Goal: Task Accomplishment & Management: Manage account settings

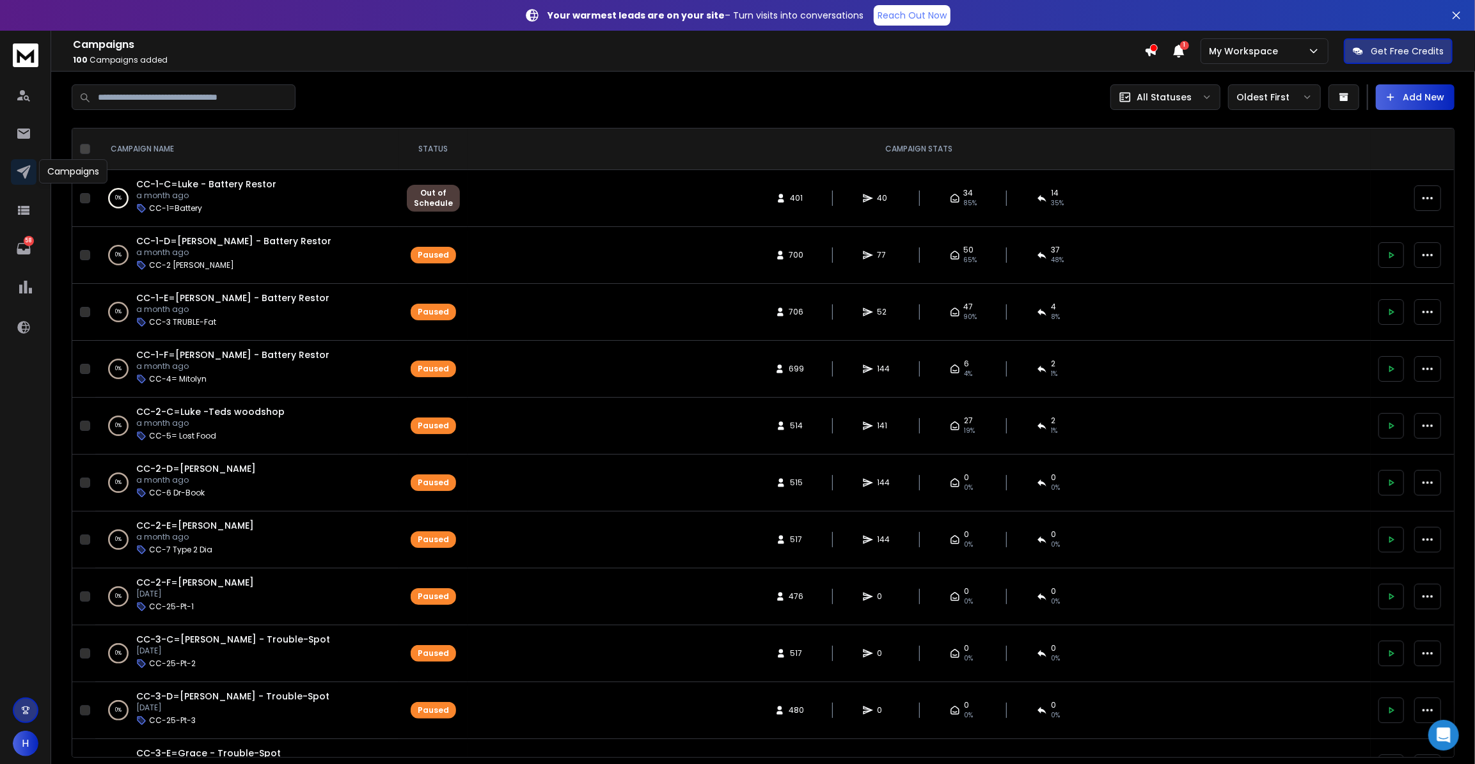
click at [414, 198] on div "Out of Schedule" at bounding box center [433, 198] width 39 height 20
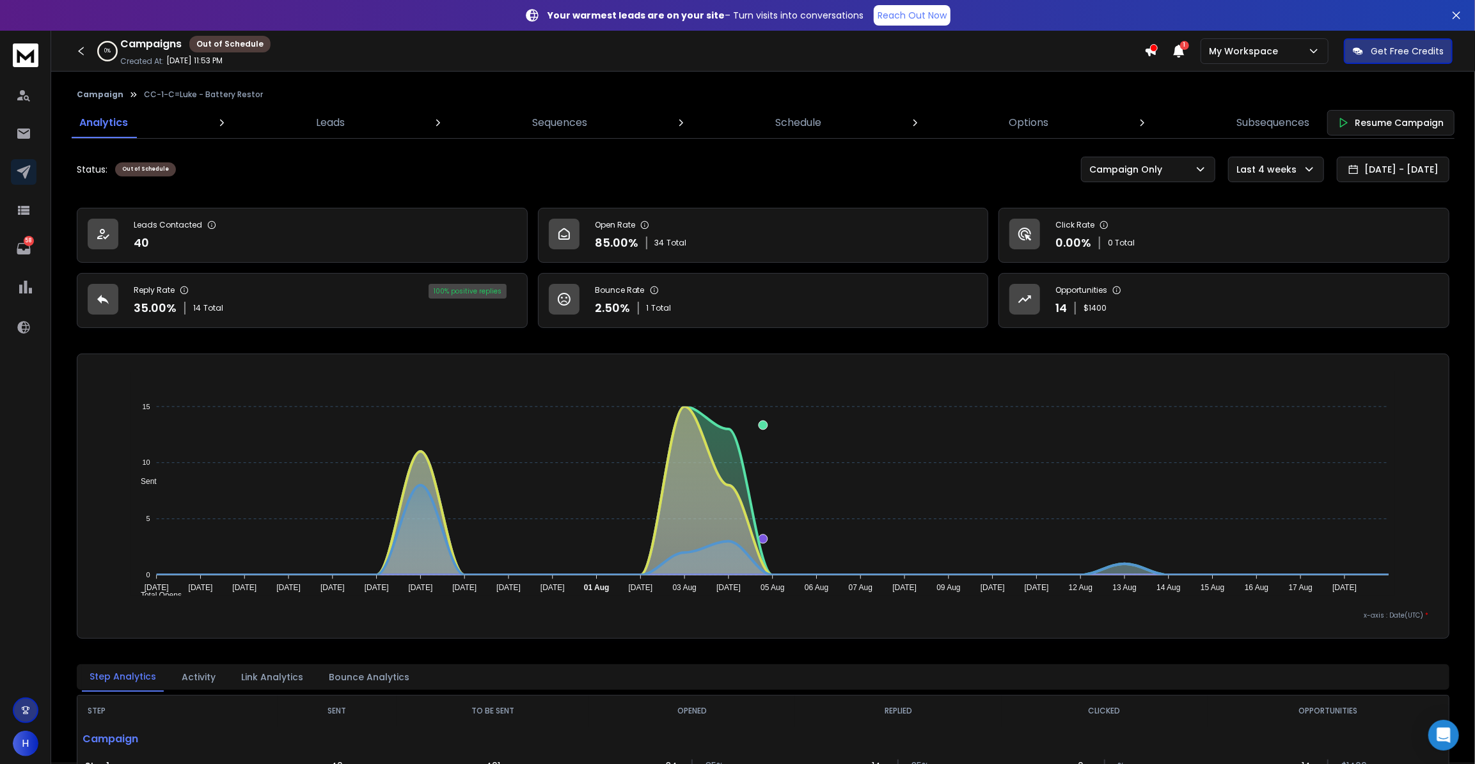
click at [240, 42] on div "Out of Schedule" at bounding box center [229, 44] width 81 height 17
click at [239, 41] on div "Out of Schedule" at bounding box center [229, 44] width 81 height 17
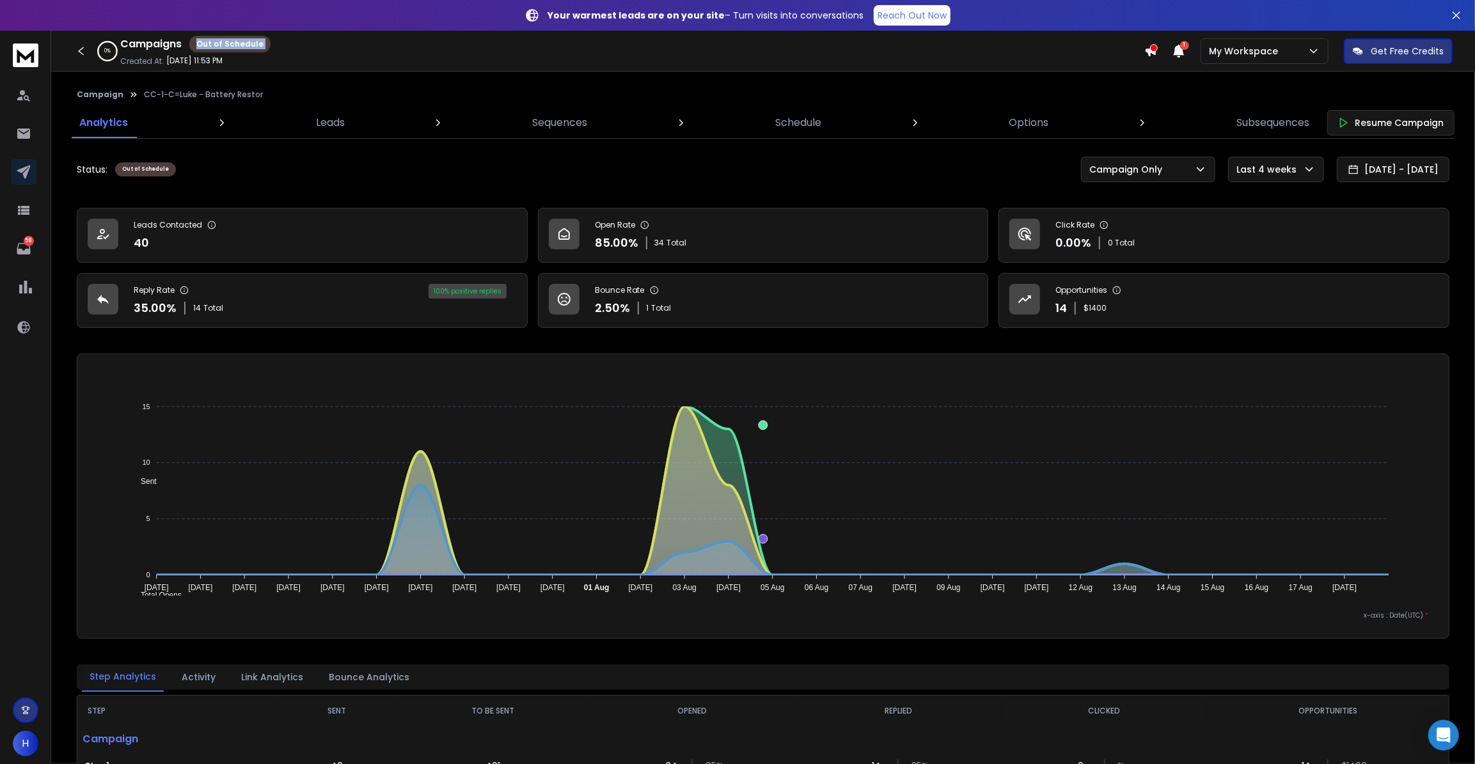
click at [239, 41] on div "Out of Schedule" at bounding box center [229, 44] width 81 height 17
click at [238, 41] on div "Out of Schedule" at bounding box center [229, 44] width 81 height 17
click at [148, 42] on h1 "Campaigns" at bounding box center [150, 43] width 61 height 15
click at [112, 45] on div "0 %" at bounding box center [107, 51] width 20 height 20
click at [83, 53] on icon at bounding box center [81, 51] width 12 height 12
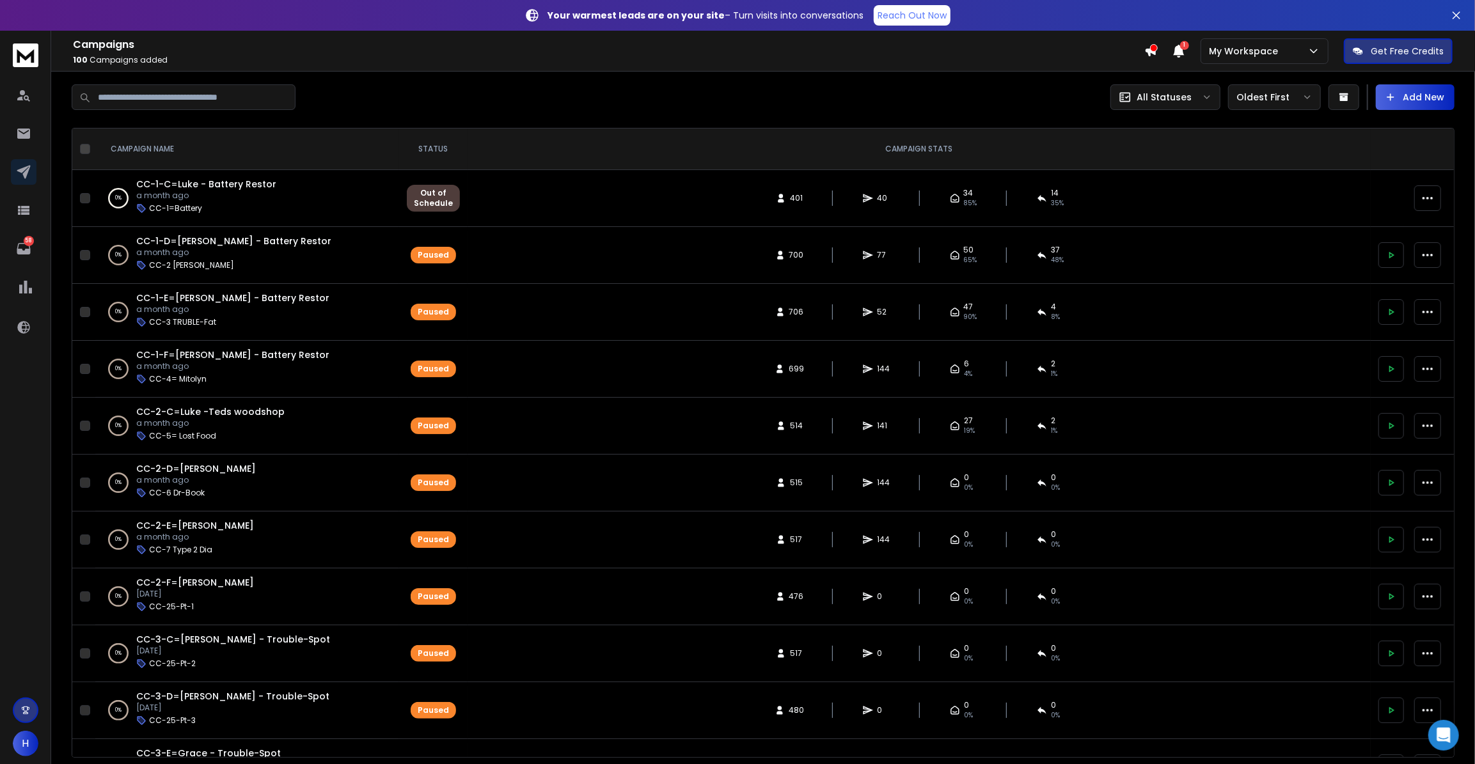
click at [1421, 199] on icon "button" at bounding box center [1427, 198] width 13 height 13
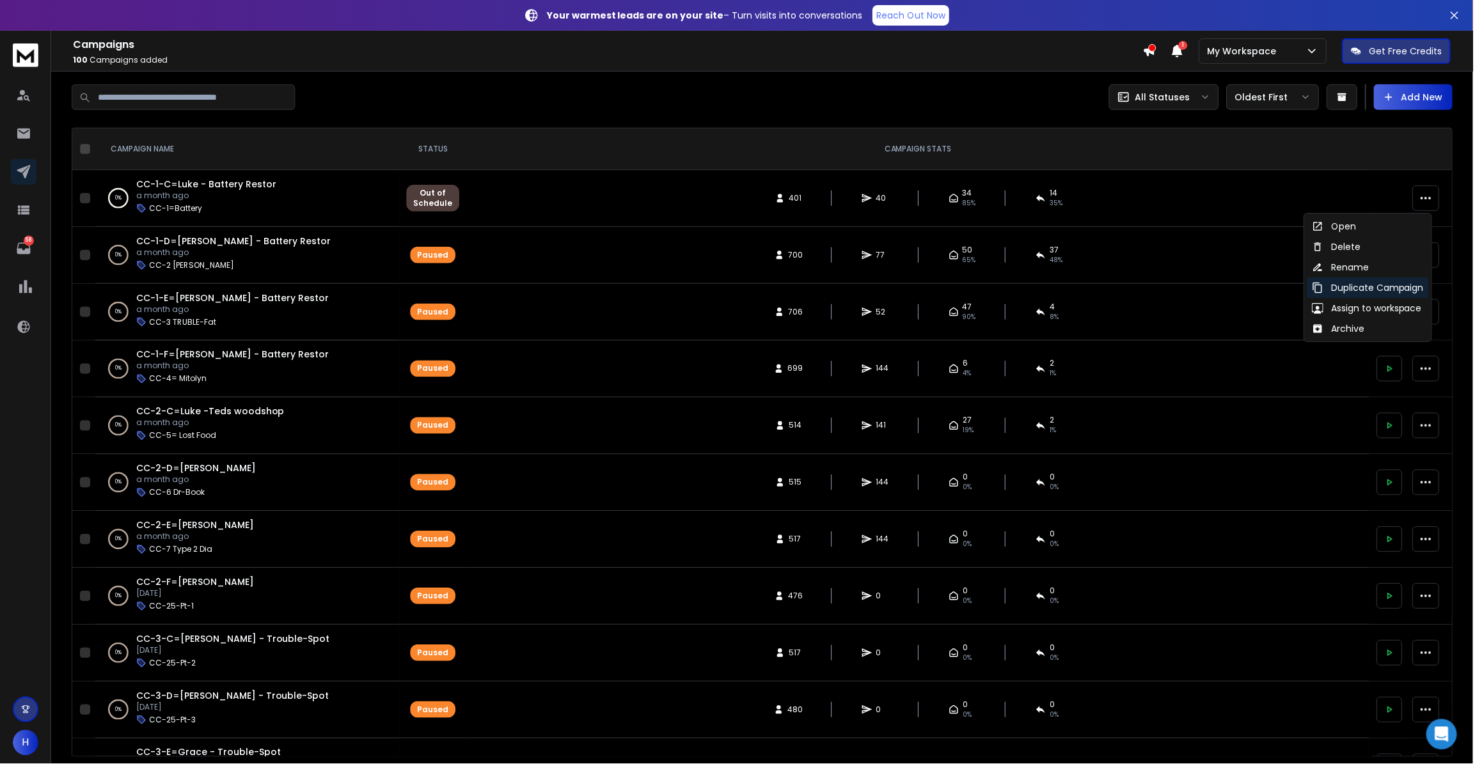
click at [414, 194] on div "Out of Schedule" at bounding box center [433, 198] width 39 height 20
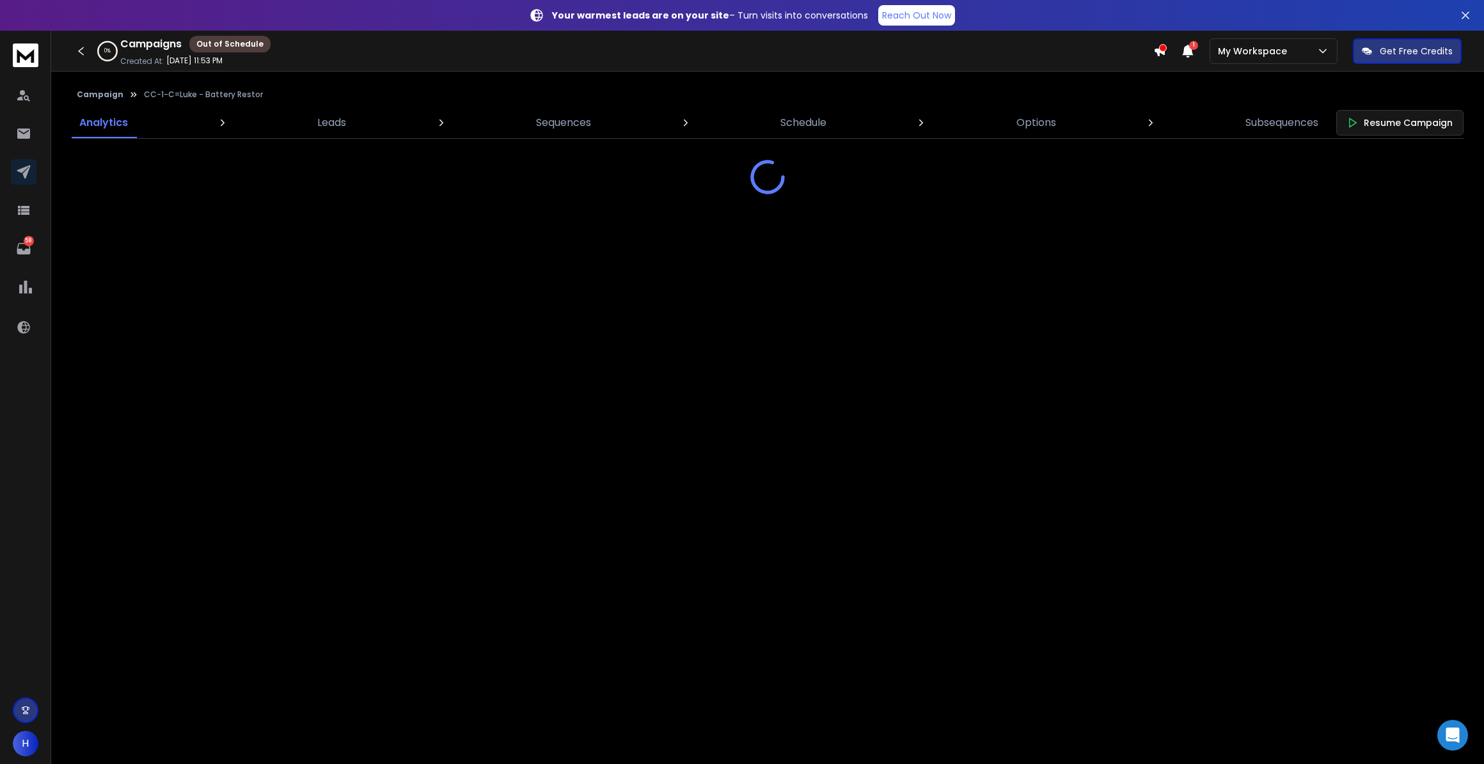
click at [355, 194] on div at bounding box center [767, 177] width 1381 height 41
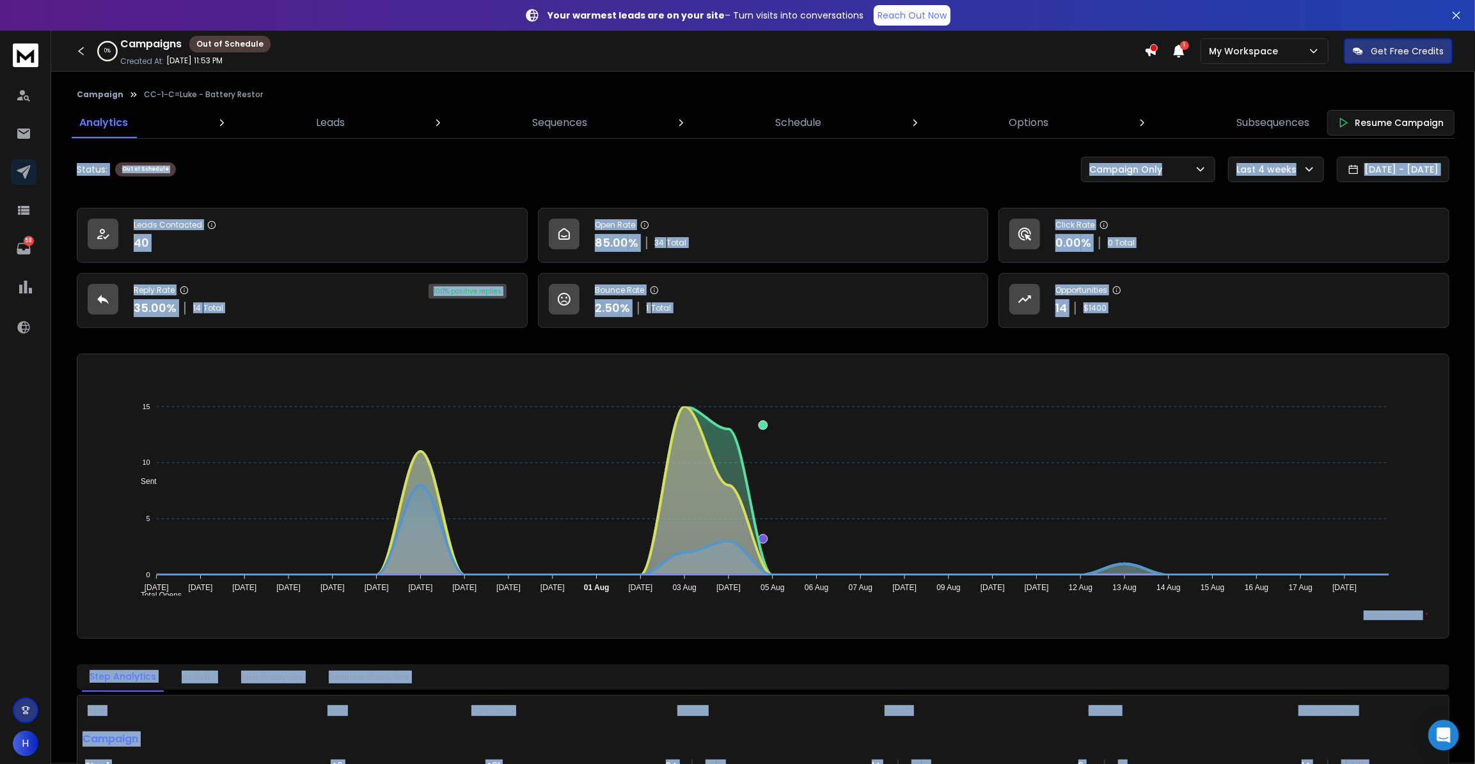
click at [22, 58] on img at bounding box center [26, 55] width 26 height 24
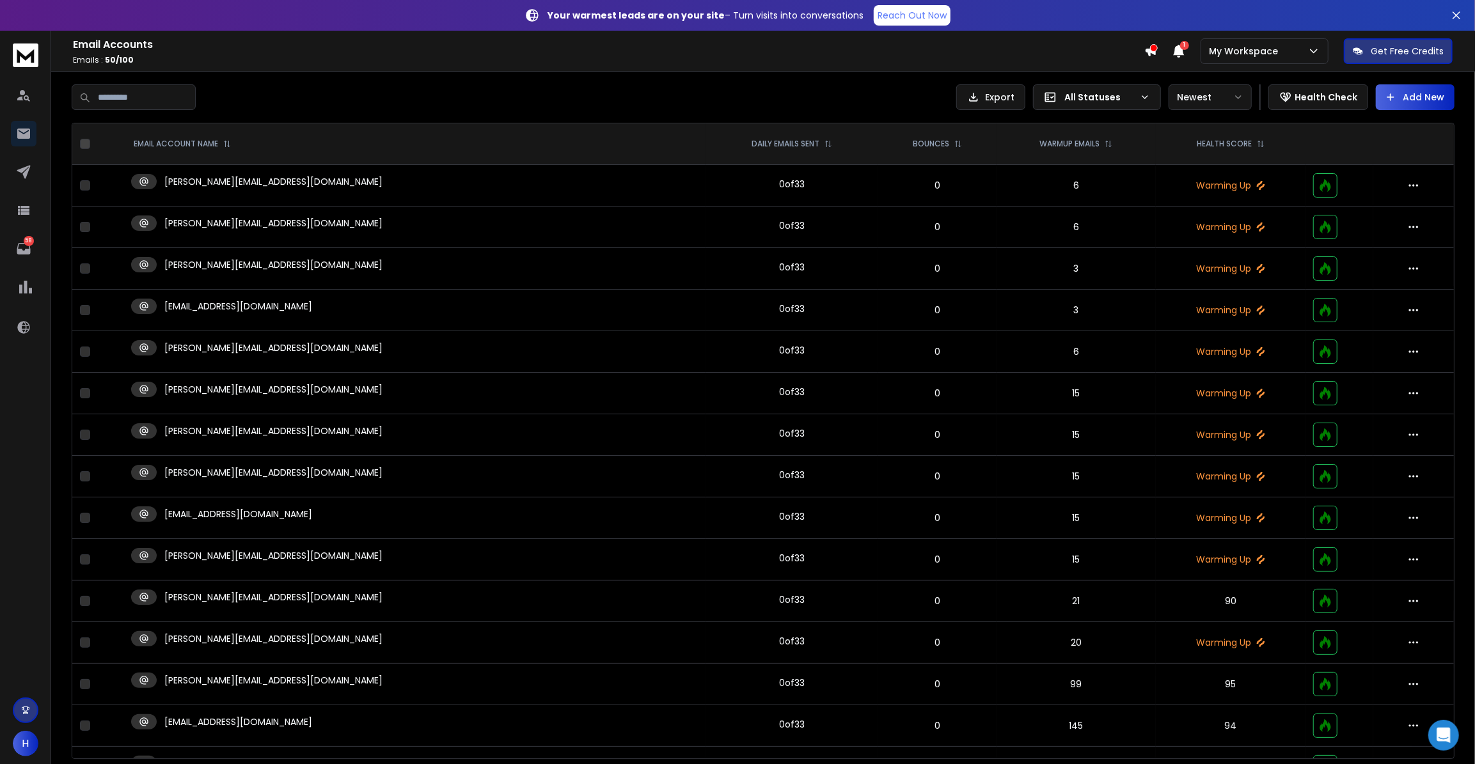
click at [357, 58] on p "Emails : 50 / 100" at bounding box center [608, 60] width 1071 height 10
click at [1250, 55] on p "My Workspace" at bounding box center [1246, 51] width 74 height 13
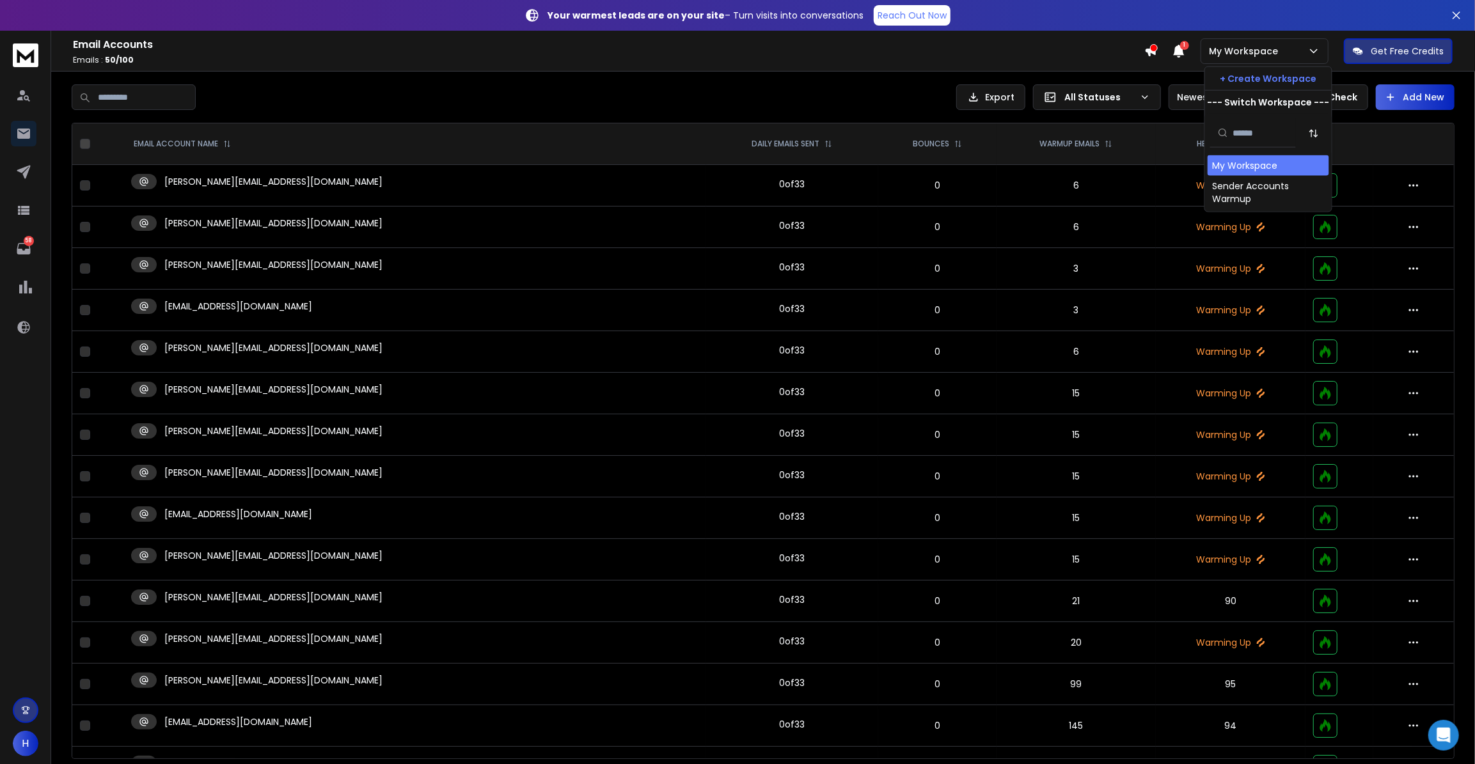
click at [1046, 45] on h1 "Email Accounts" at bounding box center [608, 44] width 1071 height 15
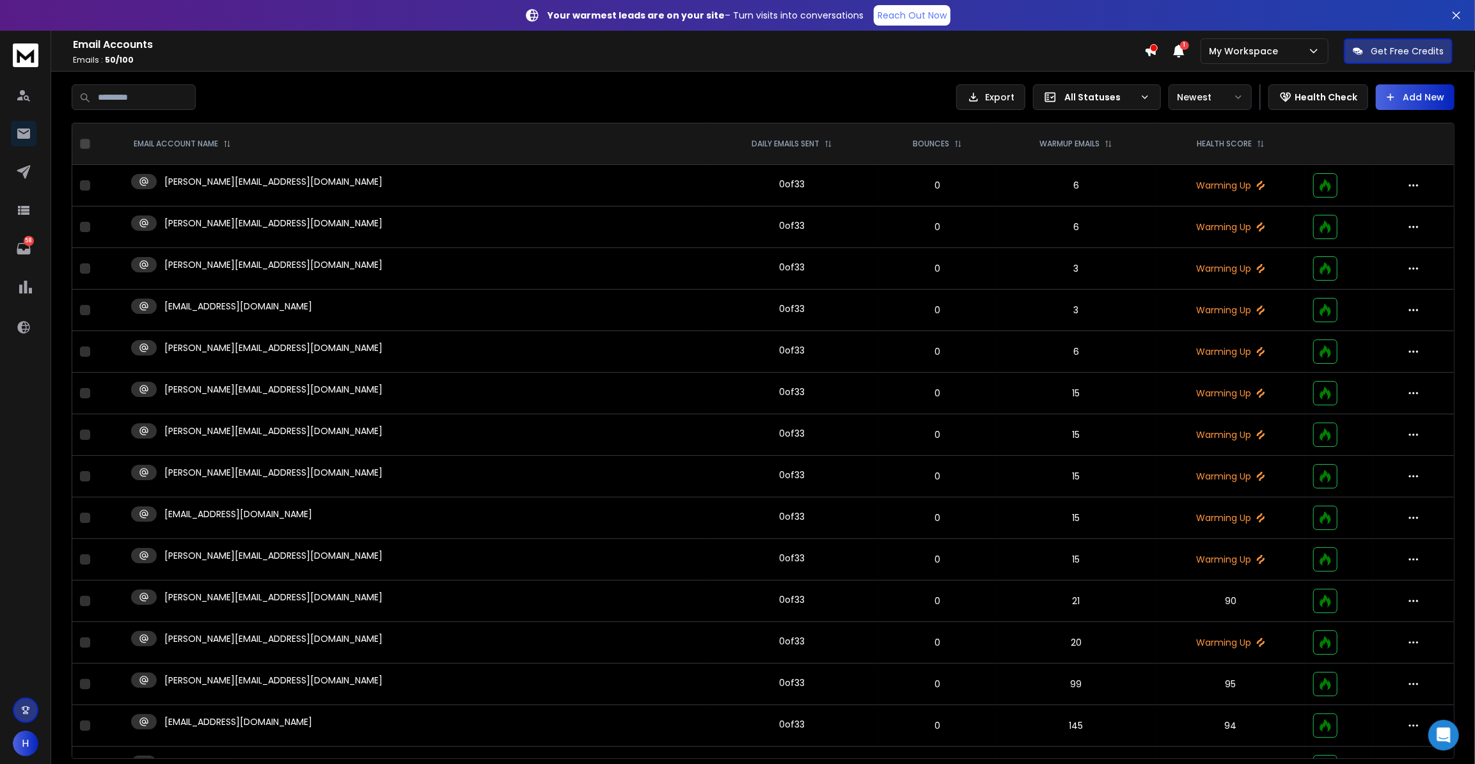
click at [1093, 96] on p "All Statuses" at bounding box center [1099, 97] width 70 height 13
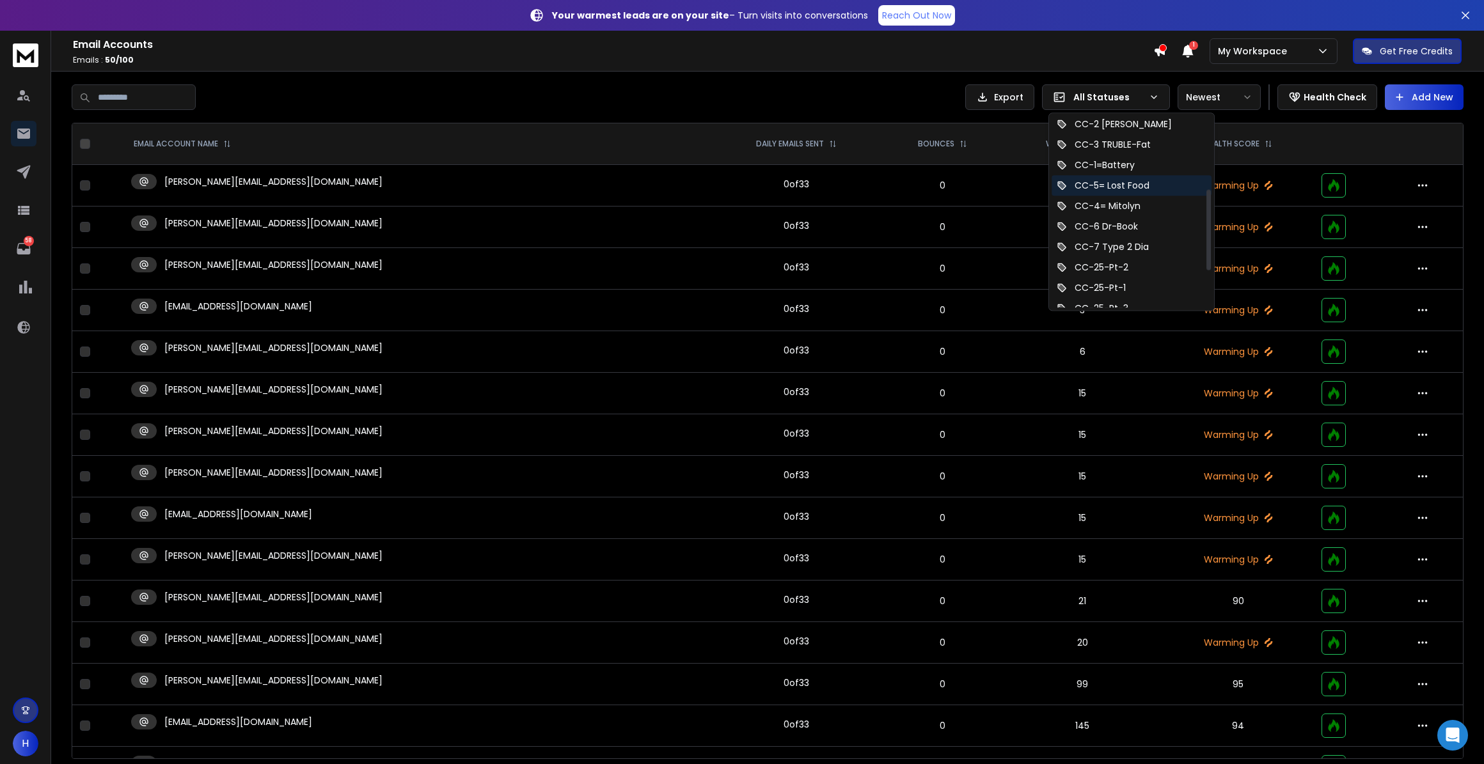
scroll to position [262, 0]
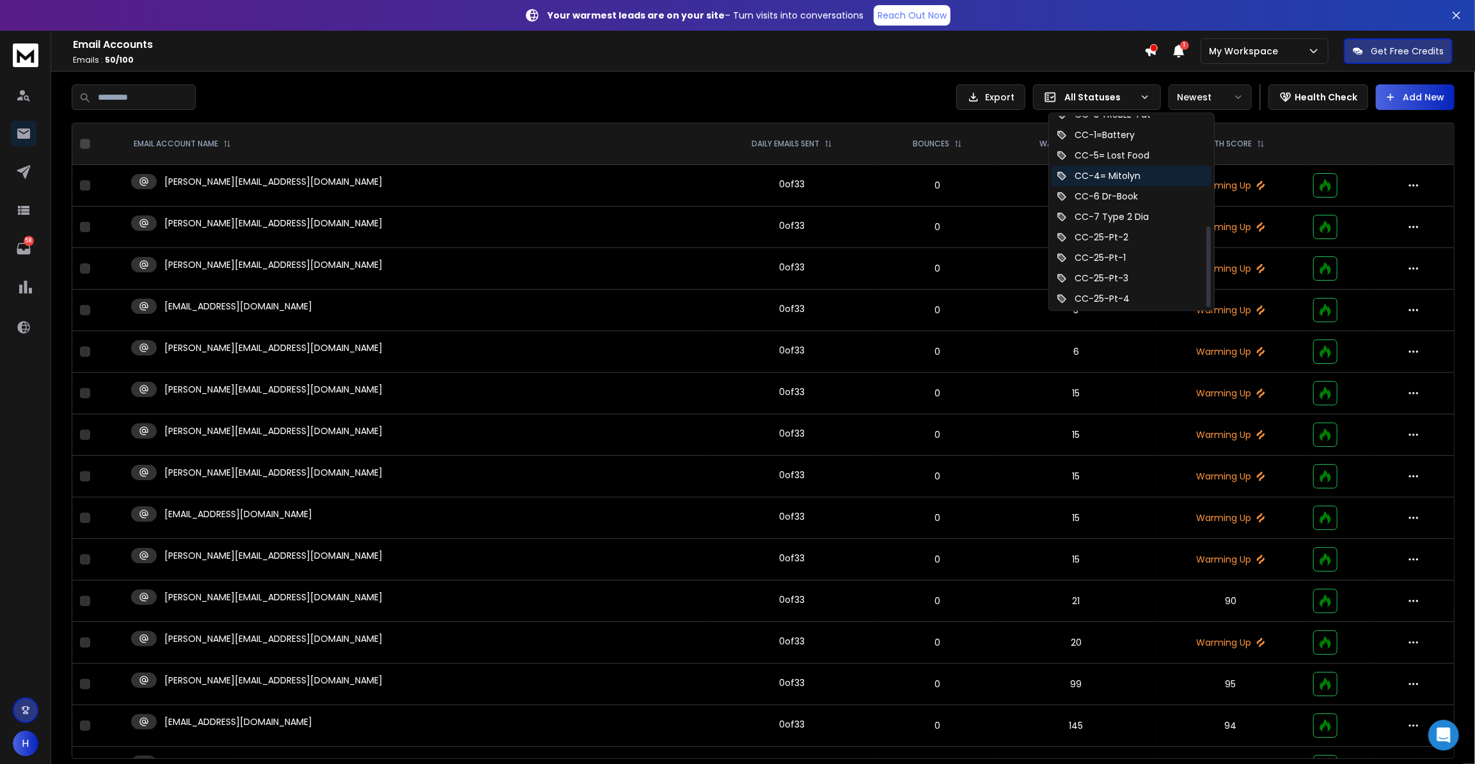
click at [914, 82] on div "Export All Statuses Newest Health Check Add New EMAIL ACCOUNT NAME DAILY EMAILS…" at bounding box center [763, 422] width 1424 height 700
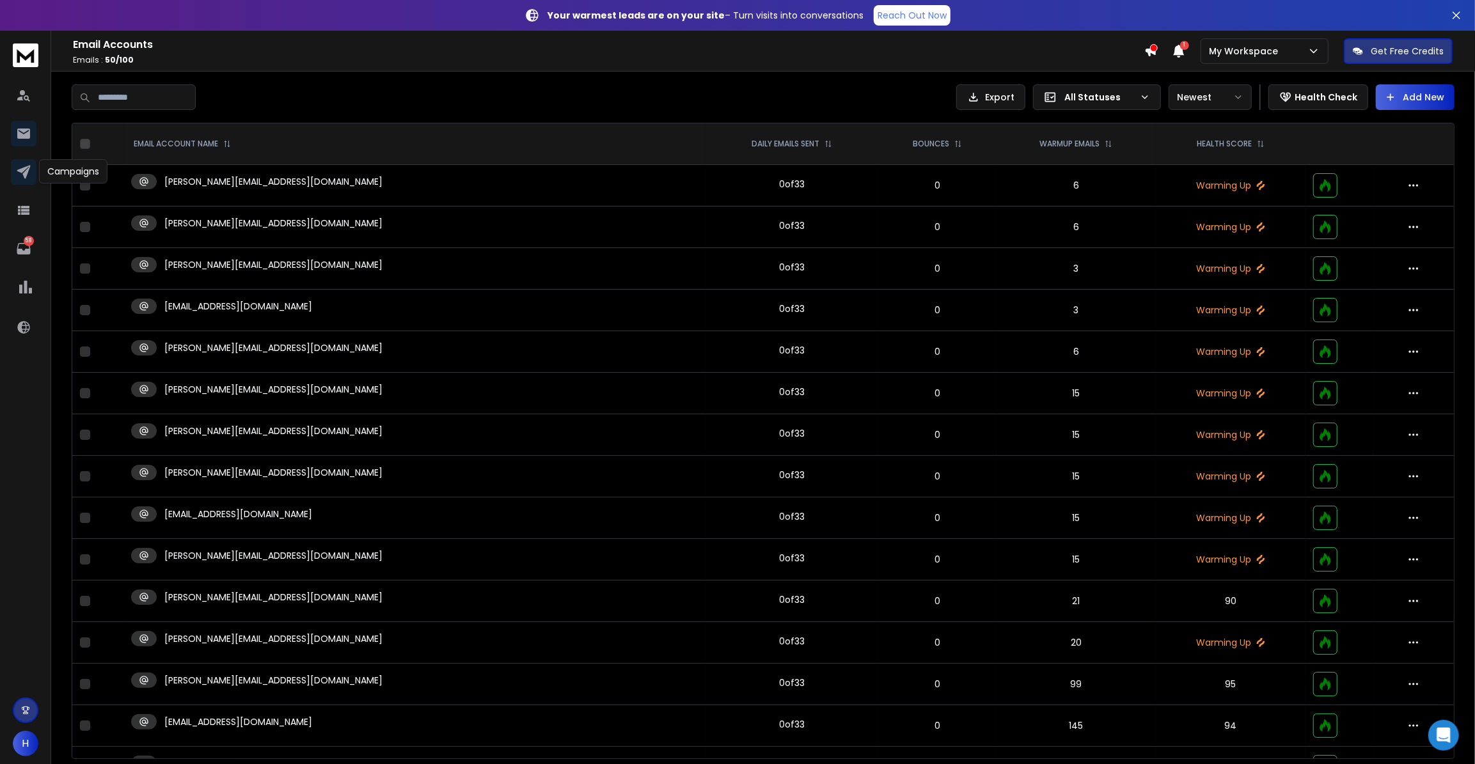
click at [22, 173] on icon at bounding box center [23, 171] width 15 height 15
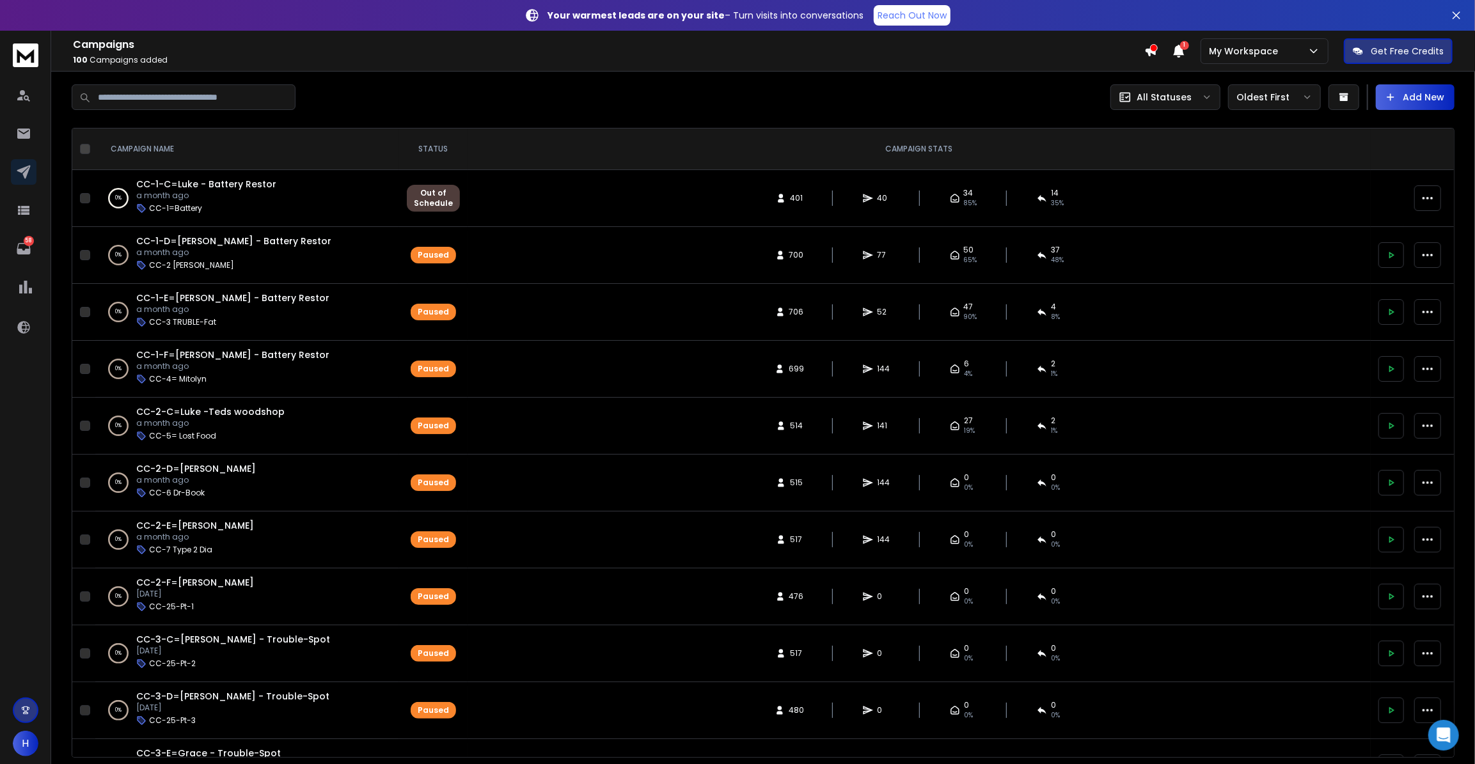
drag, startPoint x: 365, startPoint y: 200, endPoint x: 86, endPoint y: 201, distance: 278.2
click at [86, 201] on button "button" at bounding box center [85, 198] width 10 height 10
click at [88, 198] on button "button" at bounding box center [85, 198] width 10 height 10
click at [1421, 198] on icon "button" at bounding box center [1427, 198] width 13 height 13
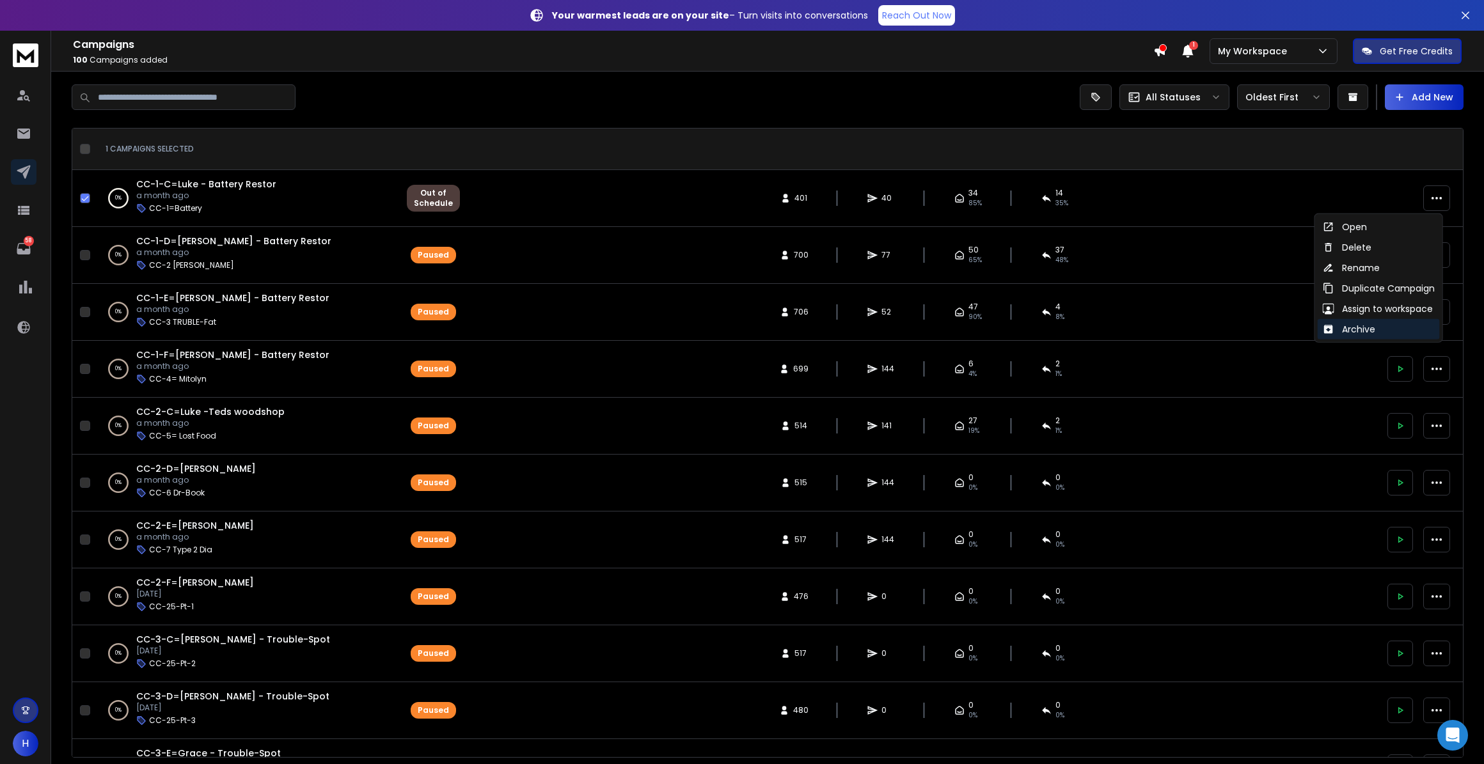
click at [414, 203] on div "Out of Schedule" at bounding box center [433, 198] width 39 height 20
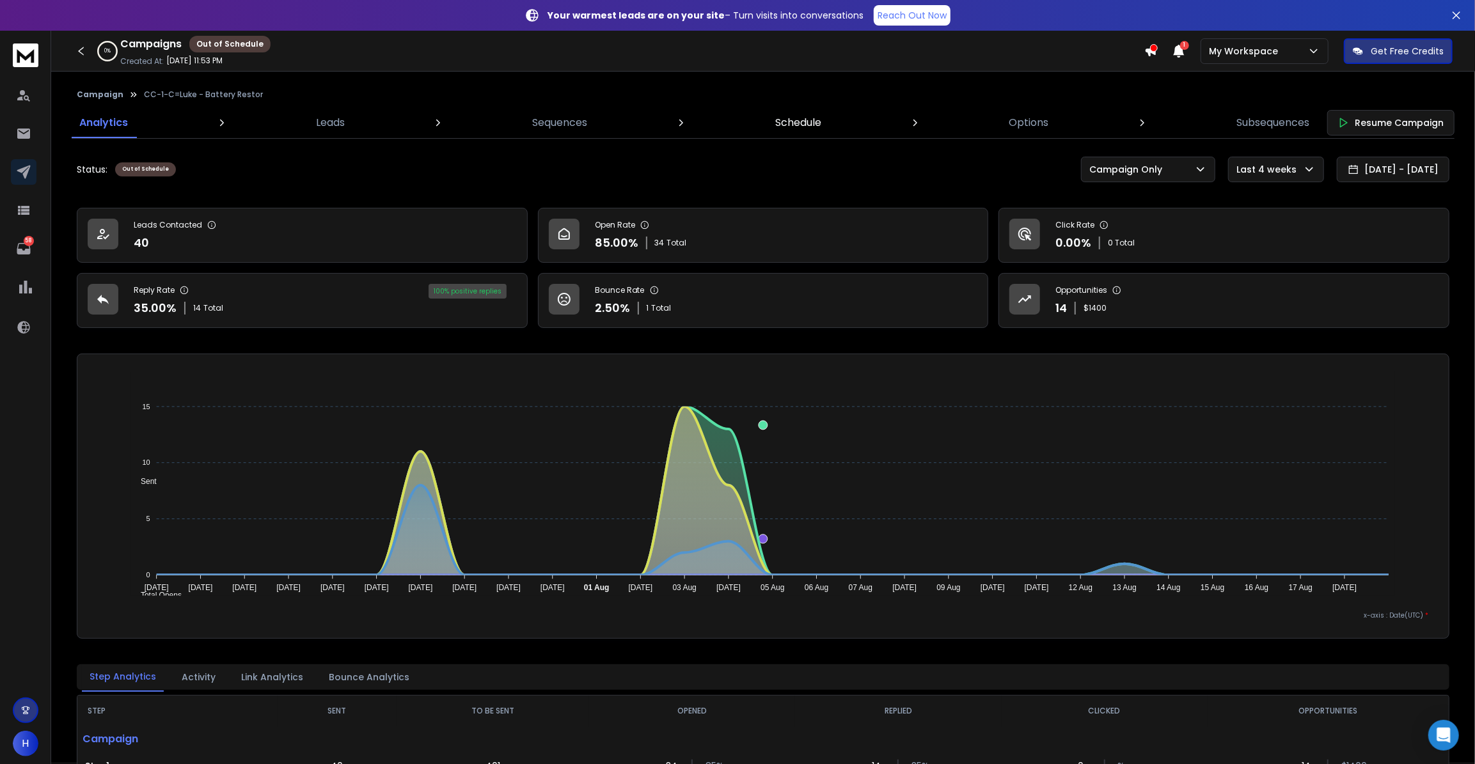
click at [796, 129] on p "Schedule" at bounding box center [798, 122] width 46 height 15
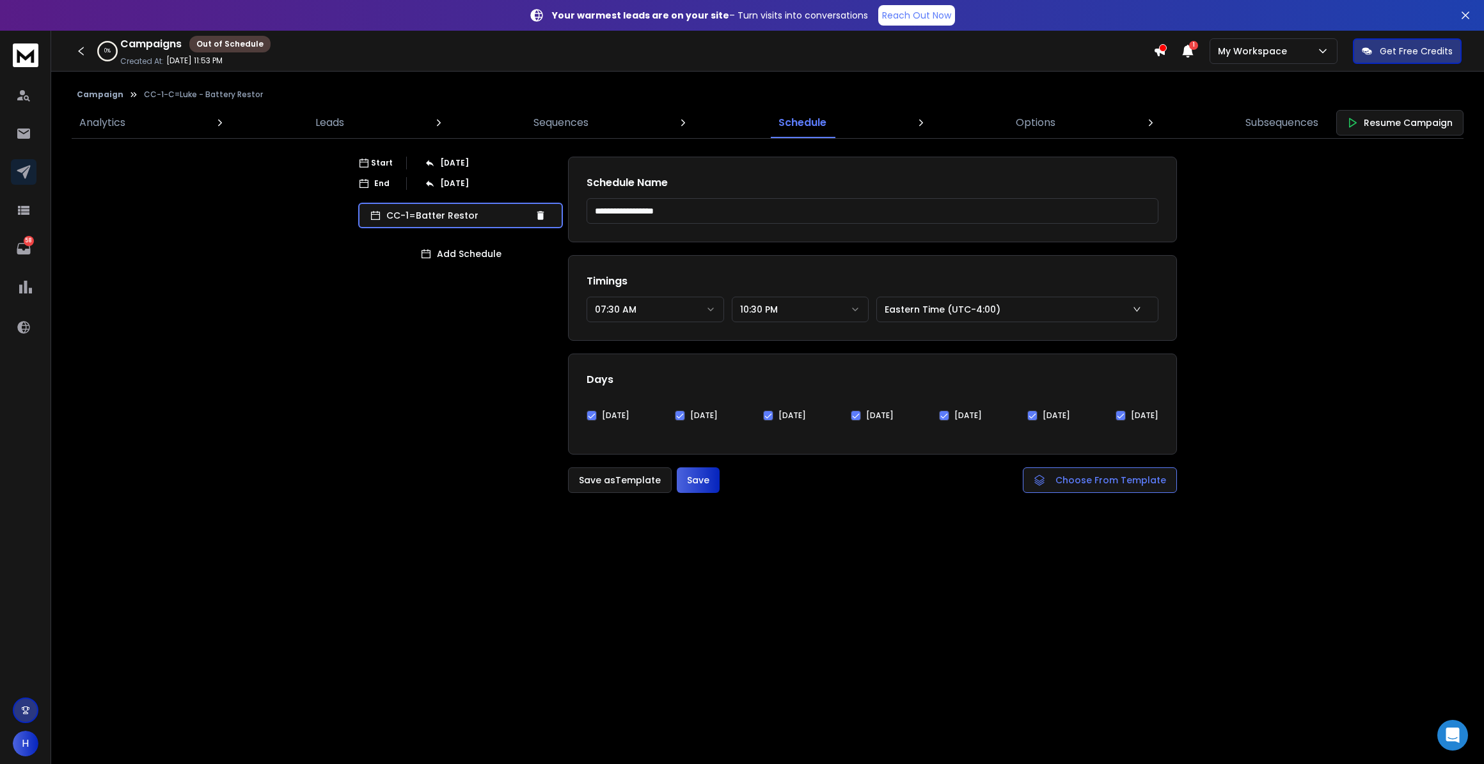
click at [471, 253] on button "Add Schedule" at bounding box center [460, 254] width 205 height 26
select select "********"
type input "**********"
click at [440, 251] on p "New Schedule" at bounding box center [457, 248] width 143 height 13
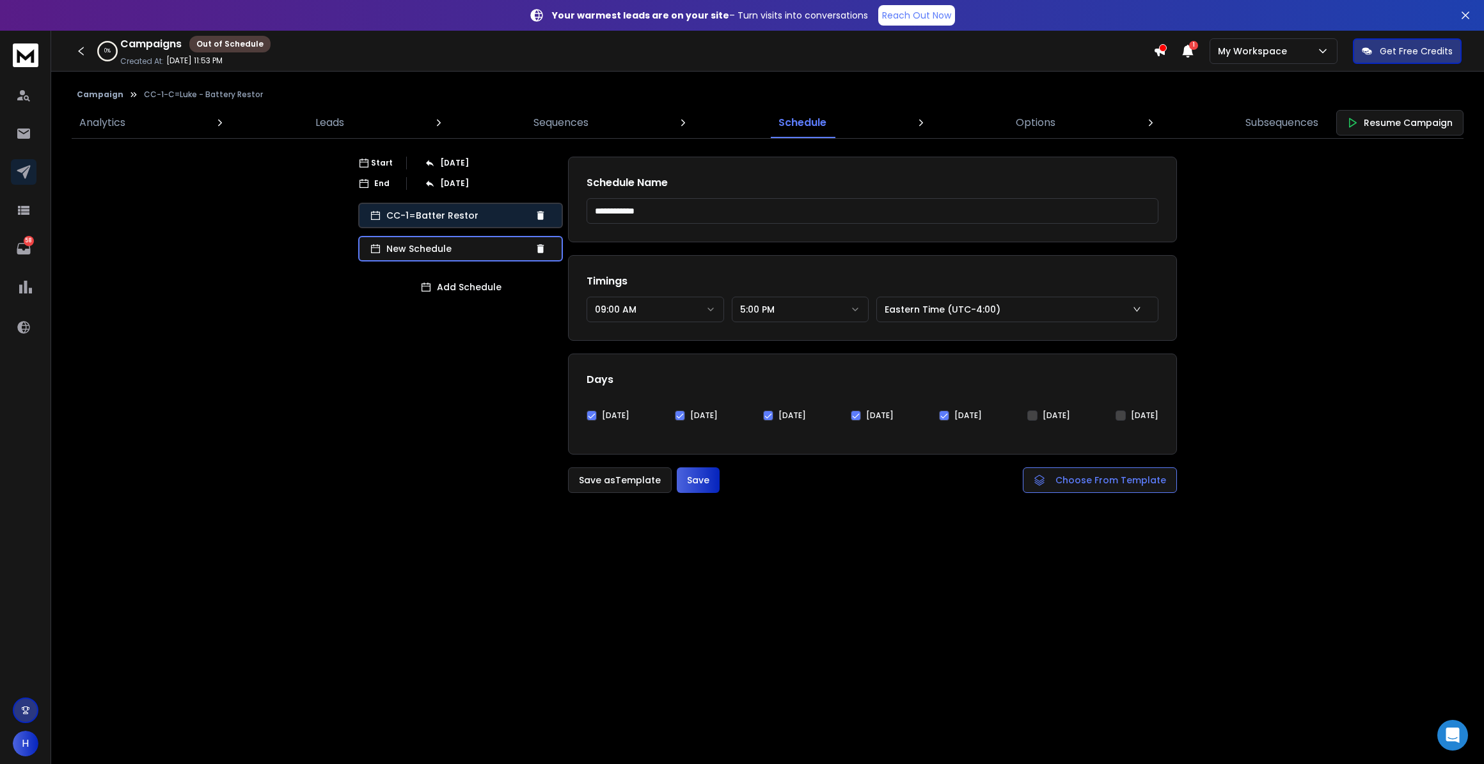
click at [503, 214] on p "CC-1=Batter Restor" at bounding box center [457, 215] width 143 height 13
select select "********"
type input "**********"
select select "********"
click at [538, 247] on icon at bounding box center [540, 248] width 7 height 9
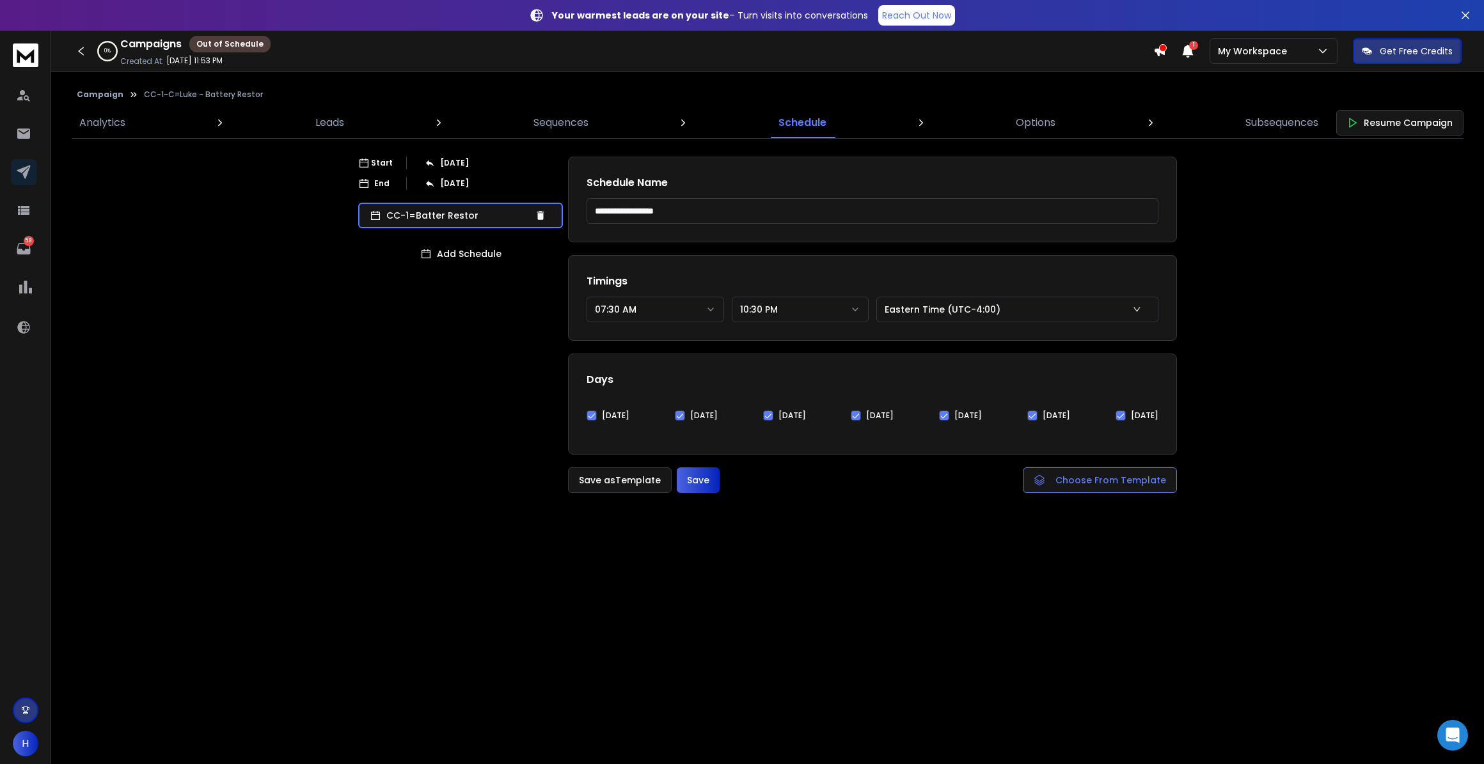
click at [469, 184] on p "Sat Aug 16 2025" at bounding box center [454, 183] width 29 height 10
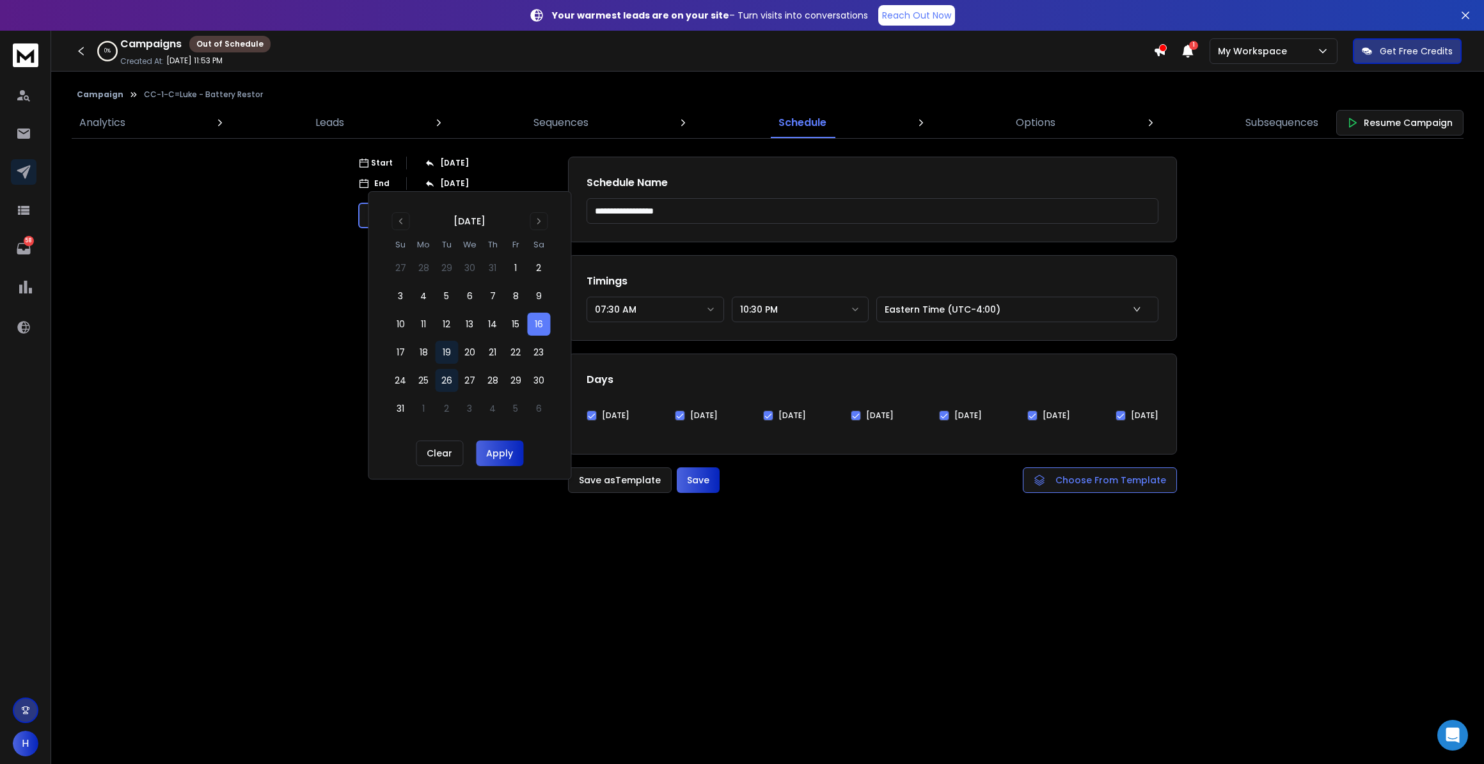
click at [448, 384] on button "26" at bounding box center [446, 380] width 23 height 23
click at [491, 378] on button "28" at bounding box center [492, 380] width 23 height 23
drag, startPoint x: 510, startPoint y: 381, endPoint x: 531, endPoint y: 377, distance: 21.3
click at [519, 379] on button "29" at bounding box center [515, 380] width 23 height 23
click at [537, 376] on button "30" at bounding box center [538, 380] width 23 height 23
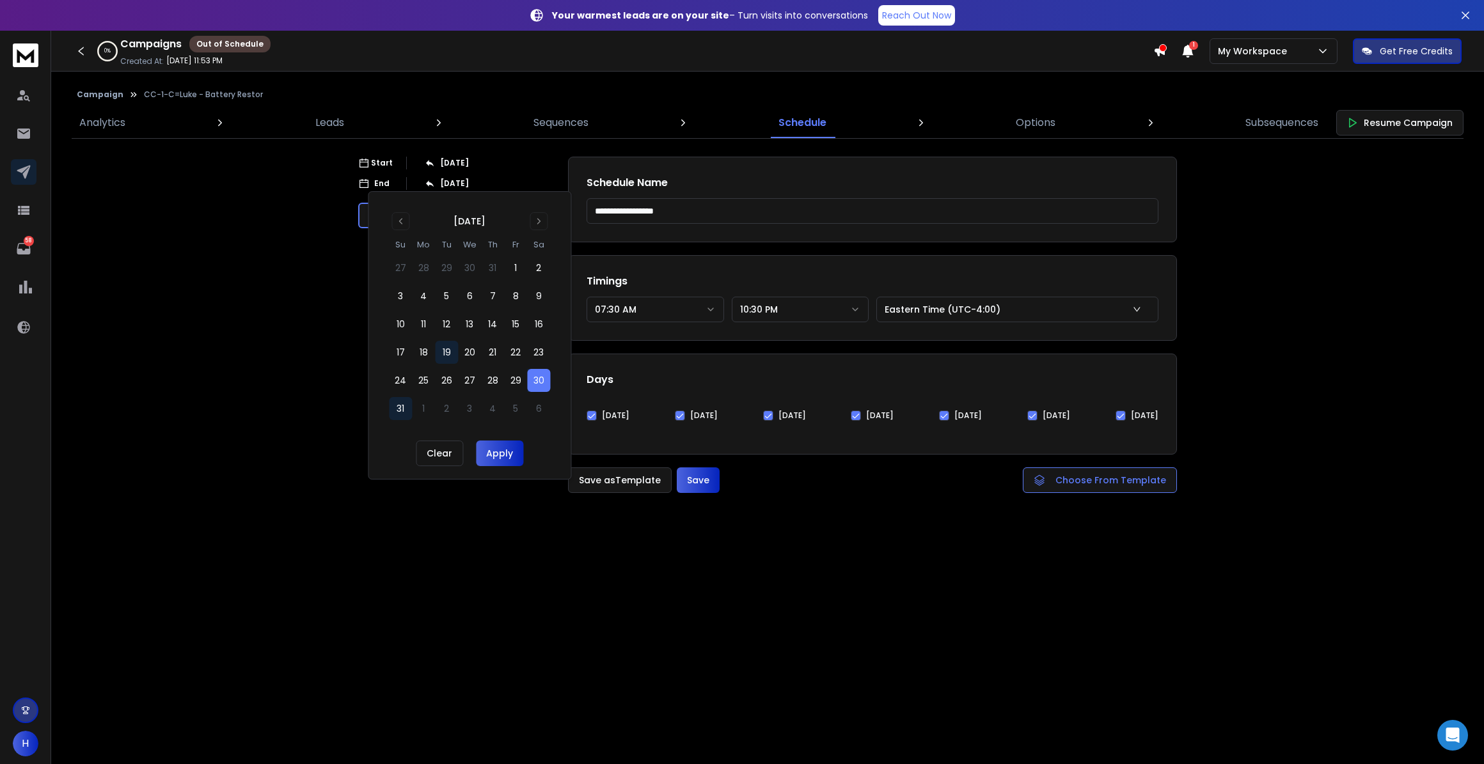
click at [398, 409] on button "31" at bounding box center [400, 408] width 23 height 23
click at [280, 437] on div "**********" at bounding box center [768, 325] width 1392 height 347
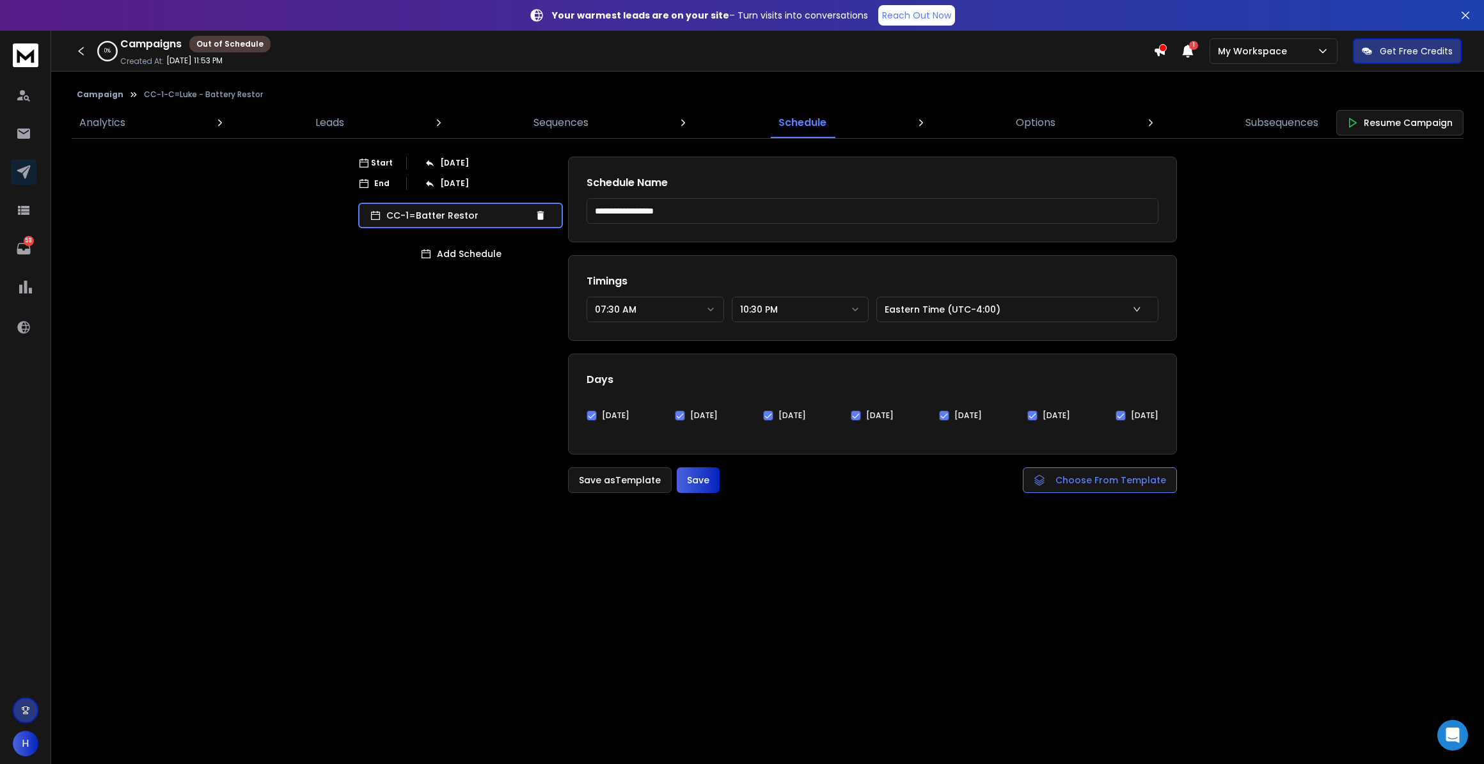
click at [469, 182] on p "Sat Aug 16 2025" at bounding box center [454, 183] width 29 height 10
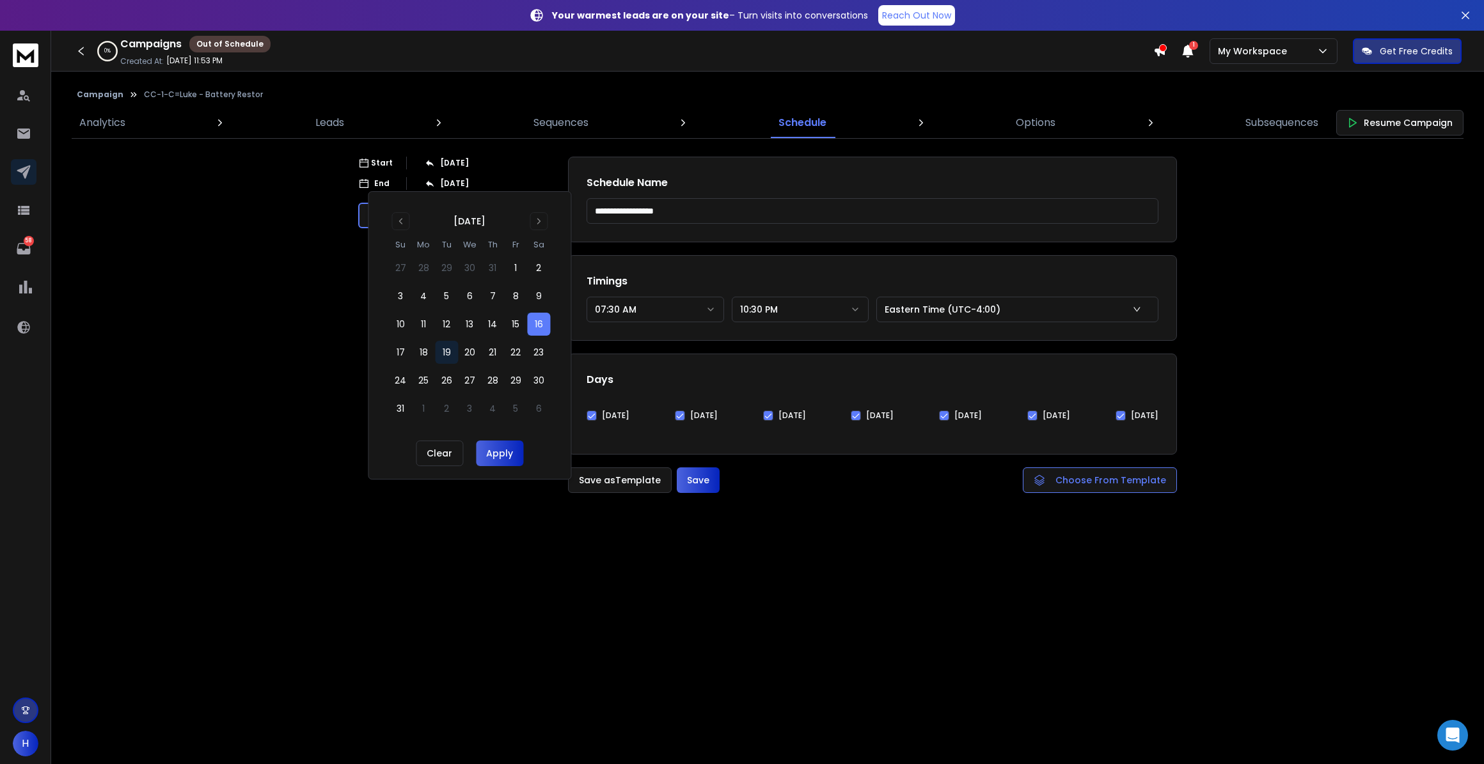
click at [273, 297] on div "**********" at bounding box center [768, 325] width 1392 height 347
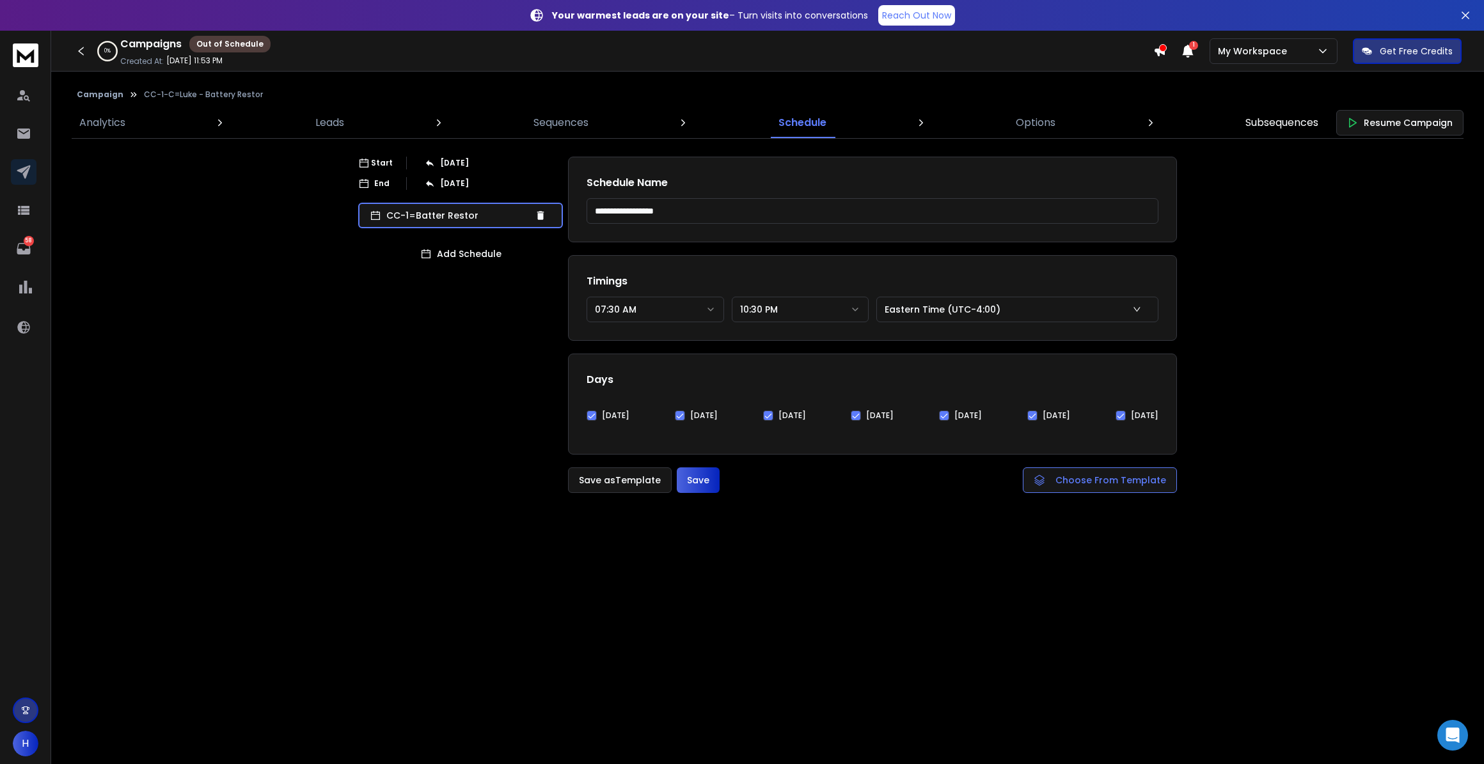
click at [1289, 124] on p "Subsequences" at bounding box center [1281, 122] width 73 height 15
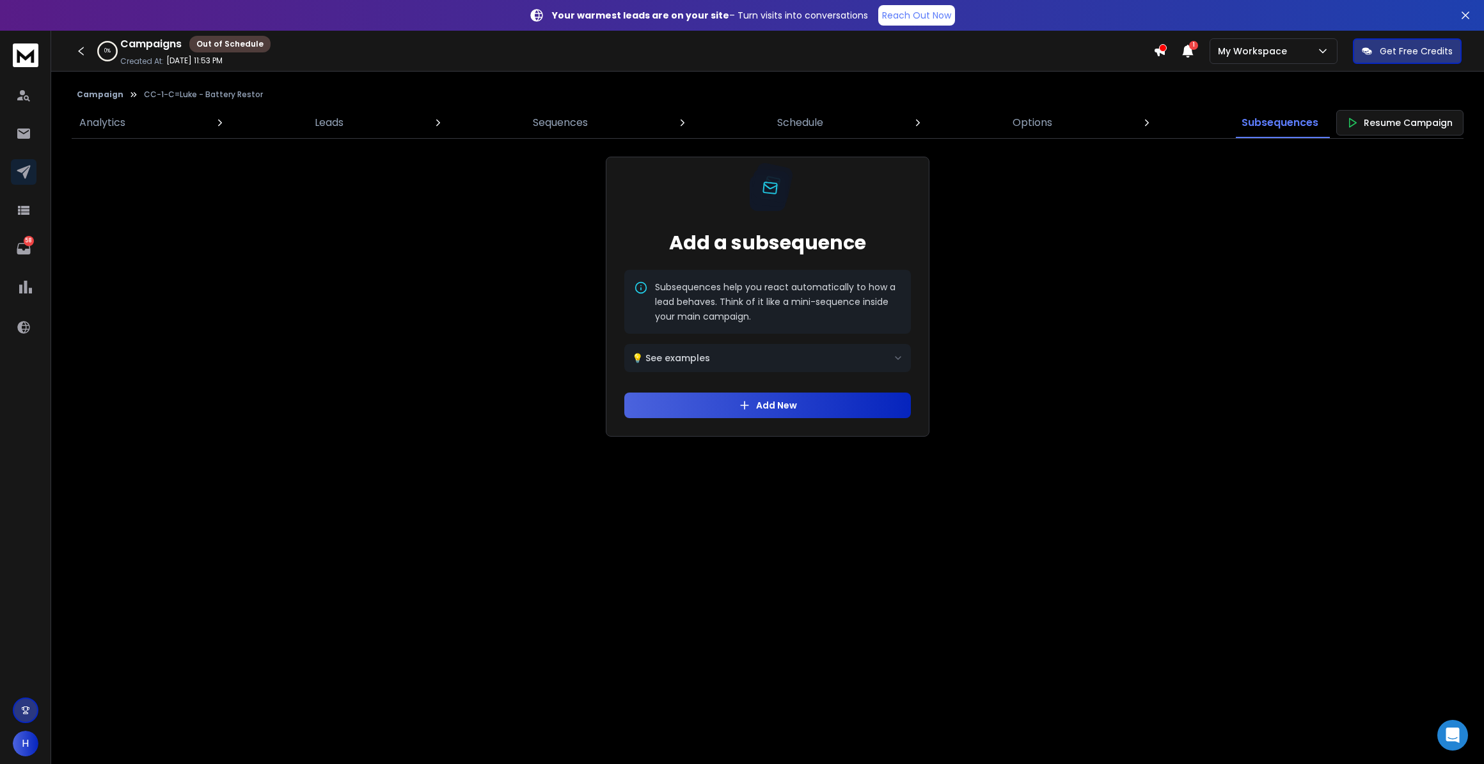
click at [668, 361] on span "💡 See examples" at bounding box center [671, 358] width 78 height 13
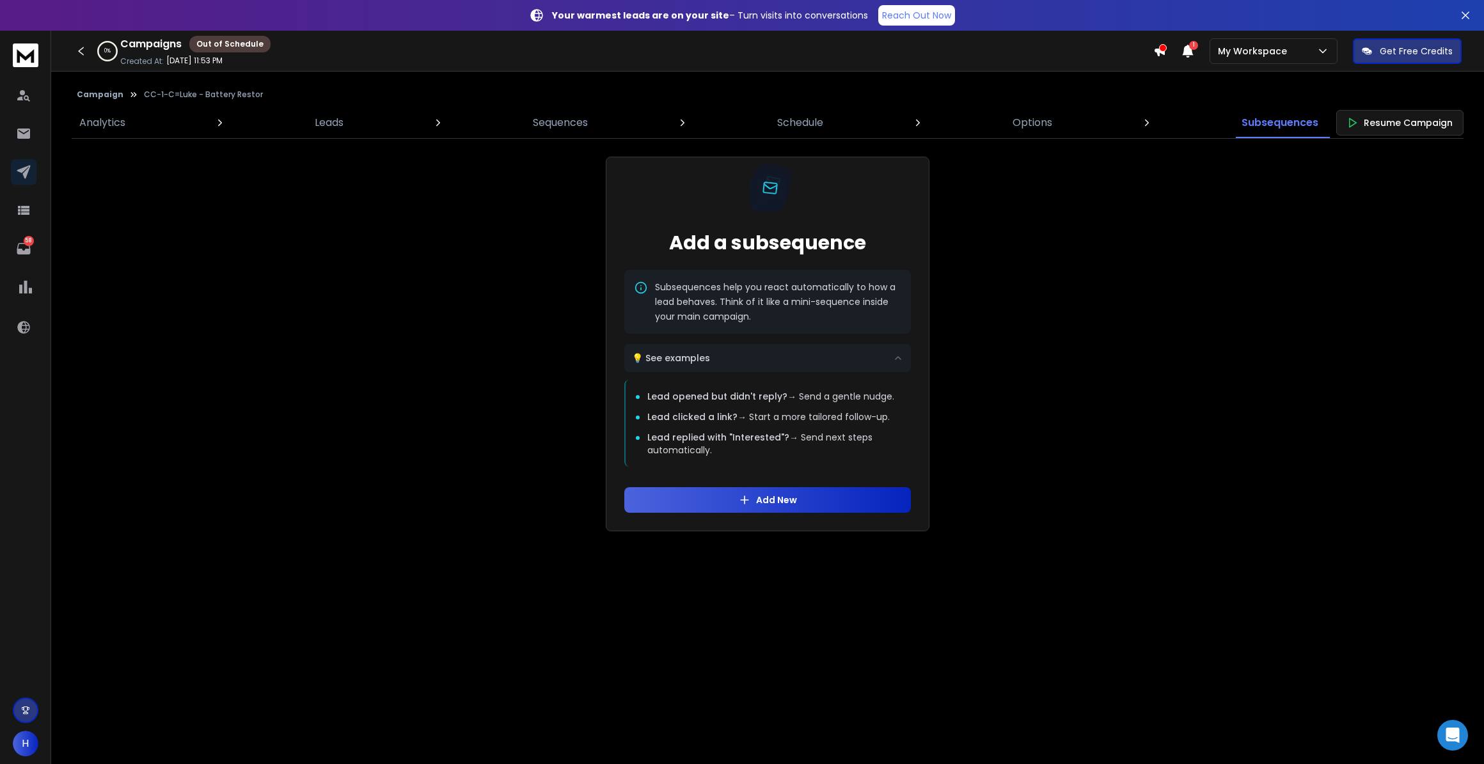
click at [903, 358] on button "💡 See examples" at bounding box center [767, 358] width 287 height 28
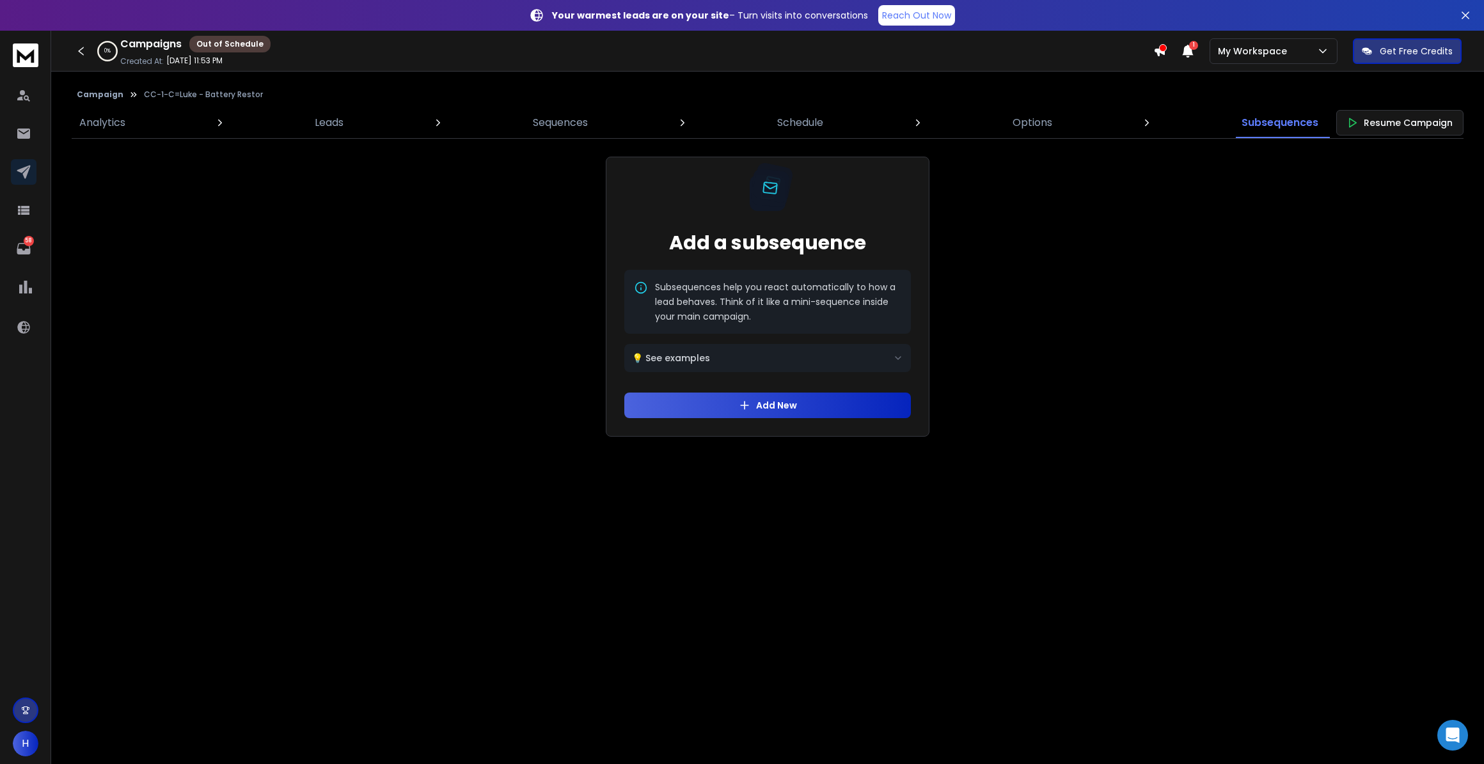
click at [905, 358] on button "💡 See examples" at bounding box center [767, 358] width 287 height 28
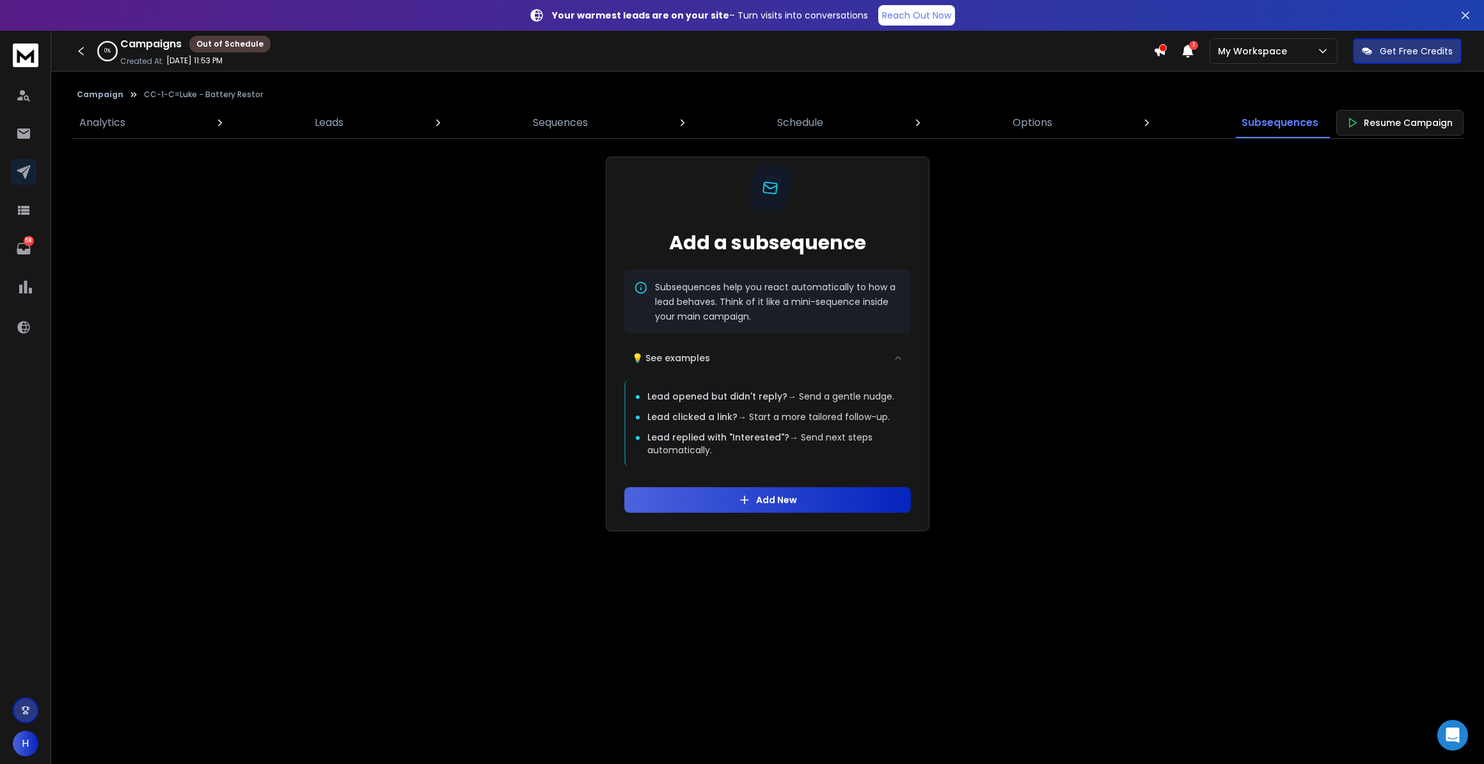
click at [1097, 314] on div "Add a subsequence Subsequences help you react automatically to how a lead behav…" at bounding box center [767, 344] width 1381 height 375
click at [639, 287] on icon at bounding box center [640, 287] width 13 height 13
drag, startPoint x: 624, startPoint y: 426, endPoint x: 621, endPoint y: 480, distance: 54.4
click at [621, 480] on div "Add a subsequence Subsequences help you react automatically to how a lead behav…" at bounding box center [768, 344] width 324 height 375
click at [1289, 122] on p "Subsequences" at bounding box center [1279, 122] width 77 height 15
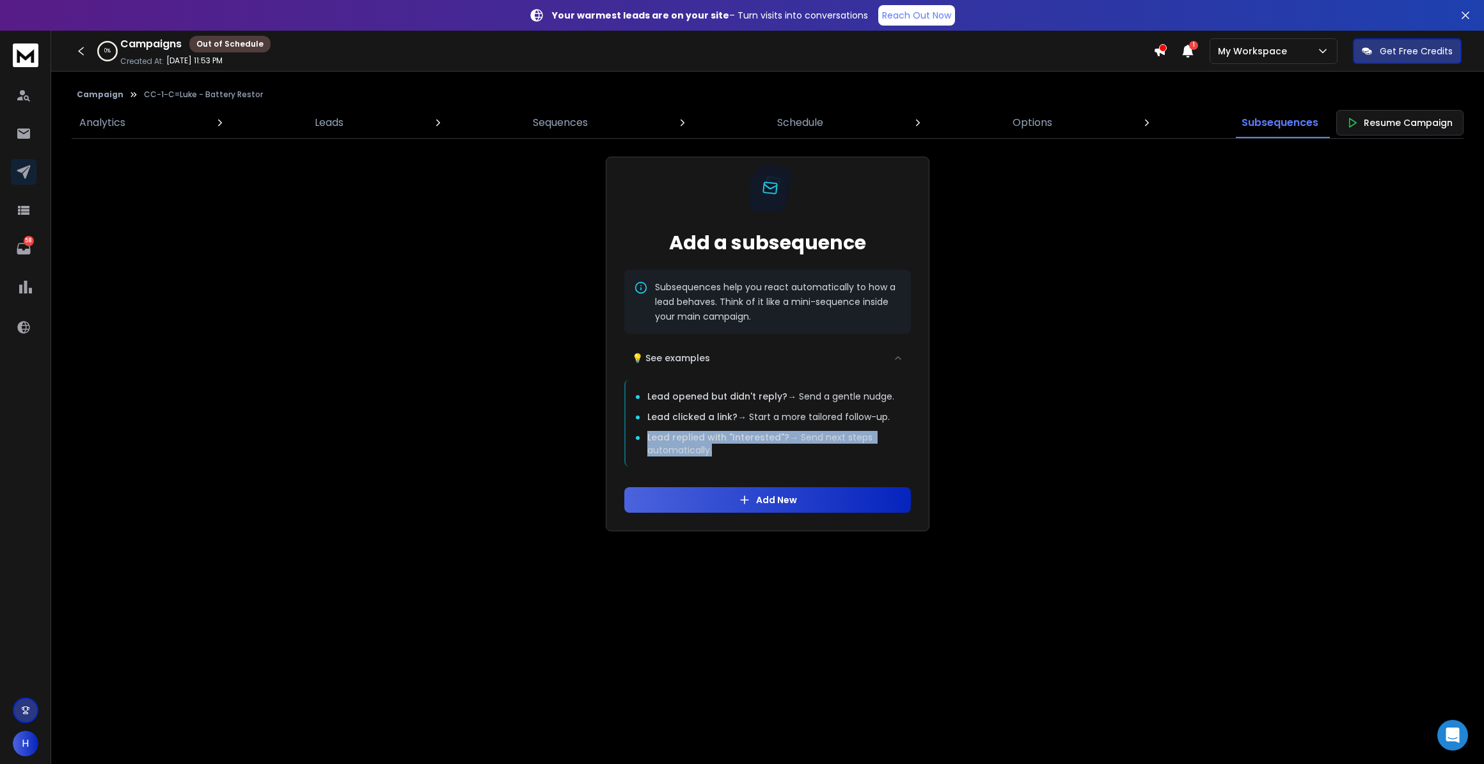
click at [1288, 122] on p "Subsequences" at bounding box center [1279, 122] width 77 height 15
click at [1287, 122] on p "Subsequences" at bounding box center [1279, 122] width 77 height 15
click at [1278, 127] on p "Subsequences" at bounding box center [1279, 122] width 77 height 15
click at [1030, 123] on p "Options" at bounding box center [1032, 122] width 40 height 15
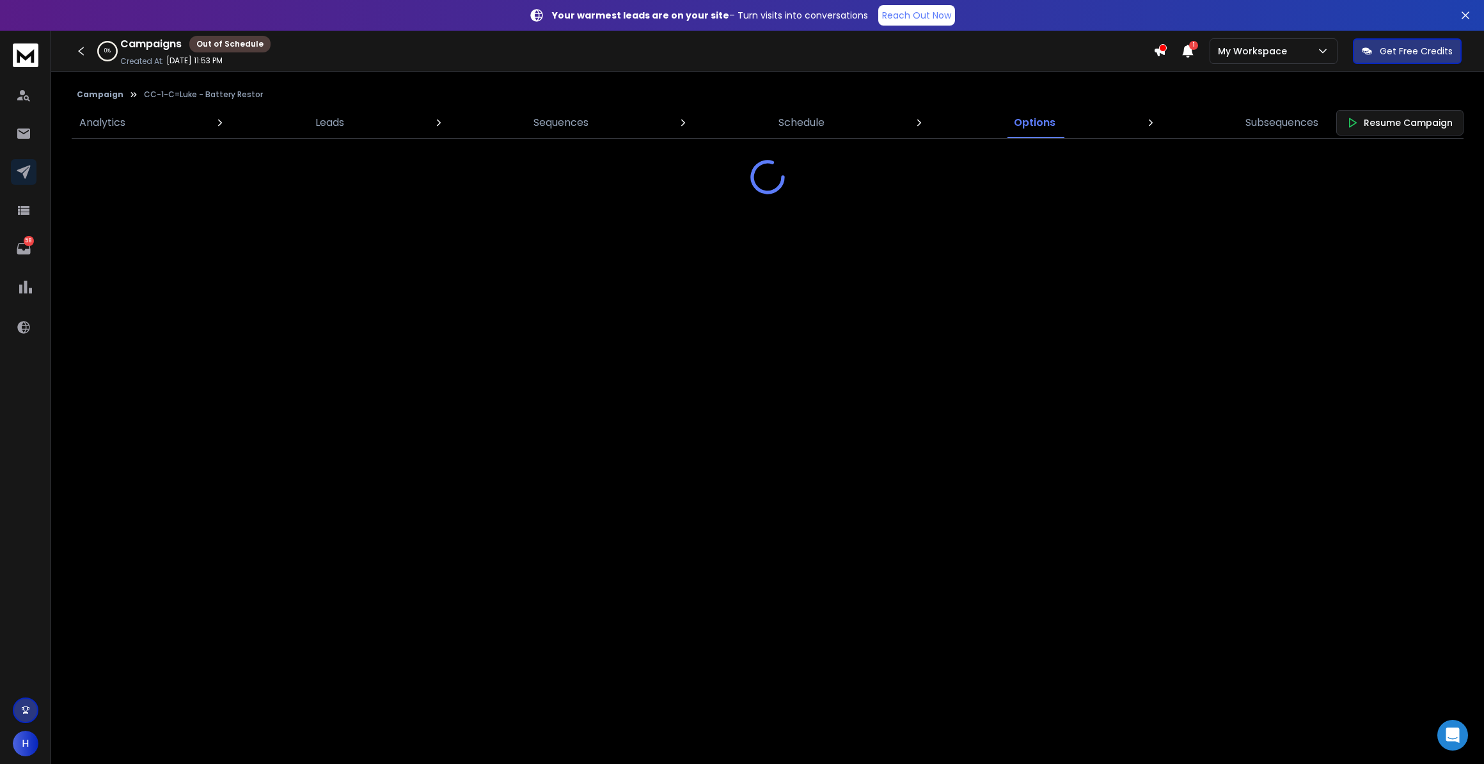
select select "*********"
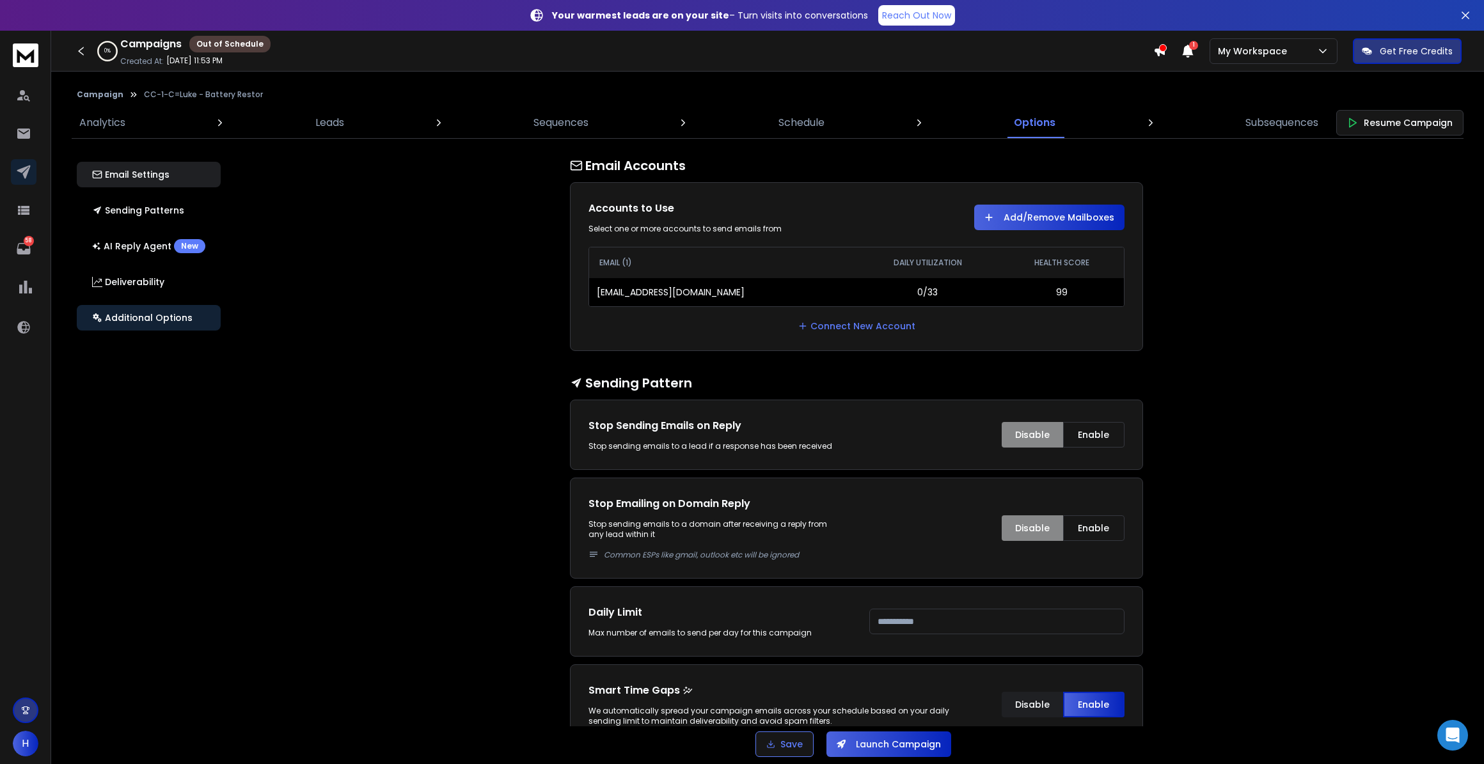
click at [137, 320] on p "Additional Options" at bounding box center [142, 317] width 100 height 13
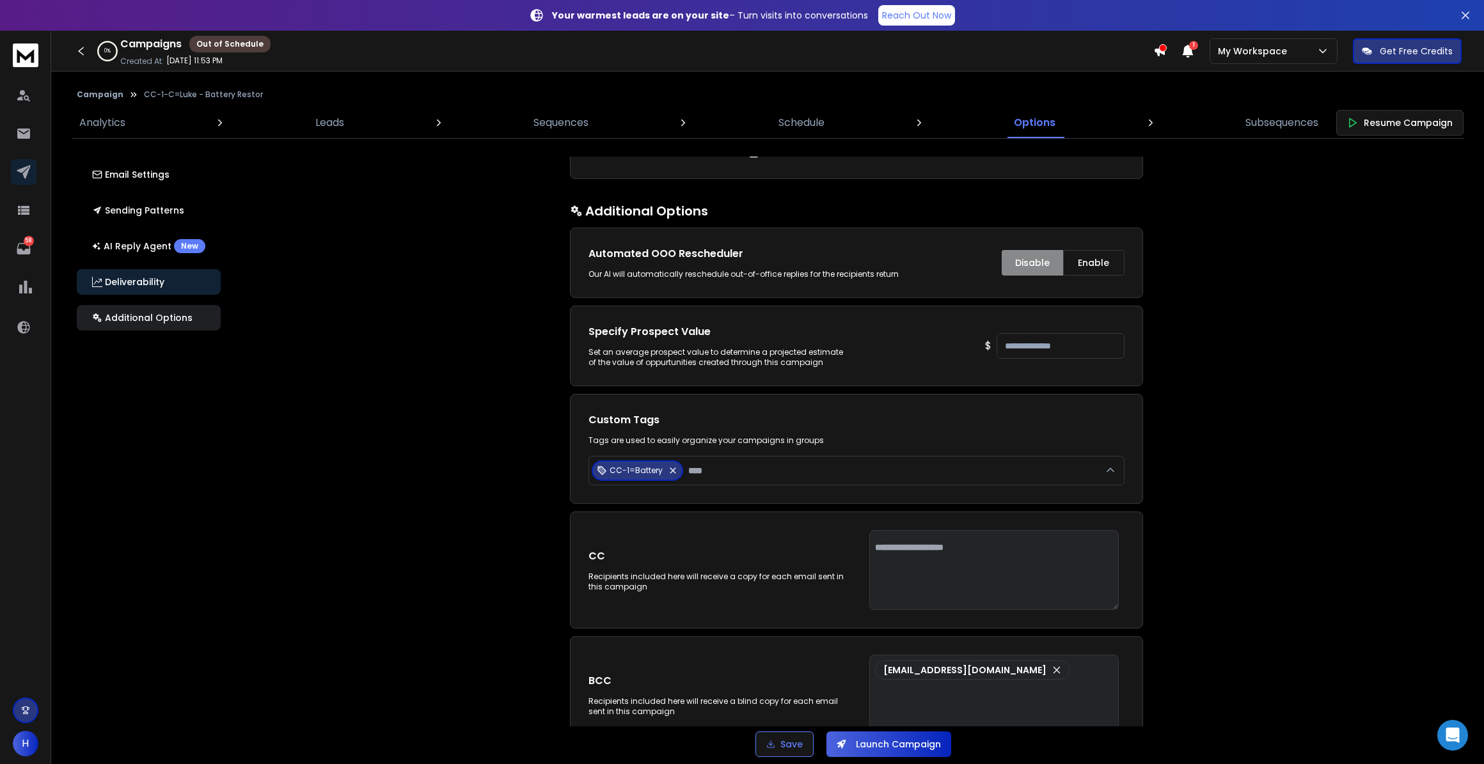
click at [125, 279] on p "Deliverability" at bounding box center [128, 282] width 72 height 13
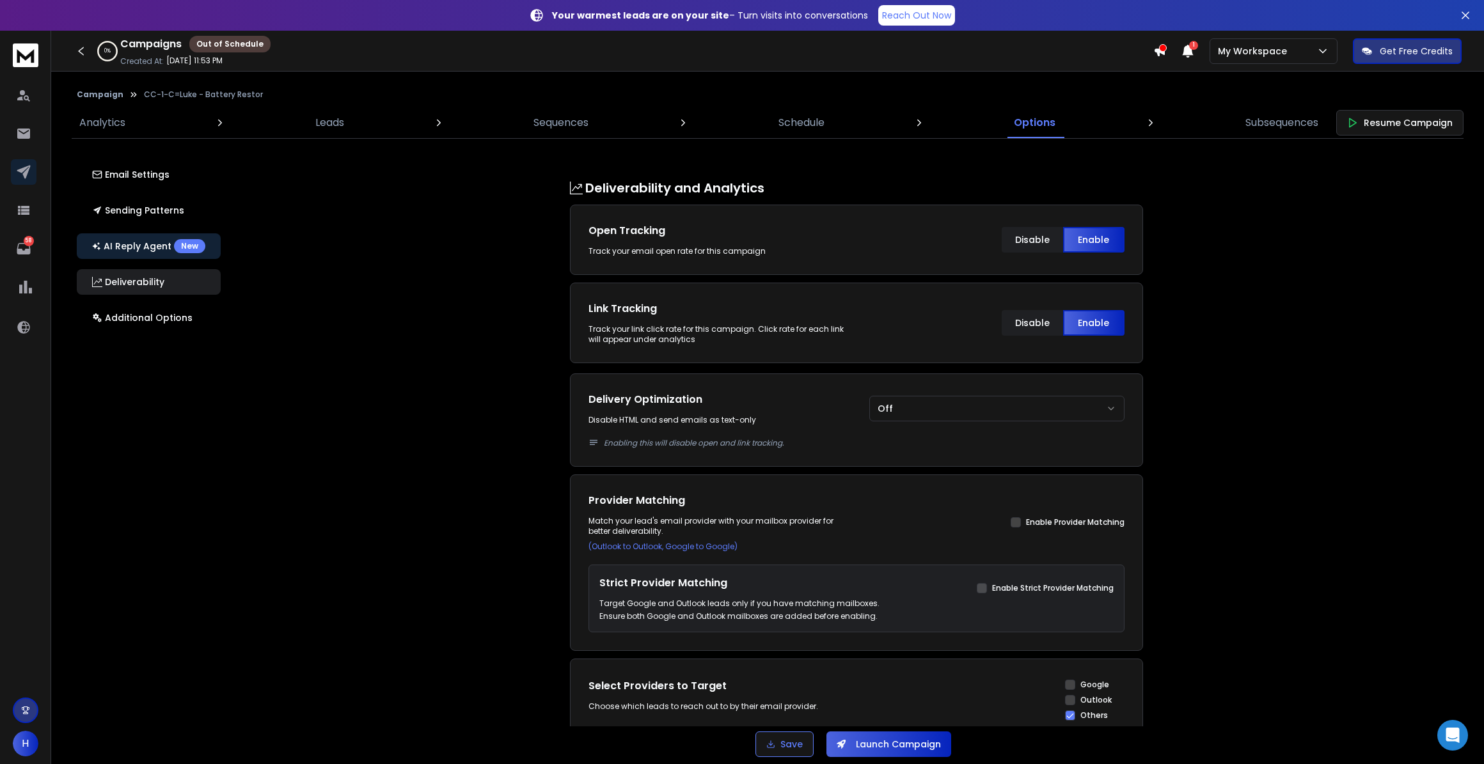
click at [132, 249] on p "AI Reply Agent New" at bounding box center [148, 246] width 113 height 14
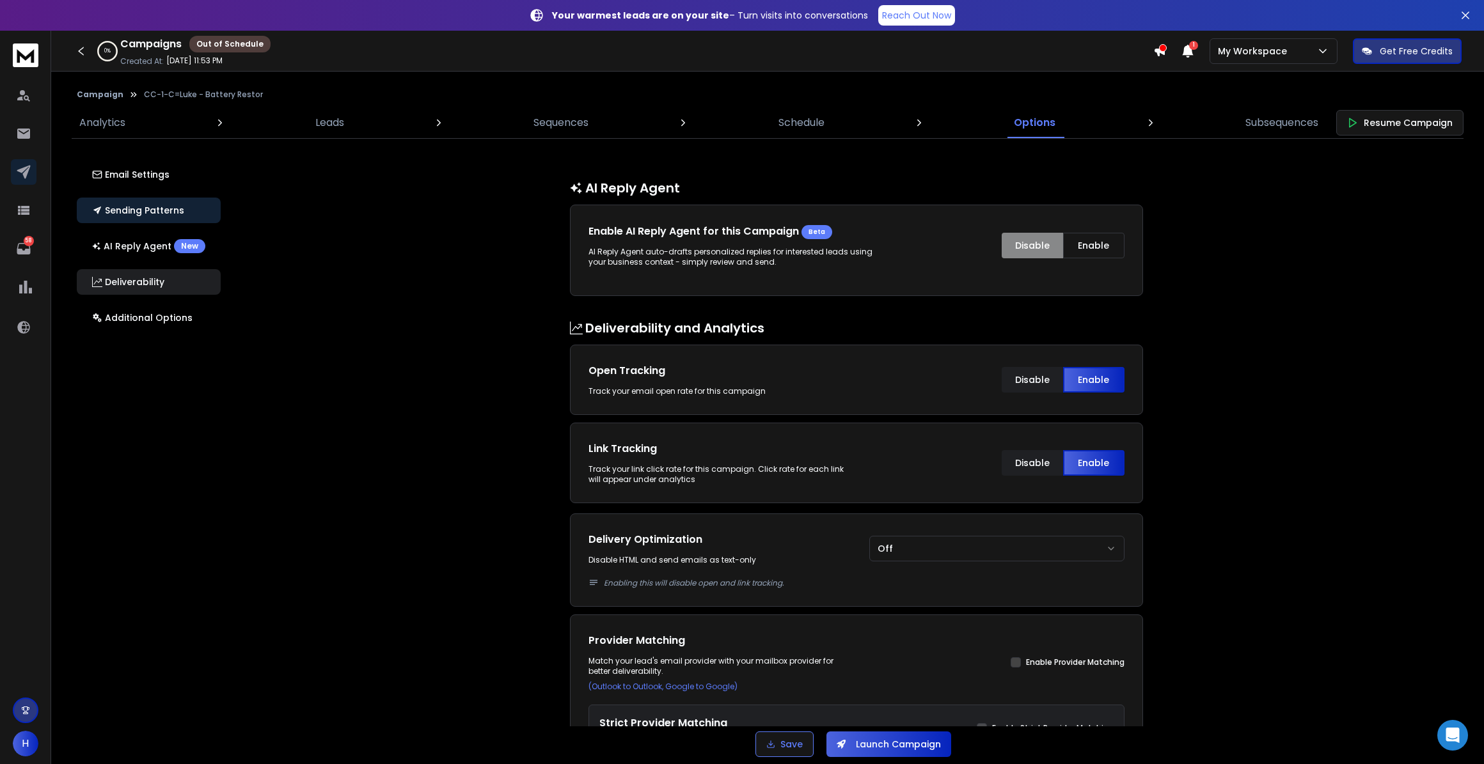
click at [144, 216] on p "Sending Patterns" at bounding box center [138, 210] width 92 height 13
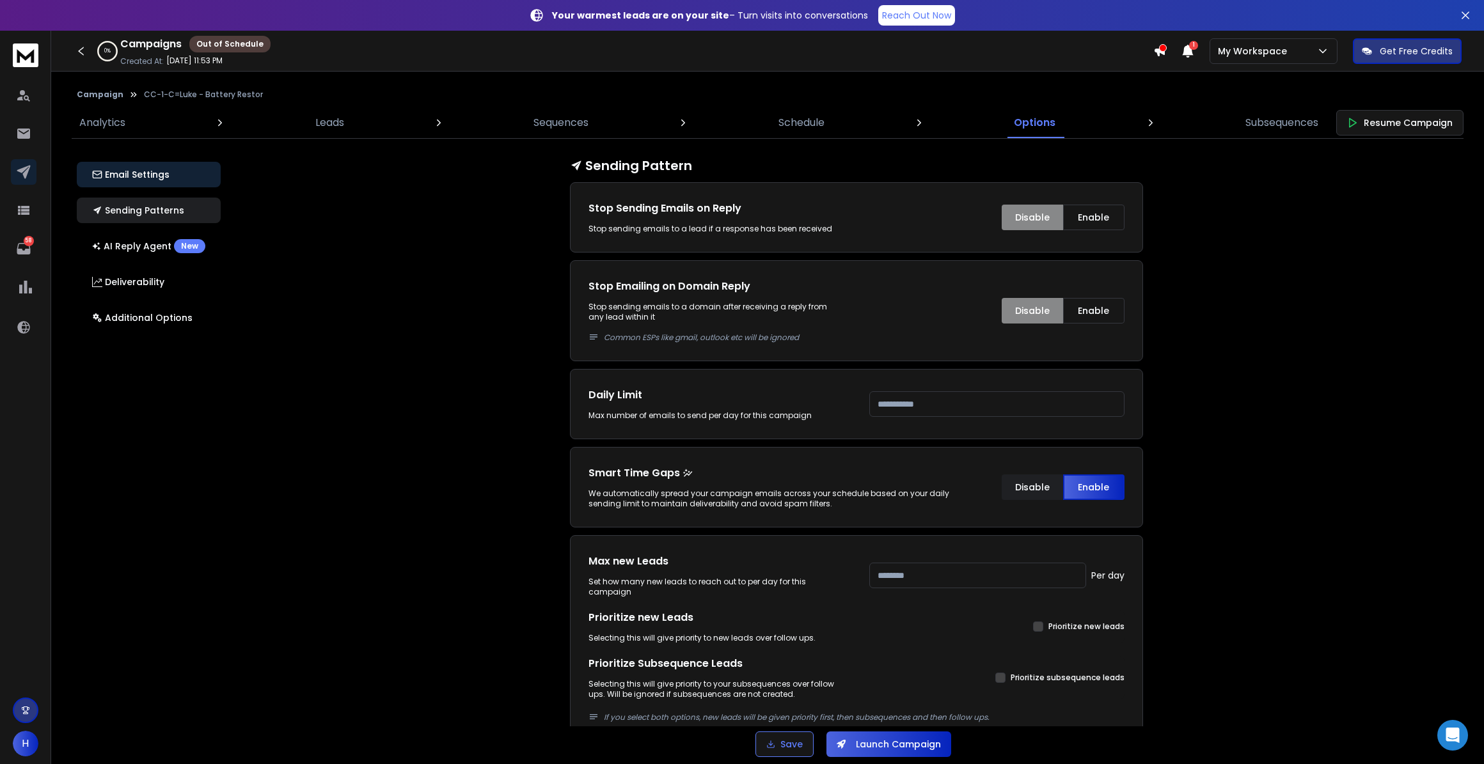
click at [144, 175] on p "Email Settings" at bounding box center [130, 174] width 77 height 13
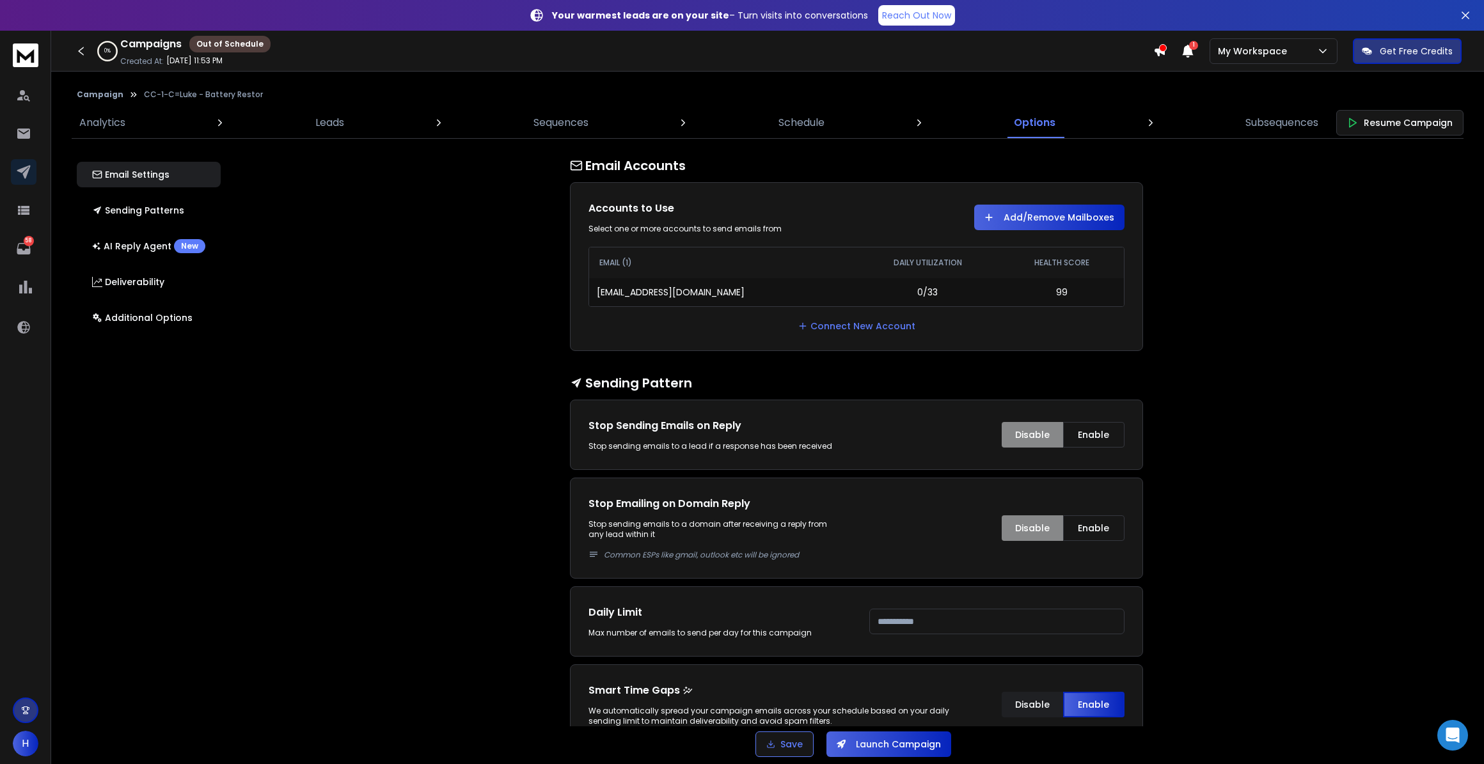
click at [916, 292] on td "0/33" at bounding box center [927, 292] width 145 height 28
drag, startPoint x: 916, startPoint y: 292, endPoint x: 881, endPoint y: 288, distance: 35.3
click at [881, 288] on td "0/33" at bounding box center [927, 292] width 145 height 28
drag, startPoint x: 881, startPoint y: 288, endPoint x: 803, endPoint y: 278, distance: 79.3
click at [803, 278] on td "[EMAIL_ADDRESS][DOMAIN_NAME]" at bounding box center [722, 292] width 266 height 28
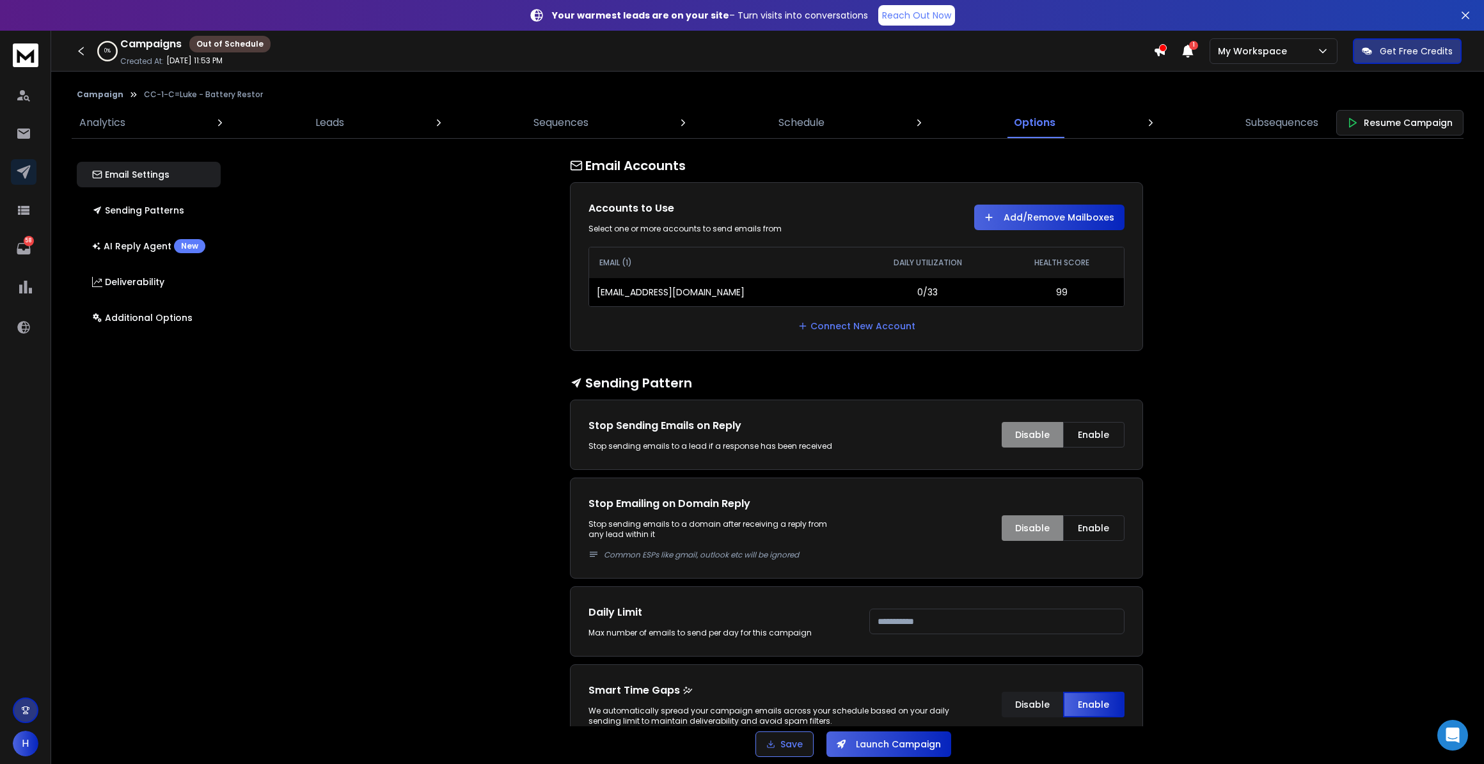
click at [1052, 216] on button "Add/Remove Mailboxes" at bounding box center [1049, 218] width 150 height 26
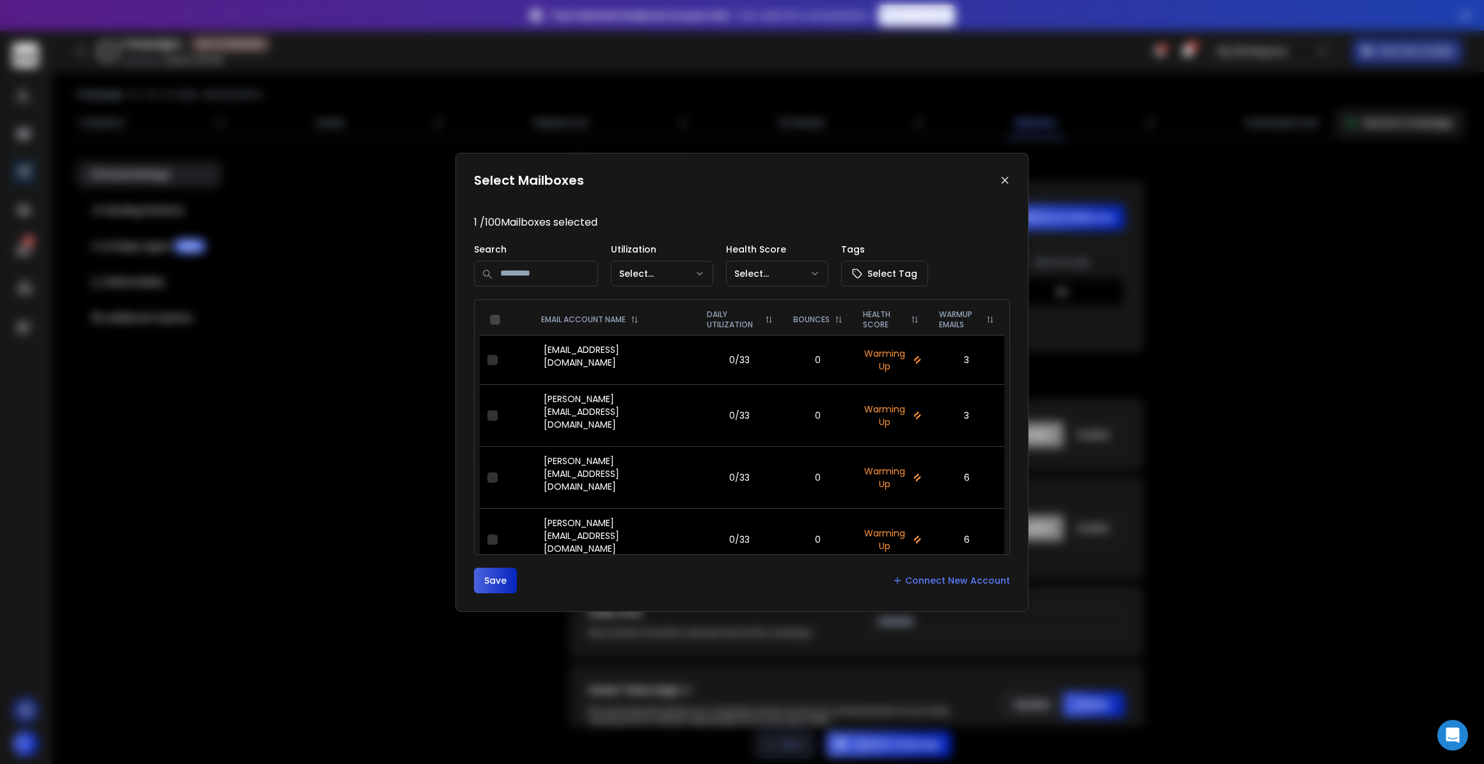
click at [1006, 182] on icon at bounding box center [1004, 180] width 7 height 7
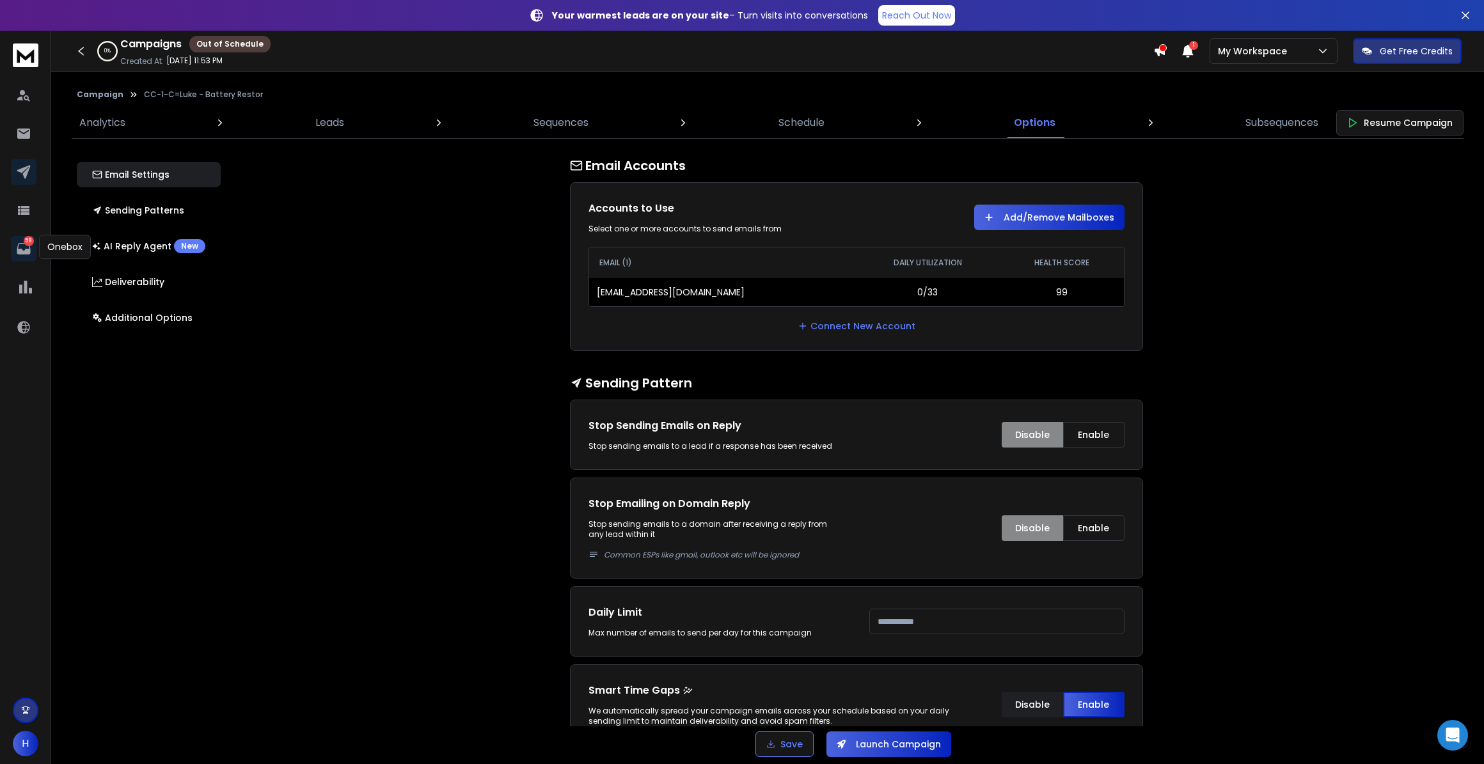
click at [17, 244] on icon at bounding box center [23, 248] width 15 height 15
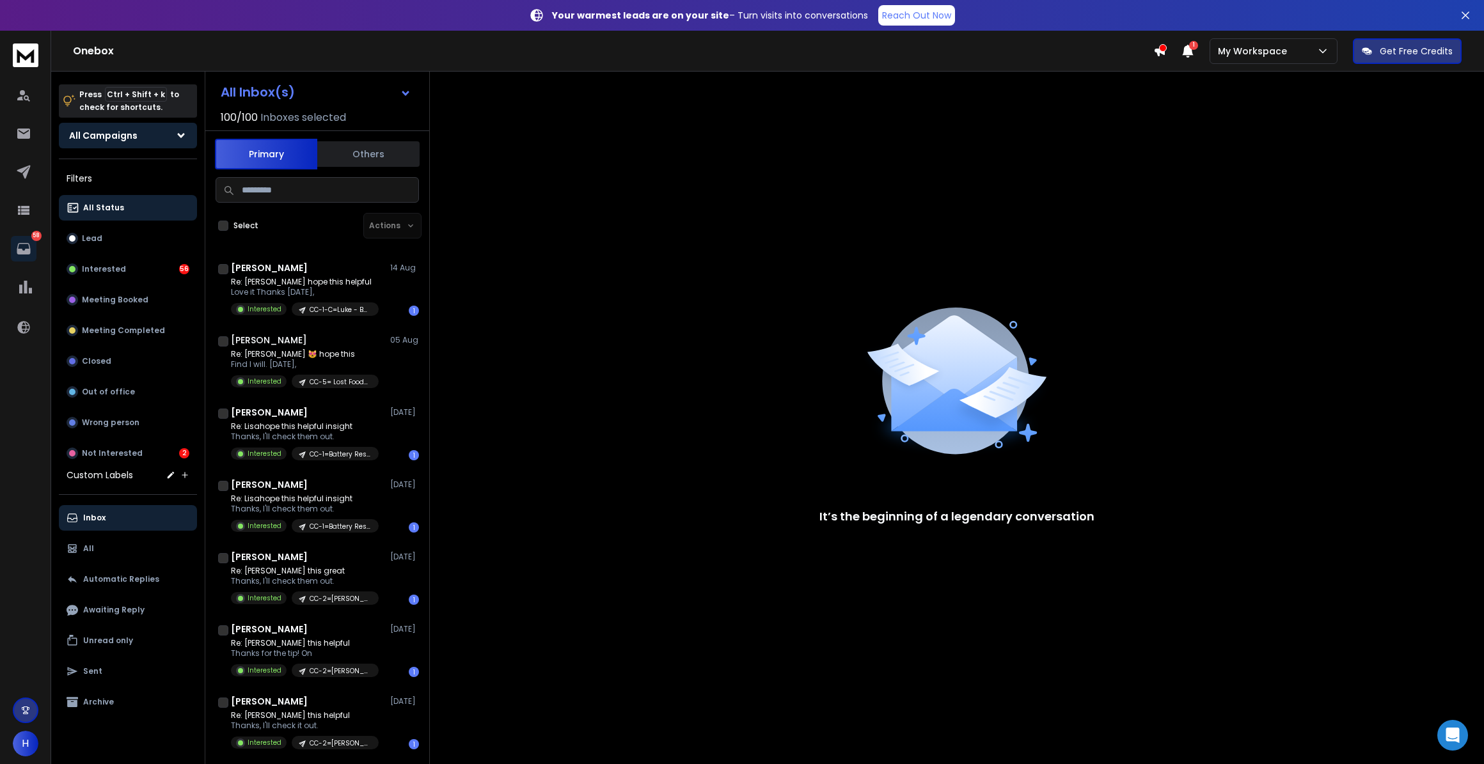
click at [132, 137] on h1 "All Campaigns" at bounding box center [103, 135] width 68 height 13
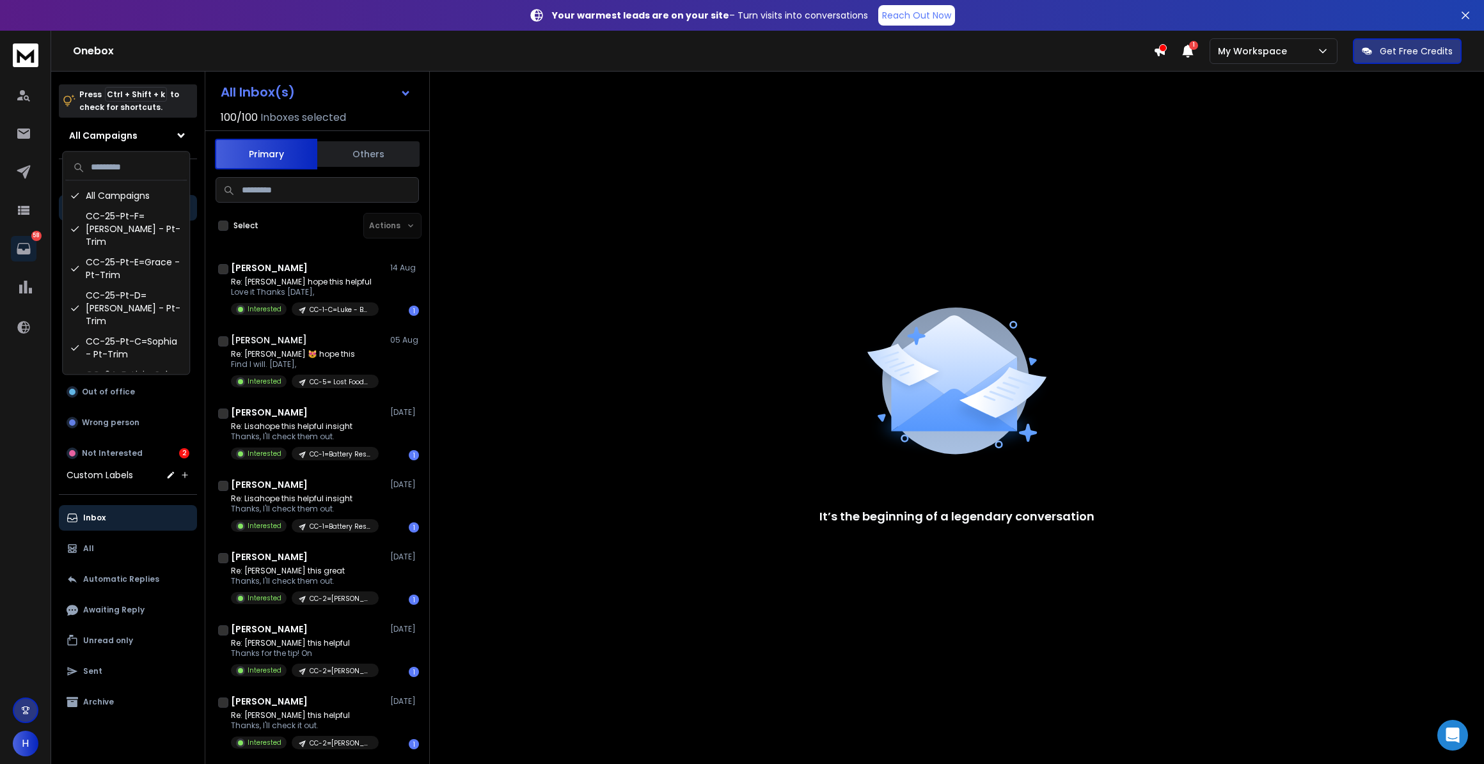
click at [467, 379] on div "It’s the beginning of a legendary conversation" at bounding box center [957, 397] width 1054 height 650
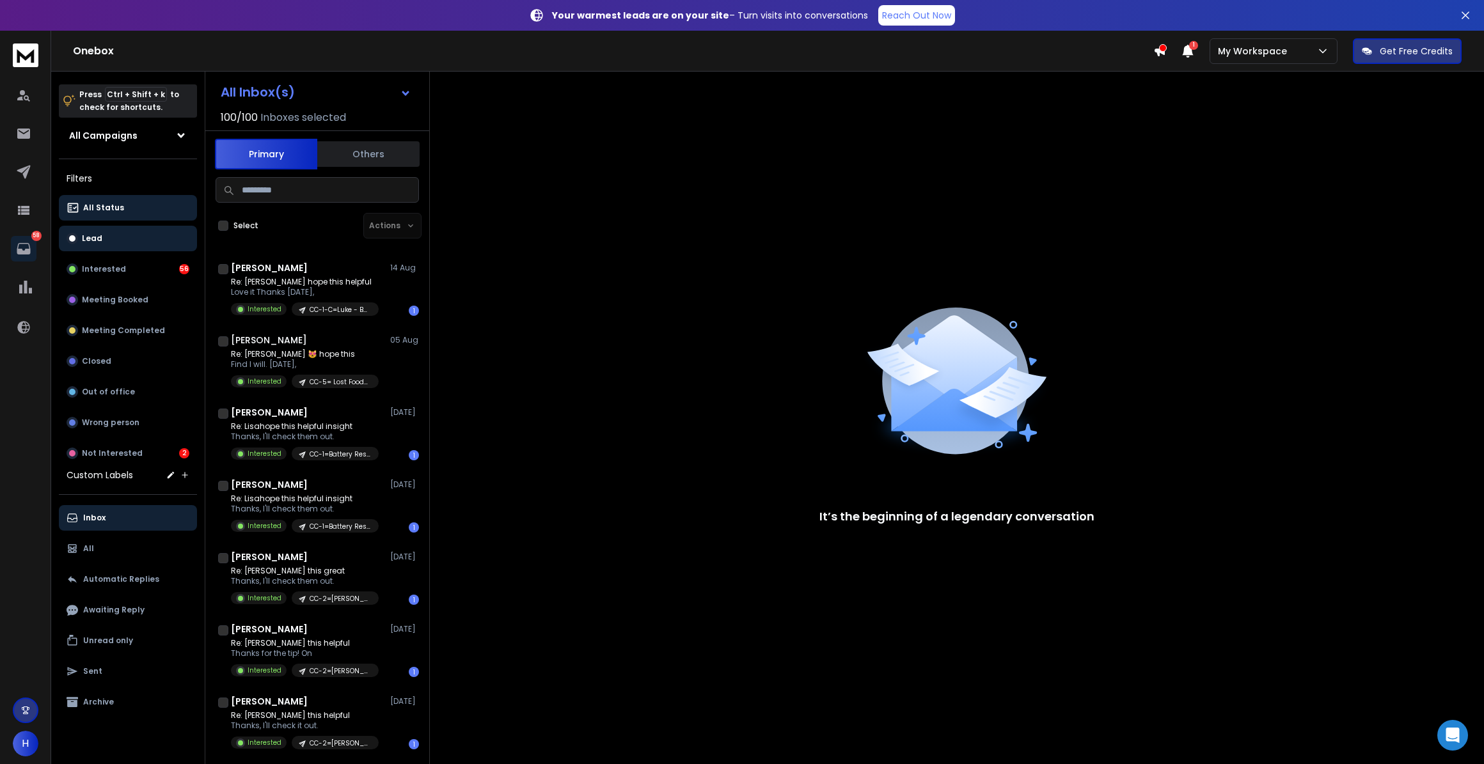
click at [83, 237] on p "Lead" at bounding box center [92, 238] width 20 height 10
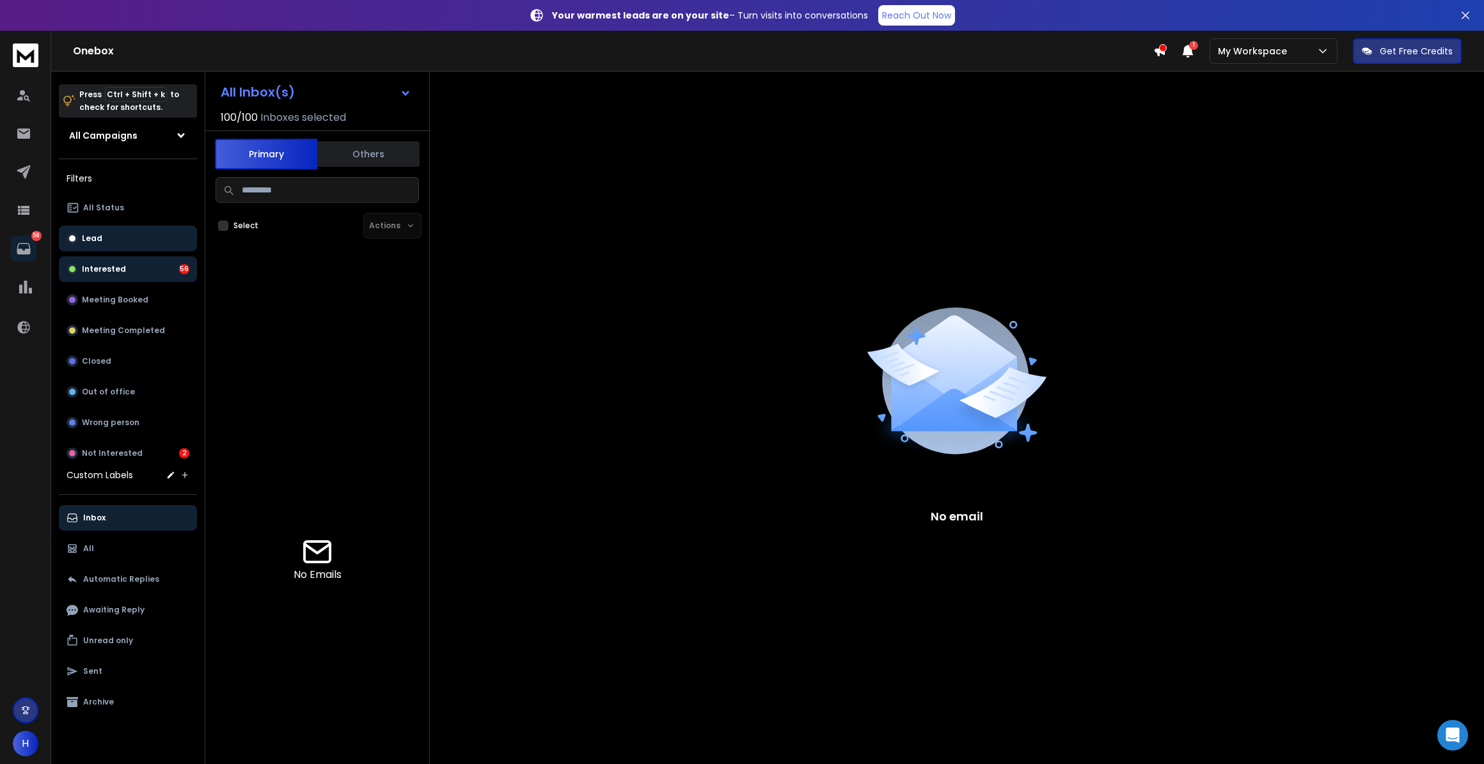
click at [103, 269] on p "Interested" at bounding box center [104, 269] width 44 height 10
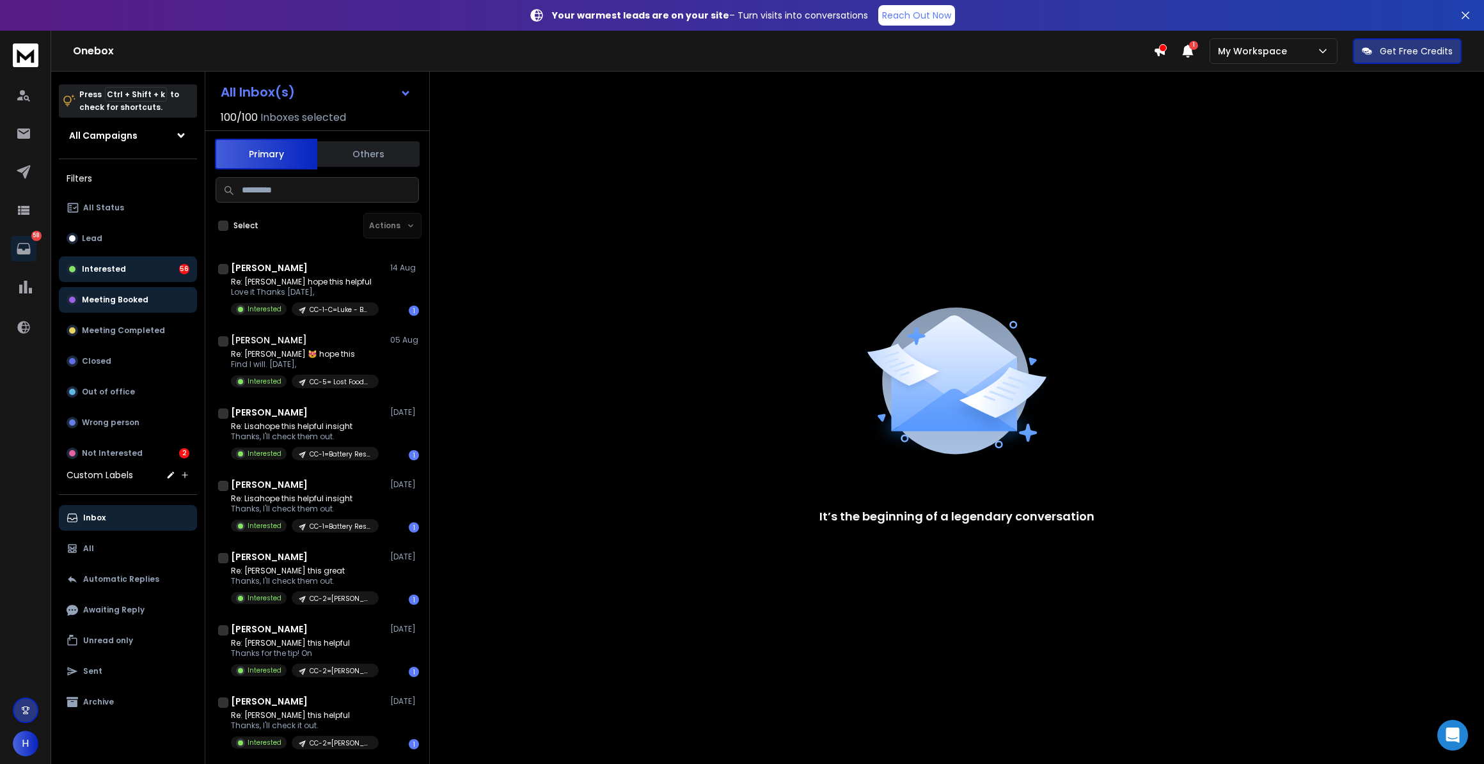
click at [95, 297] on p "Meeting Booked" at bounding box center [115, 300] width 67 height 10
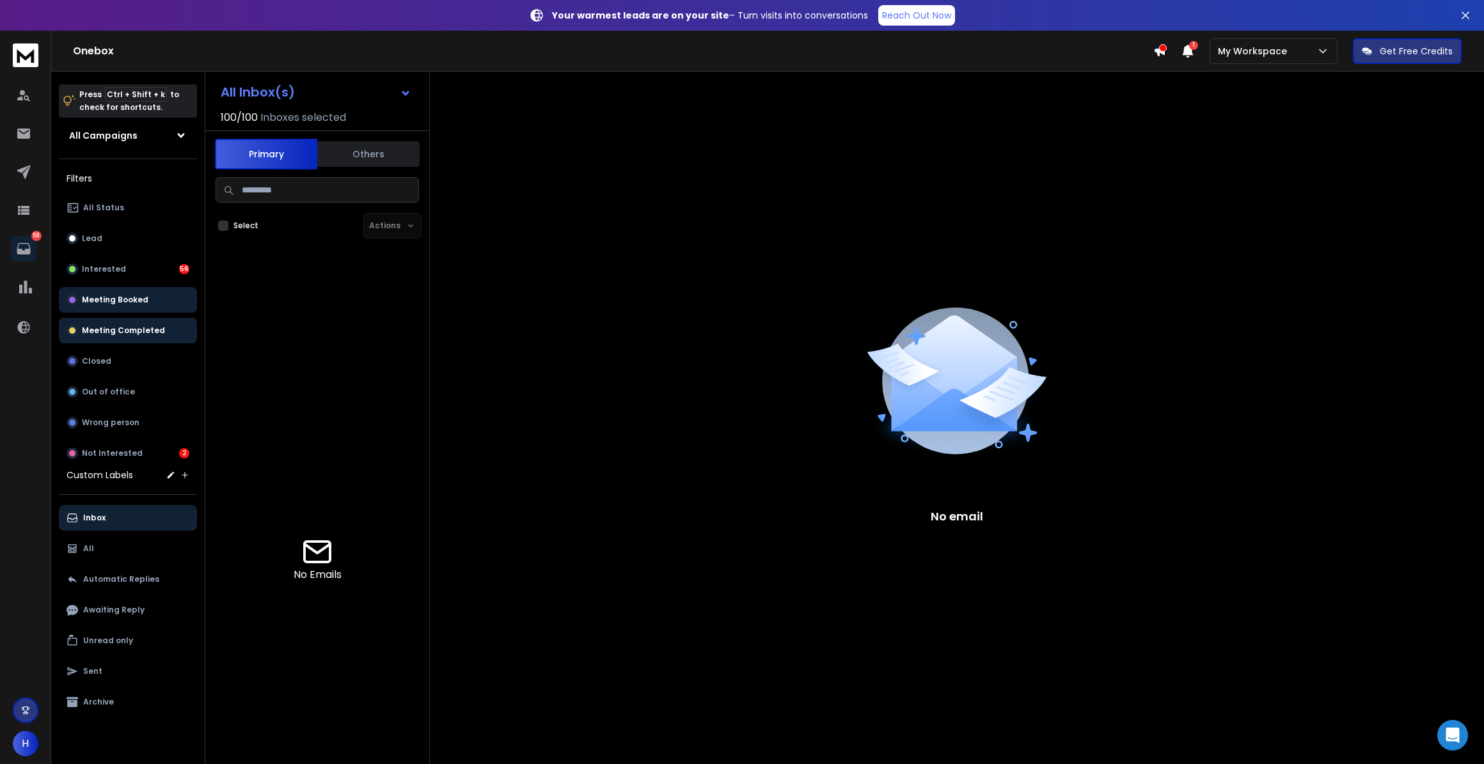
click at [128, 330] on p "Meeting Completed" at bounding box center [123, 331] width 83 height 10
click at [97, 359] on p "Closed" at bounding box center [96, 361] width 29 height 10
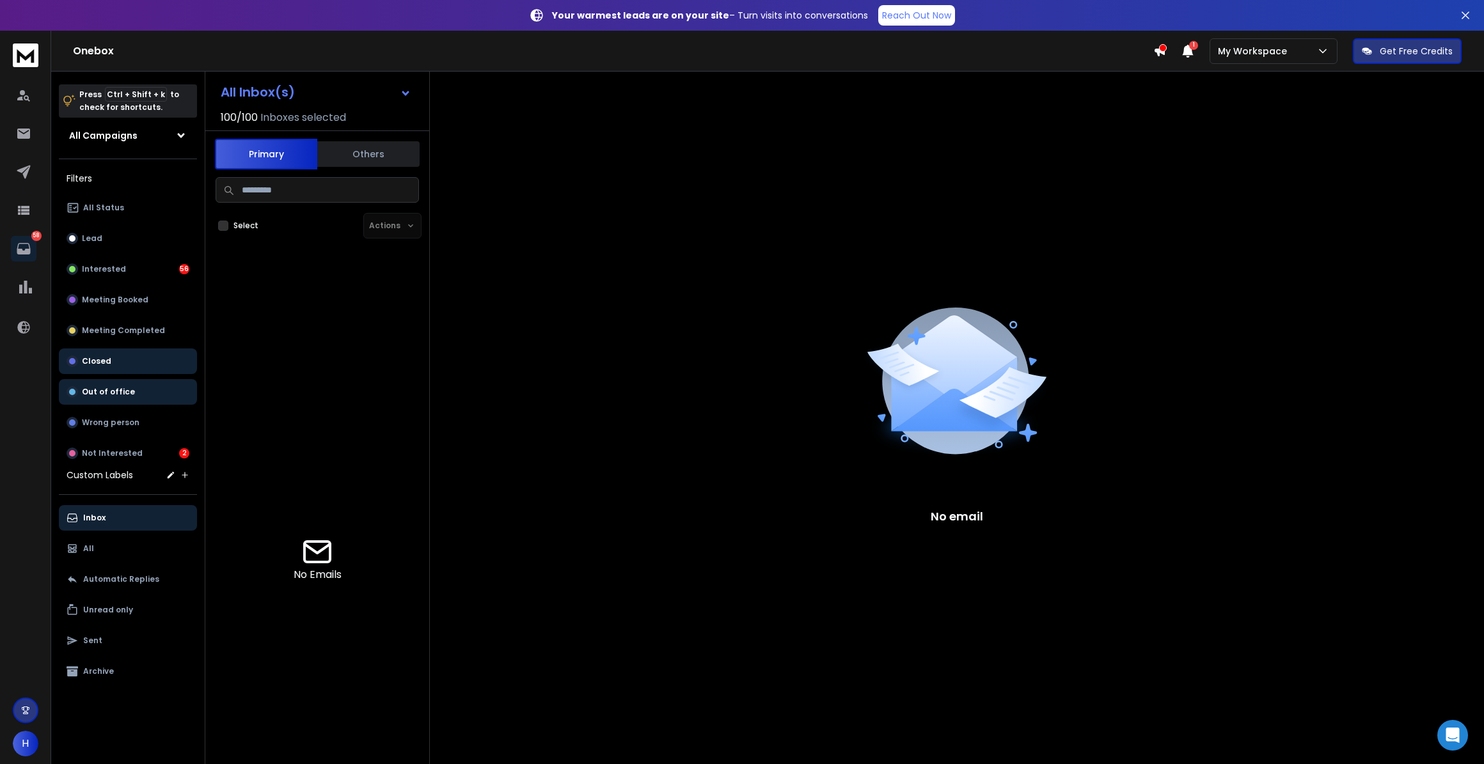
click at [111, 391] on p "Out of office" at bounding box center [108, 392] width 53 height 10
click at [103, 422] on p "Wrong person" at bounding box center [111, 423] width 58 height 10
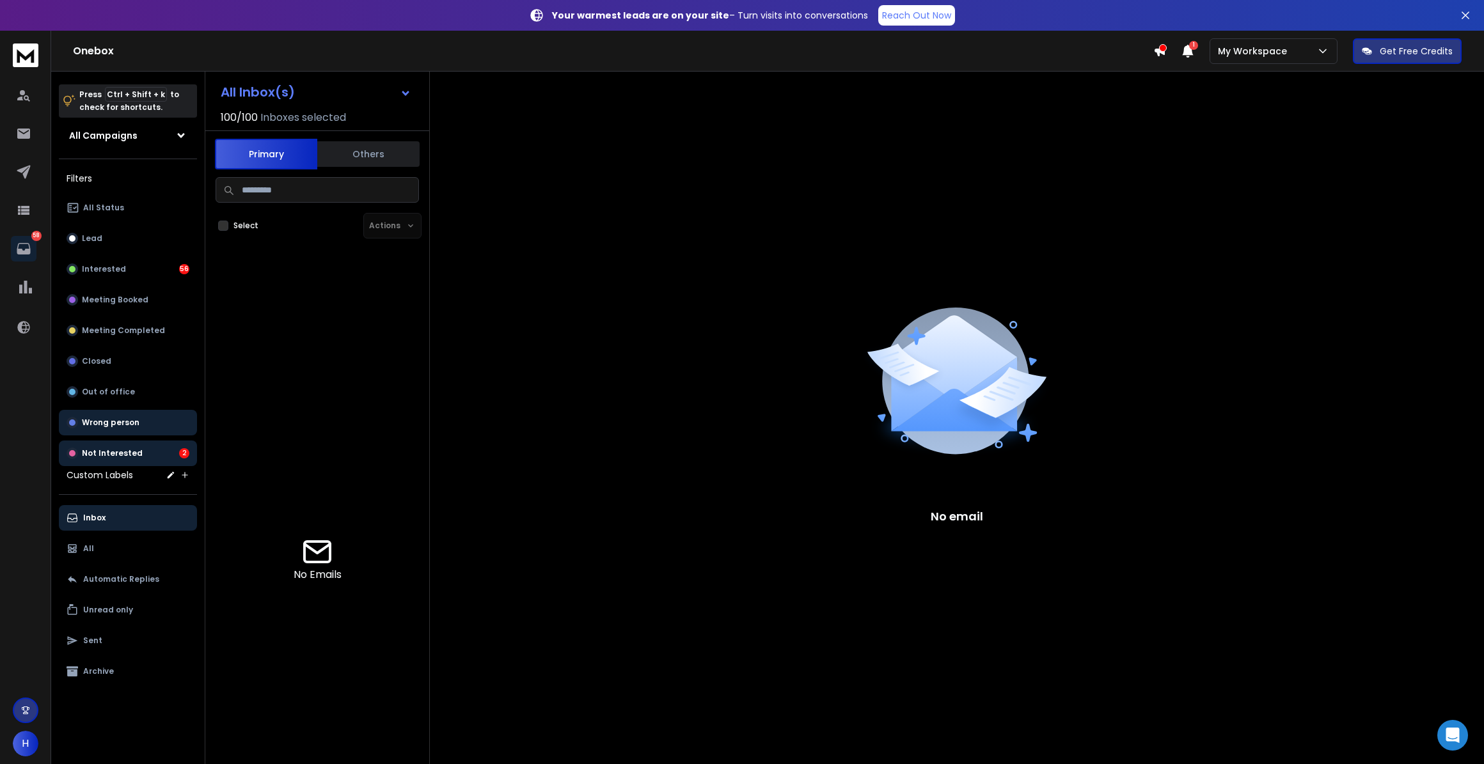
click at [105, 451] on p "Not Interested" at bounding box center [112, 453] width 61 height 10
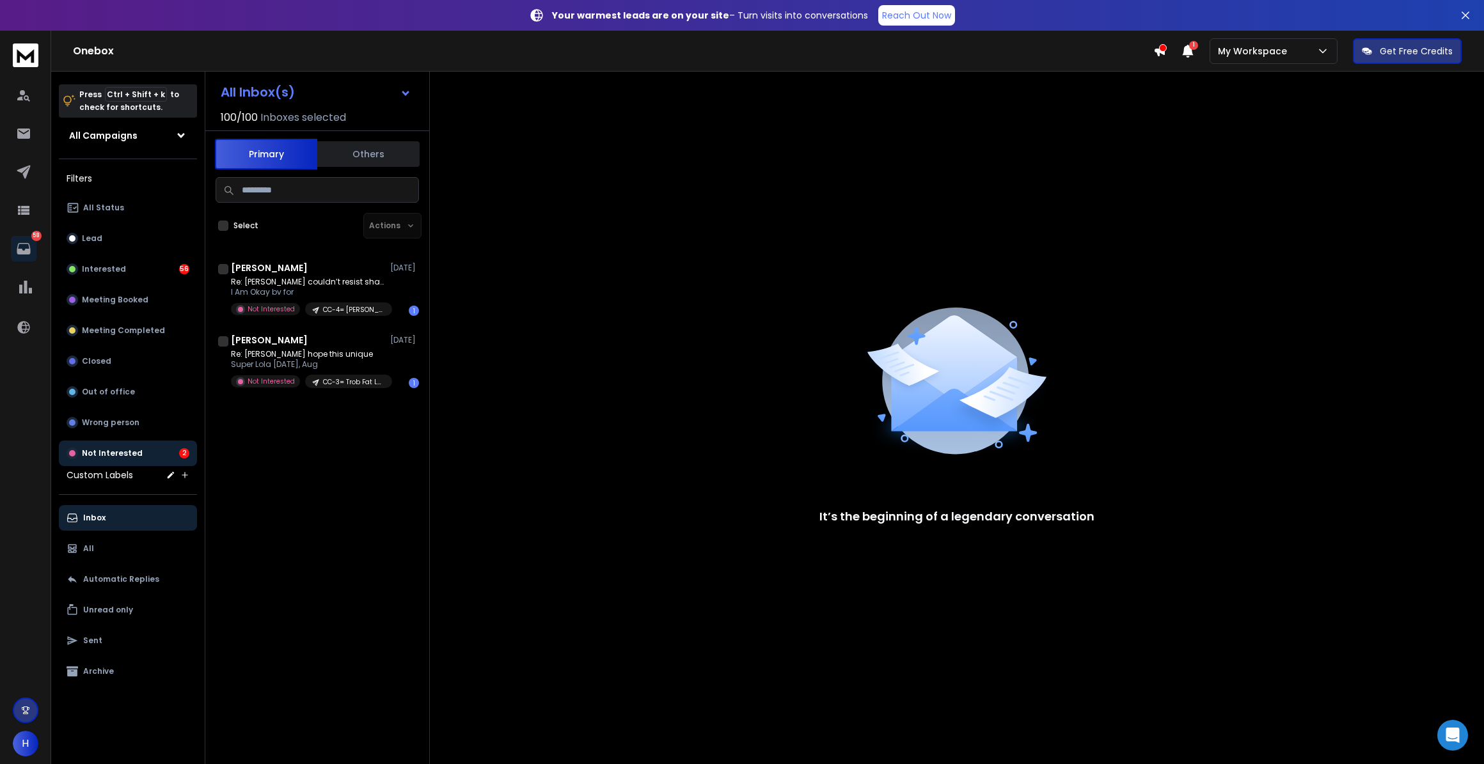
click at [183, 474] on icon at bounding box center [184, 475] width 9 height 9
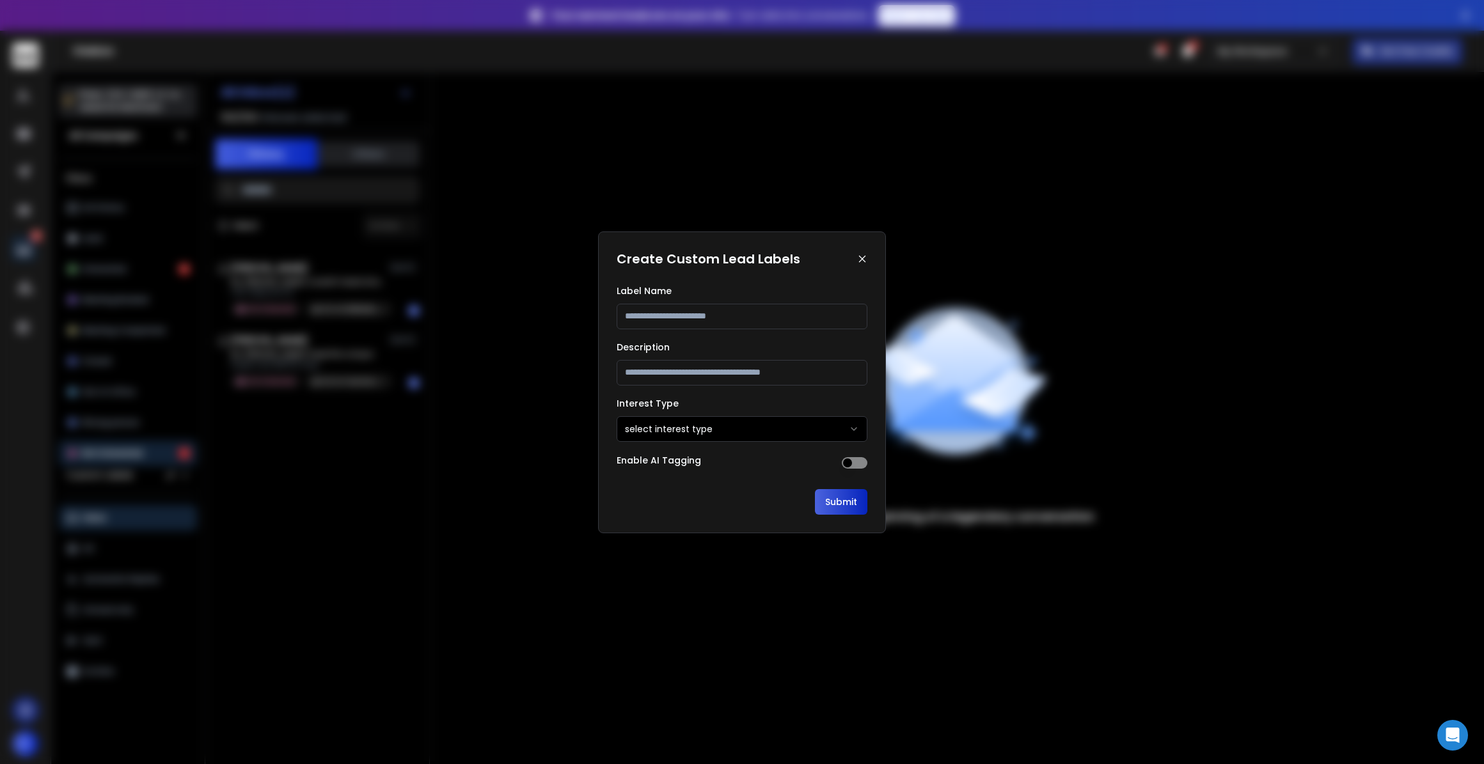
click at [745, 314] on input "Label Name" at bounding box center [742, 317] width 251 height 26
type input "**********"
click at [717, 372] on input "Description" at bounding box center [742, 373] width 251 height 26
click at [730, 424] on button "select interest type" at bounding box center [742, 429] width 251 height 26
click at [522, 502] on div "**********" at bounding box center [742, 382] width 1484 height 327
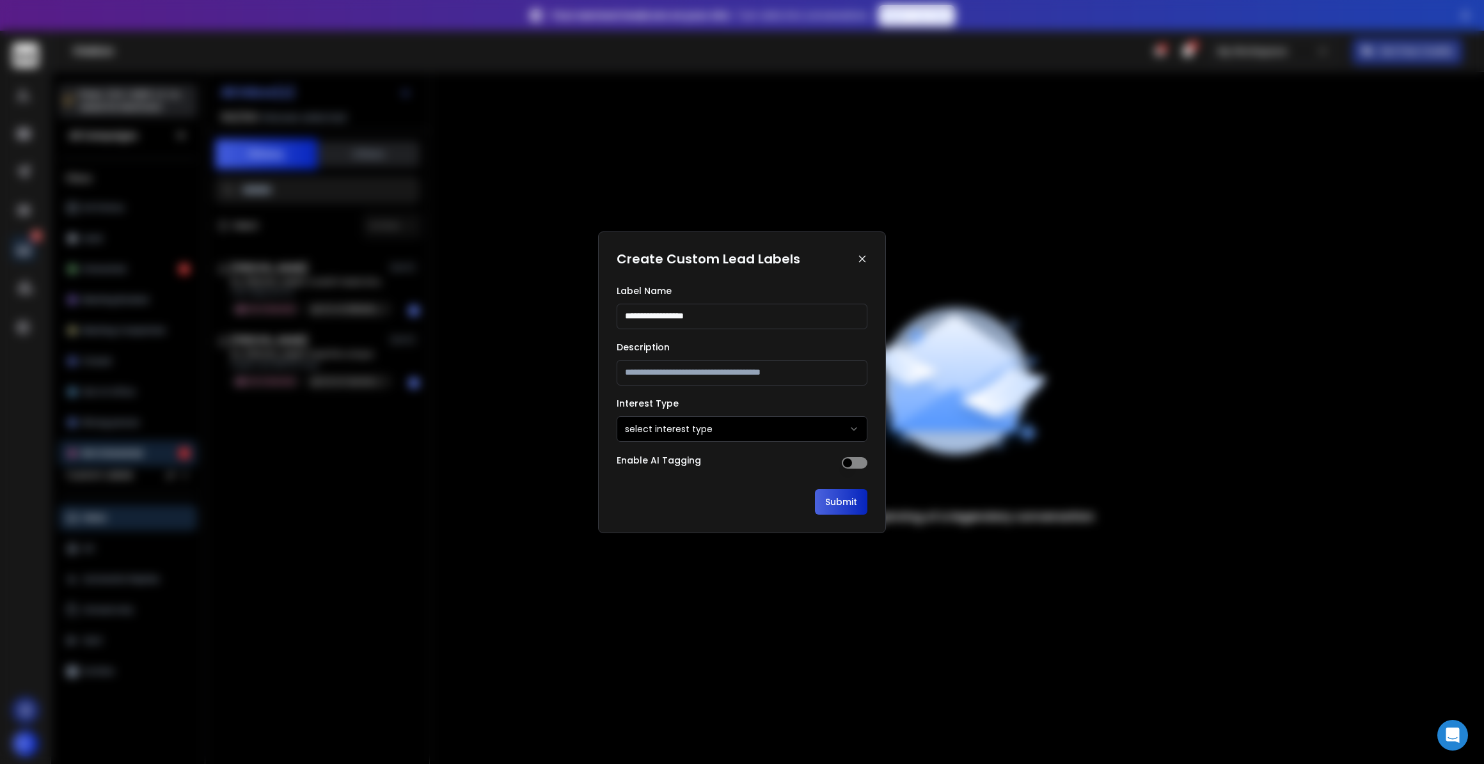
click at [706, 426] on button "select interest type" at bounding box center [742, 429] width 251 height 26
click at [513, 492] on div "**********" at bounding box center [742, 382] width 1484 height 327
click at [856, 463] on button "Enable AI Tagging" at bounding box center [855, 463] width 26 height 12
click at [844, 501] on button "Next" at bounding box center [846, 502] width 41 height 26
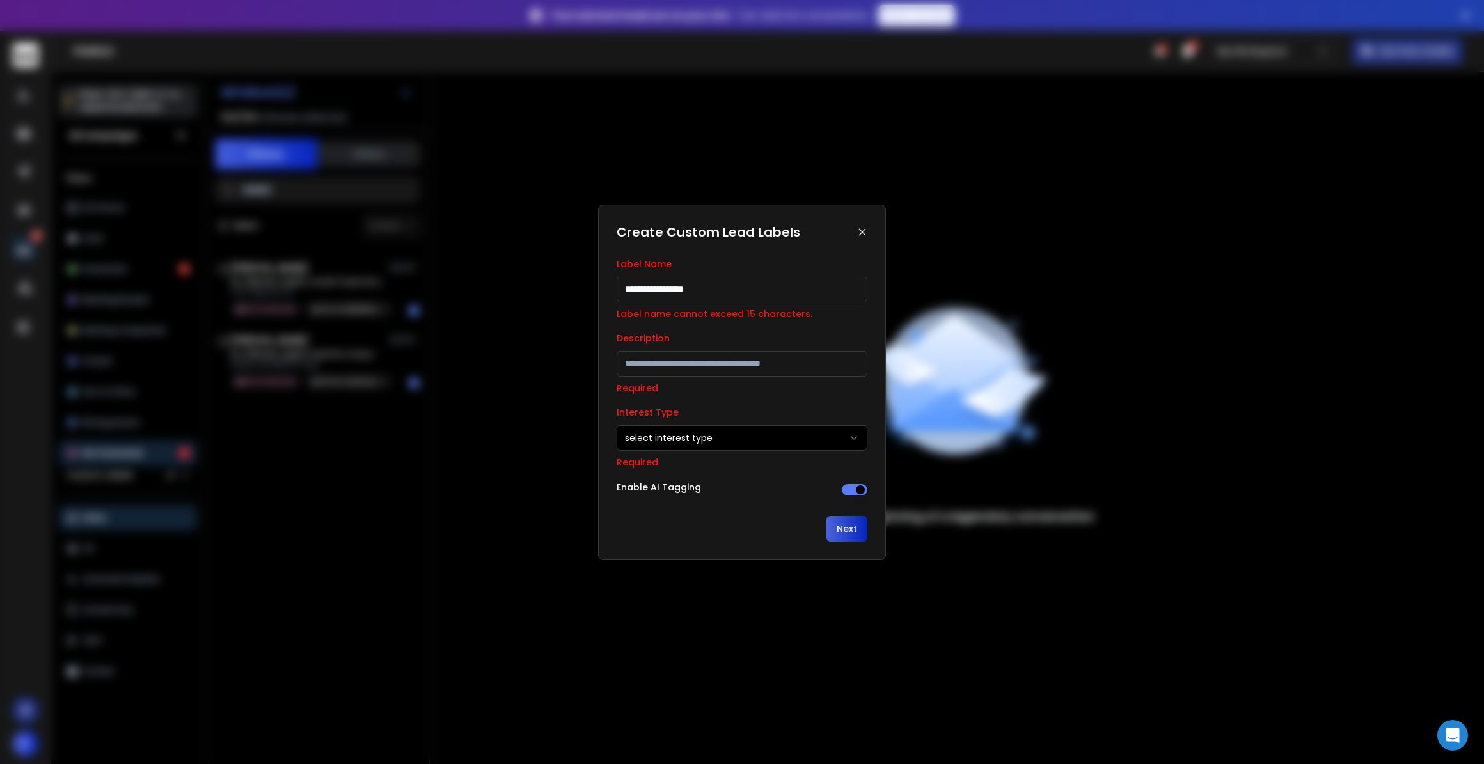
click at [847, 529] on button "Next" at bounding box center [846, 529] width 41 height 26
click at [861, 233] on icon at bounding box center [862, 232] width 10 height 10
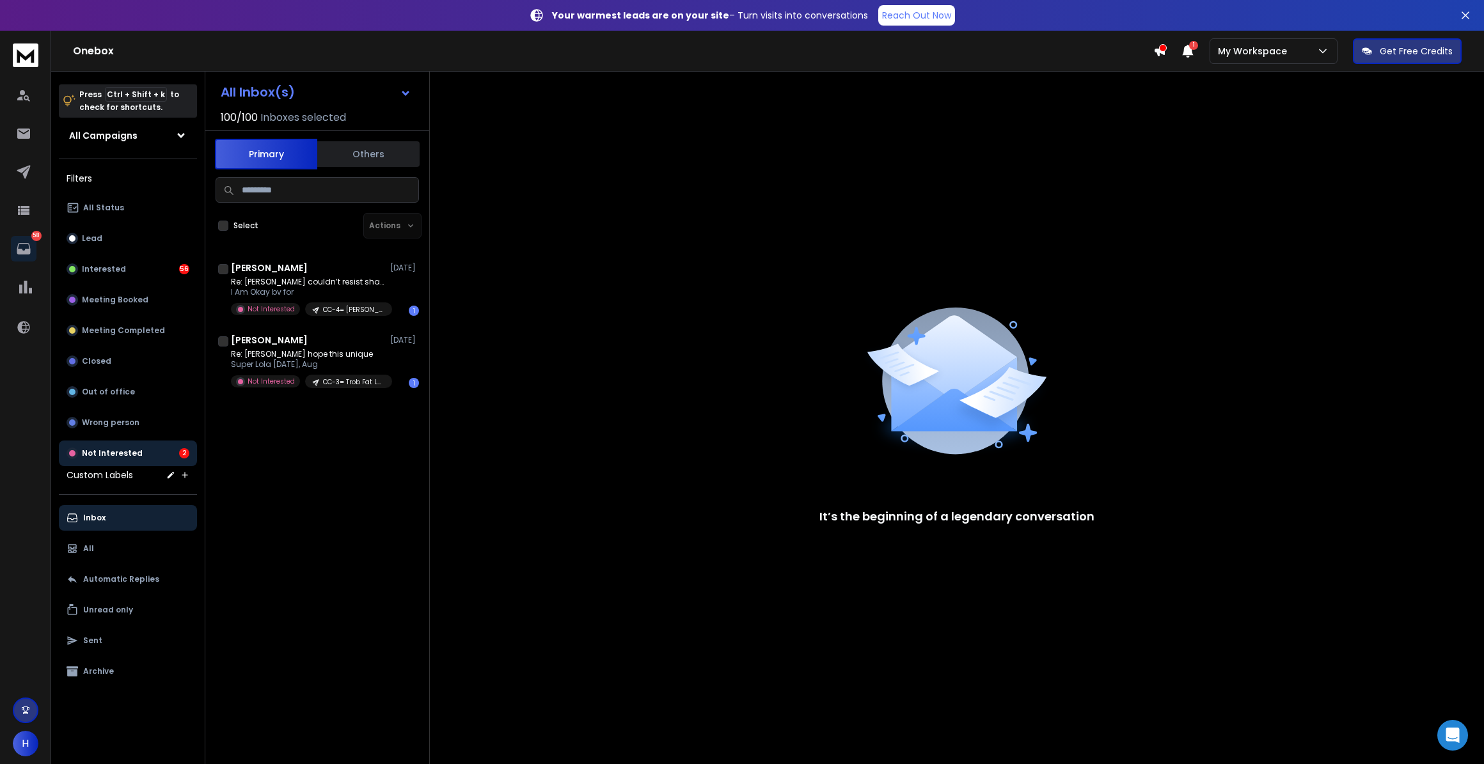
click at [143, 95] on span "Ctrl + Shift + k" at bounding box center [136, 94] width 62 height 15
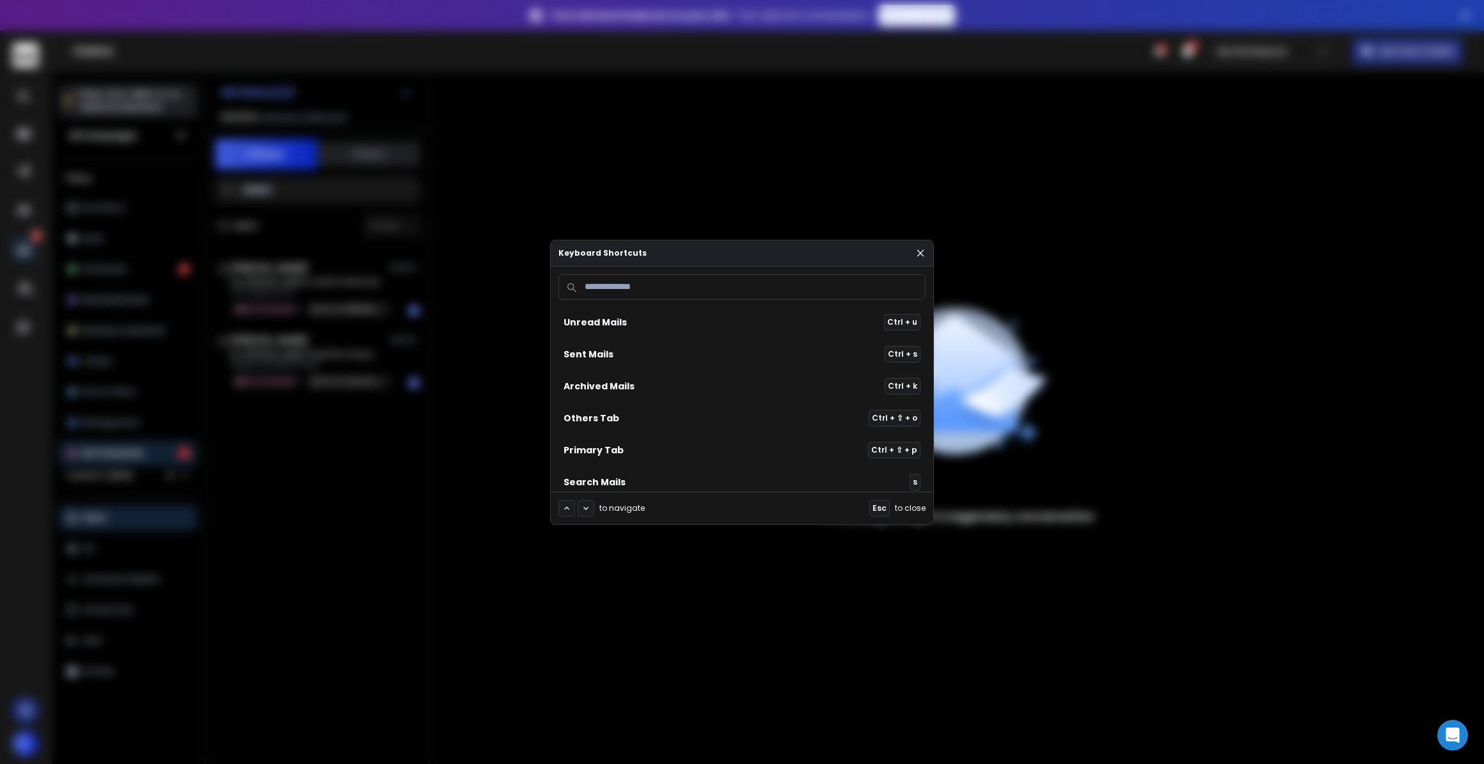
scroll to position [153, 0]
click at [564, 509] on icon at bounding box center [566, 508] width 5 height 3
click at [583, 508] on icon at bounding box center [586, 508] width 10 height 10
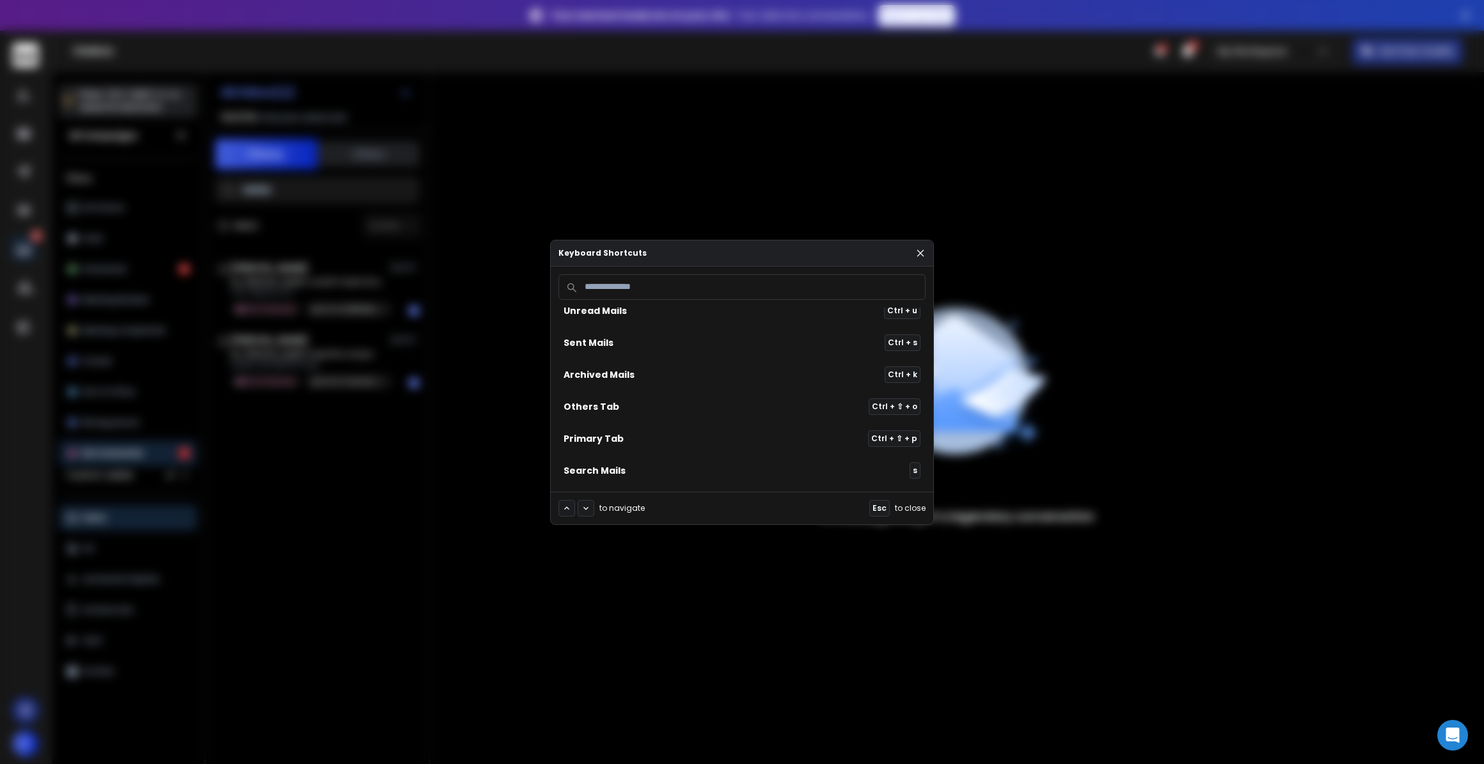
drag, startPoint x: 583, startPoint y: 508, endPoint x: 570, endPoint y: 508, distance: 12.8
click at [570, 508] on icon at bounding box center [567, 508] width 10 height 10
click at [879, 505] on p "Esc" at bounding box center [879, 508] width 20 height 17
click at [680, 288] on input at bounding box center [741, 287] width 367 height 26
click at [921, 249] on icon at bounding box center [920, 253] width 10 height 10
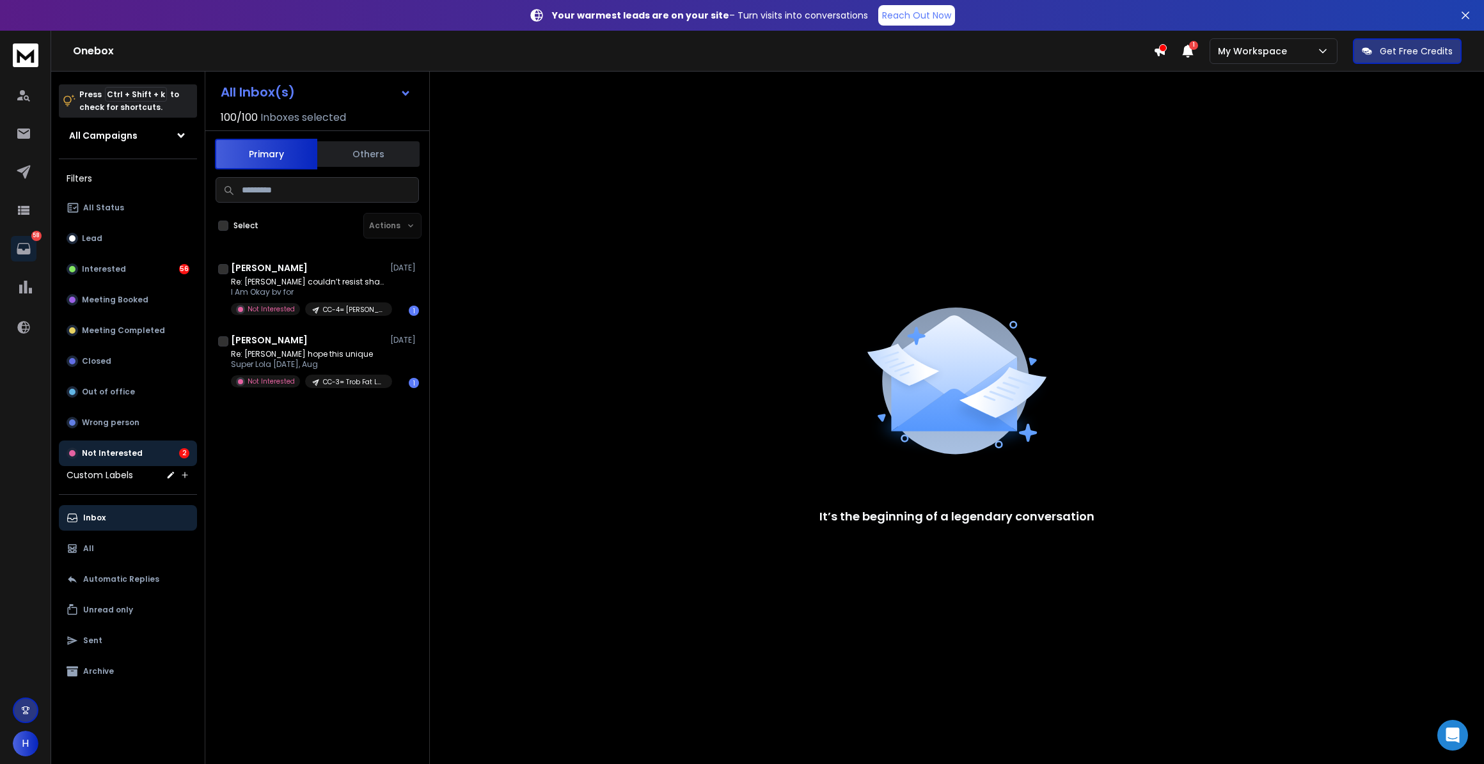
click at [96, 518] on p "Inbox" at bounding box center [94, 518] width 22 height 10
click at [86, 545] on p "All" at bounding box center [88, 549] width 11 height 10
click at [126, 580] on p "Automatic Replies" at bounding box center [121, 579] width 76 height 10
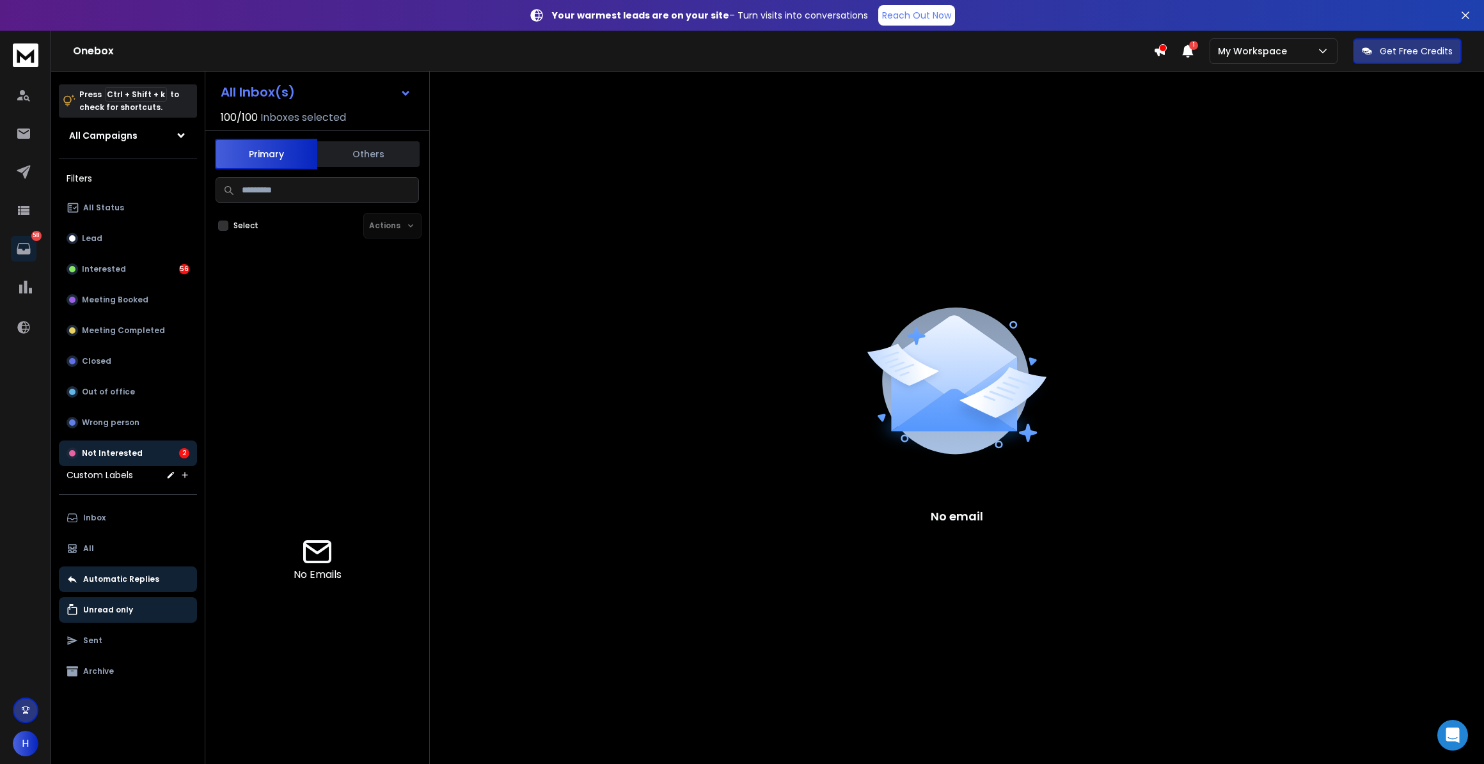
click at [112, 611] on p "Unread only" at bounding box center [108, 610] width 50 height 10
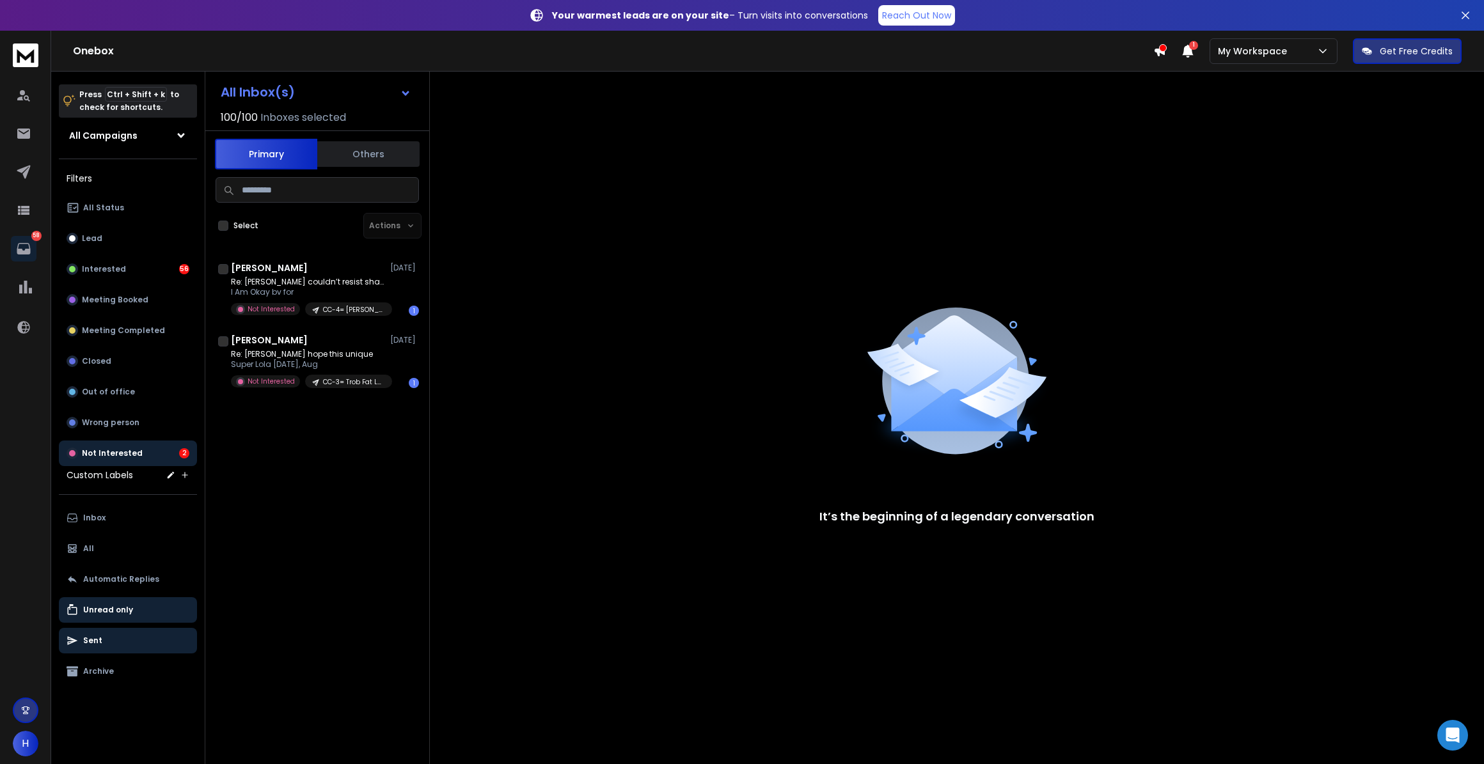
click at [101, 639] on button "Sent" at bounding box center [128, 641] width 138 height 26
click at [93, 666] on p "Archive" at bounding box center [98, 671] width 31 height 10
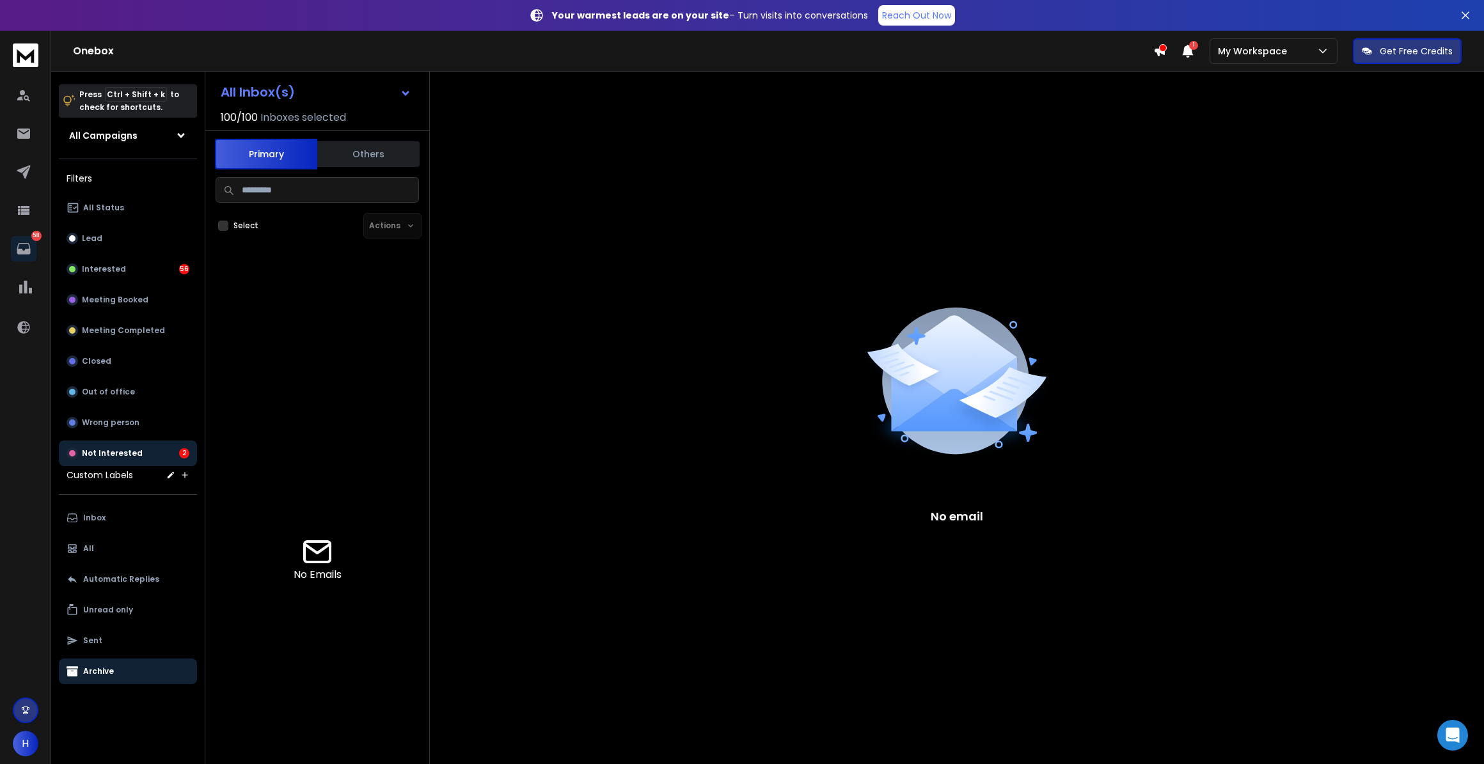
click at [90, 668] on p "Archive" at bounding box center [98, 671] width 31 height 10
click at [22, 742] on span "H" at bounding box center [26, 744] width 26 height 26
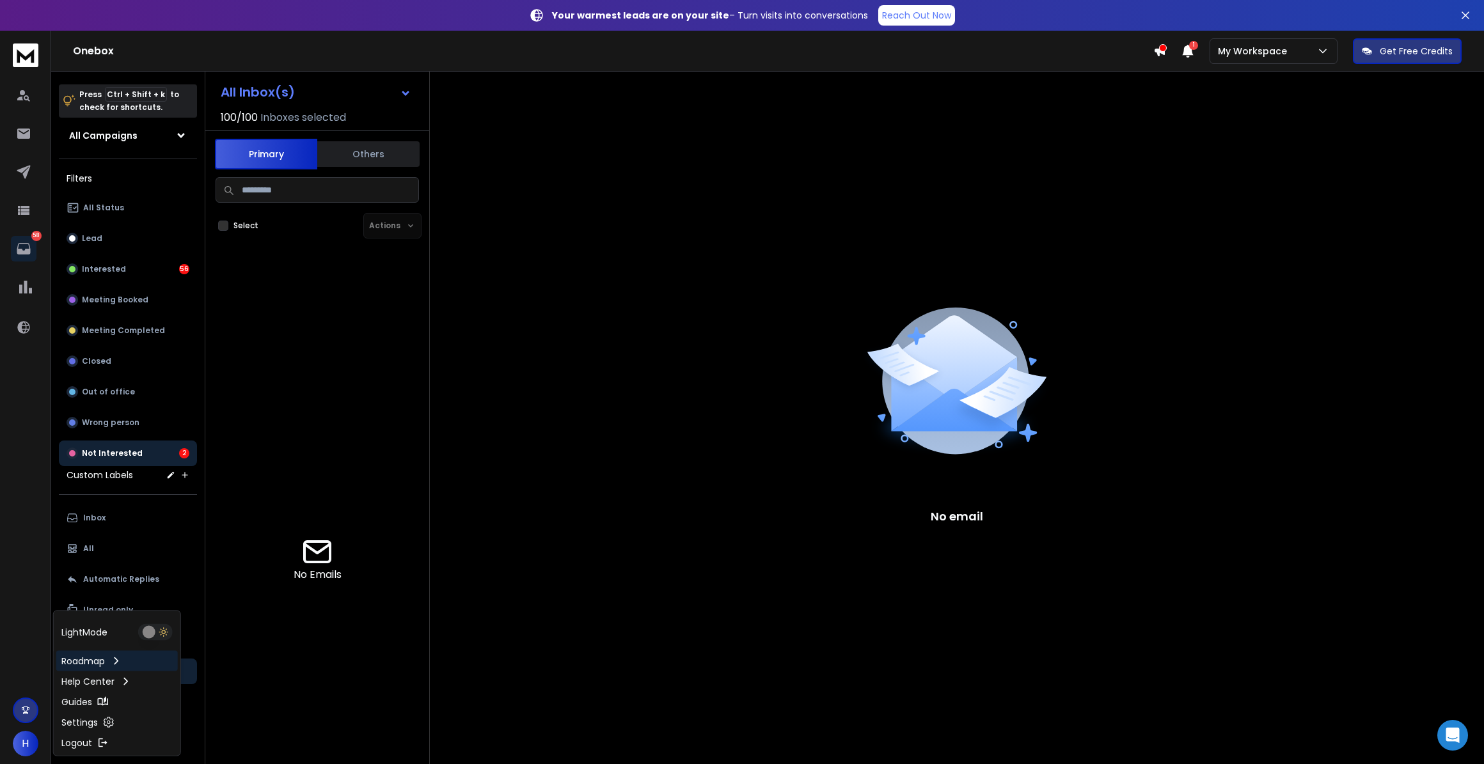
click at [9, 599] on div "58 H" at bounding box center [25, 400] width 51 height 739
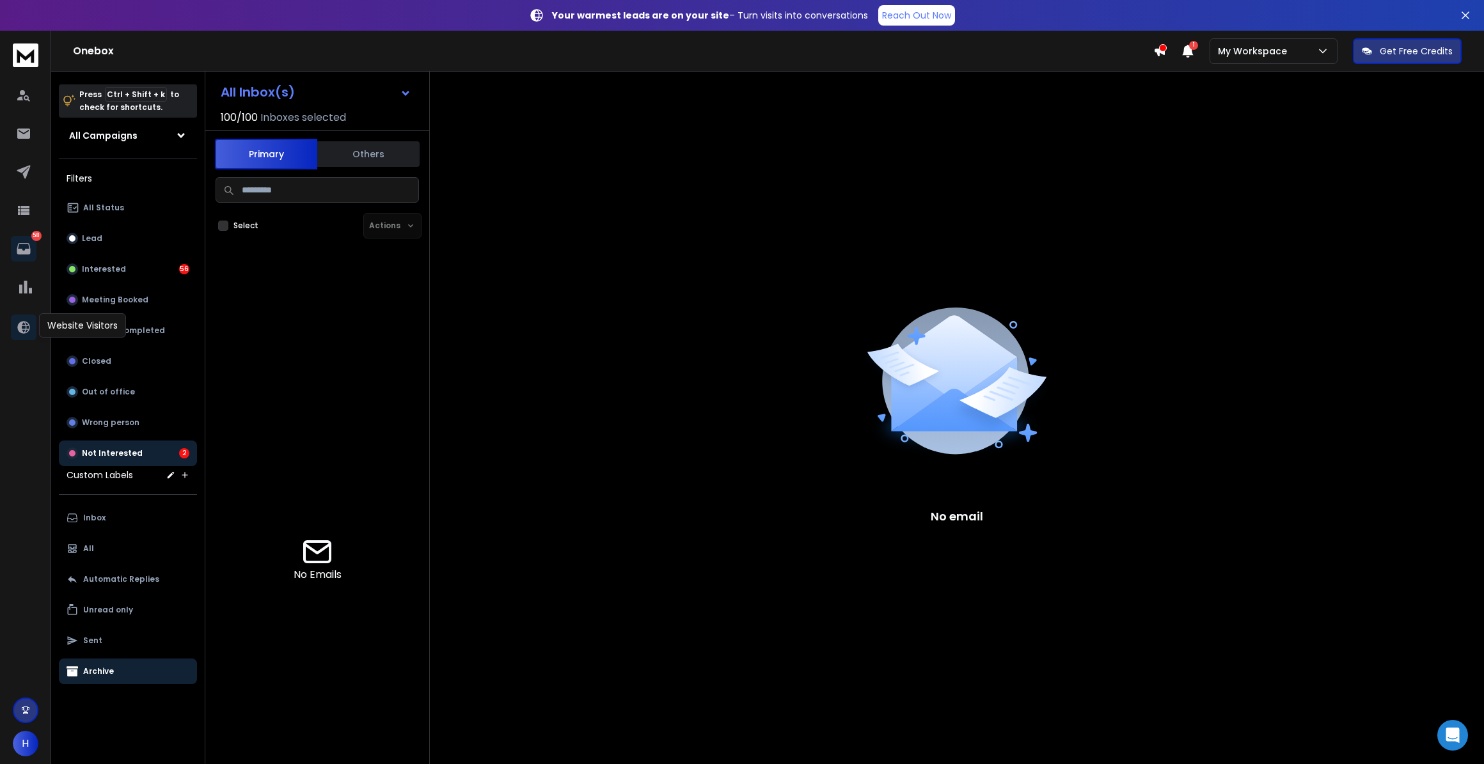
click at [26, 325] on icon at bounding box center [23, 327] width 13 height 13
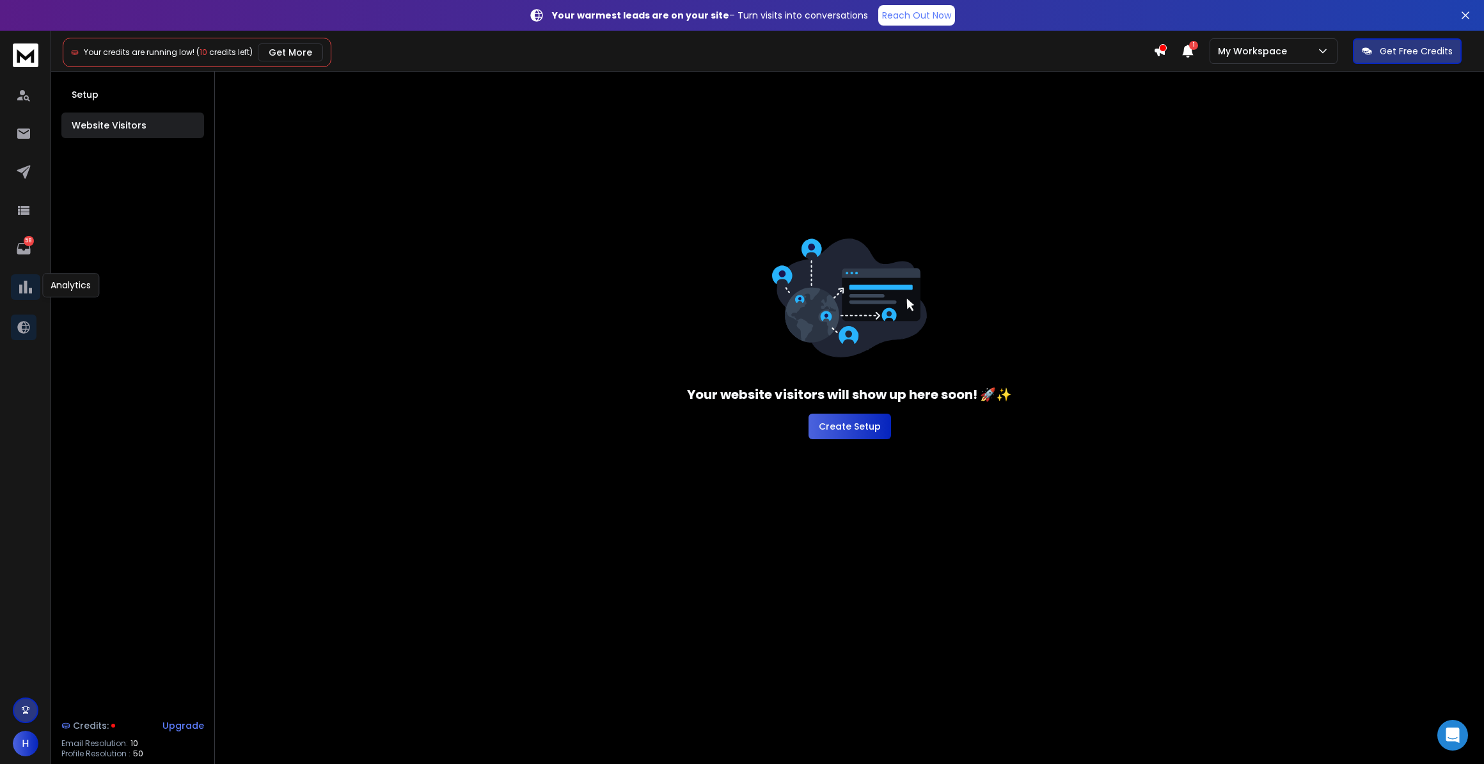
click at [20, 286] on icon at bounding box center [25, 287] width 13 height 13
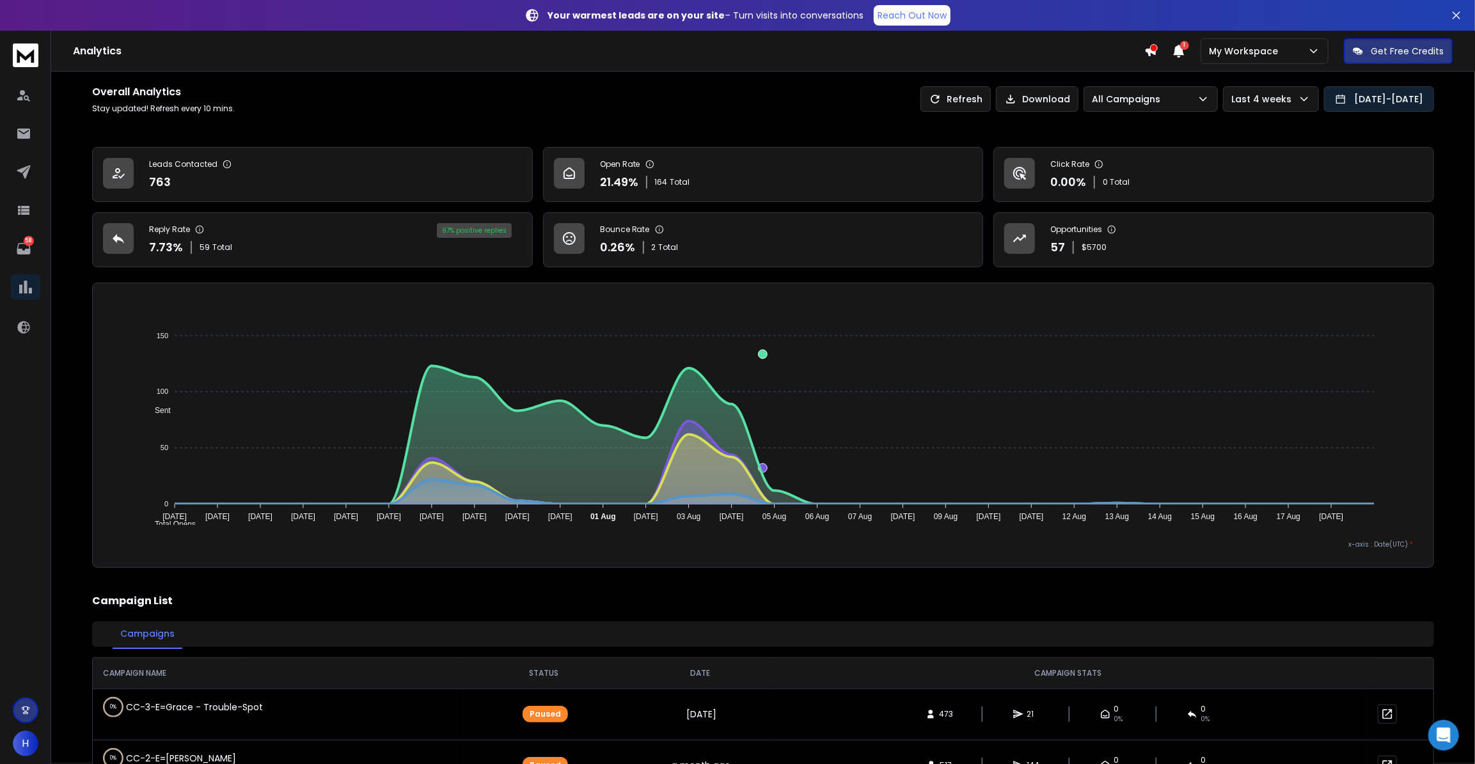
click at [1325, 102] on button "22 Jul 2025 - 19 Aug 2025" at bounding box center [1379, 99] width 110 height 26
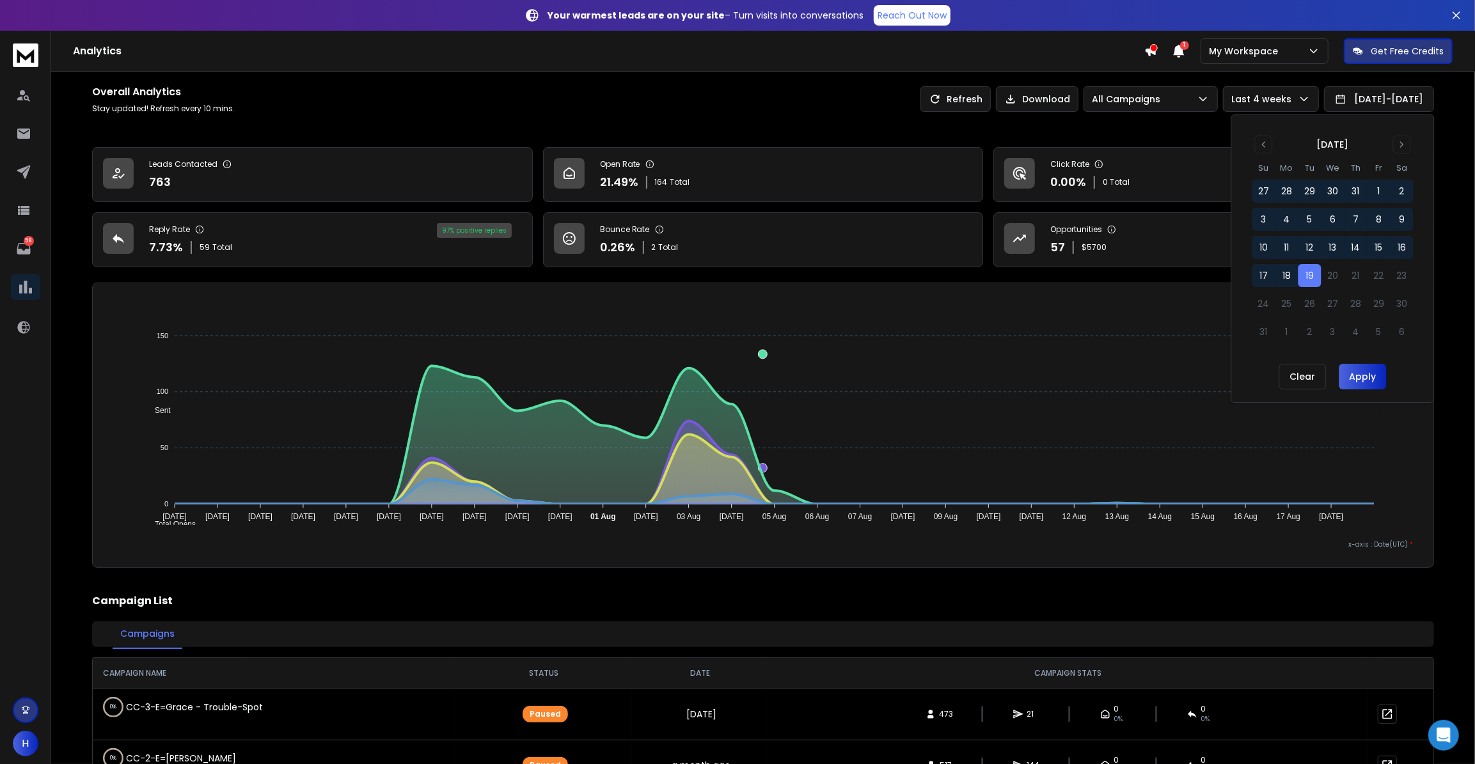
click at [1340, 274] on td "20" at bounding box center [1332, 275] width 23 height 23
click at [274, 290] on div "Sent Total Opens Unique Opens Links Clicked Total Replies 150 150 100 100 50 50…" at bounding box center [763, 425] width 1342 height 285
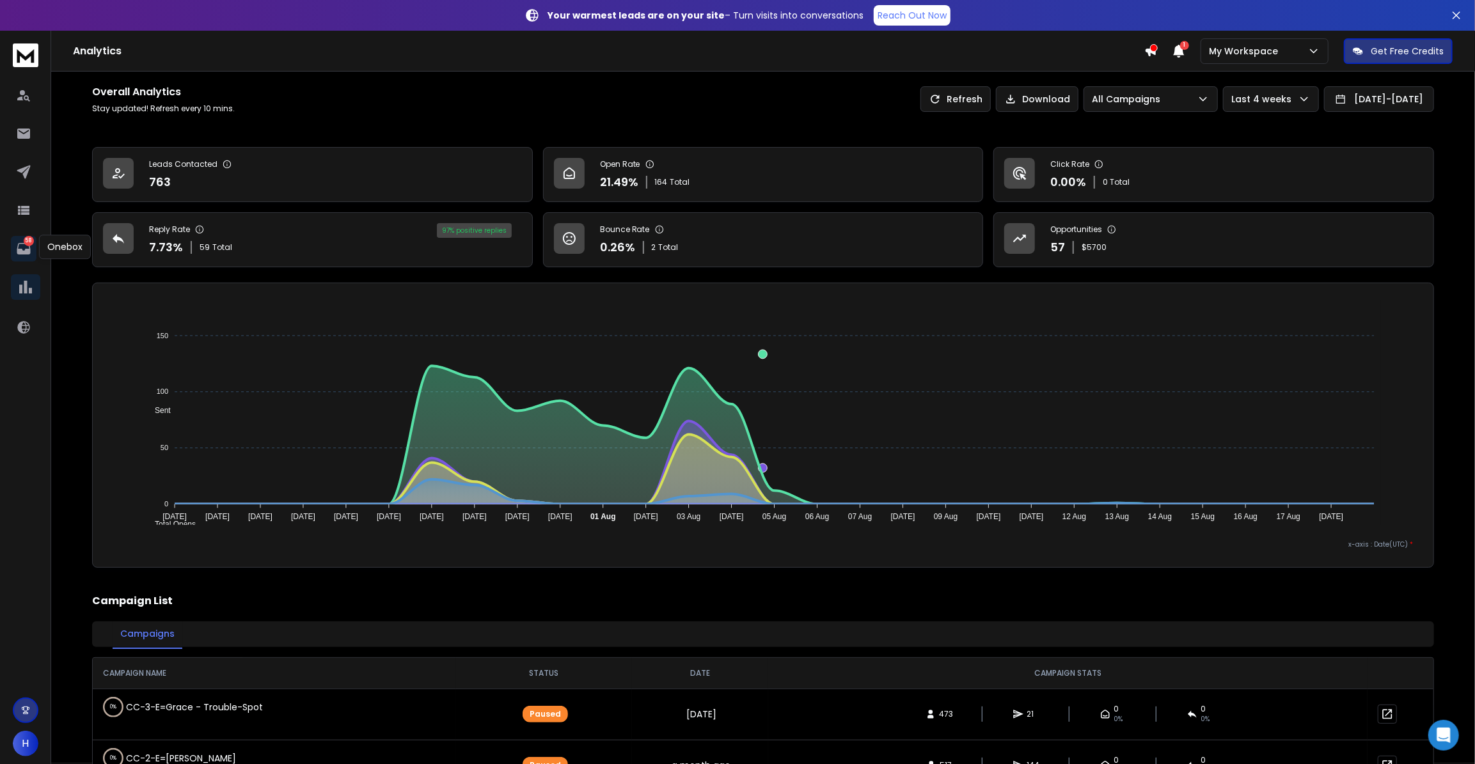
click at [23, 248] on icon at bounding box center [23, 248] width 15 height 15
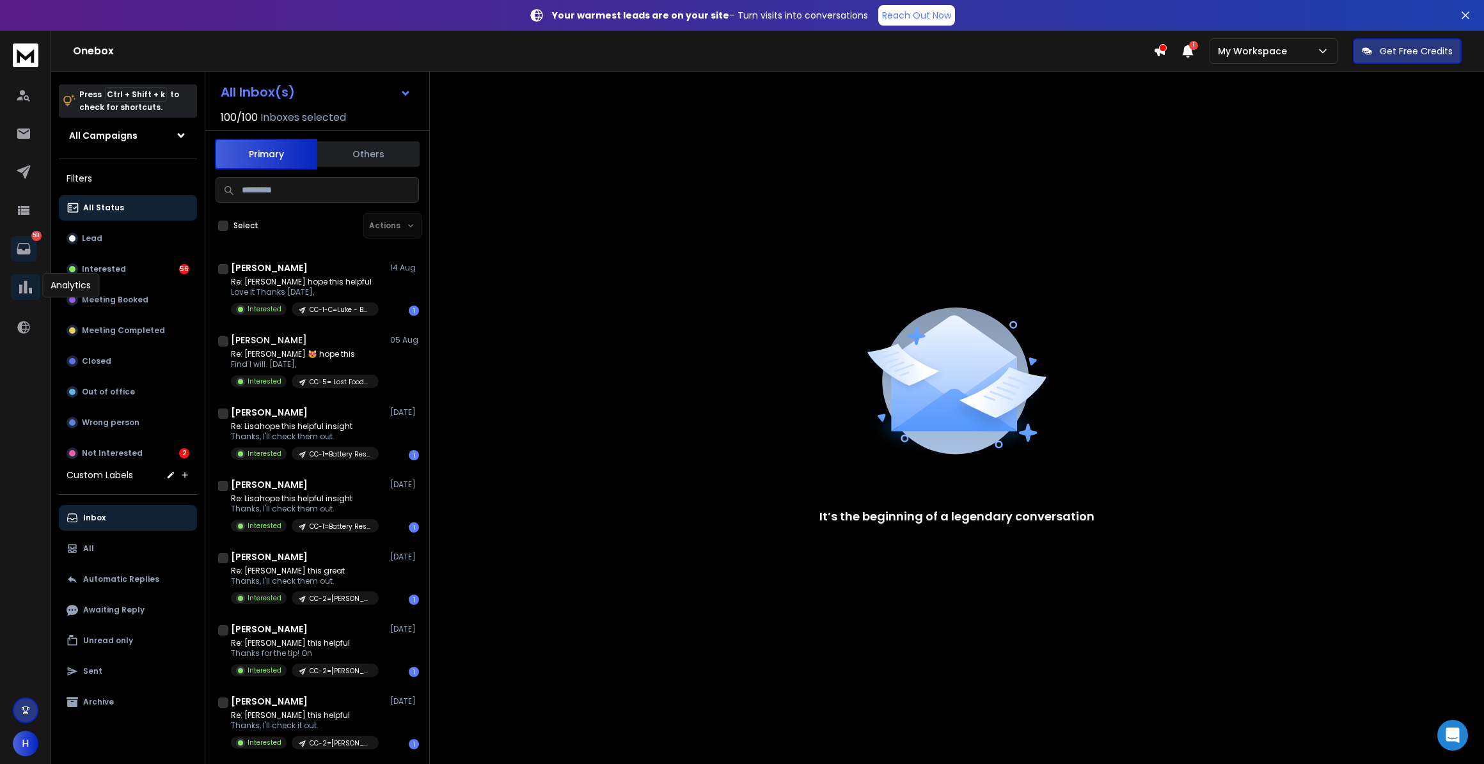
click at [22, 282] on icon at bounding box center [25, 287] width 19 height 19
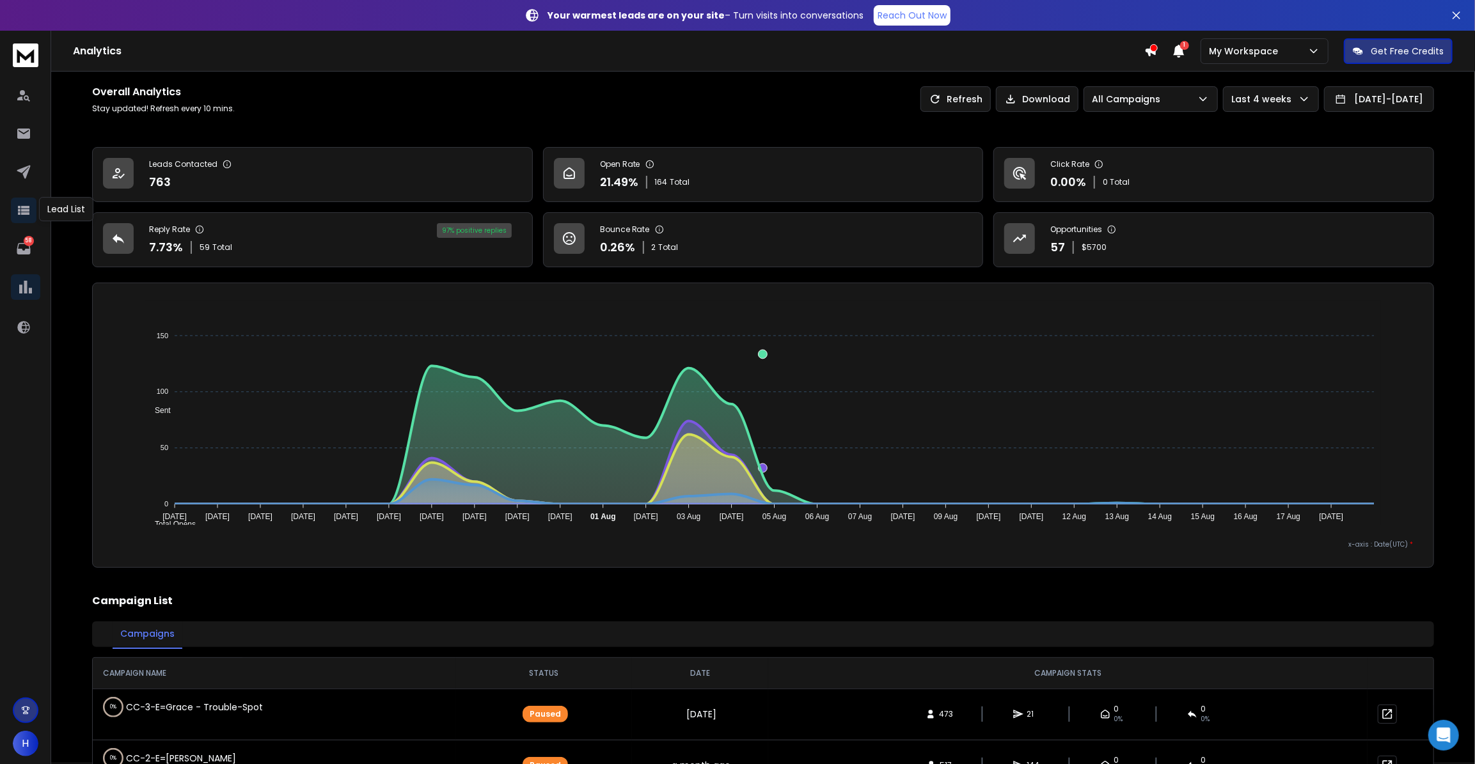
click at [28, 214] on icon at bounding box center [23, 210] width 15 height 15
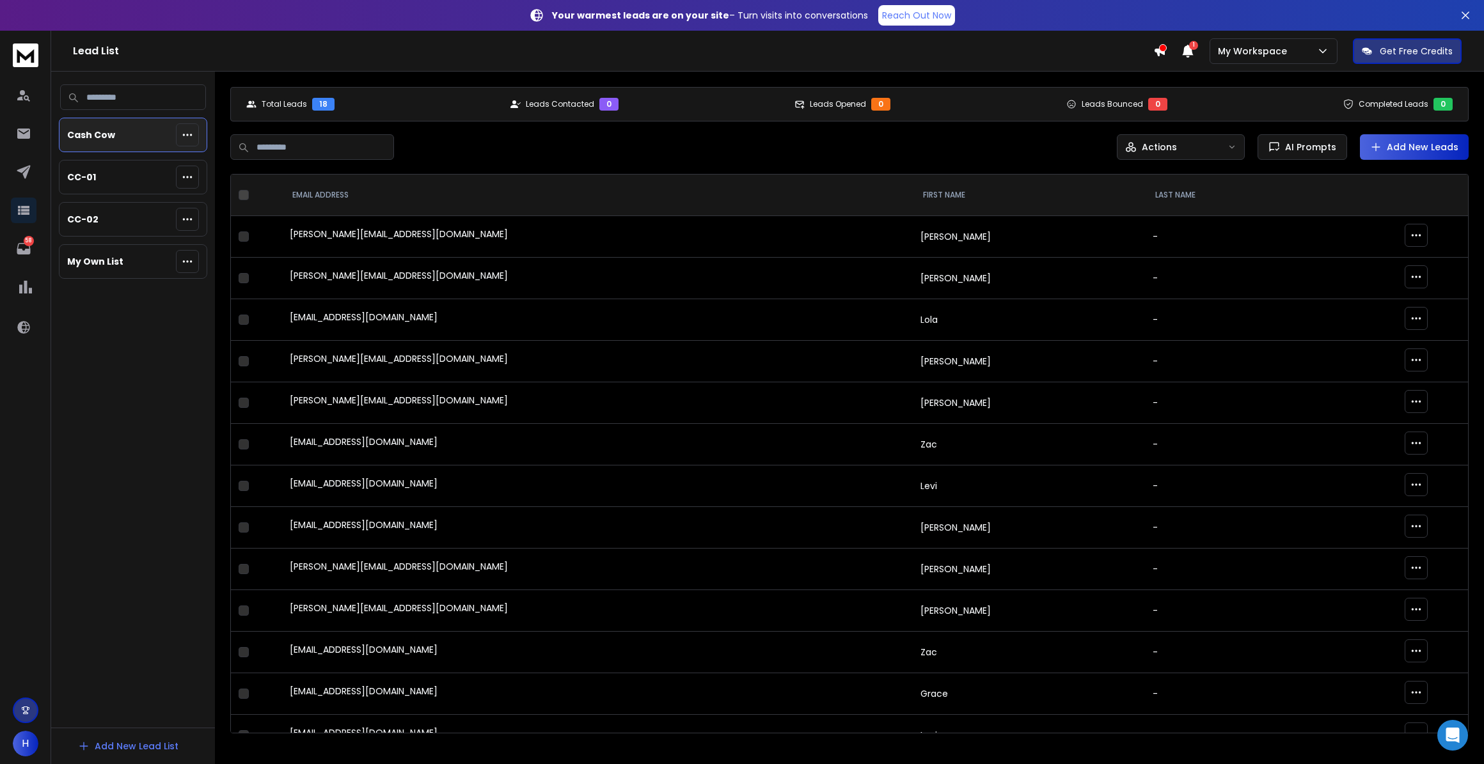
click at [136, 262] on div "My Own List" at bounding box center [133, 261] width 148 height 35
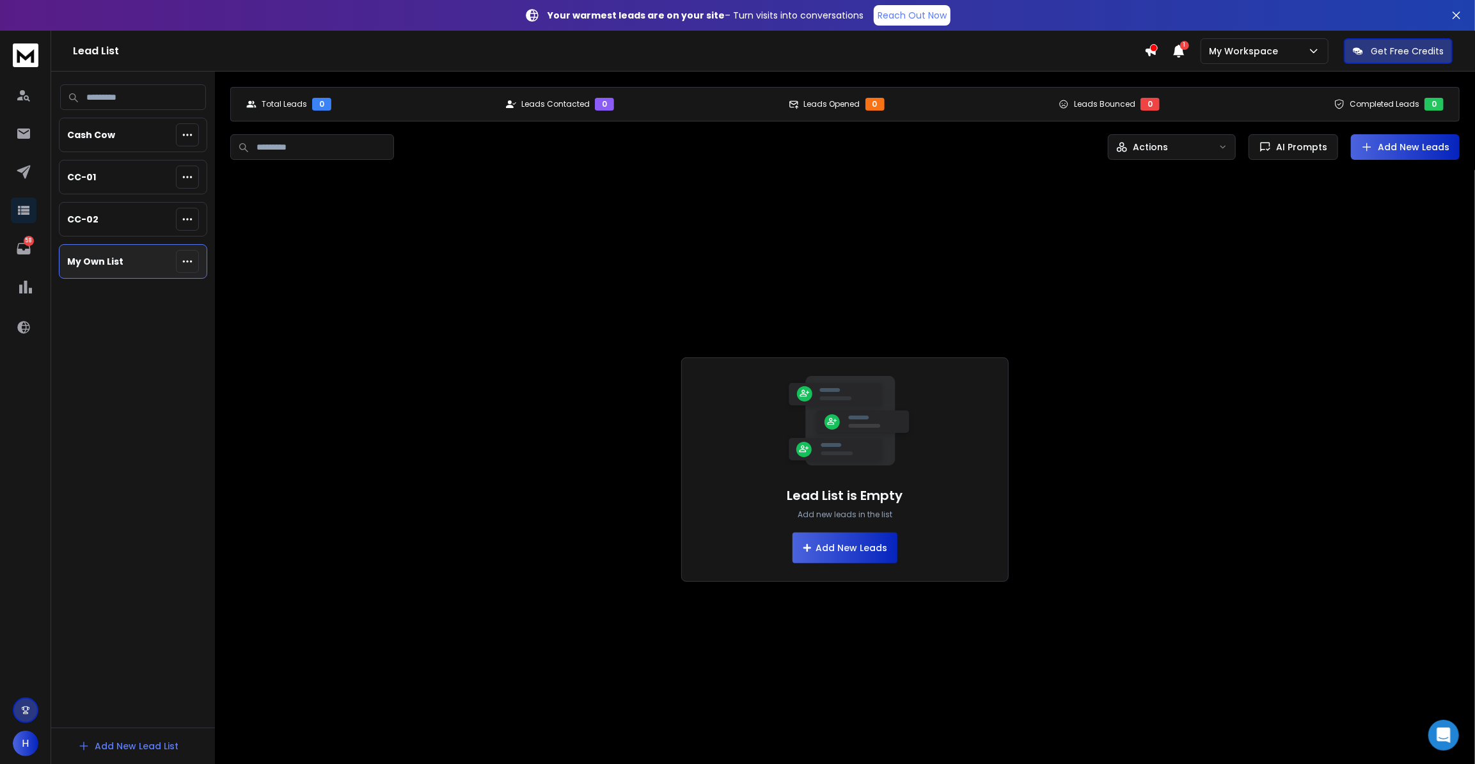
click at [140, 221] on div "CC-02" at bounding box center [133, 219] width 148 height 35
click at [153, 182] on div "CC-01" at bounding box center [133, 177] width 148 height 35
click at [155, 147] on div "Cash Cow" at bounding box center [133, 135] width 148 height 35
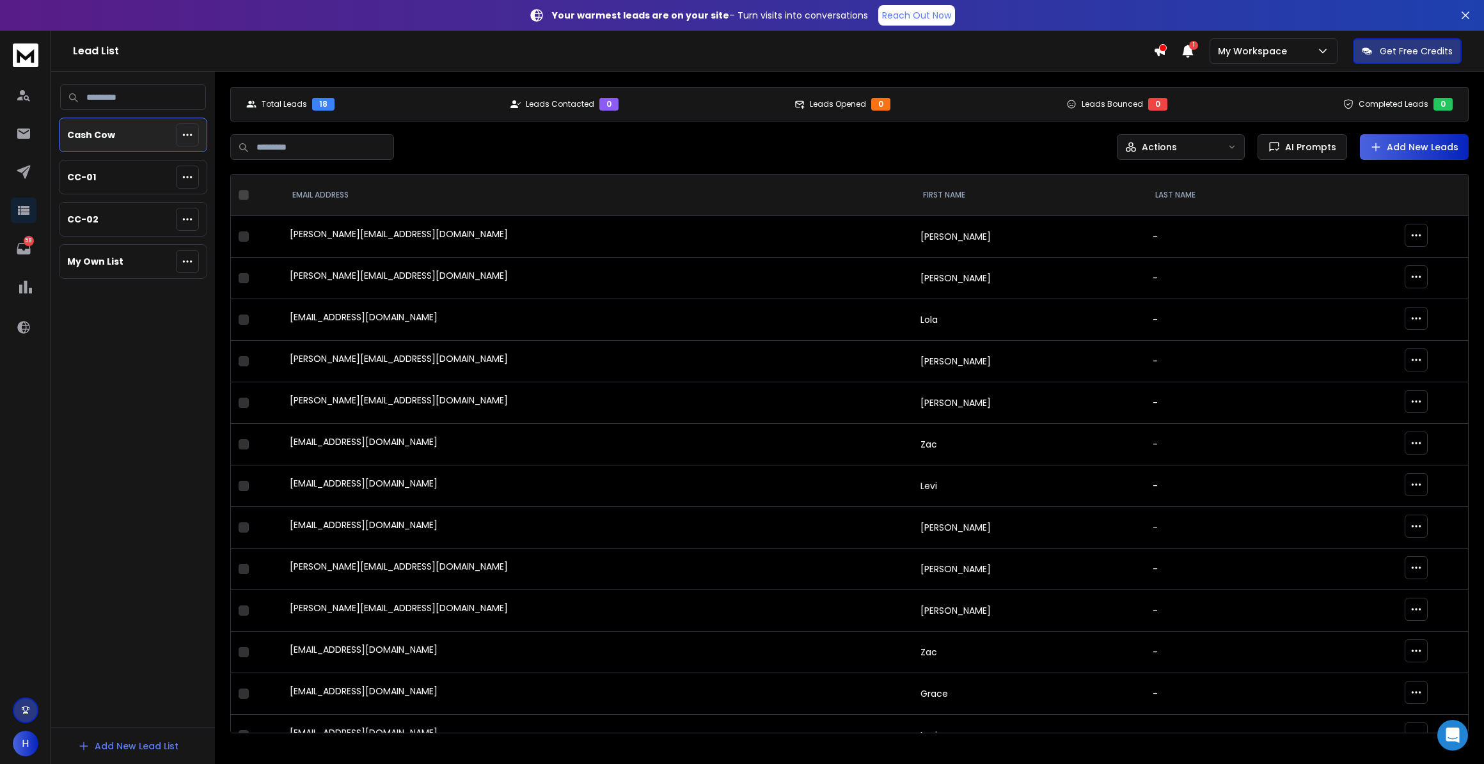
click at [187, 134] on icon "button" at bounding box center [188, 135] width 10 height 2
click at [127, 293] on div "Cash Cow CC-01 CC-02 My Own List" at bounding box center [133, 415] width 164 height 595
click at [192, 175] on icon "button" at bounding box center [188, 177] width 12 height 12
click at [110, 318] on div "Cash Cow CC-01 CC-02 My Own List" at bounding box center [133, 415] width 164 height 595
click at [20, 96] on icon at bounding box center [23, 95] width 15 height 15
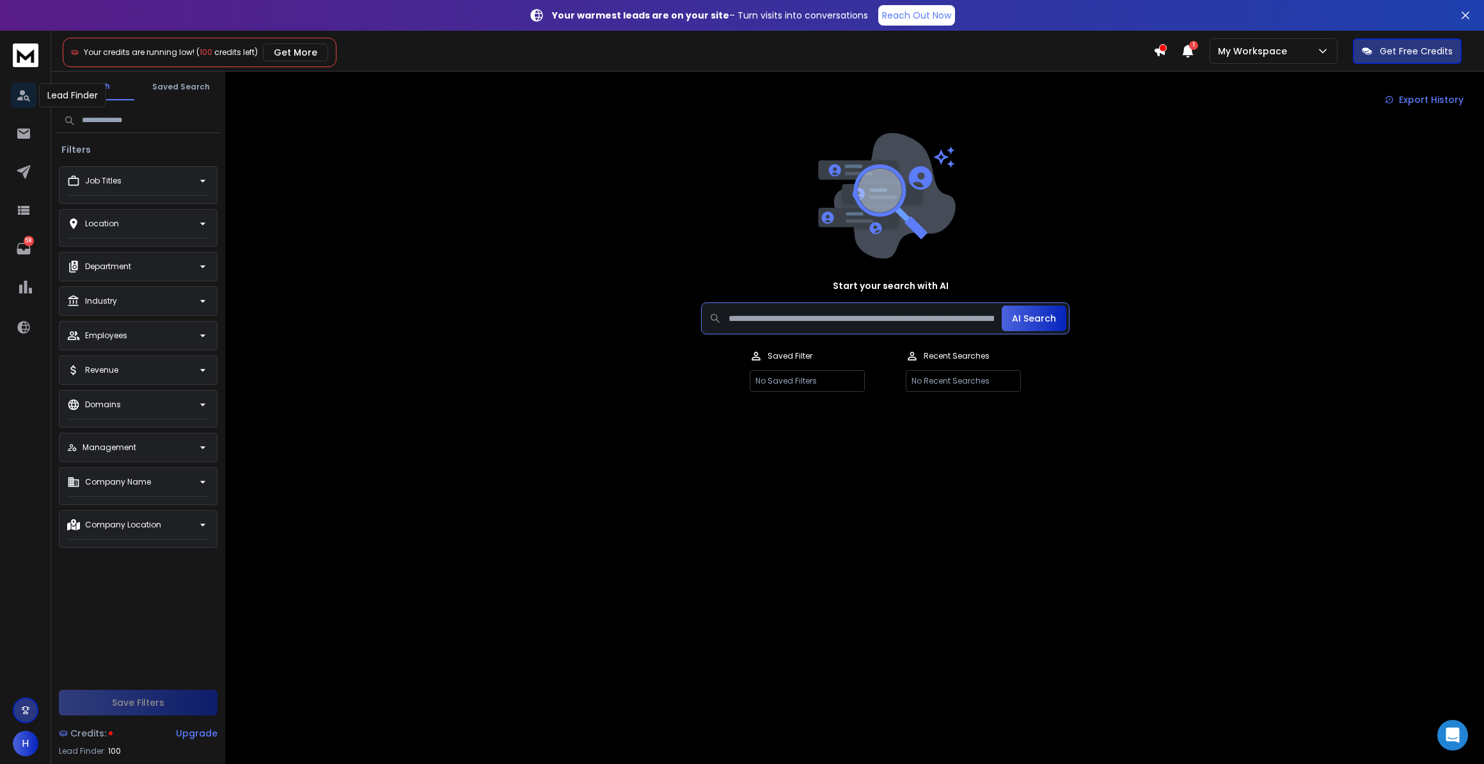
click at [24, 91] on circle at bounding box center [22, 92] width 5 height 5
click at [20, 133] on icon at bounding box center [23, 134] width 13 height 10
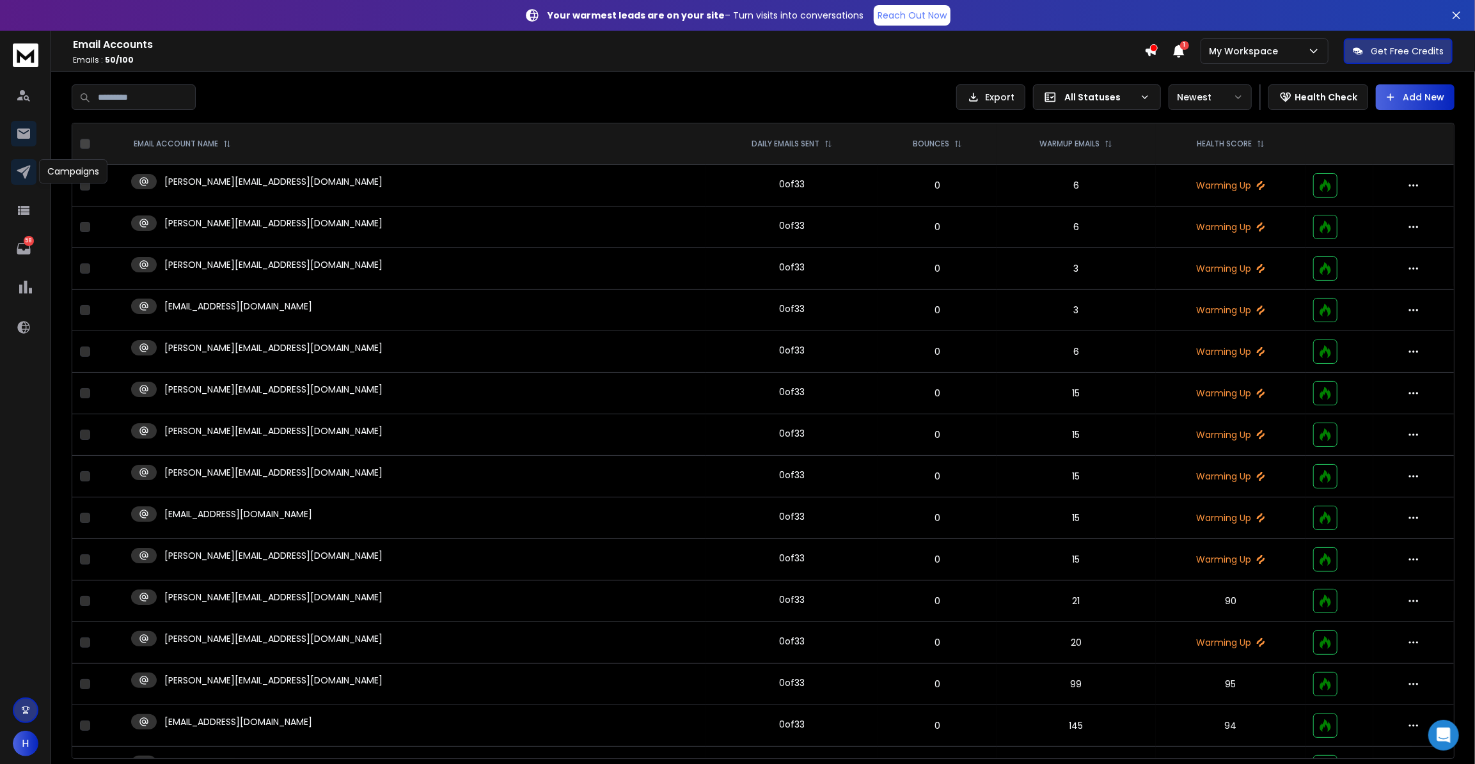
click at [19, 168] on icon at bounding box center [23, 171] width 13 height 13
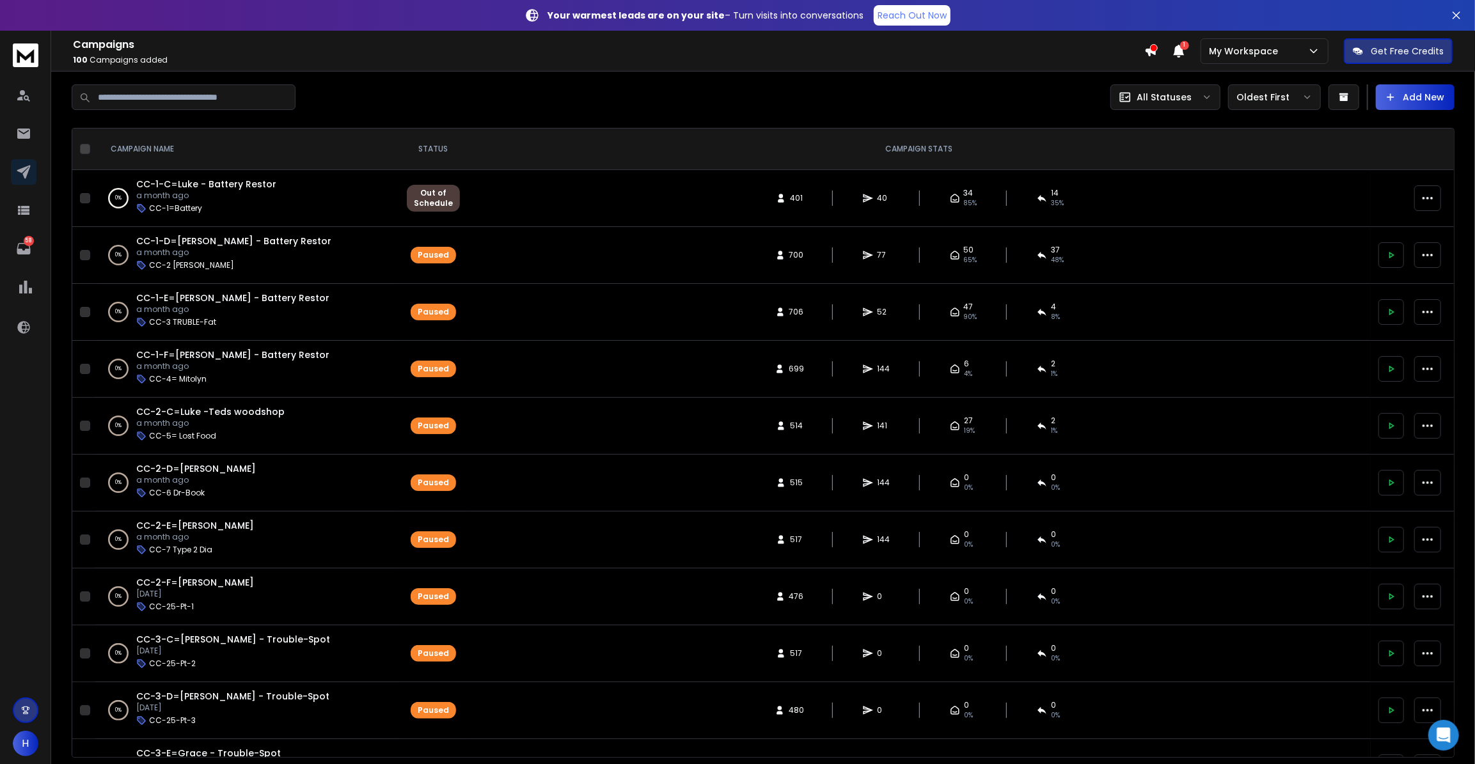
click at [414, 194] on div "Out of Schedule" at bounding box center [433, 198] width 39 height 20
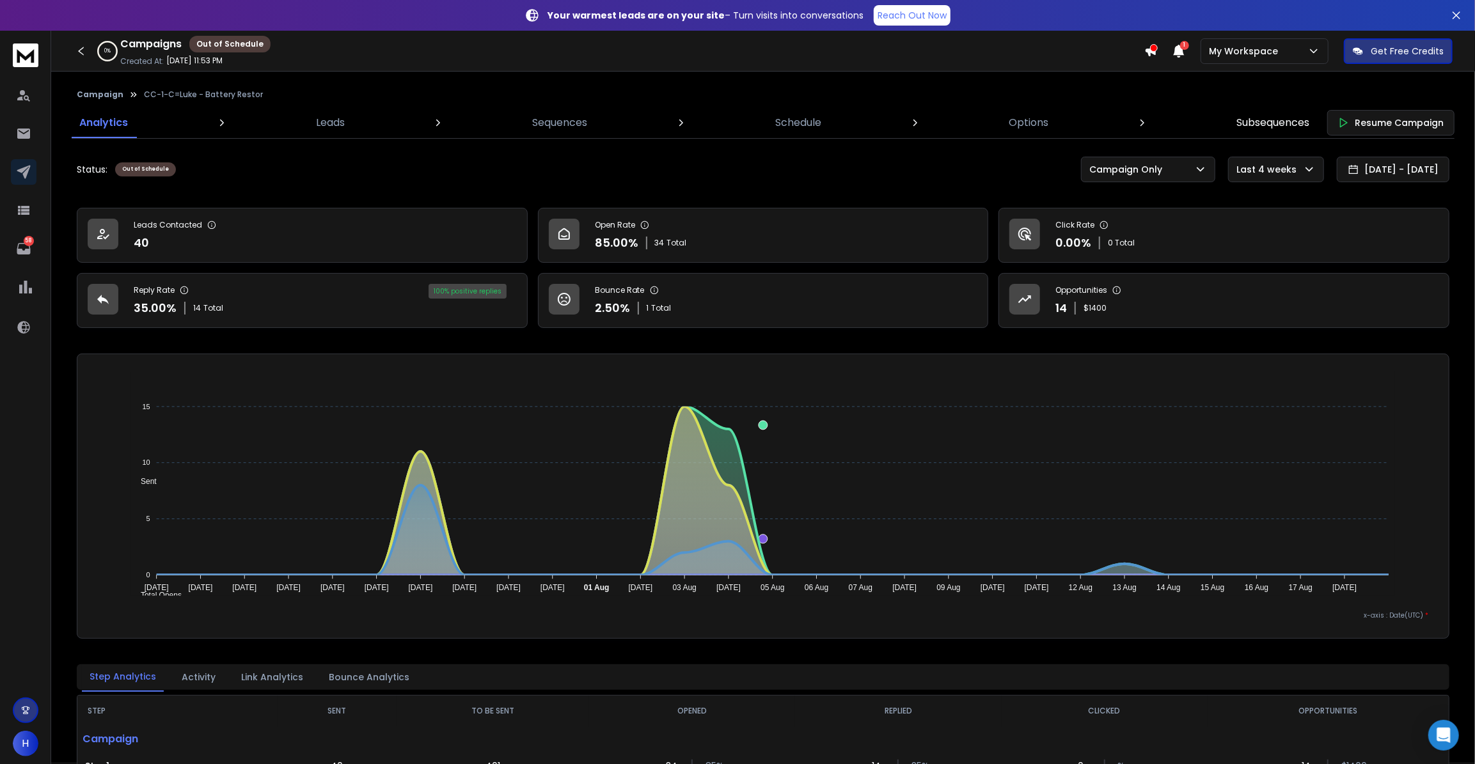
click at [1283, 123] on p "Subsequences" at bounding box center [1272, 122] width 73 height 15
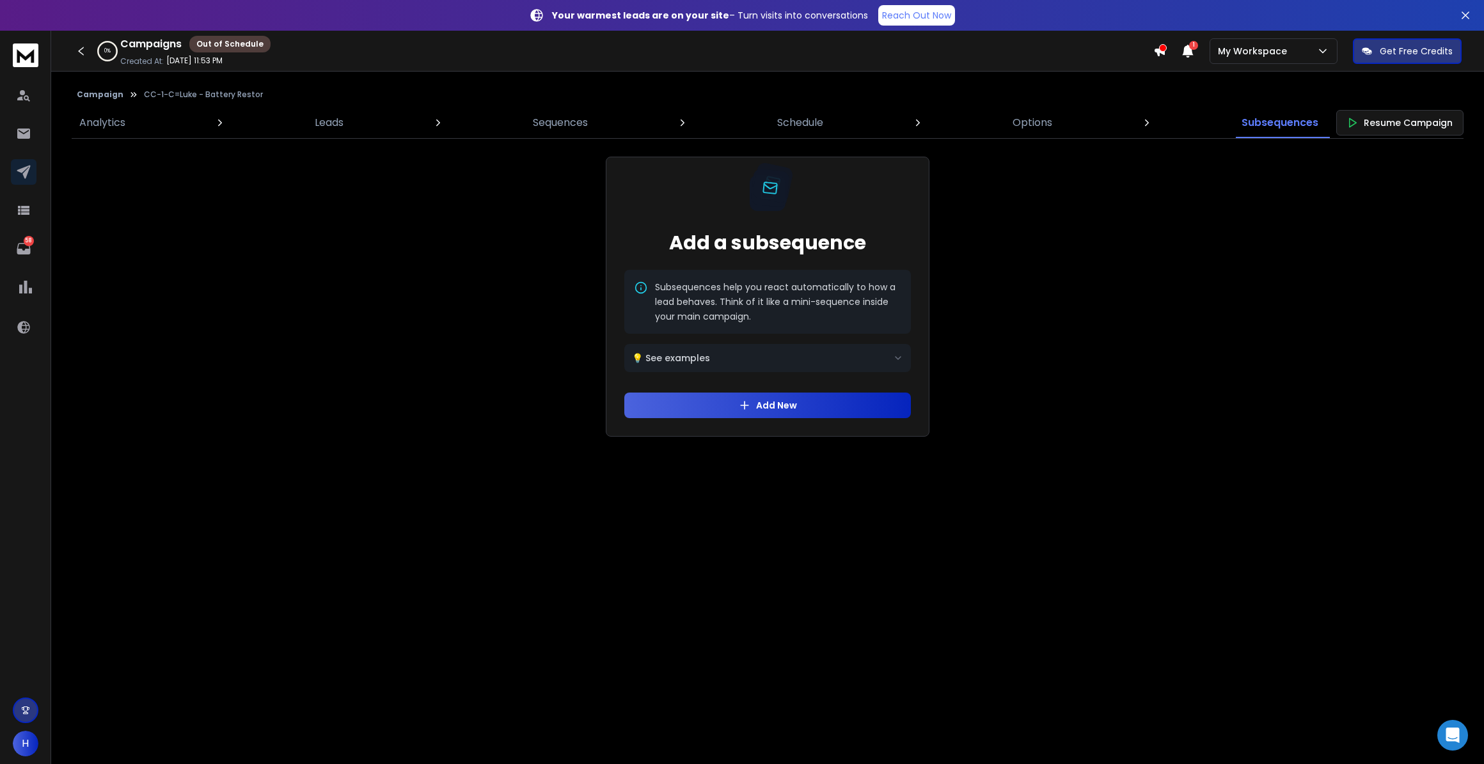
click at [898, 357] on icon at bounding box center [898, 358] width 10 height 10
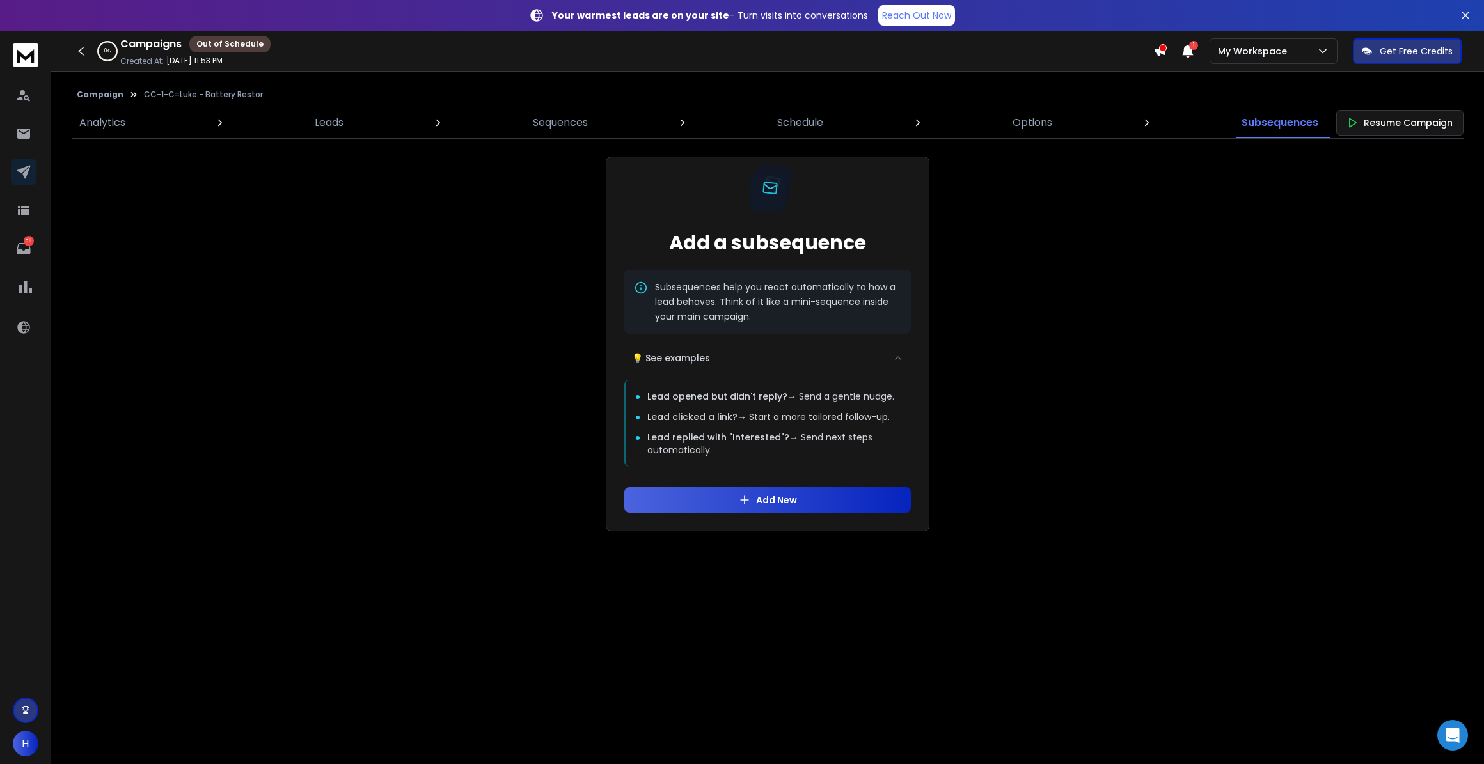
drag, startPoint x: 899, startPoint y: 357, endPoint x: 913, endPoint y: 360, distance: 13.8
click at [900, 357] on icon at bounding box center [898, 358] width 10 height 10
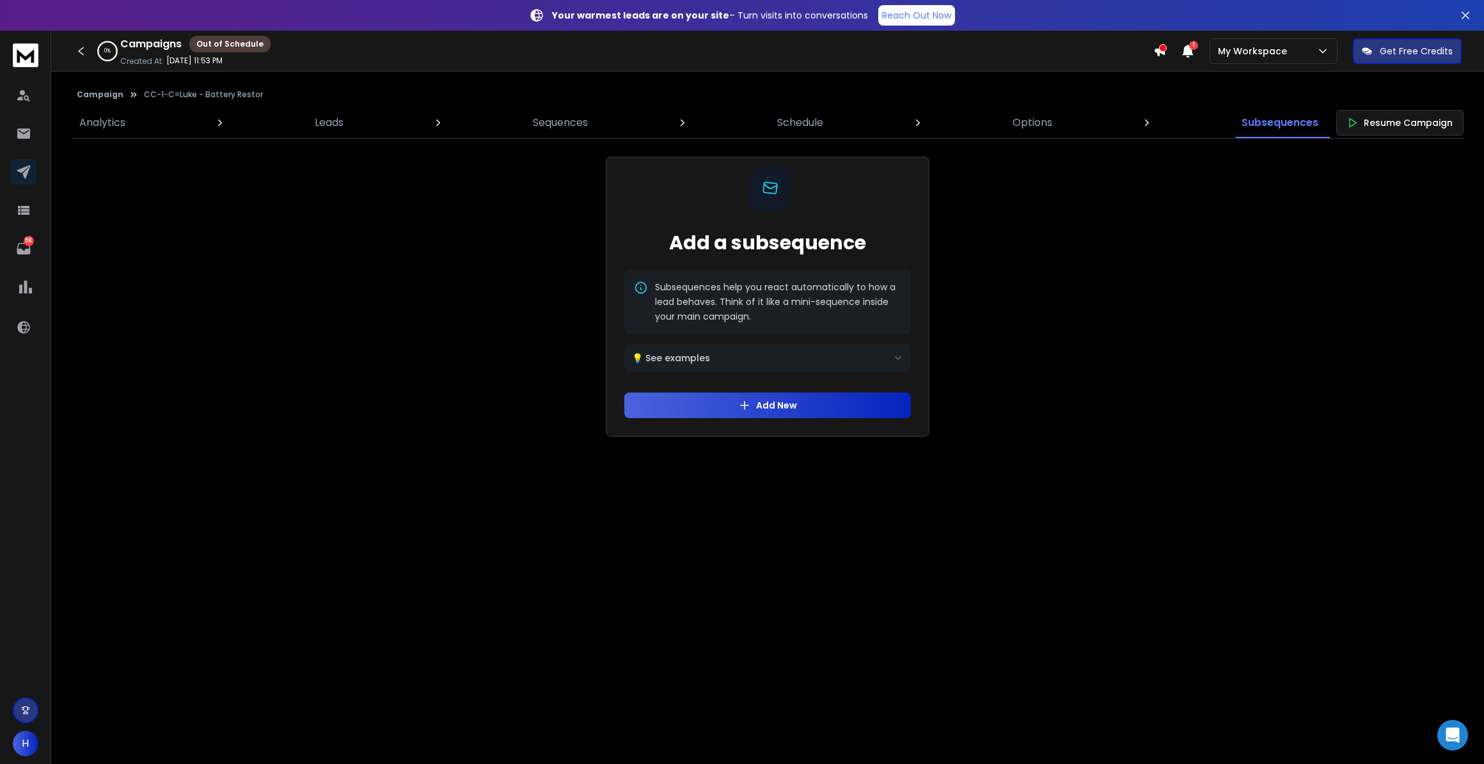
click at [893, 359] on icon at bounding box center [898, 358] width 10 height 10
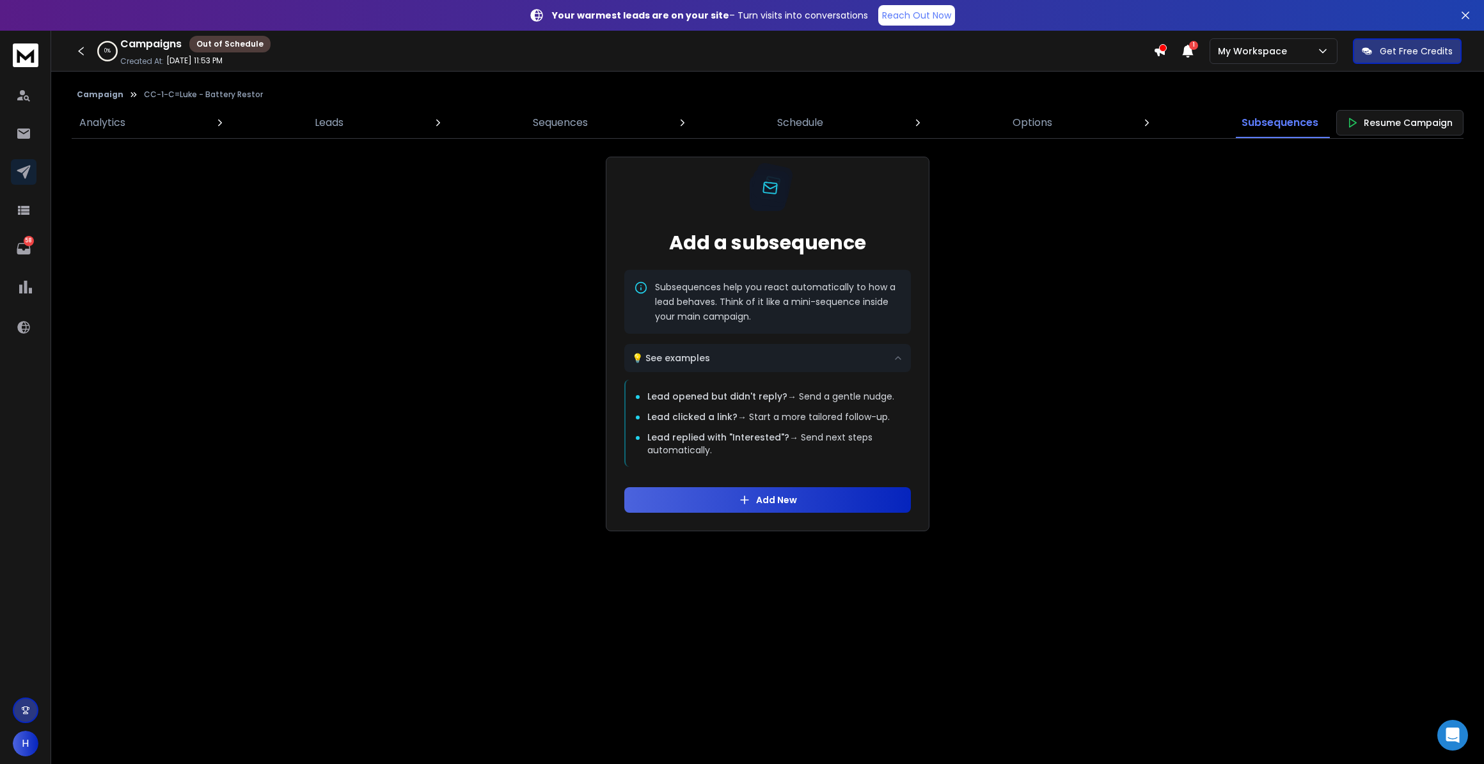
click at [893, 359] on icon at bounding box center [898, 358] width 10 height 10
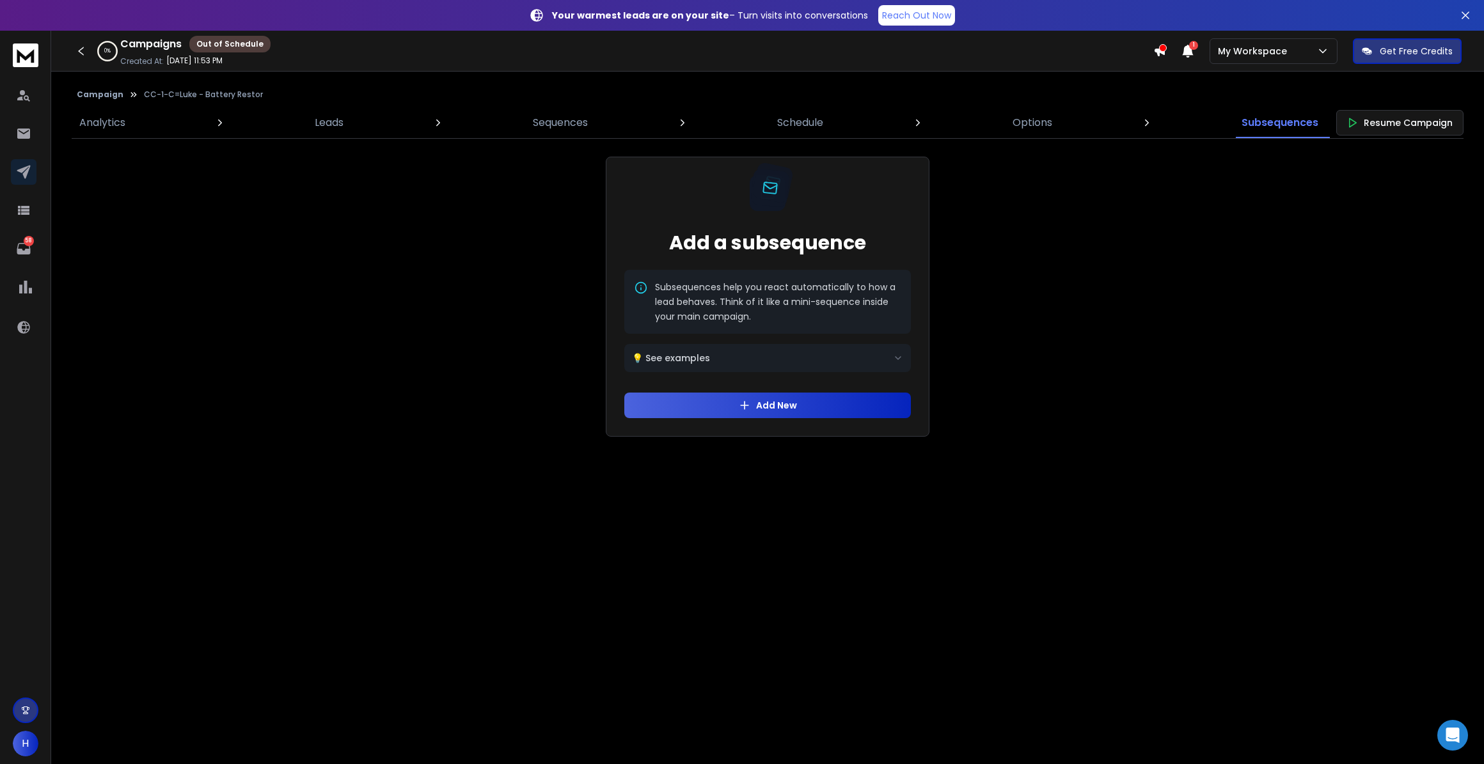
click at [1010, 375] on div "Add a subsequence Subsequences help you react automatically to how a lead behav…" at bounding box center [767, 297] width 1381 height 280
click at [1047, 120] on p "Options" at bounding box center [1032, 122] width 40 height 15
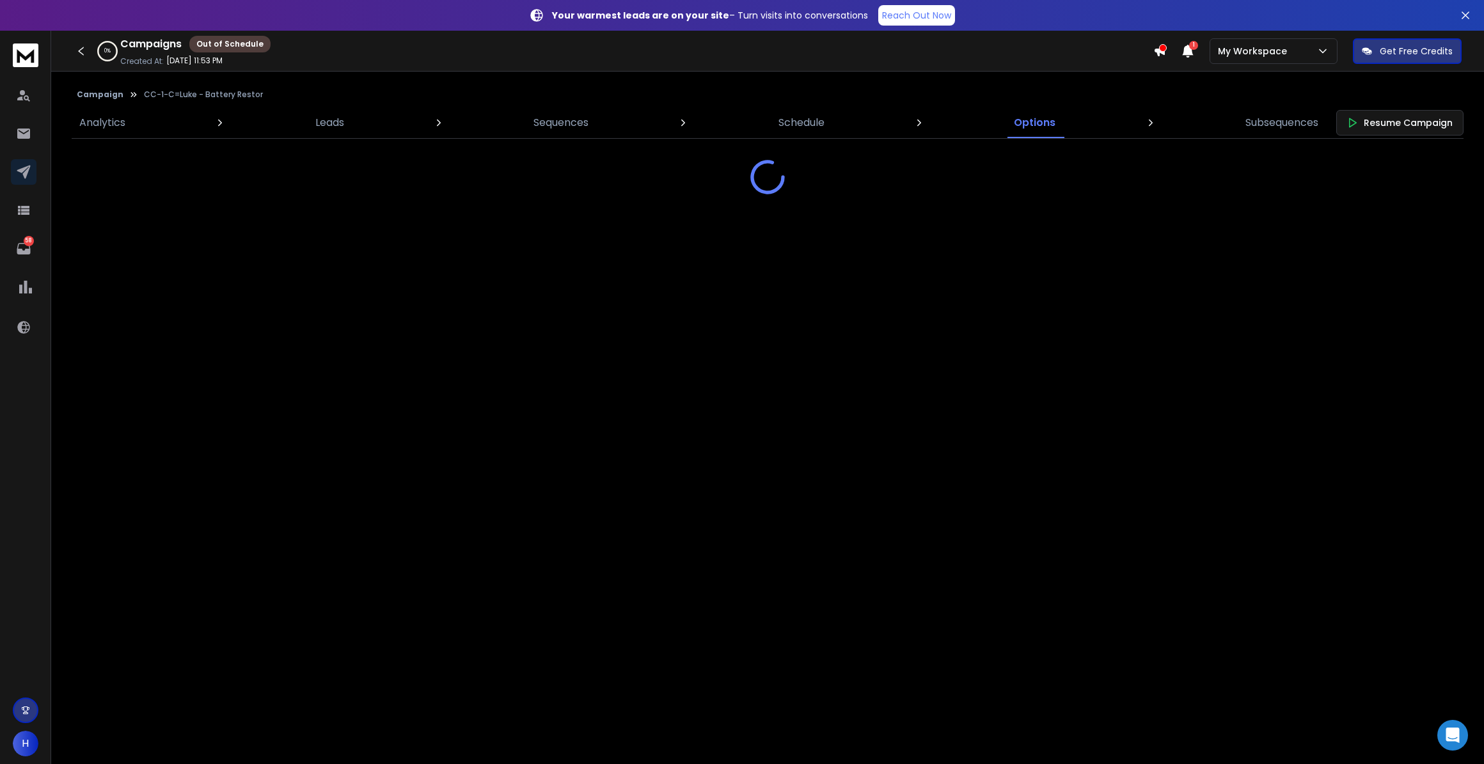
select select "*********"
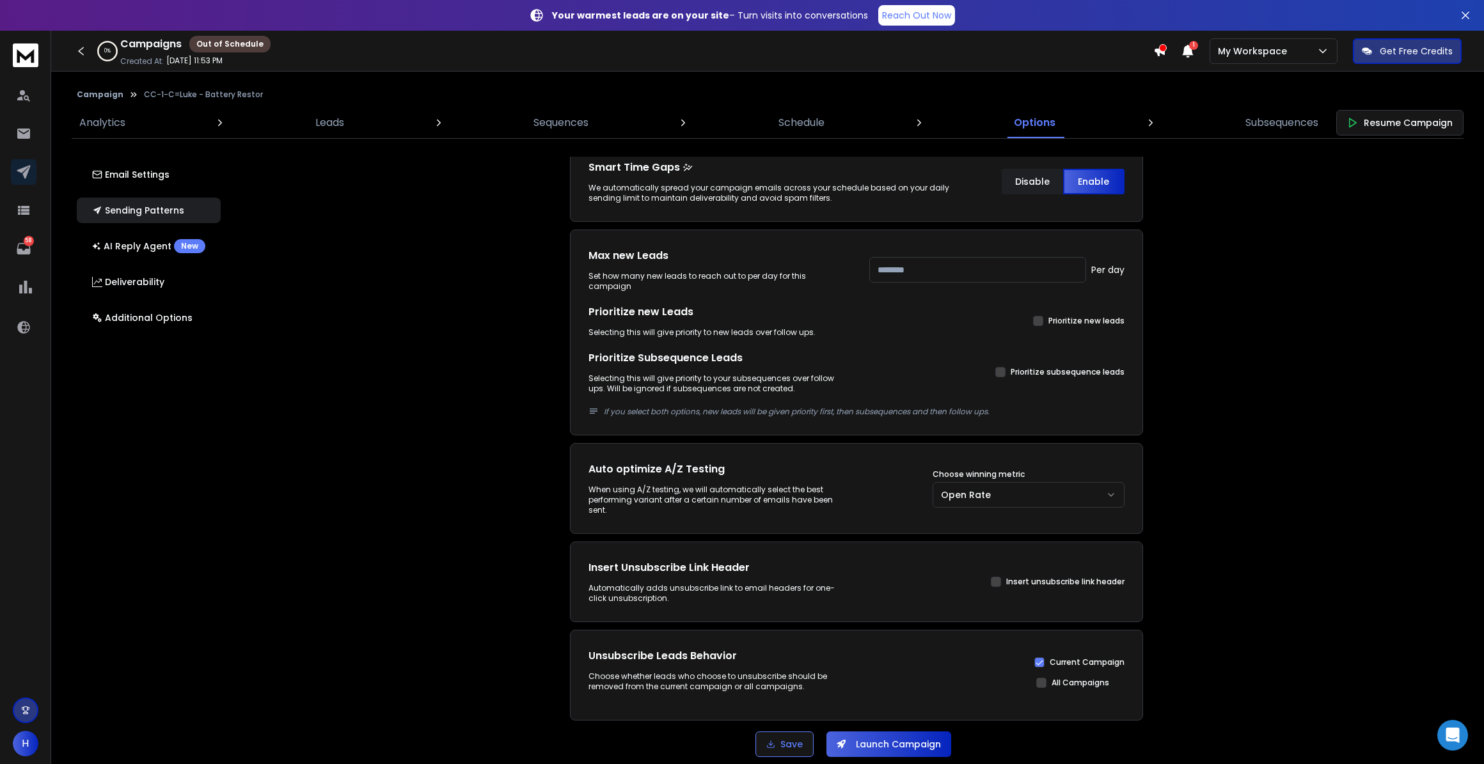
scroll to position [581, 0]
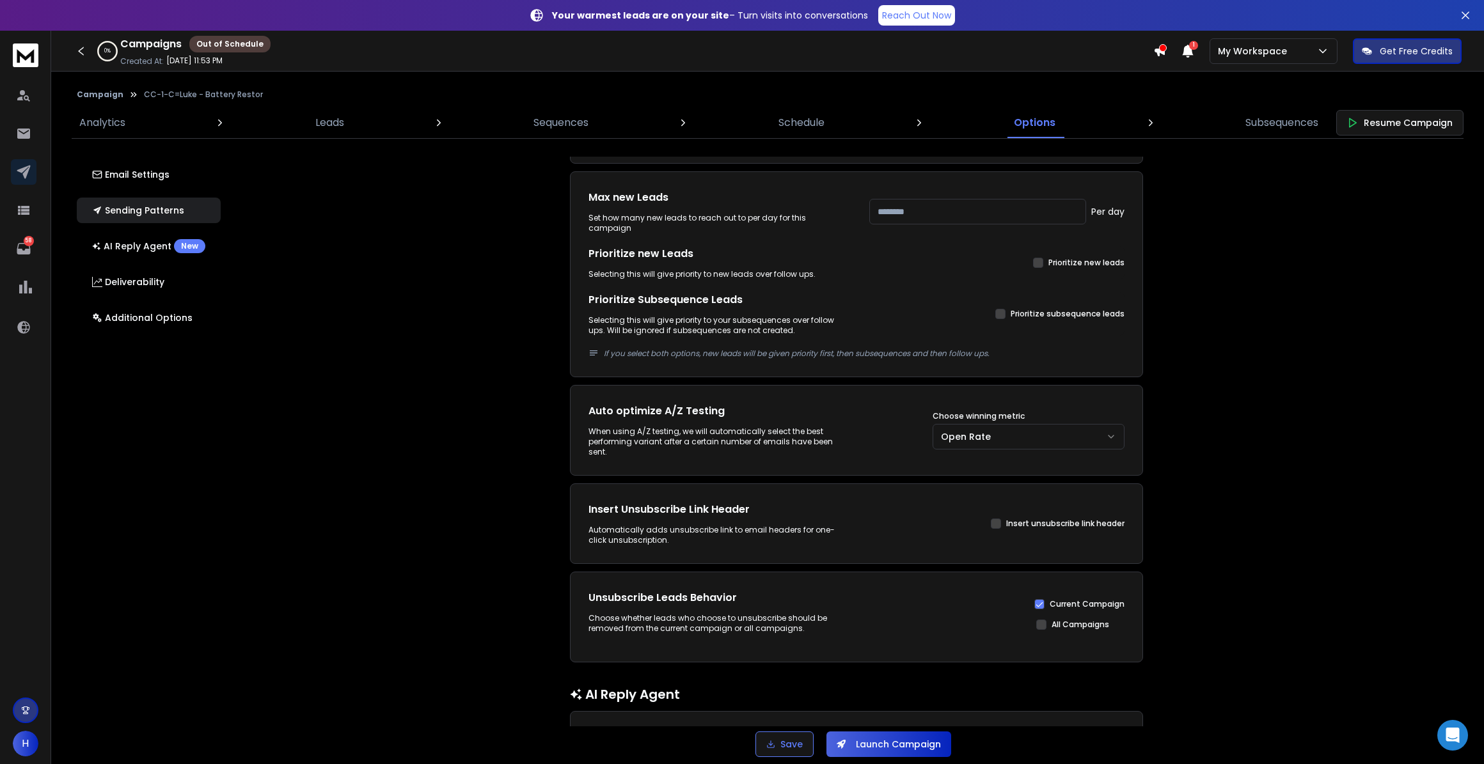
click at [140, 207] on p "Sending Patterns" at bounding box center [138, 210] width 92 height 13
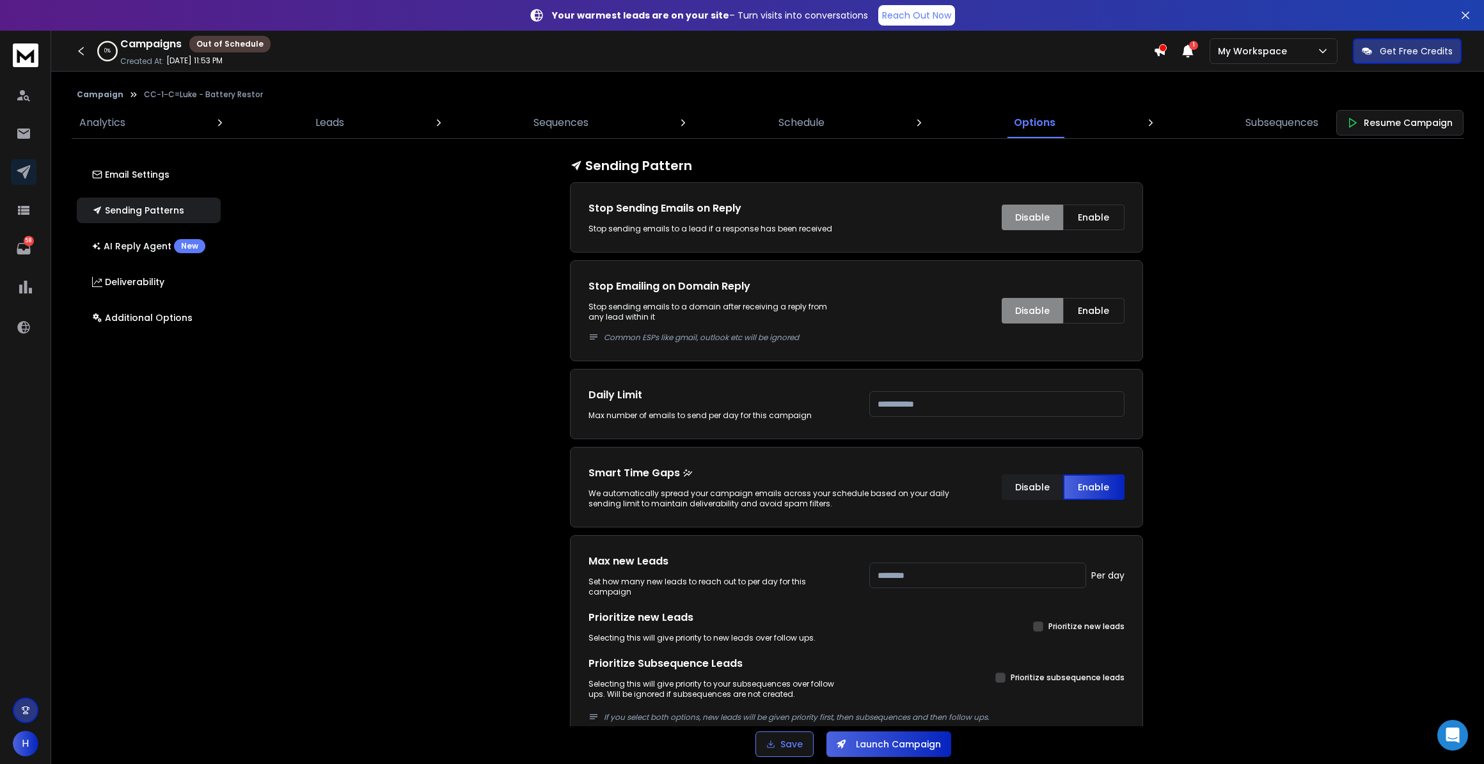
click at [140, 207] on p "Sending Patterns" at bounding box center [138, 210] width 92 height 13
click at [143, 184] on button "Email Settings" at bounding box center [149, 175] width 144 height 26
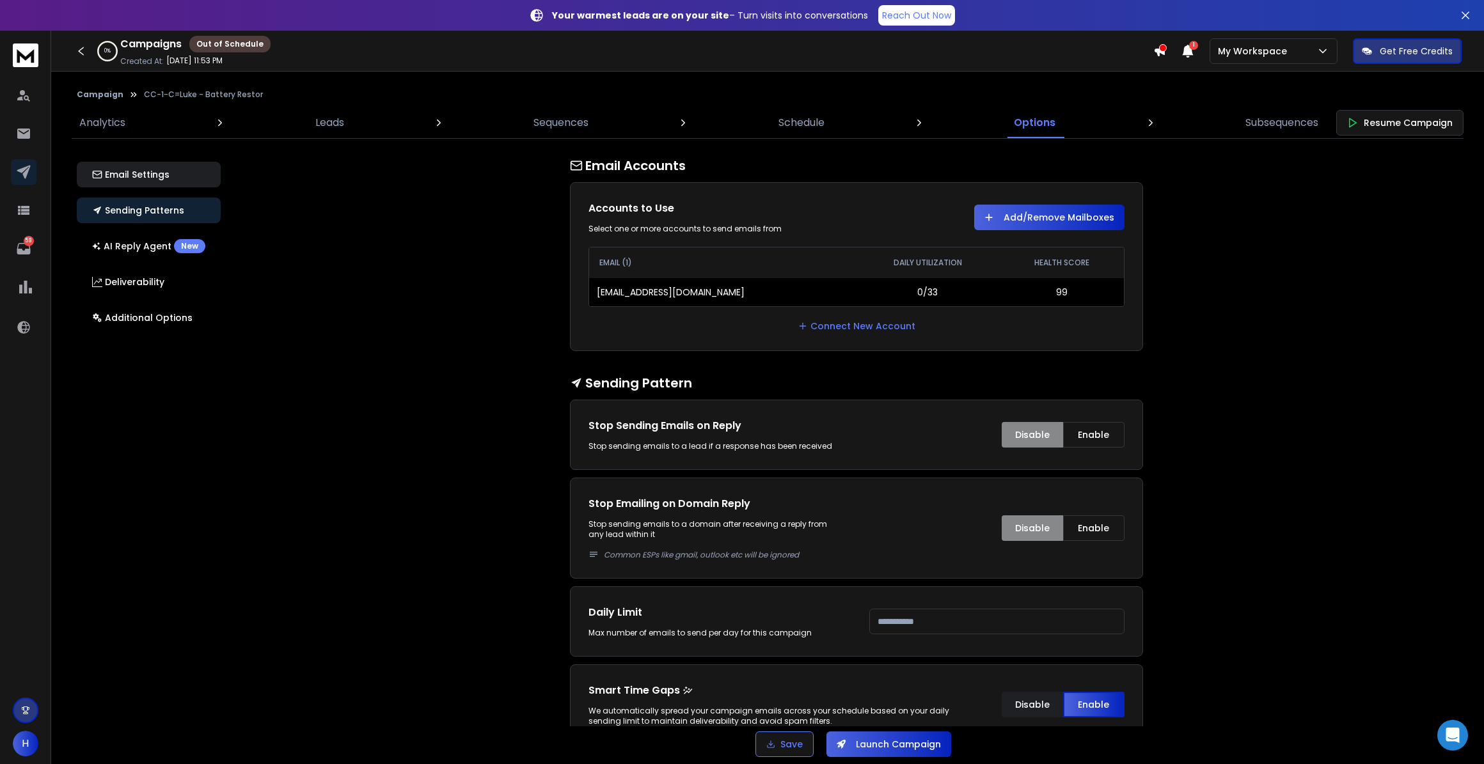
click at [135, 217] on button "Sending Patterns" at bounding box center [149, 211] width 144 height 26
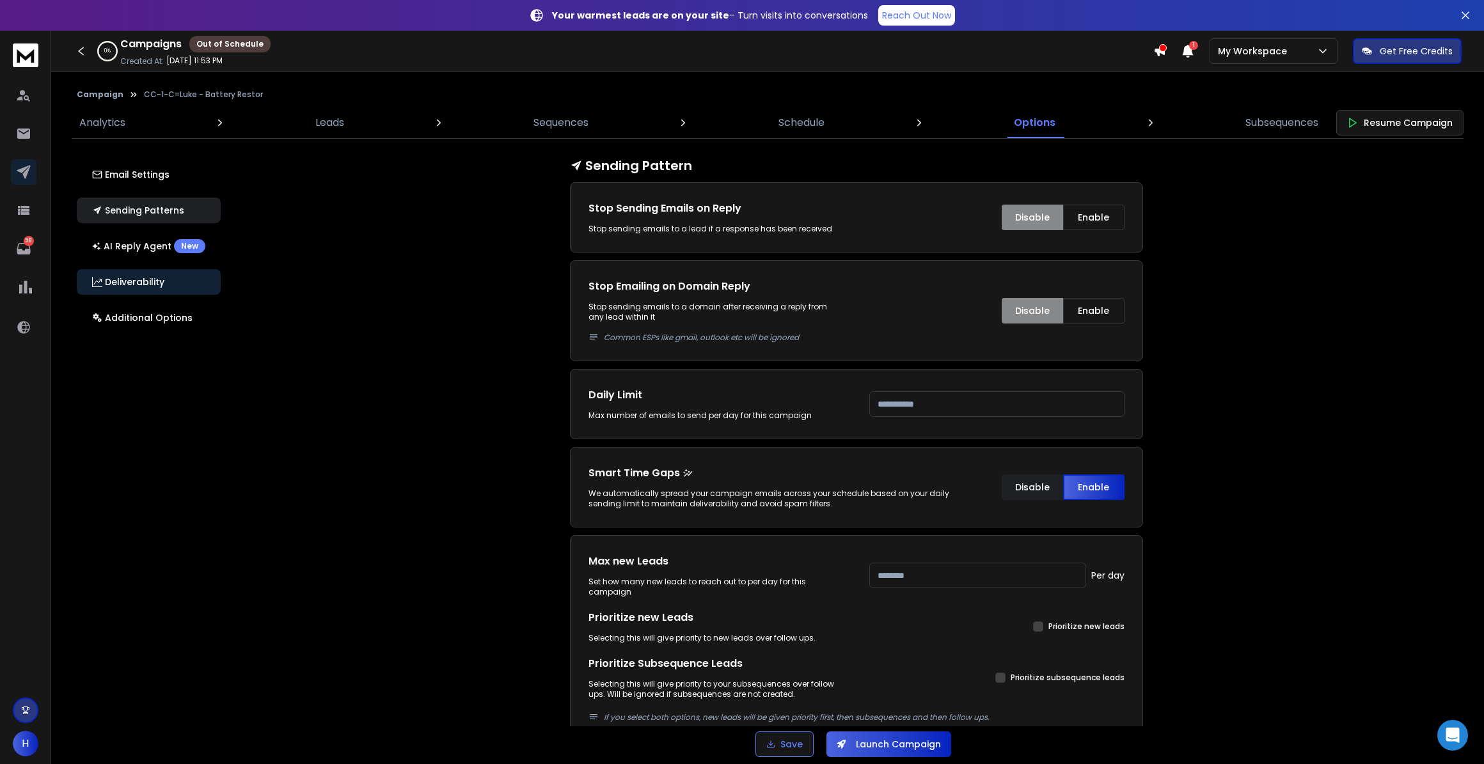
click at [129, 278] on p "Deliverability" at bounding box center [128, 282] width 72 height 13
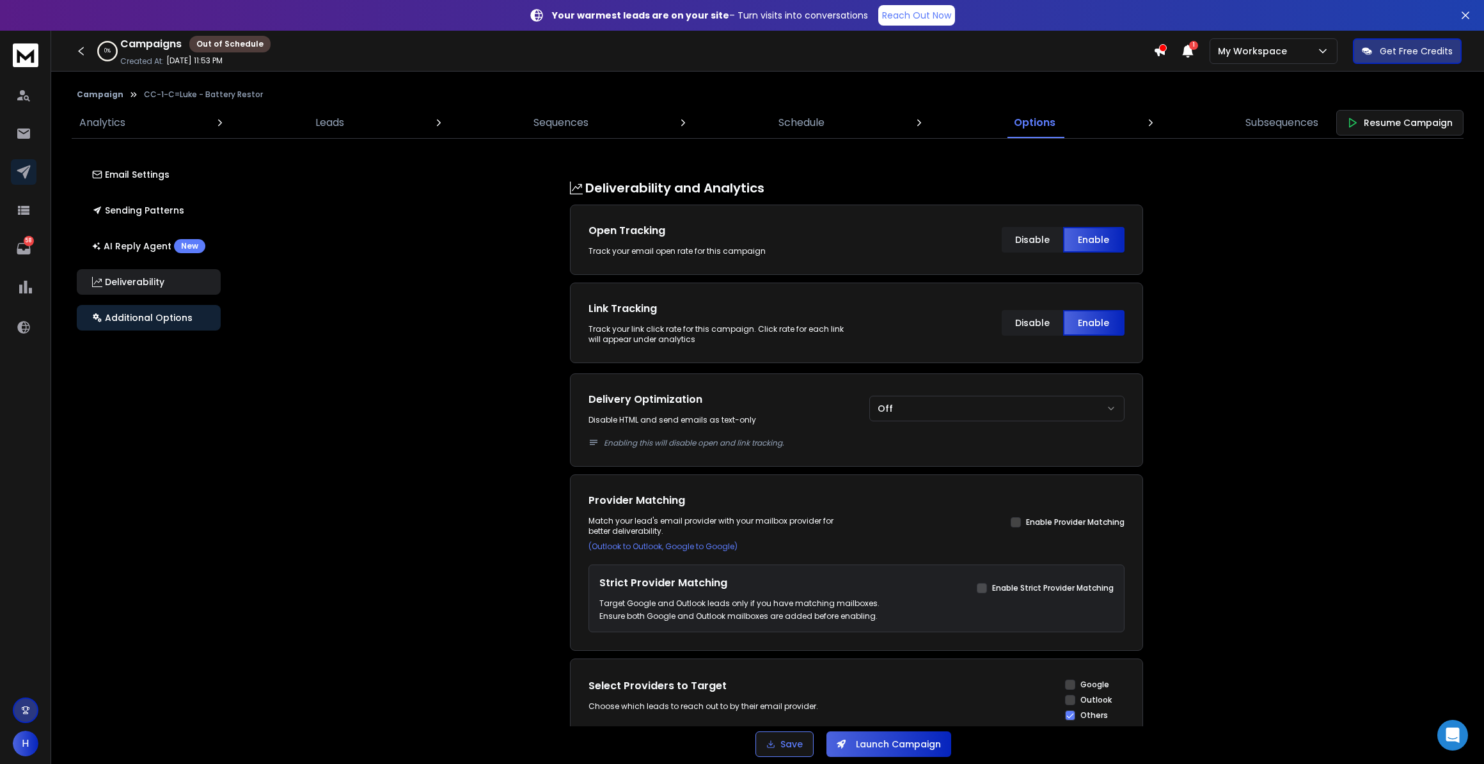
click at [133, 317] on p "Additional Options" at bounding box center [142, 317] width 100 height 13
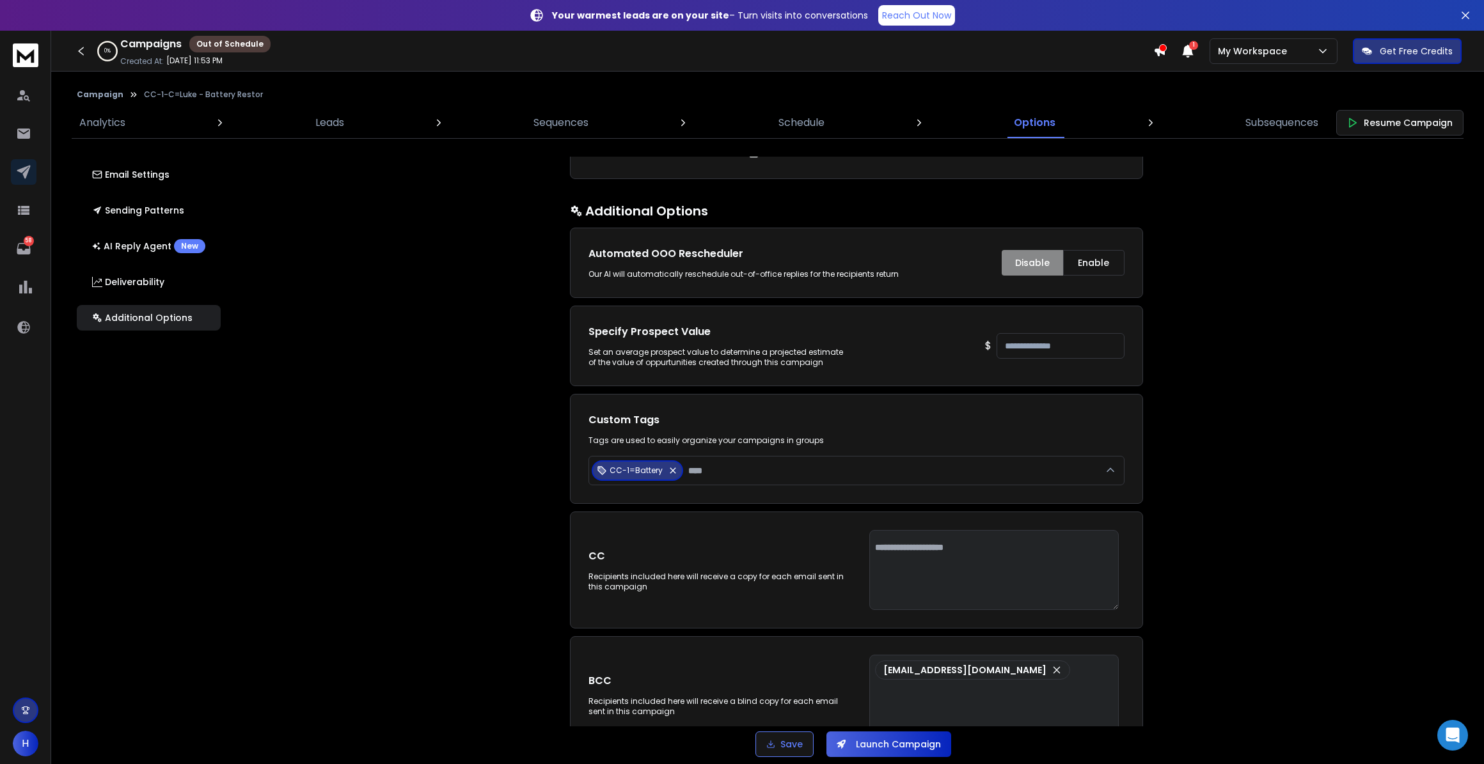
click at [1107, 469] on icon at bounding box center [1110, 470] width 6 height 3
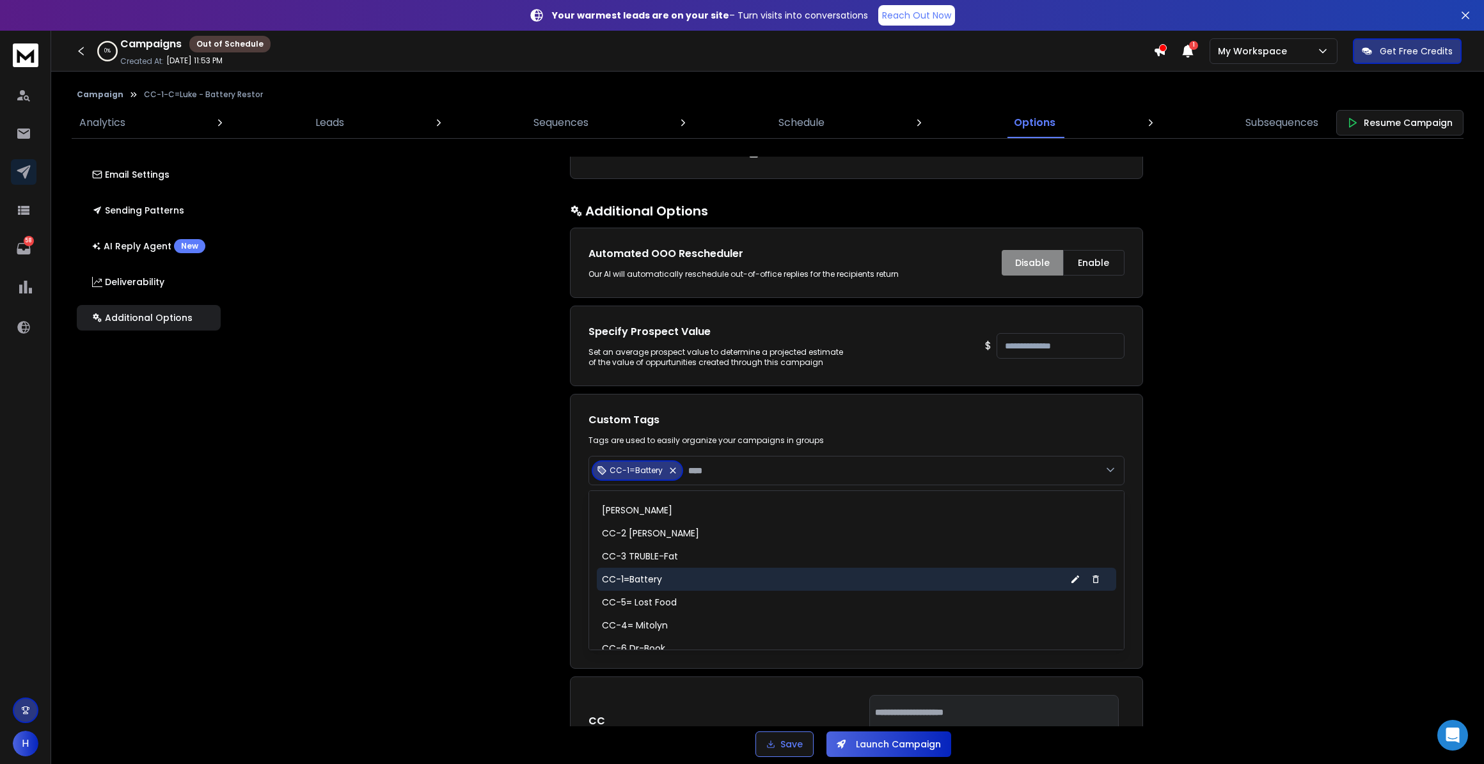
click at [628, 573] on p "CC-1=Battery" at bounding box center [632, 579] width 60 height 13
click at [636, 573] on p "CC-1=Battery" at bounding box center [632, 579] width 60 height 13
click at [1071, 576] on icon at bounding box center [1075, 580] width 8 height 8
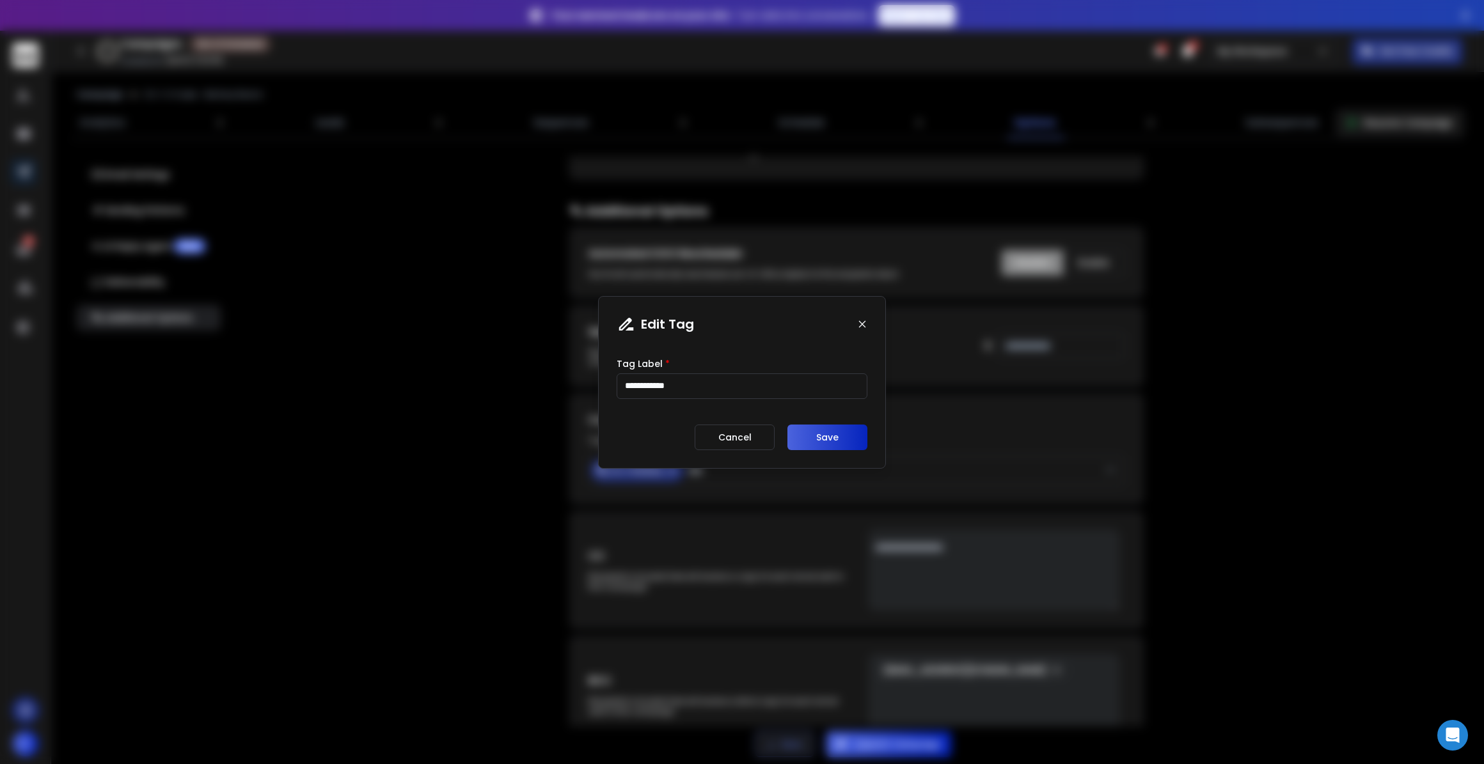
click at [861, 320] on icon at bounding box center [862, 324] width 10 height 10
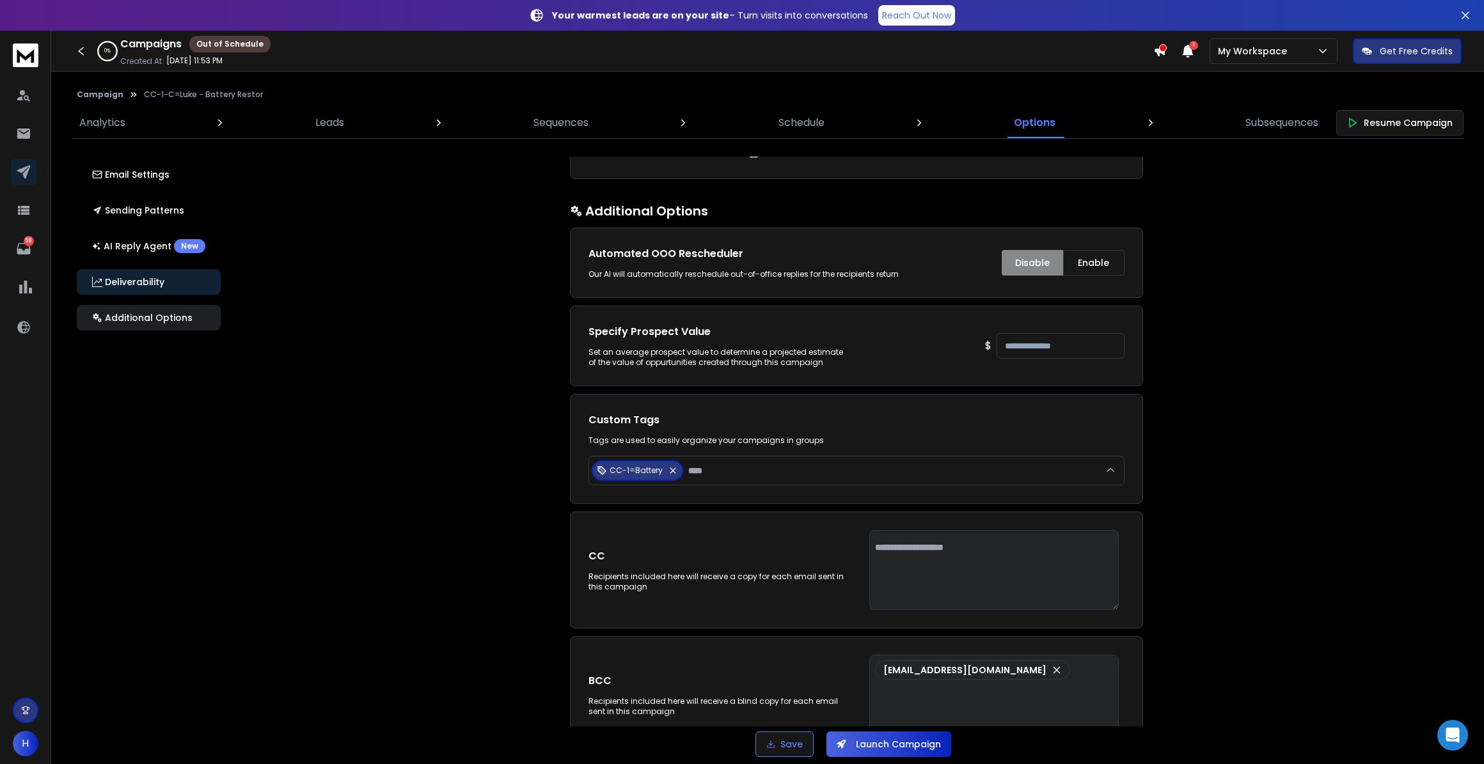
click at [146, 285] on p "Deliverability" at bounding box center [128, 282] width 72 height 13
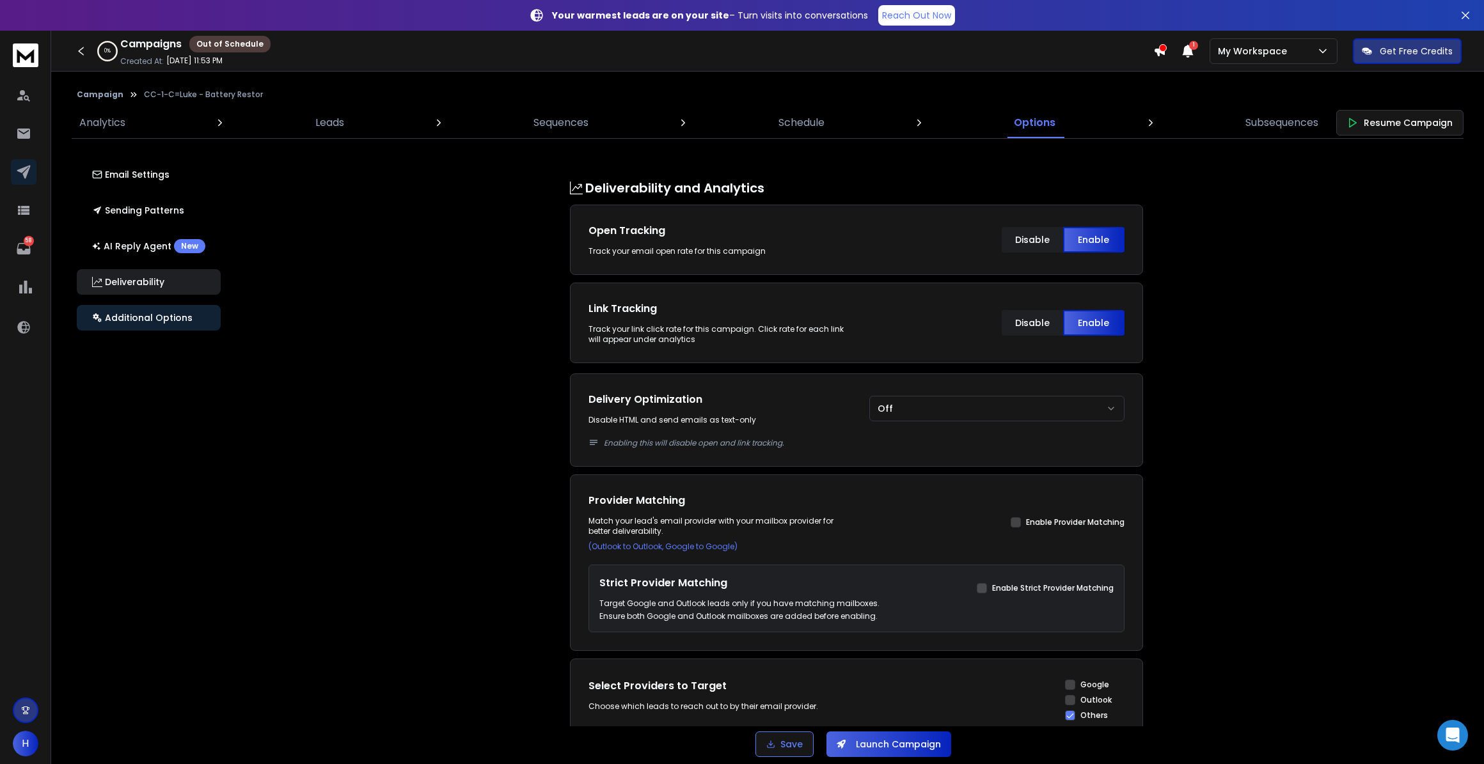
click at [146, 317] on p "Additional Options" at bounding box center [142, 317] width 100 height 13
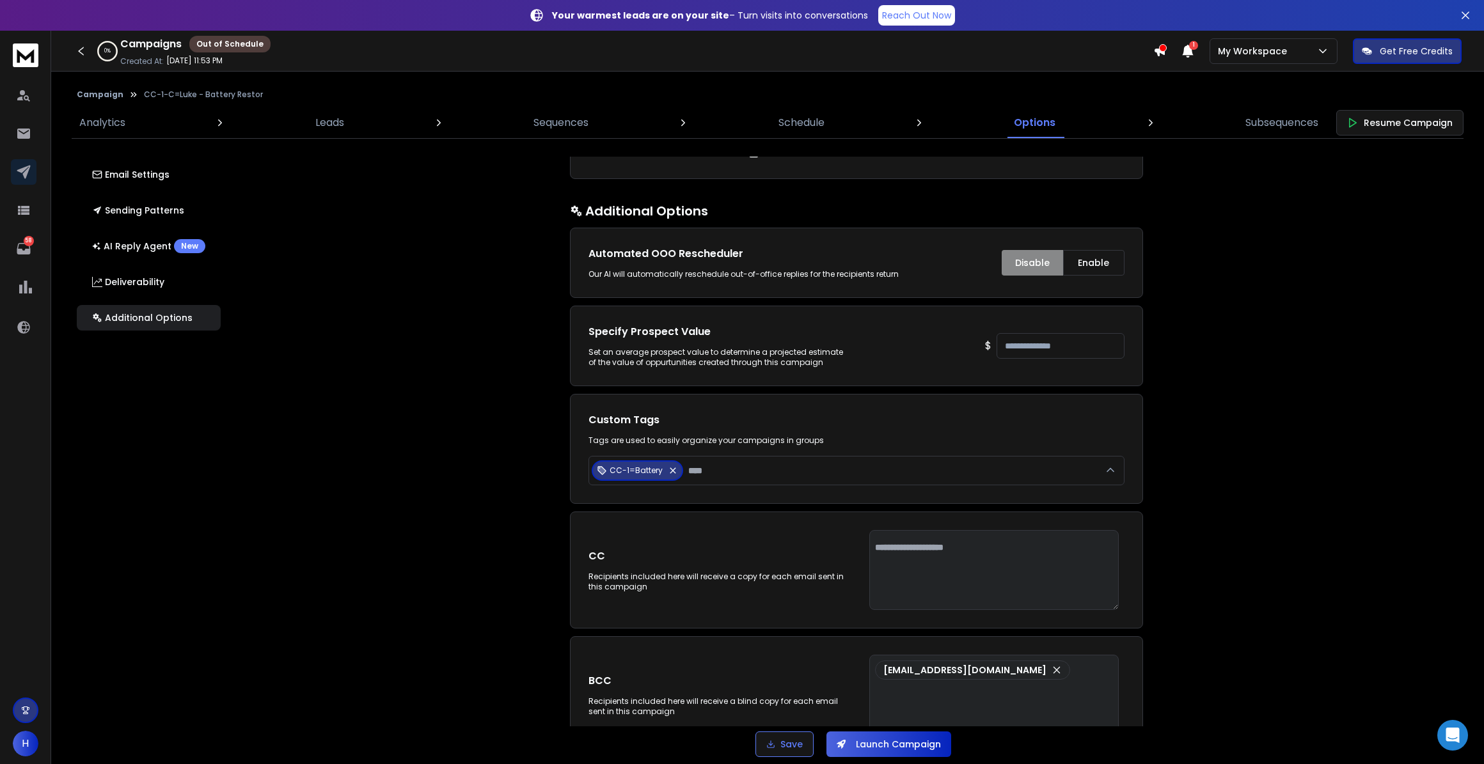
click at [631, 466] on p "CC-1=Battery" at bounding box center [635, 471] width 53 height 10
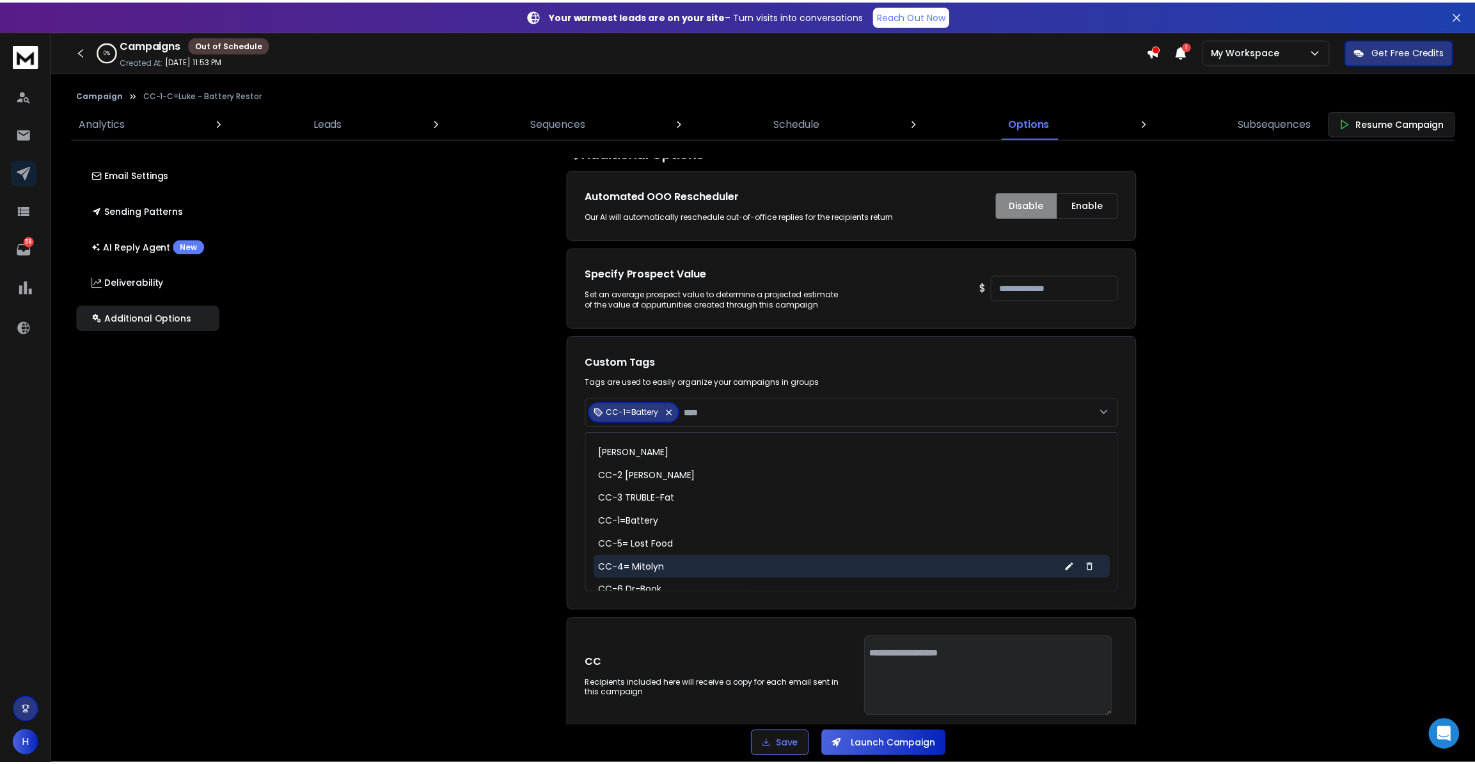
scroll to position [2038, 0]
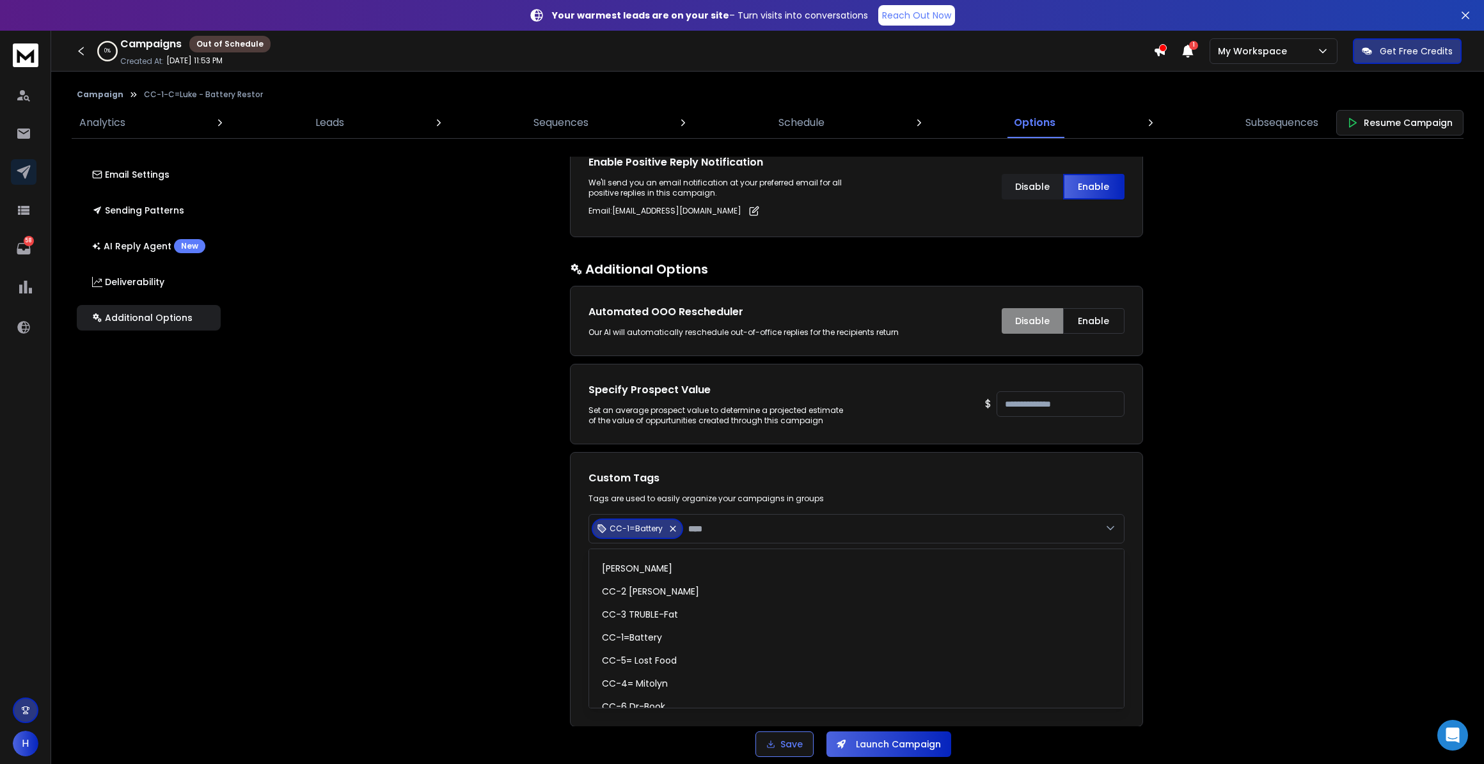
click at [748, 517] on input at bounding box center [733, 528] width 100 height 23
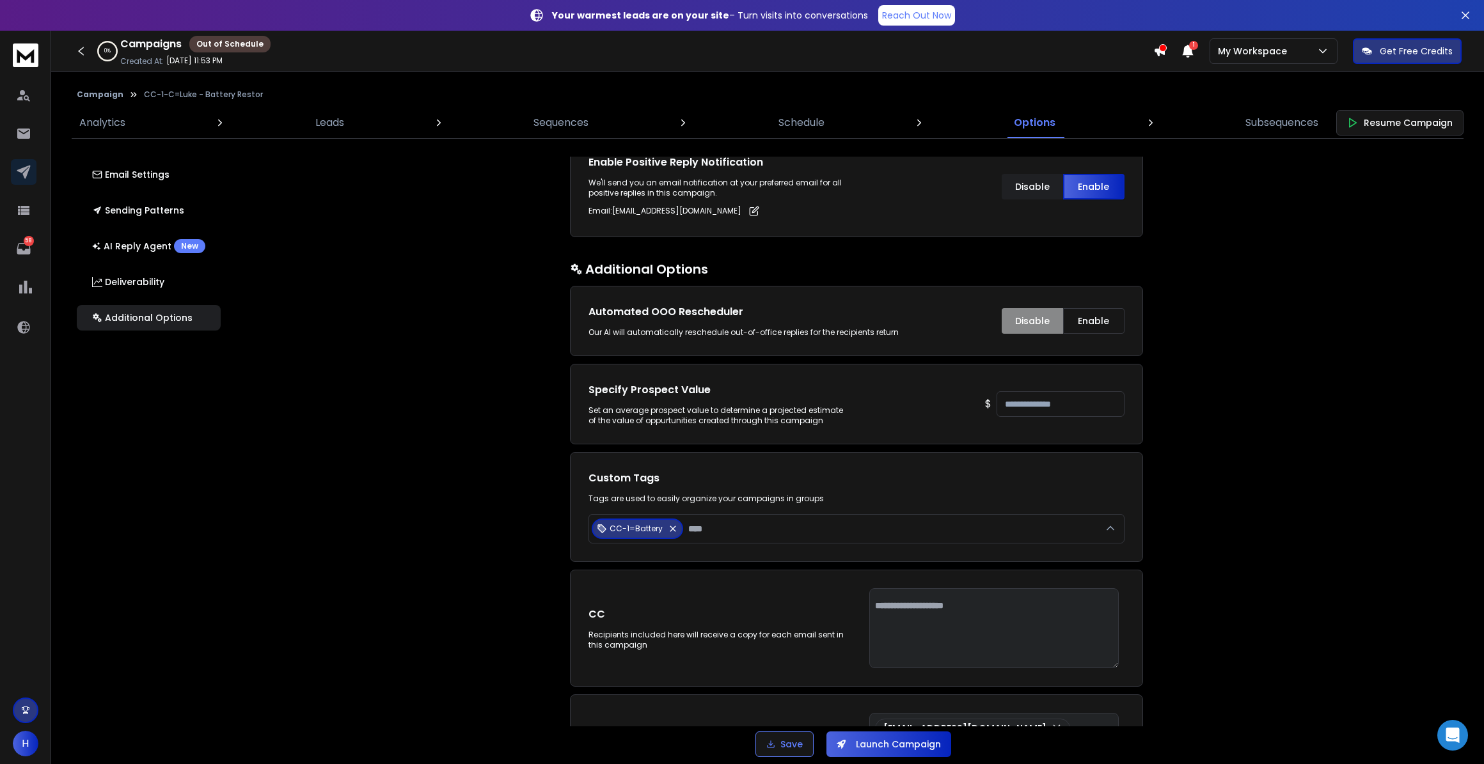
click at [703, 517] on input at bounding box center [733, 528] width 100 height 23
click at [416, 500] on div "Email Accounts Accounts to Use Select one or more accounts to send emails from …" at bounding box center [863, 442] width 1245 height 570
click at [627, 524] on p "CC-1=Battery" at bounding box center [635, 529] width 53 height 10
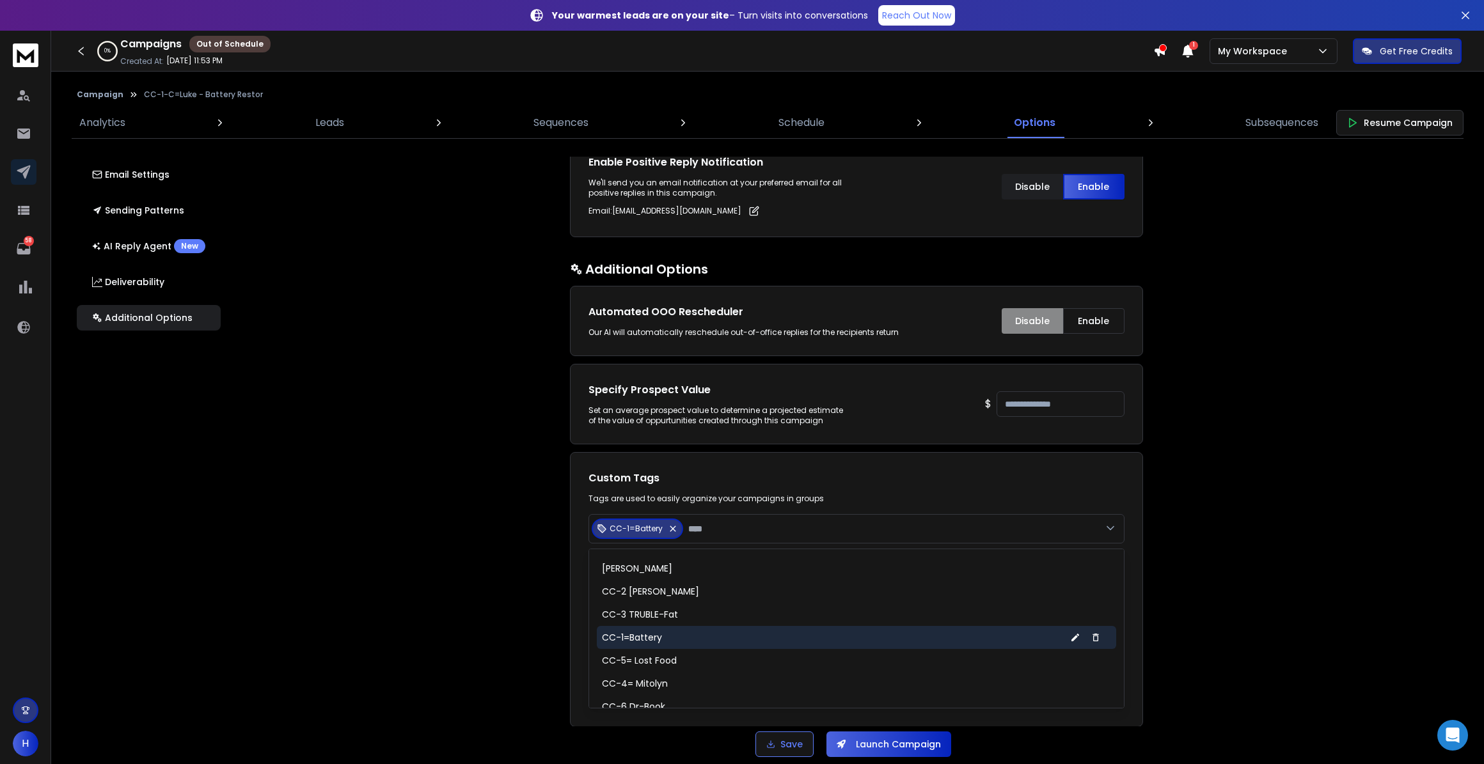
click at [629, 631] on p "CC-1=Battery" at bounding box center [632, 637] width 60 height 13
click at [1070, 632] on icon at bounding box center [1075, 637] width 10 height 10
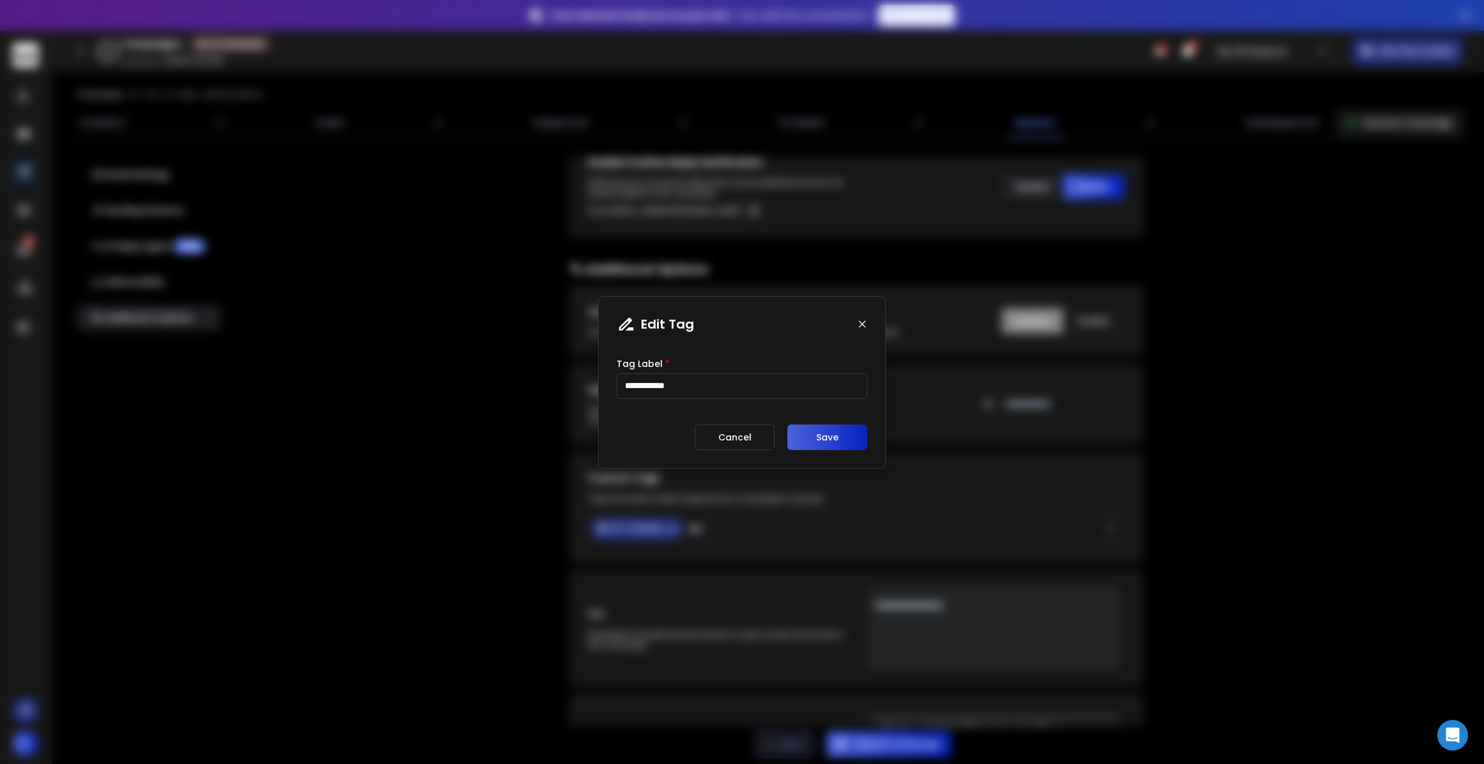
click at [824, 436] on button "Save" at bounding box center [827, 438] width 80 height 26
click at [827, 450] on button "Save" at bounding box center [827, 447] width 80 height 26
click at [826, 444] on button "Save" at bounding box center [827, 447] width 80 height 26
click at [711, 376] on input "**********" at bounding box center [742, 378] width 251 height 26
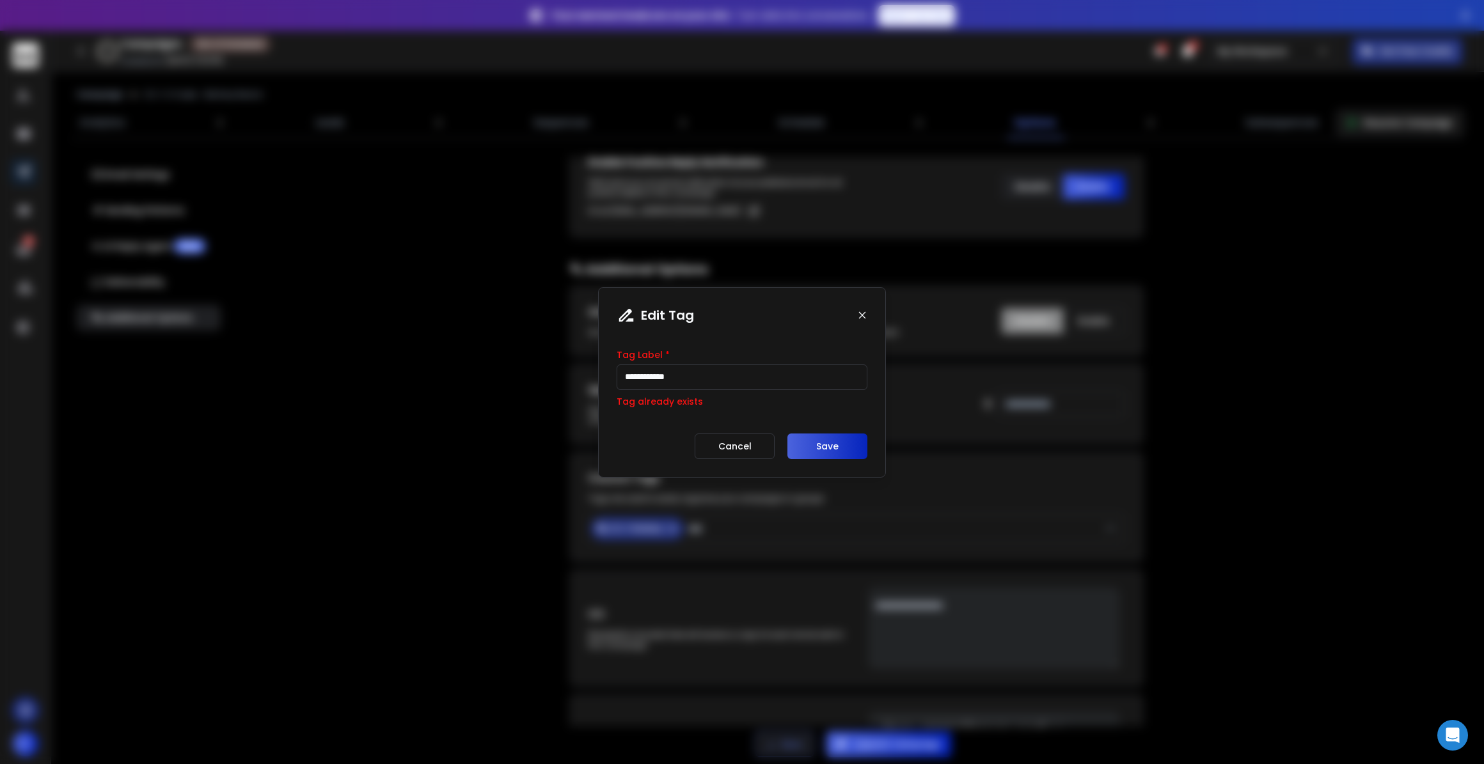
click at [829, 444] on button "Save" at bounding box center [827, 447] width 80 height 26
click at [861, 312] on icon at bounding box center [862, 315] width 10 height 10
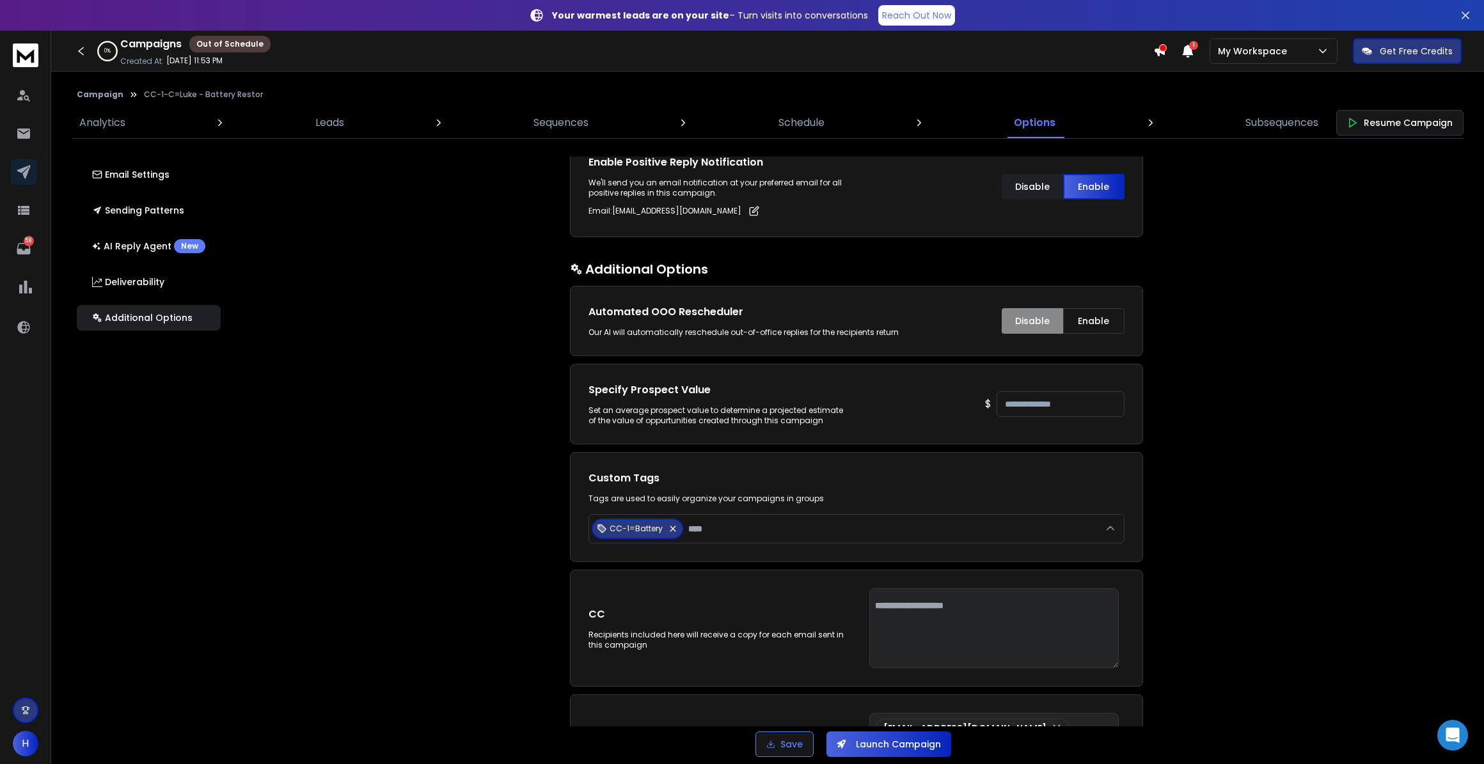
click at [225, 45] on div "Out of Schedule" at bounding box center [229, 44] width 81 height 17
click at [230, 38] on div "Out of Schedule" at bounding box center [229, 44] width 81 height 17
click at [236, 42] on div "Out of Schedule" at bounding box center [229, 44] width 81 height 17
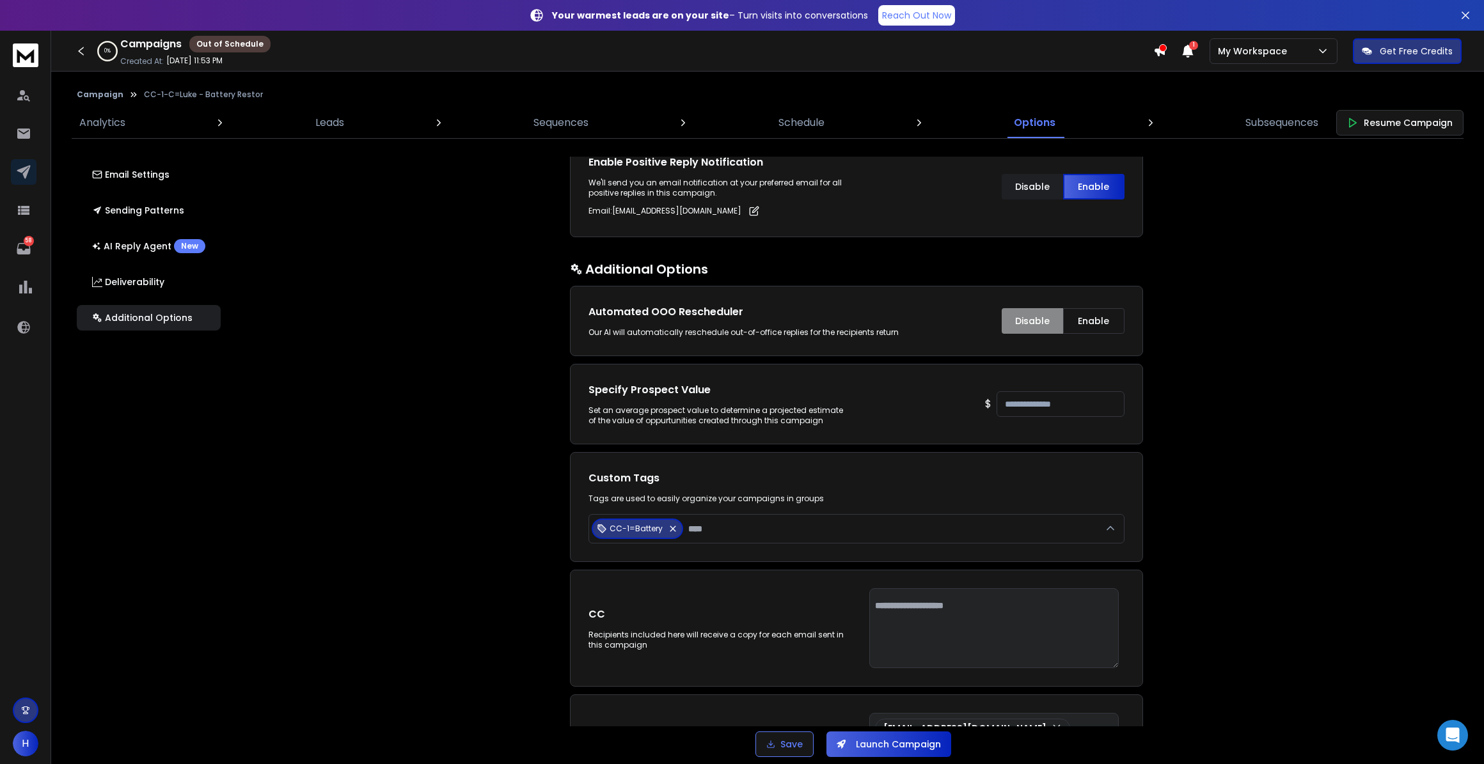
click at [236, 42] on div "Out of Schedule" at bounding box center [229, 44] width 81 height 17
drag, startPoint x: 236, startPoint y: 42, endPoint x: 220, endPoint y: 42, distance: 16.0
click at [220, 42] on div "Out of Schedule" at bounding box center [229, 44] width 81 height 17
drag, startPoint x: 189, startPoint y: 42, endPoint x: 265, endPoint y: 45, distance: 76.1
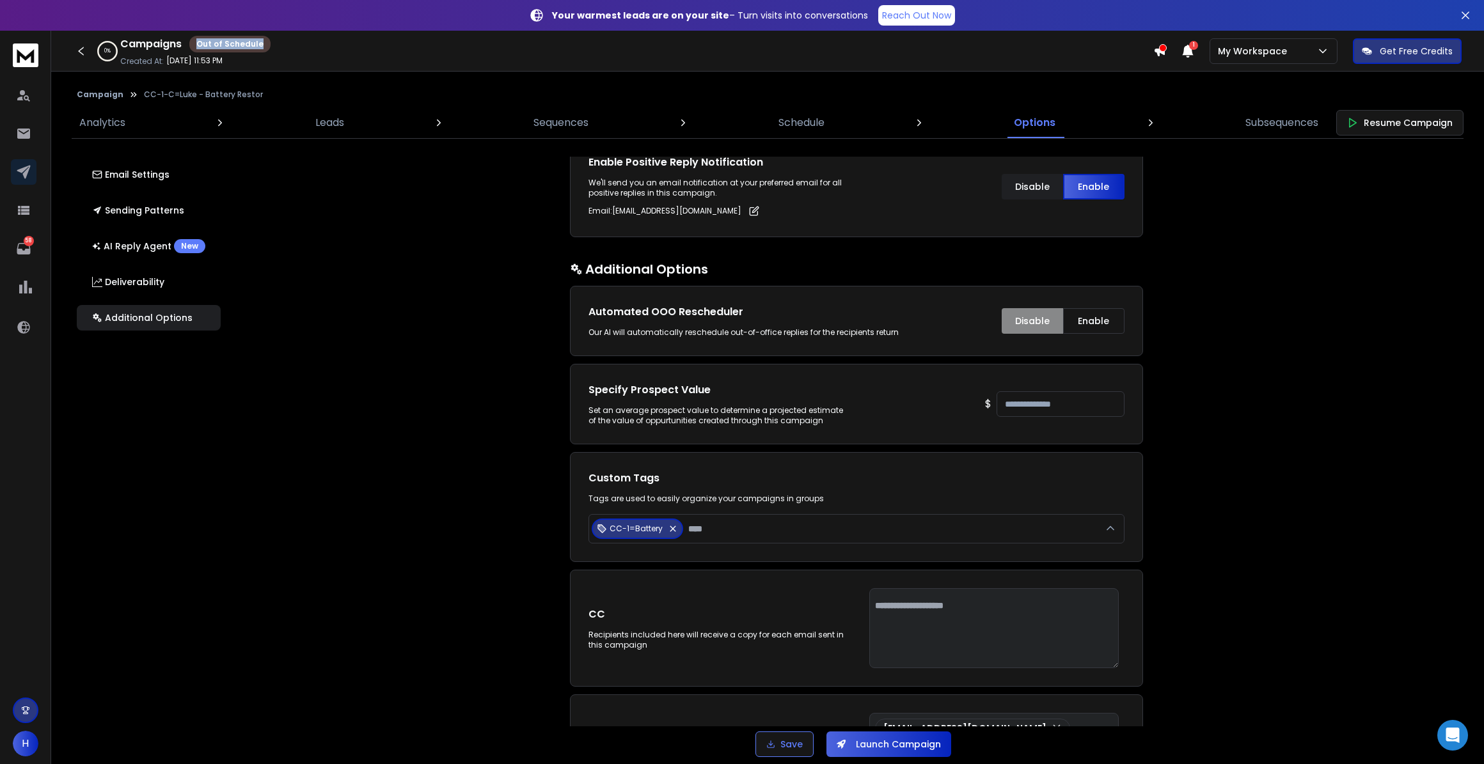
click at [265, 45] on div "0 % Campaigns Out of Schedule Created At: Jul 22, 2025, 11:53 PM 1 My Workspace…" at bounding box center [742, 51] width 1484 height 41
click at [169, 59] on p "[DATE] 11:53 PM" at bounding box center [194, 61] width 56 height 10
click at [1284, 49] on p "My Workspace" at bounding box center [1255, 51] width 74 height 13
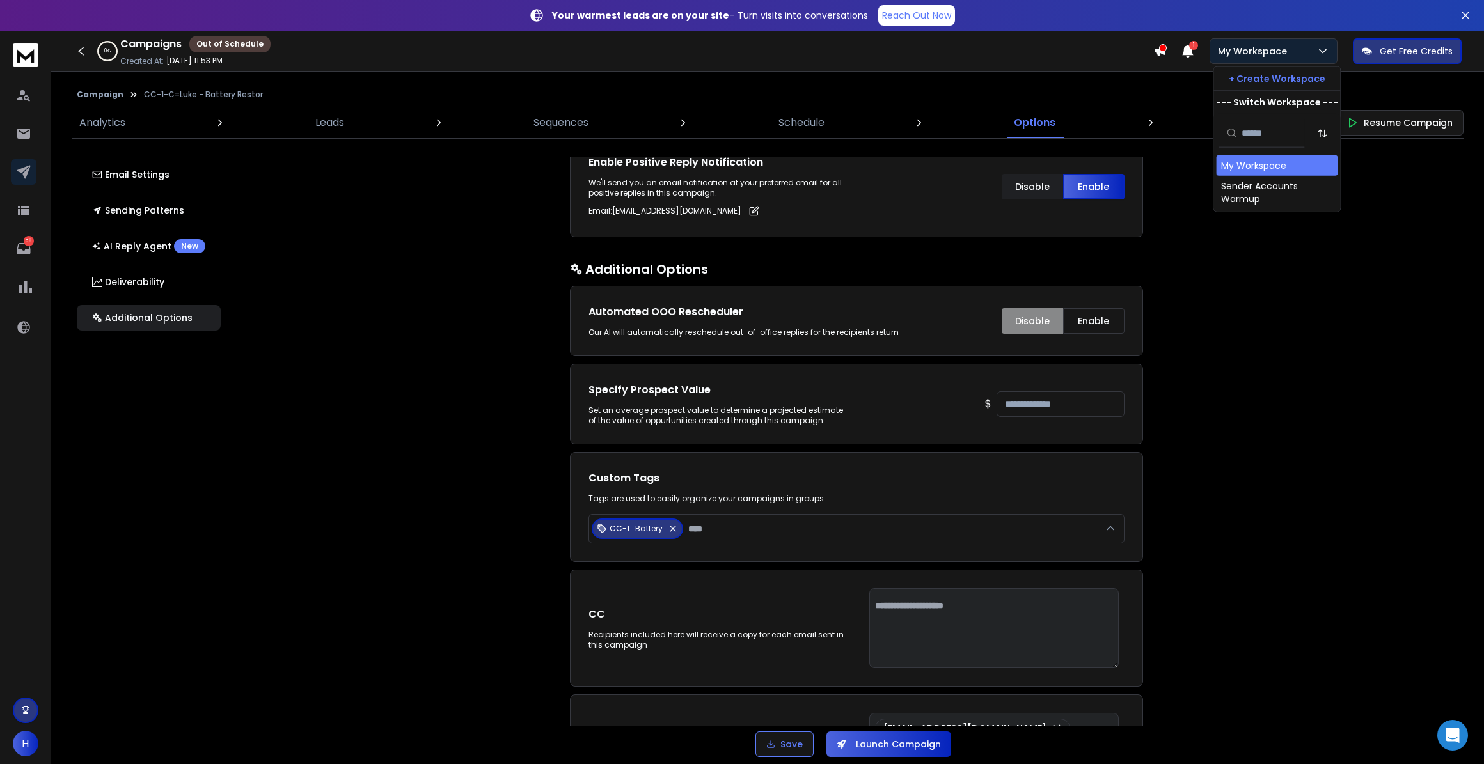
click at [1284, 49] on p "My Workspace" at bounding box center [1255, 51] width 74 height 13
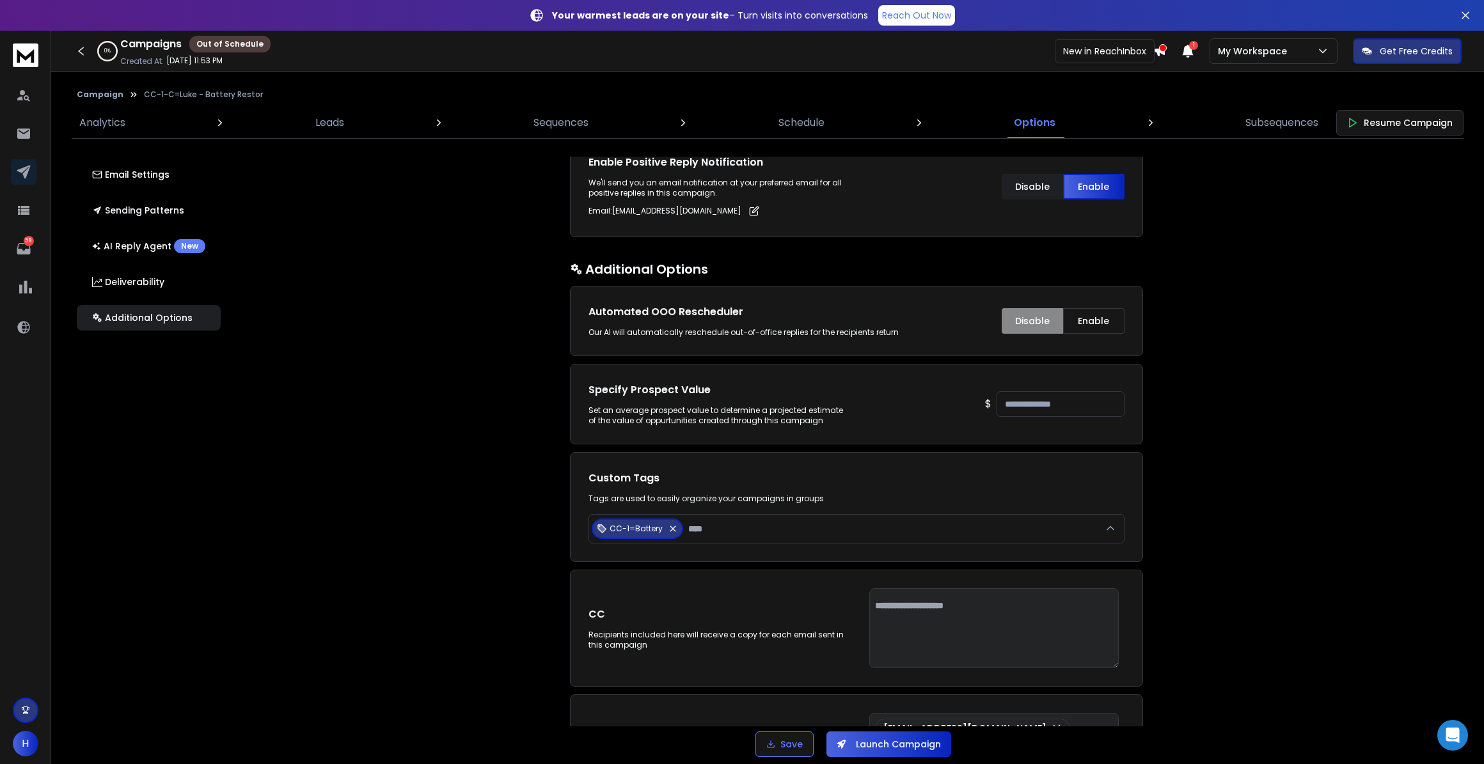
click at [1163, 52] on icon at bounding box center [1159, 51] width 10 height 10
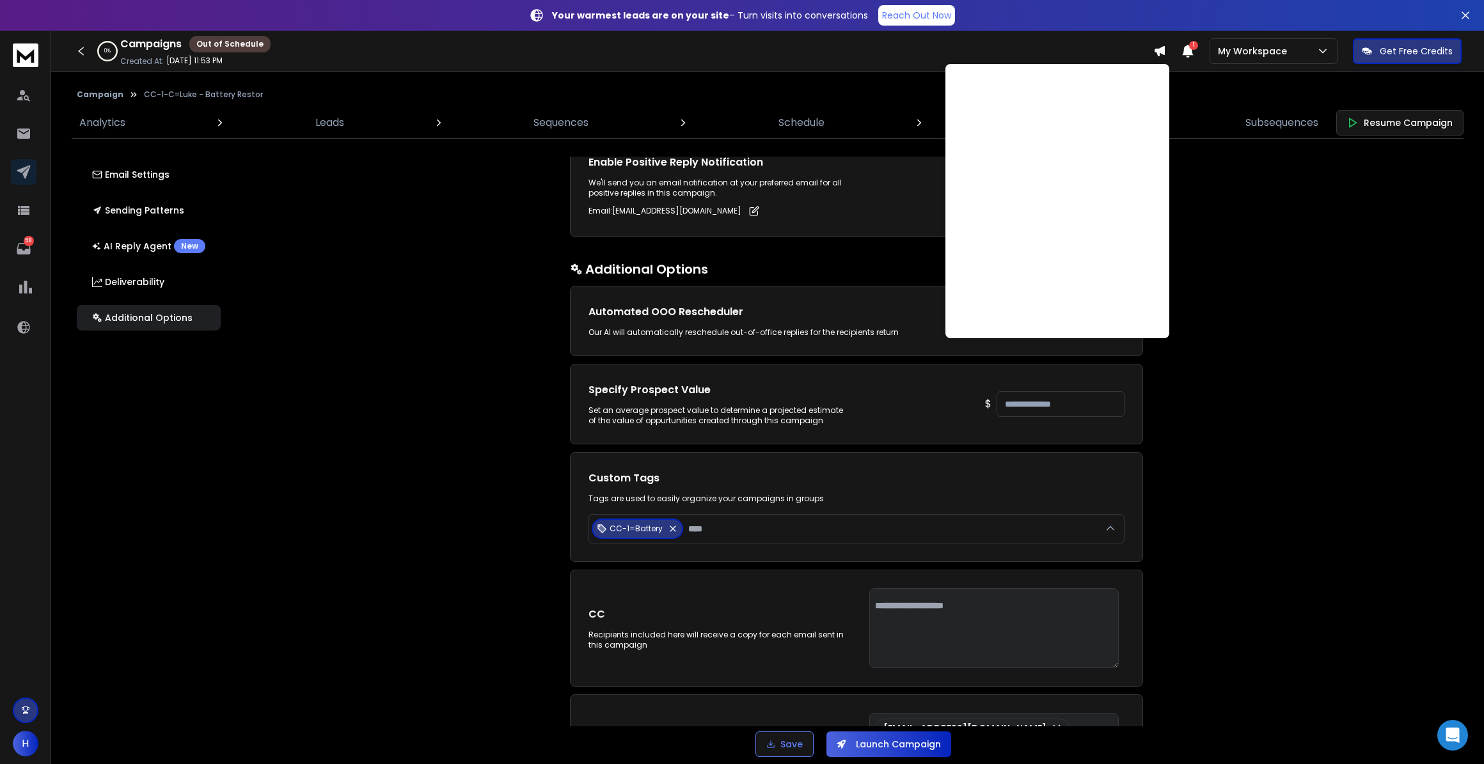
click at [1229, 251] on div "Email Accounts Accounts to Use Select one or more accounts to send emails from …" at bounding box center [863, 442] width 1245 height 570
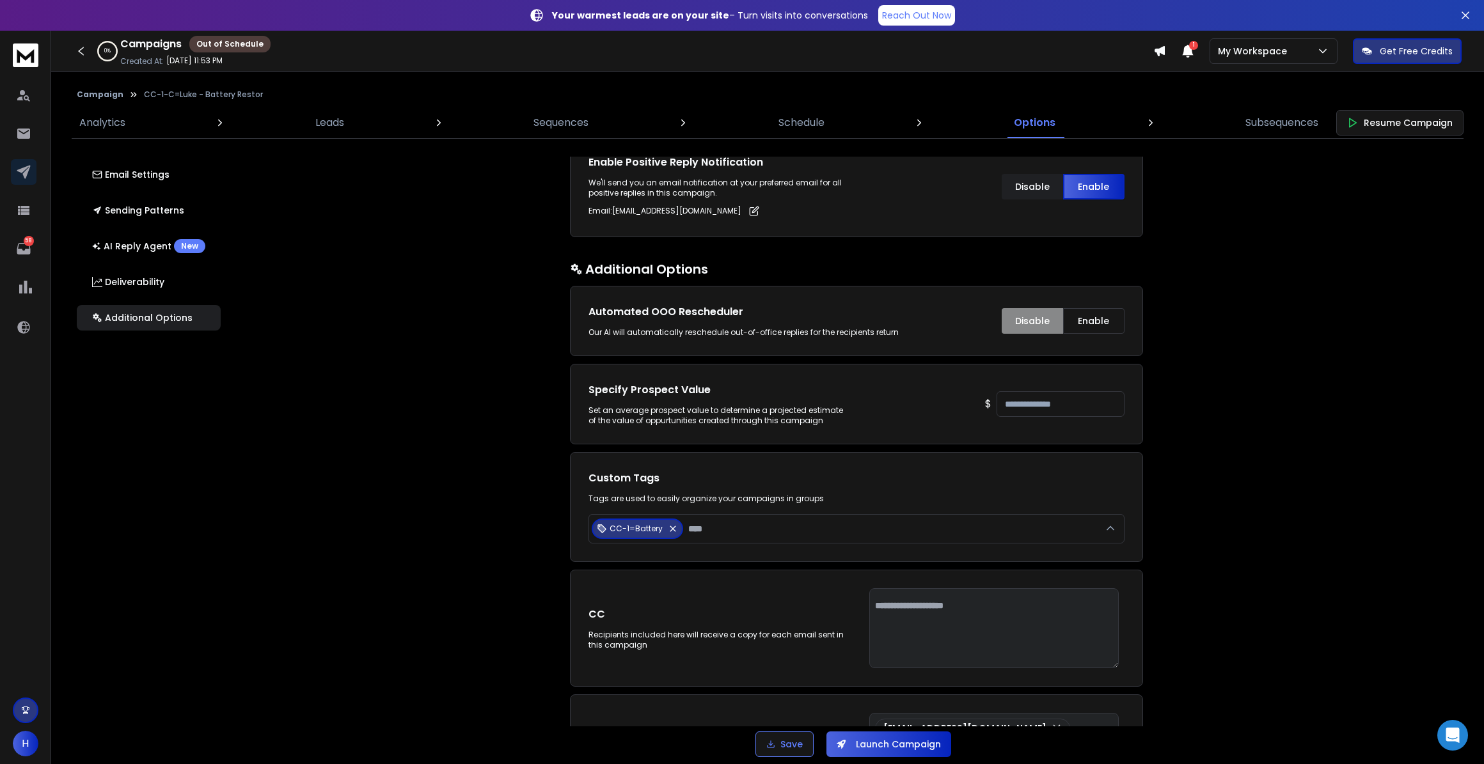
click at [27, 55] on img at bounding box center [26, 55] width 26 height 24
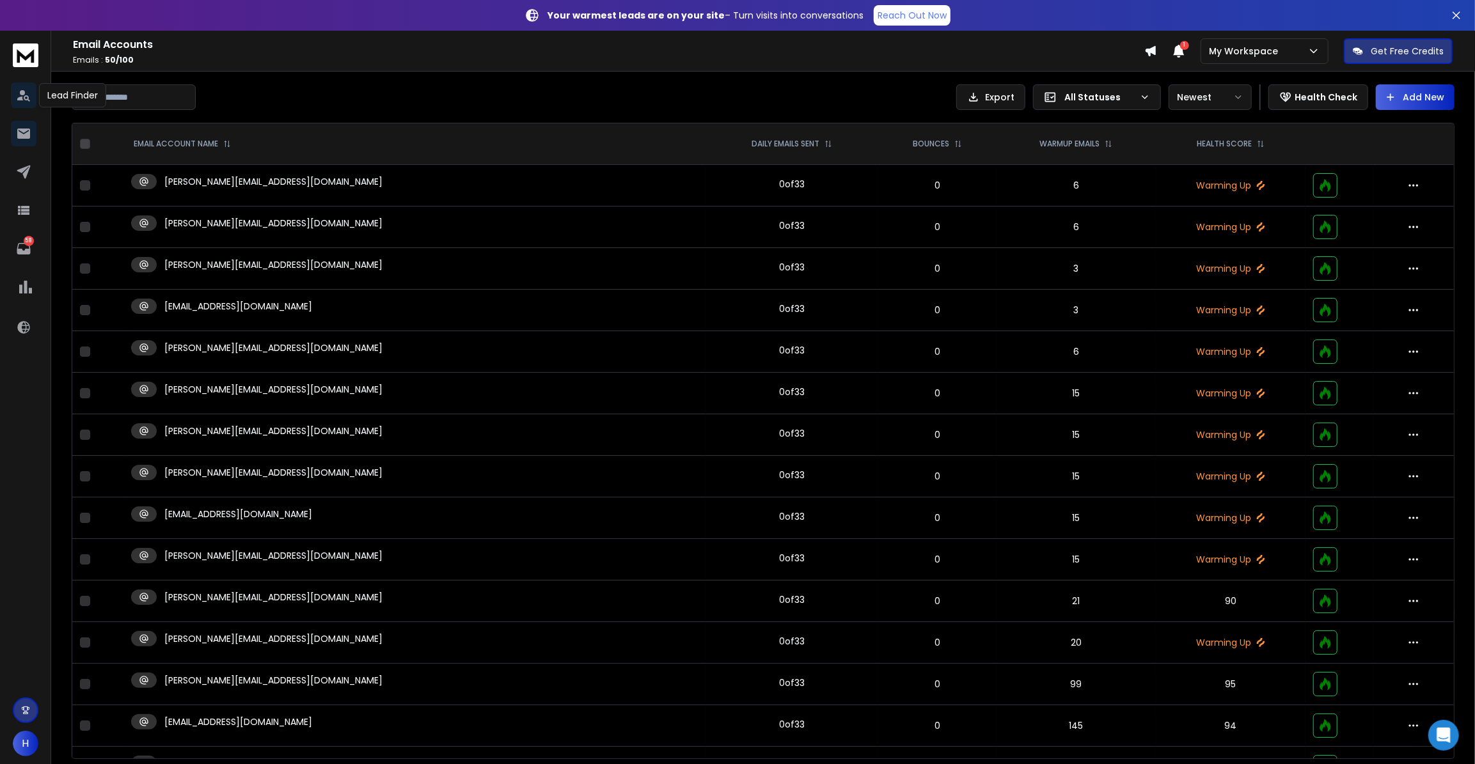
click at [25, 95] on icon at bounding box center [23, 95] width 15 height 15
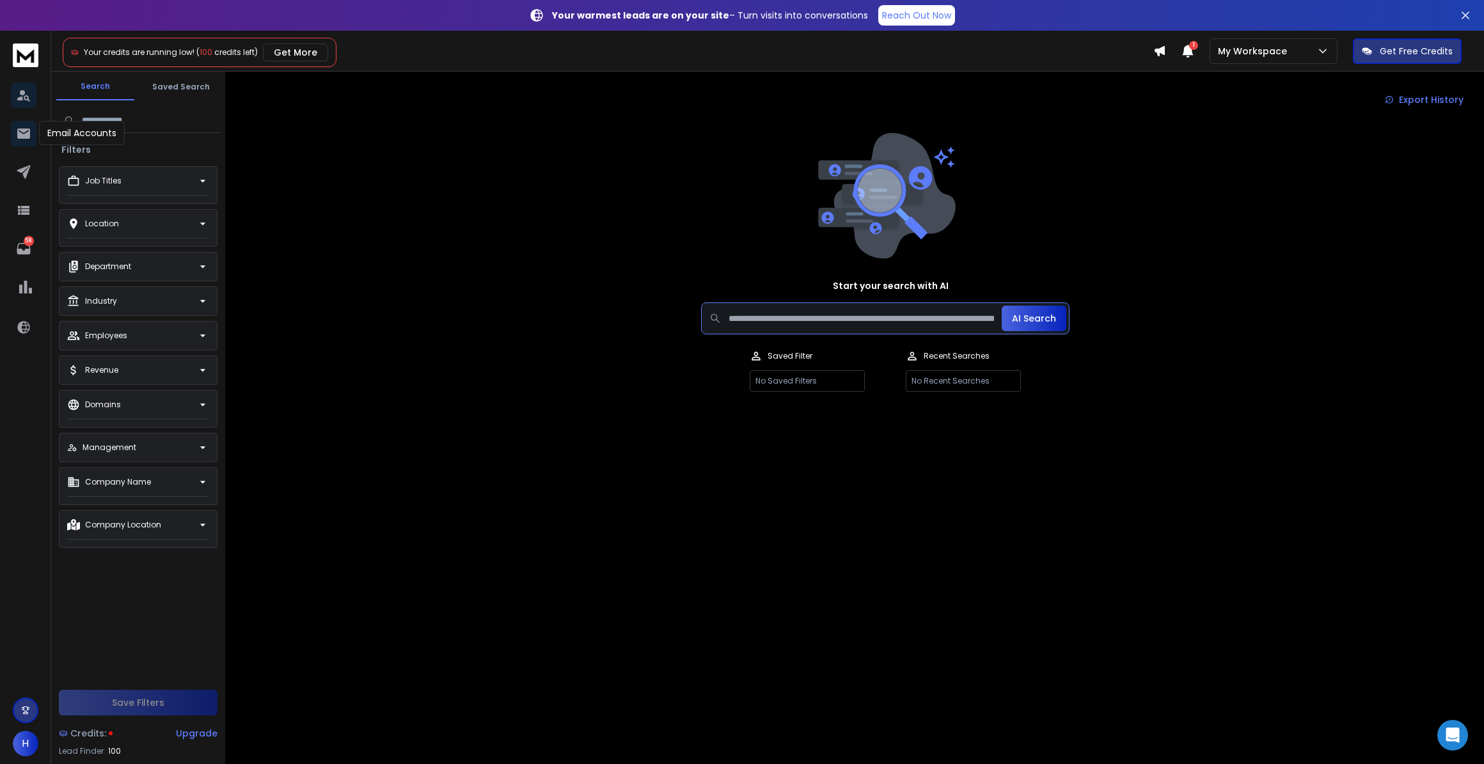
click at [15, 134] on link at bounding box center [24, 134] width 26 height 26
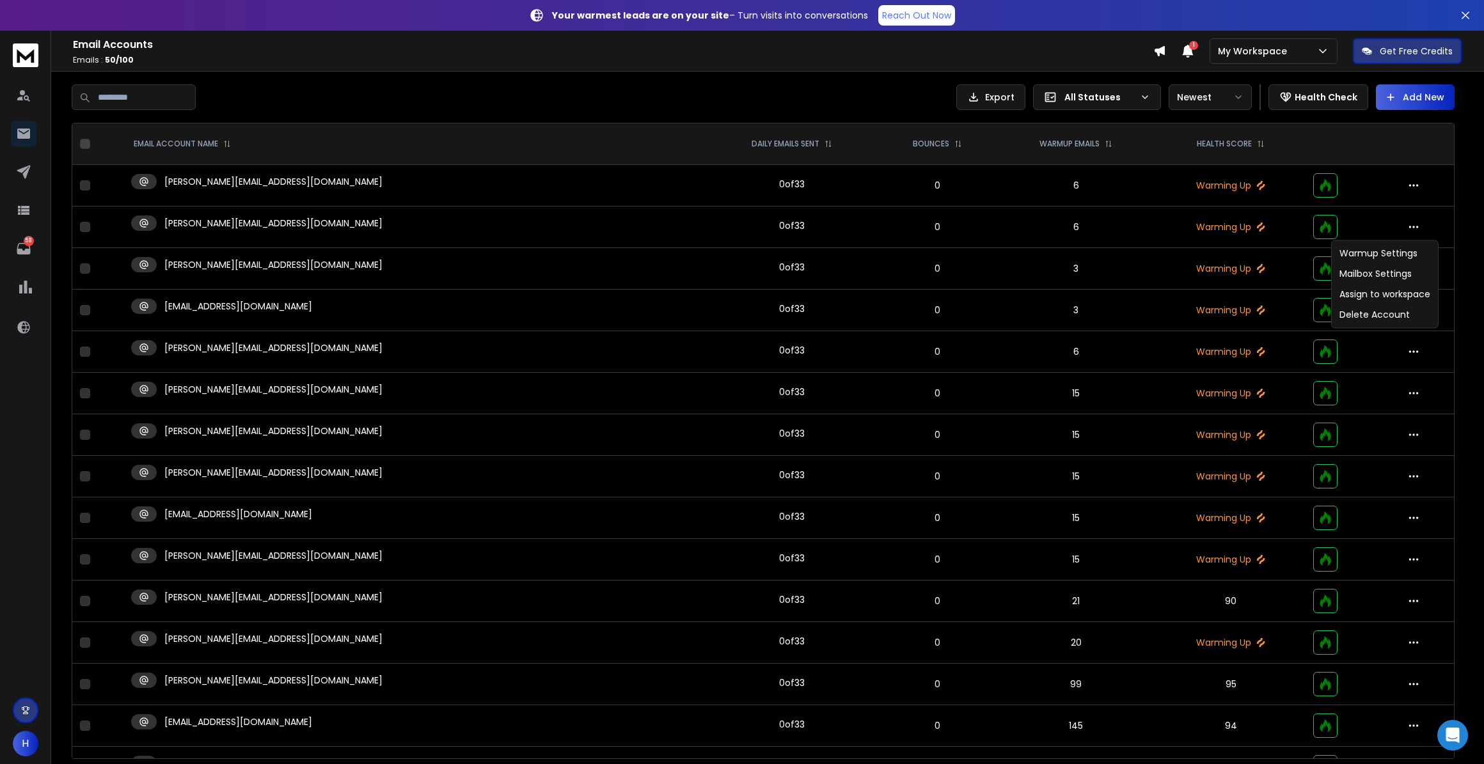
click at [1408, 223] on icon at bounding box center [1414, 227] width 12 height 12
click at [26, 135] on icon at bounding box center [23, 134] width 13 height 10
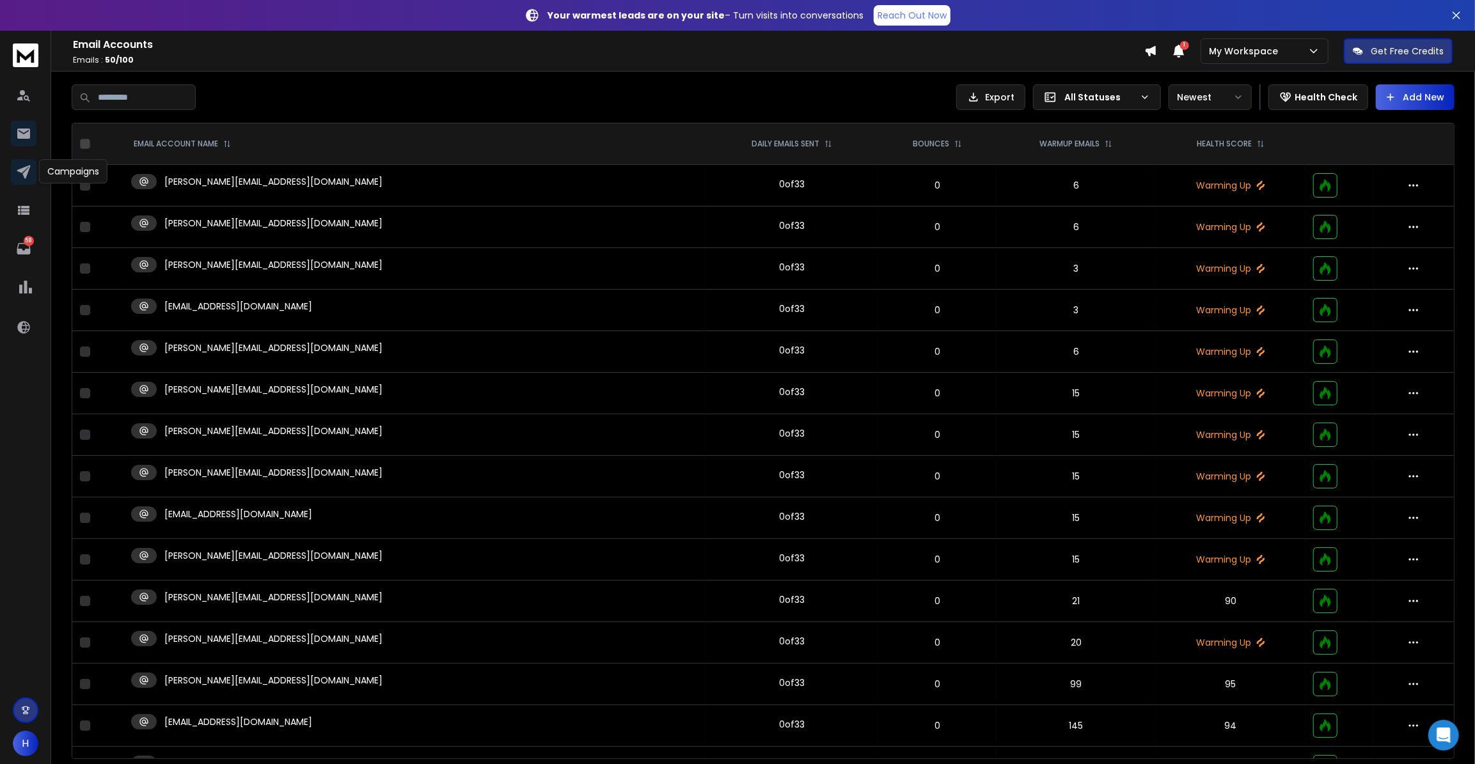
click at [26, 168] on icon at bounding box center [23, 171] width 15 height 15
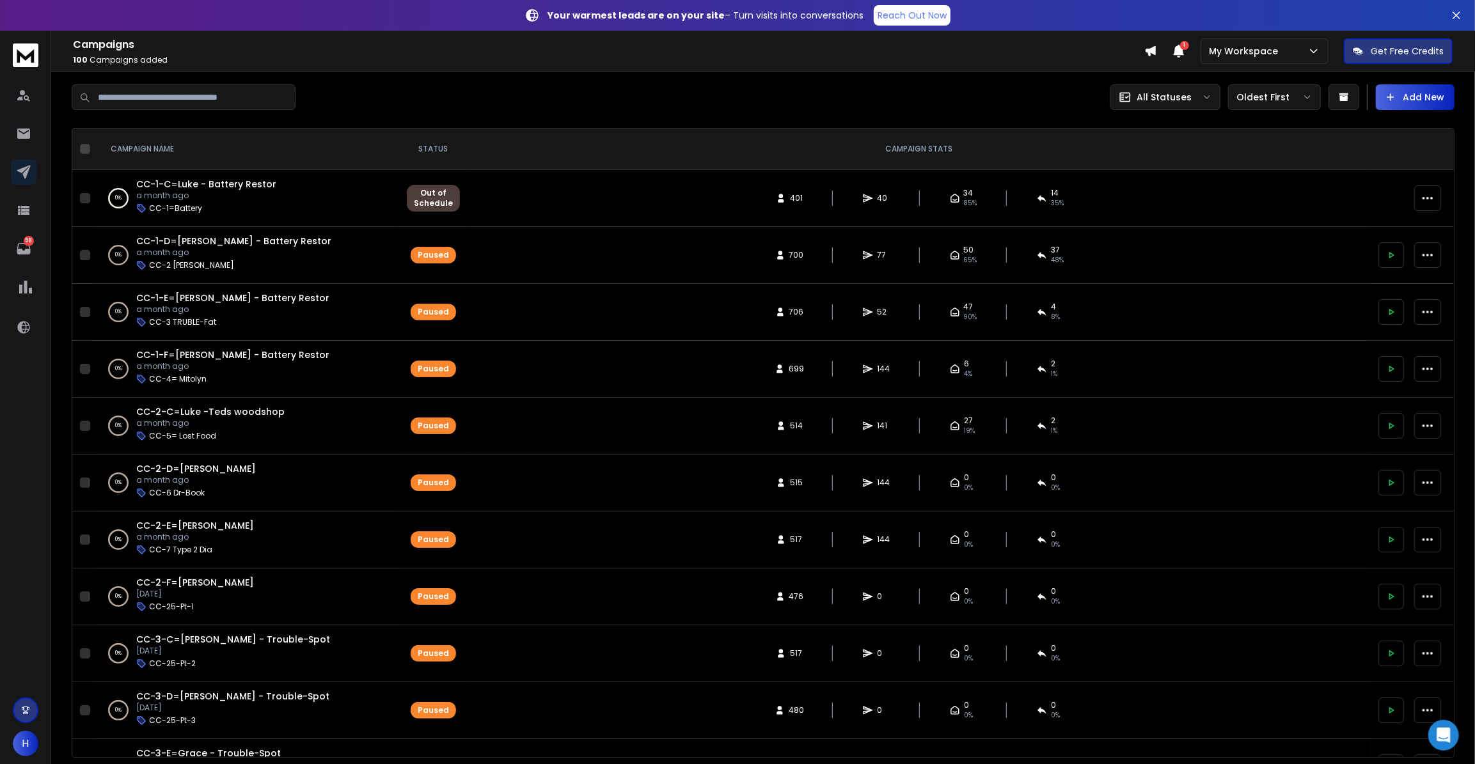
click at [83, 199] on button "button" at bounding box center [85, 198] width 10 height 10
click at [1421, 196] on icon "button" at bounding box center [1427, 198] width 13 height 13
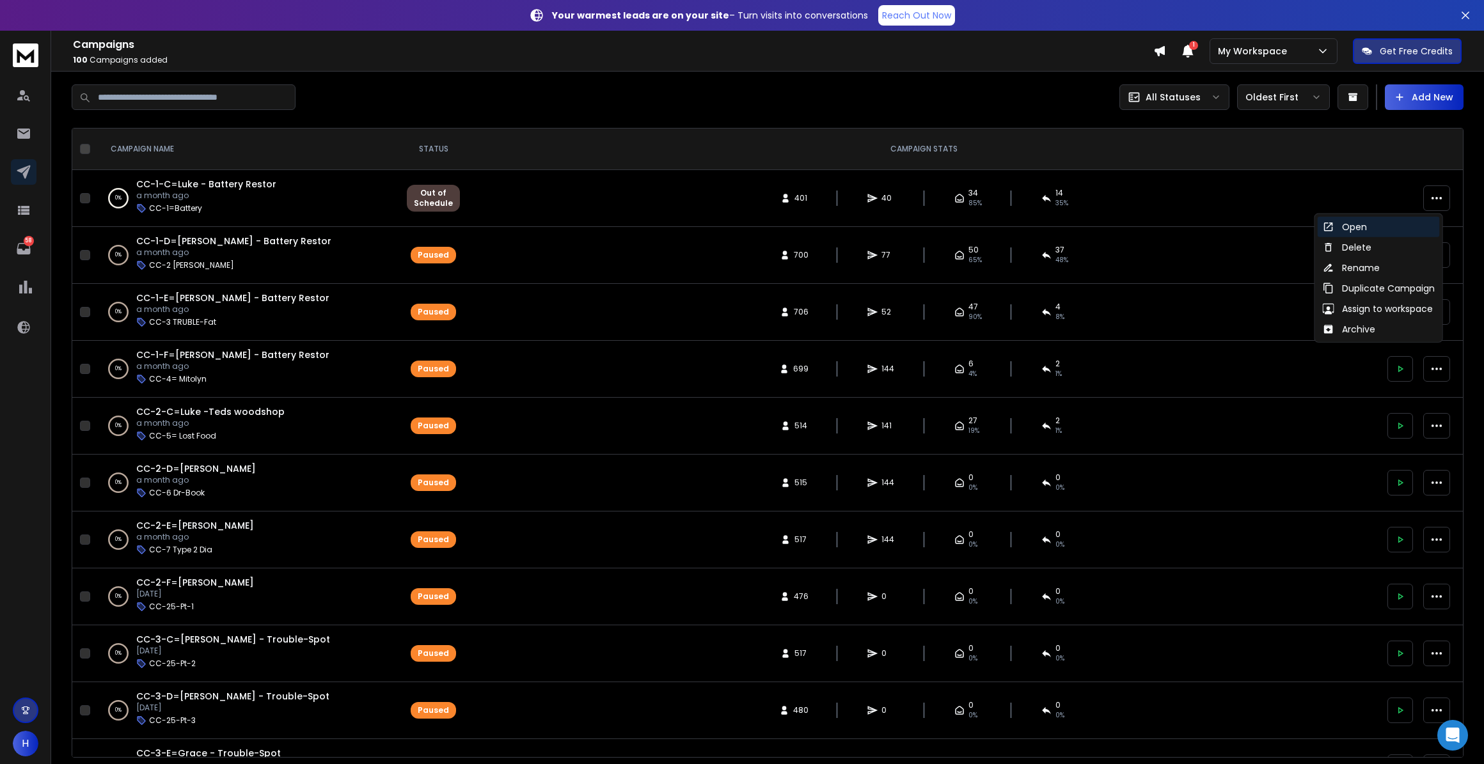
click at [1357, 224] on div "Open" at bounding box center [1345, 227] width 44 height 13
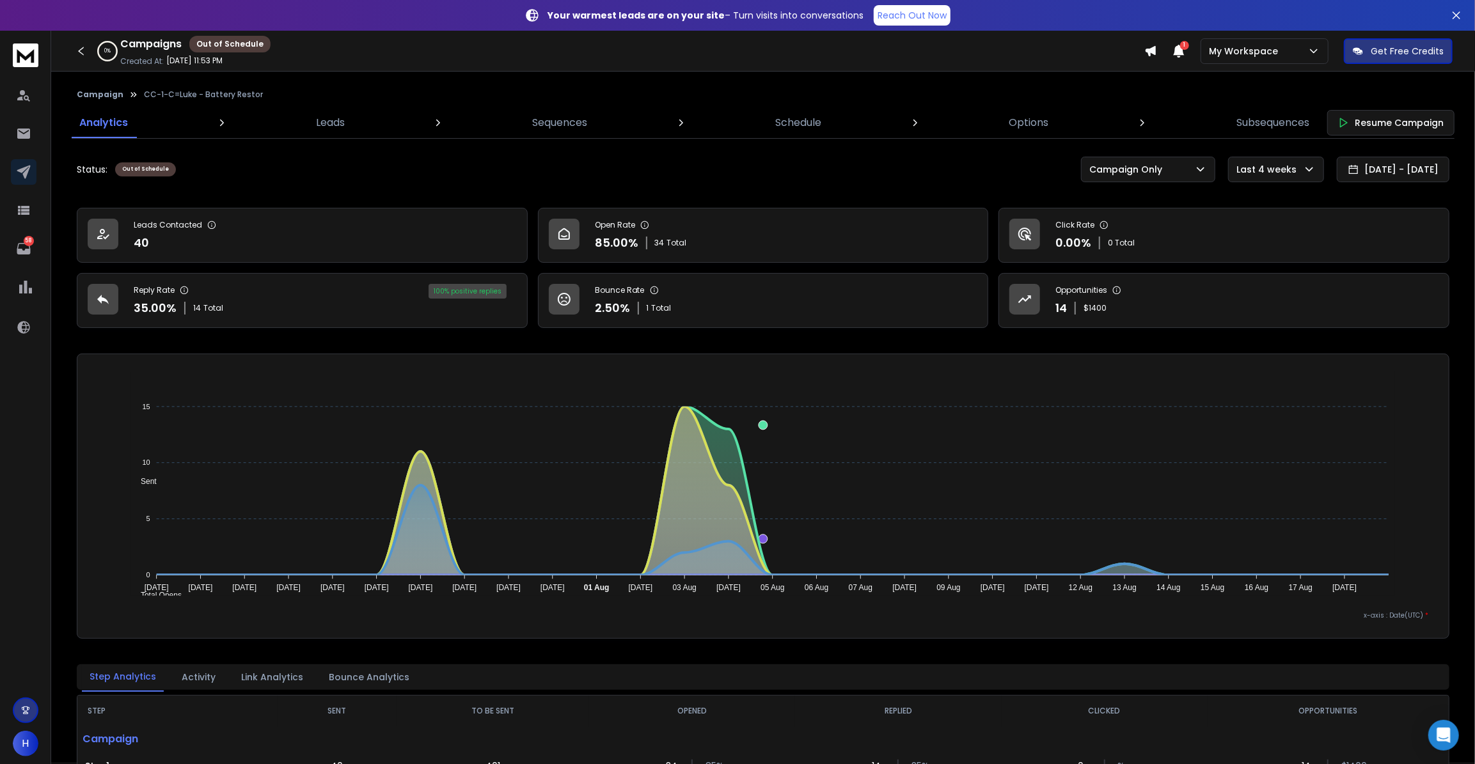
click at [228, 39] on div "Out of Schedule" at bounding box center [229, 44] width 81 height 17
click at [1184, 50] on icon at bounding box center [1179, 50] width 12 height 13
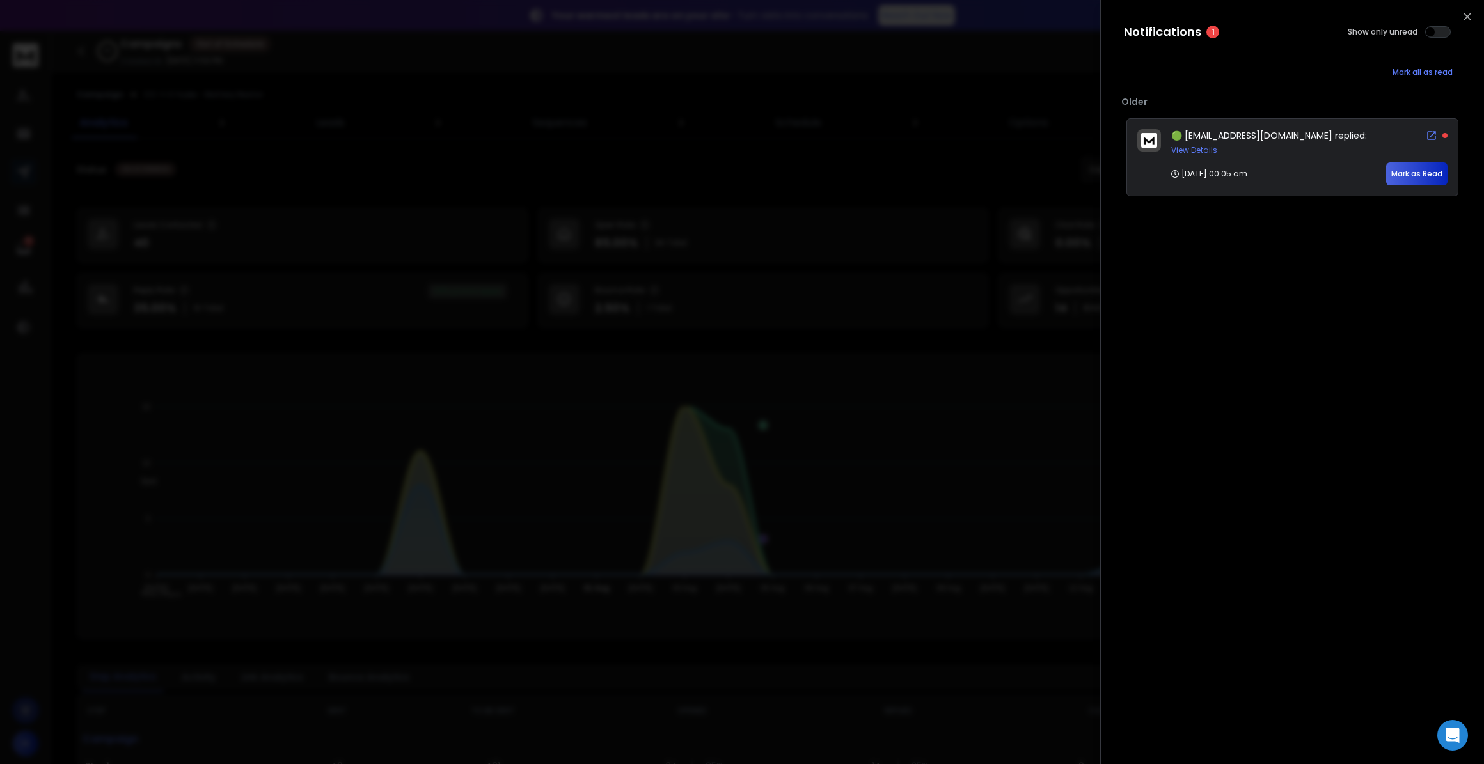
click at [1145, 142] on img at bounding box center [1149, 140] width 16 height 15
click at [1187, 150] on div "View Details" at bounding box center [1194, 150] width 46 height 10
click at [1467, 15] on icon "button" at bounding box center [1467, 16] width 6 height 6
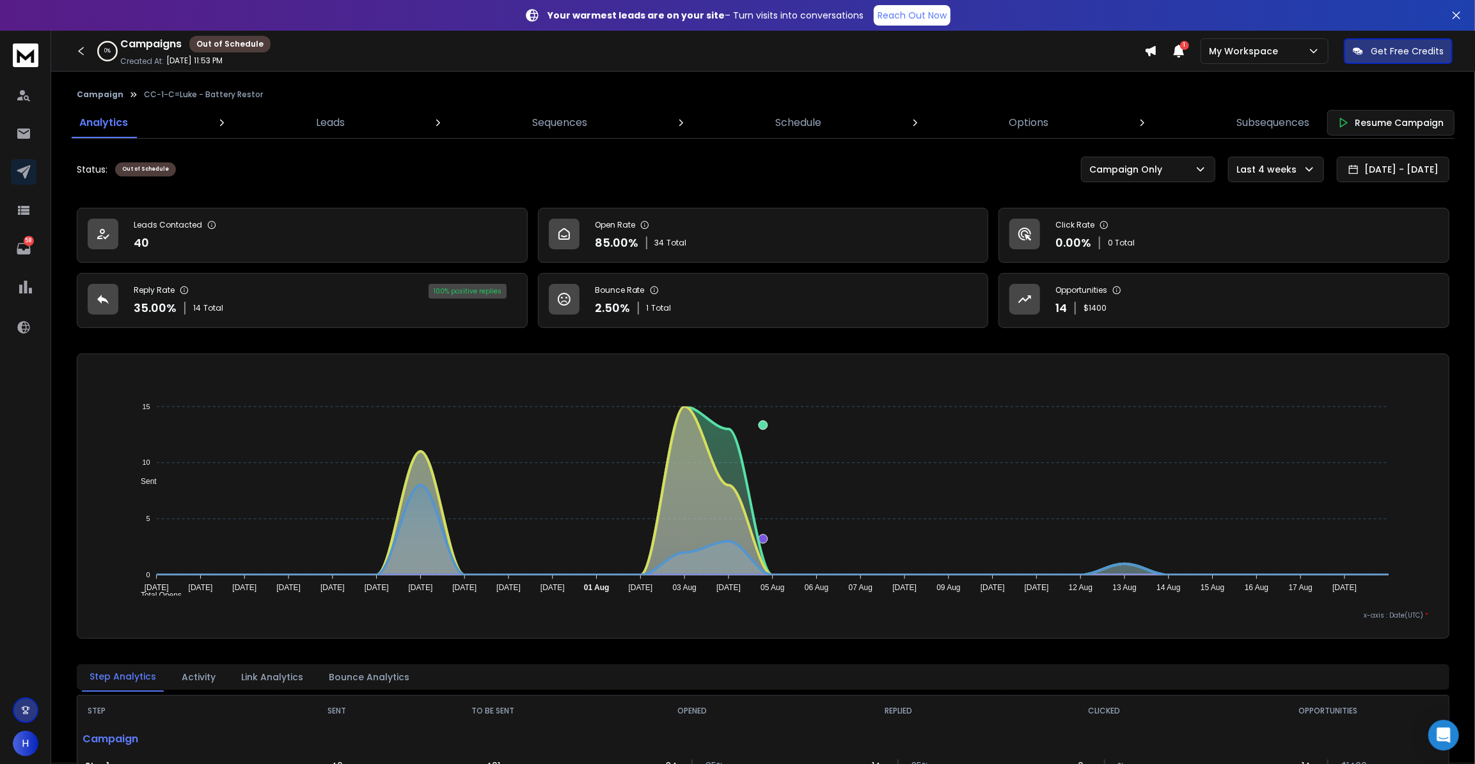
click at [212, 60] on p "[DATE] 11:53 PM" at bounding box center [194, 61] width 56 height 10
click at [178, 60] on p "[DATE] 11:53 PM" at bounding box center [194, 61] width 56 height 10
click at [146, 60] on p "Created At:" at bounding box center [141, 61] width 43 height 10
click at [129, 61] on p "Created At:" at bounding box center [141, 61] width 43 height 10
click at [90, 173] on p "Status:" at bounding box center [92, 169] width 31 height 13
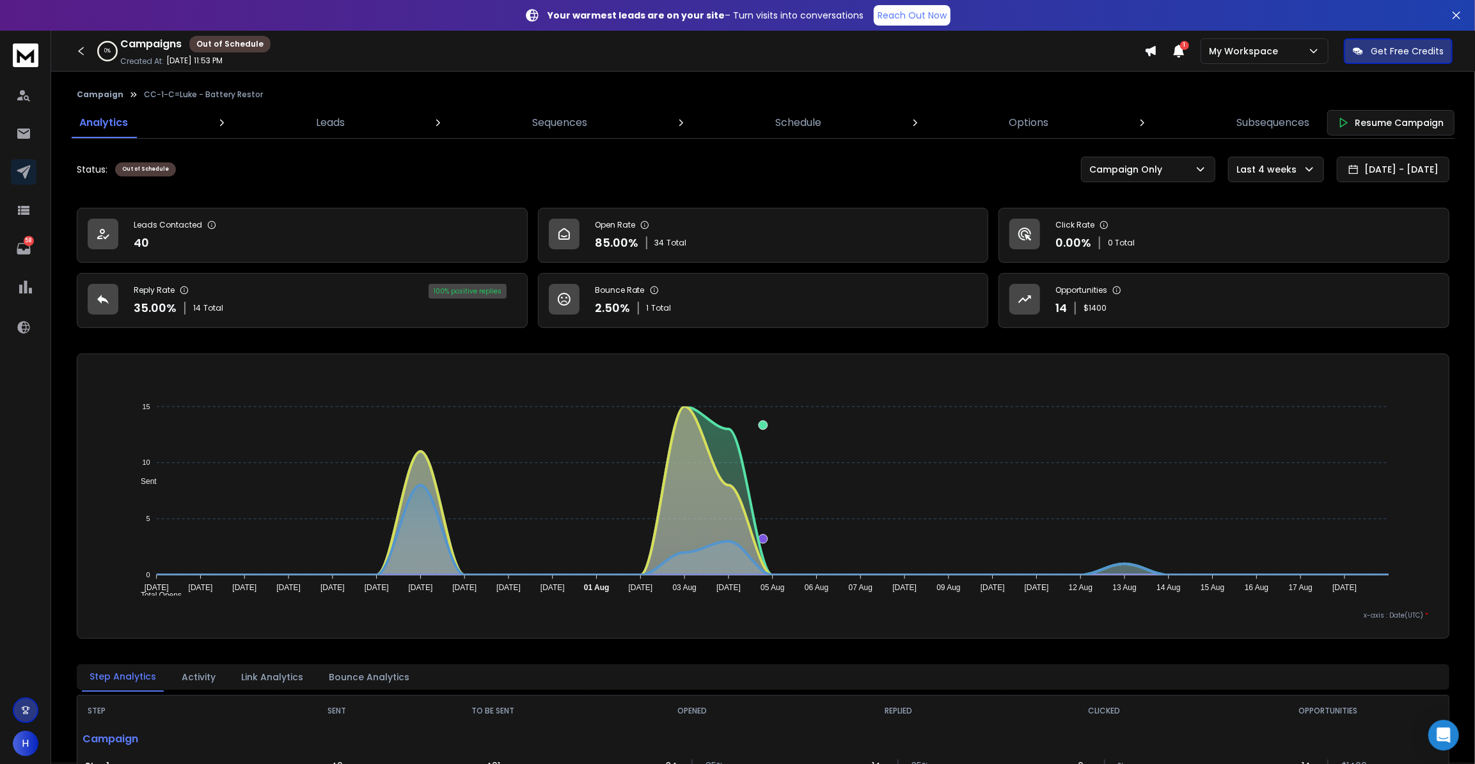
click at [139, 169] on div "Out of Schedule" at bounding box center [145, 169] width 61 height 14
click at [142, 169] on div "Out of Schedule" at bounding box center [145, 169] width 61 height 14
click at [1147, 160] on button "Campaign Only" at bounding box center [1148, 170] width 134 height 26
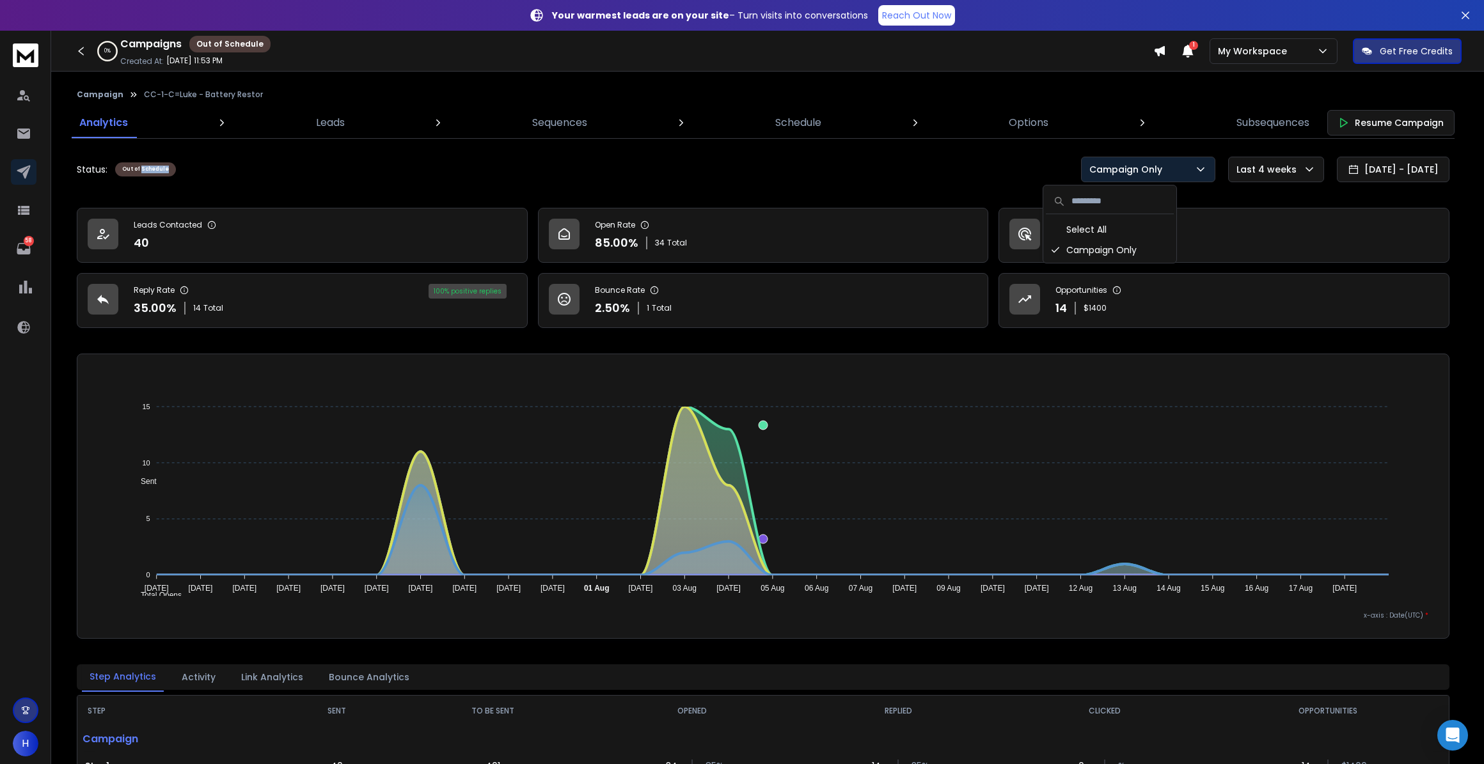
click at [1155, 161] on button "Campaign Only" at bounding box center [1148, 170] width 134 height 26
click at [1108, 249] on div "Campaign Only" at bounding box center [1110, 250] width 128 height 20
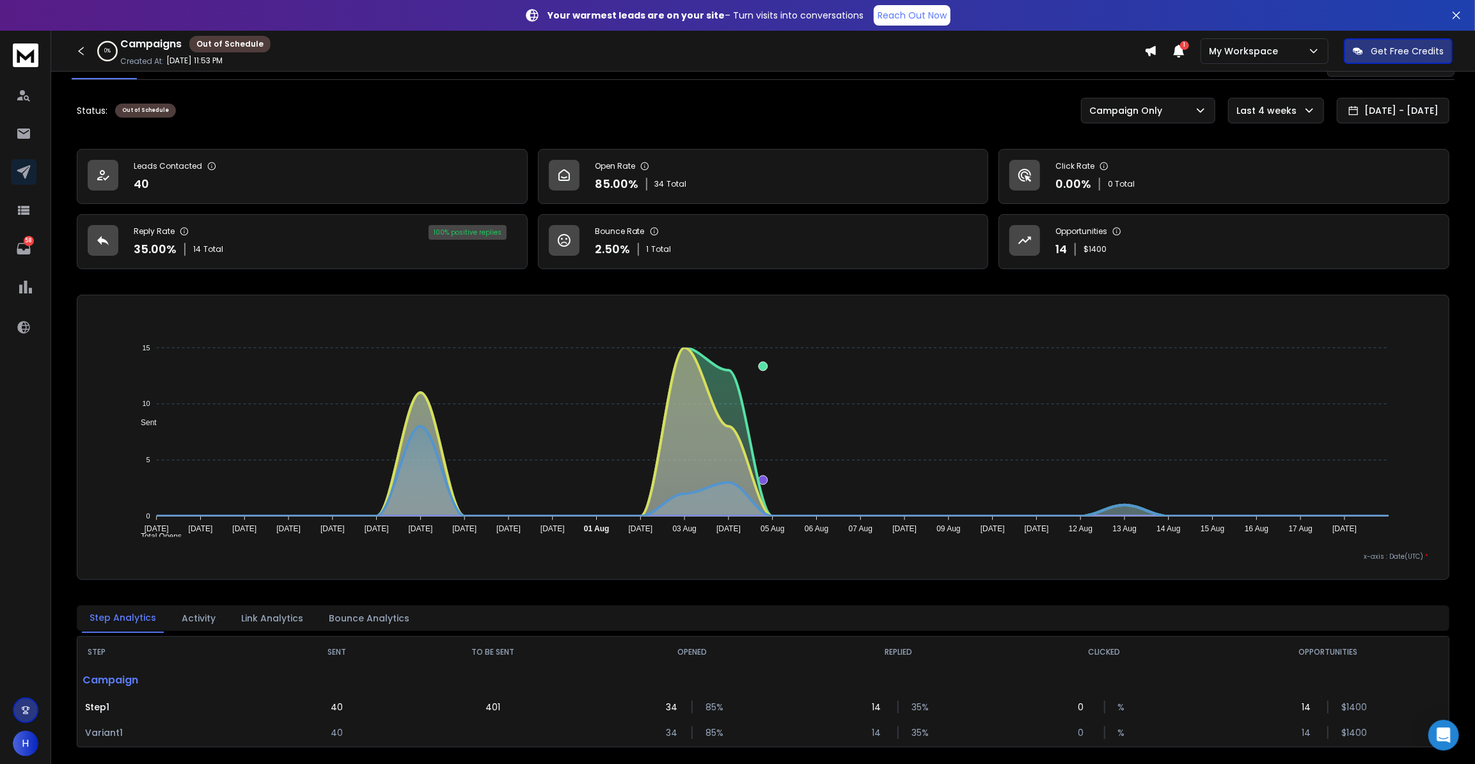
scroll to position [65, 0]
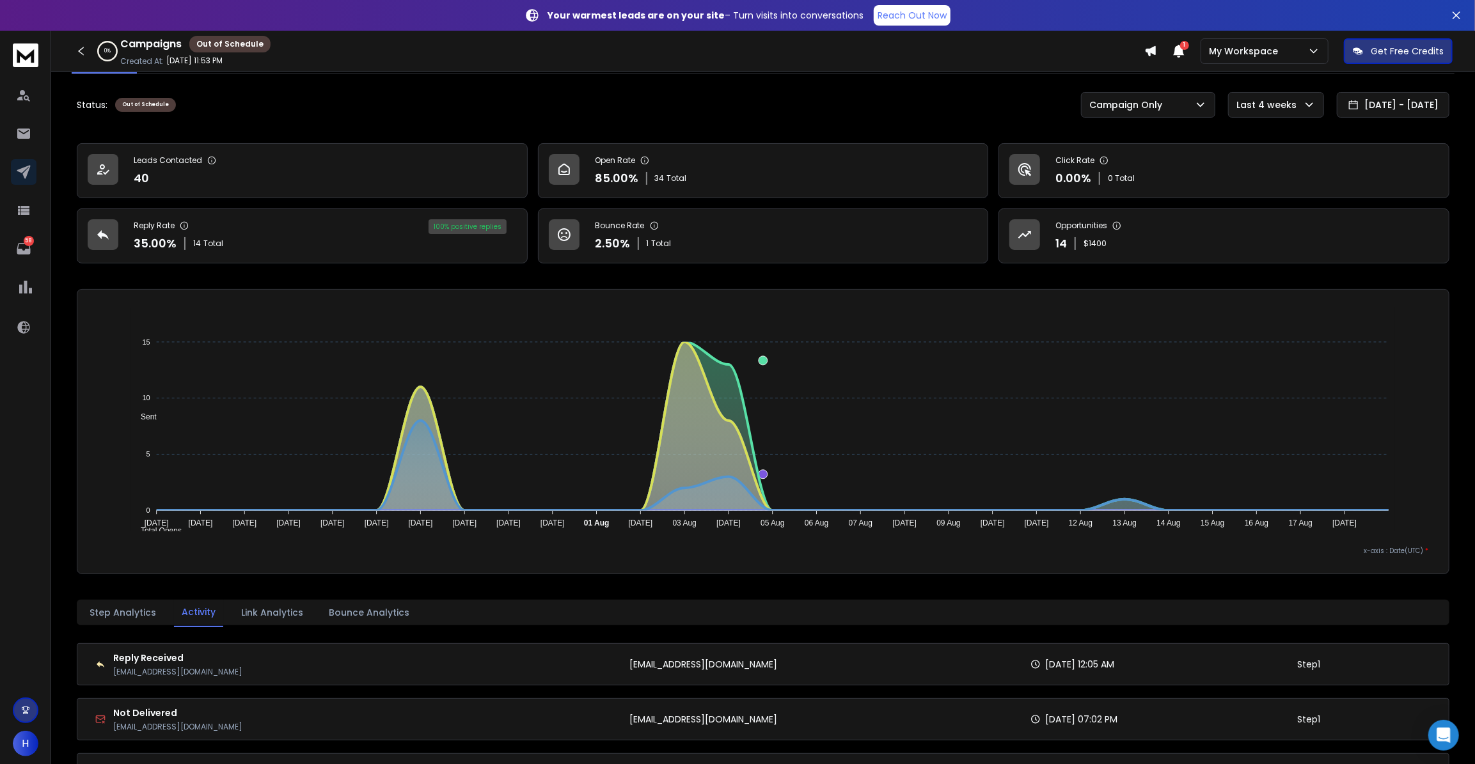
click at [195, 613] on button "Activity" at bounding box center [198, 612] width 49 height 29
click at [274, 608] on button "Link Analytics" at bounding box center [271, 613] width 77 height 28
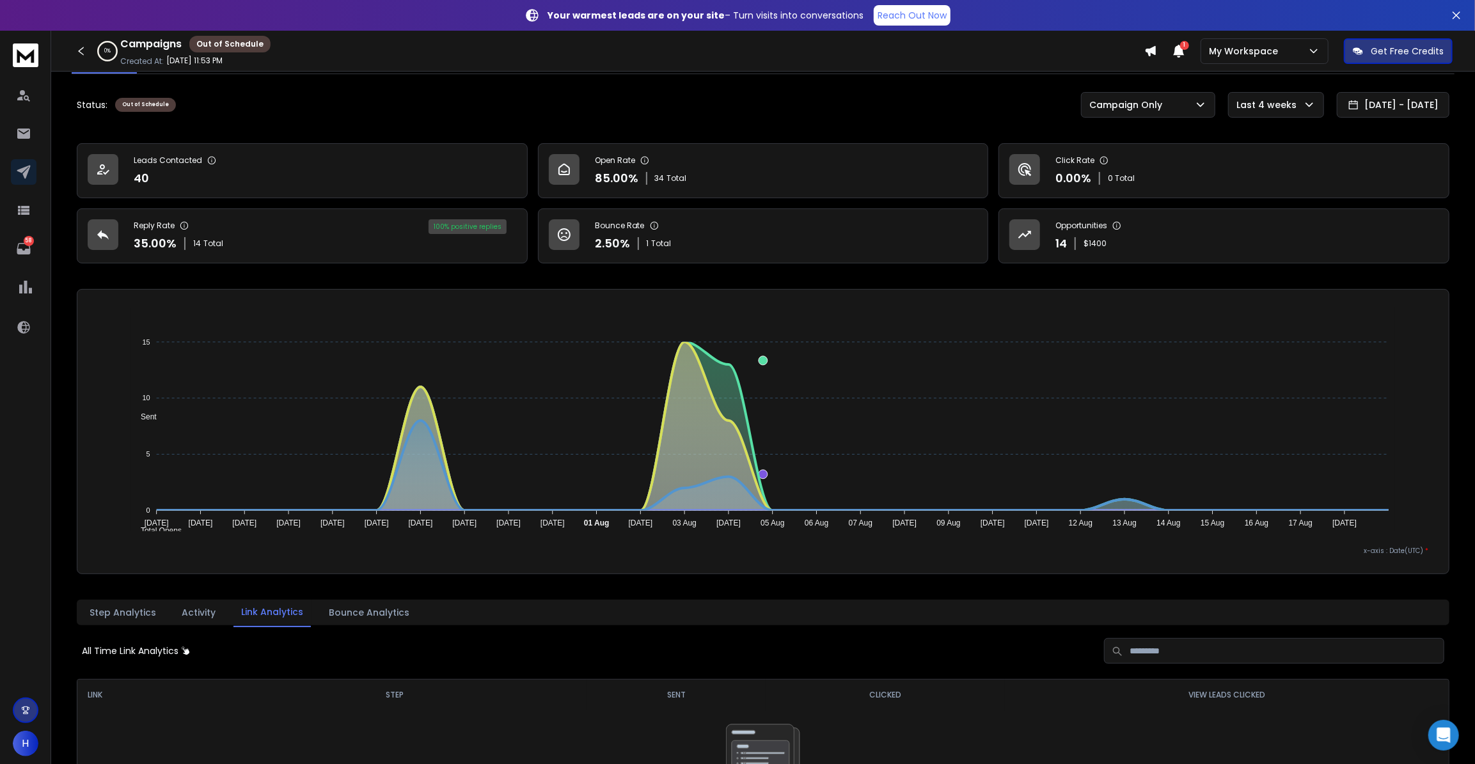
scroll to position [143, 0]
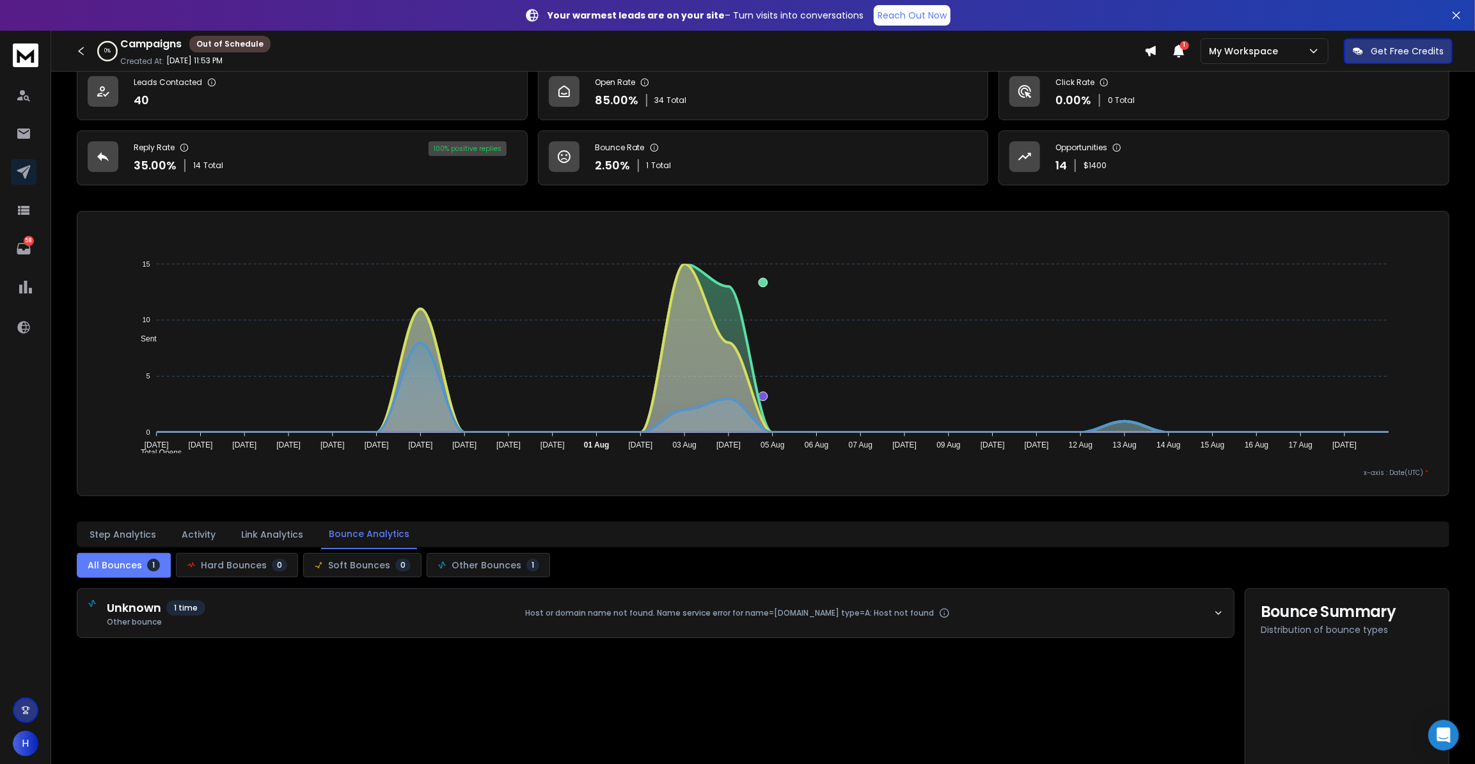
click at [370, 537] on button "Bounce Analytics" at bounding box center [369, 534] width 96 height 29
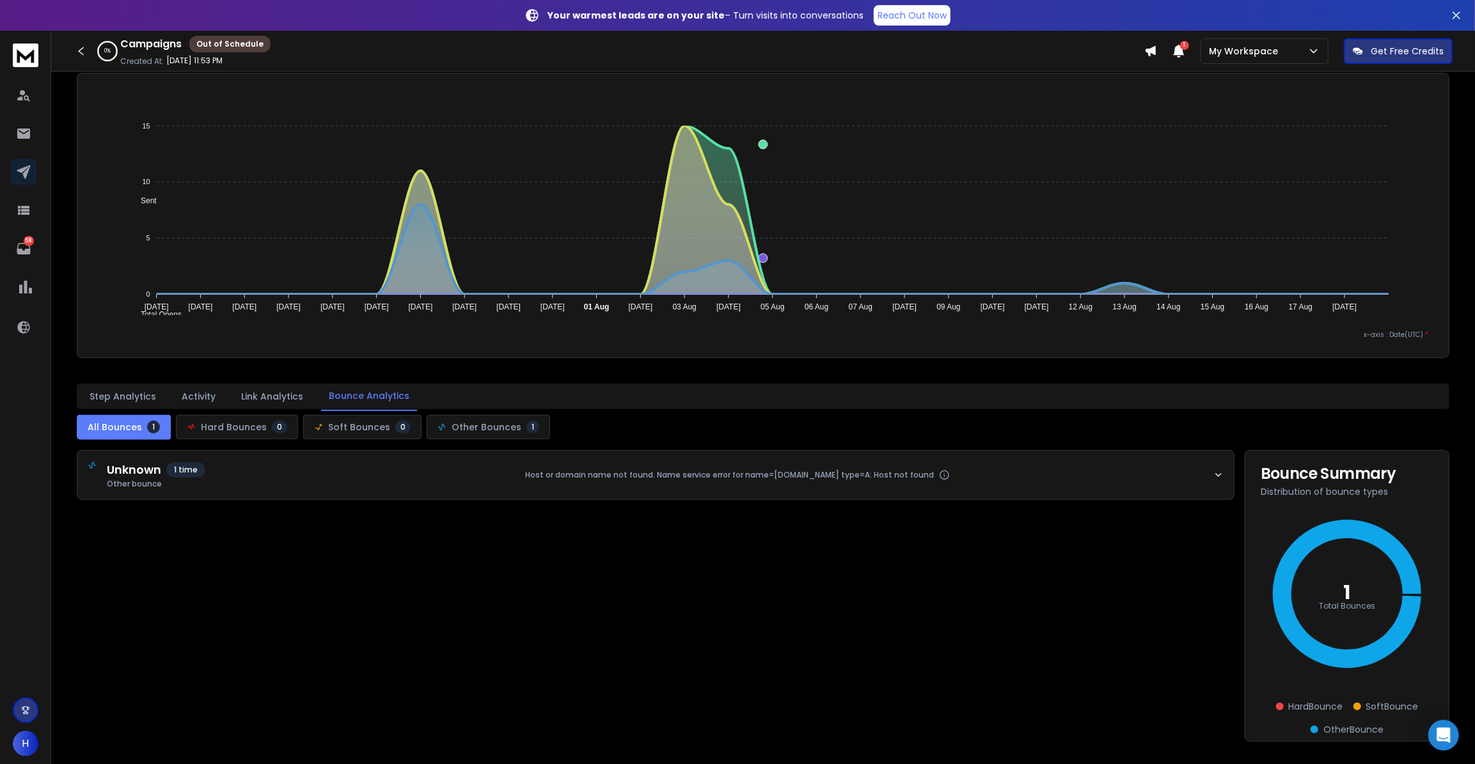
click at [480, 425] on span "Other Bounces" at bounding box center [487, 427] width 70 height 13
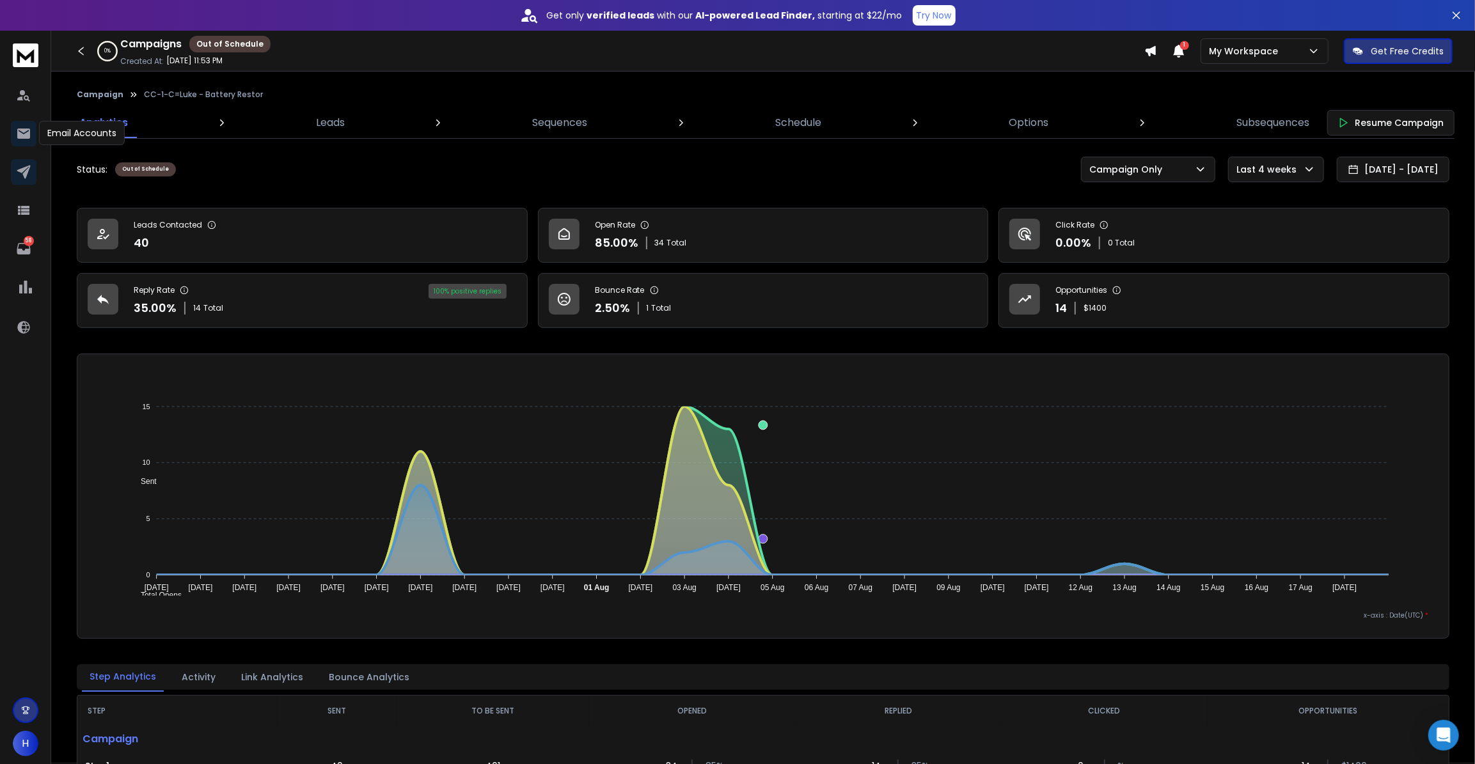
click at [24, 134] on icon at bounding box center [23, 134] width 13 height 10
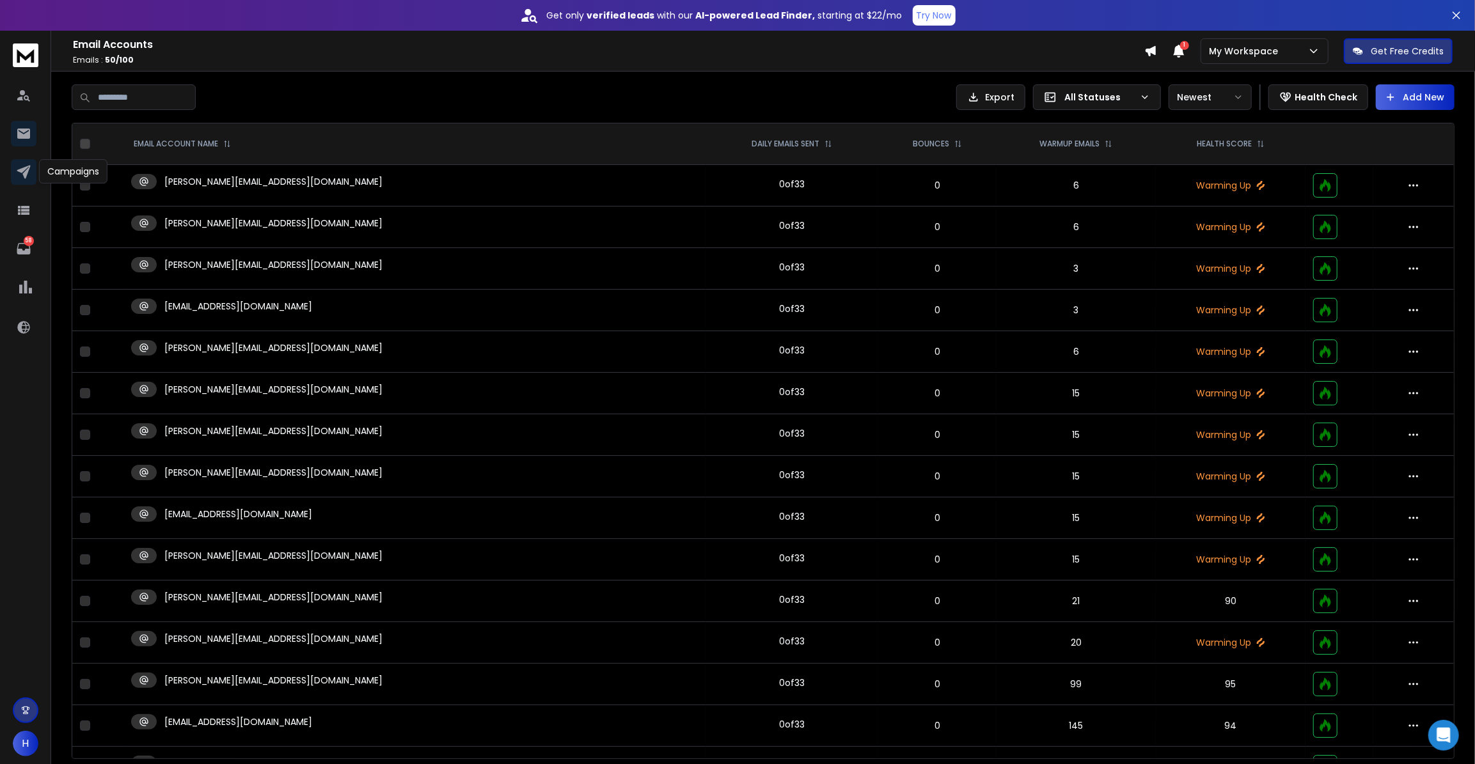
click at [20, 166] on icon at bounding box center [23, 171] width 15 height 15
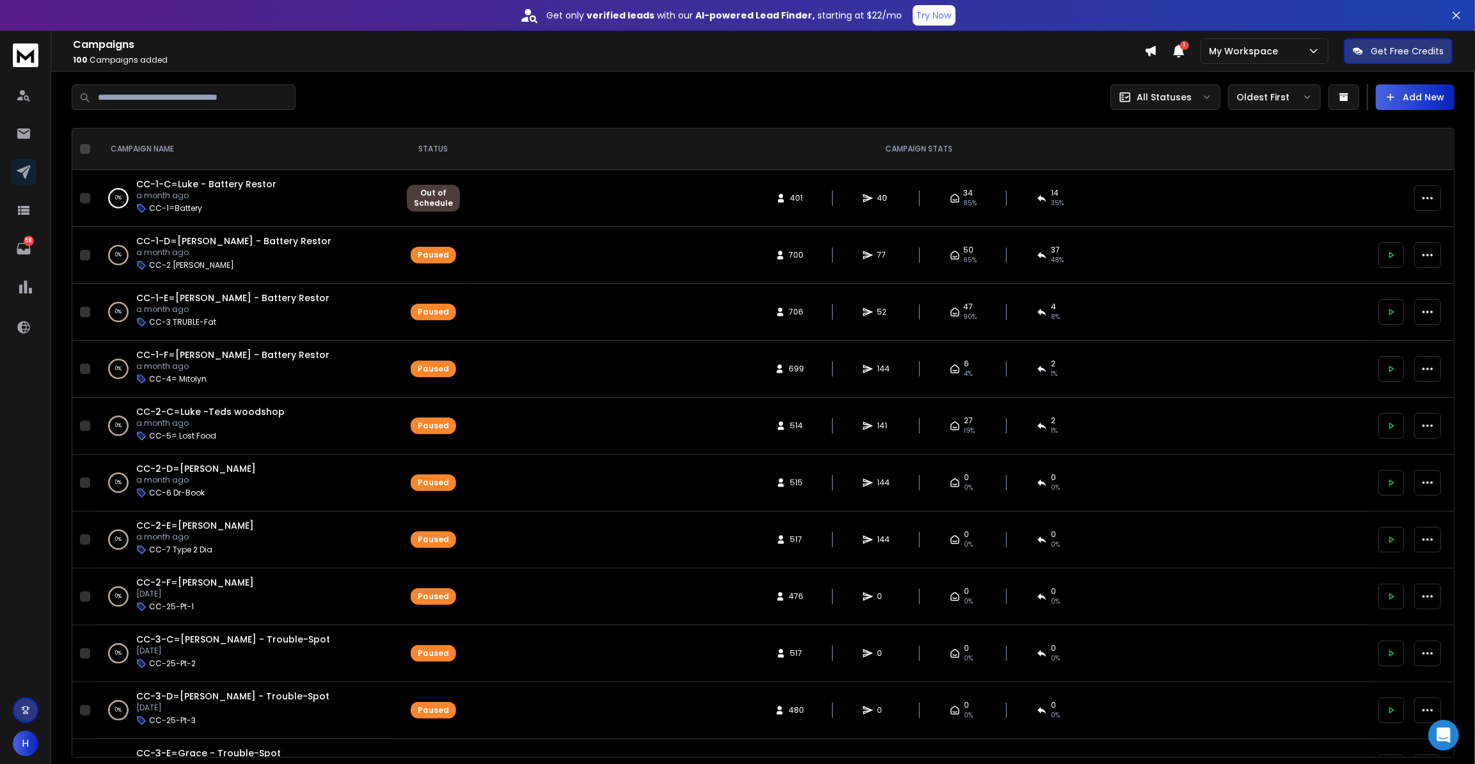
click at [153, 192] on p "a month ago" at bounding box center [206, 196] width 140 height 10
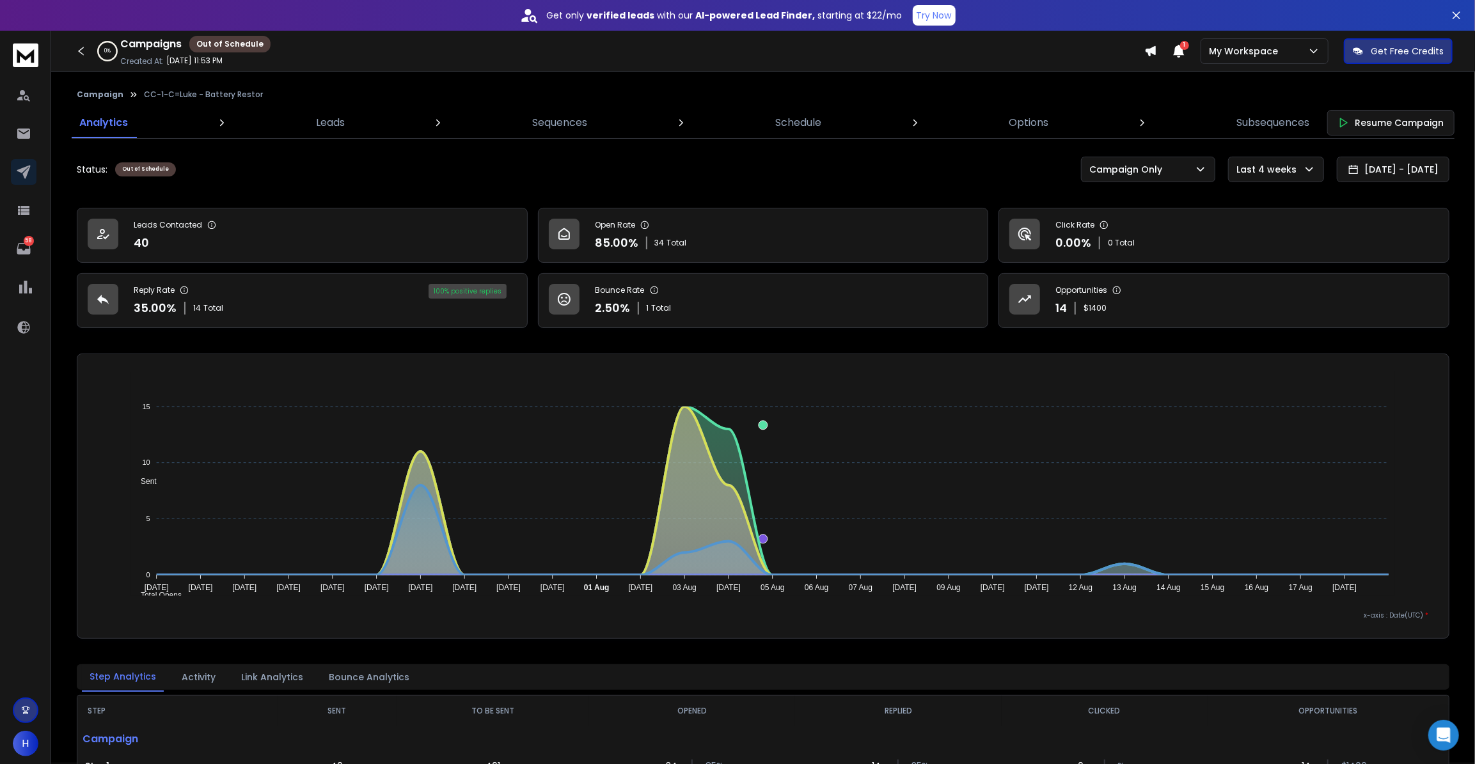
click at [126, 43] on h1 "Campaigns" at bounding box center [150, 43] width 61 height 15
click at [133, 42] on h1 "Campaigns" at bounding box center [150, 43] width 61 height 15
click at [137, 42] on h1 "Campaigns" at bounding box center [150, 43] width 61 height 15
click at [221, 44] on div "Out of Schedule" at bounding box center [229, 44] width 81 height 17
click at [223, 43] on div "Out of Schedule" at bounding box center [229, 44] width 81 height 17
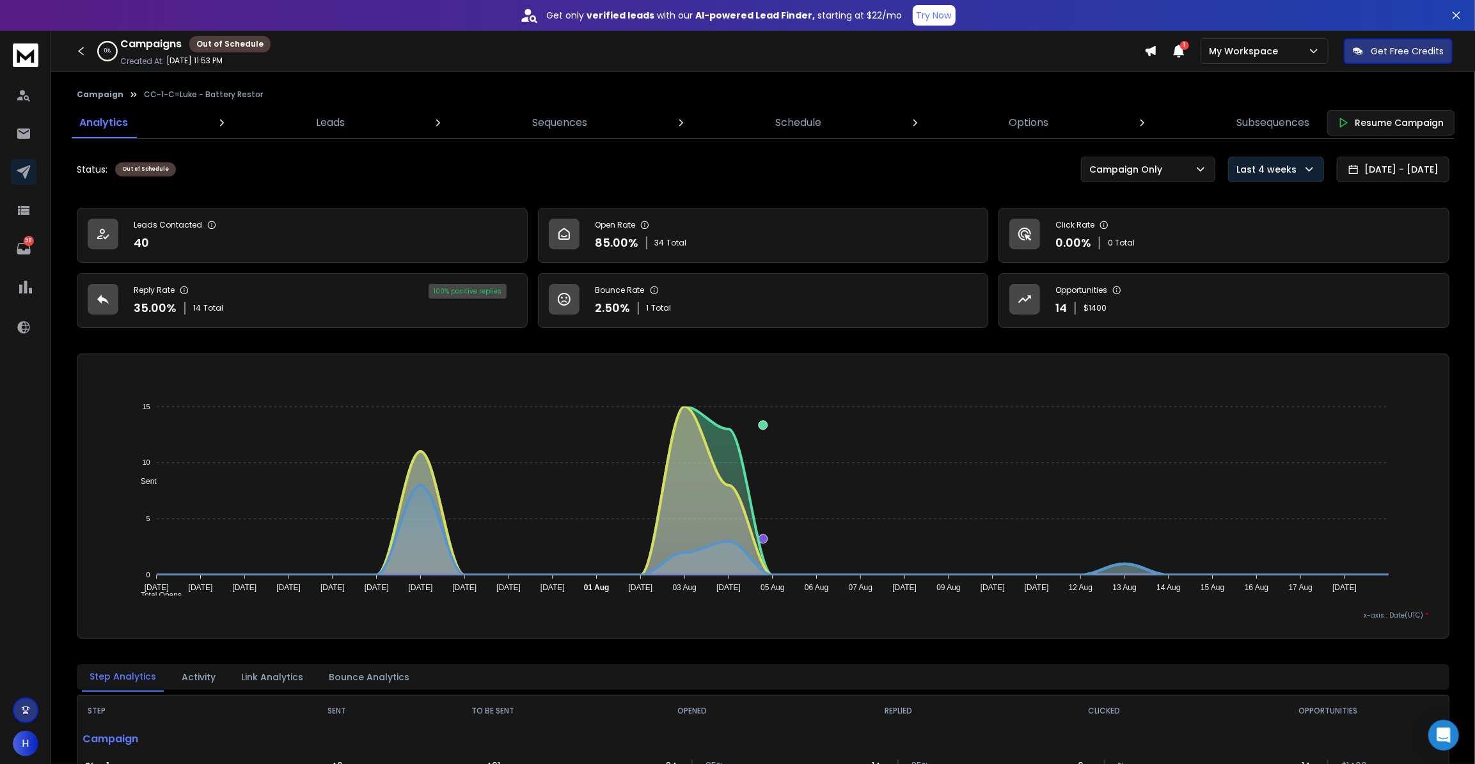
click at [1236, 173] on p "Last 4 weeks" at bounding box center [1268, 169] width 65 height 13
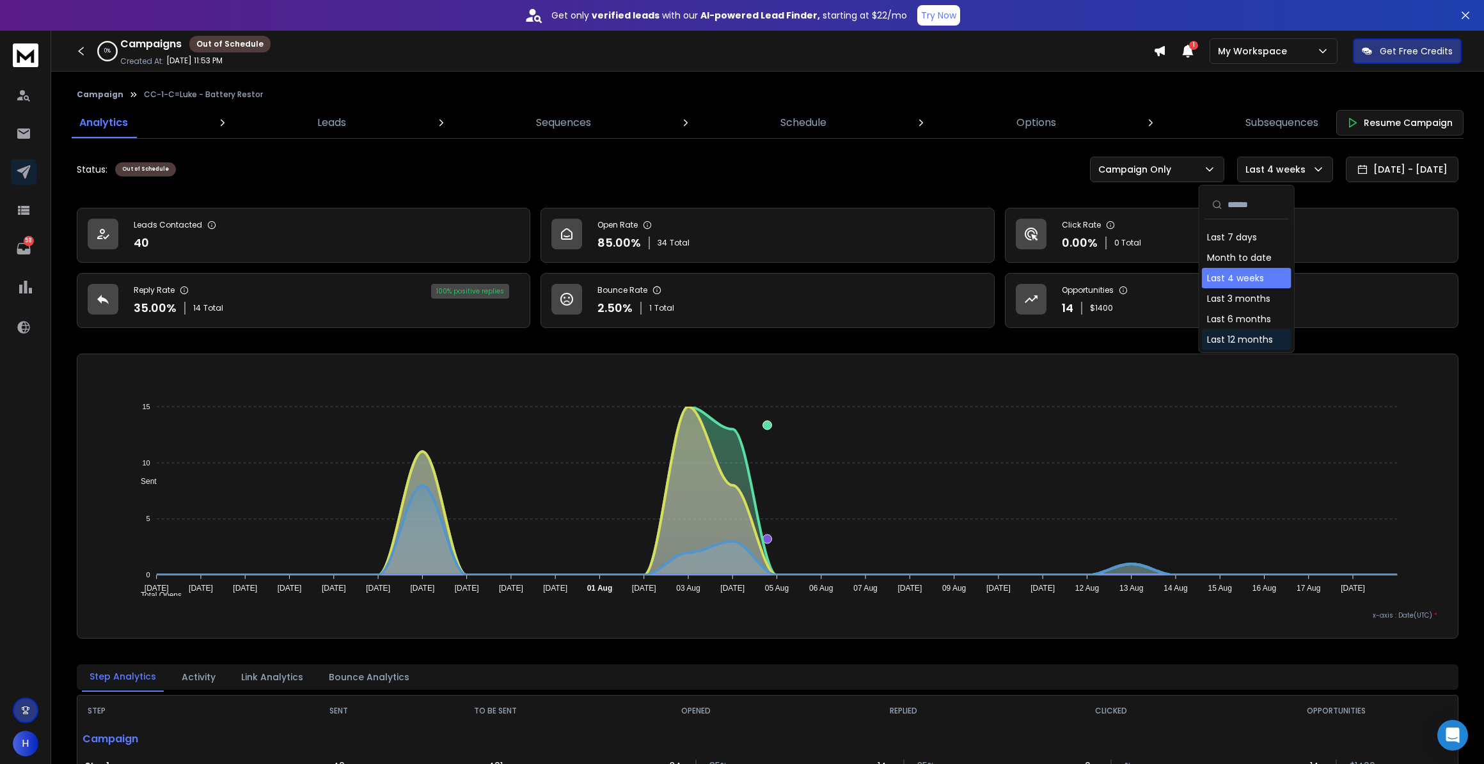
click at [1251, 333] on div "Last 12 months" at bounding box center [1240, 339] width 66 height 13
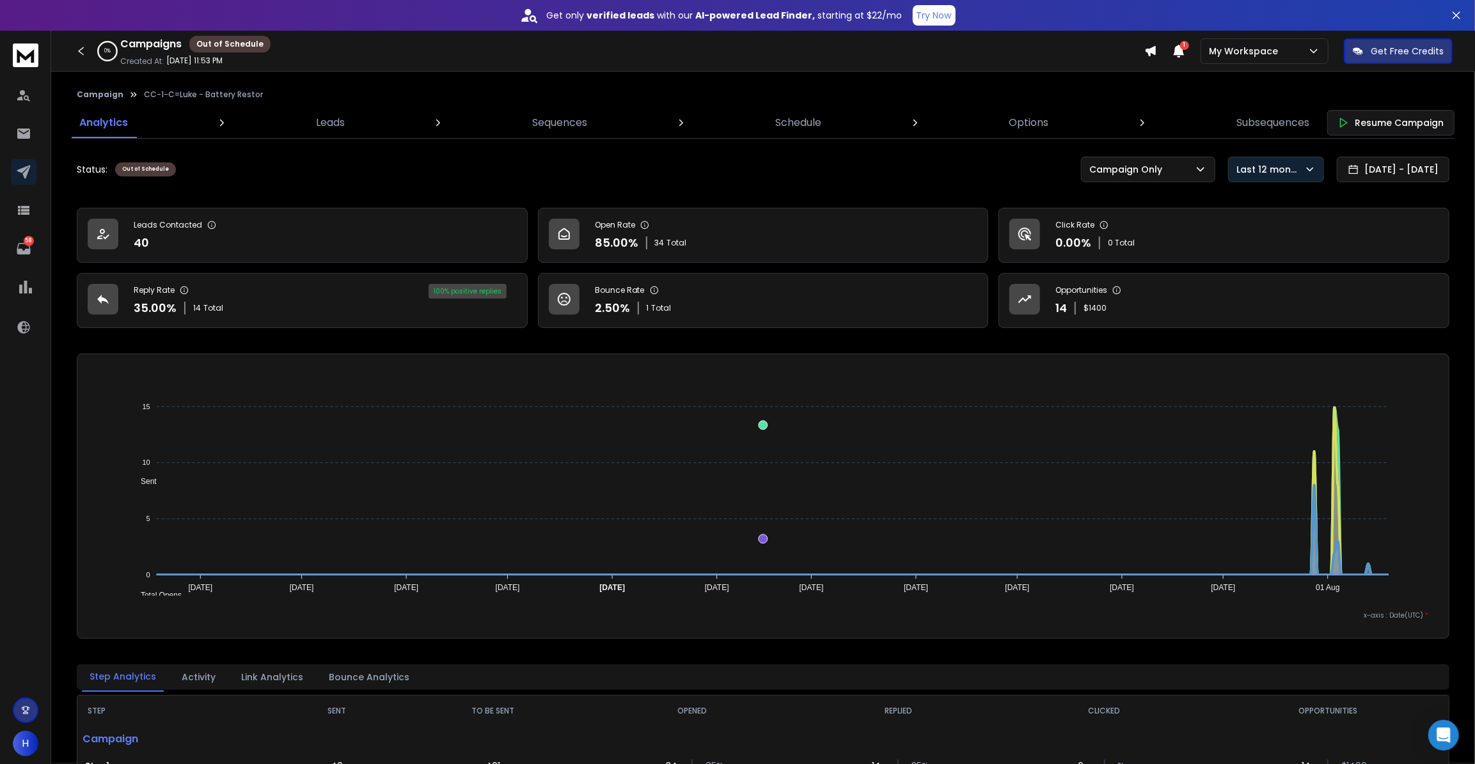
click at [1234, 179] on button "Last 12 months" at bounding box center [1276, 170] width 96 height 26
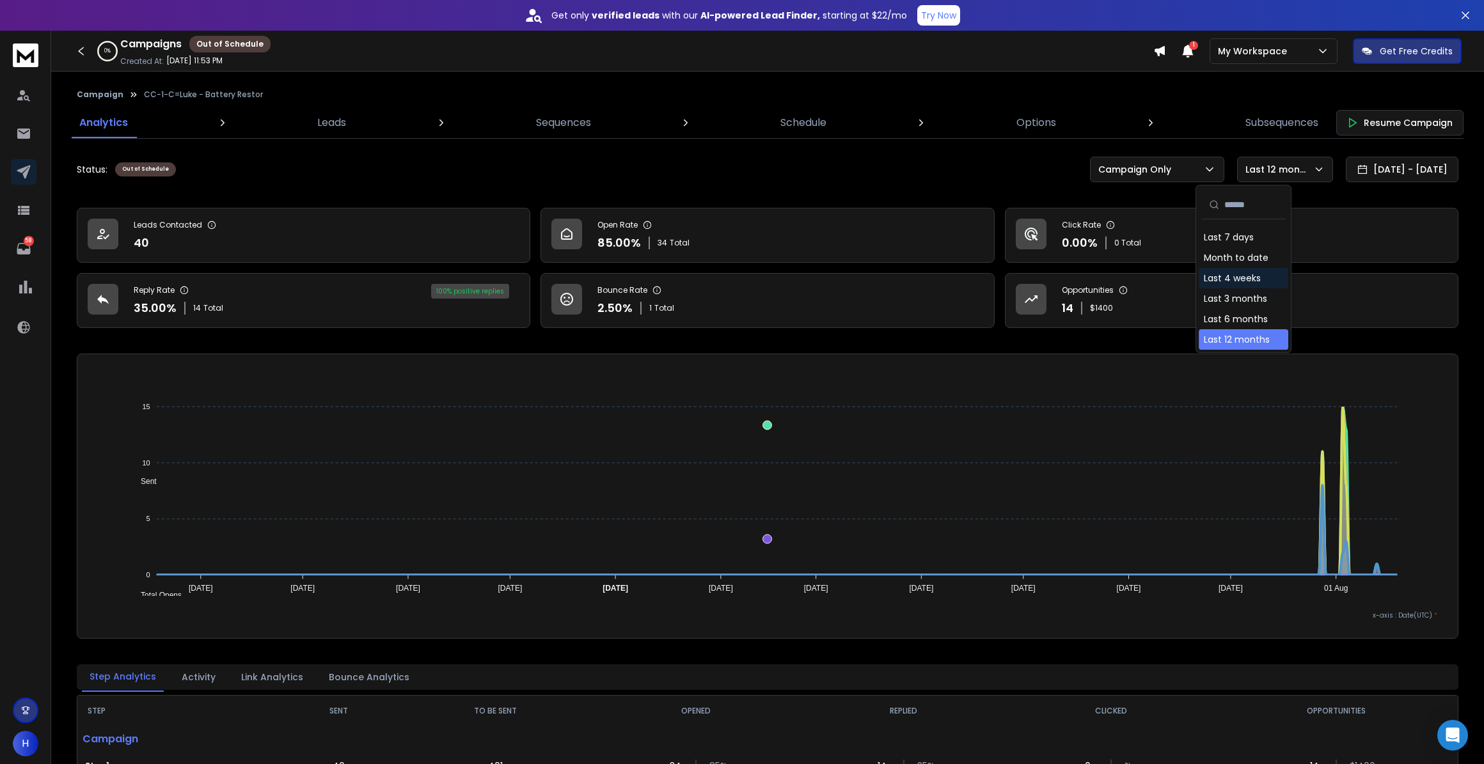
click at [1245, 274] on div "Last 4 weeks" at bounding box center [1232, 278] width 57 height 13
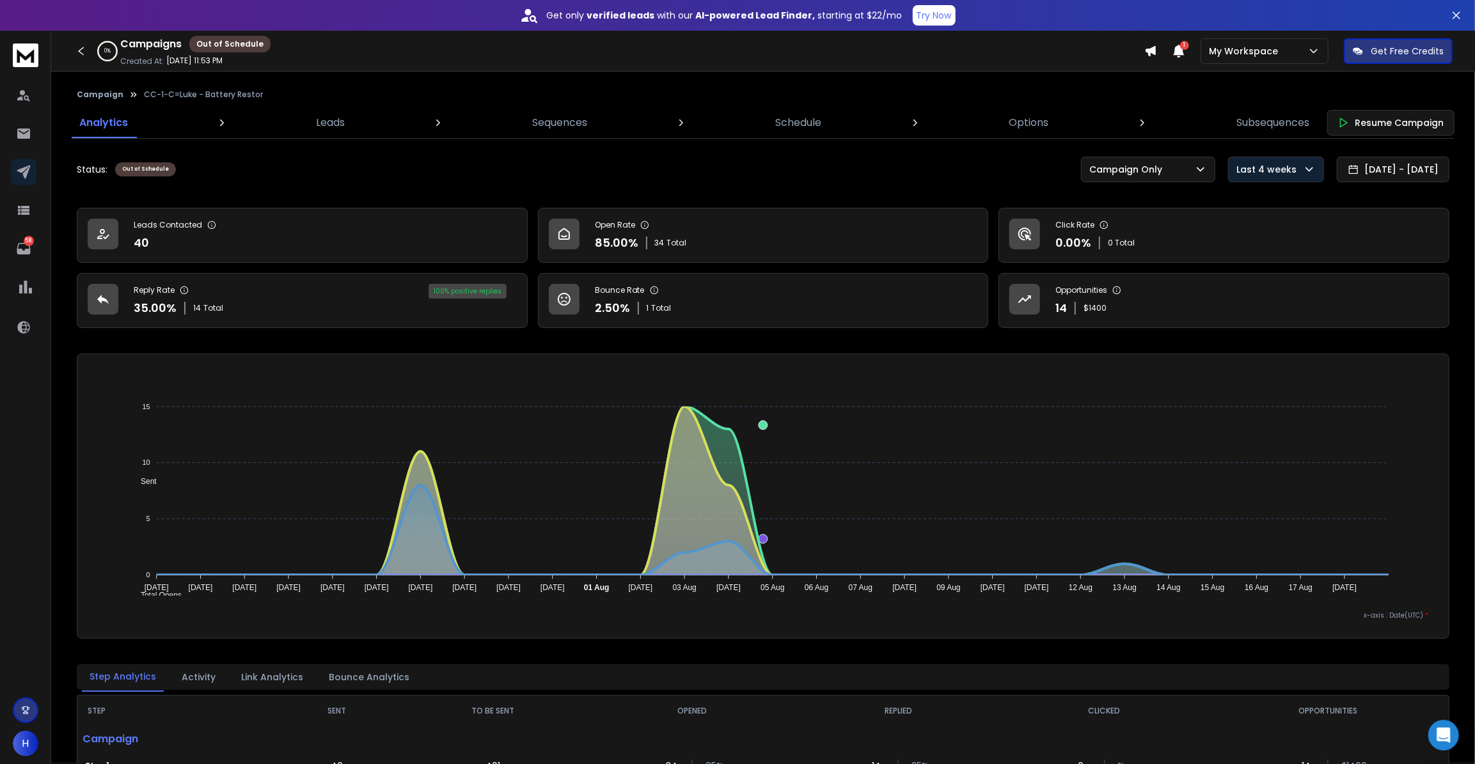
click at [1255, 176] on button "Last 4 weeks" at bounding box center [1276, 170] width 96 height 26
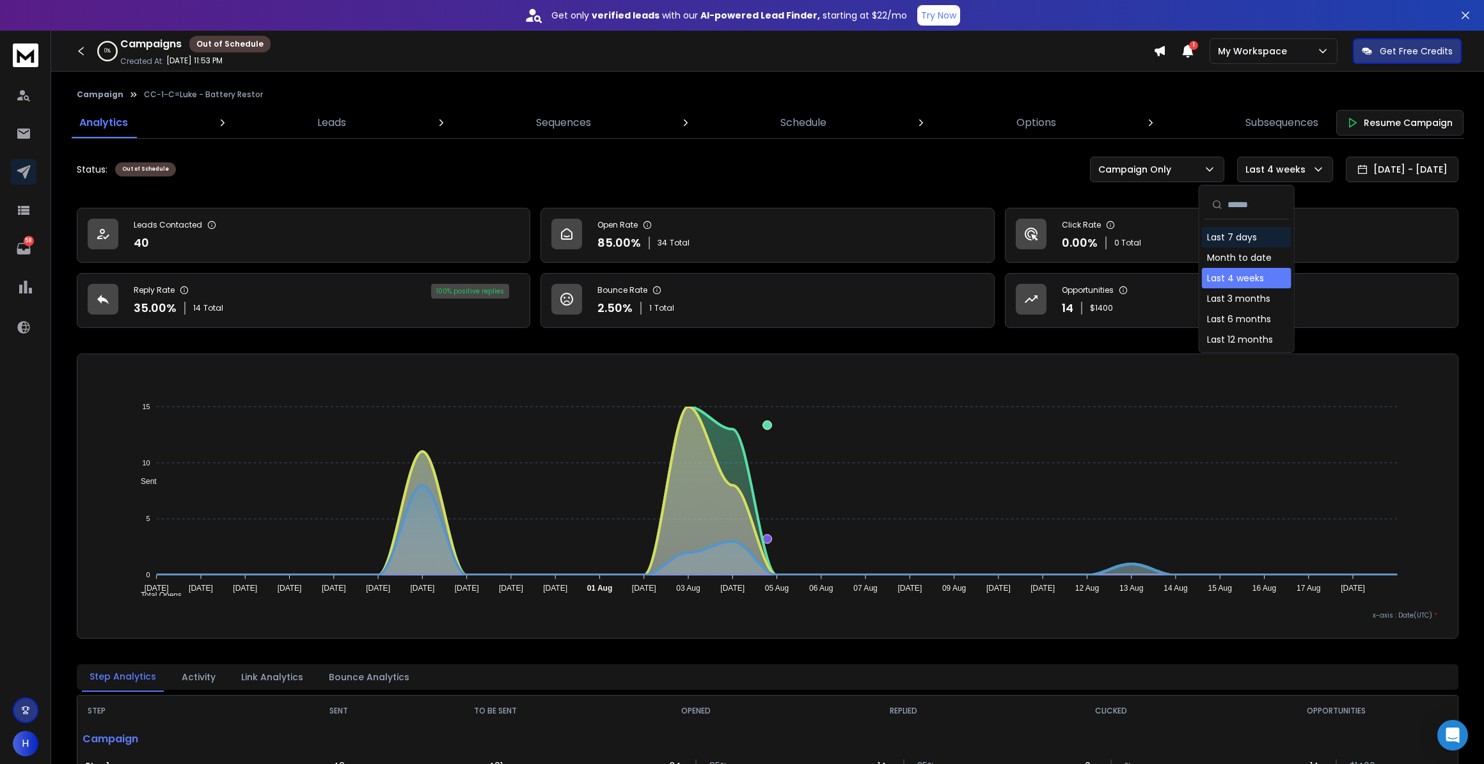
click at [1229, 232] on div "Last 7 days" at bounding box center [1232, 237] width 50 height 13
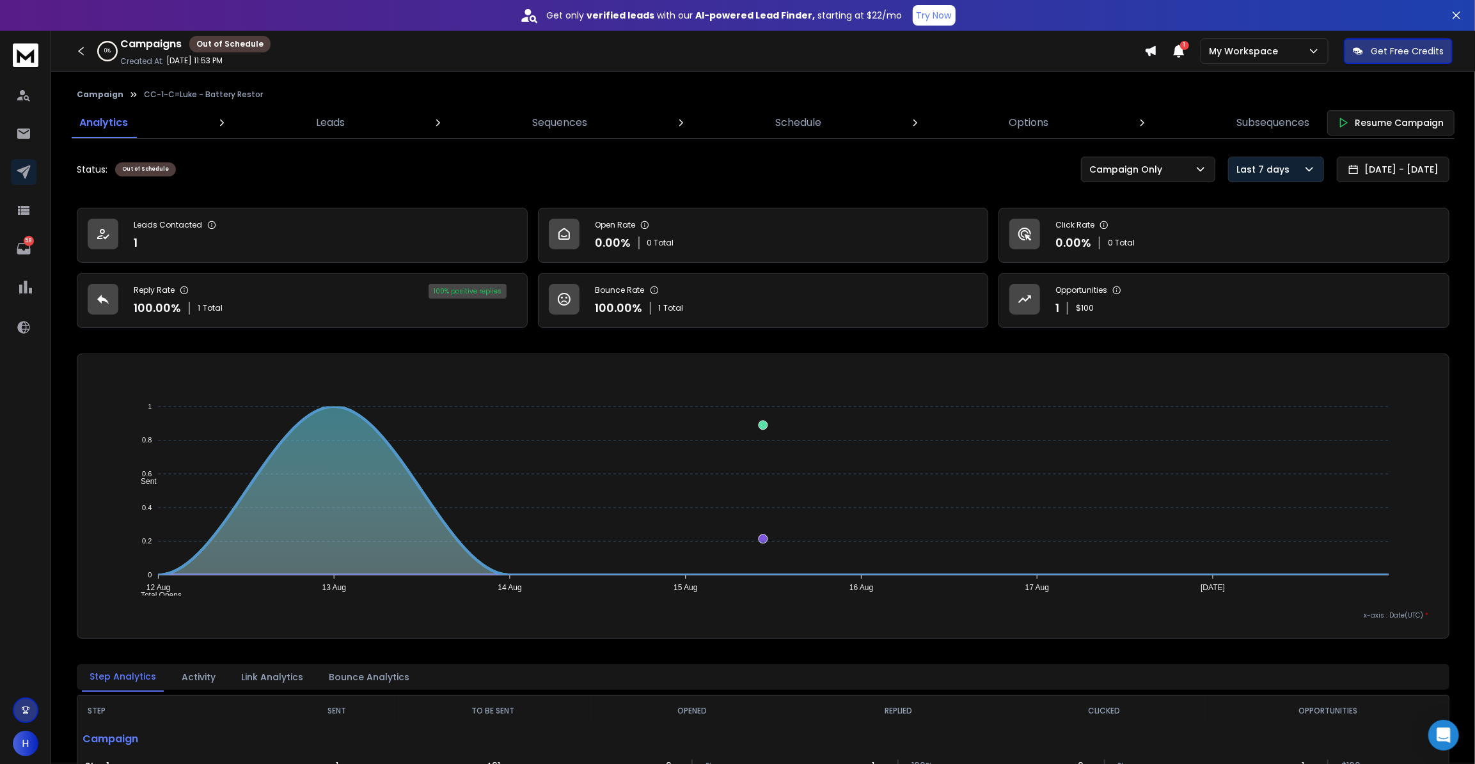
click at [1232, 162] on button "Last 7 days" at bounding box center [1276, 170] width 96 height 26
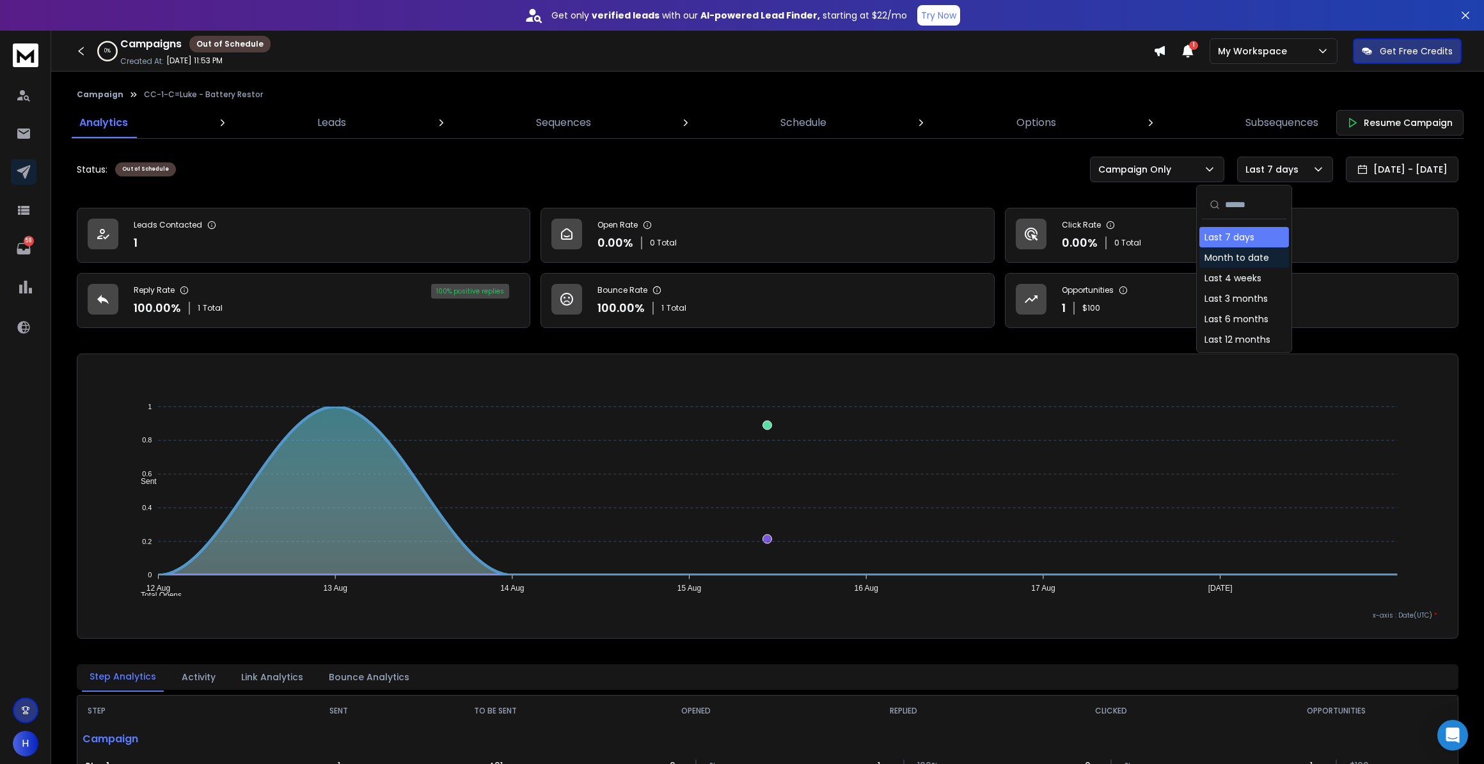
click at [1268, 255] on div "Month to date" at bounding box center [1244, 257] width 90 height 20
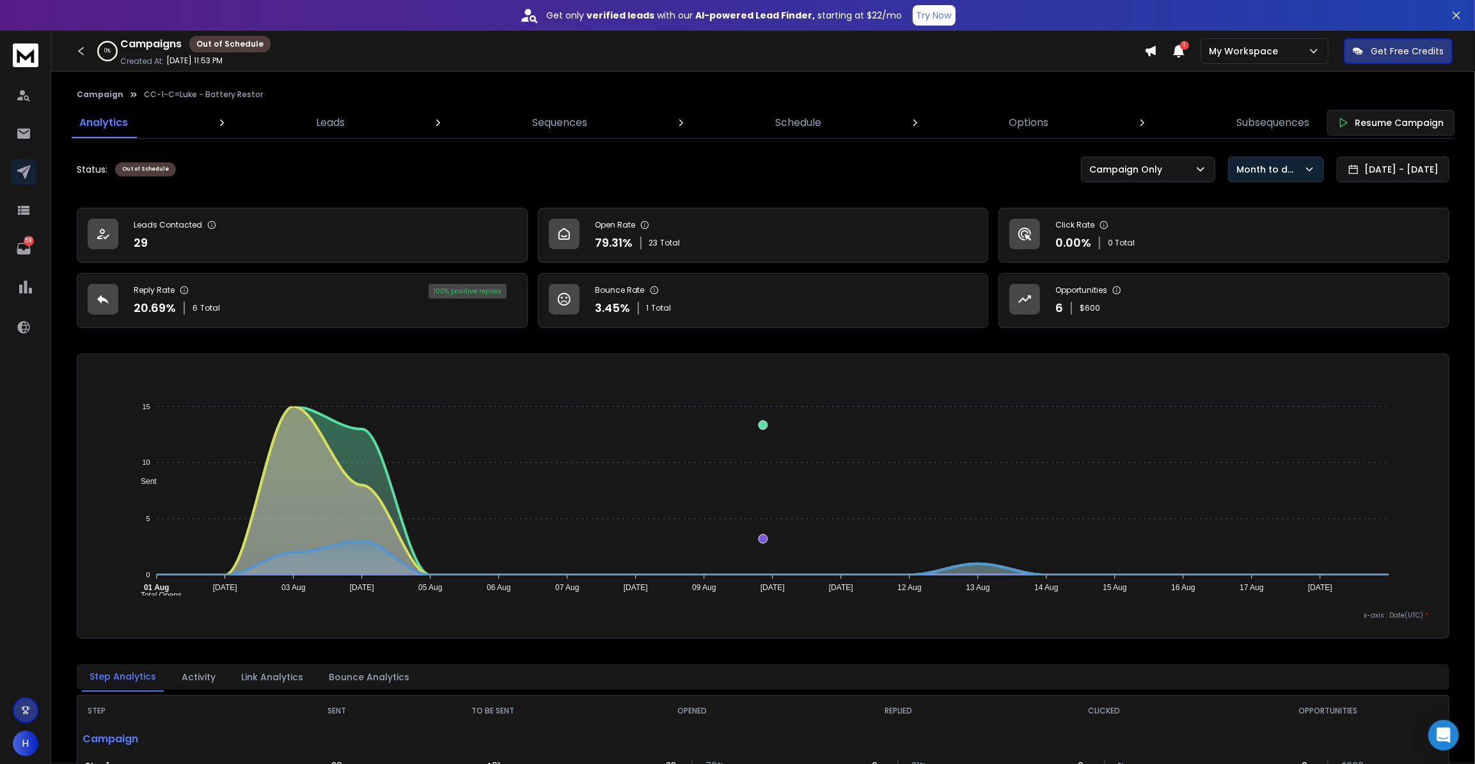
click at [1236, 166] on p "Month to date" at bounding box center [1269, 169] width 67 height 13
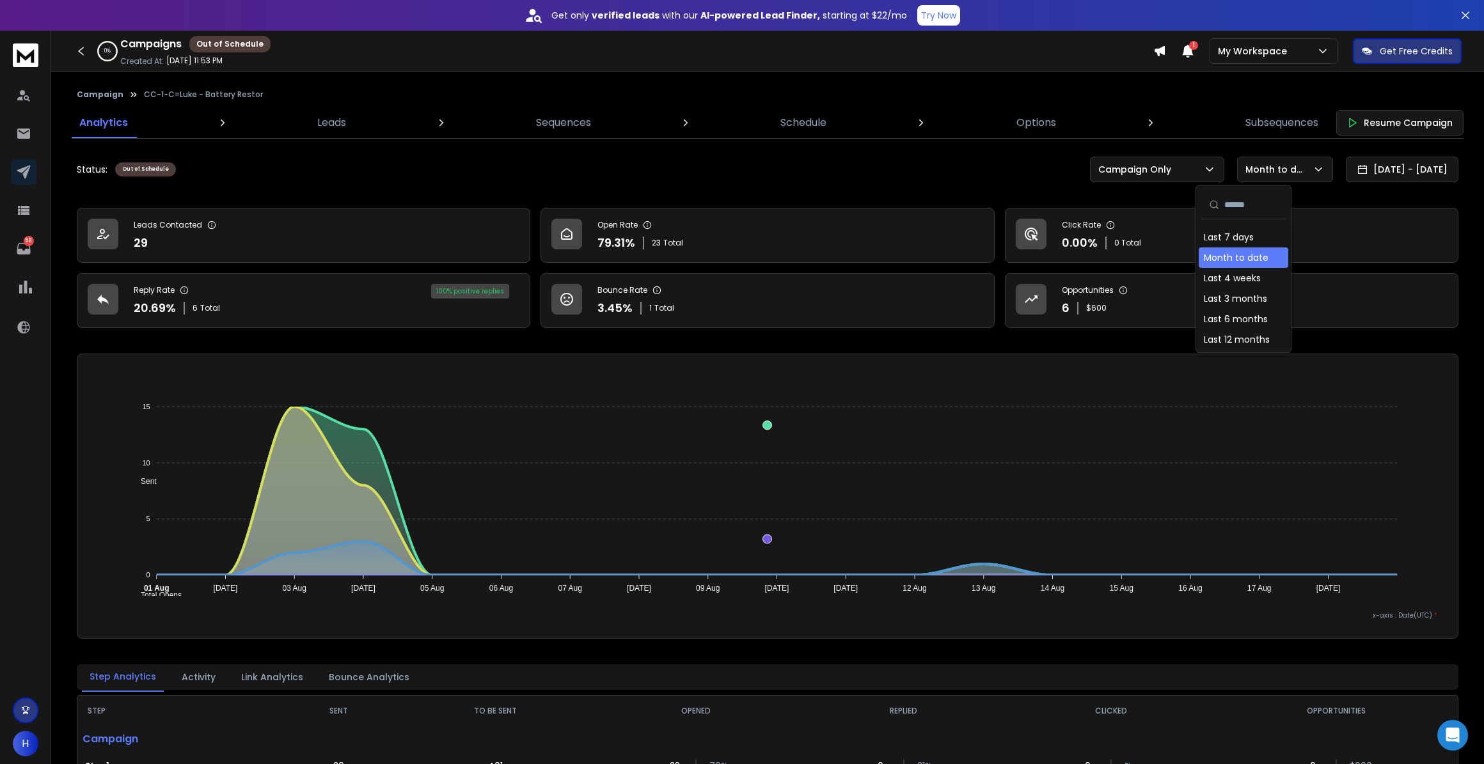
click at [1261, 255] on div "Month to date" at bounding box center [1236, 257] width 65 height 13
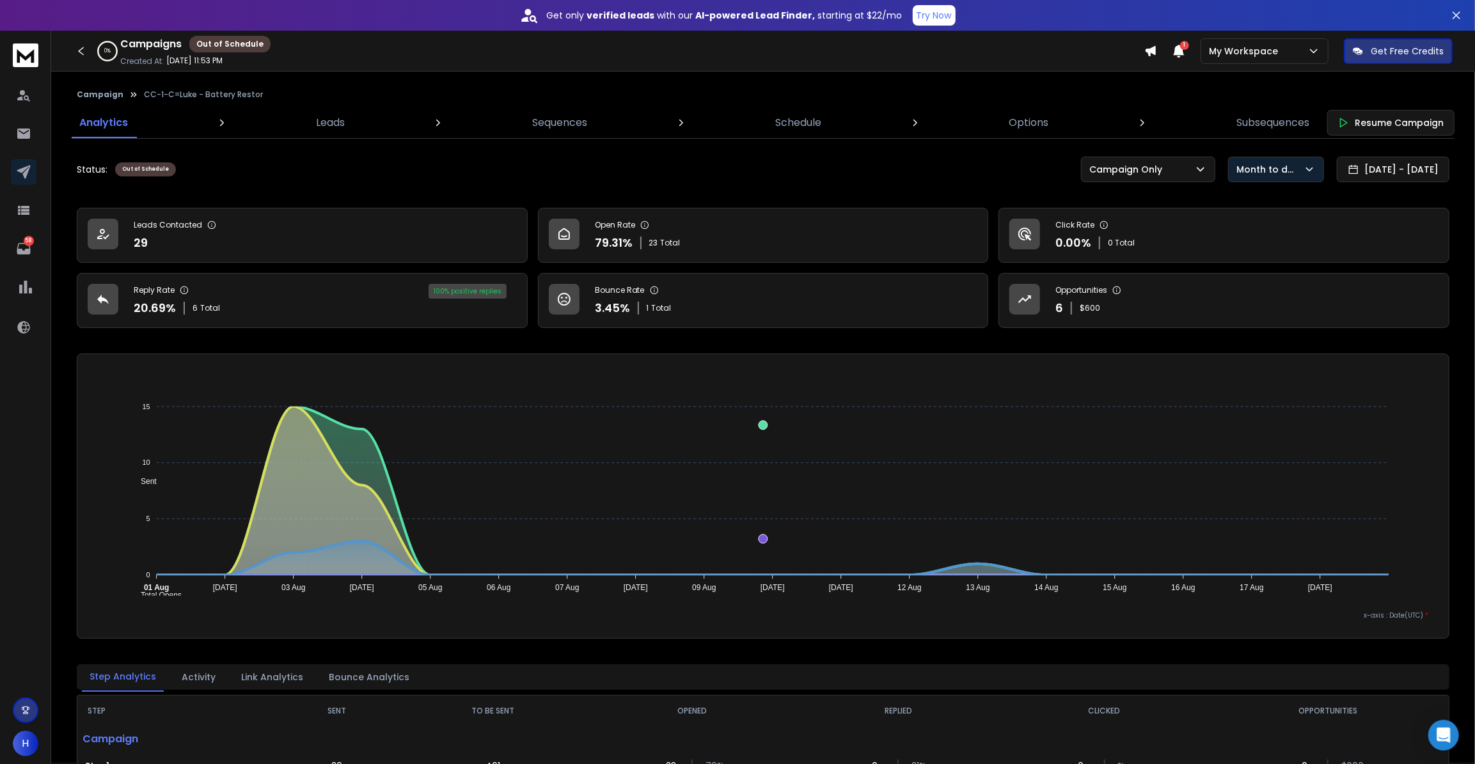
click at [1246, 168] on p "Month to date" at bounding box center [1269, 169] width 67 height 13
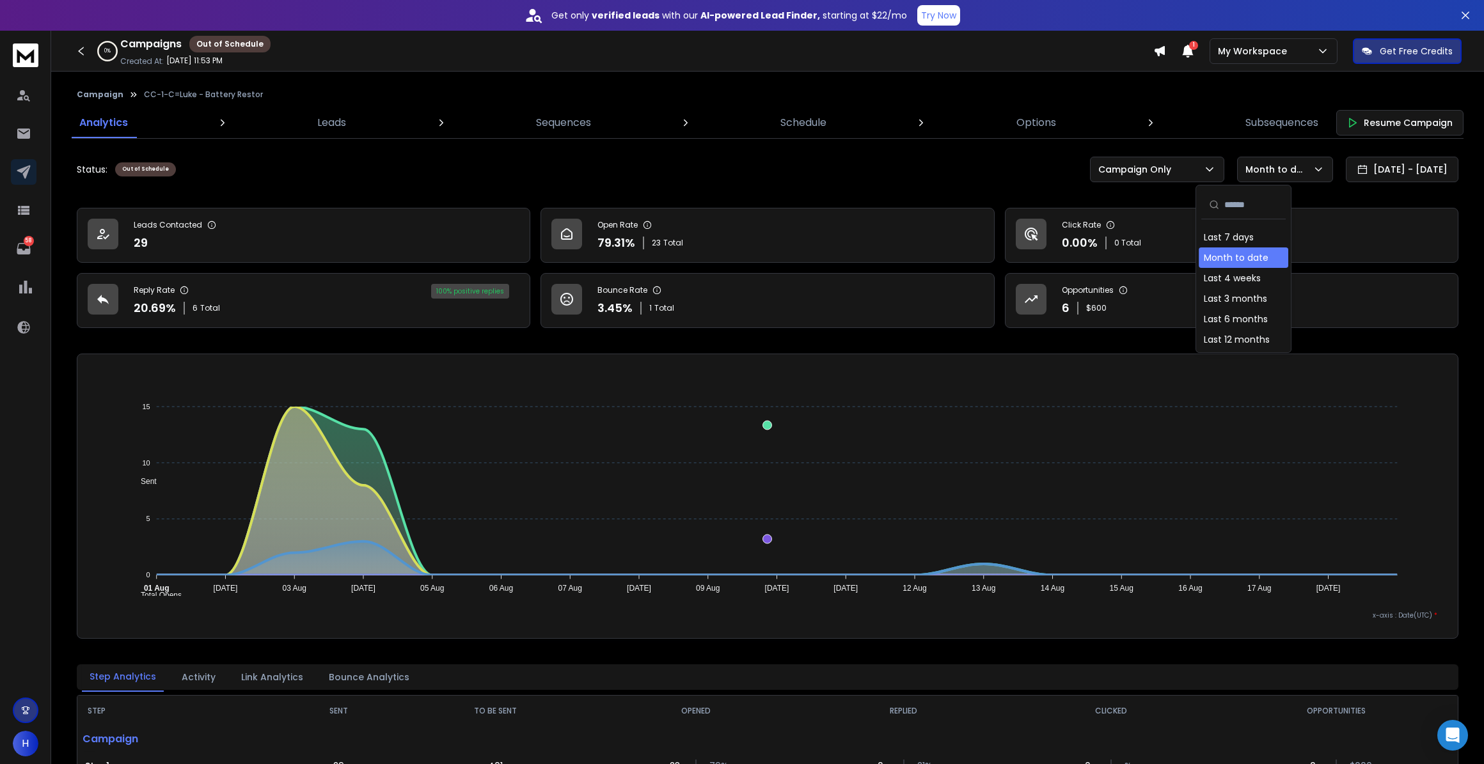
click at [1241, 256] on div "Month to date" at bounding box center [1236, 257] width 65 height 13
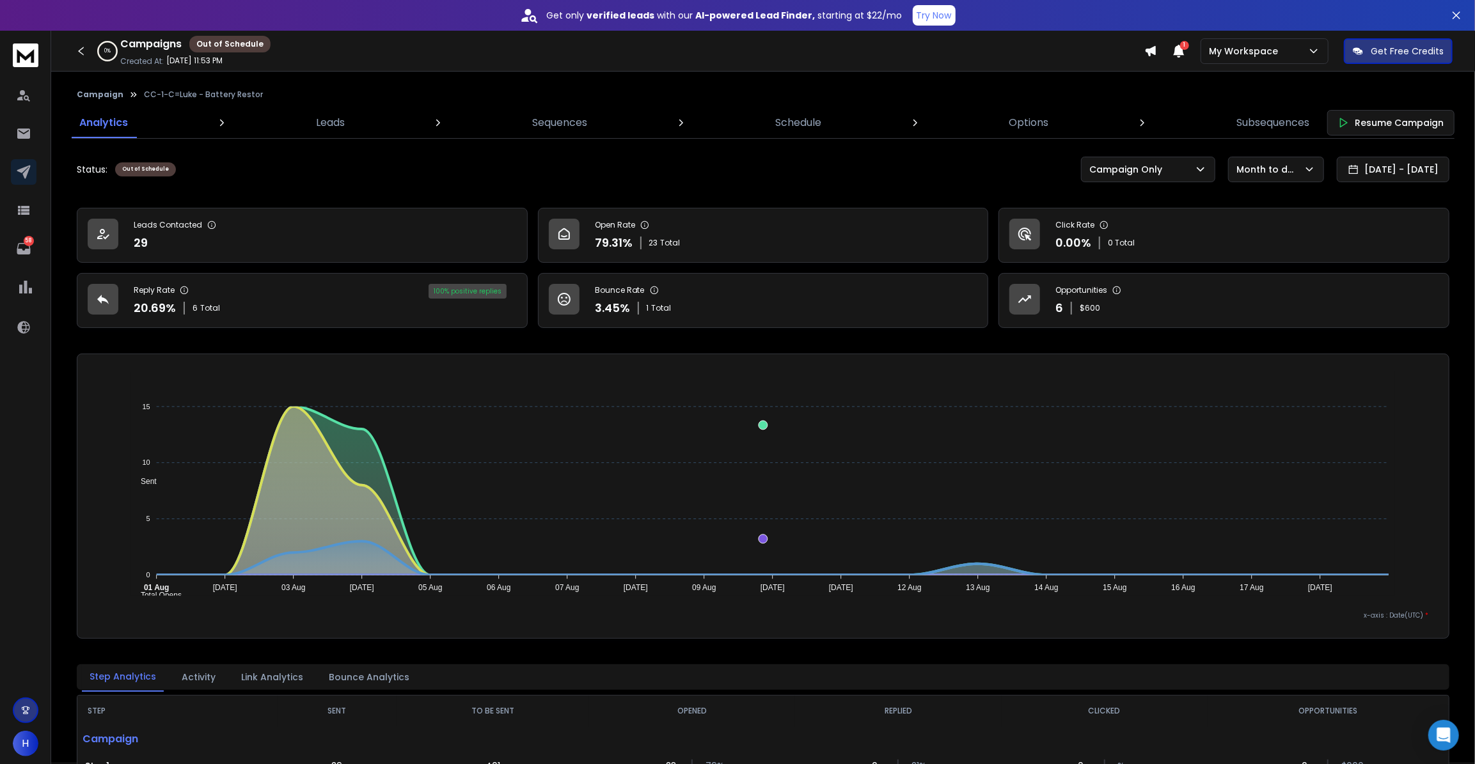
click at [927, 13] on p "Try Now" at bounding box center [933, 15] width 35 height 13
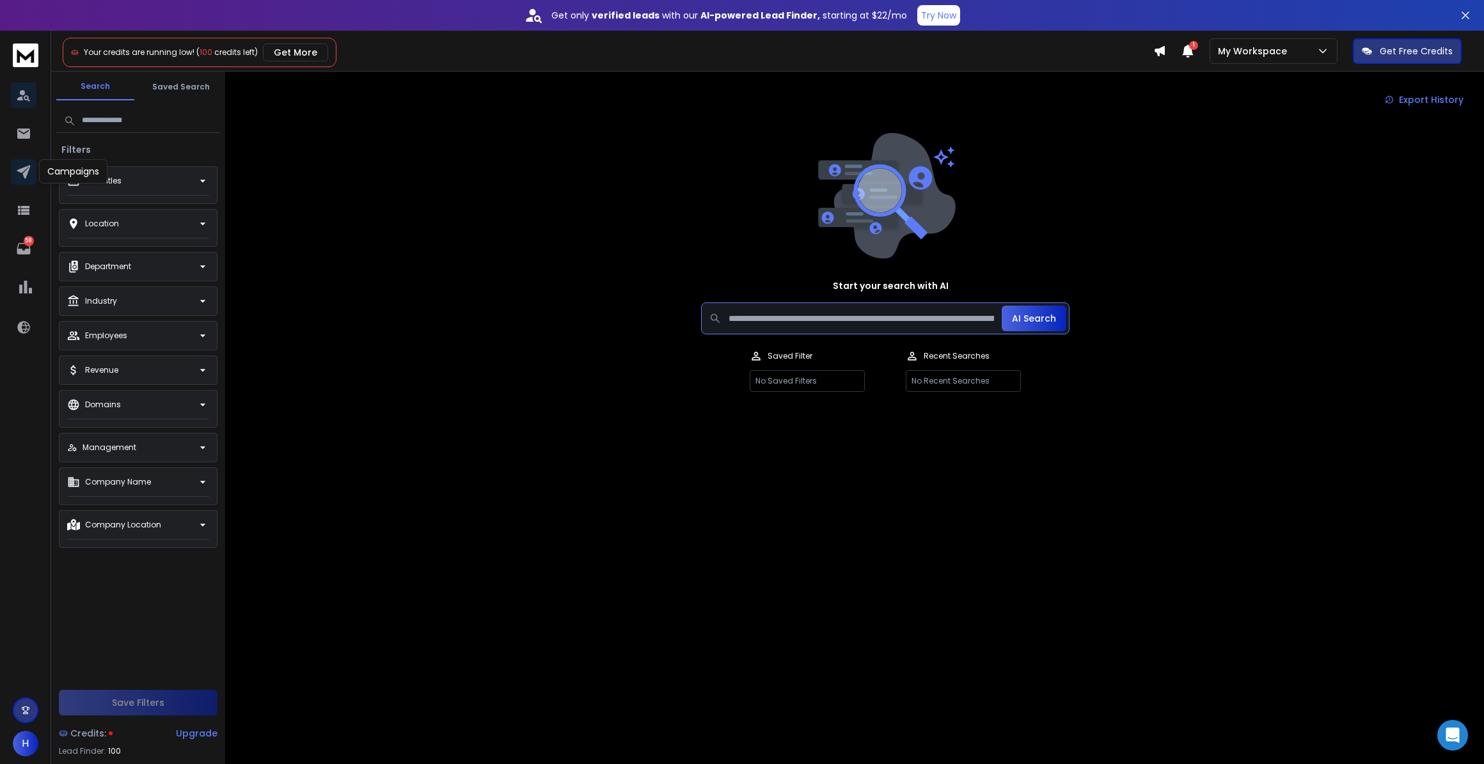
click at [26, 164] on icon at bounding box center [23, 171] width 15 height 15
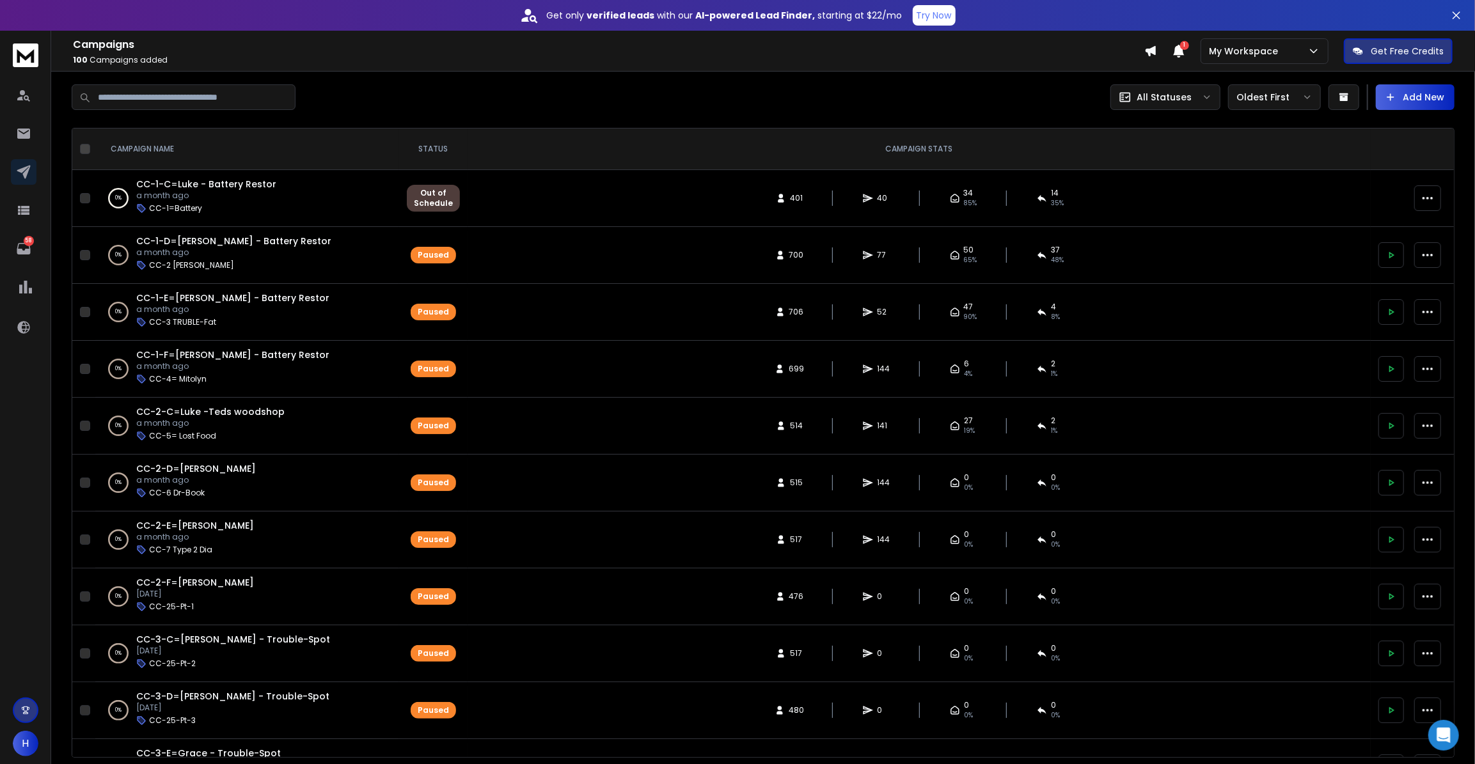
click at [169, 200] on p "a month ago" at bounding box center [206, 196] width 140 height 10
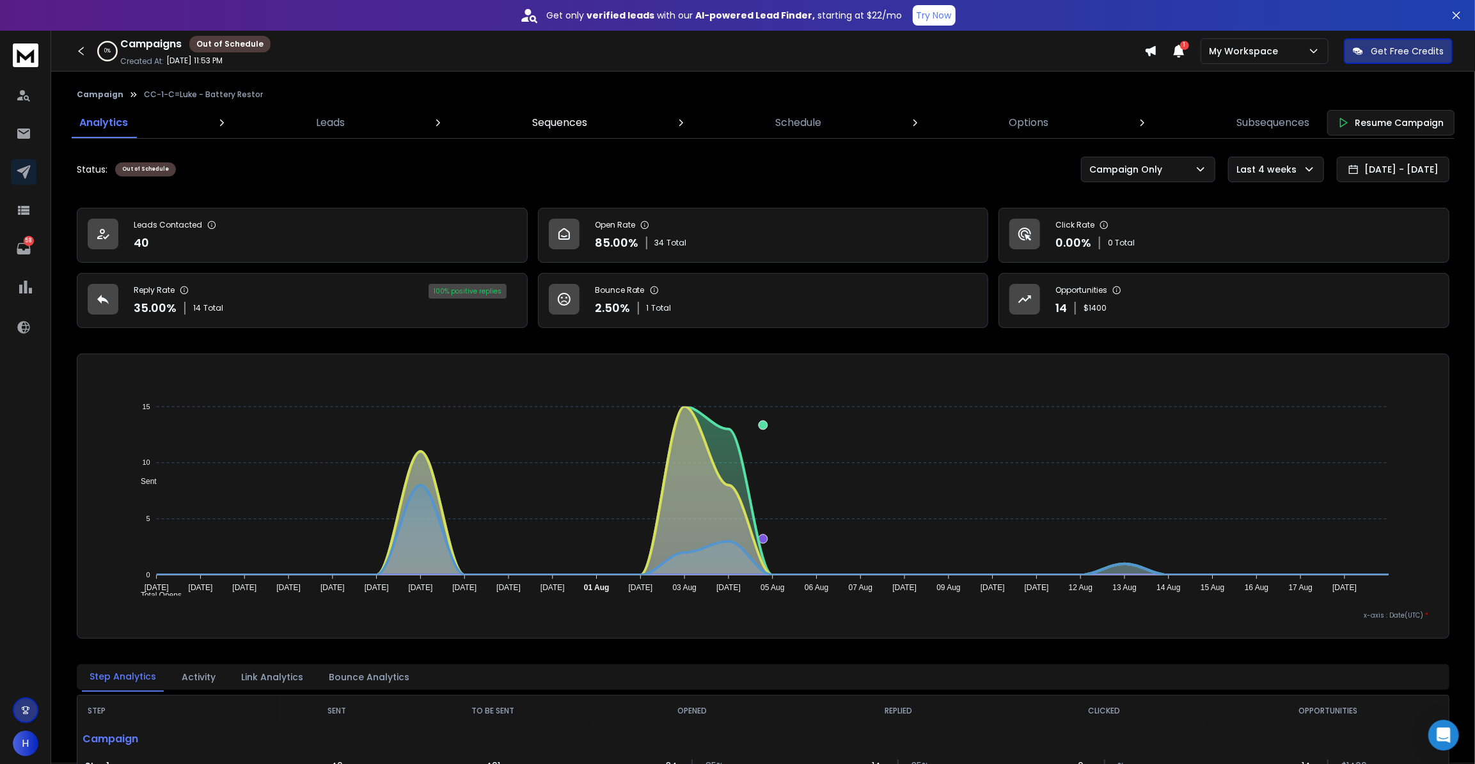
click at [562, 122] on p "Sequences" at bounding box center [559, 122] width 55 height 15
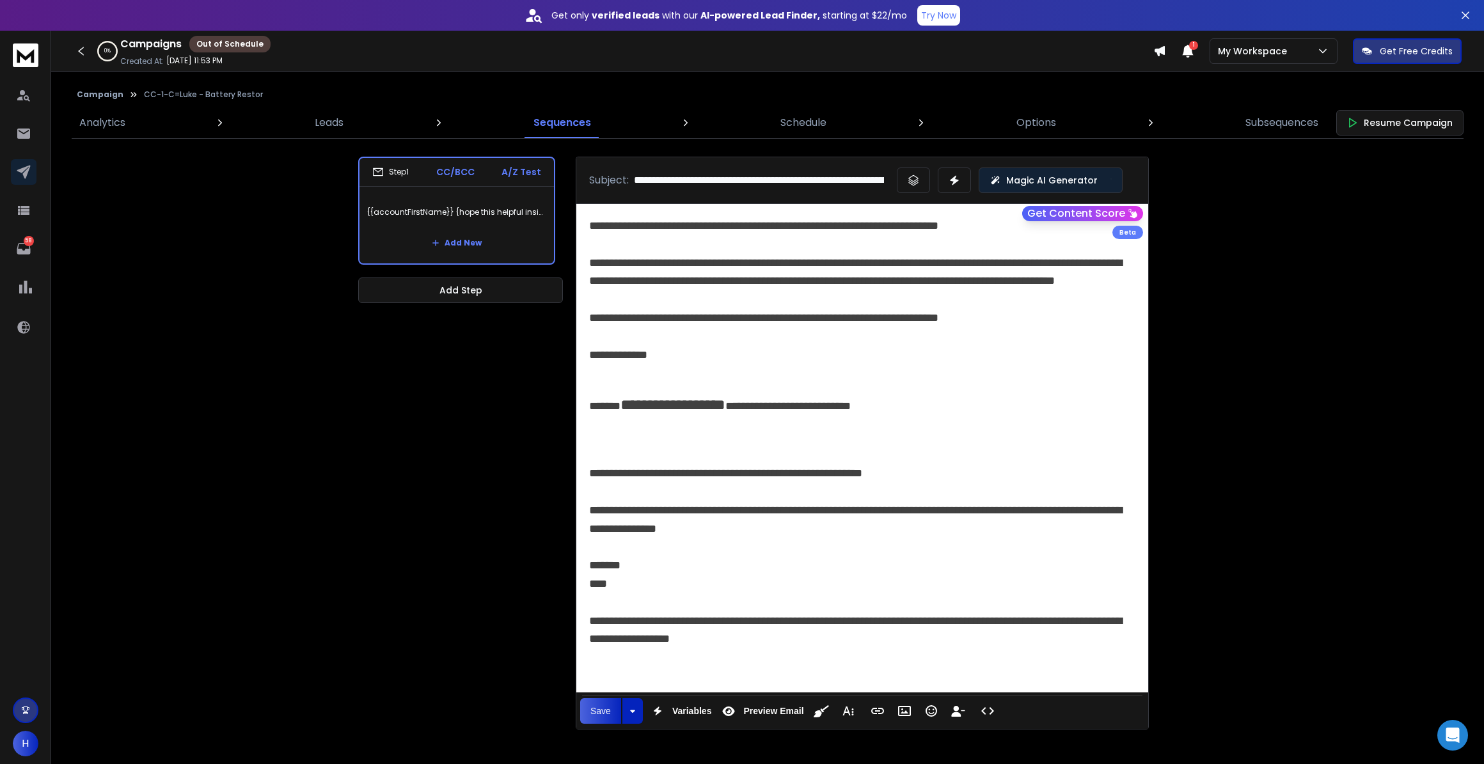
click at [1044, 182] on p "Magic AI Generator" at bounding box center [1051, 180] width 91 height 13
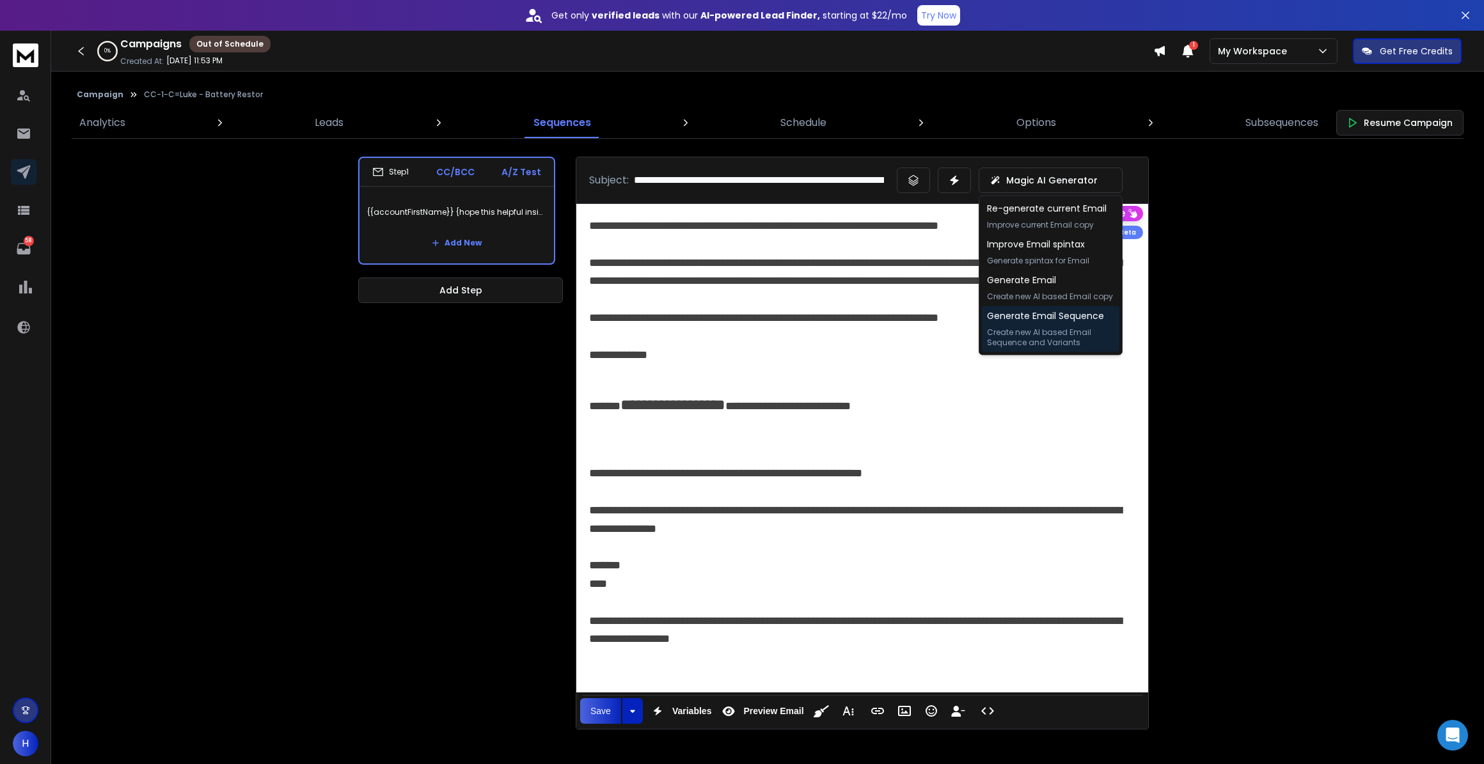
click at [998, 417] on div "**********" at bounding box center [862, 405] width 546 height 24
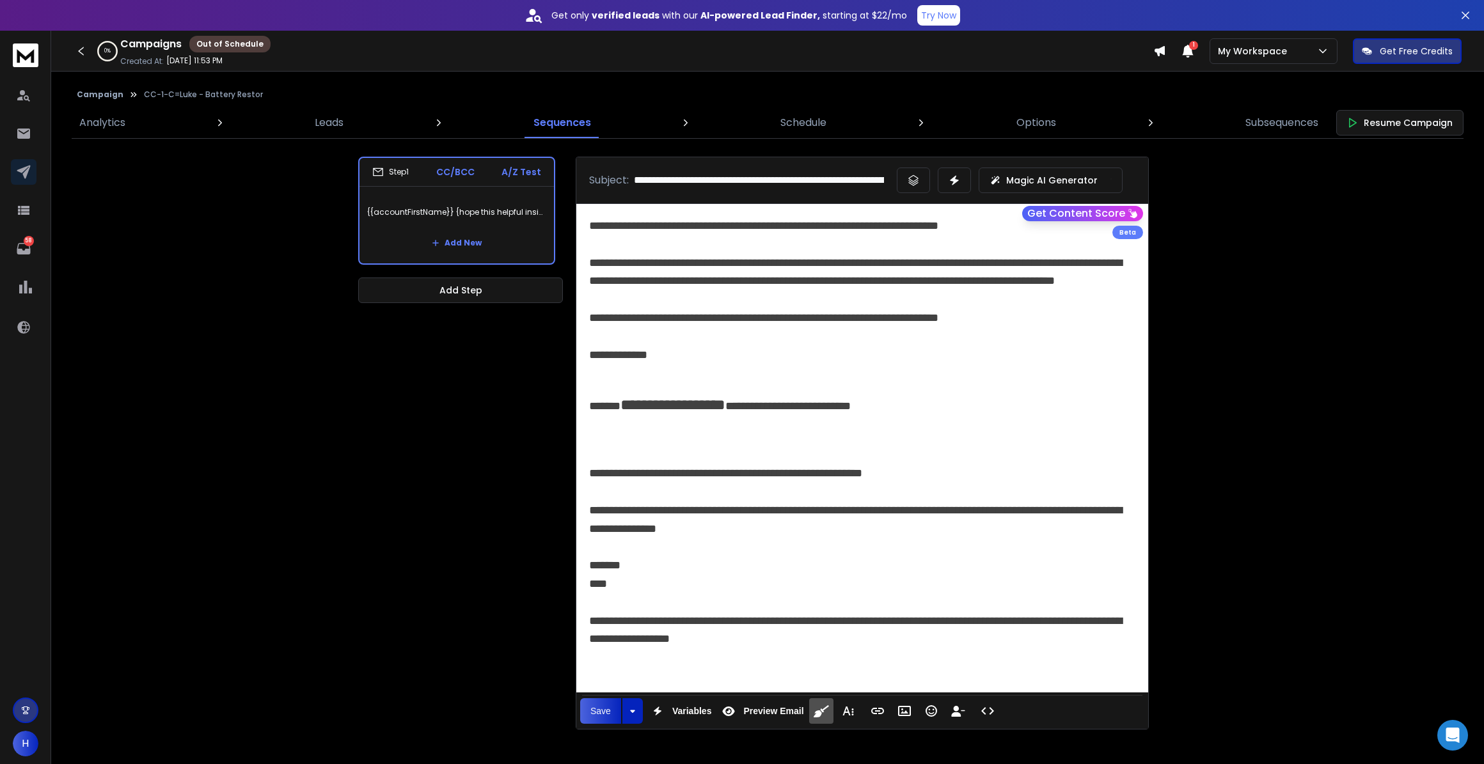
click at [819, 712] on icon "button" at bounding box center [820, 711] width 15 height 12
click at [815, 711] on icon "button" at bounding box center [820, 711] width 15 height 12
click at [840, 714] on icon "button" at bounding box center [847, 710] width 15 height 15
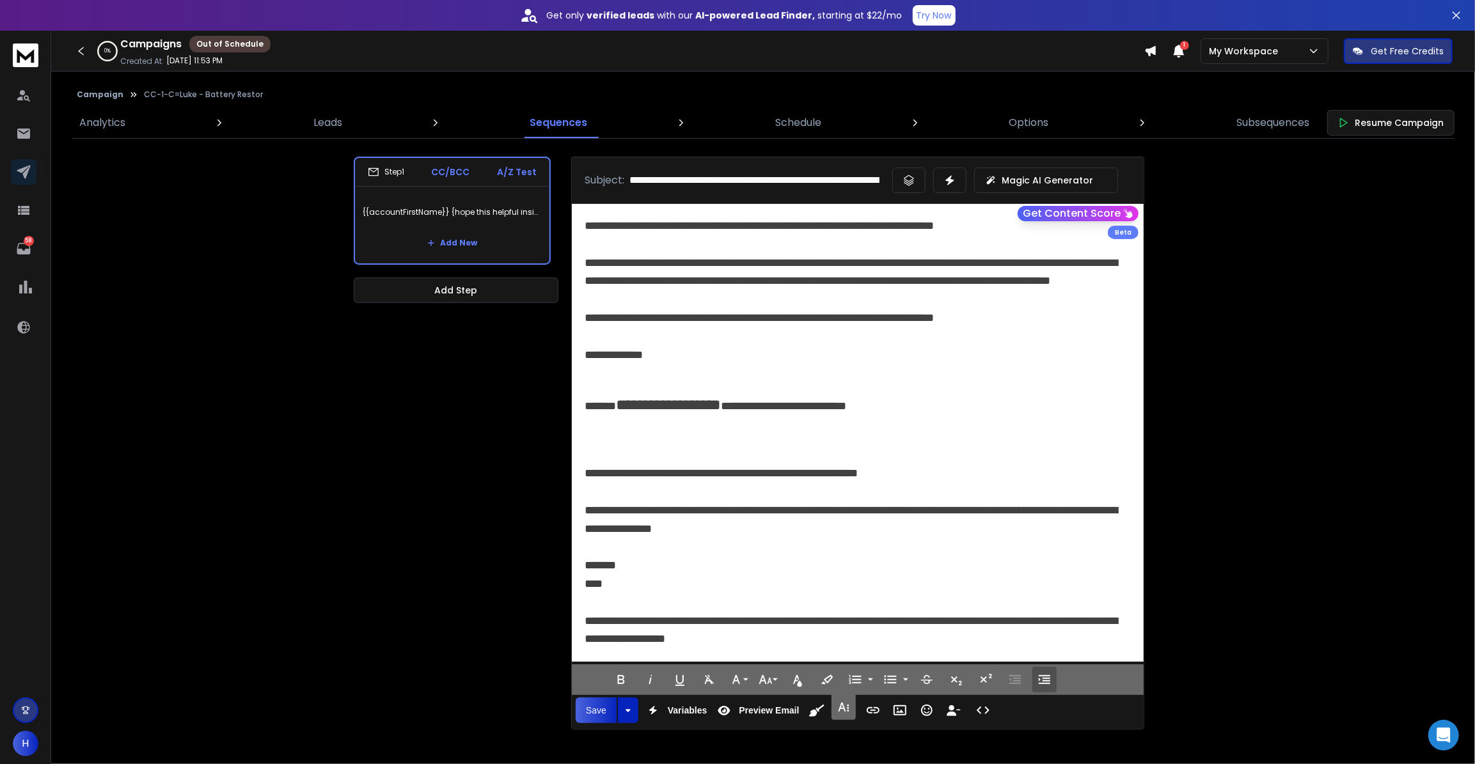
click at [1044, 687] on icon "button" at bounding box center [1044, 679] width 15 height 15
click at [1016, 687] on icon "button" at bounding box center [1014, 679] width 15 height 15
click at [1043, 687] on icon "button" at bounding box center [1044, 679] width 15 height 15
click at [977, 718] on icon "button" at bounding box center [982, 710] width 15 height 15
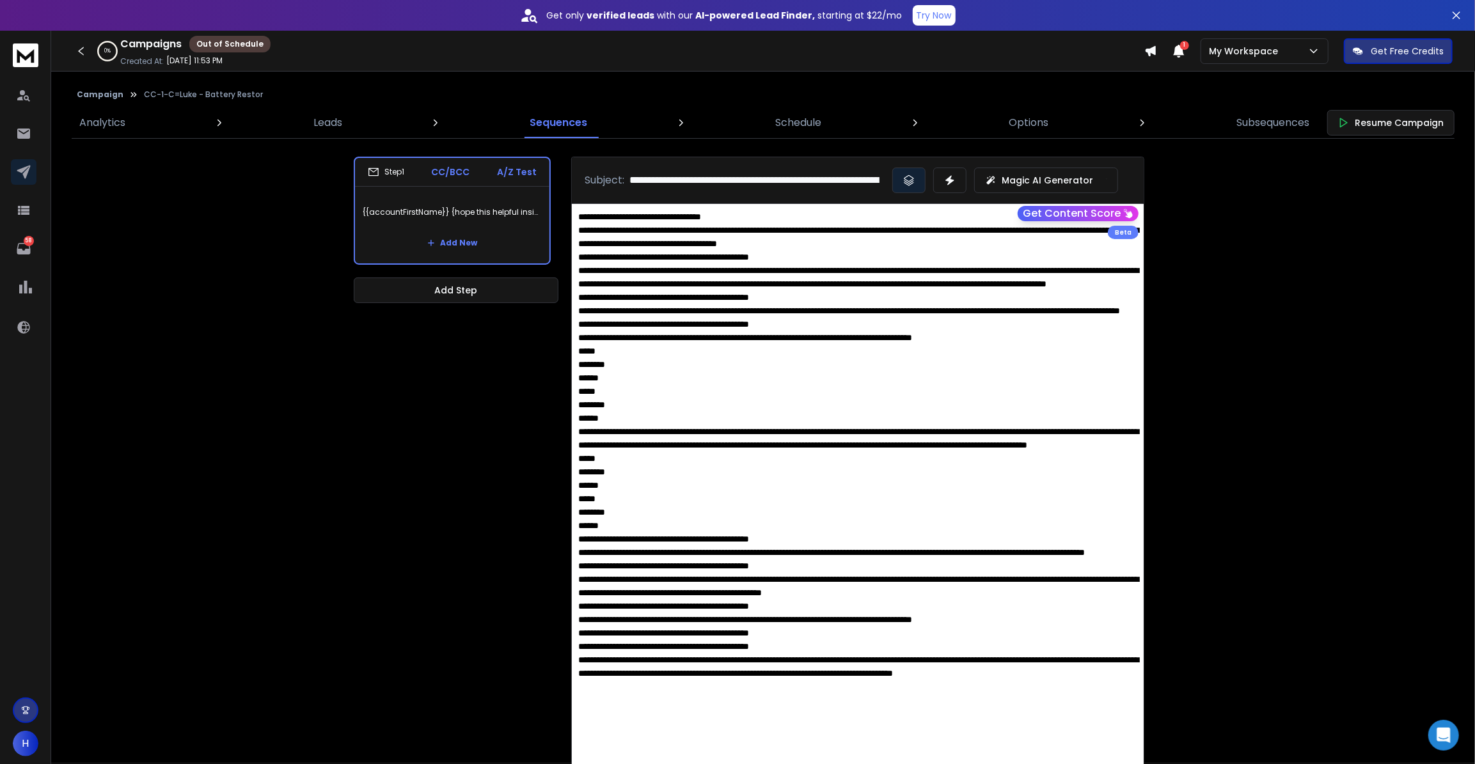
click at [906, 182] on icon at bounding box center [909, 181] width 12 height 12
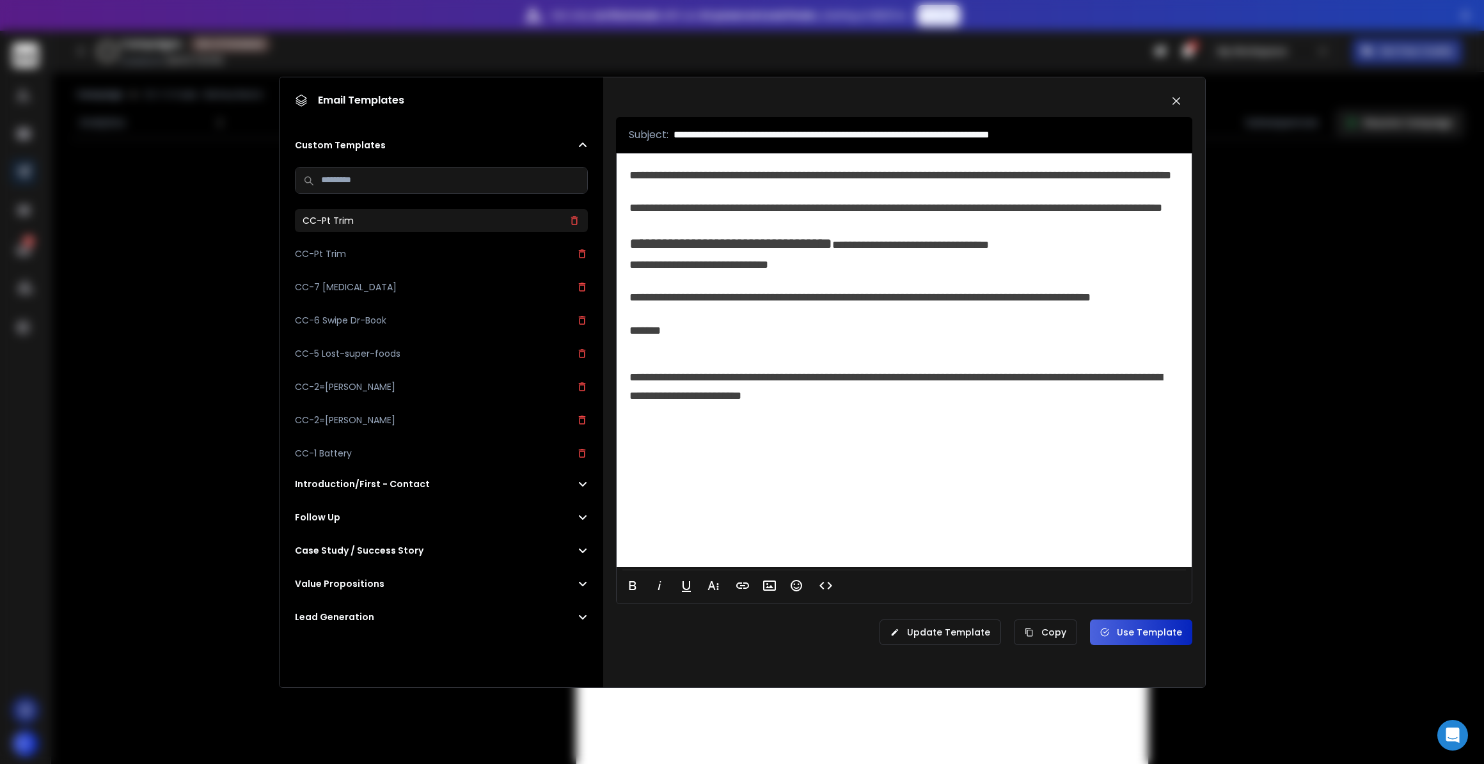
click at [329, 219] on h3 "CC-Pt Trim" at bounding box center [327, 220] width 51 height 13
click at [317, 227] on h3 "CC-Pt Trim" at bounding box center [327, 220] width 51 height 13
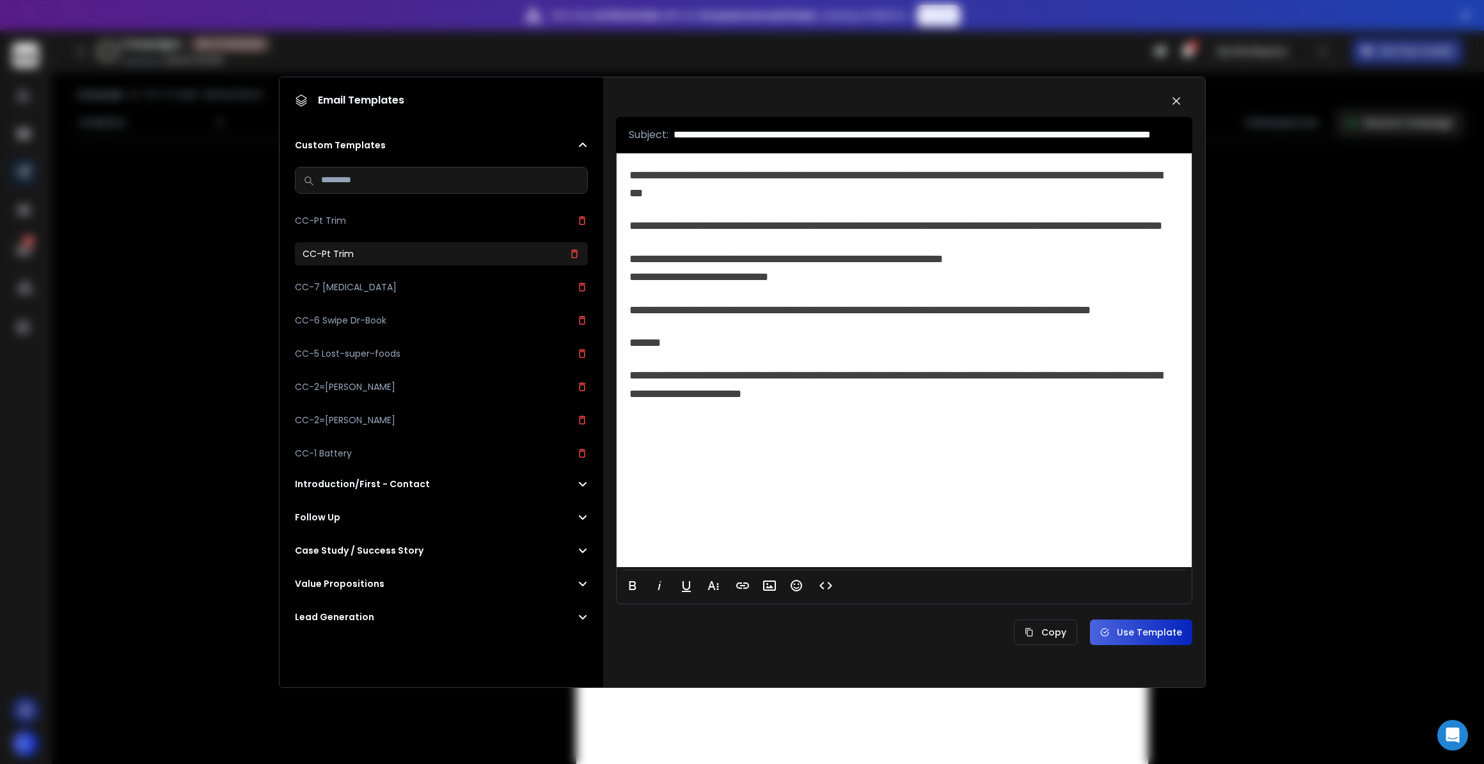
click at [327, 224] on h3 "CC-Pt Trim" at bounding box center [320, 220] width 51 height 13
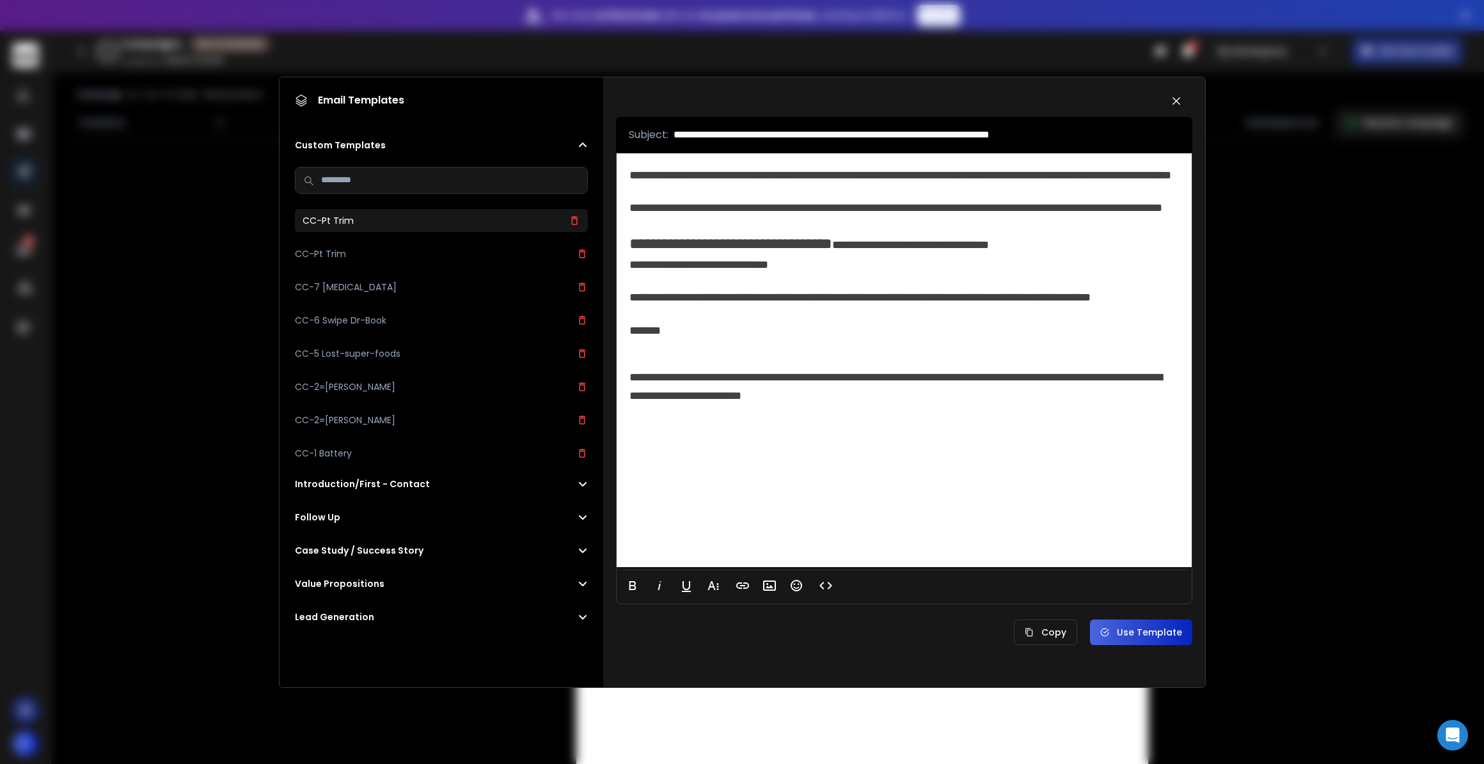
click at [325, 227] on h3 "CC-Pt Trim" at bounding box center [327, 220] width 51 height 13
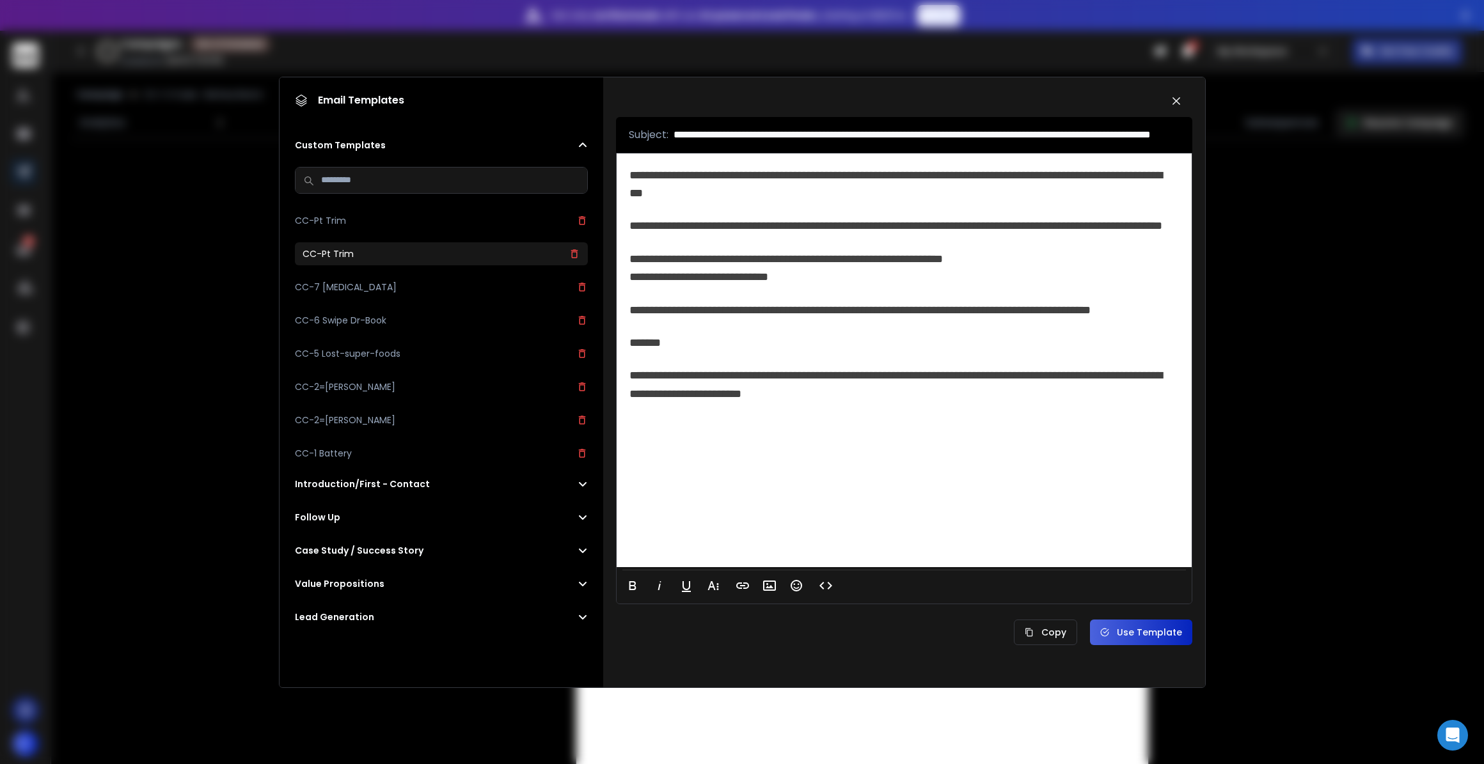
click at [326, 224] on h3 "CC-Pt Trim" at bounding box center [320, 220] width 51 height 13
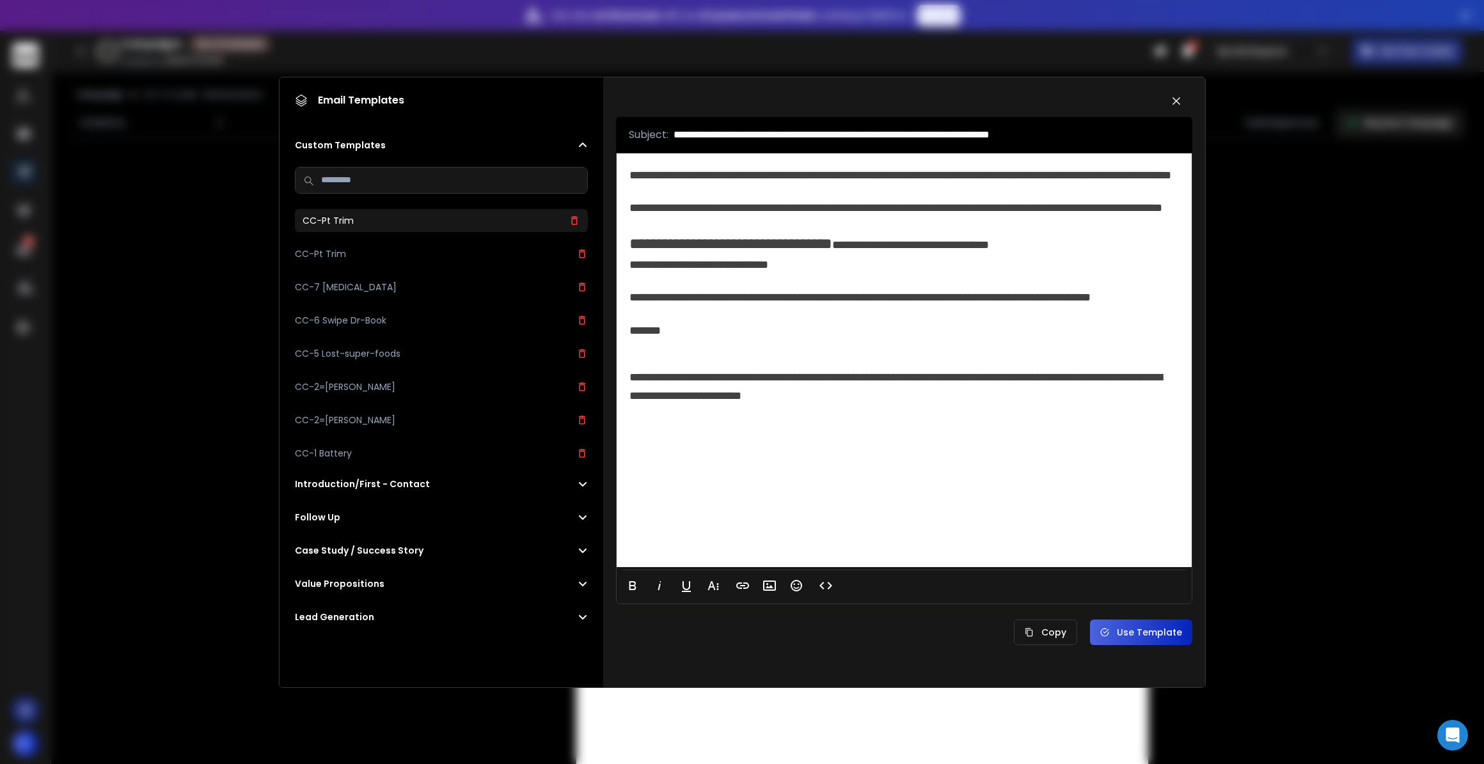
click at [332, 227] on h3 "CC-Pt Trim" at bounding box center [327, 220] width 51 height 13
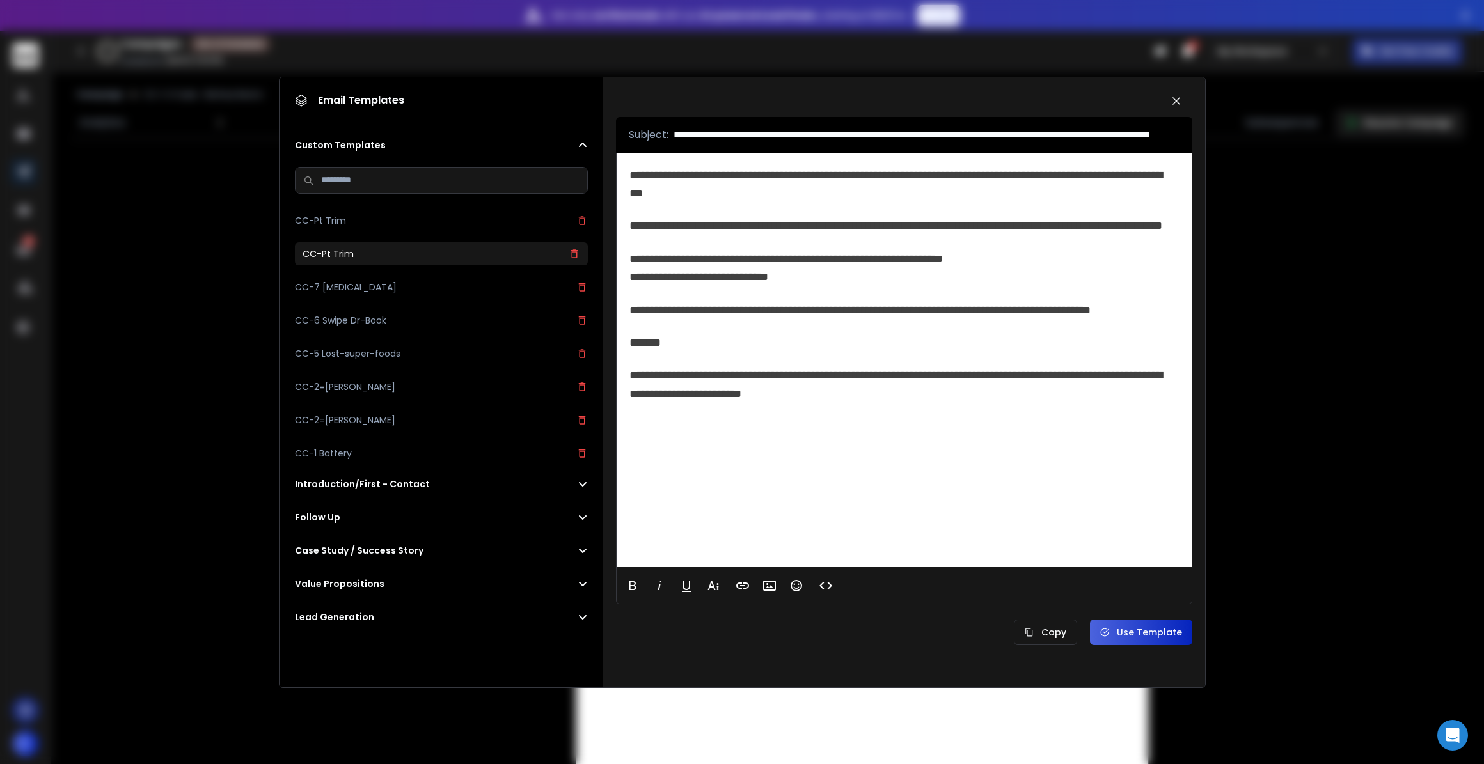
click at [328, 227] on h3 "CC-1 Battery" at bounding box center [320, 220] width 51 height 13
type input "**********"
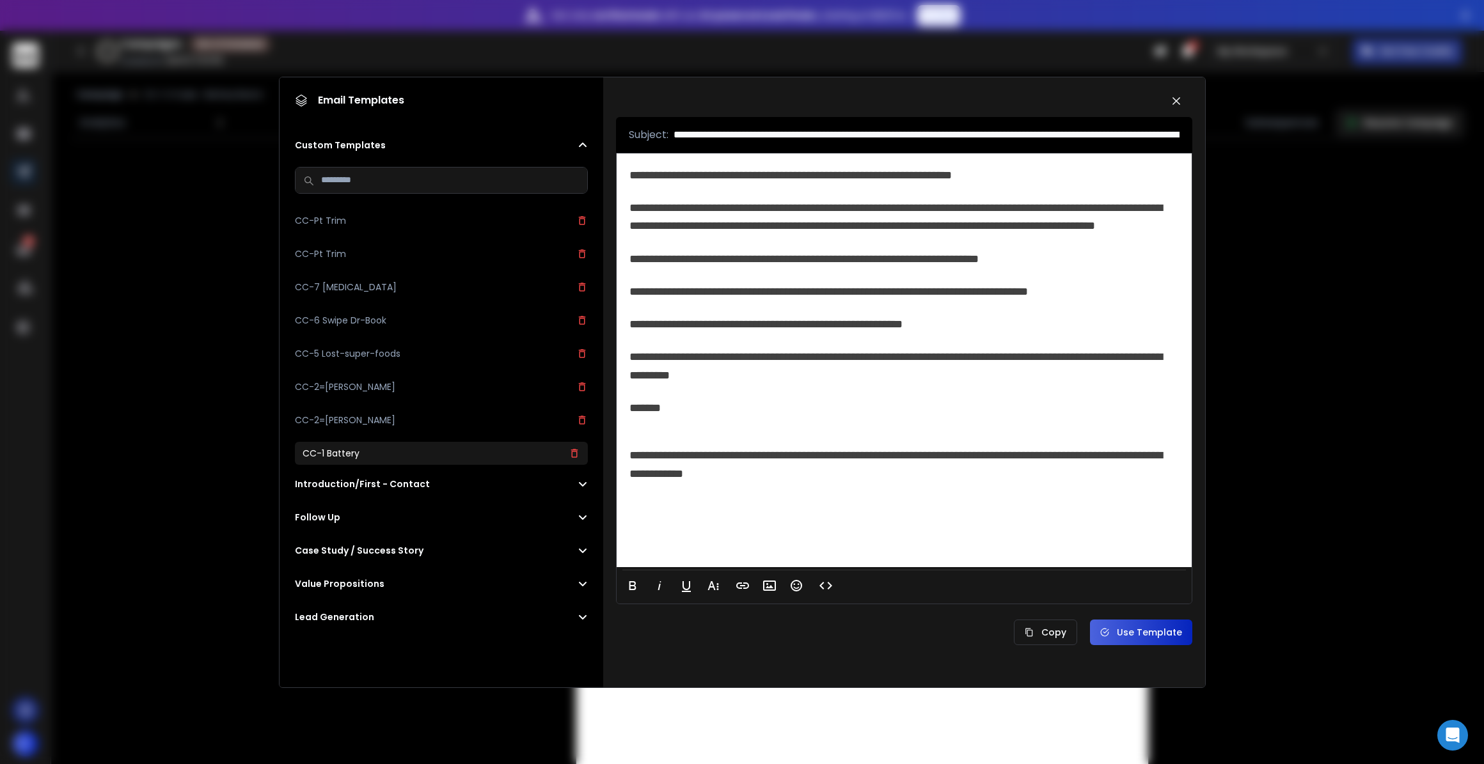
click at [1144, 632] on button "Use Template" at bounding box center [1141, 633] width 102 height 26
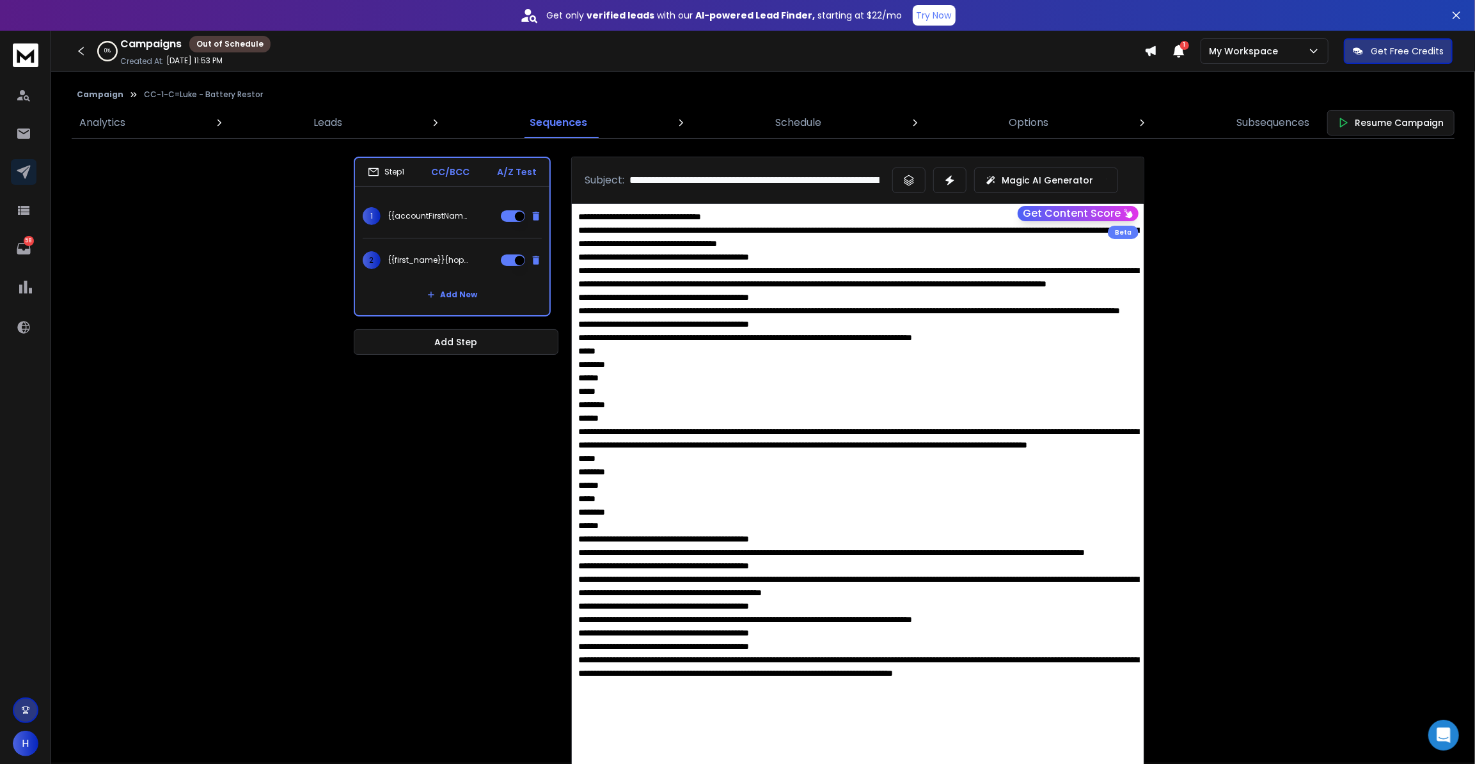
click at [544, 125] on p "Sequences" at bounding box center [559, 122] width 58 height 15
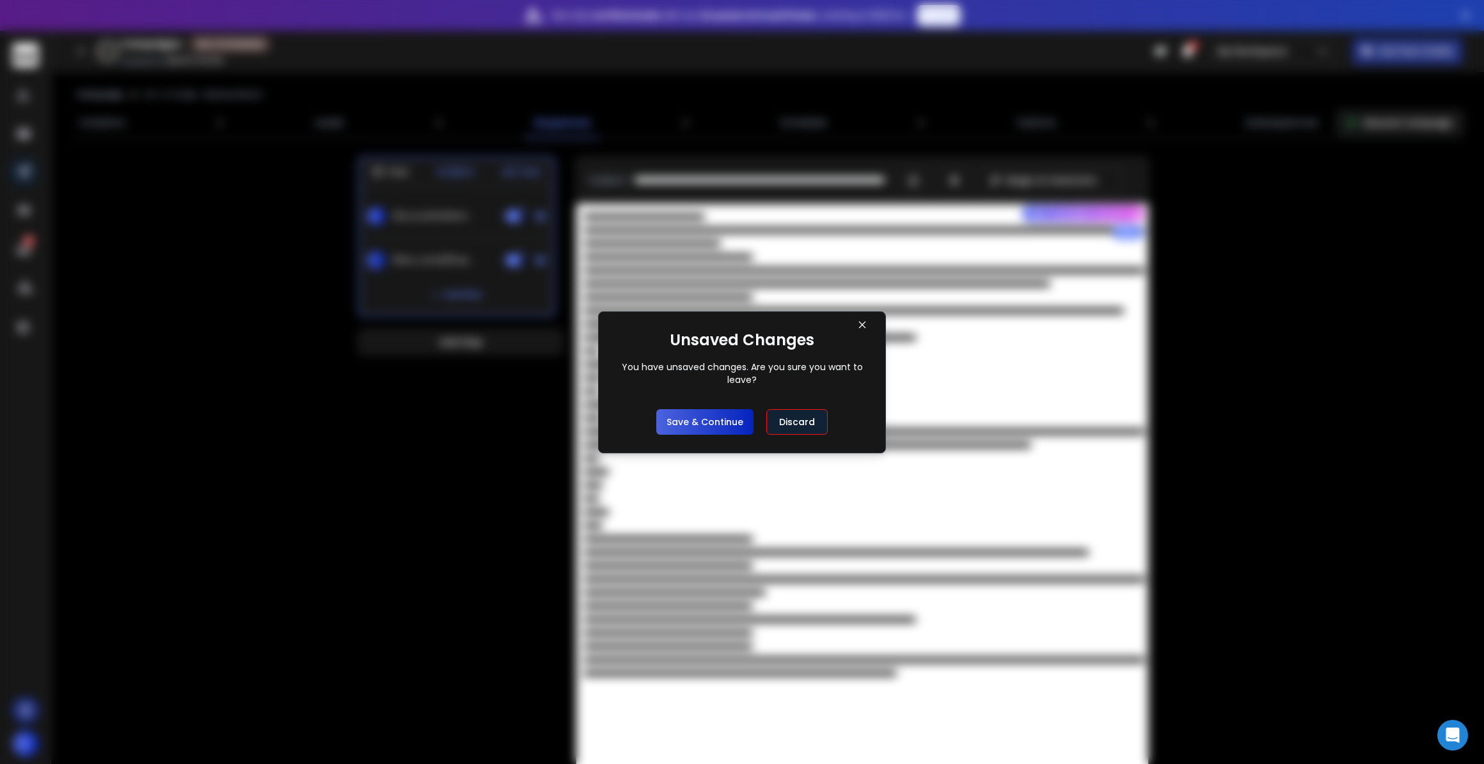
click at [863, 324] on icon at bounding box center [862, 325] width 10 height 10
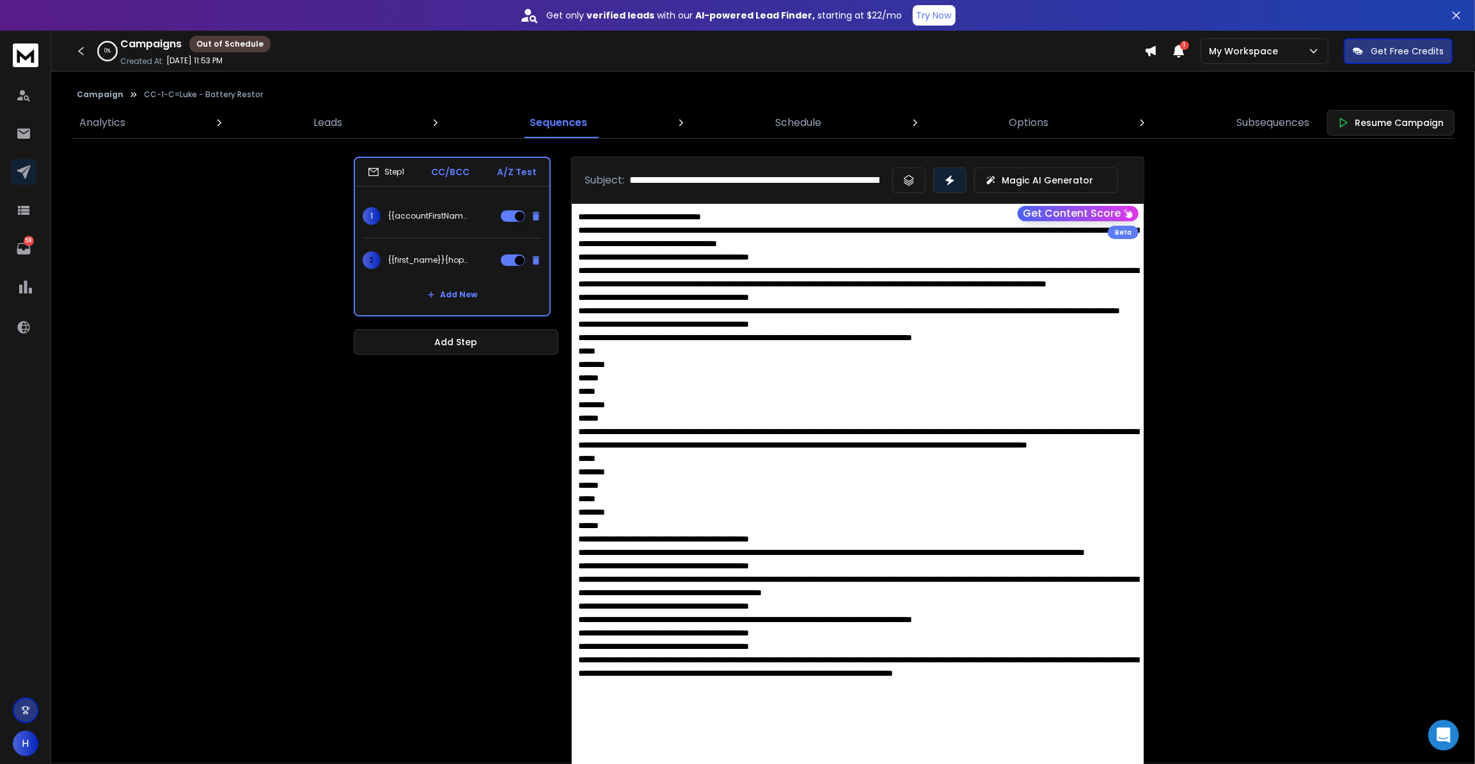
click at [950, 179] on icon "button" at bounding box center [949, 180] width 8 height 10
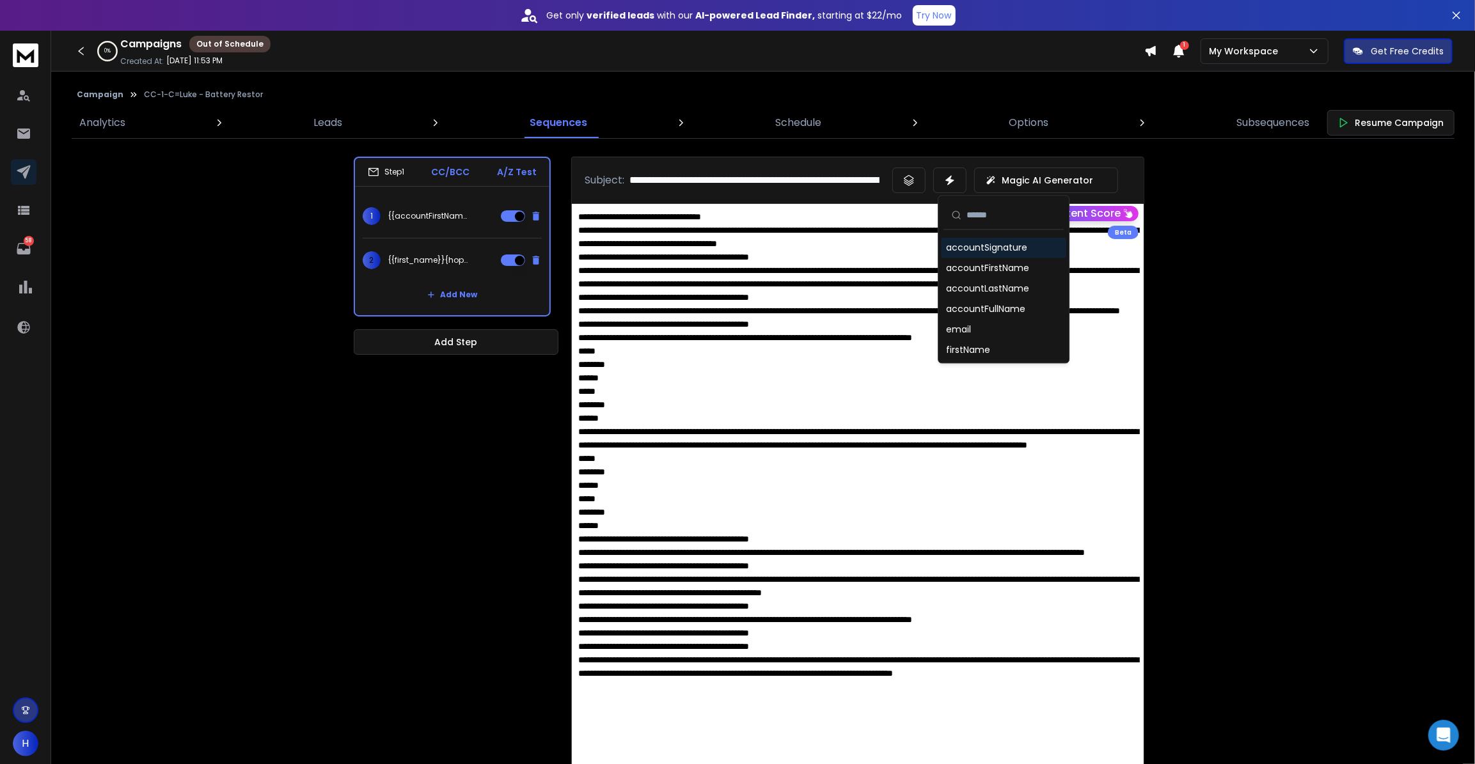
click at [1253, 274] on div "**********" at bounding box center [763, 516] width 1383 height 729
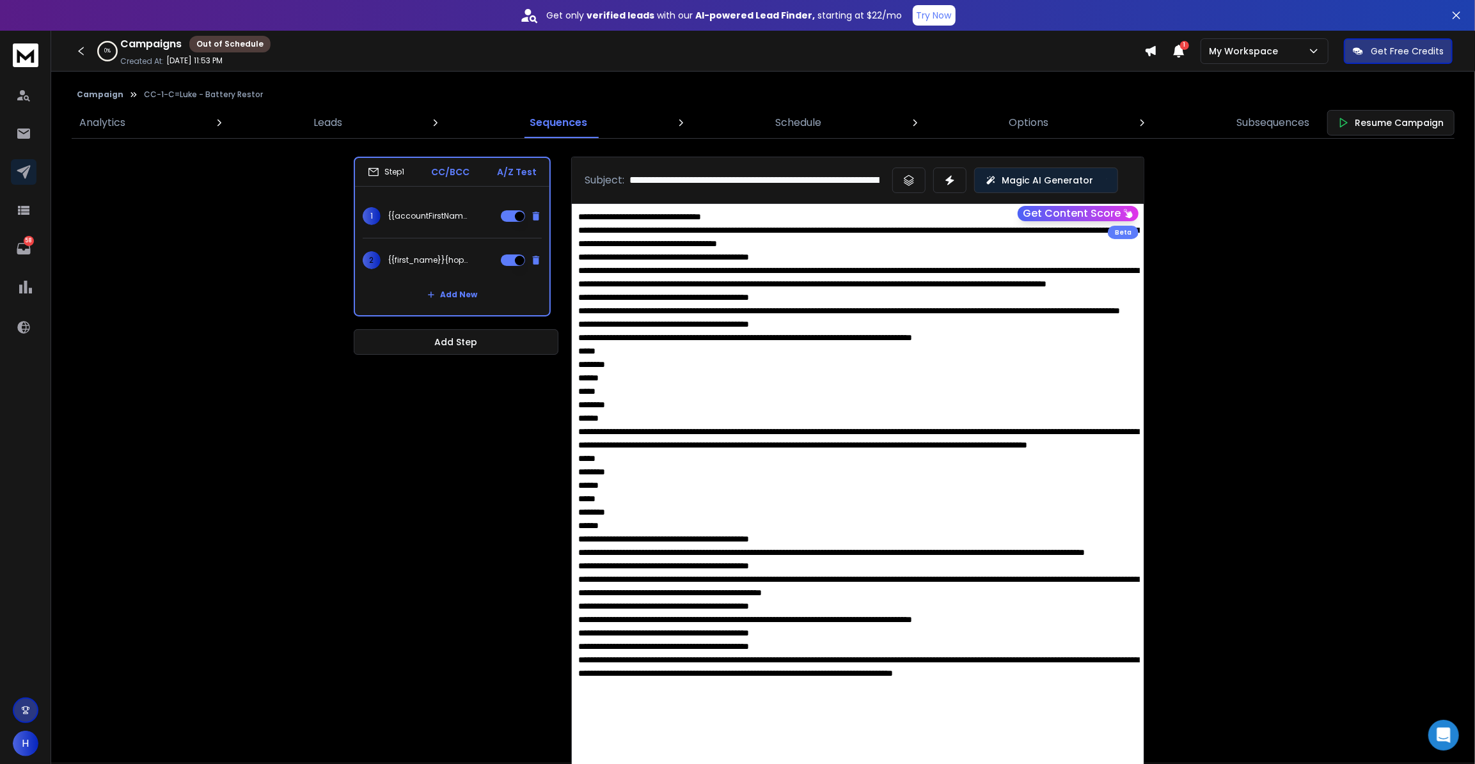
click at [1046, 175] on p "Magic AI Generator" at bounding box center [1046, 180] width 91 height 13
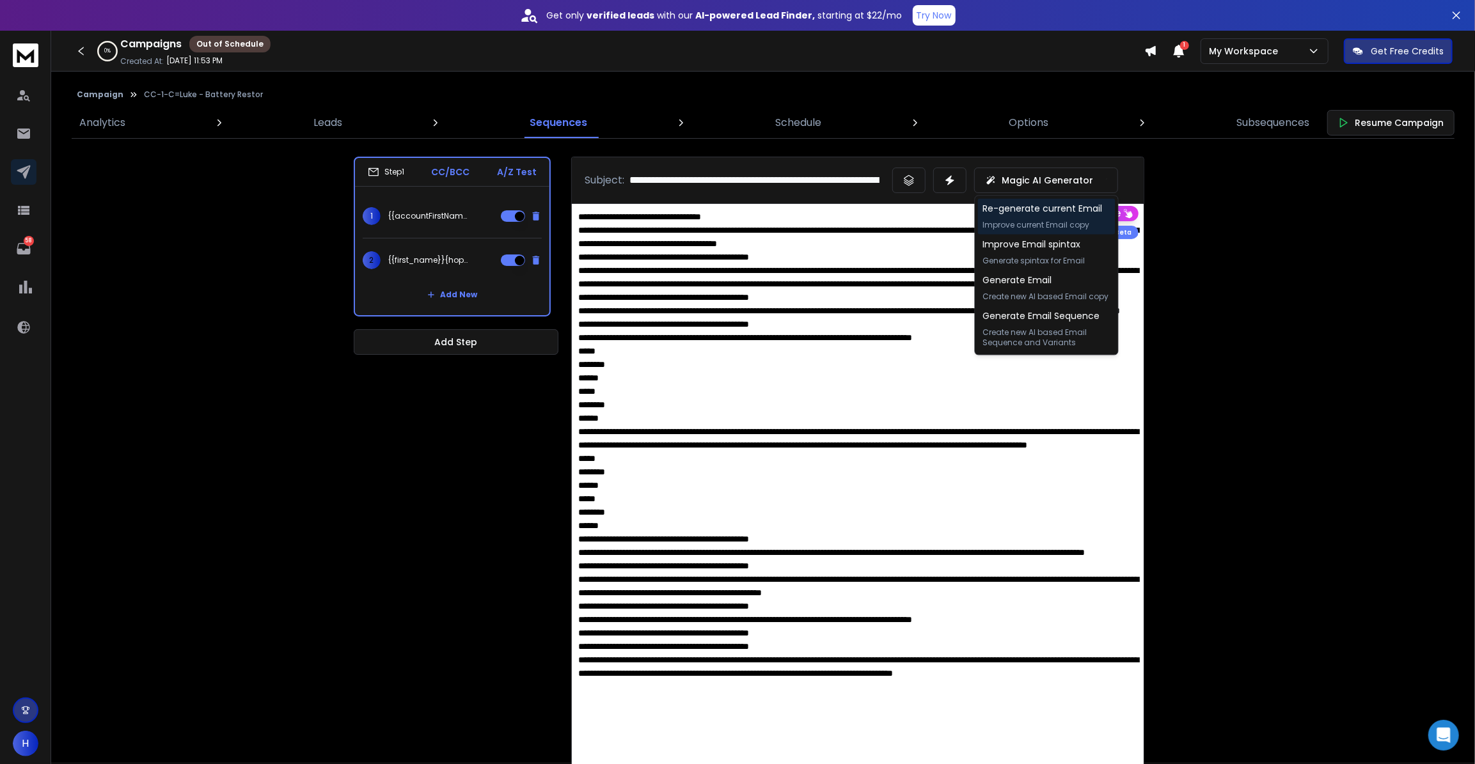
click at [1211, 302] on div "**********" at bounding box center [763, 516] width 1383 height 729
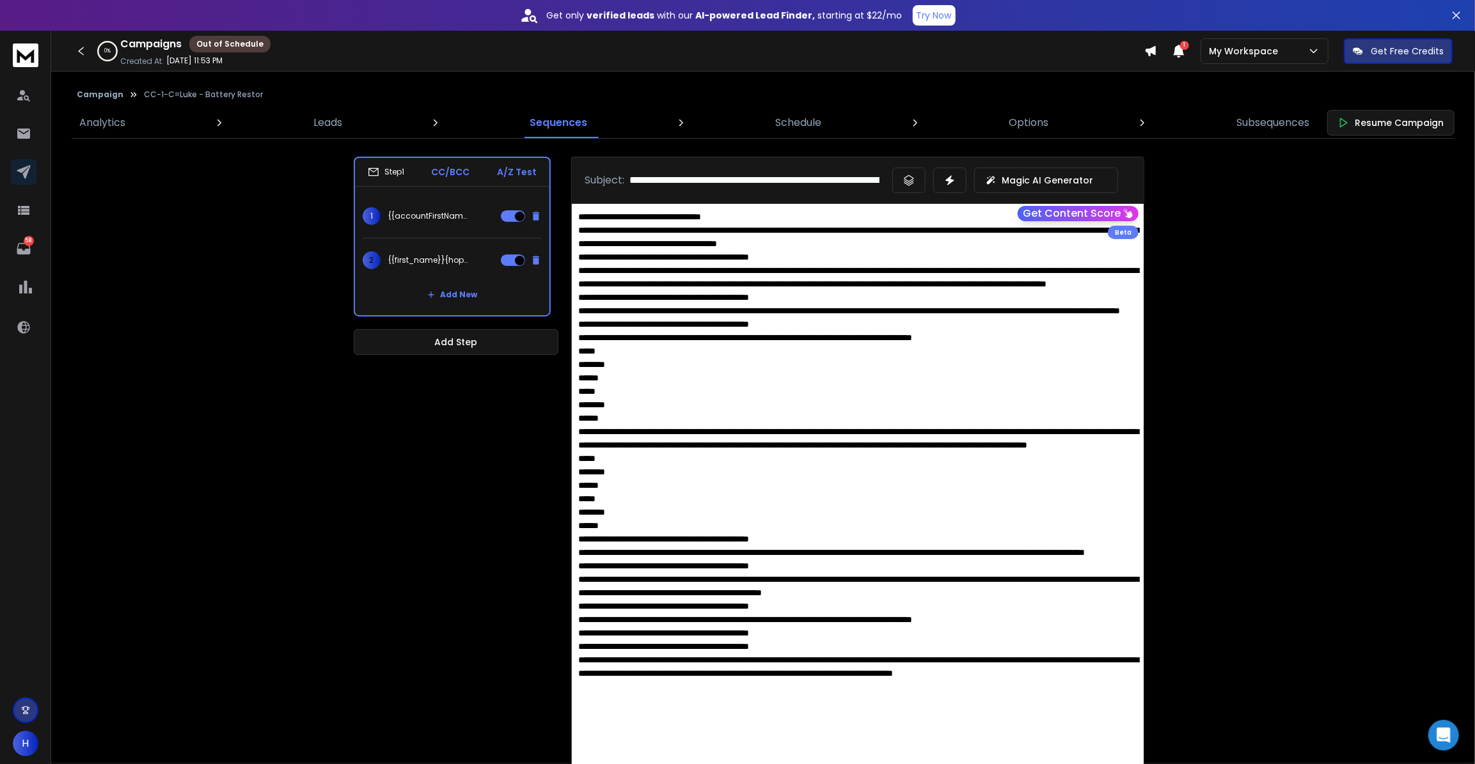
click at [536, 215] on icon at bounding box center [536, 216] width 7 height 9
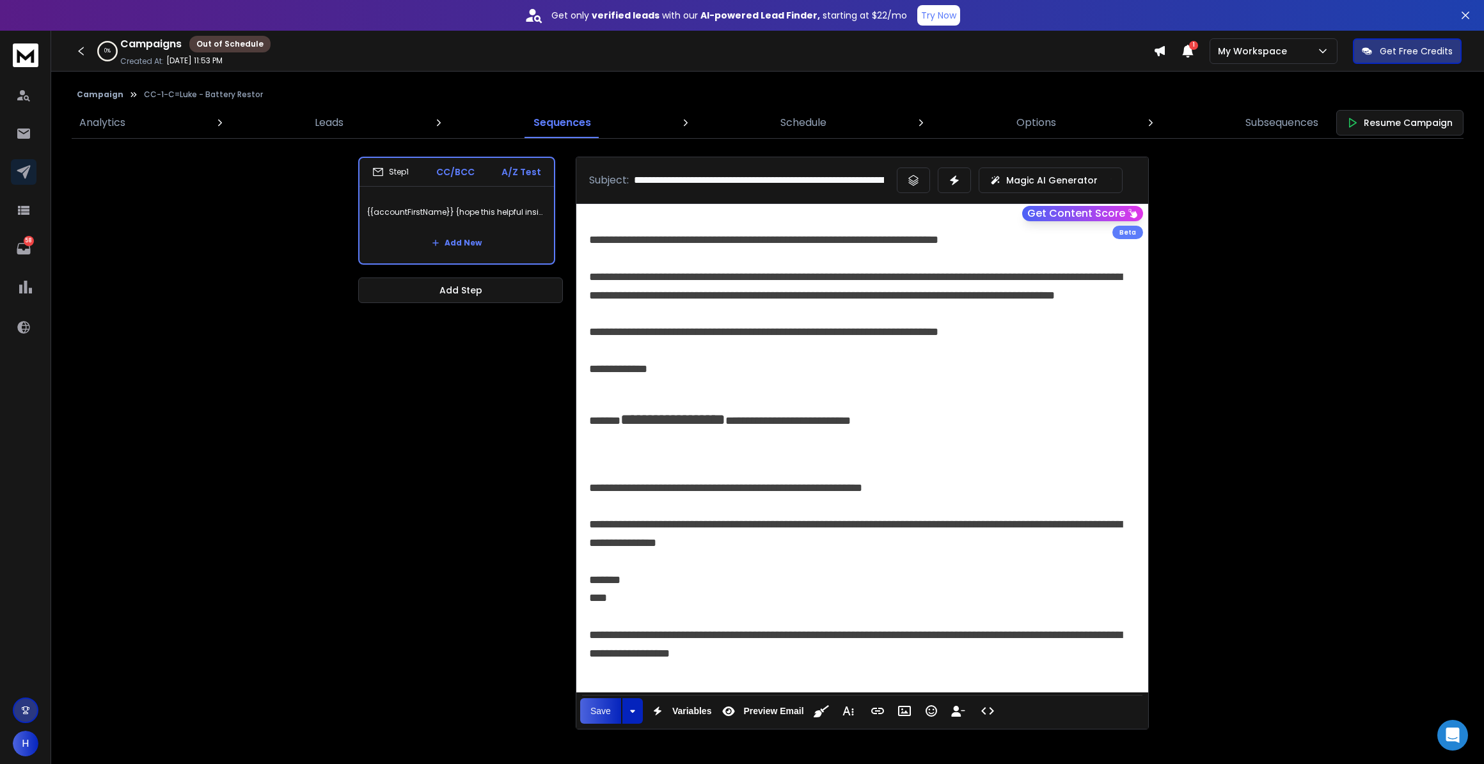
drag, startPoint x: 751, startPoint y: 176, endPoint x: 613, endPoint y: 188, distance: 138.7
click at [613, 188] on div "**********" at bounding box center [862, 180] width 572 height 47
drag, startPoint x: 687, startPoint y: 177, endPoint x: 652, endPoint y: 180, distance: 36.0
click at [652, 180] on input "**********" at bounding box center [759, 180] width 250 height 15
drag, startPoint x: 687, startPoint y: 178, endPoint x: 671, endPoint y: 180, distance: 16.7
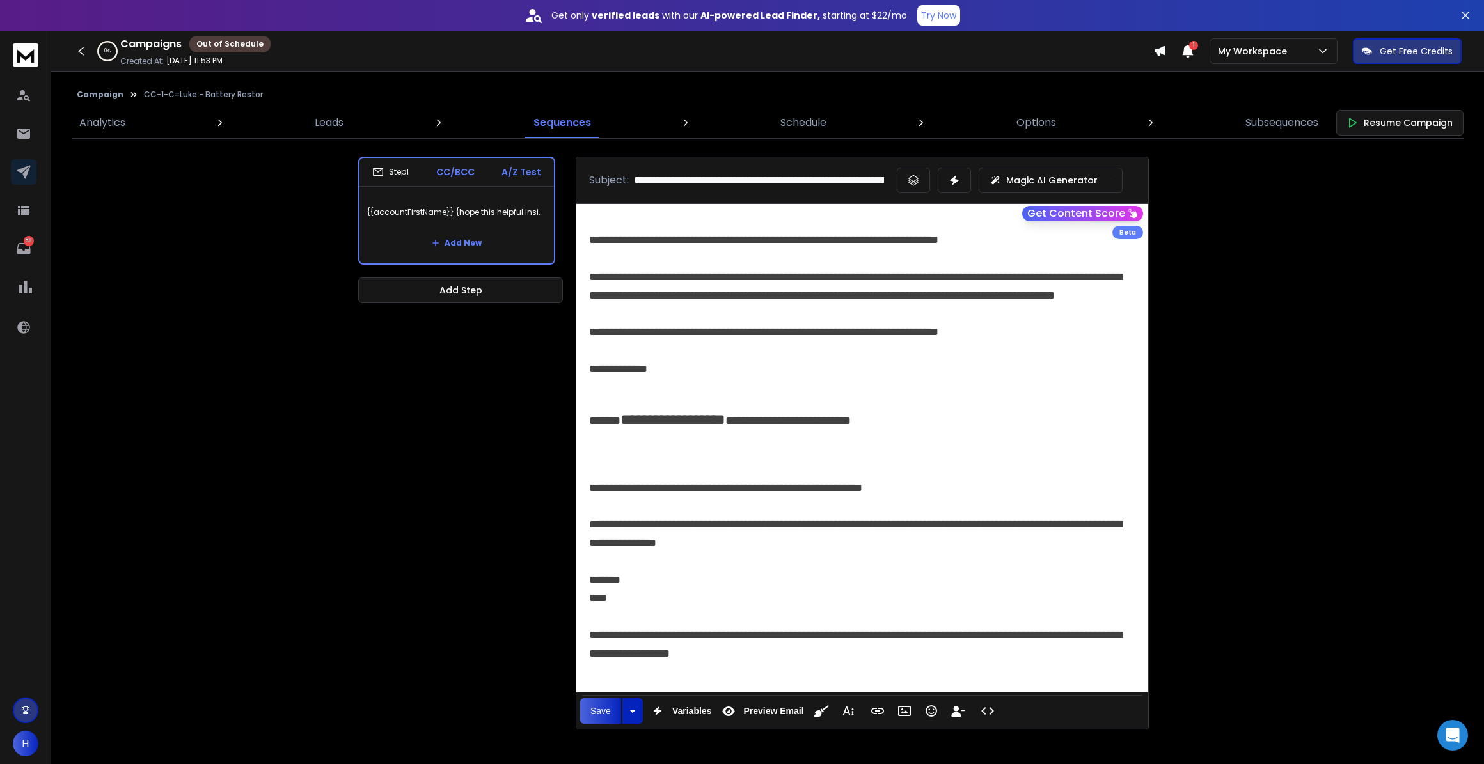
click at [671, 180] on input "**********" at bounding box center [759, 180] width 250 height 15
drag, startPoint x: 691, startPoint y: 179, endPoint x: 647, endPoint y: 184, distance: 44.4
click at [647, 184] on input "**********" at bounding box center [759, 180] width 250 height 15
type input "**********"
click at [694, 214] on div "**********" at bounding box center [862, 448] width 572 height 489
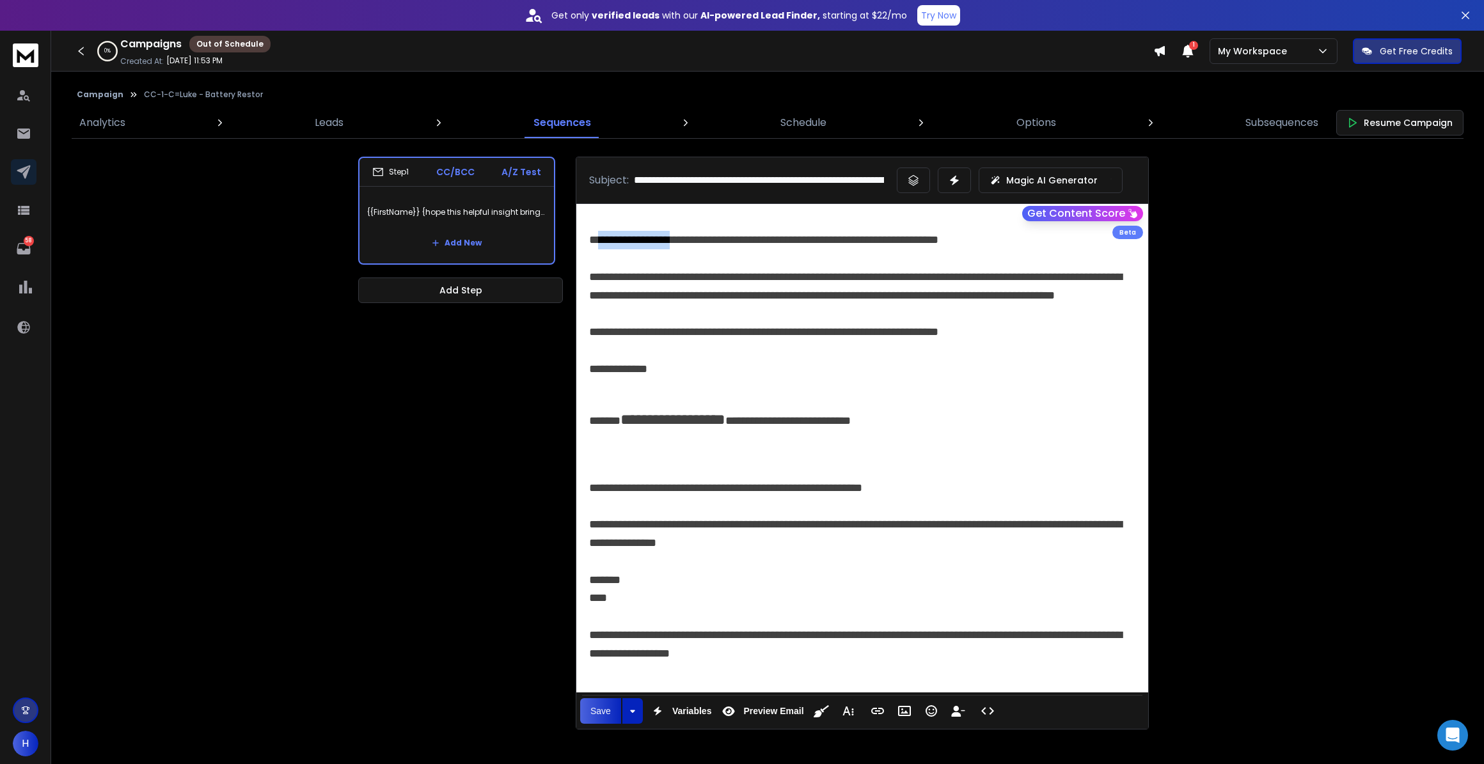
drag, startPoint x: 635, startPoint y: 239, endPoint x: 601, endPoint y: 244, distance: 34.3
click at [601, 244] on span "**********" at bounding box center [634, 240] width 90 height 12
drag, startPoint x: 635, startPoint y: 240, endPoint x: 597, endPoint y: 243, distance: 37.9
click at [597, 243] on span "**********" at bounding box center [634, 240] width 90 height 12
drag, startPoint x: 660, startPoint y: 239, endPoint x: 573, endPoint y: 238, distance: 87.0
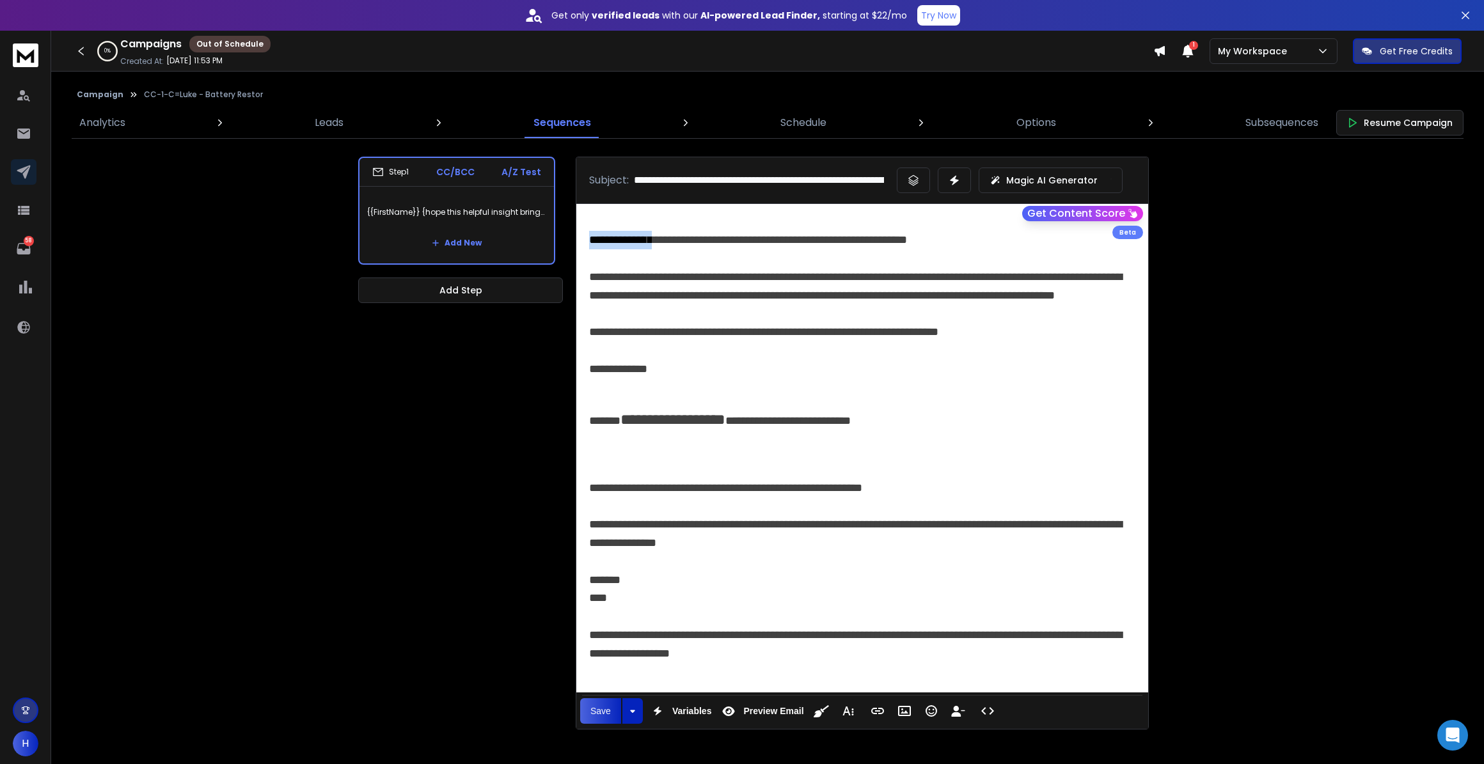
click at [573, 238] on div "**********" at bounding box center [767, 443] width 819 height 573
copy div "**********"
click at [679, 641] on span "**********" at bounding box center [634, 635] width 90 height 12
drag, startPoint x: 697, startPoint y: 654, endPoint x: 583, endPoint y: 651, distance: 114.5
click at [583, 651] on div "**********" at bounding box center [862, 448] width 572 height 489
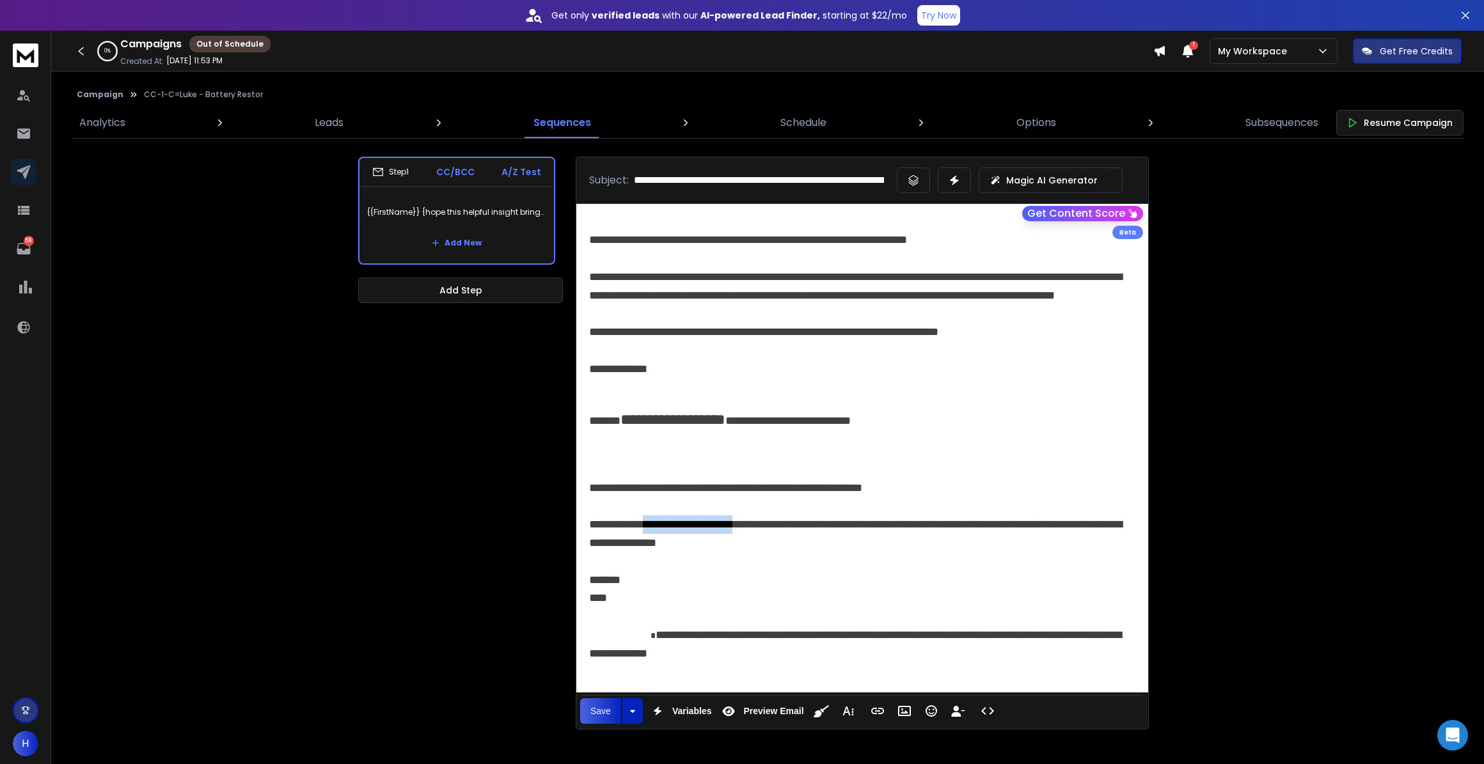
drag, startPoint x: 791, startPoint y: 543, endPoint x: 659, endPoint y: 543, distance: 131.7
click at [659, 543] on span "**********" at bounding box center [855, 534] width 533 height 30
click at [513, 565] on div "Step 1 CC/BCC A/Z Test {{FirstName}} {hope this helpful insight brings a smile …" at bounding box center [460, 443] width 205 height 573
click at [1086, 216] on button "Get Content Score" at bounding box center [1082, 213] width 121 height 15
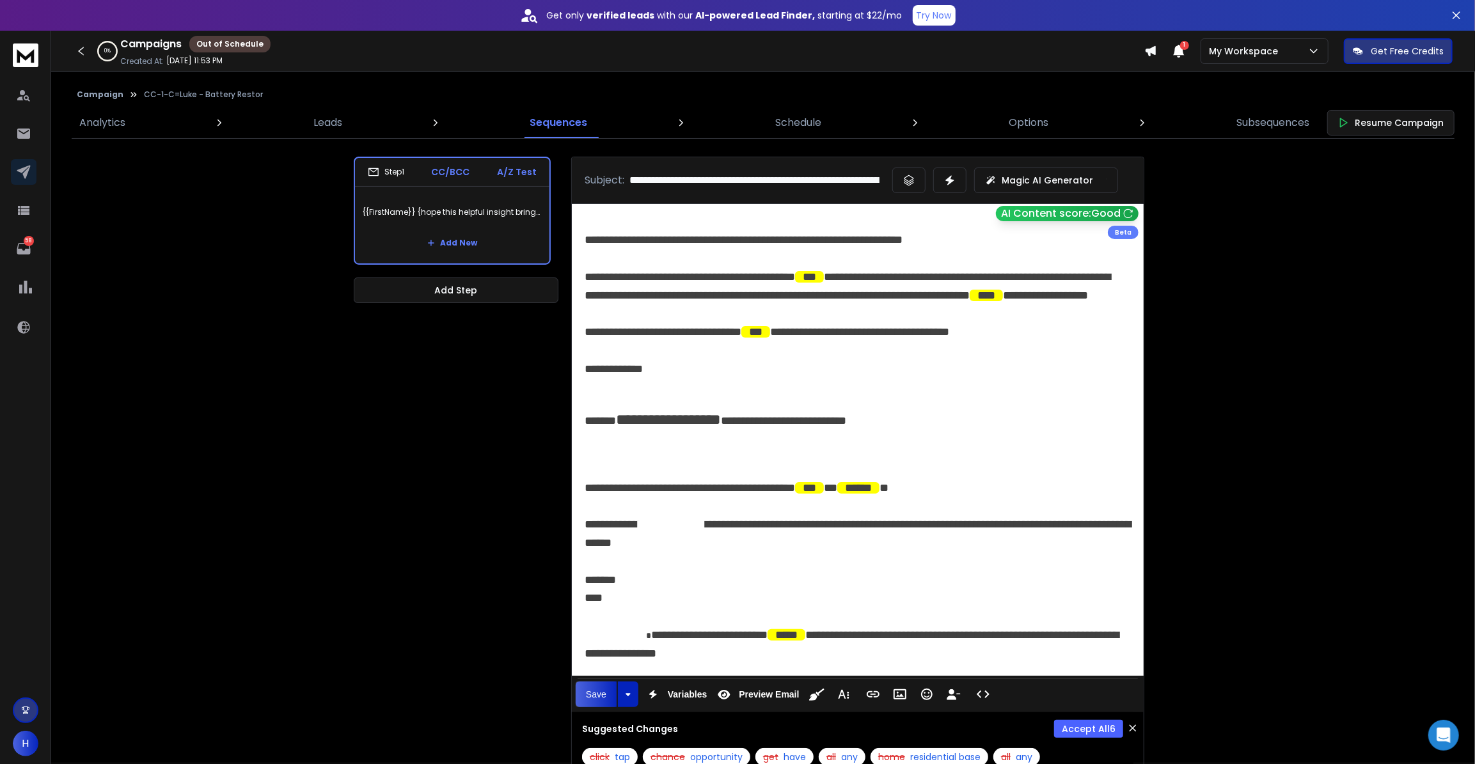
scroll to position [169, 0]
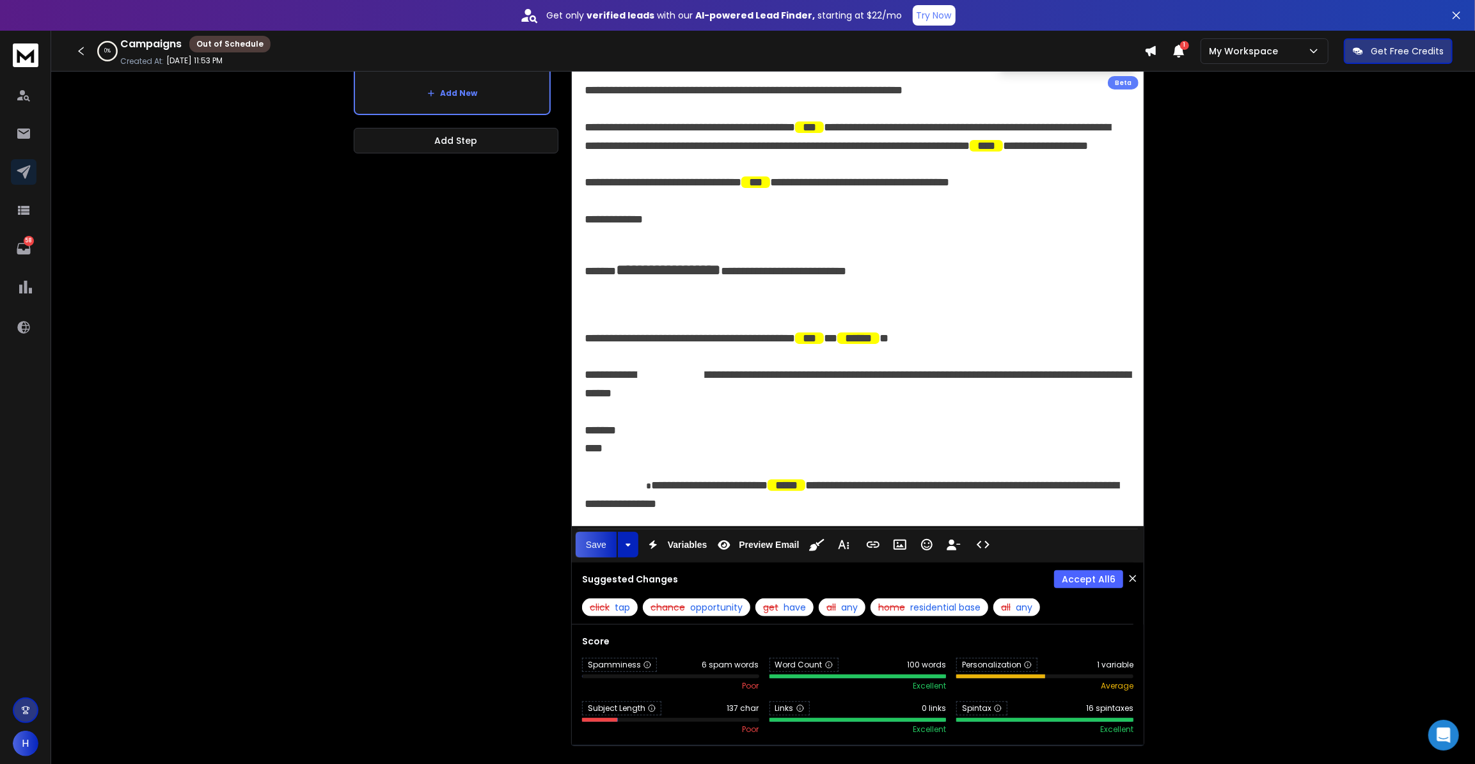
click at [711, 610] on span "opportunity" at bounding box center [716, 607] width 52 height 13
click at [681, 608] on span "have" at bounding box center [682, 607] width 22 height 13
click at [675, 608] on span "any" at bounding box center [673, 607] width 17 height 13
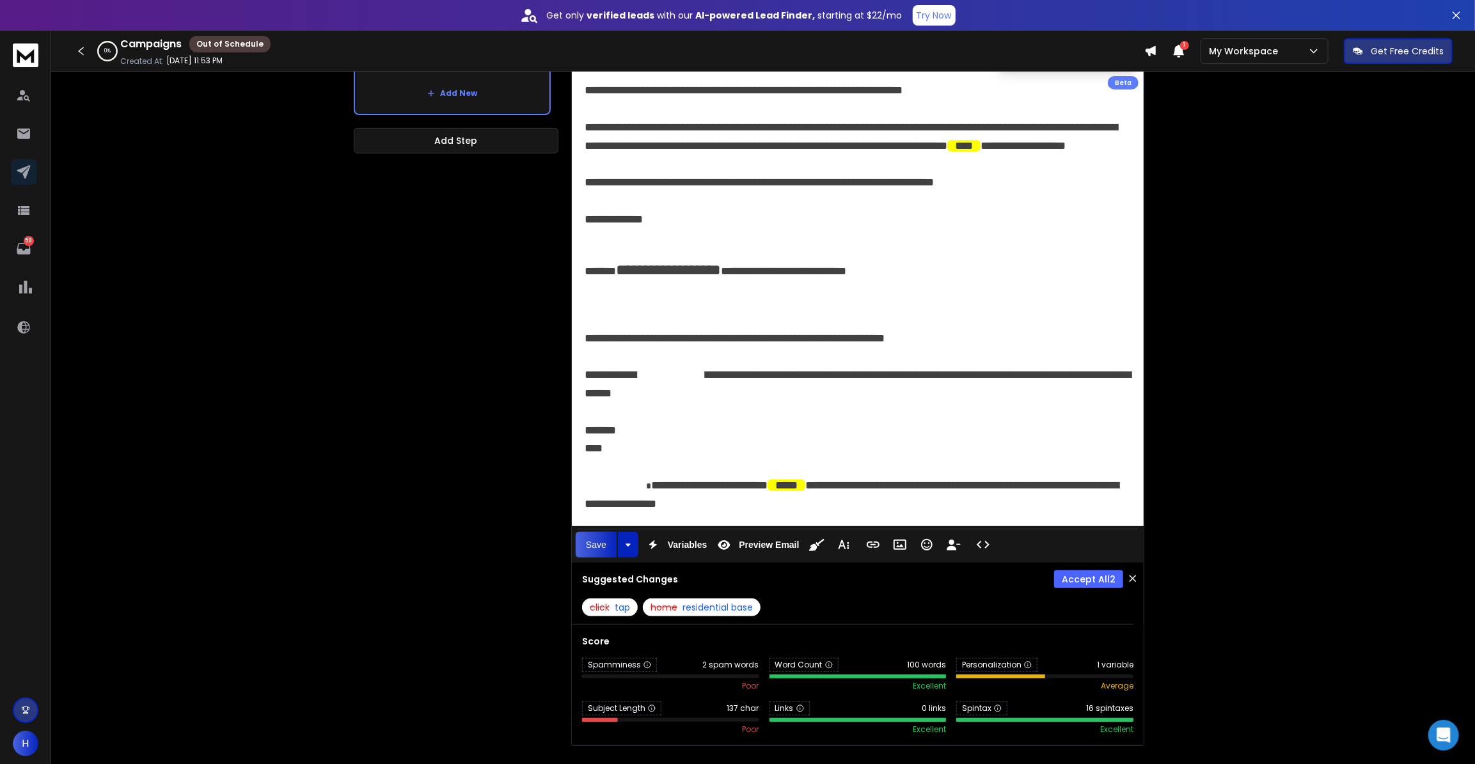
click at [713, 606] on span "residential base" at bounding box center [717, 607] width 70 height 13
click at [622, 609] on span "tap" at bounding box center [622, 607] width 15 height 13
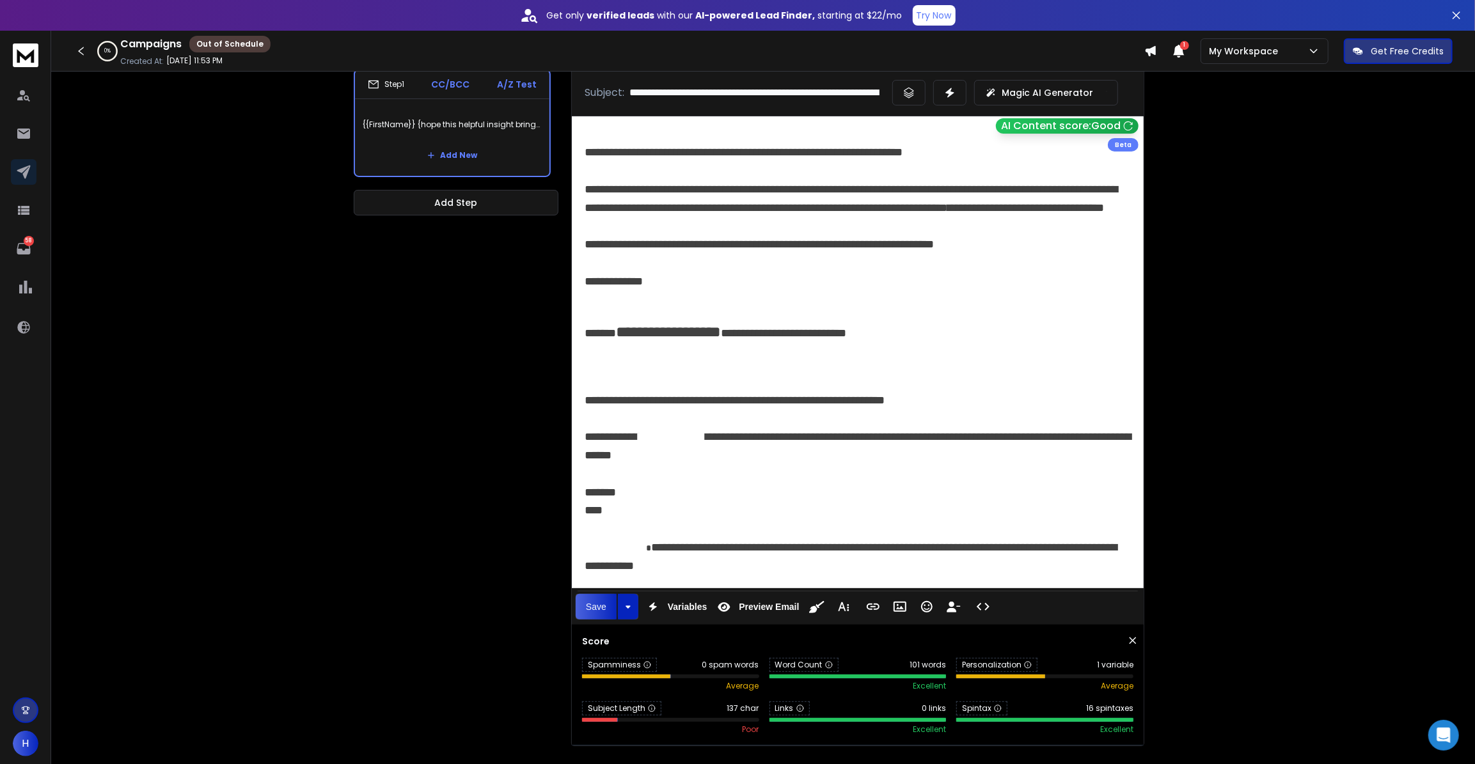
scroll to position [107, 0]
click at [1134, 639] on icon at bounding box center [1133, 641] width 6 height 6
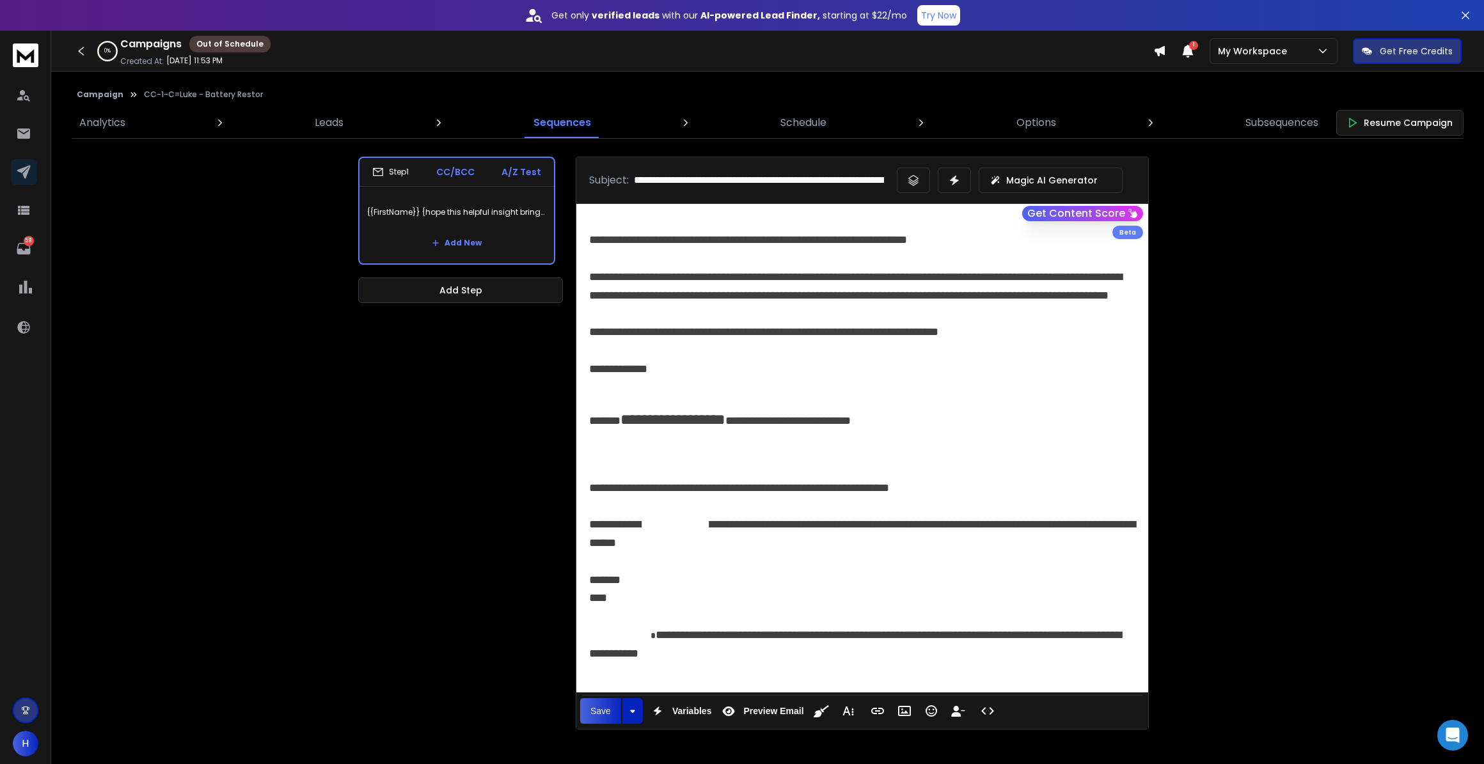
click at [1088, 215] on button "Get Content Score" at bounding box center [1082, 213] width 121 height 15
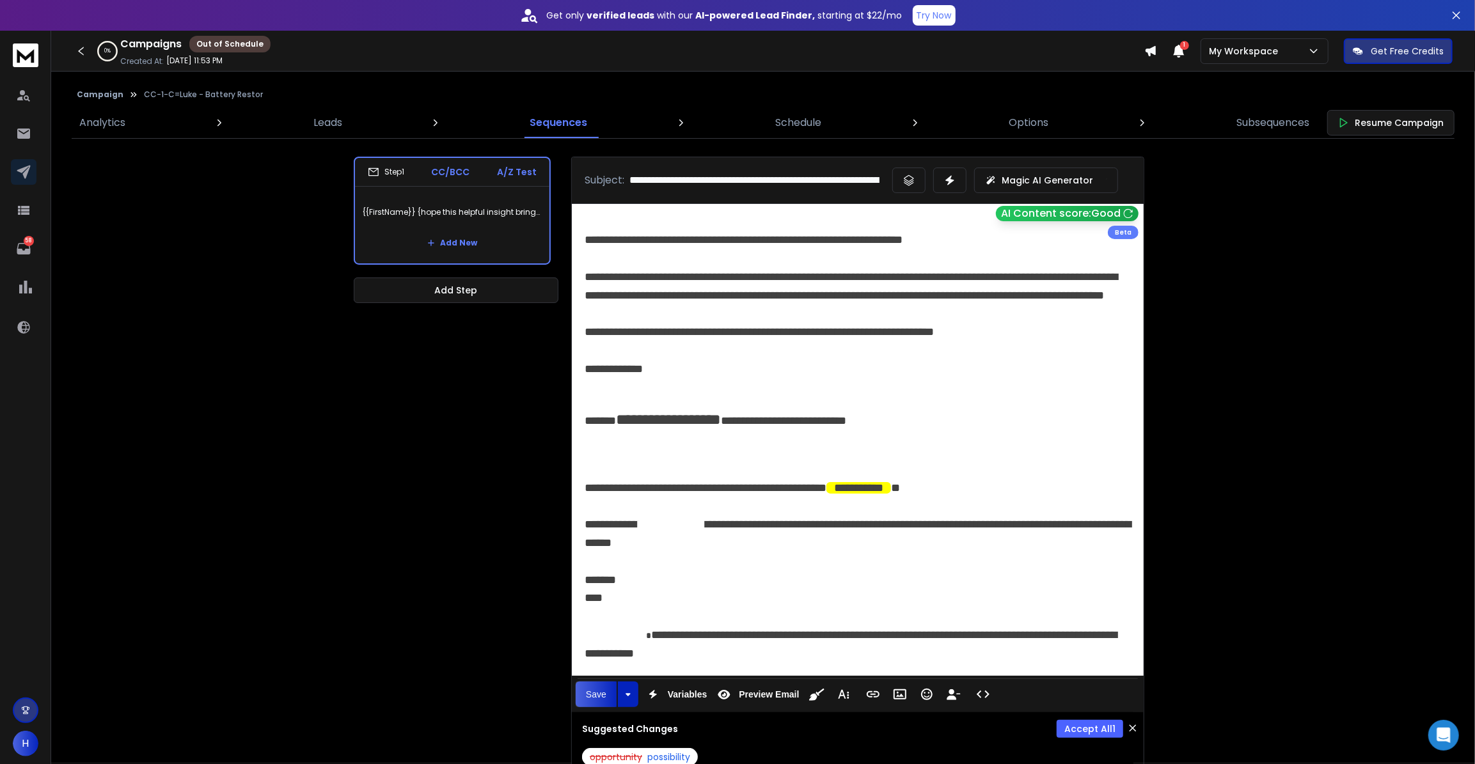
scroll to position [169, 0]
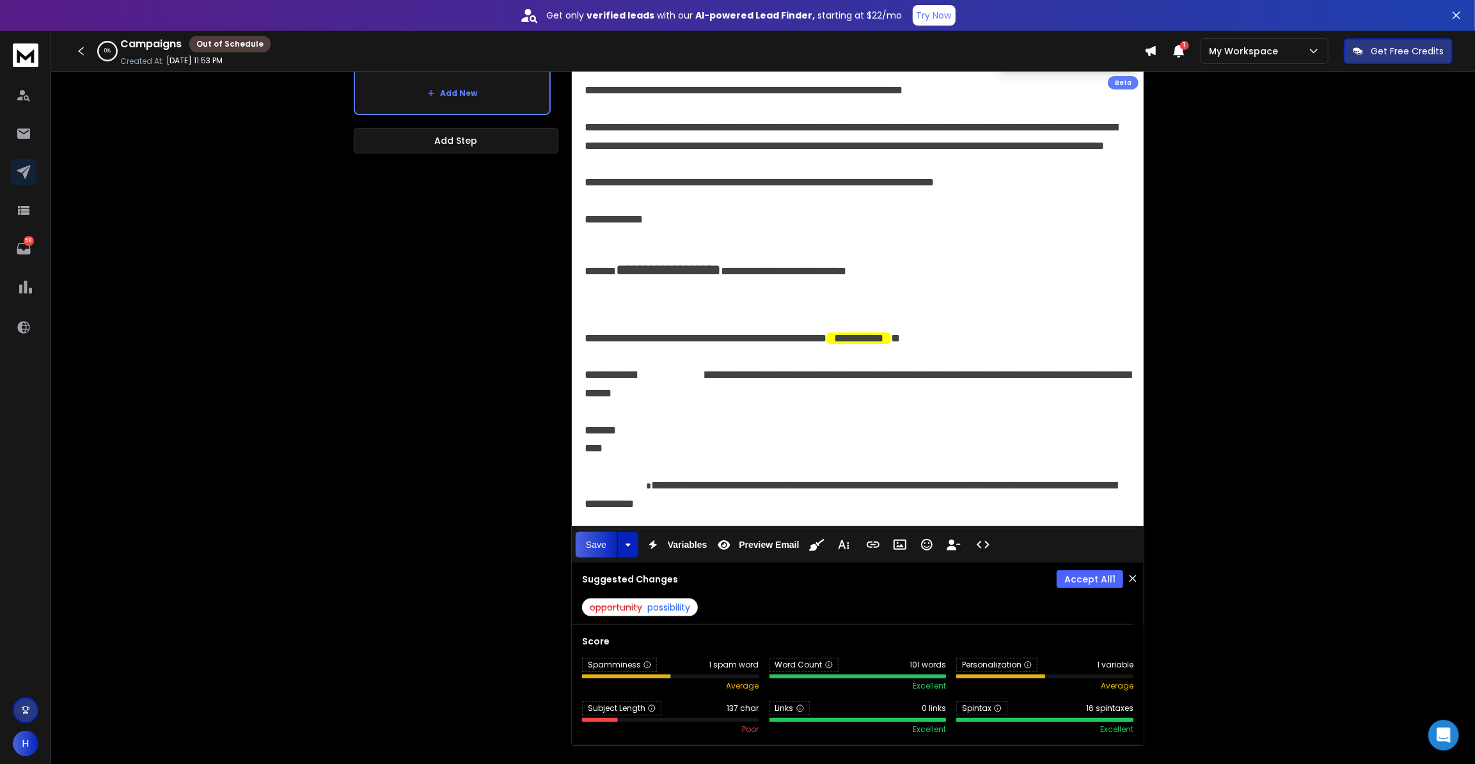
click at [671, 609] on span "possibility" at bounding box center [668, 607] width 43 height 13
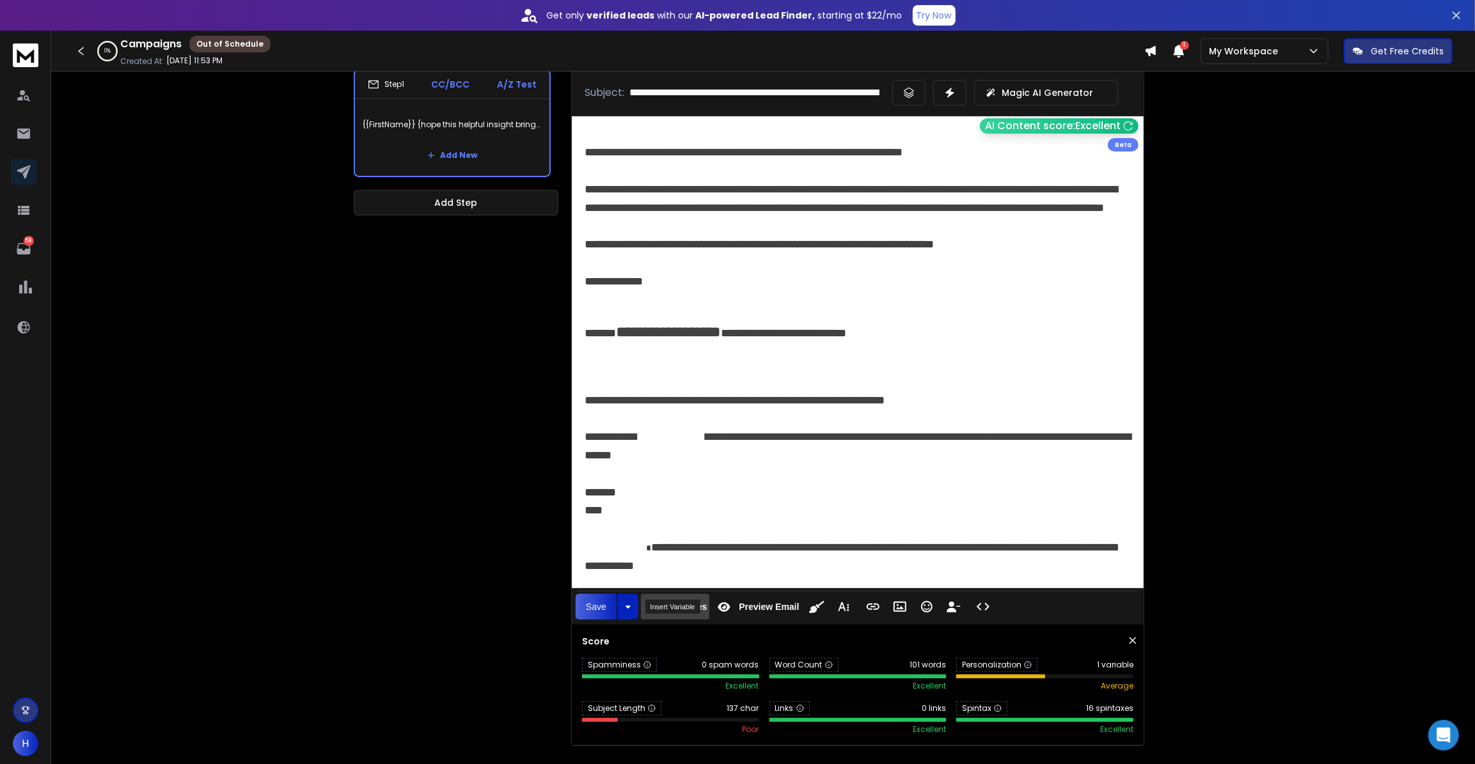
scroll to position [107, 0]
click at [1137, 643] on icon at bounding box center [1133, 641] width 12 height 12
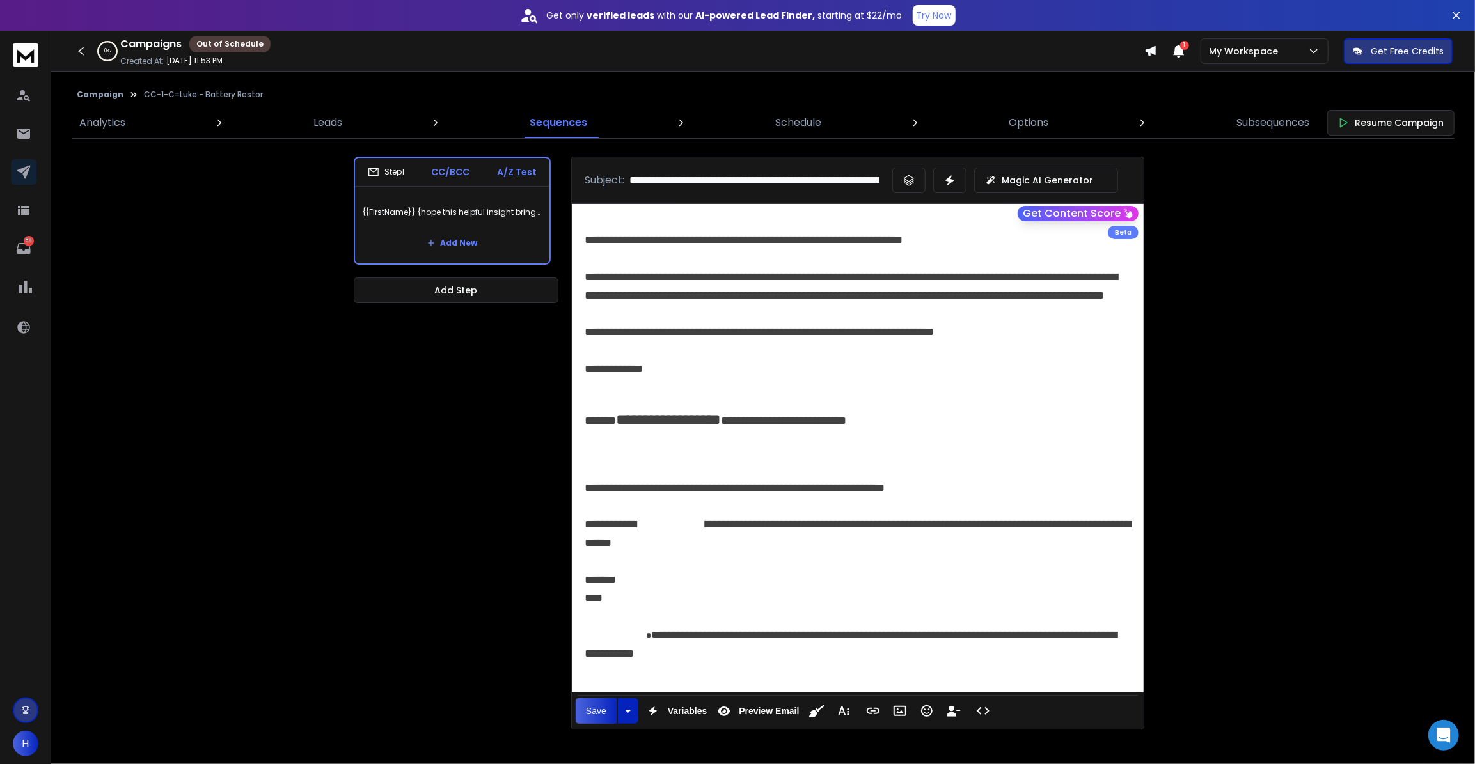
scroll to position [0, 0]
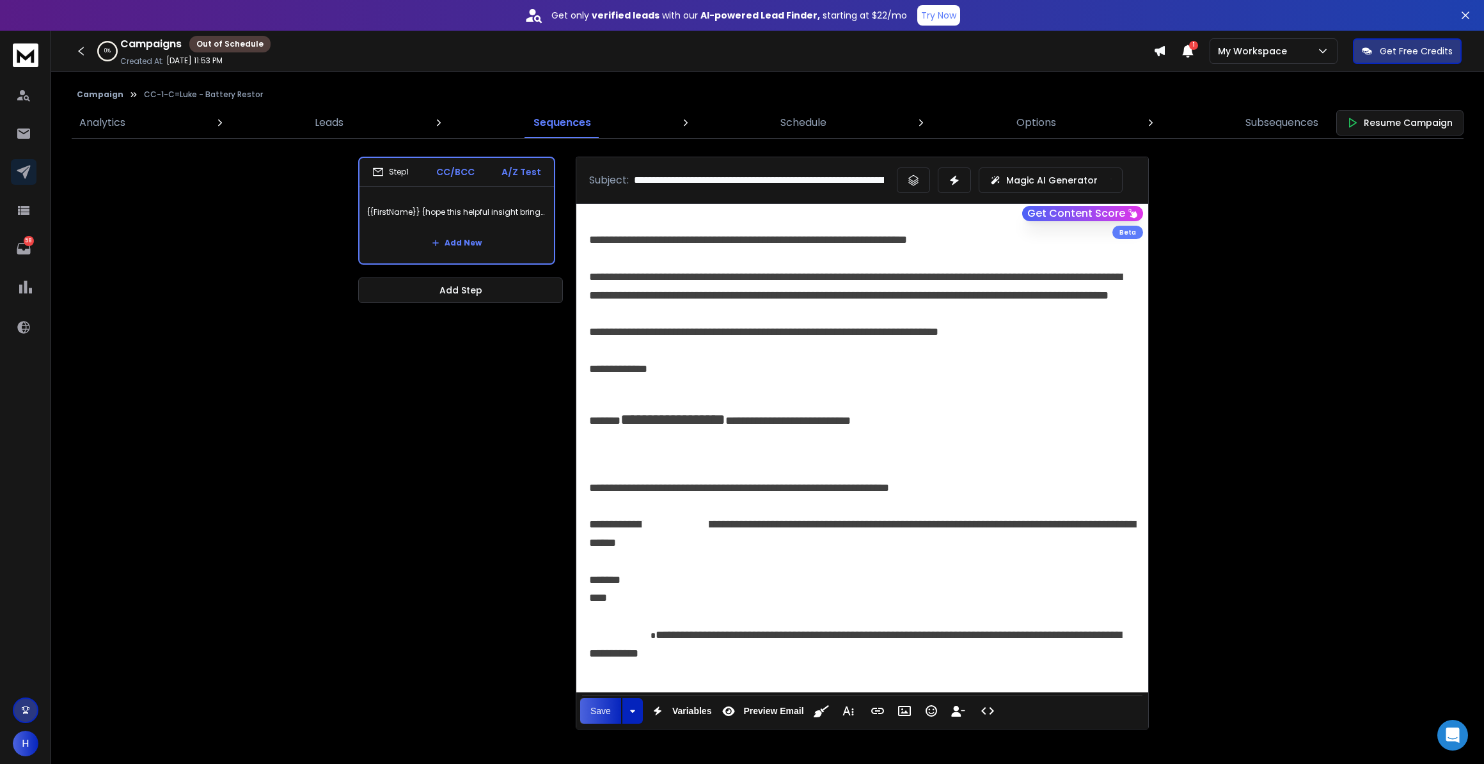
click at [1106, 206] on button "Get Content Score" at bounding box center [1082, 213] width 121 height 15
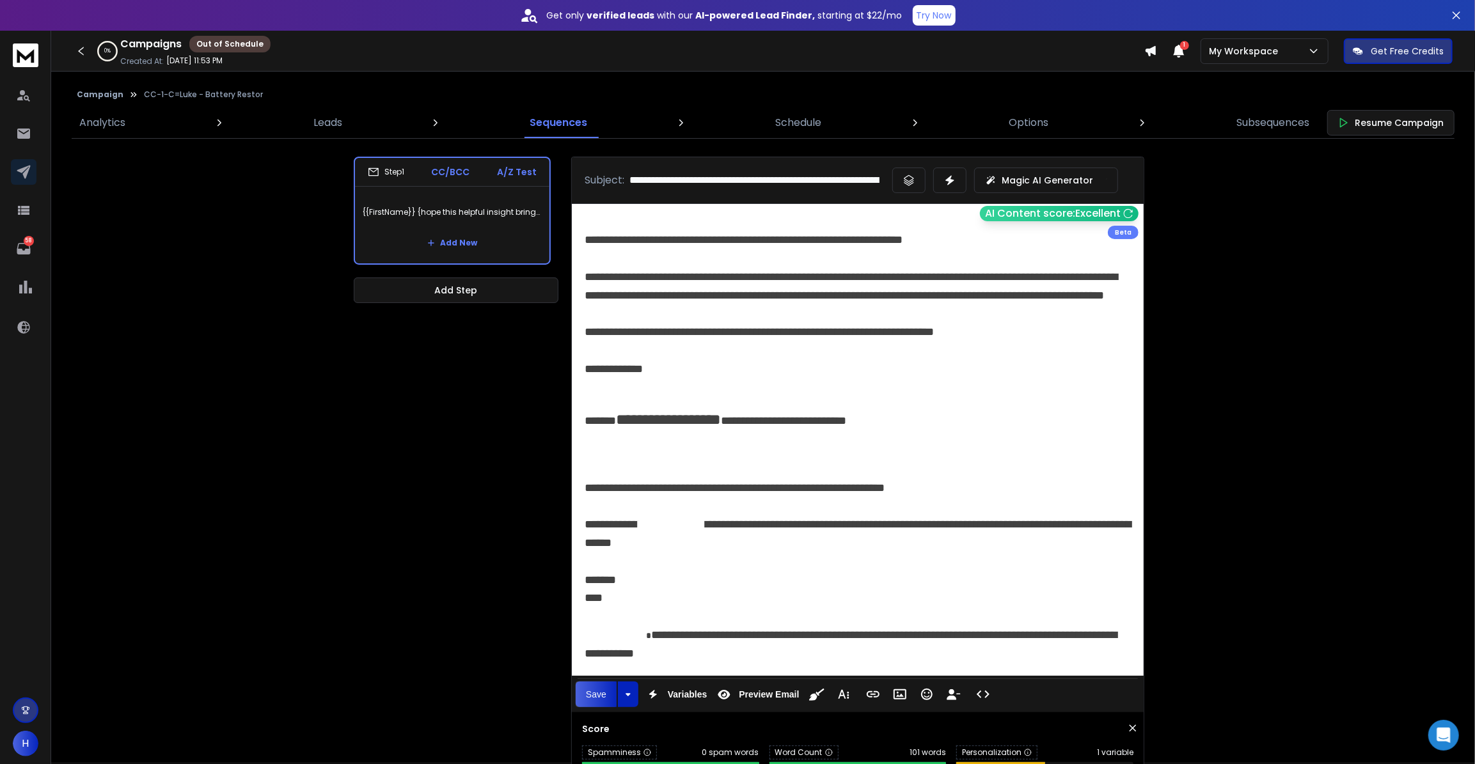
scroll to position [107, 0]
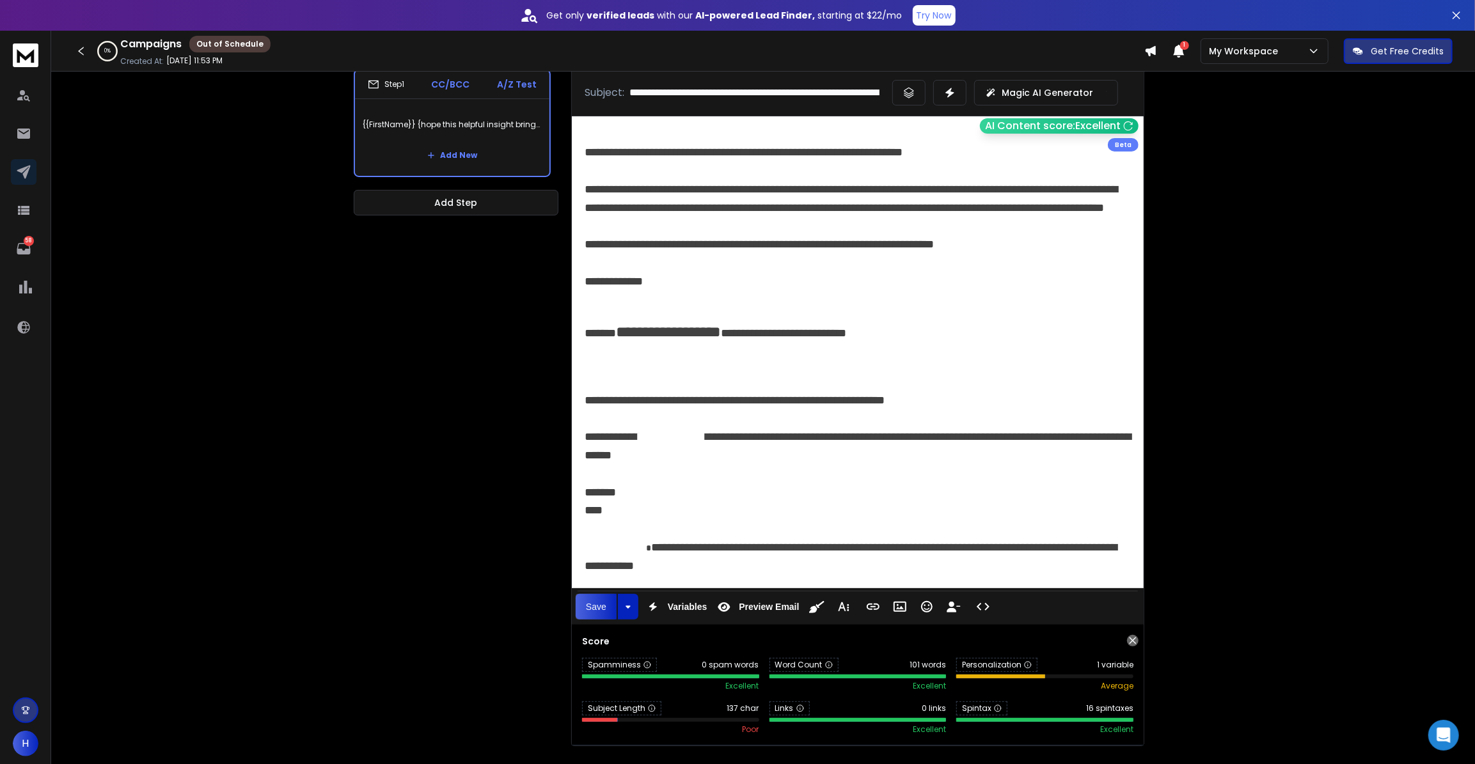
click at [1131, 641] on icon at bounding box center [1133, 641] width 12 height 12
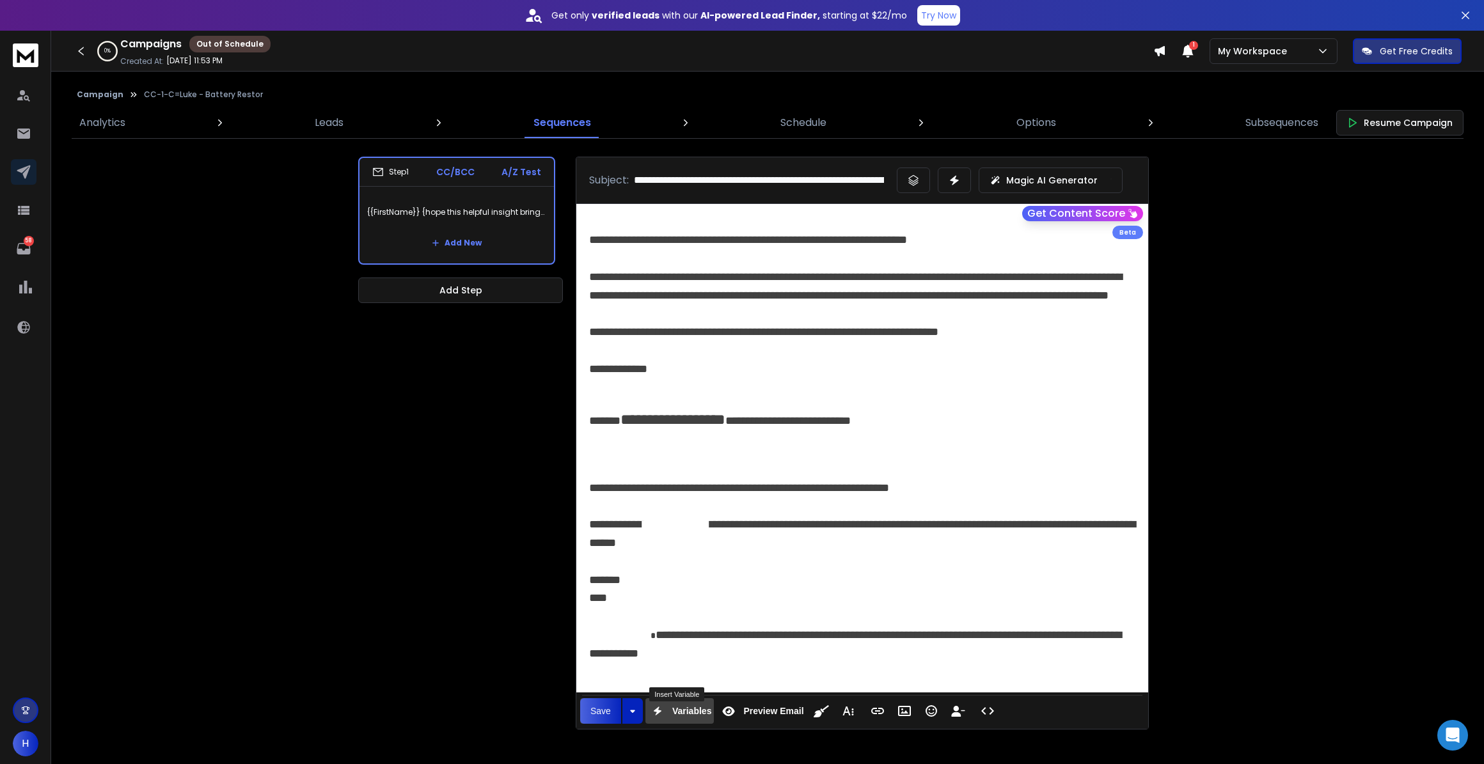
click at [693, 715] on span "Variables" at bounding box center [692, 711] width 45 height 11
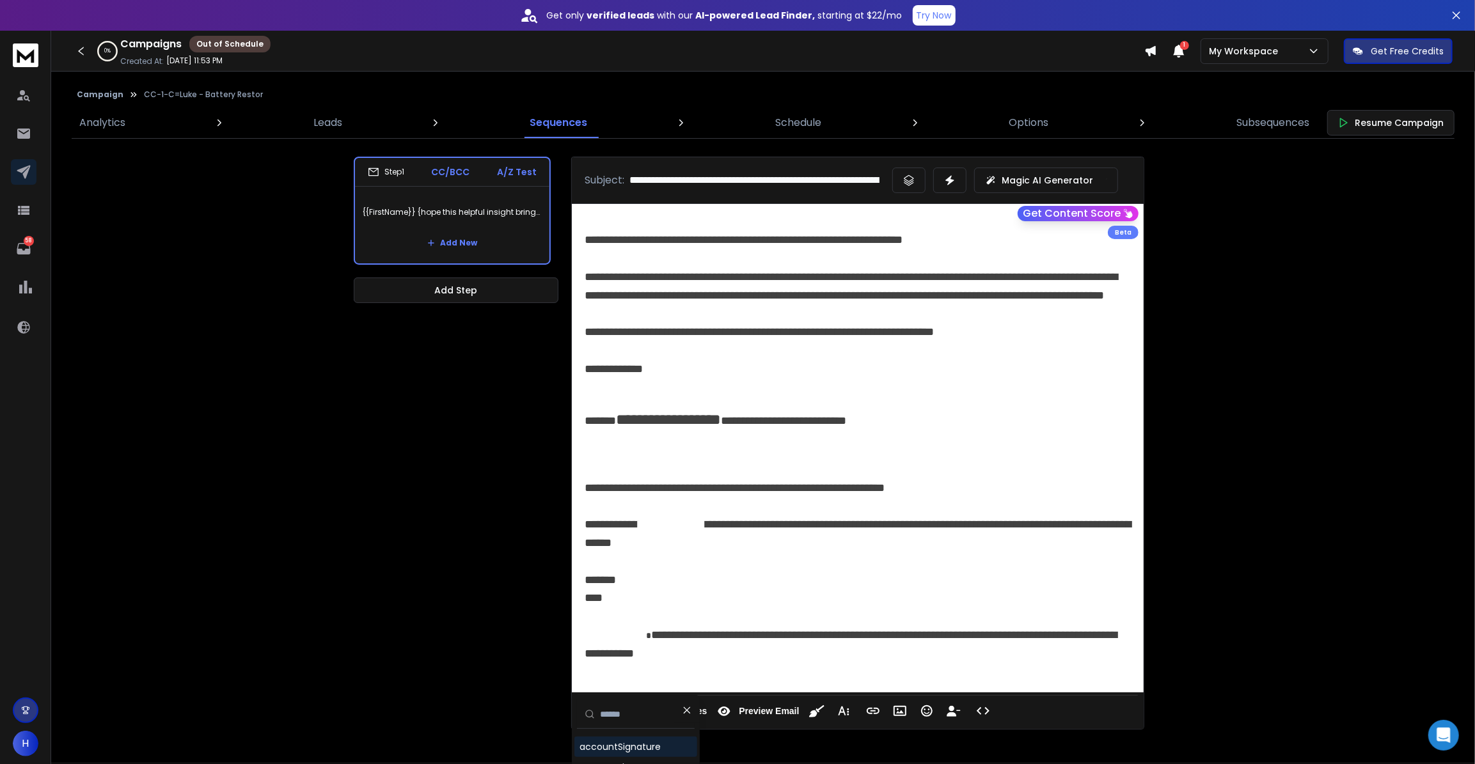
scroll to position [97, 0]
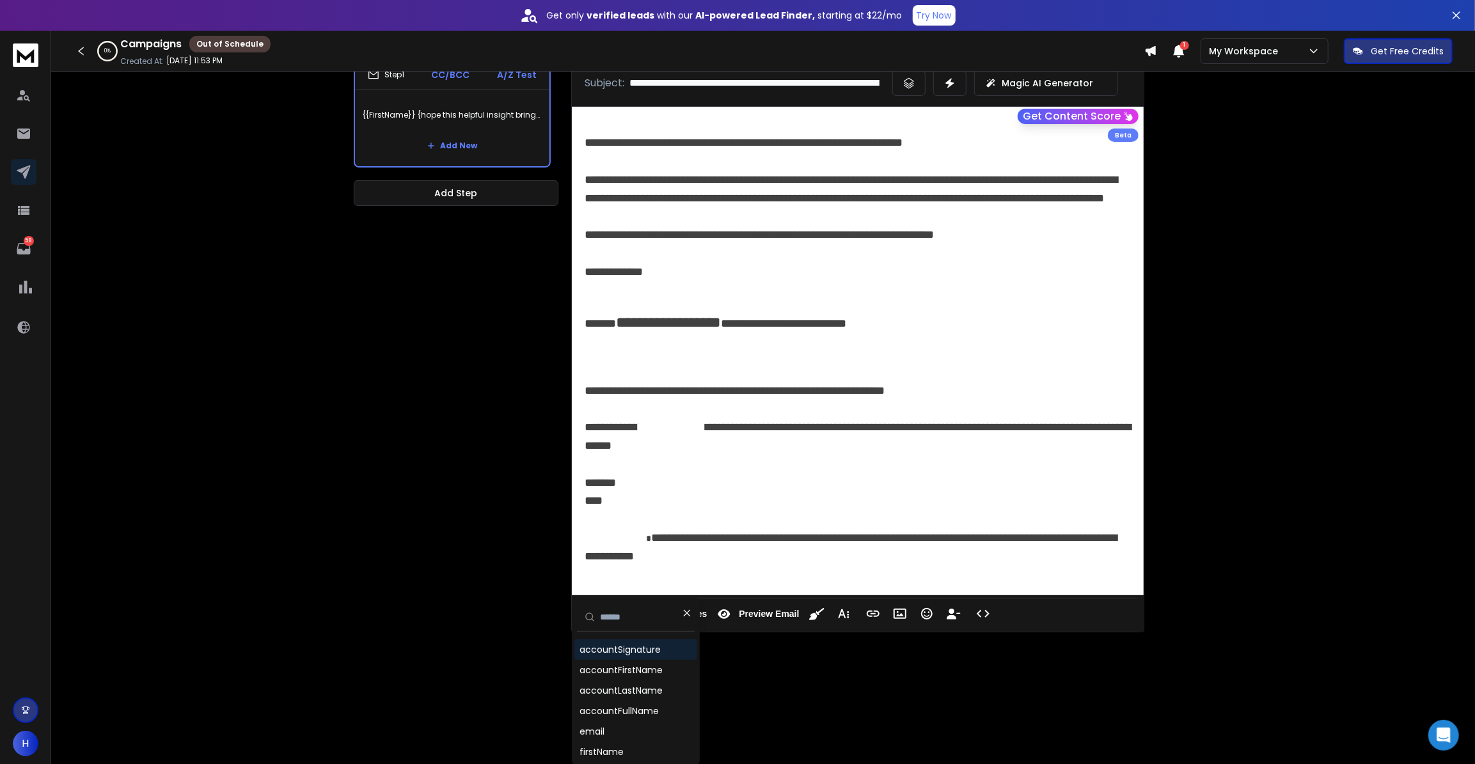
click at [686, 613] on icon at bounding box center [687, 613] width 10 height 10
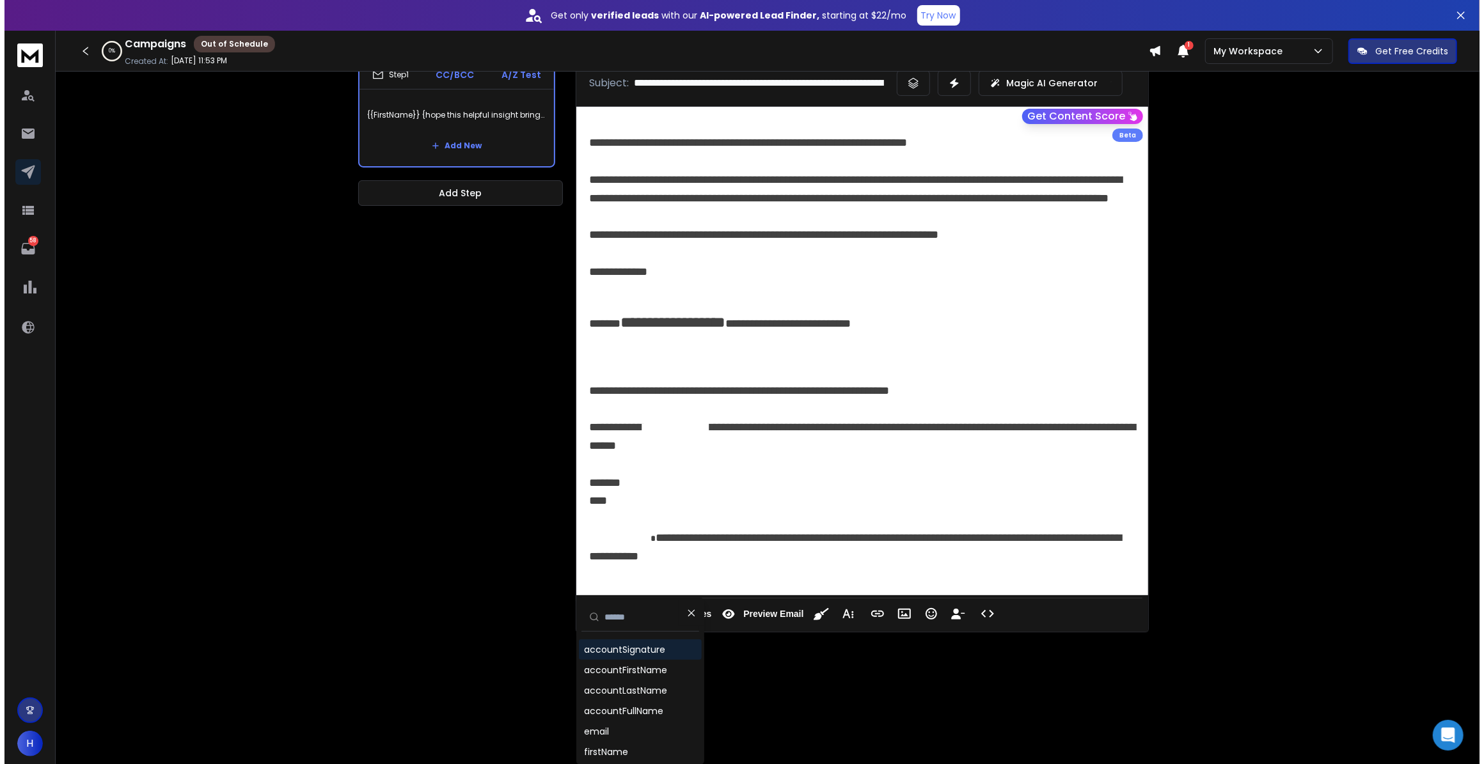
scroll to position [0, 0]
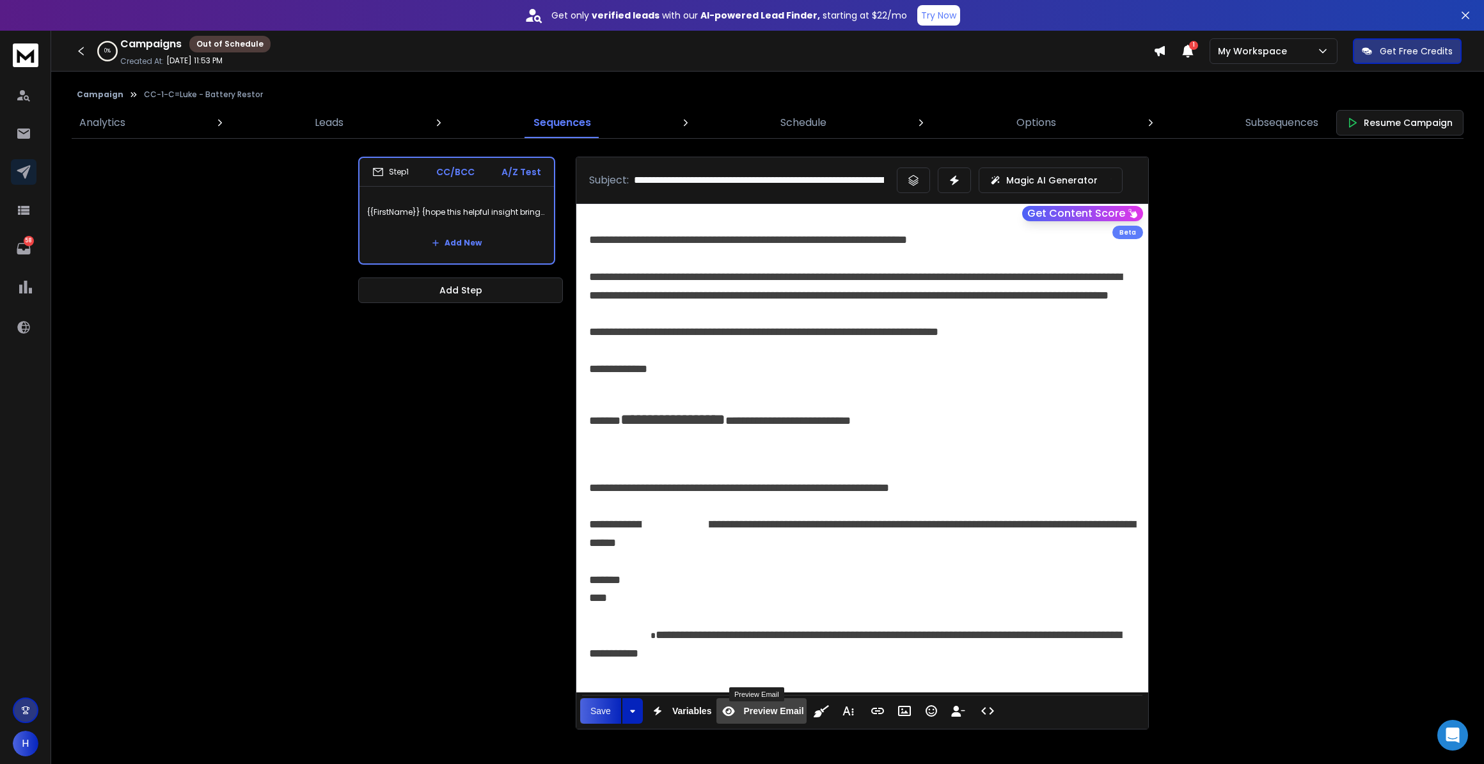
click at [767, 712] on span "Preview Email" at bounding box center [773, 711] width 65 height 11
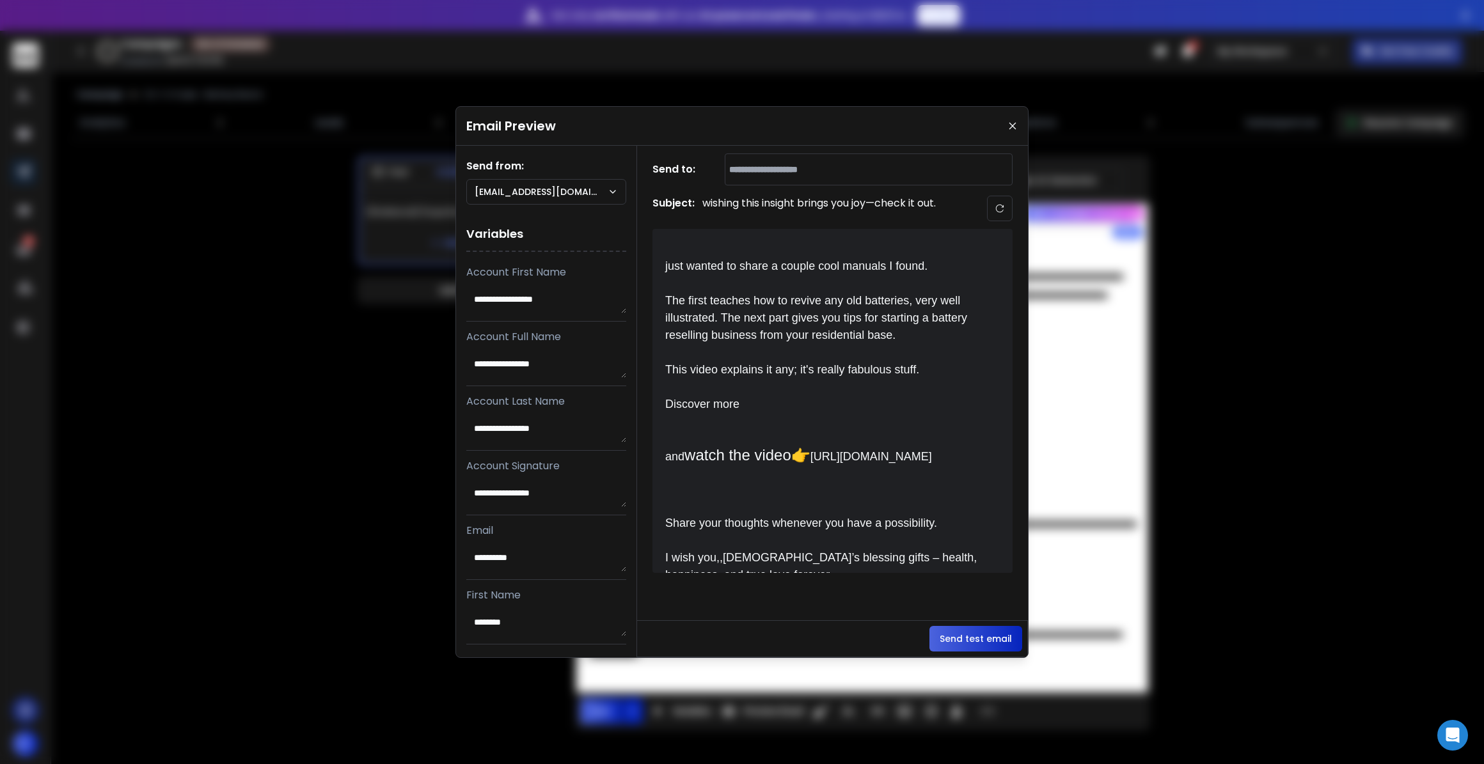
click at [978, 641] on button "Send test email" at bounding box center [975, 639] width 93 height 26
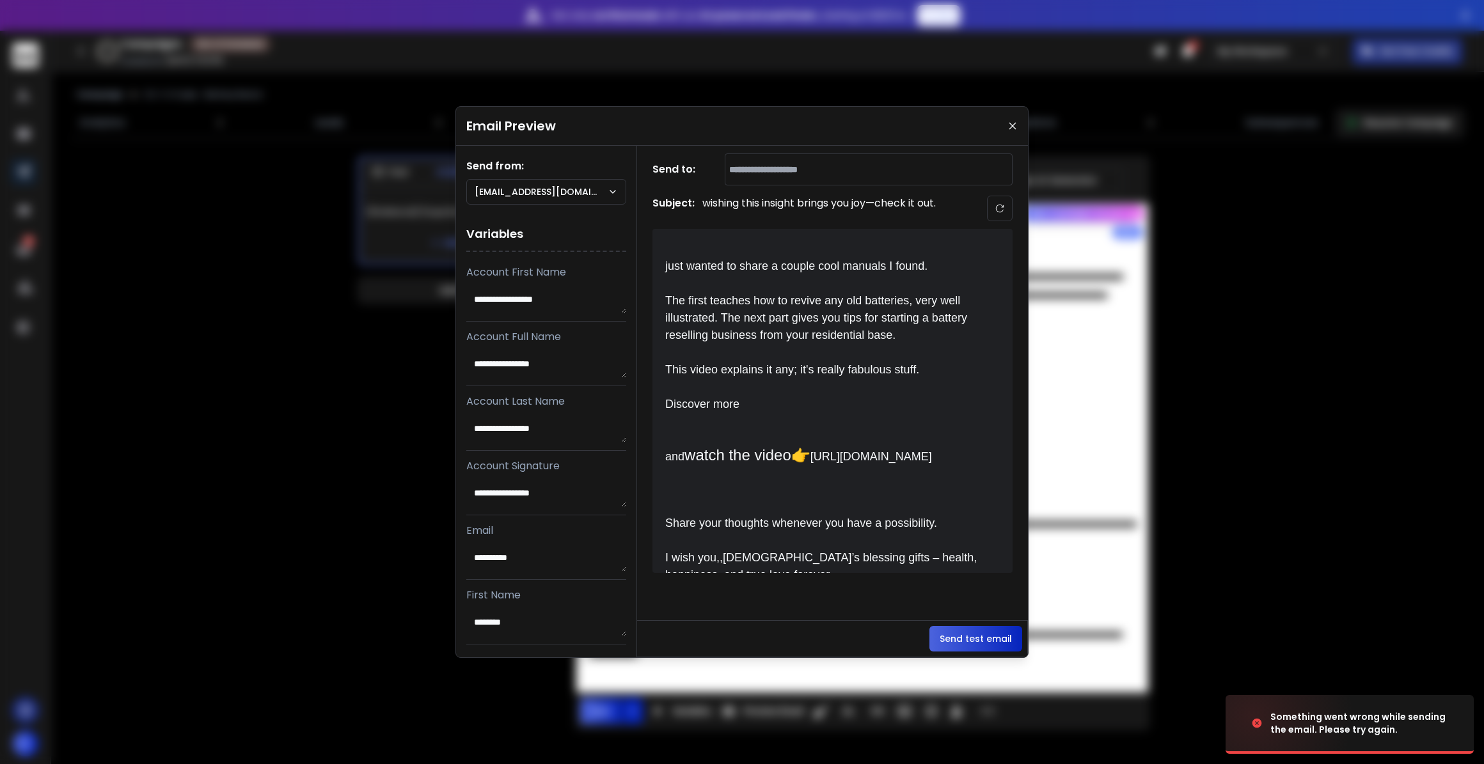
click at [825, 168] on input at bounding box center [868, 169] width 279 height 23
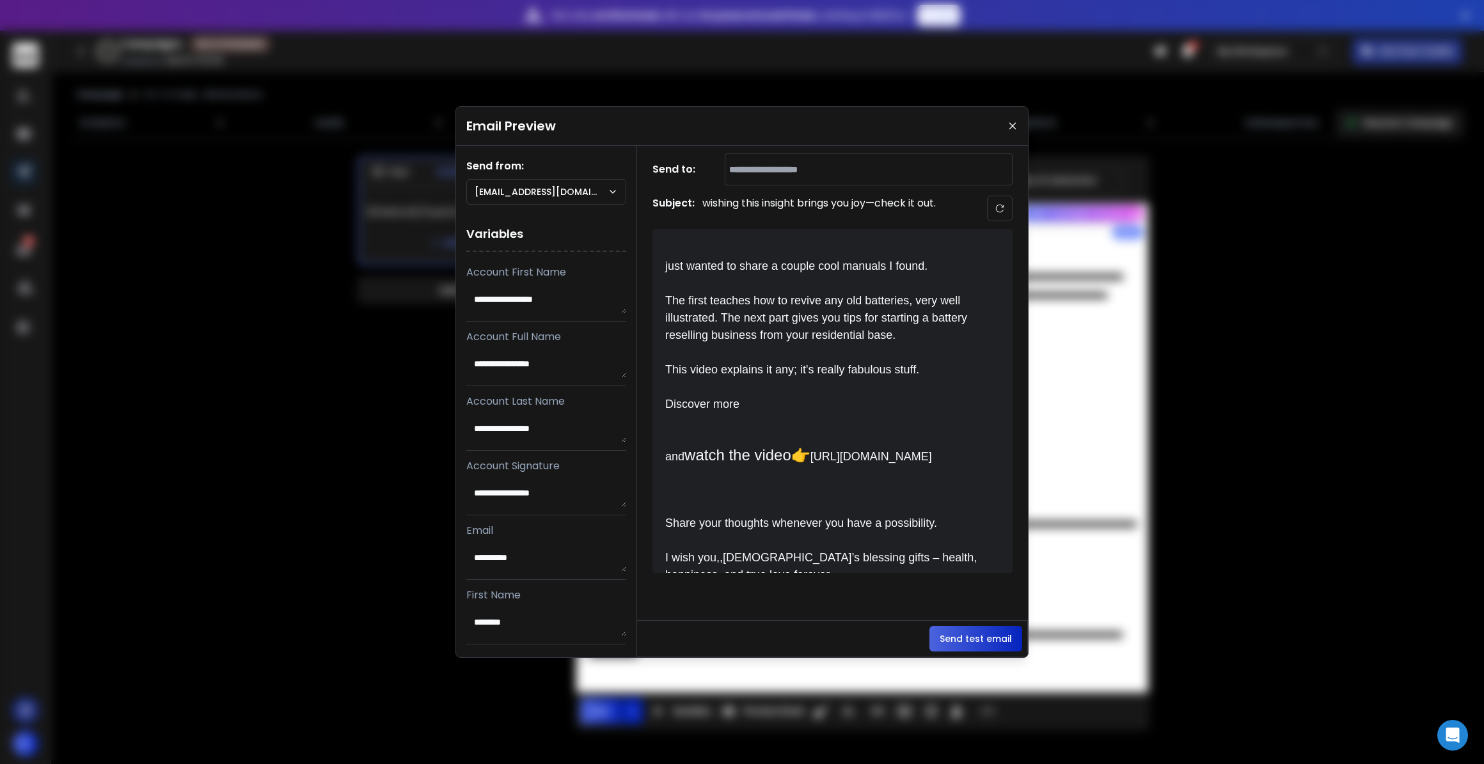
type input "**********"
click at [978, 645] on button "Send test email" at bounding box center [975, 639] width 93 height 26
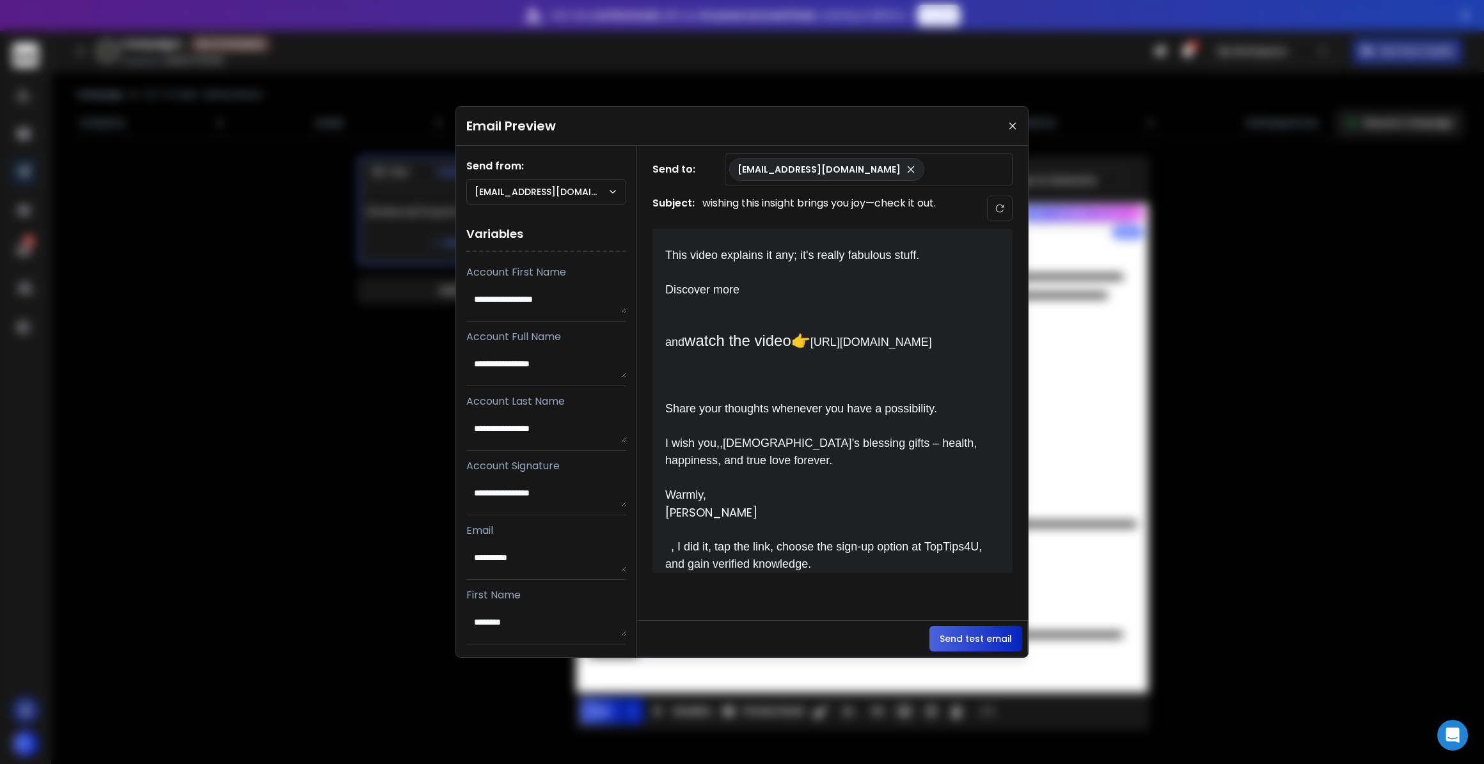
scroll to position [173, 0]
click at [1013, 127] on icon at bounding box center [1012, 126] width 10 height 10
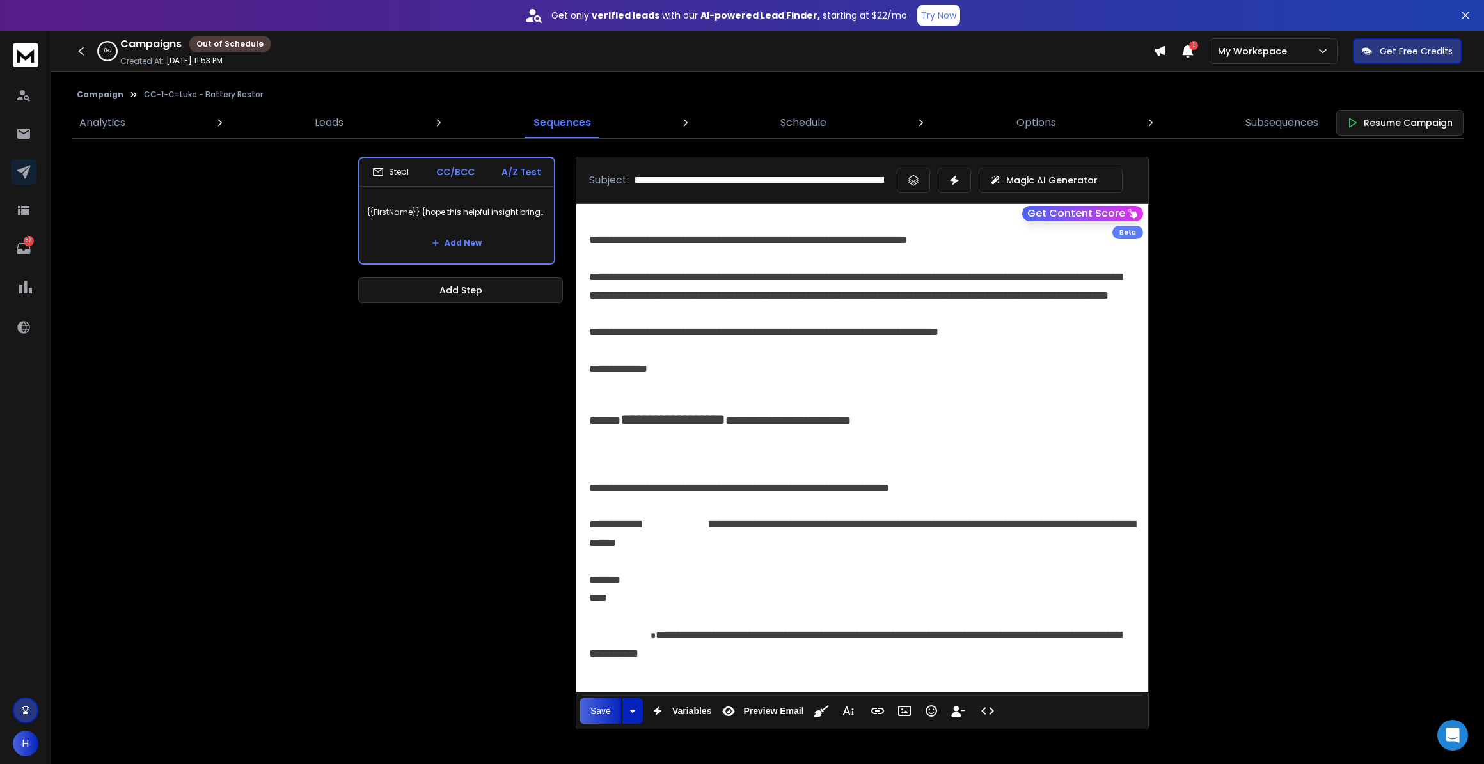
click at [241, 44] on div "Out of Schedule" at bounding box center [229, 44] width 81 height 17
click at [1254, 56] on p "My Workspace" at bounding box center [1255, 51] width 74 height 13
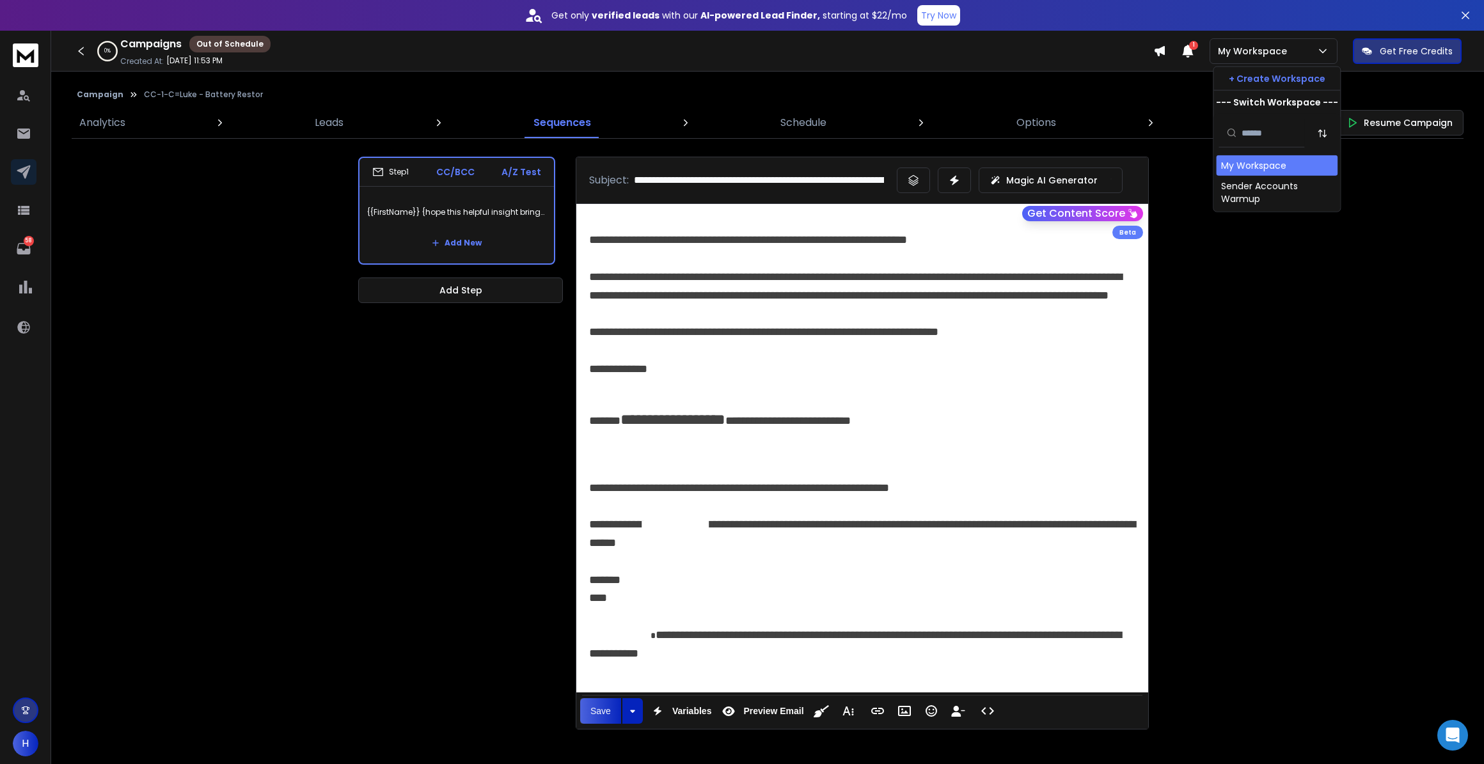
click at [1465, 16] on icon at bounding box center [1465, 16] width 8 height 8
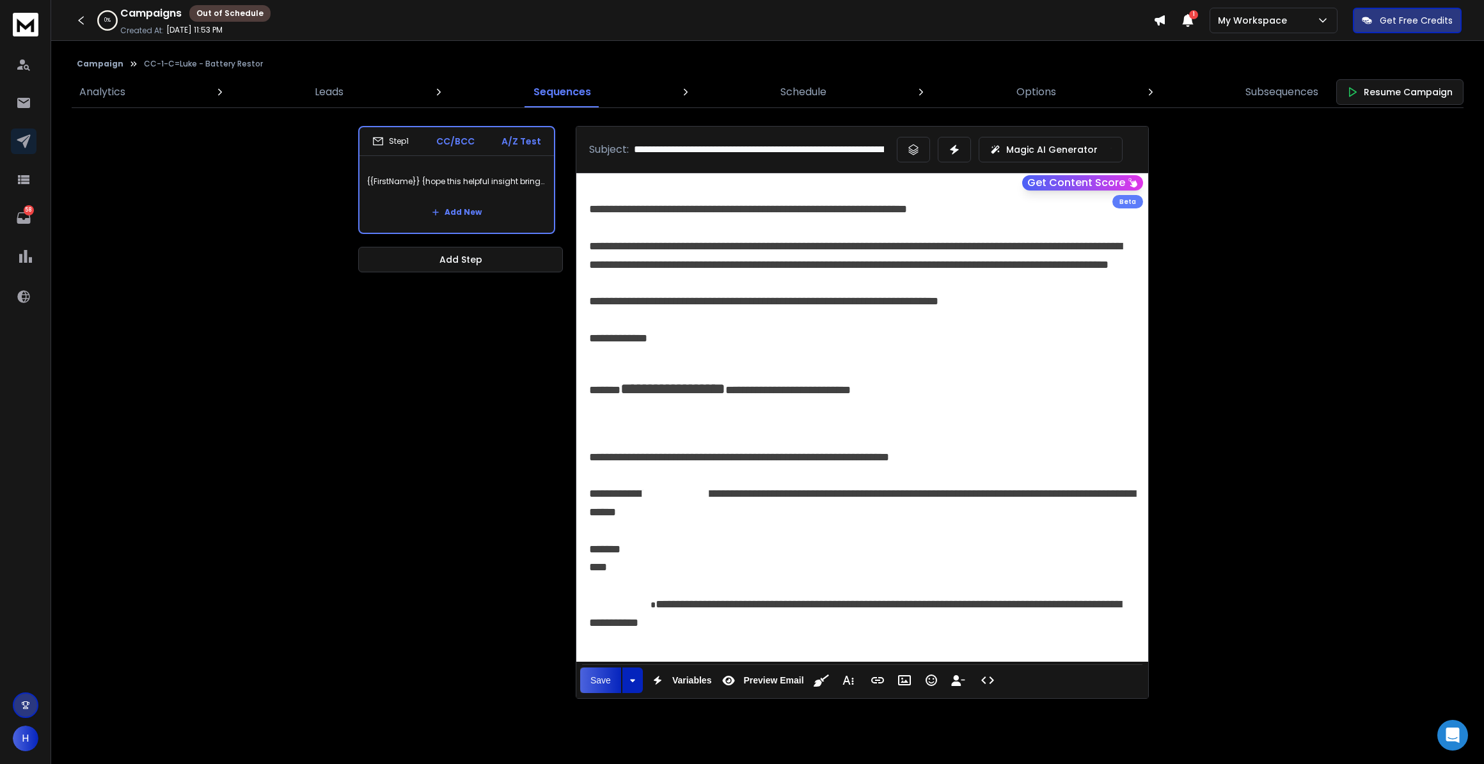
click at [391, 157] on div "{{FirstName}} {hope this helpful insight brings a smile to your face|wishing th…" at bounding box center [456, 194] width 194 height 77
click at [443, 153] on div "Step 1 CC/BCC A/Z Test" at bounding box center [456, 141] width 194 height 29
click at [520, 153] on div "Step 1 CC/BCC A/Z Test" at bounding box center [456, 141] width 194 height 29
click at [483, 190] on p "{{FirstName}} {hope this helpful insight brings a smile to your face|wishing th…" at bounding box center [456, 182] width 179 height 36
click at [818, 85] on p "Schedule" at bounding box center [803, 91] width 46 height 15
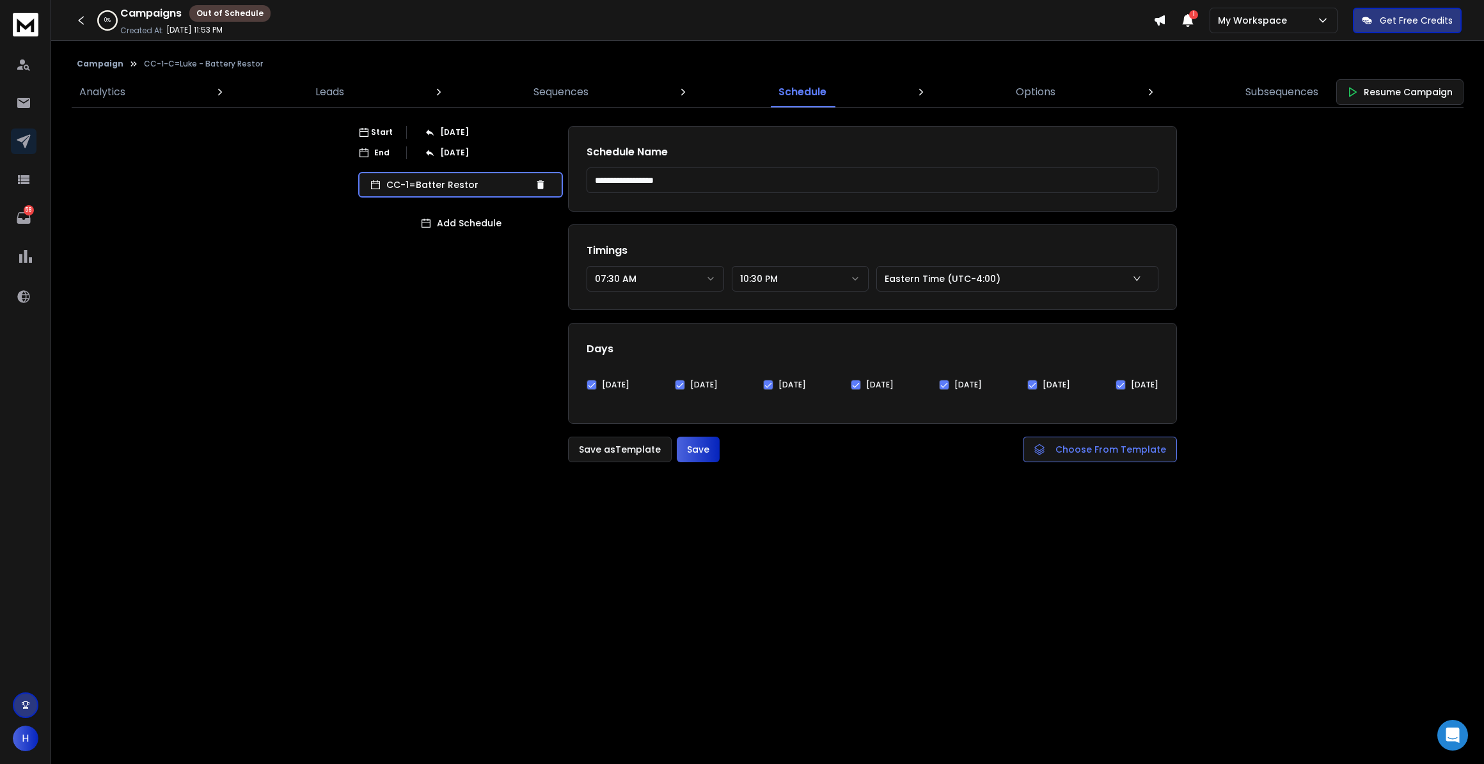
click at [715, 177] on input "**********" at bounding box center [872, 181] width 572 height 26
drag, startPoint x: 692, startPoint y: 450, endPoint x: 698, endPoint y: 455, distance: 8.2
click at [696, 453] on button "Save" at bounding box center [698, 450] width 43 height 26
drag, startPoint x: 672, startPoint y: 496, endPoint x: 665, endPoint y: 496, distance: 7.0
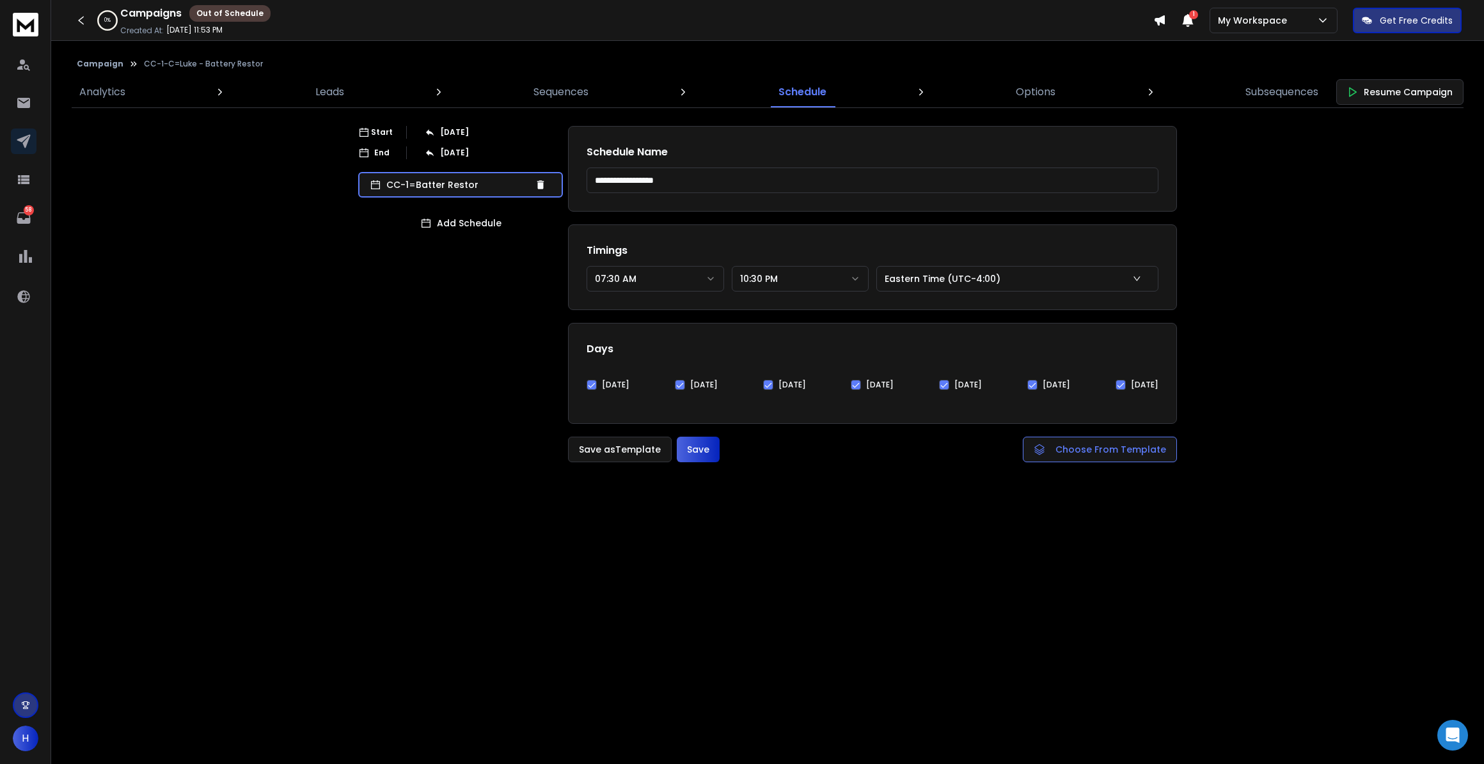
click at [665, 496] on div "**********" at bounding box center [742, 382] width 1484 height 764
click at [664, 496] on div "**********" at bounding box center [742, 382] width 1484 height 764
click at [1083, 448] on span "Choose From Template" at bounding box center [1110, 449] width 111 height 13
click at [1084, 560] on p "CC-1=Batter Restor" at bounding box center [1080, 556] width 86 height 13
click at [631, 452] on button "Save as Template" at bounding box center [620, 450] width 104 height 26
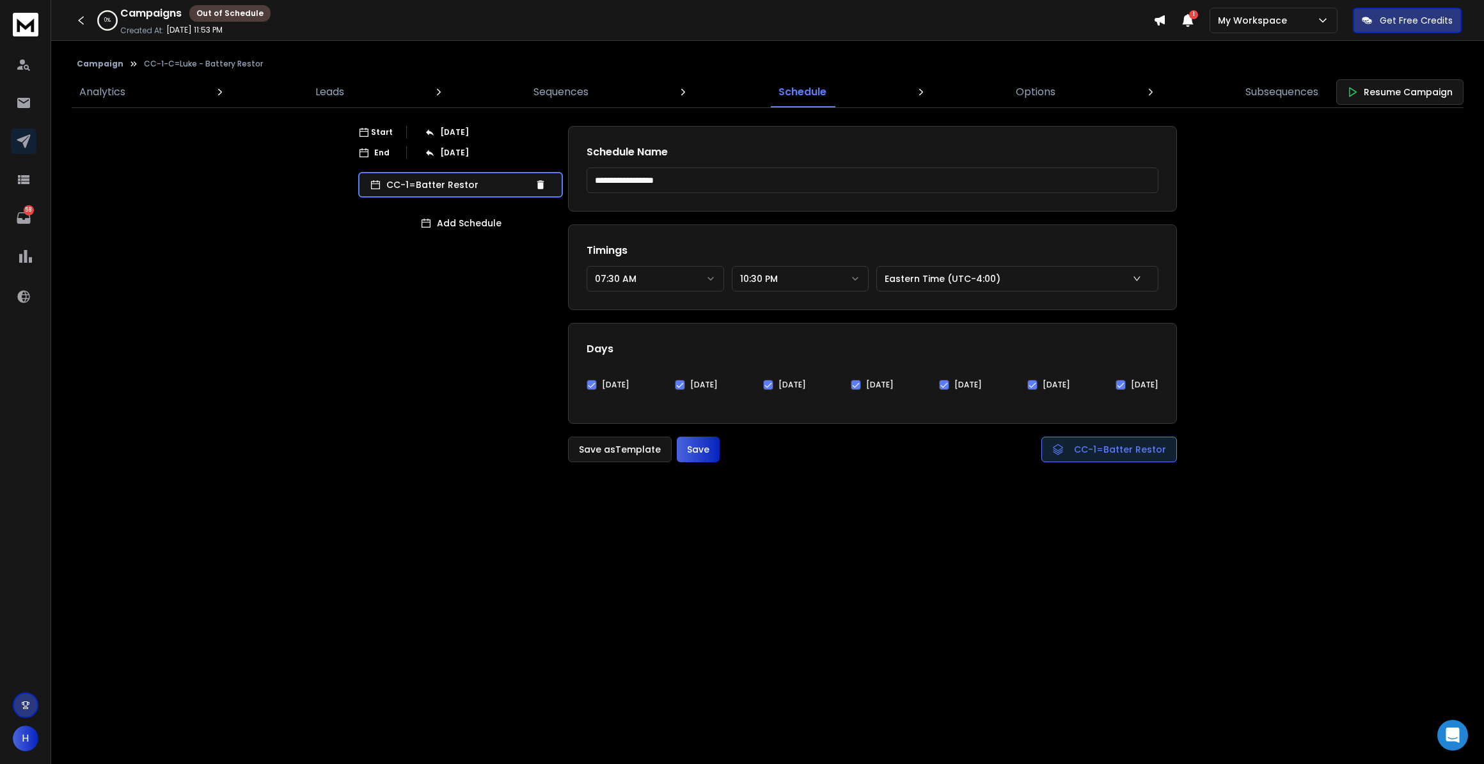
click at [1117, 453] on span "CC-1=Batter Restor" at bounding box center [1120, 449] width 92 height 13
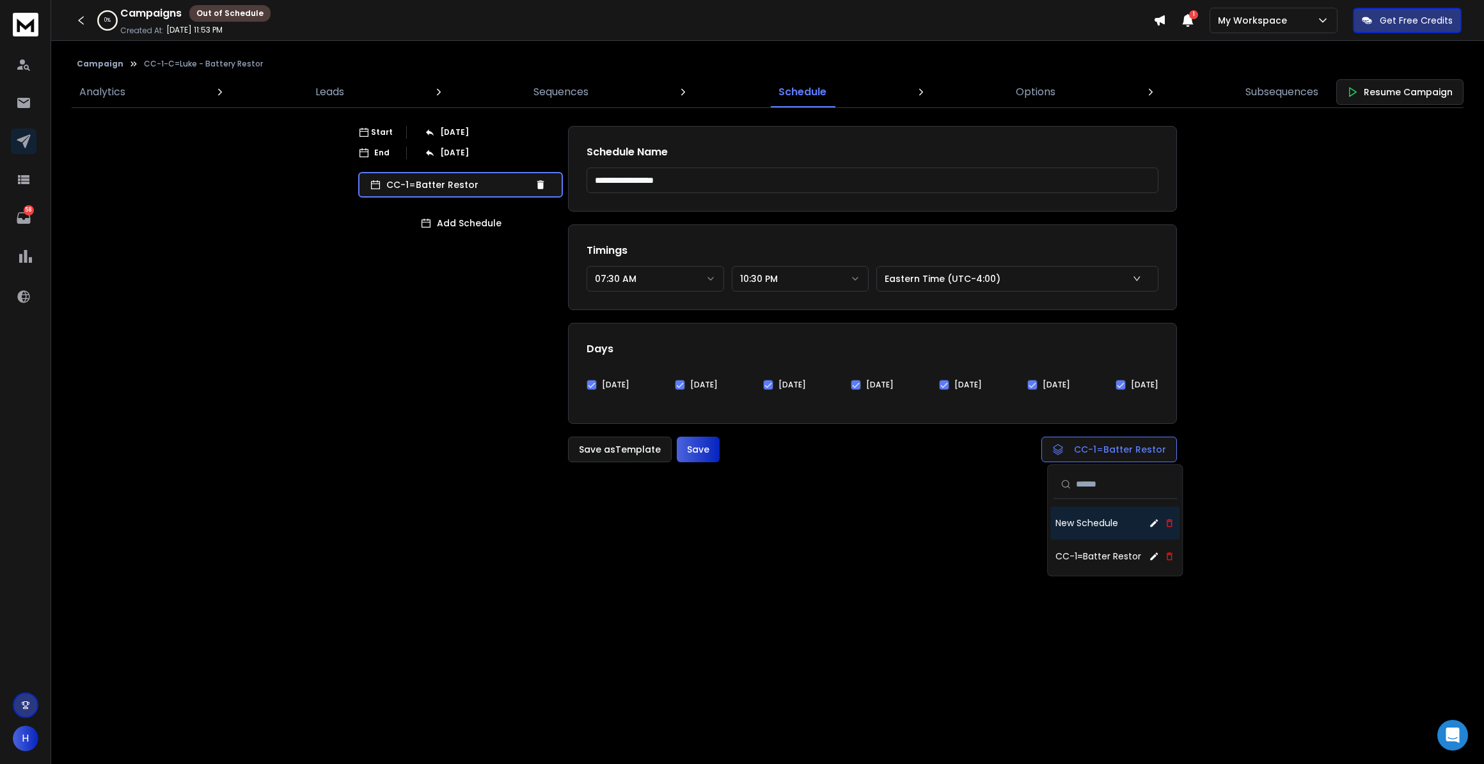
click at [989, 529] on div "**********" at bounding box center [742, 382] width 1484 height 764
click at [363, 153] on icon at bounding box center [364, 153] width 12 height 12
drag, startPoint x: 363, startPoint y: 153, endPoint x: 336, endPoint y: 237, distance: 87.4
click at [336, 237] on div "**********" at bounding box center [768, 294] width 1392 height 347
click at [463, 153] on p "Sat Aug 16 2025" at bounding box center [454, 153] width 29 height 10
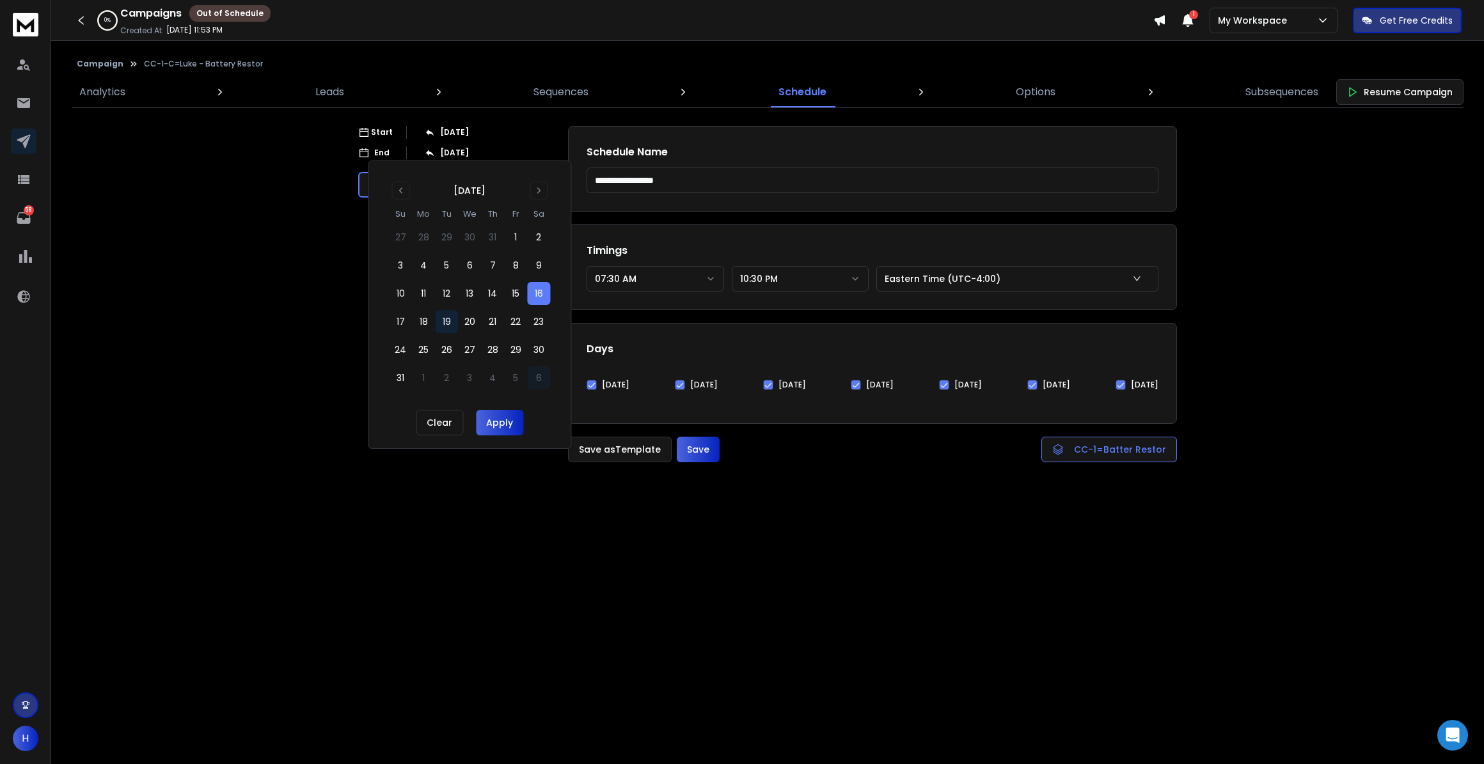
click at [540, 377] on button "6" at bounding box center [538, 377] width 23 height 23
click at [505, 422] on button "Apply" at bounding box center [499, 423] width 47 height 26
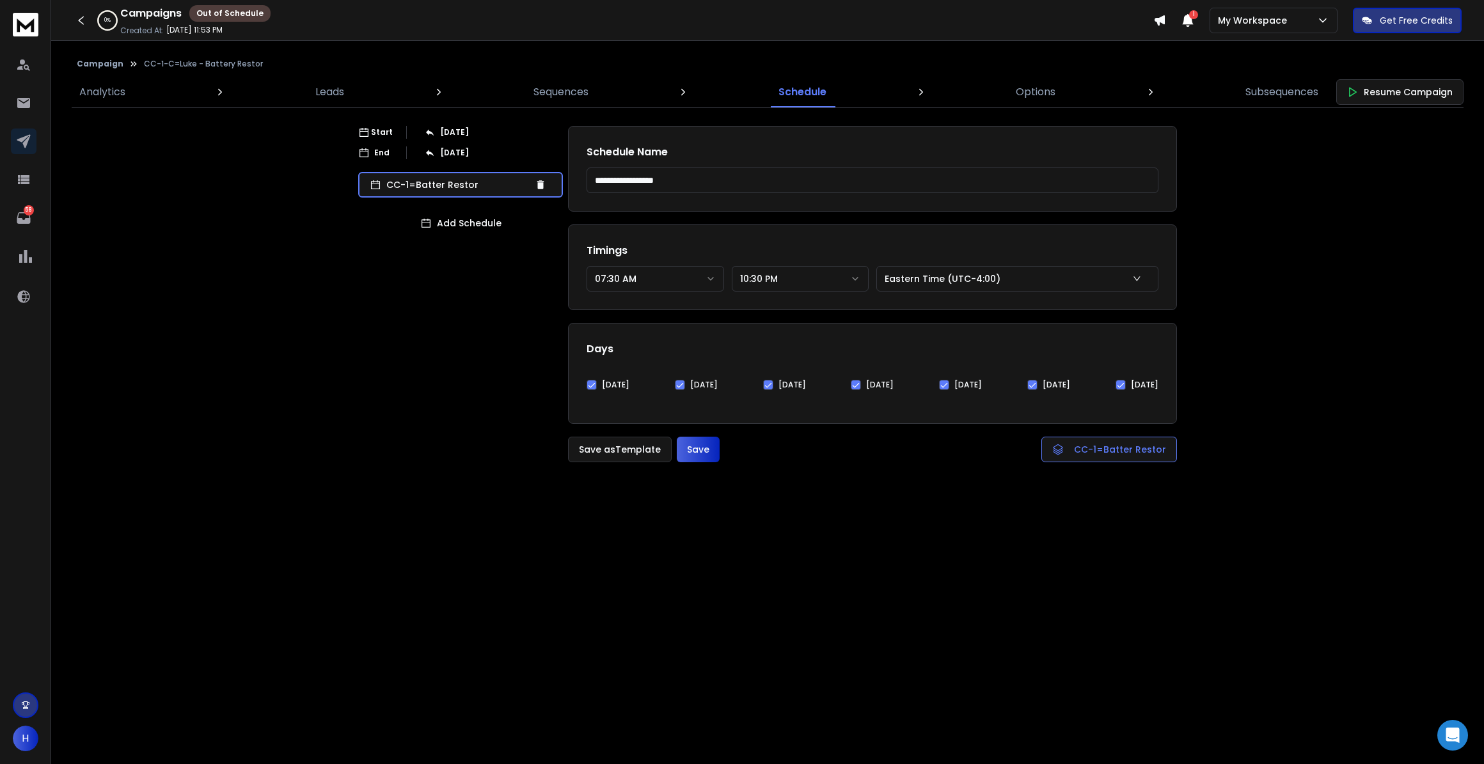
click at [469, 151] on p "Sat Sep 06 2025" at bounding box center [454, 153] width 29 height 10
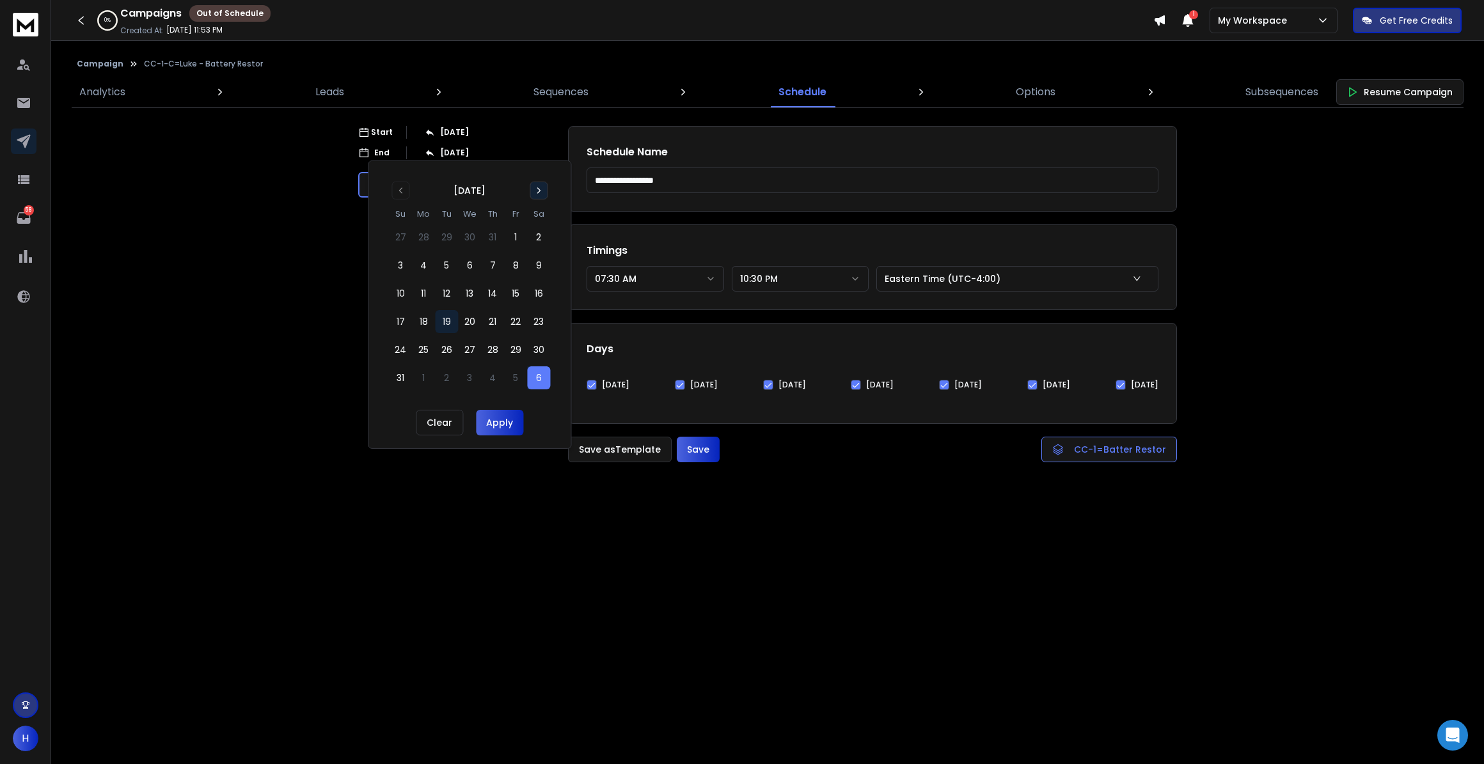
click at [538, 185] on icon "Go to next month" at bounding box center [538, 190] width 10 height 10
click at [541, 187] on icon "Go to next month" at bounding box center [538, 190] width 10 height 10
click at [469, 347] on button "31" at bounding box center [469, 349] width 23 height 23
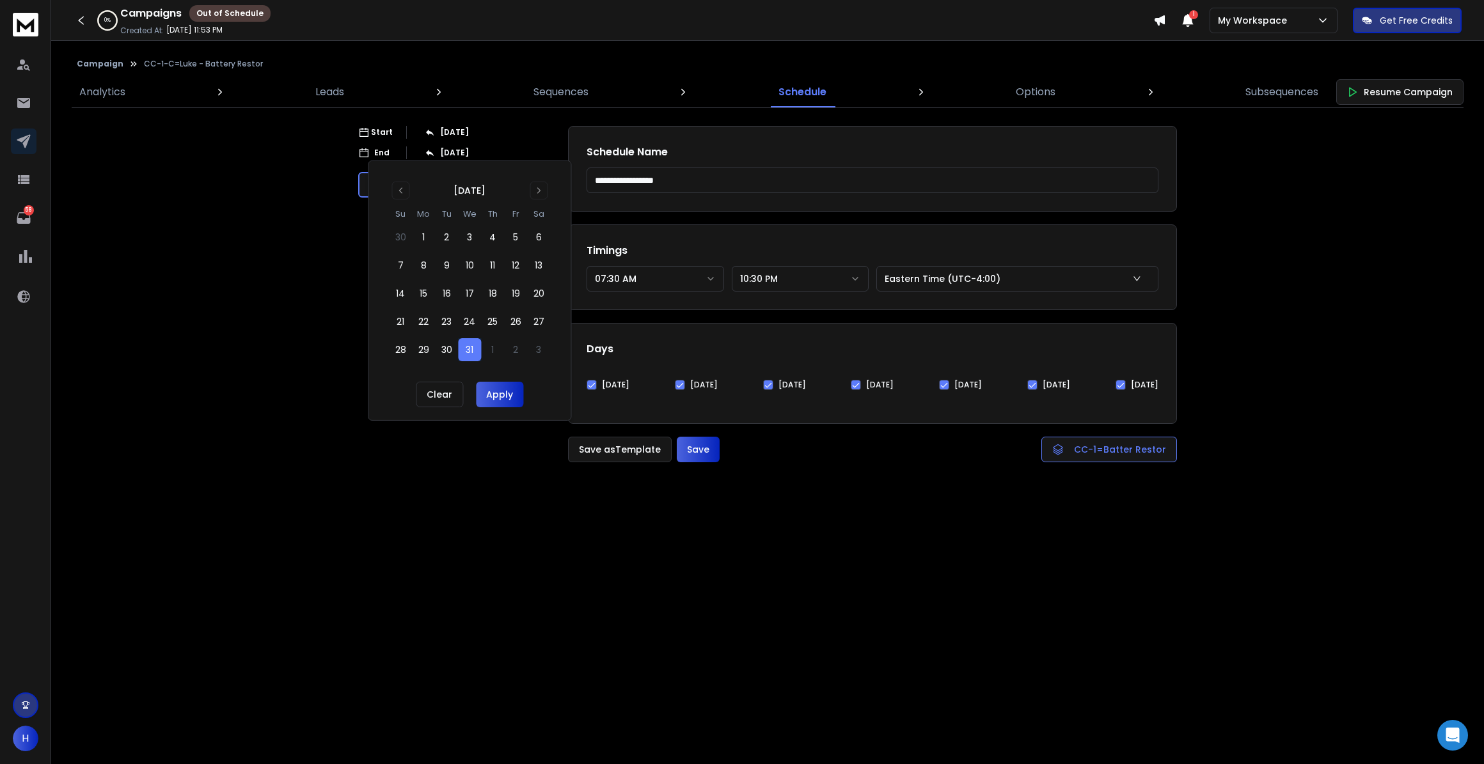
click at [470, 349] on button "31" at bounding box center [469, 349] width 23 height 23
click at [471, 352] on button "31" at bounding box center [469, 349] width 23 height 23
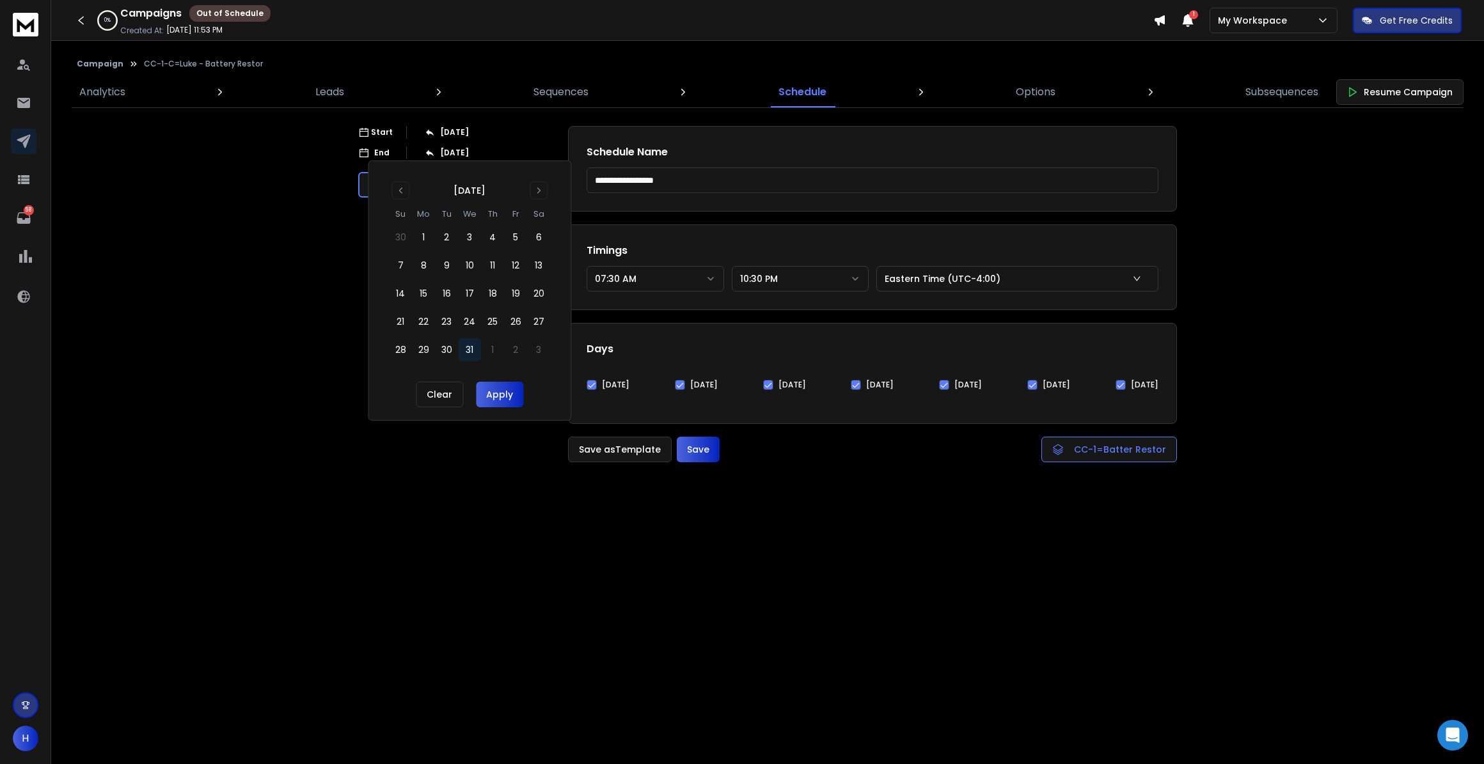
click at [471, 352] on button "31" at bounding box center [469, 349] width 23 height 23
click at [401, 192] on icon "Go to previous month" at bounding box center [400, 190] width 3 height 5
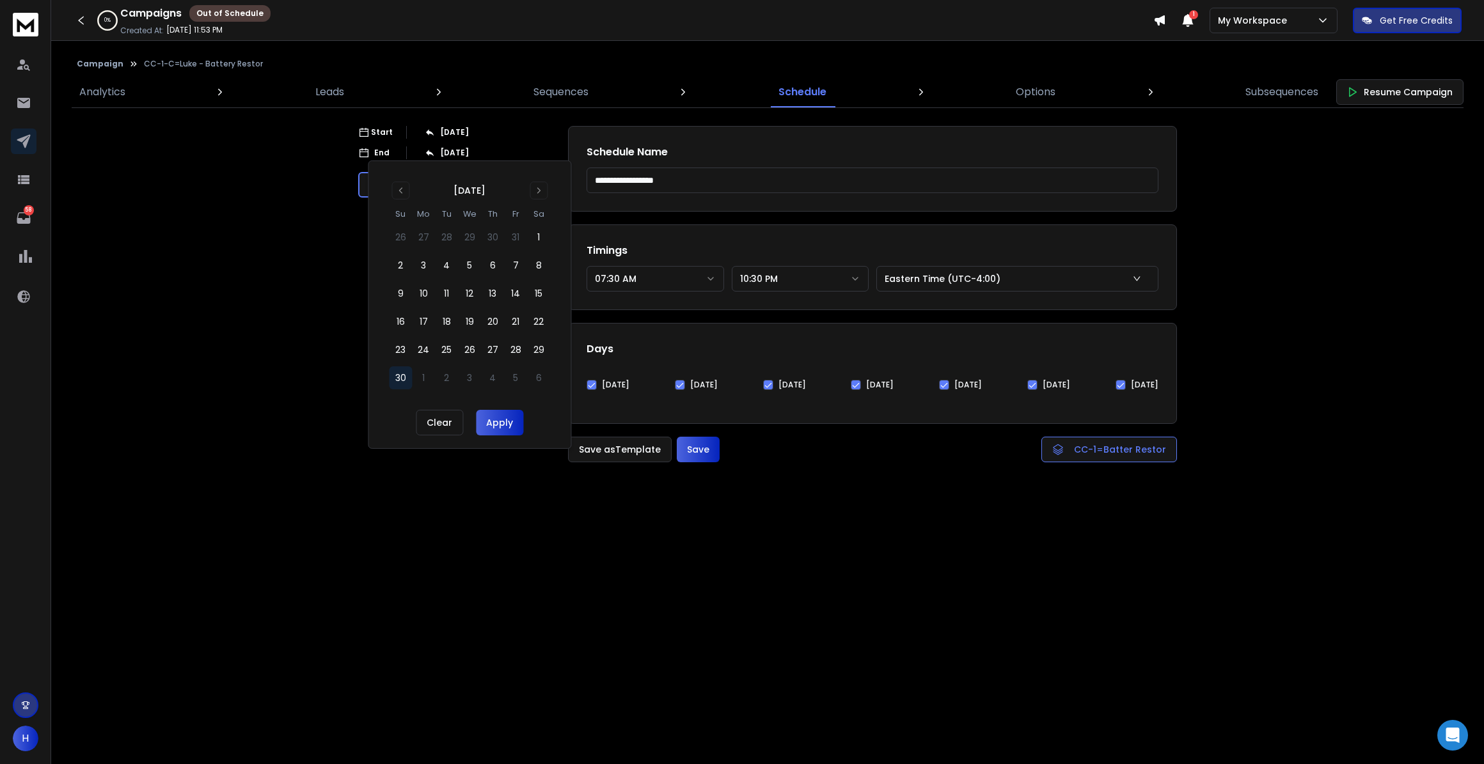
click at [398, 377] on button "30" at bounding box center [400, 377] width 23 height 23
click at [502, 423] on button "Apply" at bounding box center [499, 423] width 47 height 26
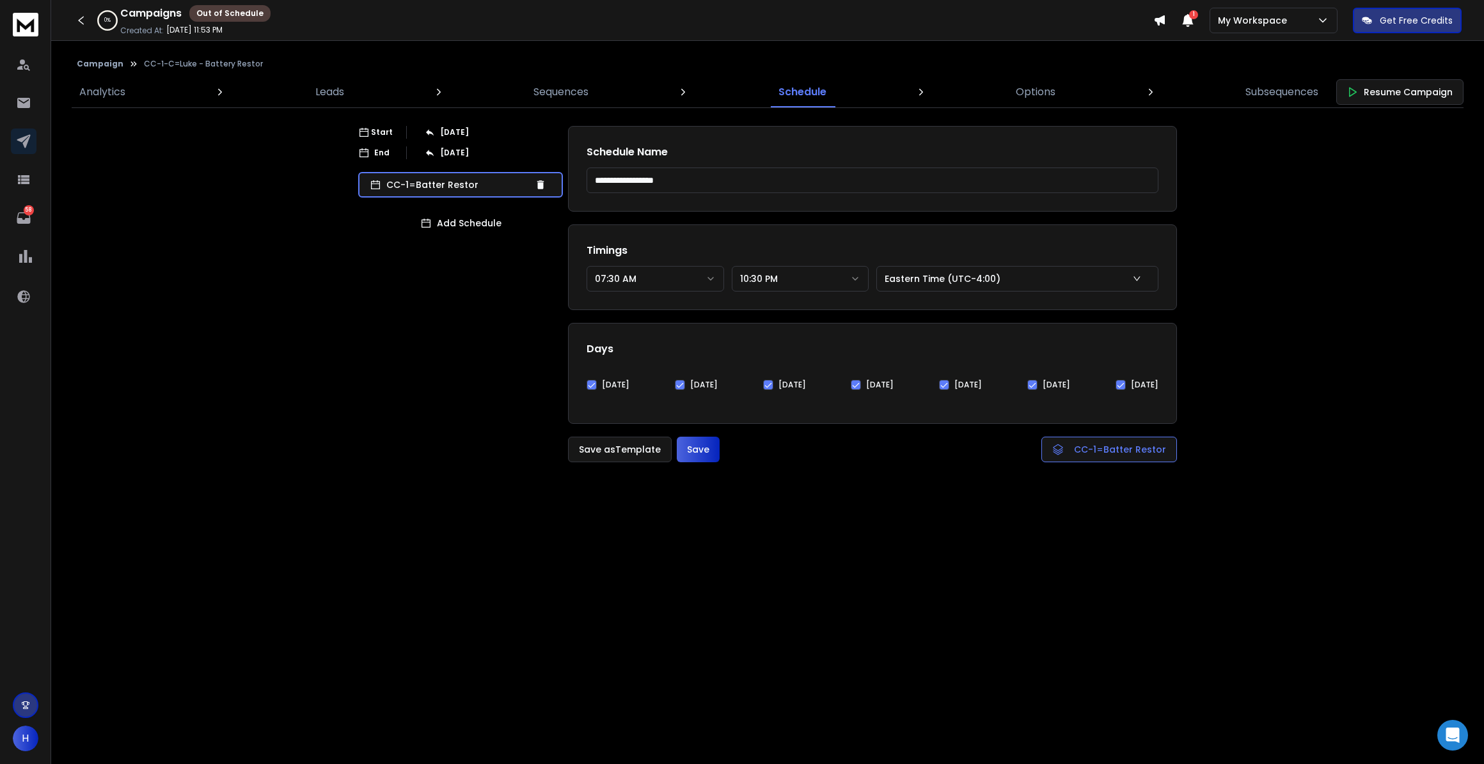
click at [697, 450] on button "Save" at bounding box center [698, 450] width 43 height 26
click at [469, 151] on p "Sun Nov 30 2025" at bounding box center [454, 153] width 29 height 10
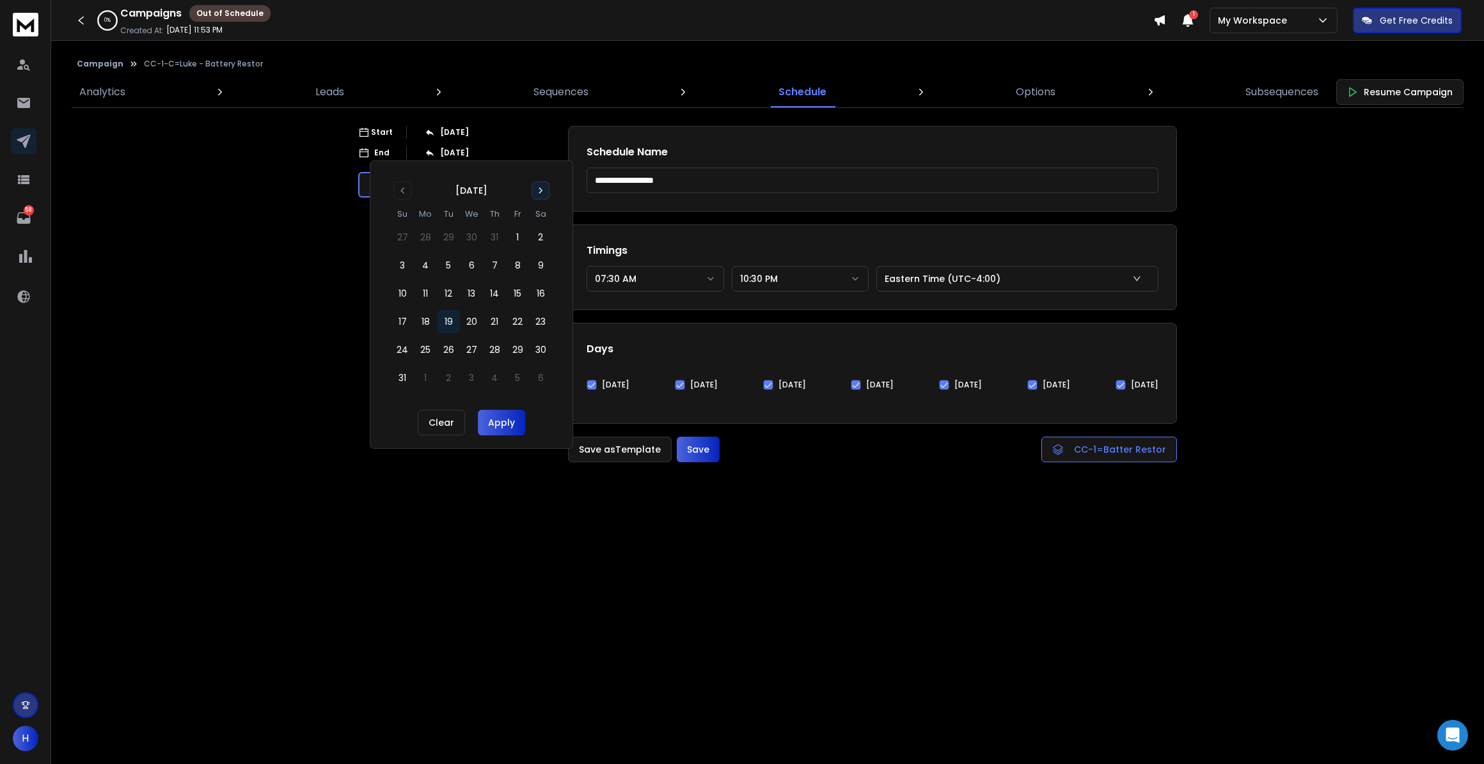
click at [544, 192] on icon "Go to next month" at bounding box center [540, 190] width 10 height 10
click at [543, 192] on icon "Go to next month" at bounding box center [540, 190] width 10 height 10
click at [503, 390] on button "Apply" at bounding box center [501, 395] width 47 height 26
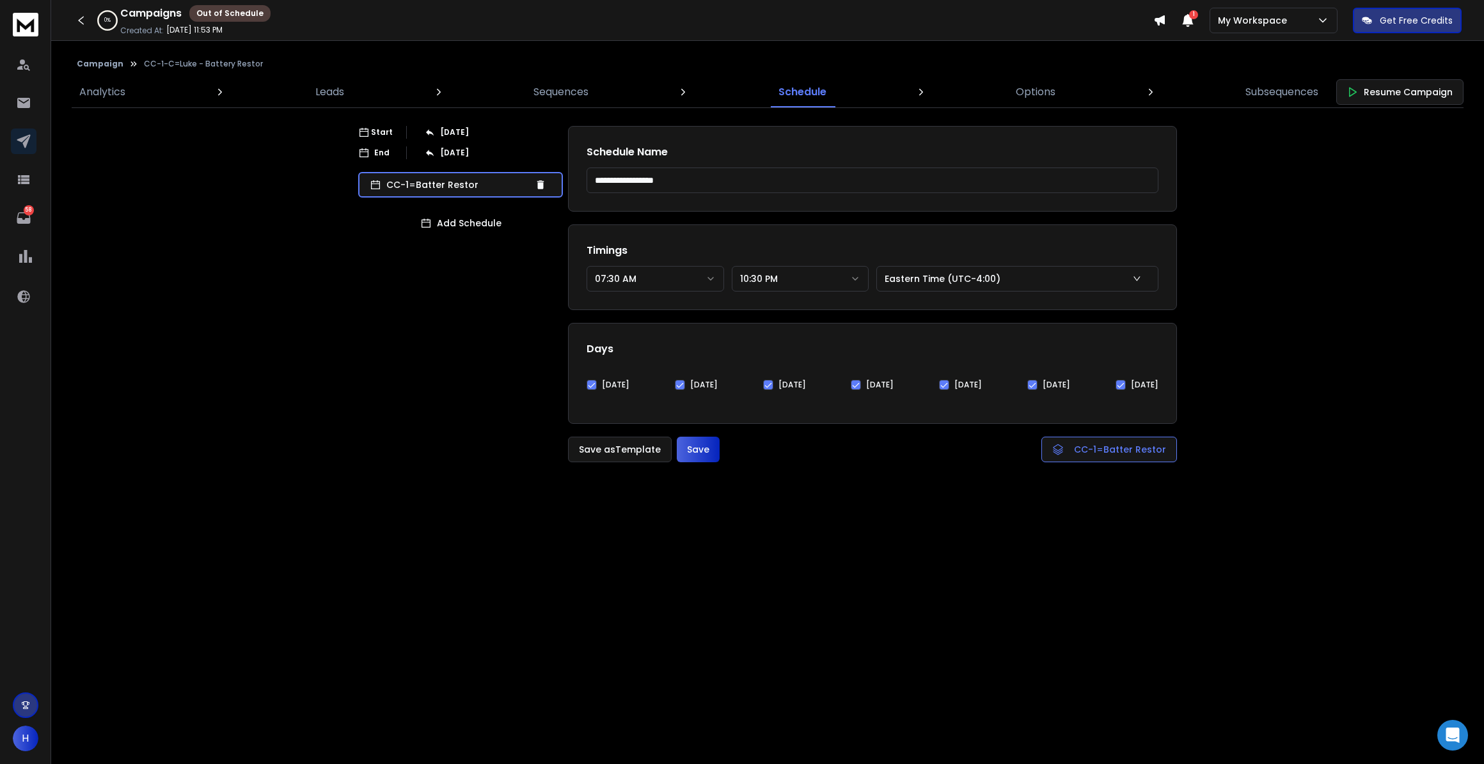
click at [469, 151] on p "Sun Nov 30 2025" at bounding box center [454, 153] width 29 height 10
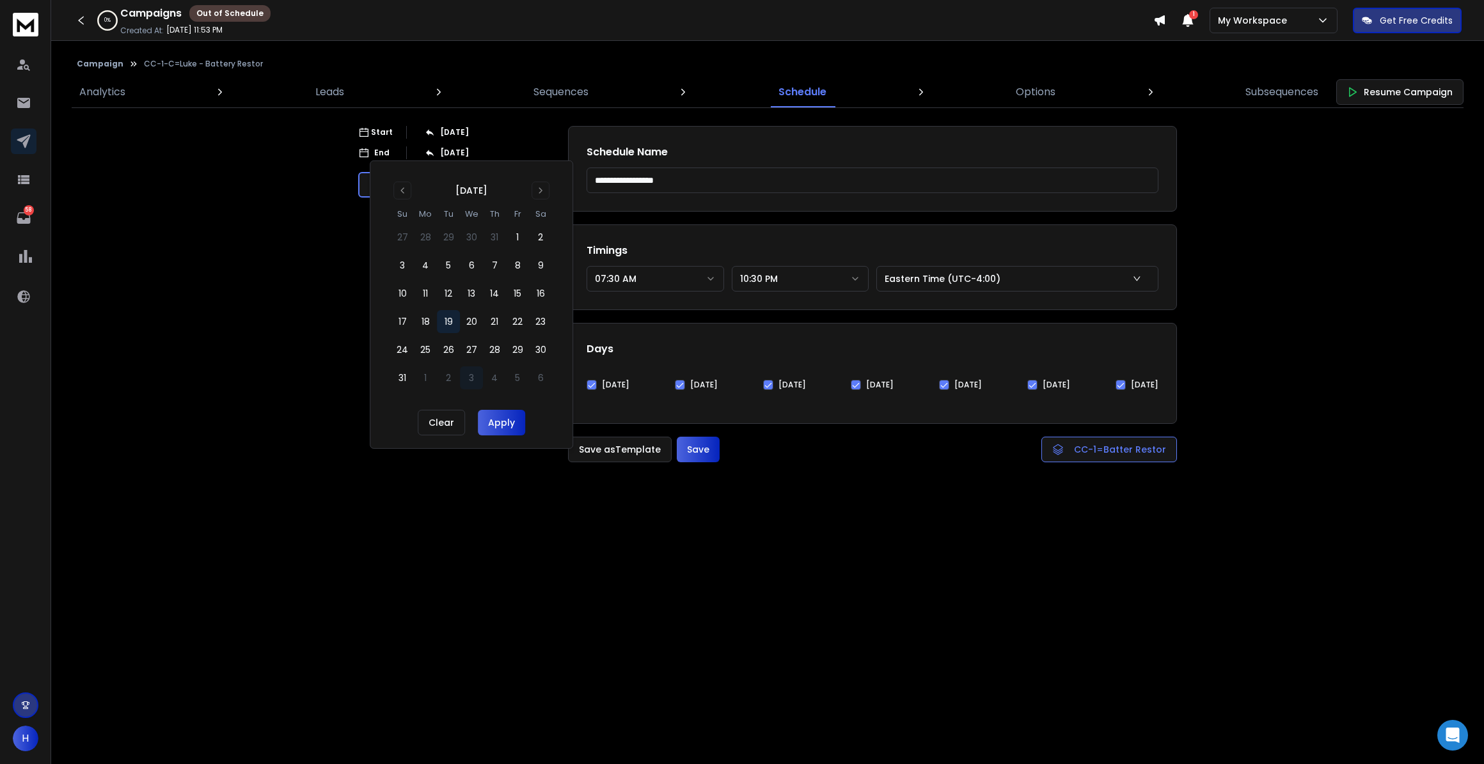
click at [472, 377] on button "3" at bounding box center [471, 377] width 23 height 23
click at [512, 425] on button "Apply" at bounding box center [501, 423] width 47 height 26
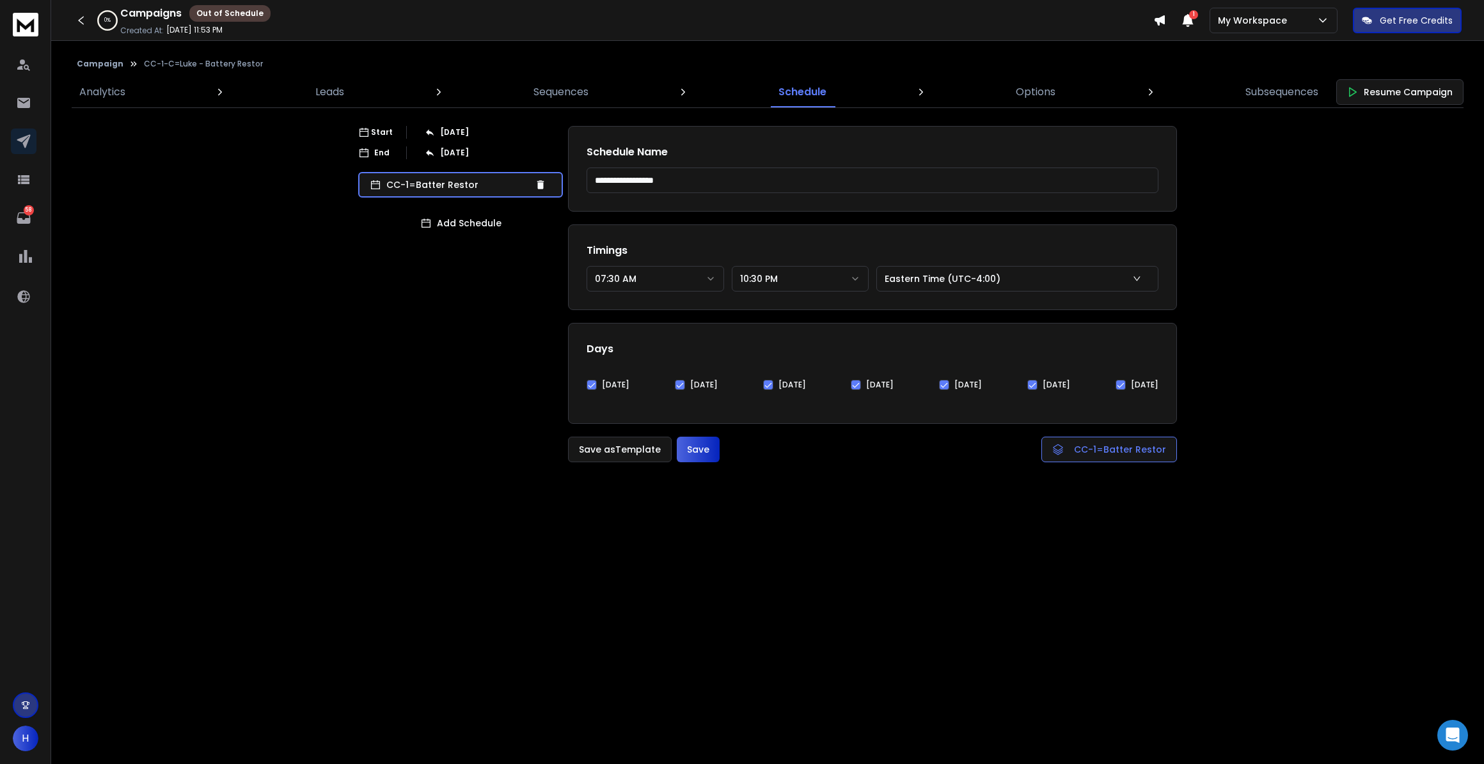
click at [469, 153] on p "Wed Sep 03 2025" at bounding box center [454, 153] width 29 height 10
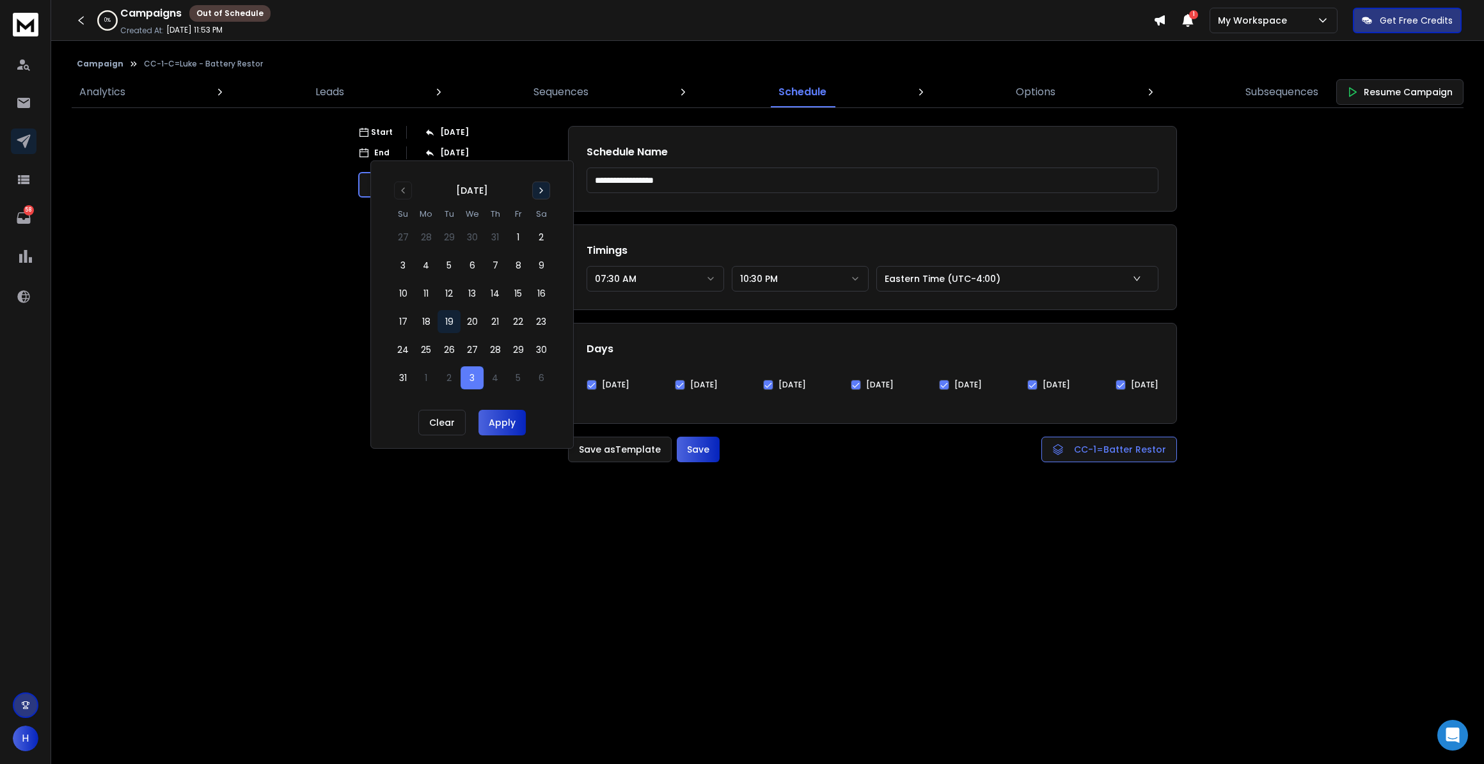
click at [538, 187] on icon "Go to next month" at bounding box center [541, 190] width 10 height 10
click at [540, 189] on icon "Go to next month" at bounding box center [541, 190] width 10 height 10
click at [471, 350] on button "31" at bounding box center [471, 349] width 23 height 23
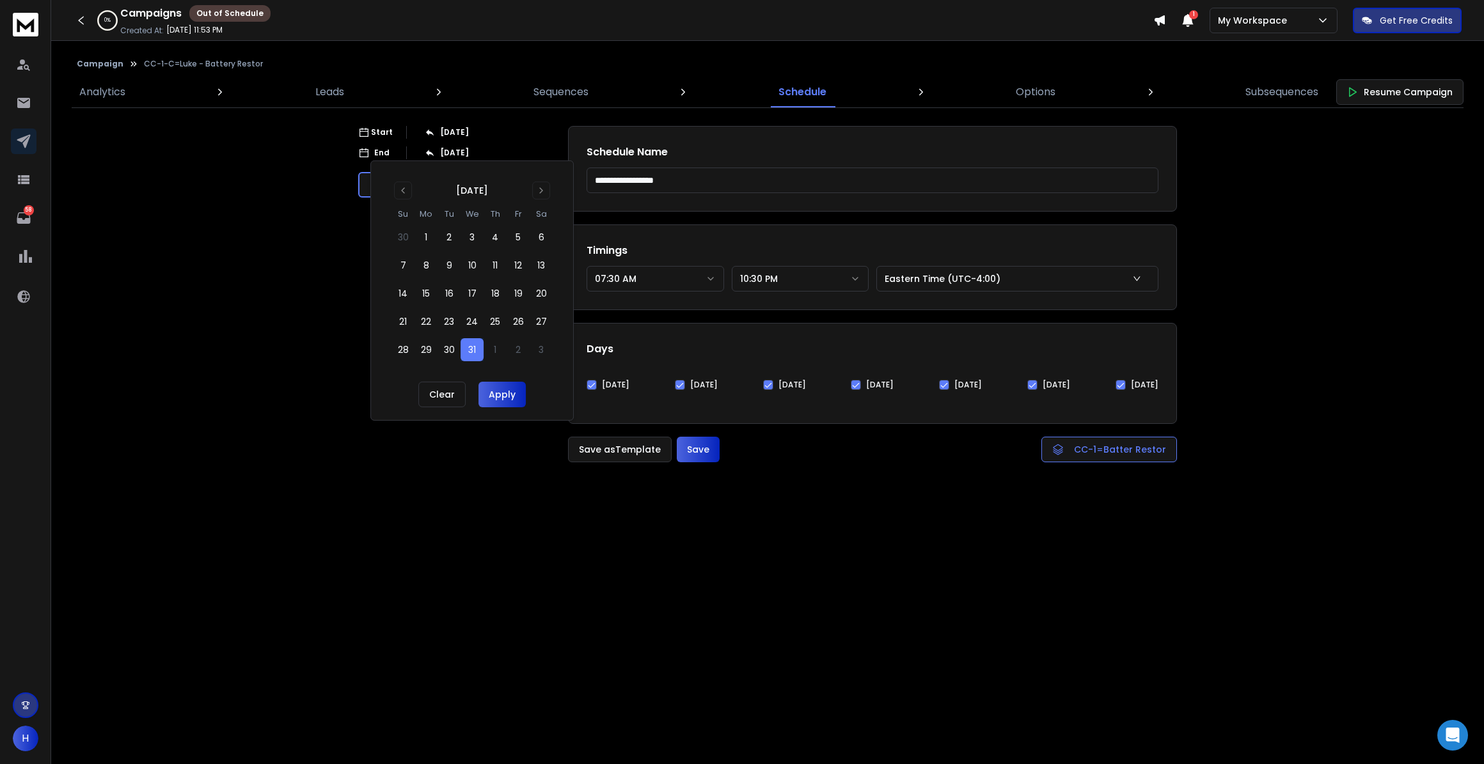
click at [471, 350] on button "31" at bounding box center [471, 349] width 23 height 23
click at [499, 392] on button "Apply" at bounding box center [501, 395] width 47 height 26
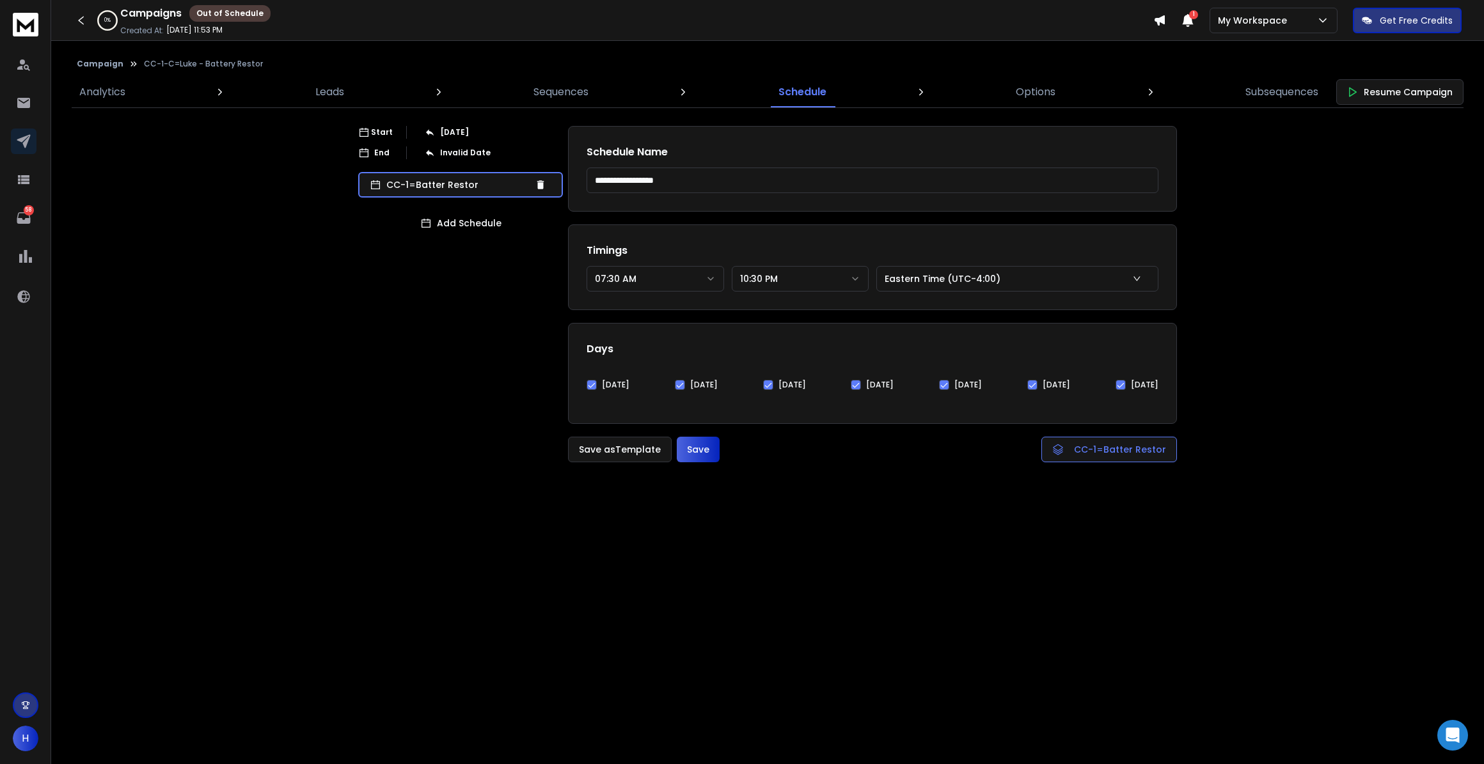
click at [466, 152] on p "Invalid Date" at bounding box center [465, 153] width 51 height 10
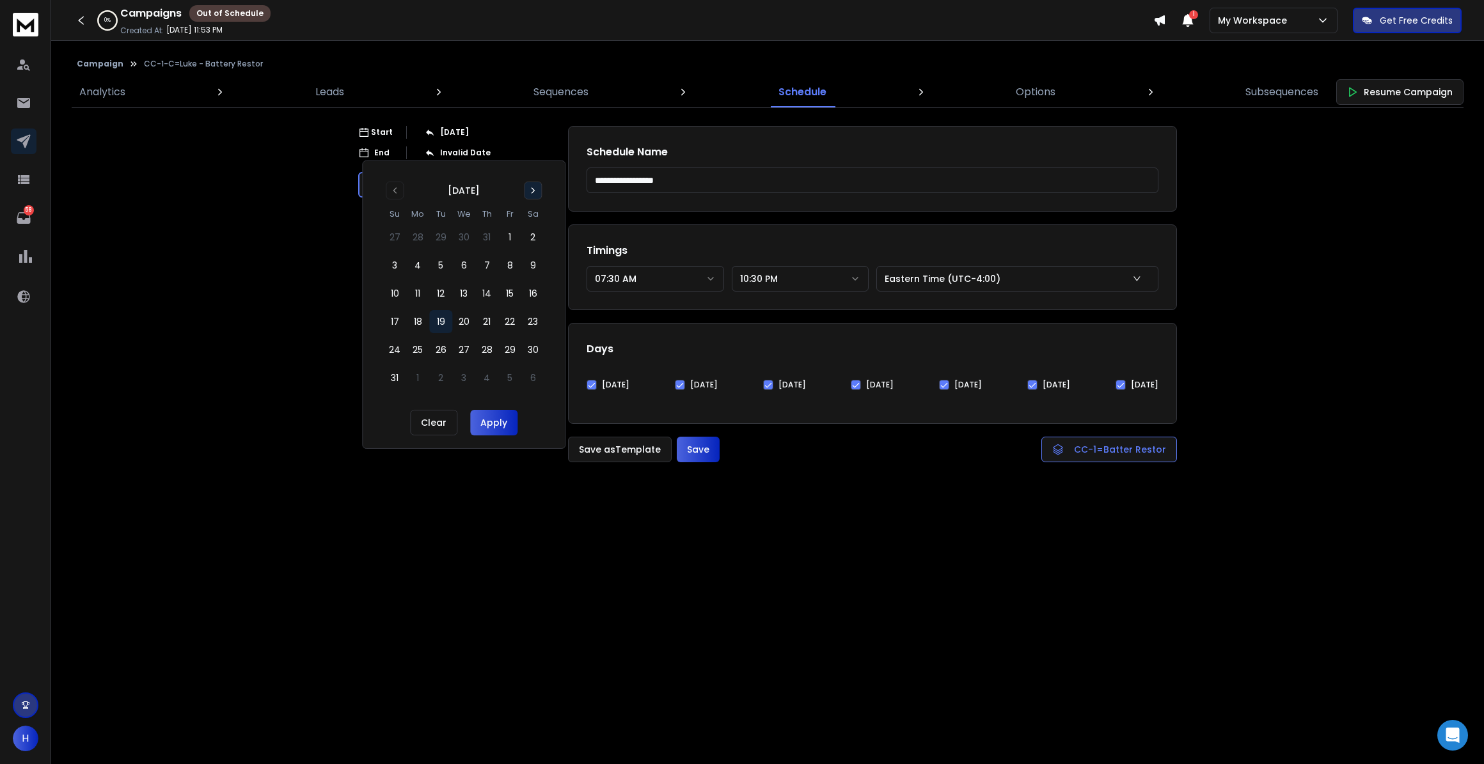
click at [534, 189] on icon "Go to next month" at bounding box center [533, 190] width 10 height 10
click at [535, 189] on icon "Go to next month" at bounding box center [533, 190] width 10 height 10
click at [395, 376] on button "30" at bounding box center [394, 377] width 23 height 23
click at [487, 420] on button "Apply" at bounding box center [493, 423] width 47 height 26
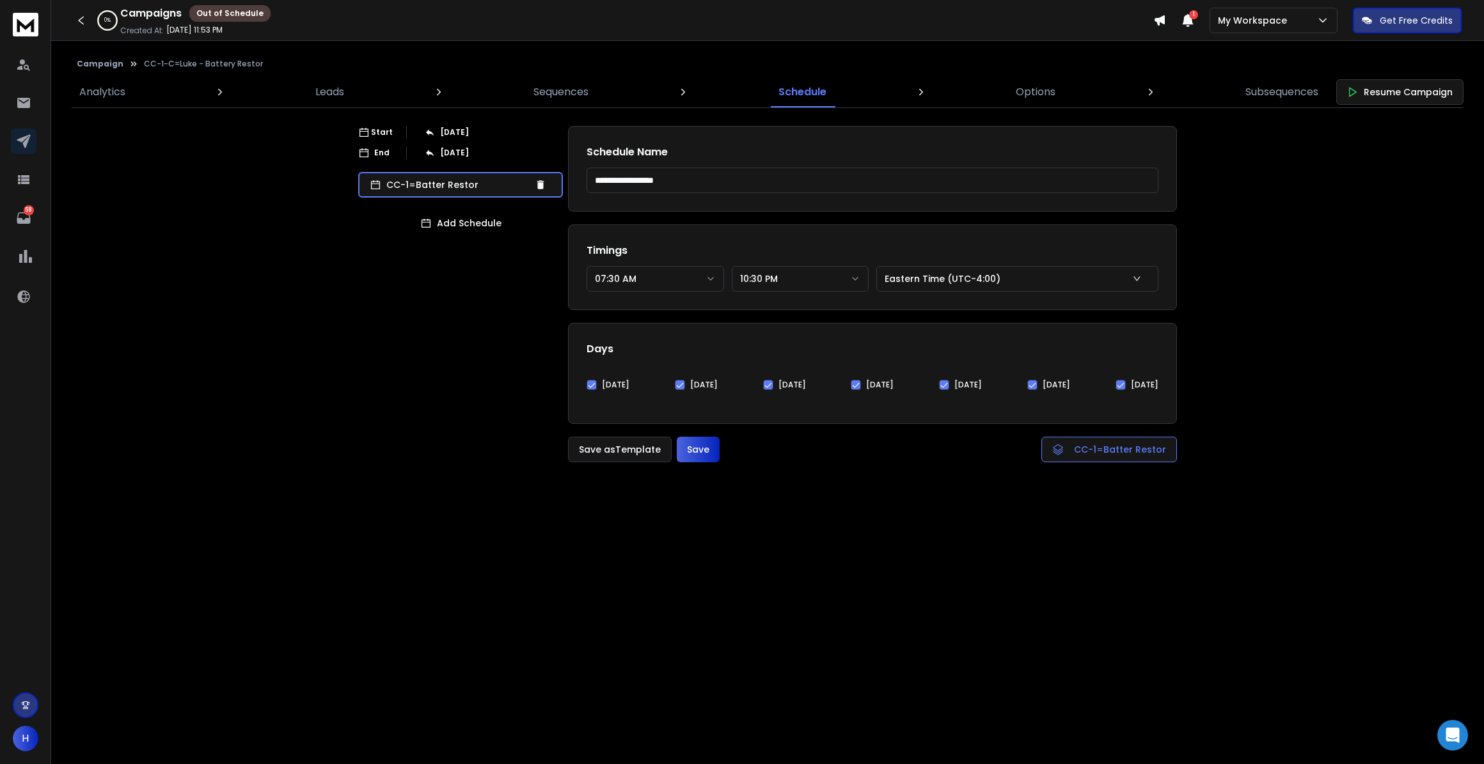
click at [336, 382] on div "**********" at bounding box center [768, 294] width 1392 height 347
click at [698, 452] on button "Save" at bounding box center [698, 450] width 43 height 26
click at [466, 224] on button "Add Schedule" at bounding box center [460, 223] width 205 height 26
select select "********"
type input "**********"
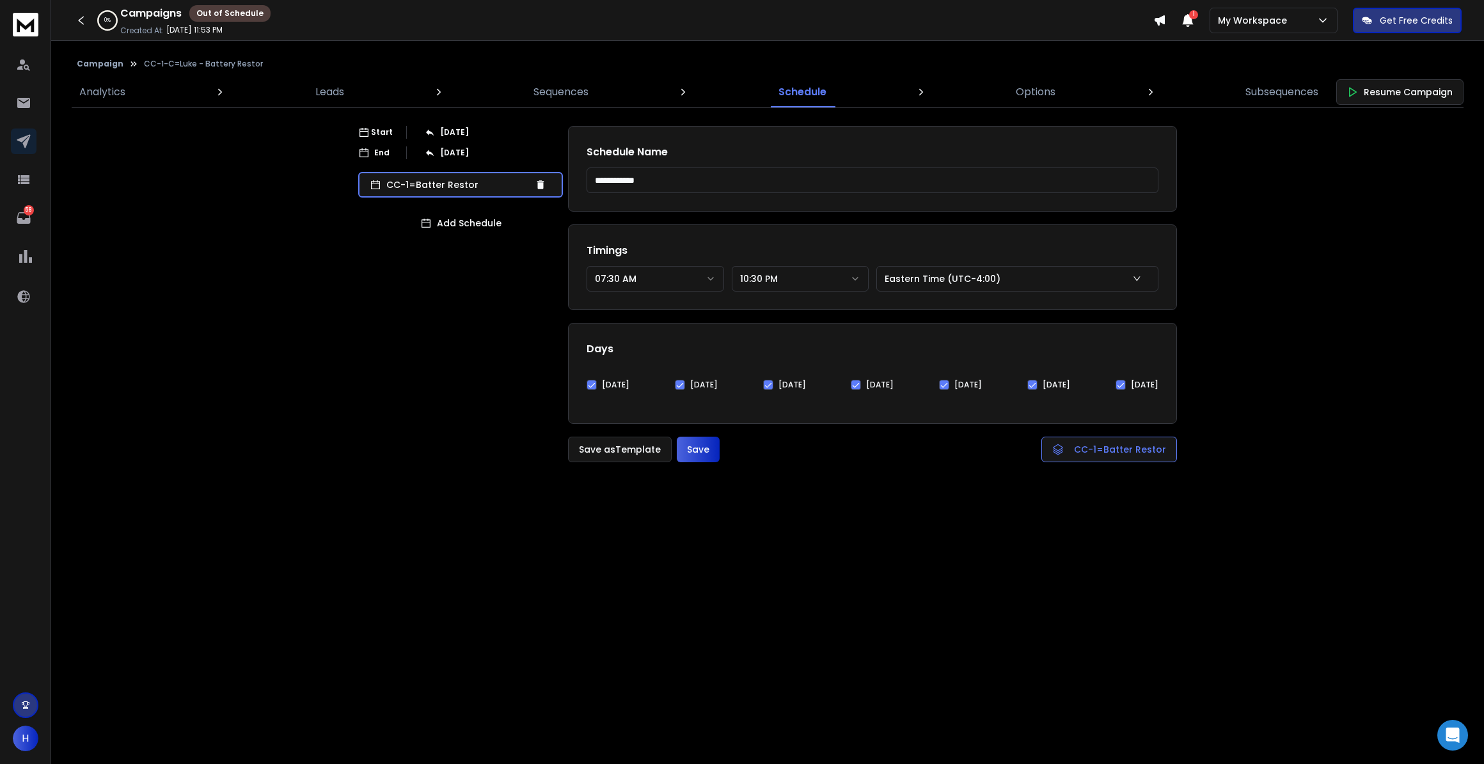
select select "********"
click at [545, 217] on icon at bounding box center [541, 218] width 12 height 12
select select "********"
type input "**********"
select select "********"
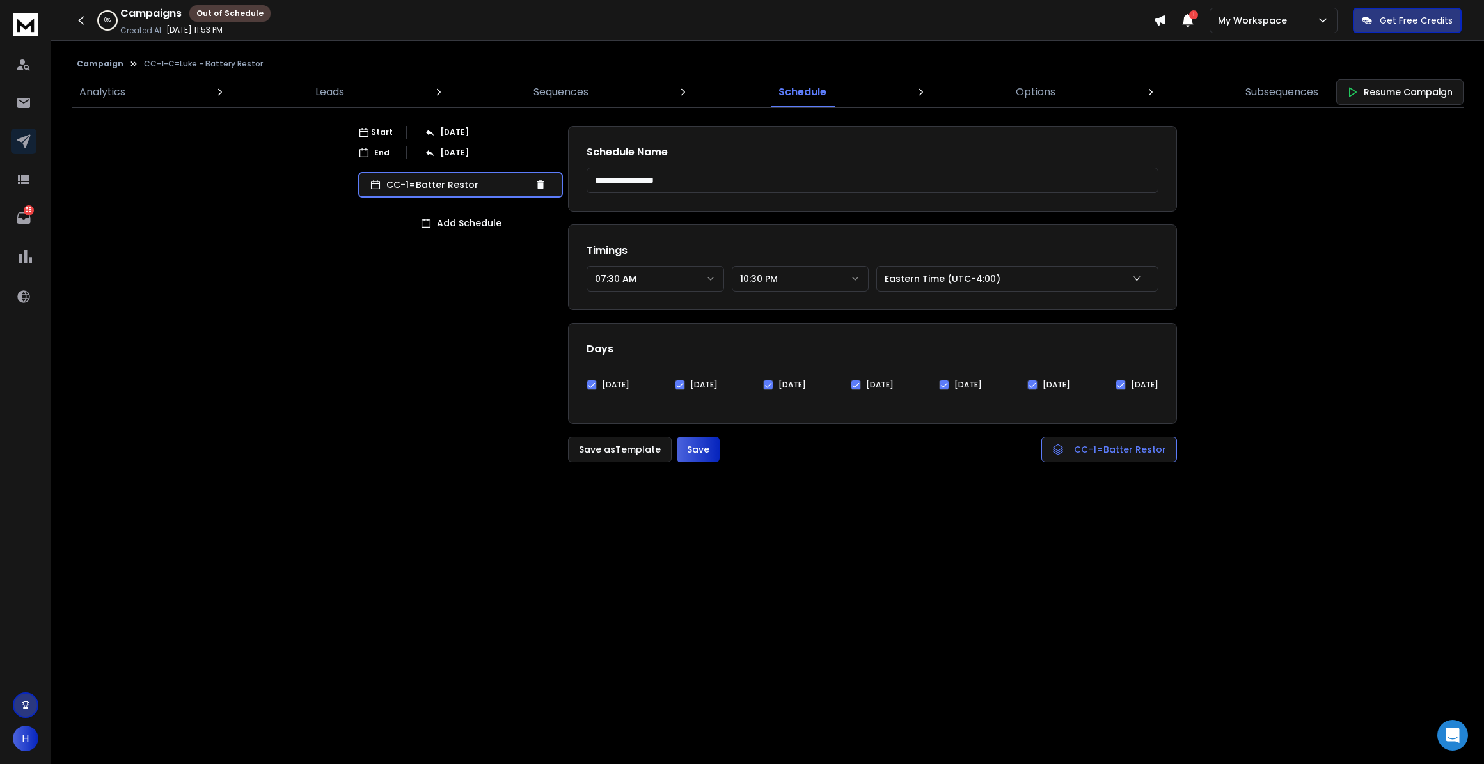
click at [448, 223] on button "Add Schedule" at bounding box center [460, 223] width 205 height 26
select select "********"
type input "**********"
select select "********"
click at [543, 219] on icon at bounding box center [540, 218] width 7 height 9
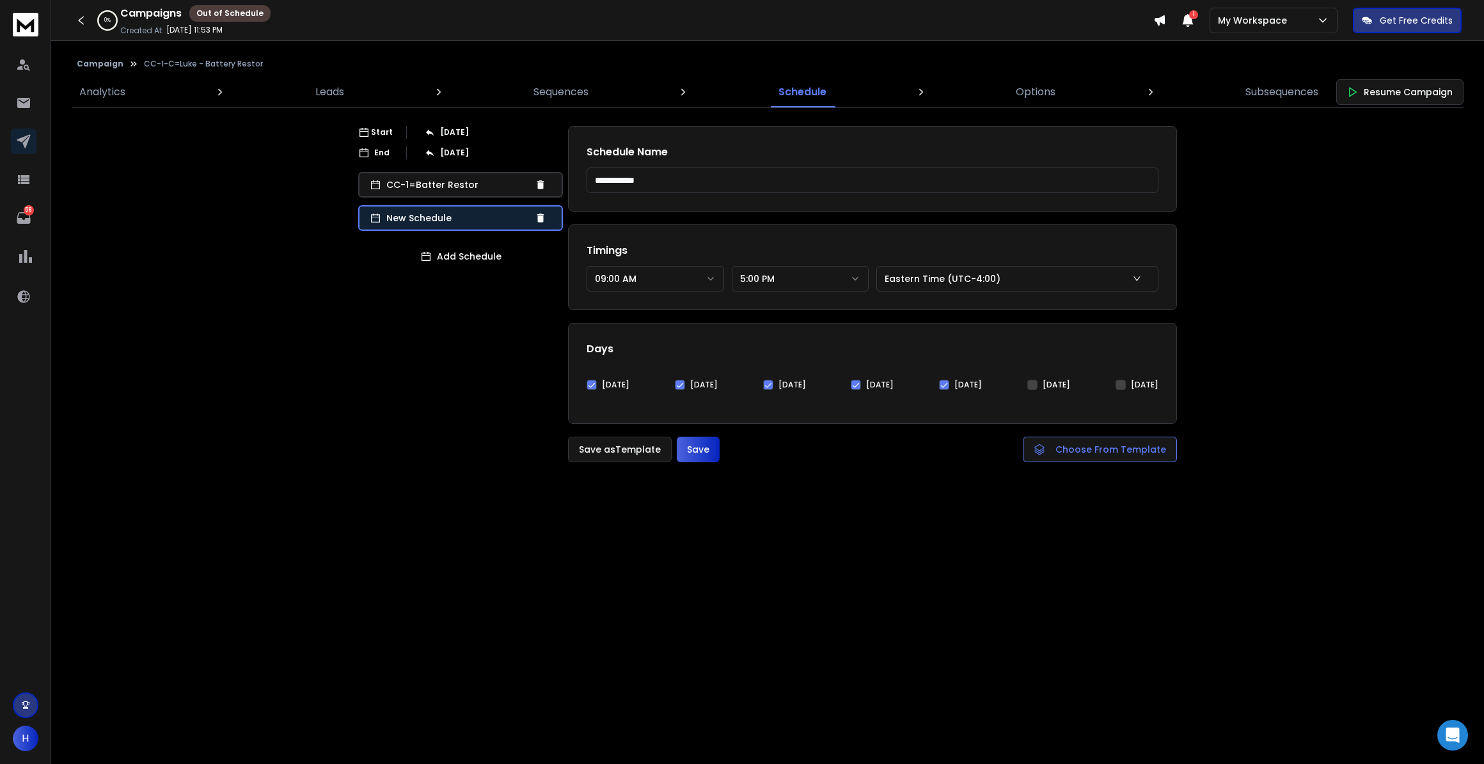
select select "********"
type input "**********"
select select "********"
click at [464, 231] on button "Add Schedule" at bounding box center [460, 223] width 205 height 26
select select "********"
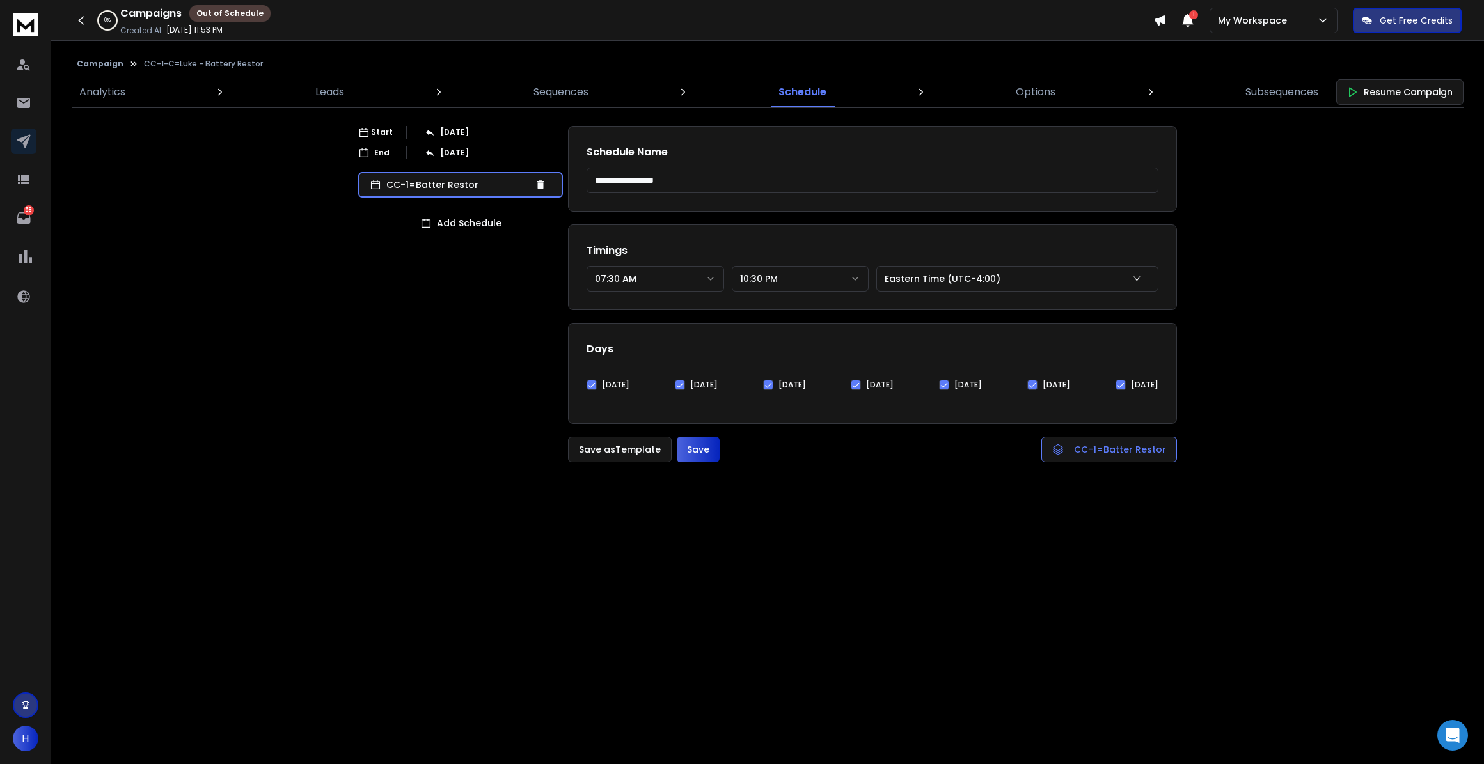
type input "**********"
select select "********"
click at [540, 222] on icon at bounding box center [540, 218] width 7 height 9
select select "********"
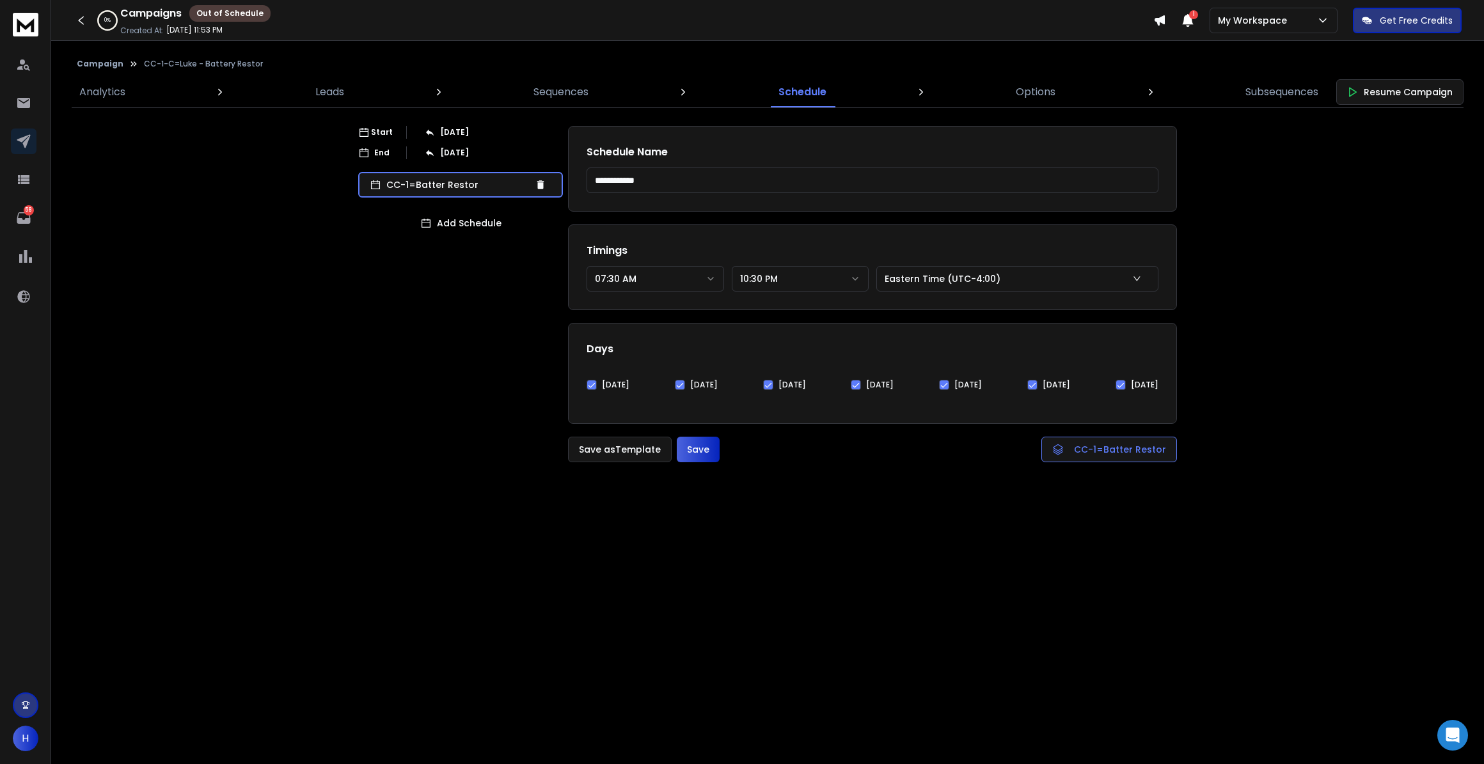
type input "**********"
click at [22, 140] on icon at bounding box center [23, 141] width 15 height 15
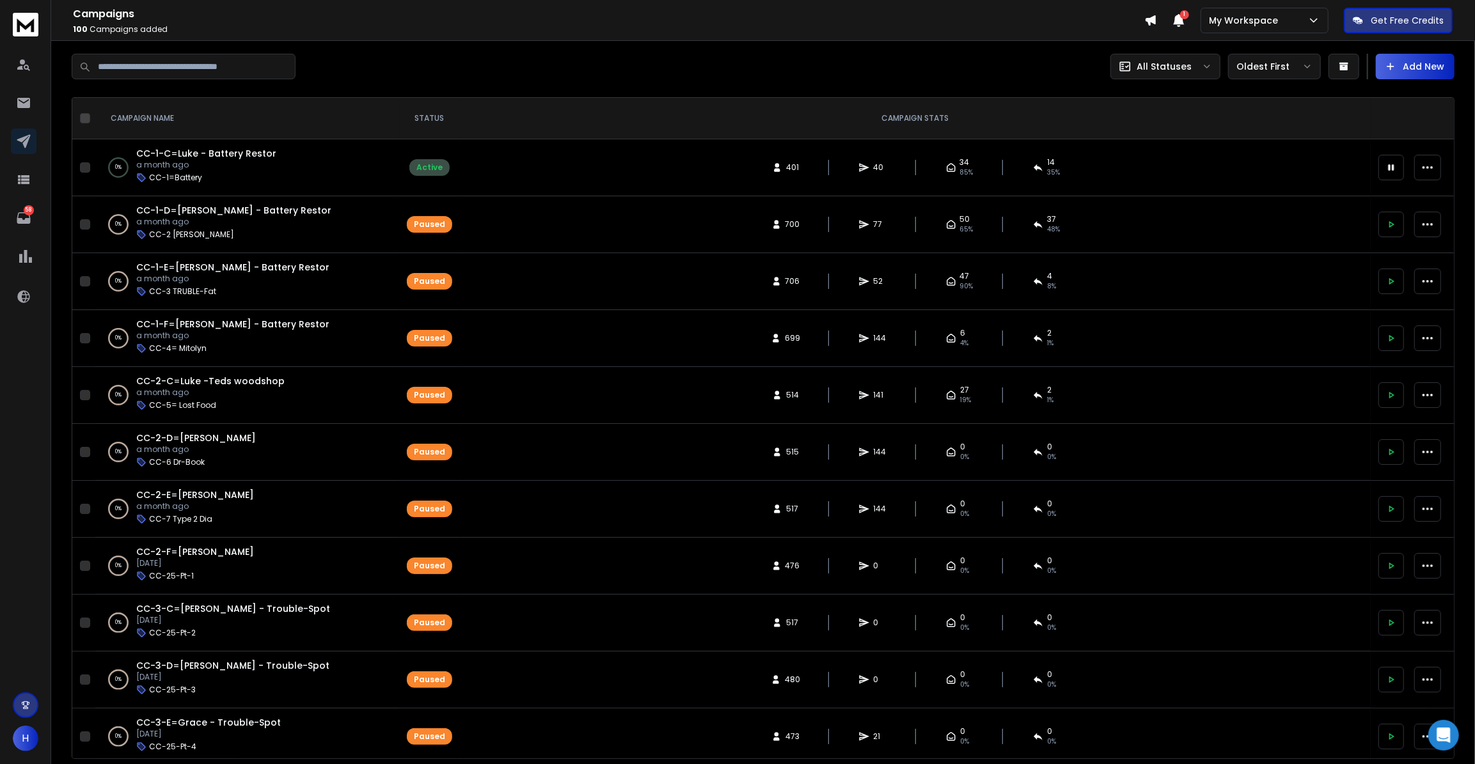
click at [182, 164] on p "a month ago" at bounding box center [206, 165] width 140 height 10
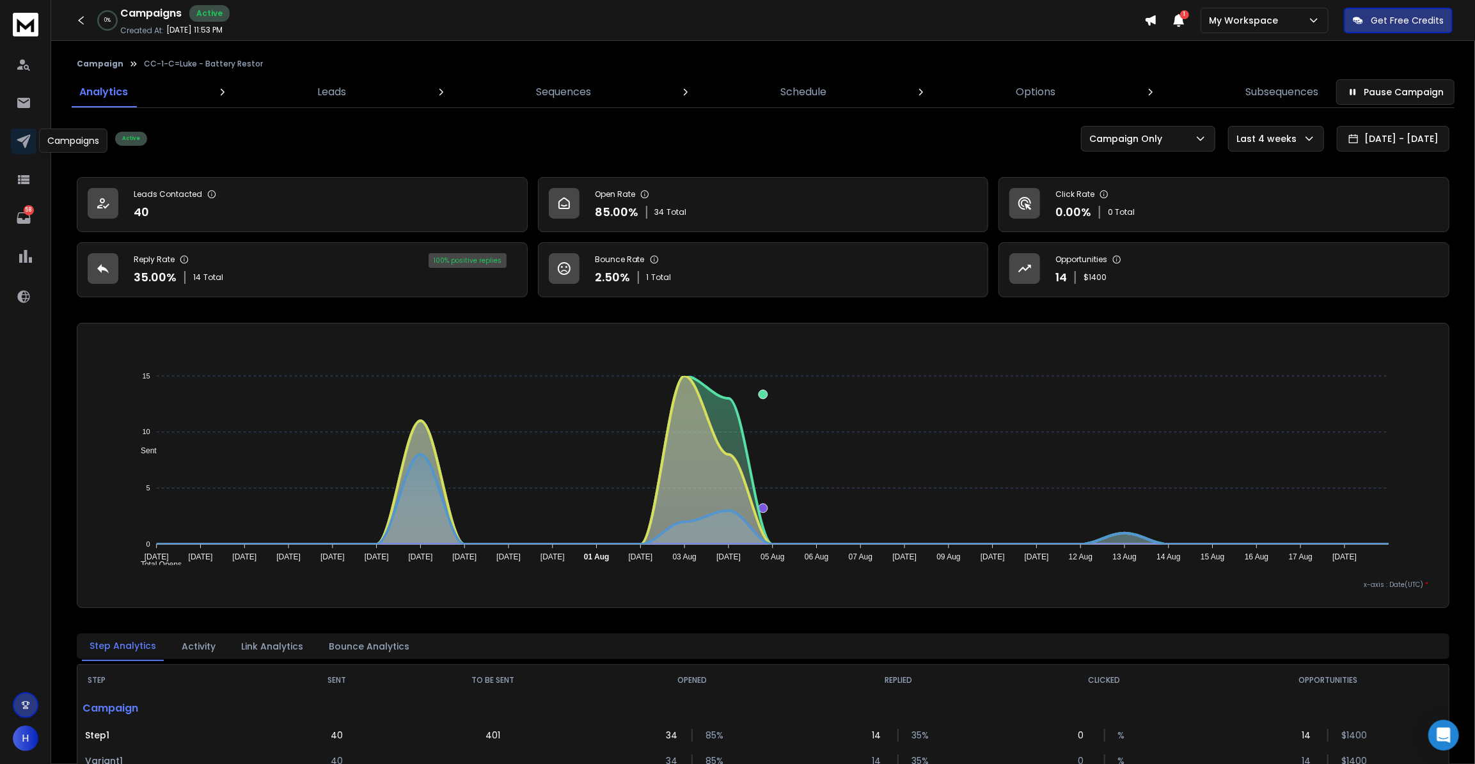
click at [24, 139] on icon at bounding box center [23, 141] width 15 height 15
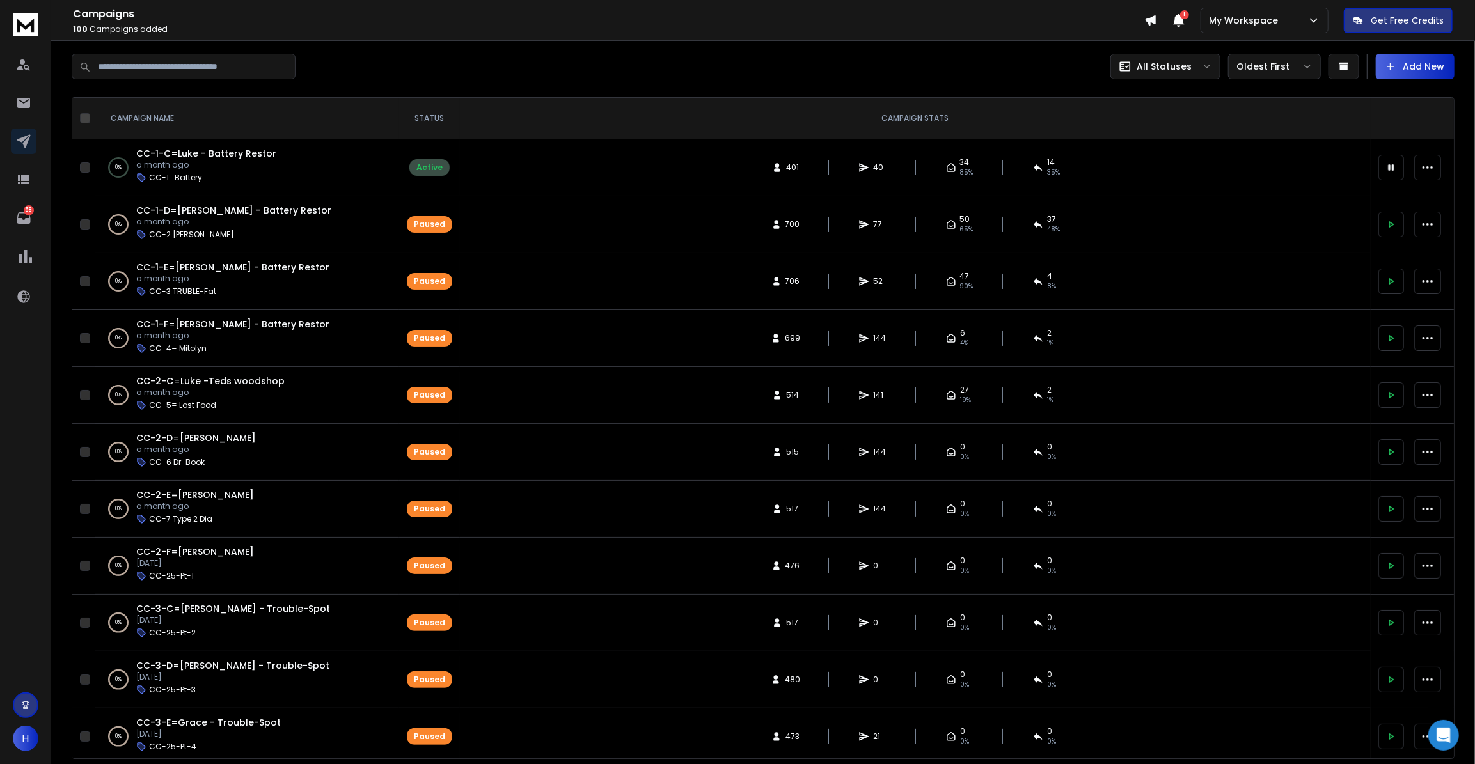
click at [1430, 170] on button "button" at bounding box center [1427, 168] width 27 height 26
click at [1259, 169] on div "401 40 34 85 % 14 35 %" at bounding box center [914, 167] width 895 height 20
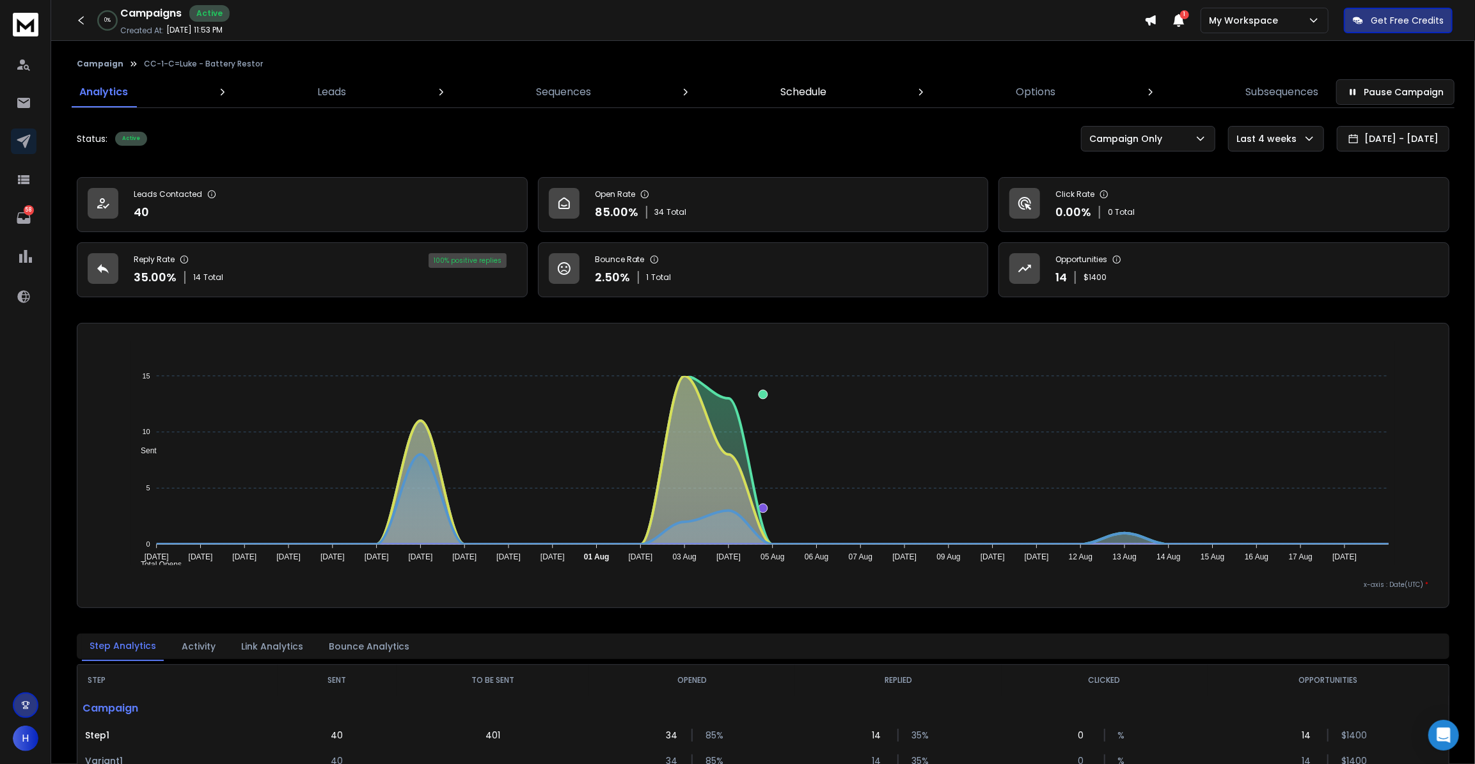
click at [821, 95] on p "Schedule" at bounding box center [803, 91] width 46 height 15
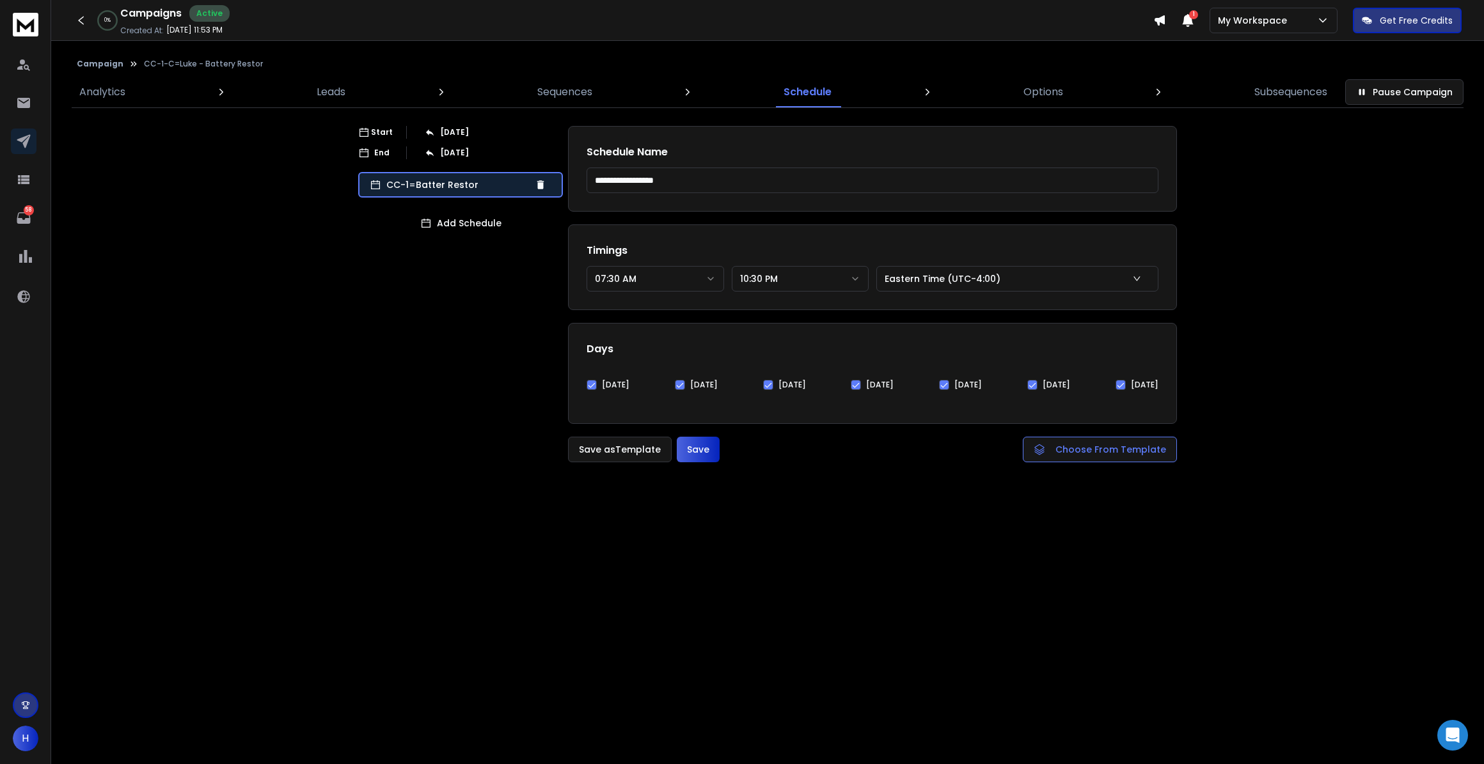
click at [401, 185] on p "CC-1=Batter Restor" at bounding box center [457, 184] width 143 height 13
click at [569, 90] on p "Sequences" at bounding box center [564, 91] width 55 height 15
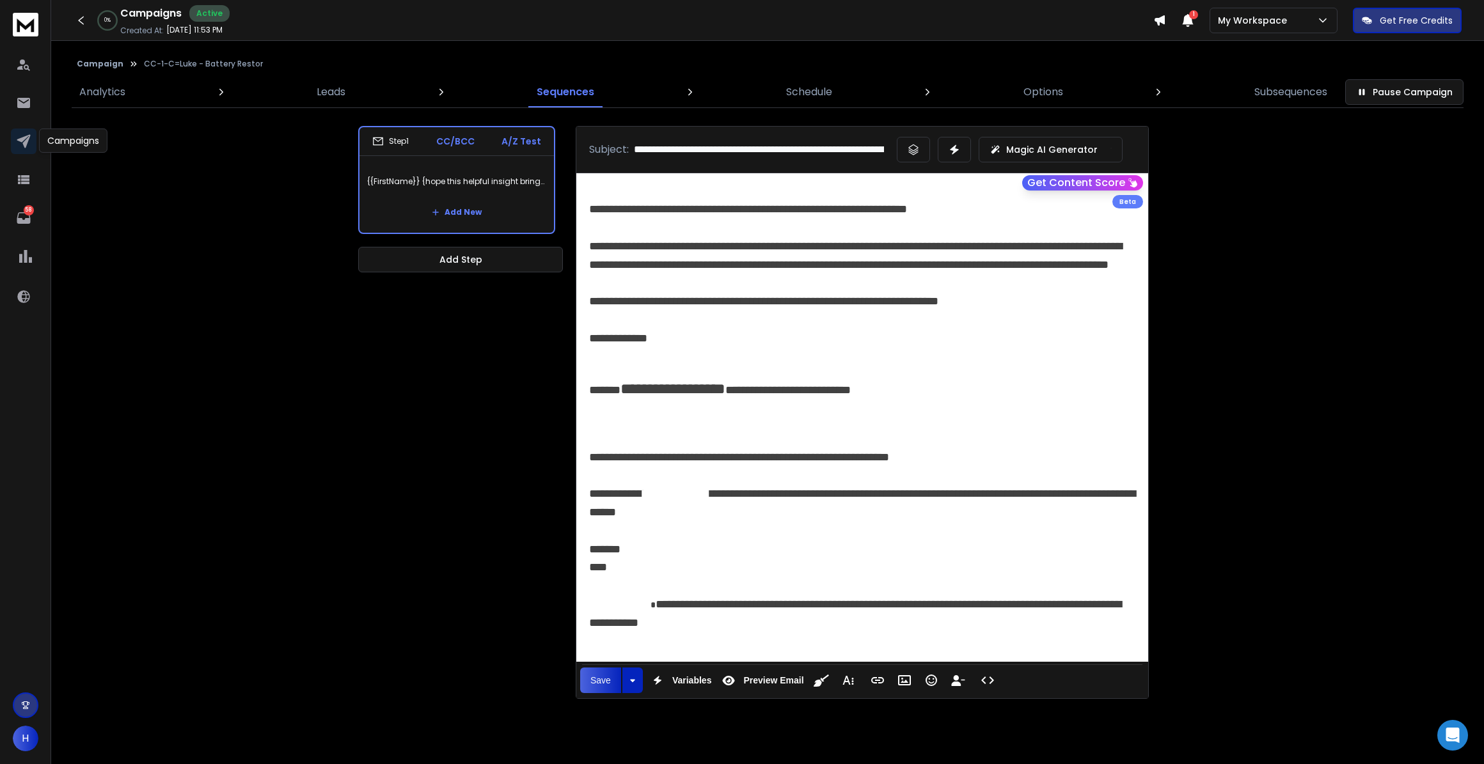
click at [26, 139] on icon at bounding box center [23, 140] width 13 height 13
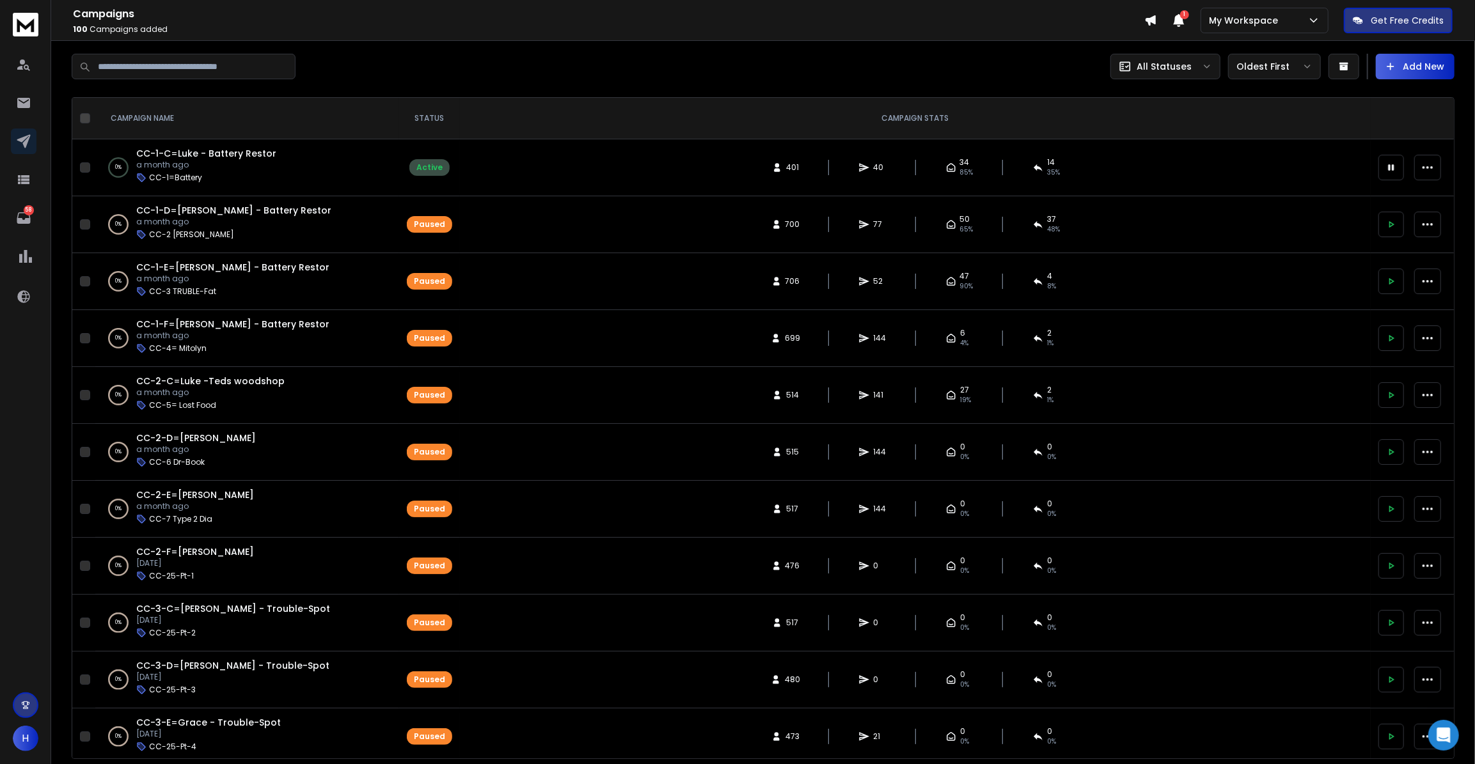
click at [199, 216] on span "CC-1-D=[PERSON_NAME] - Battery Restor" at bounding box center [233, 210] width 195 height 13
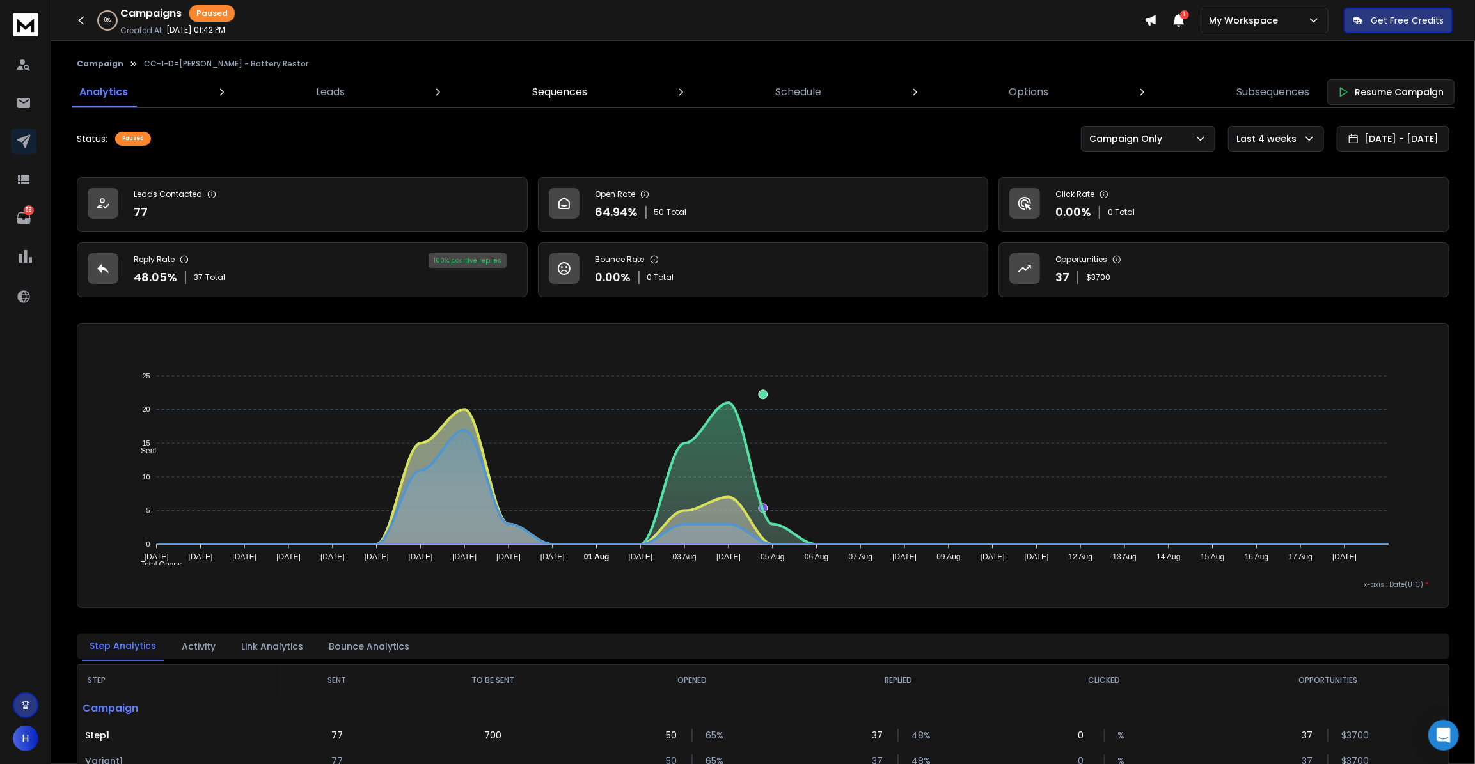
click at [557, 90] on p "Sequences" at bounding box center [559, 91] width 55 height 15
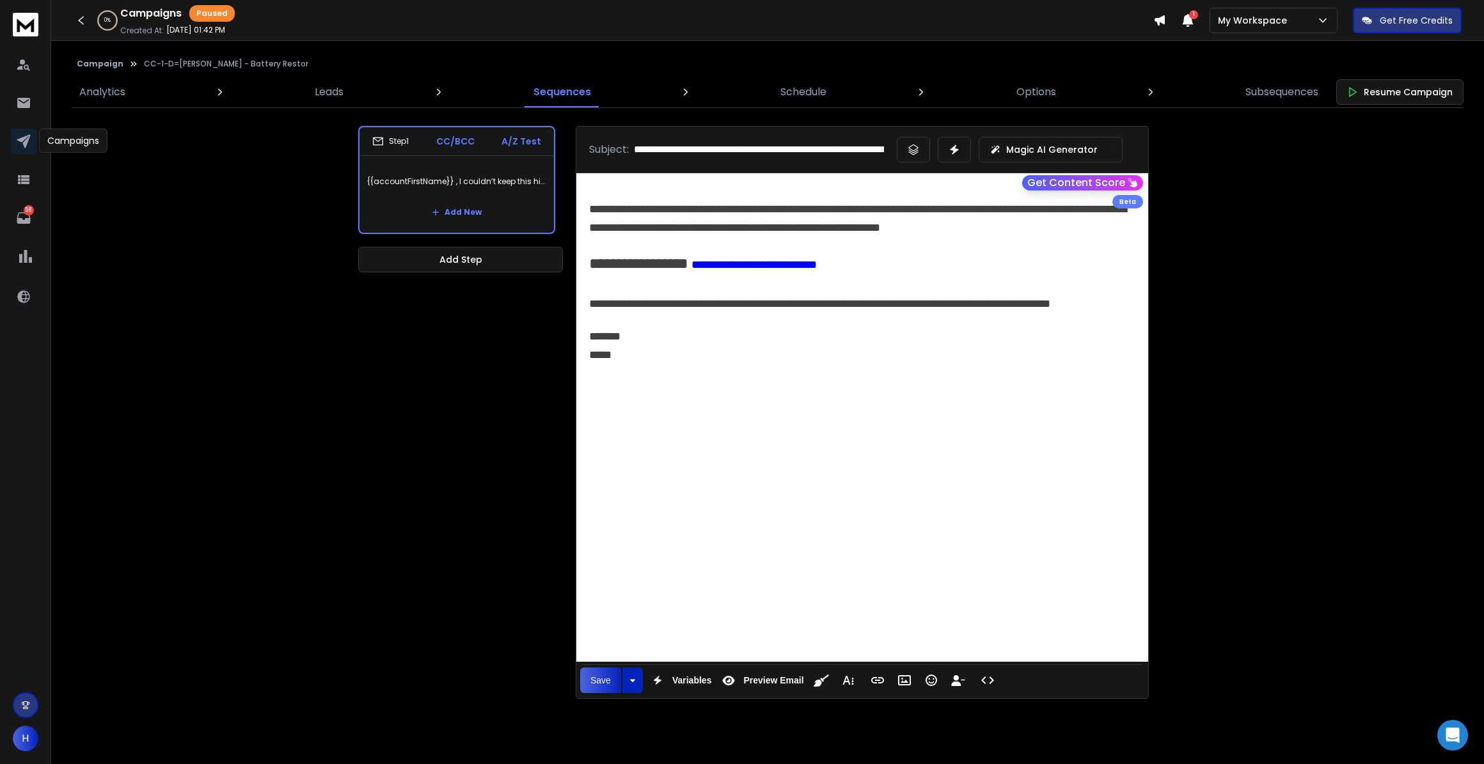
click at [24, 139] on icon at bounding box center [23, 140] width 13 height 13
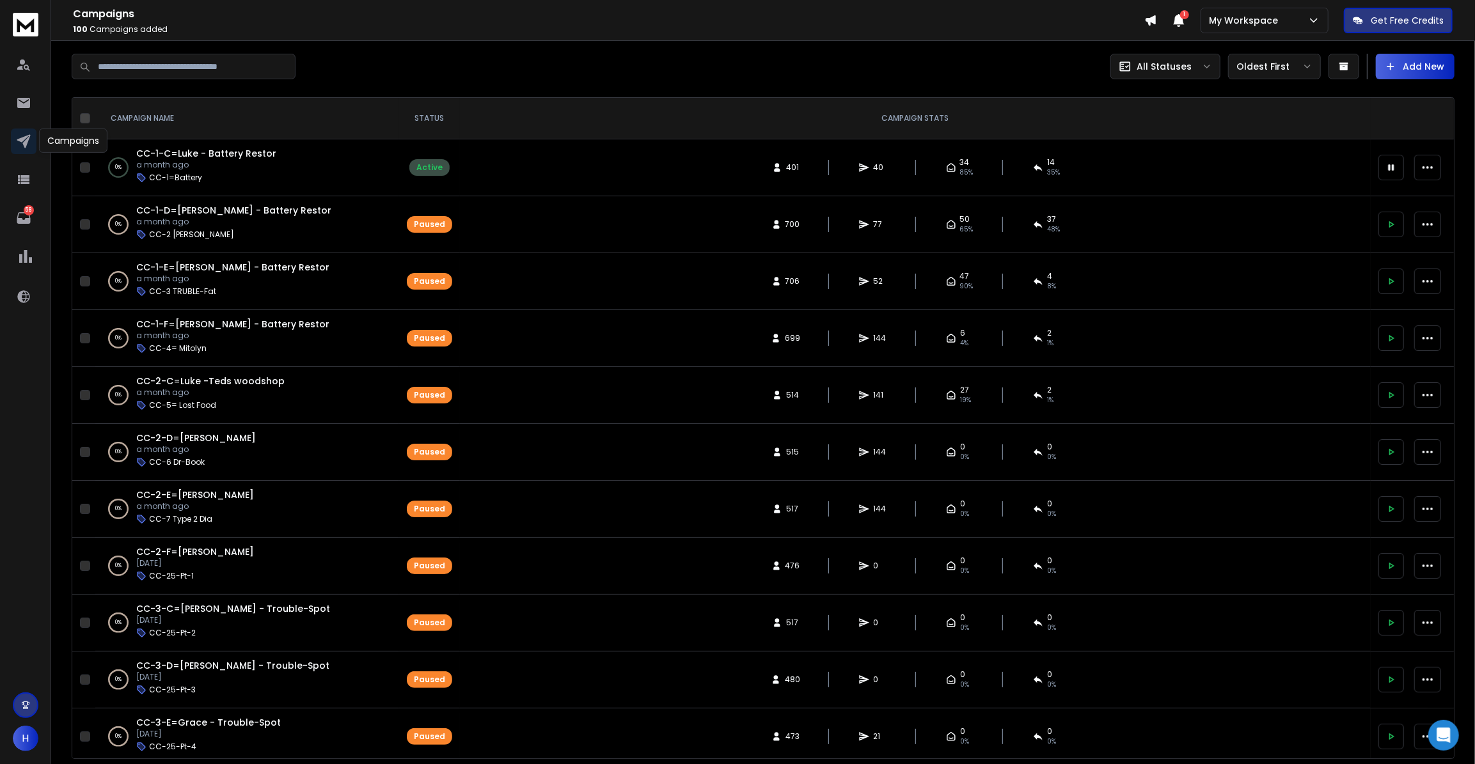
click at [190, 155] on span "CC-1-C=Luke - Battery Restor" at bounding box center [206, 153] width 140 height 13
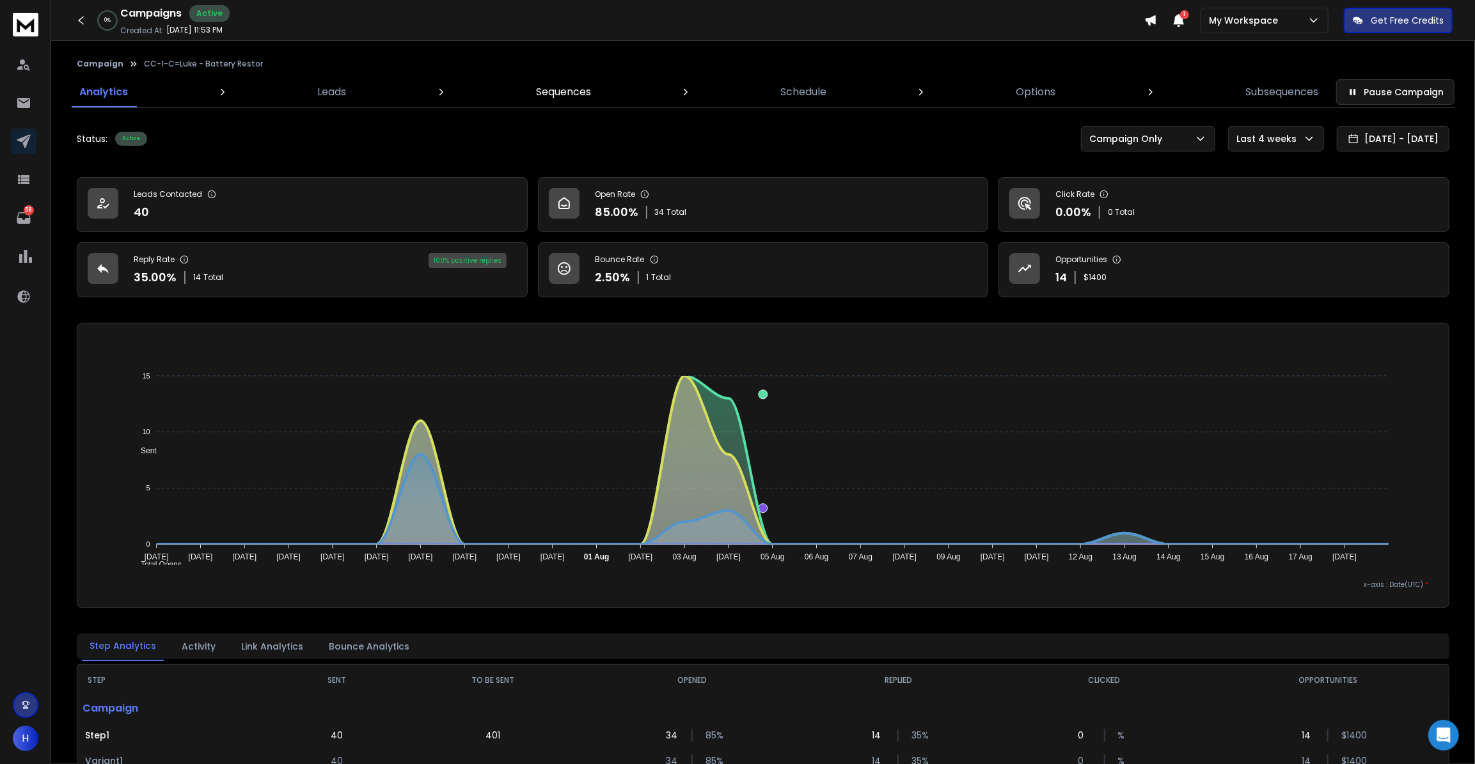
click at [565, 93] on p "Sequences" at bounding box center [563, 91] width 55 height 15
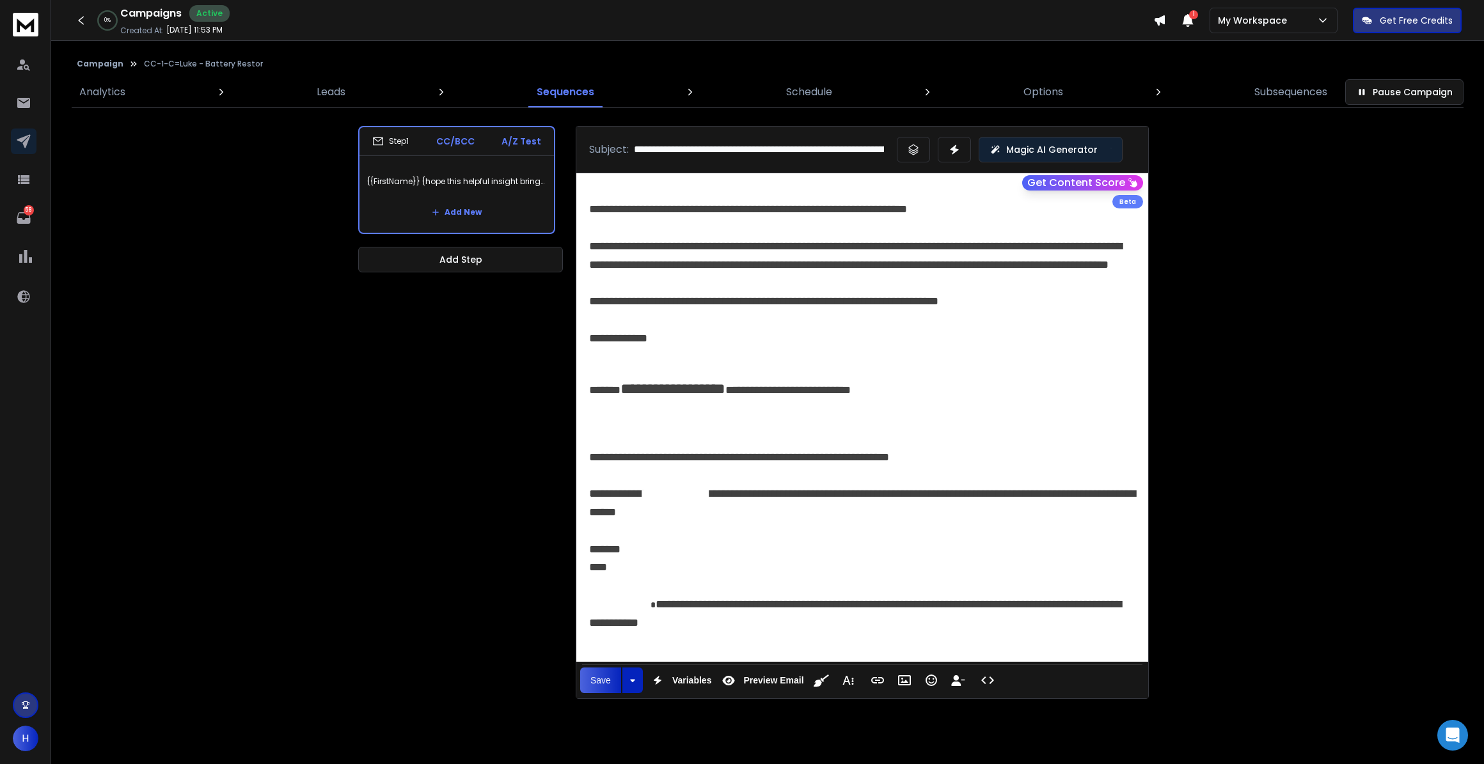
click at [1056, 147] on p "Magic AI Generator" at bounding box center [1051, 149] width 91 height 13
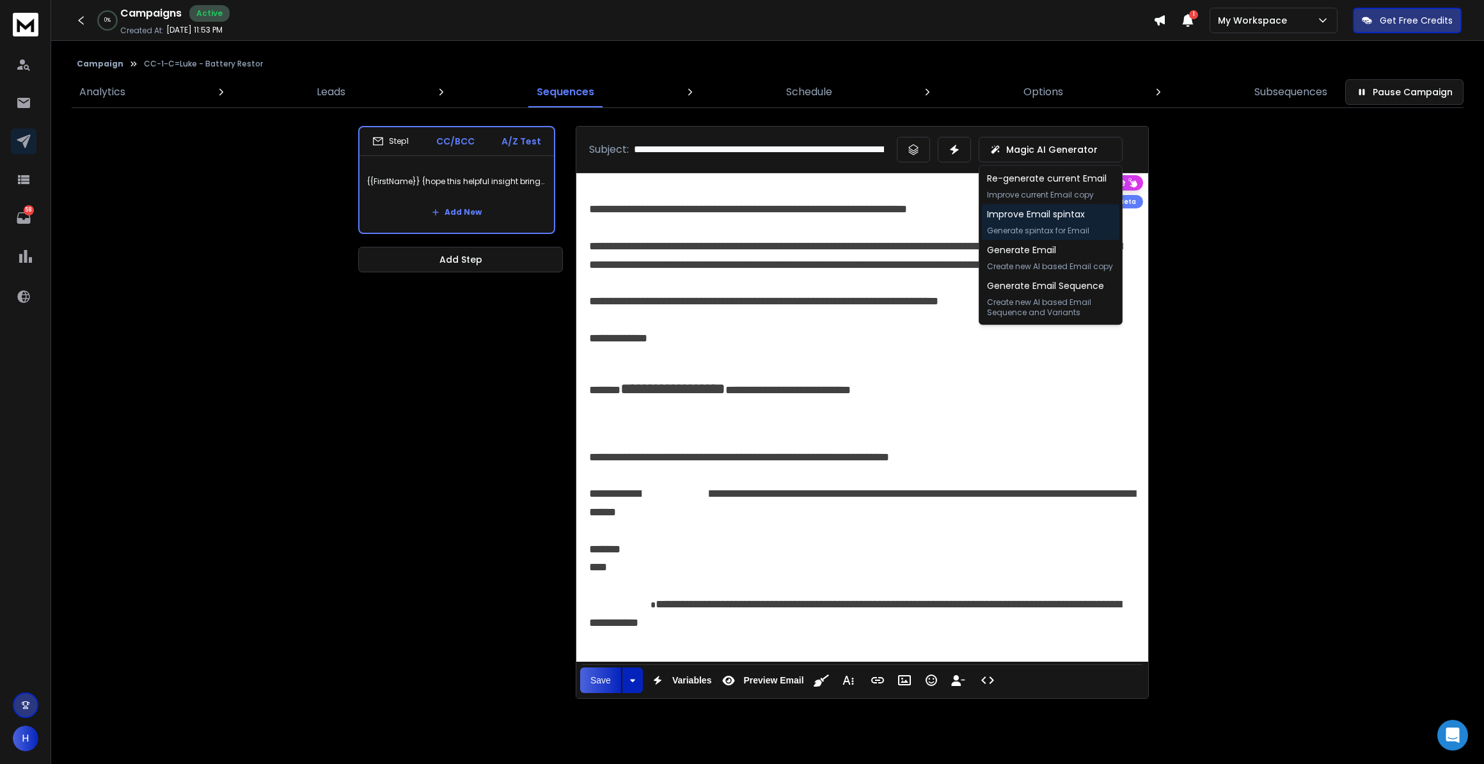
click at [1077, 219] on h1 "Improve Email spintax" at bounding box center [1038, 214] width 102 height 13
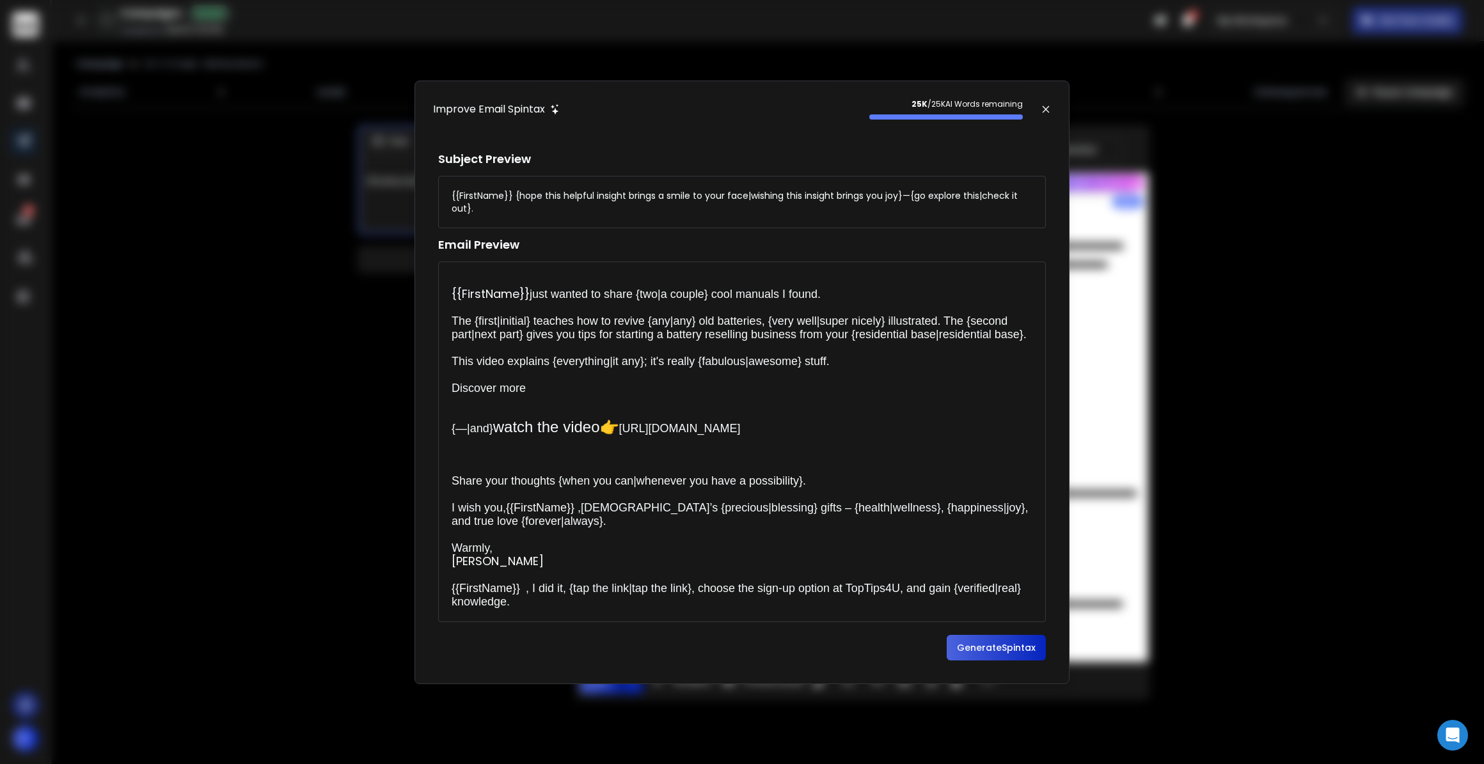
click at [991, 661] on button "Generate Spintax" at bounding box center [995, 648] width 99 height 26
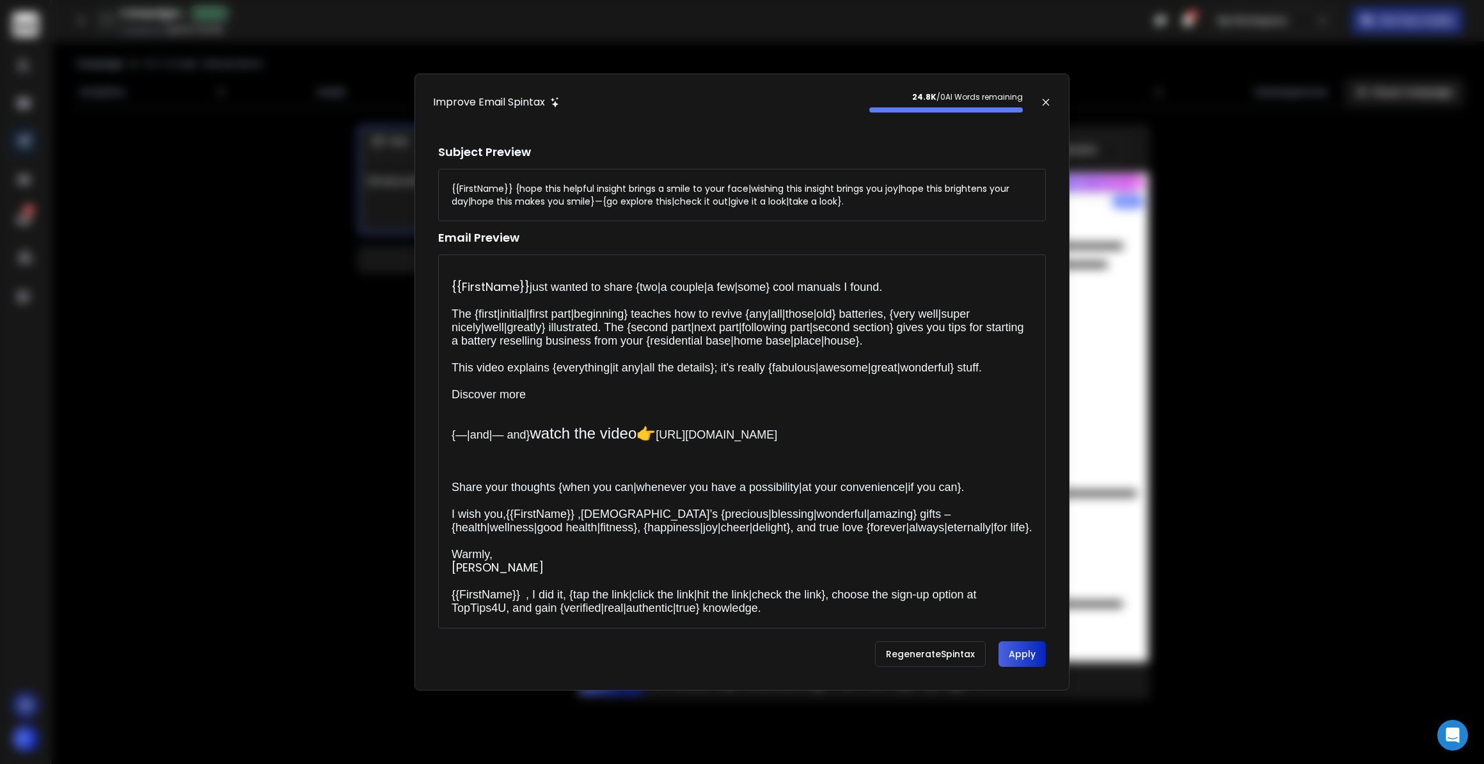
scroll to position [76, 0]
click at [1012, 656] on button "Apply" at bounding box center [1021, 654] width 47 height 26
type input "**********"
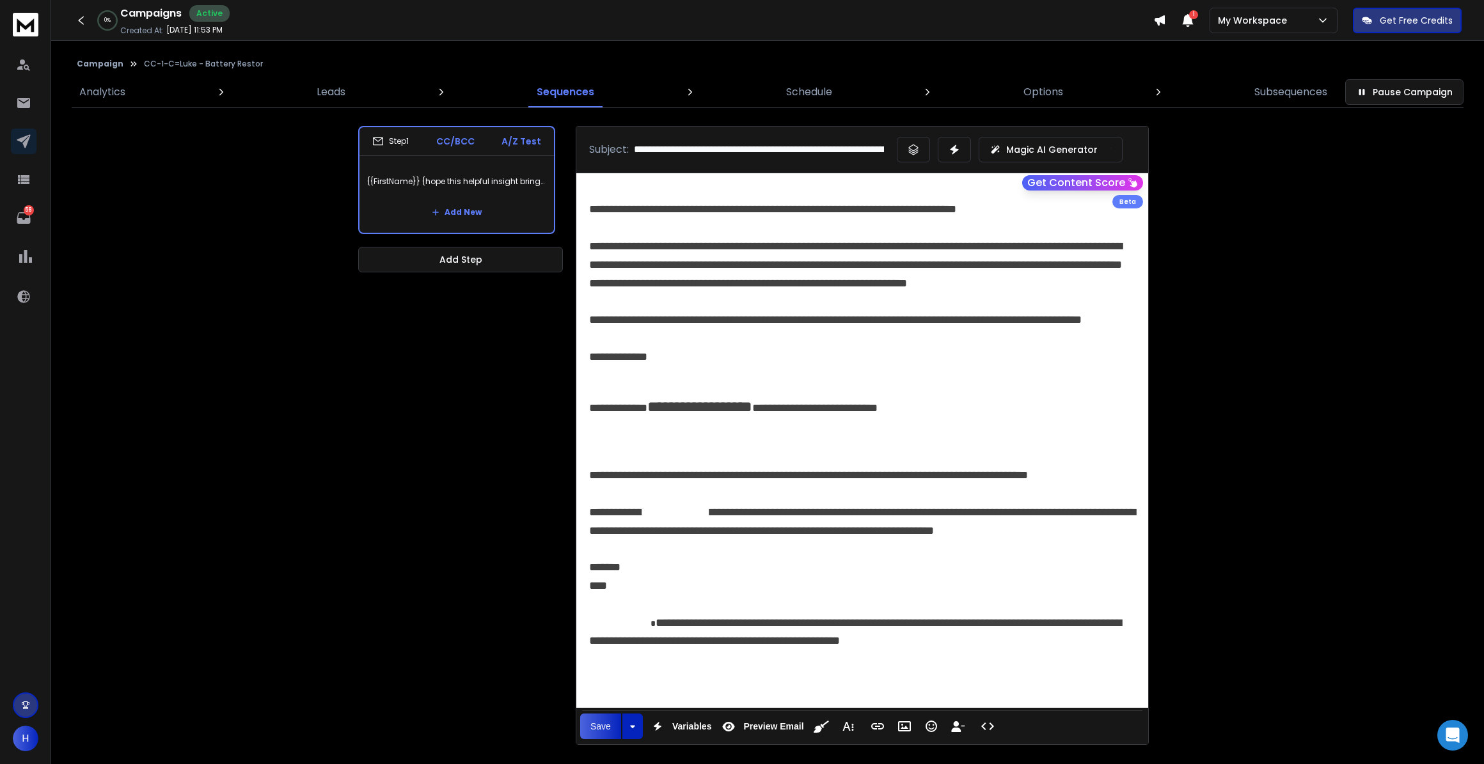
scroll to position [30, 0]
drag, startPoint x: 1155, startPoint y: 482, endPoint x: 1168, endPoint y: 369, distance: 113.3
click at [1168, 369] on div "**********" at bounding box center [767, 435] width 819 height 619
click at [1088, 185] on button "Get Content Score" at bounding box center [1082, 182] width 121 height 15
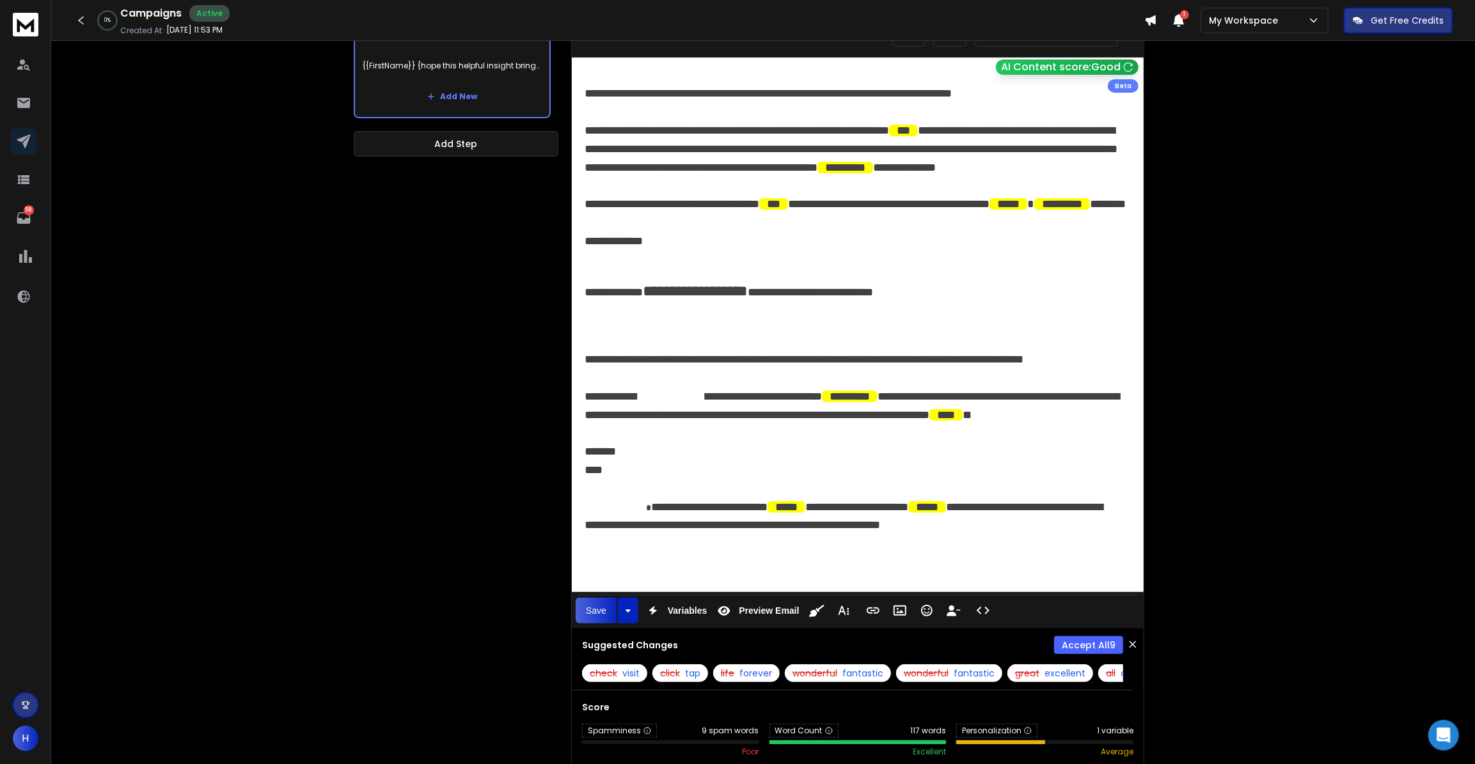
scroll to position [174, 0]
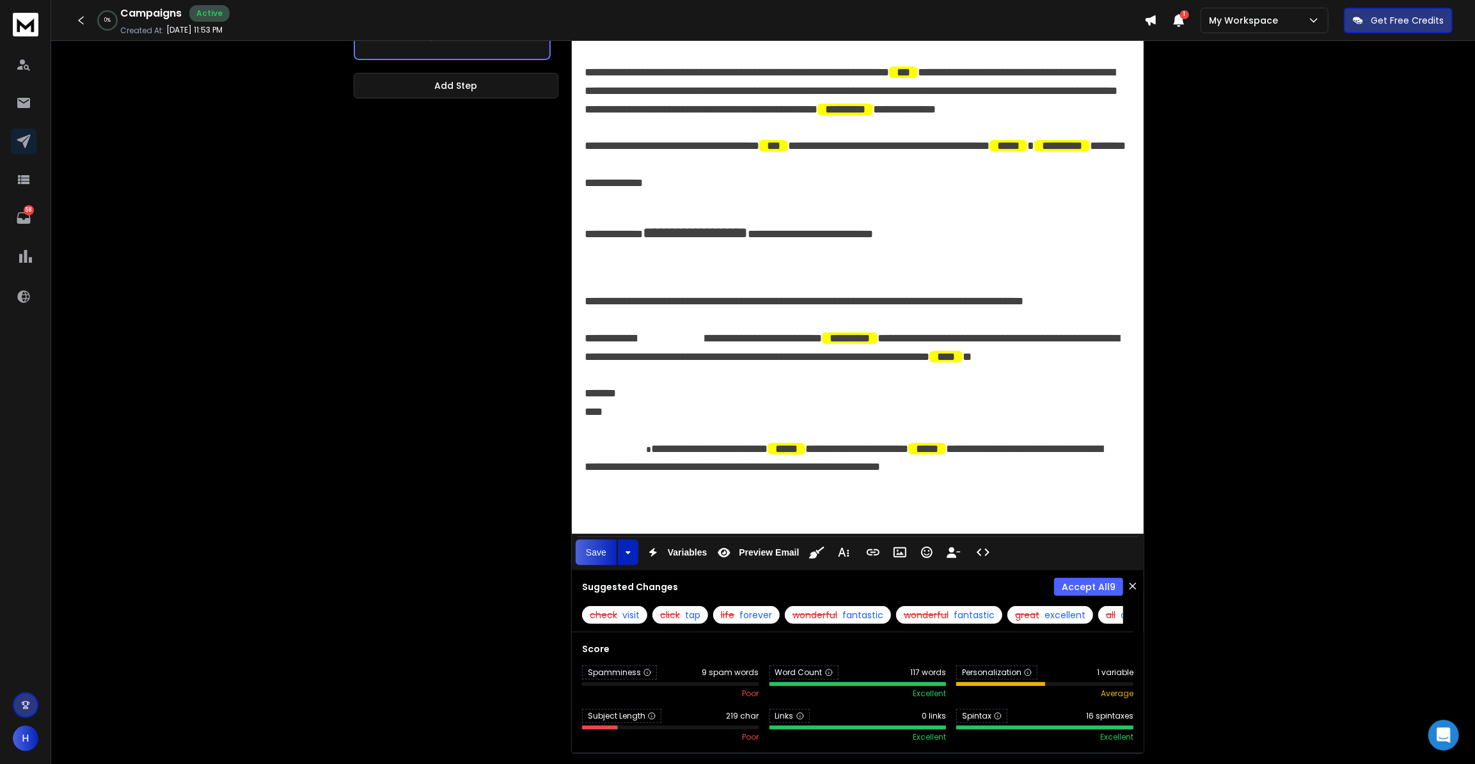
click at [1120, 613] on span "any" at bounding box center [1128, 615] width 17 height 13
click at [1050, 615] on span "excellent" at bounding box center [1064, 615] width 41 height 13
click at [1087, 614] on span "residential location" at bounding box center [1113, 615] width 85 height 13
click at [974, 613] on span "fantastic" at bounding box center [974, 615] width 41 height 13
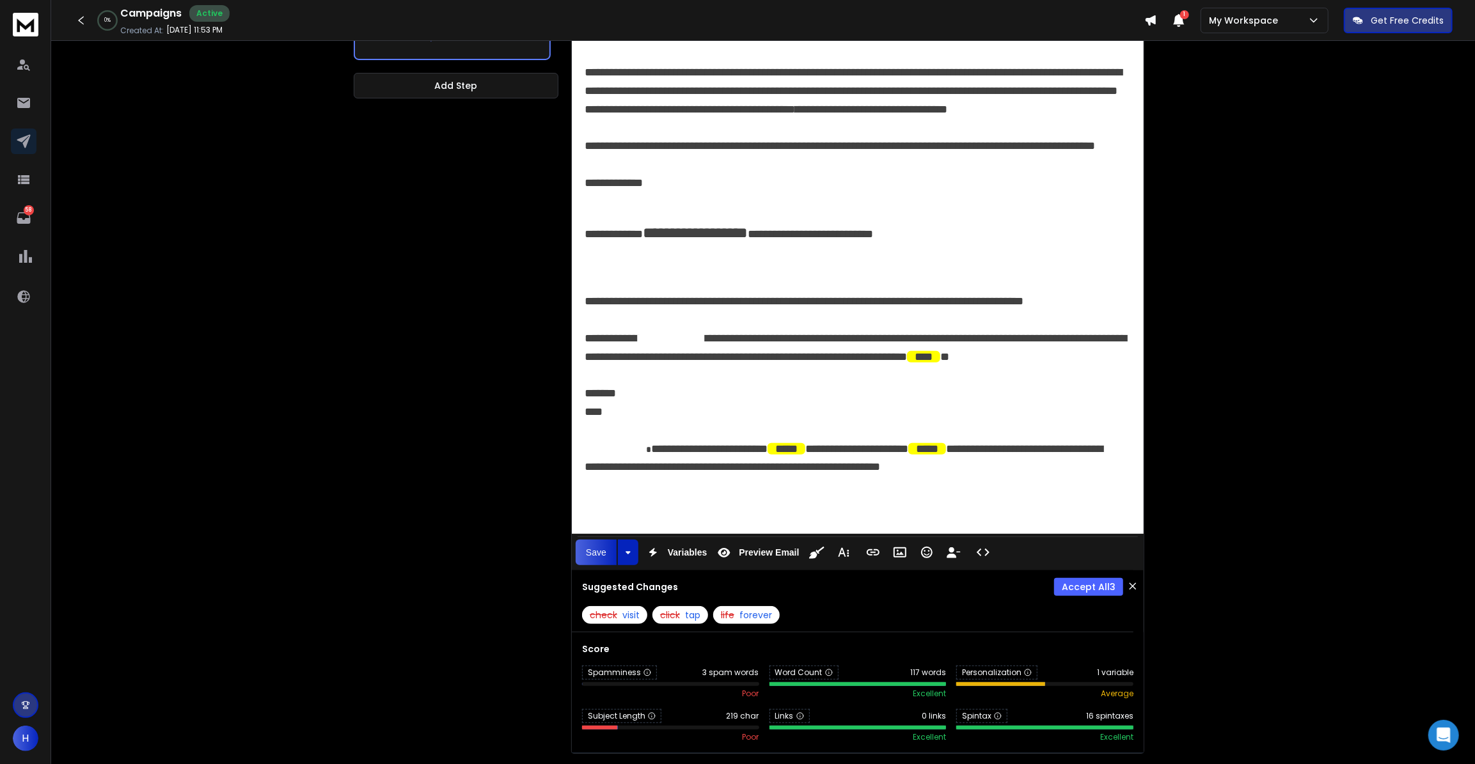
click at [753, 614] on span "forever" at bounding box center [755, 615] width 33 height 13
click at [695, 618] on span "tap" at bounding box center [692, 615] width 15 height 13
drag, startPoint x: 632, startPoint y: 614, endPoint x: 639, endPoint y: 613, distance: 6.4
click at [636, 614] on span "visit" at bounding box center [630, 615] width 17 height 13
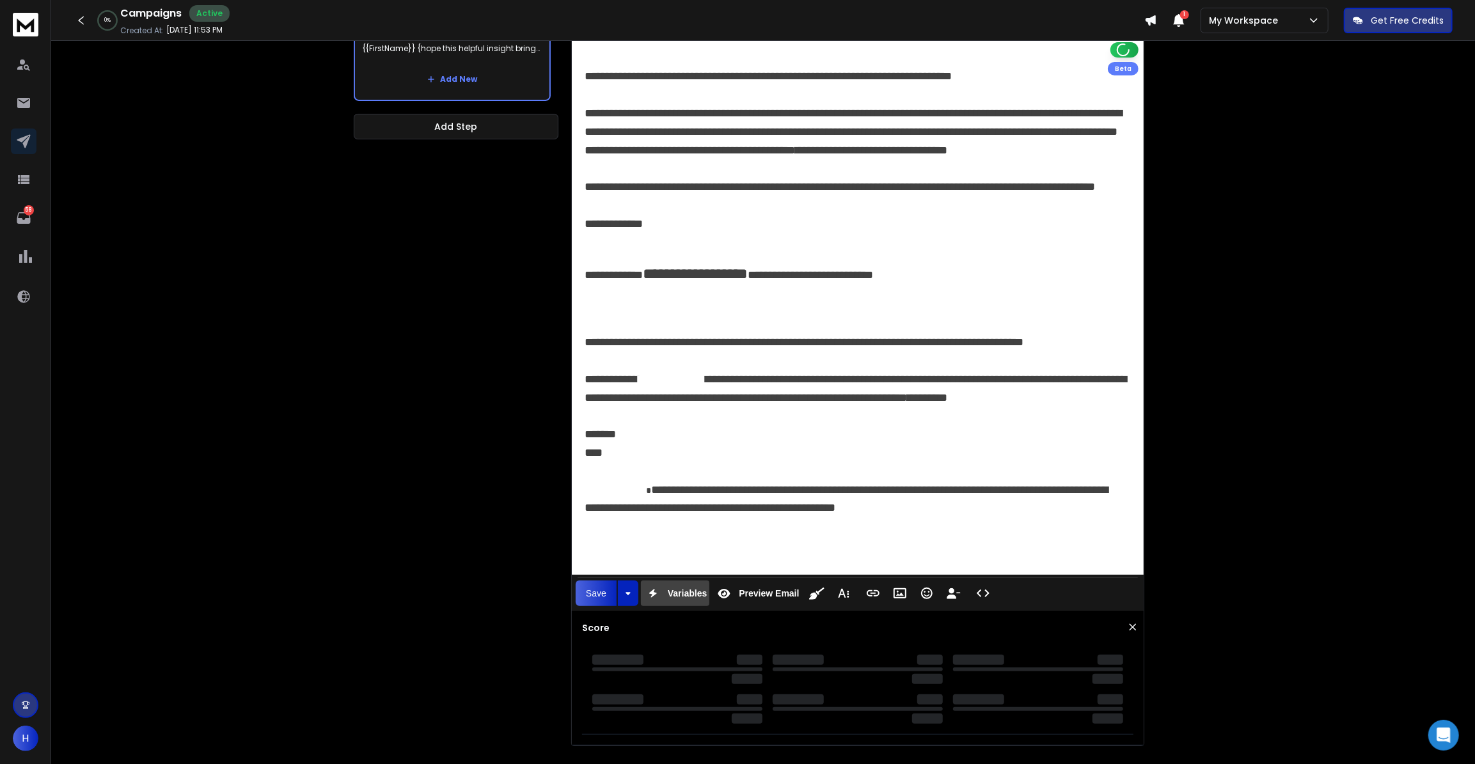
scroll to position [119, 0]
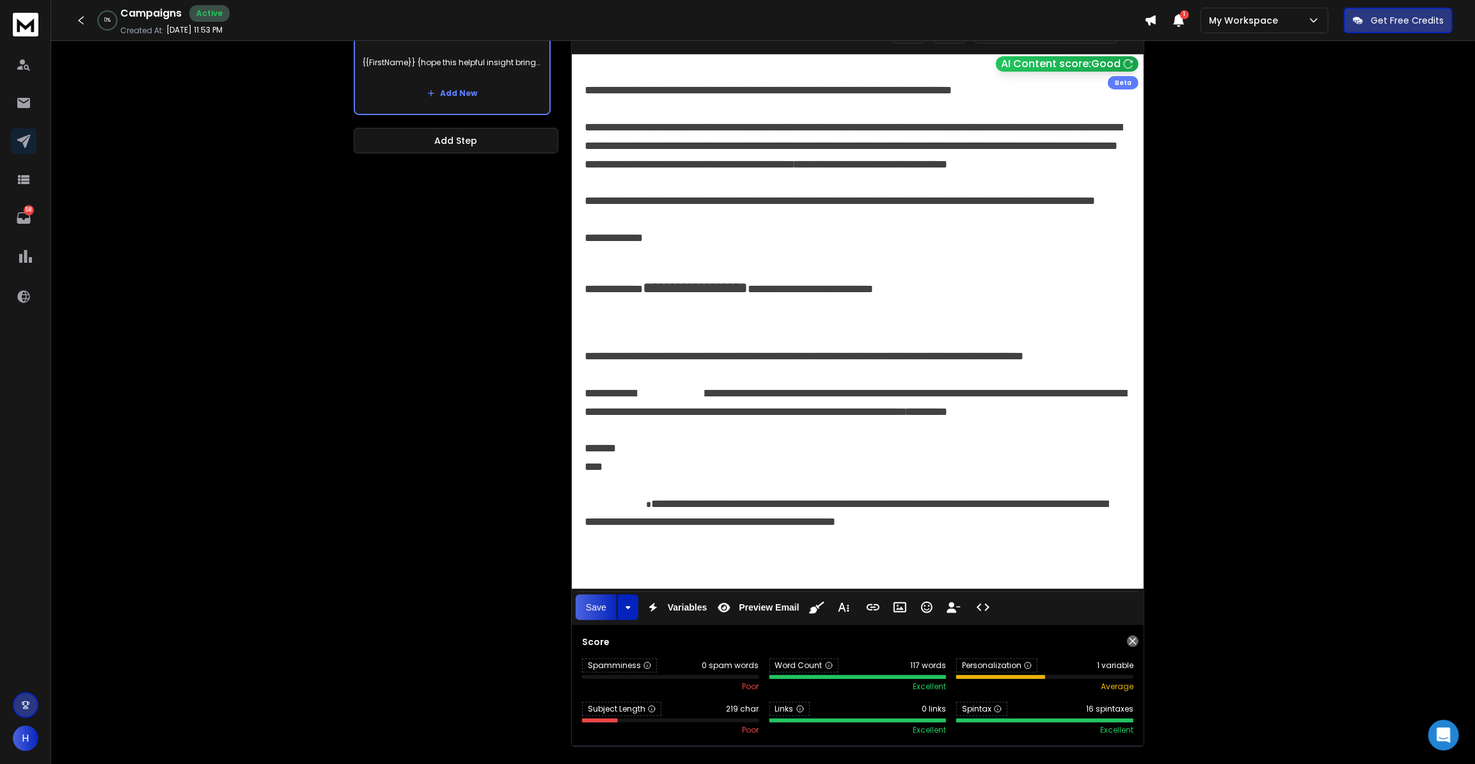
click at [1138, 638] on icon at bounding box center [1133, 642] width 12 height 12
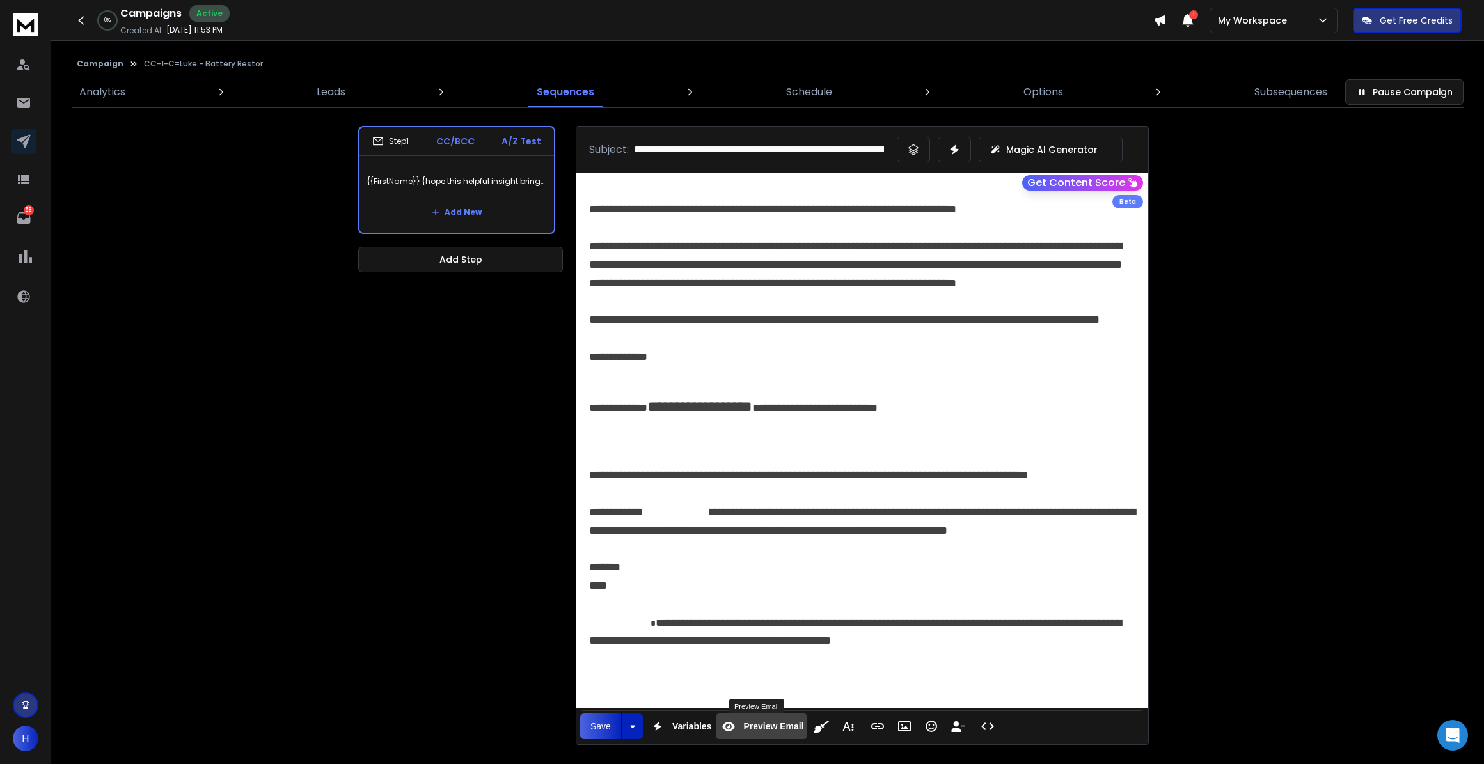
click at [774, 727] on span "Preview Email" at bounding box center [773, 726] width 65 height 11
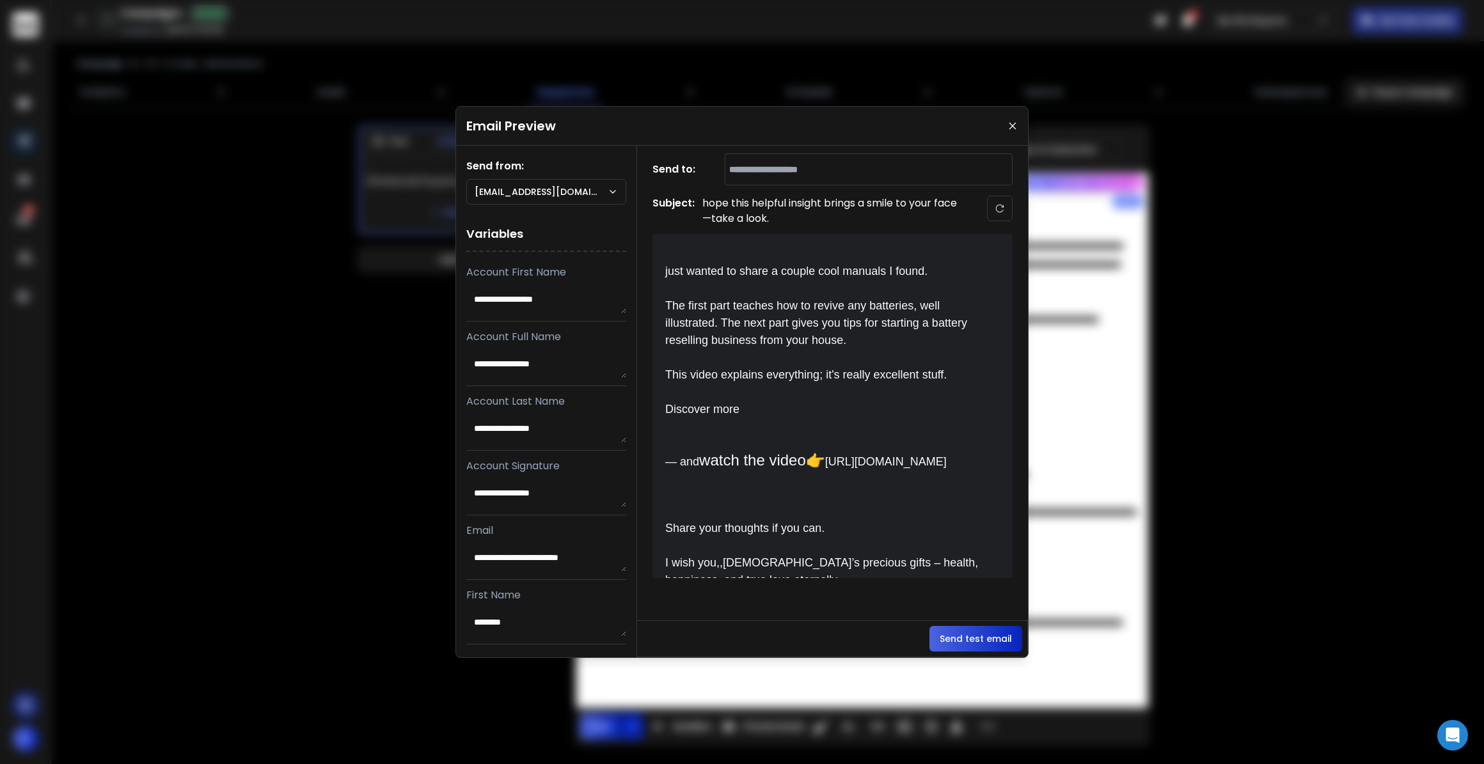
click at [819, 161] on input at bounding box center [868, 169] width 279 height 23
type input "**********"
click at [986, 639] on button "Send test email" at bounding box center [975, 639] width 93 height 26
click at [1017, 126] on icon at bounding box center [1012, 126] width 10 height 10
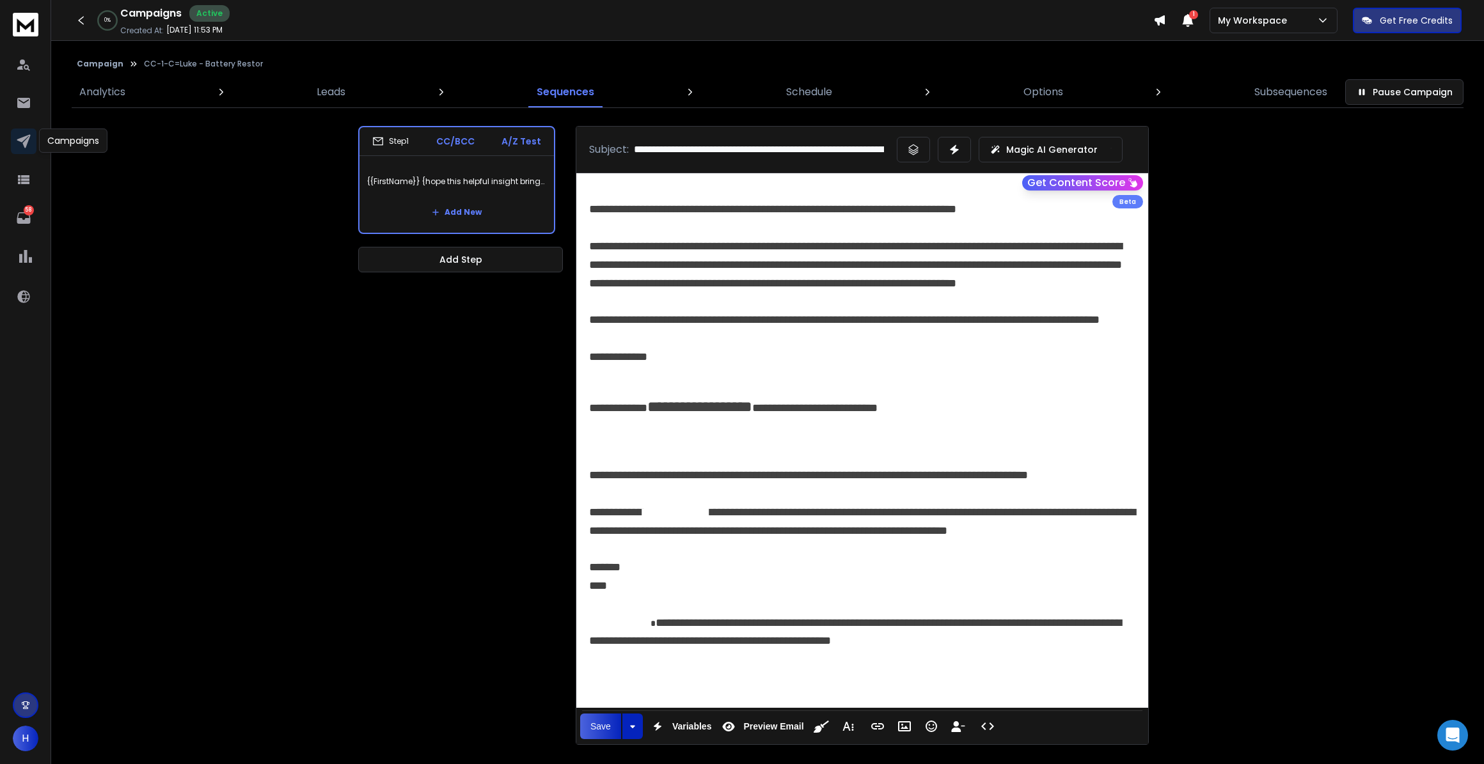
click at [26, 139] on icon at bounding box center [23, 140] width 13 height 13
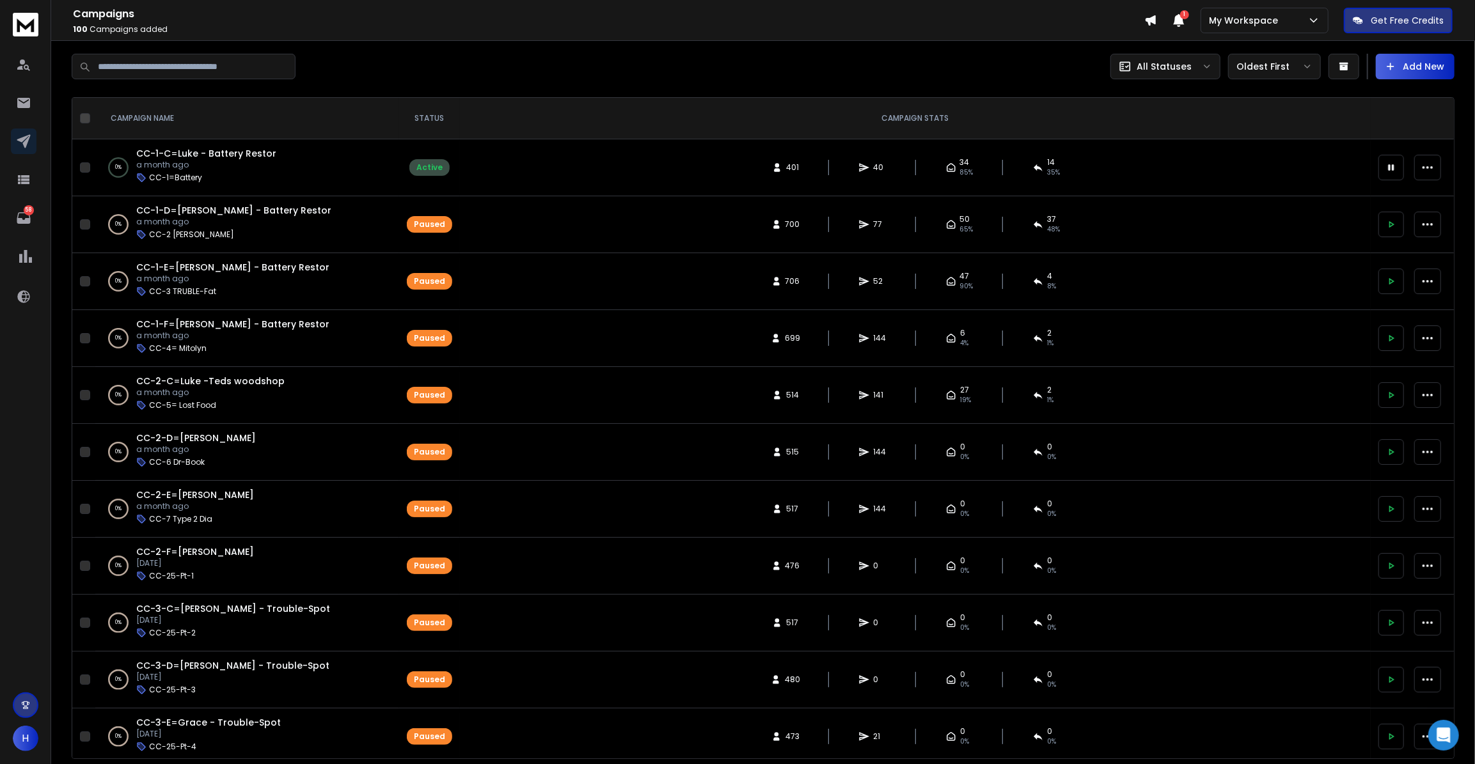
click at [1426, 164] on button "button" at bounding box center [1427, 168] width 27 height 26
click at [624, 173] on div "401 40 34 85 % 14 35 %" at bounding box center [914, 167] width 895 height 20
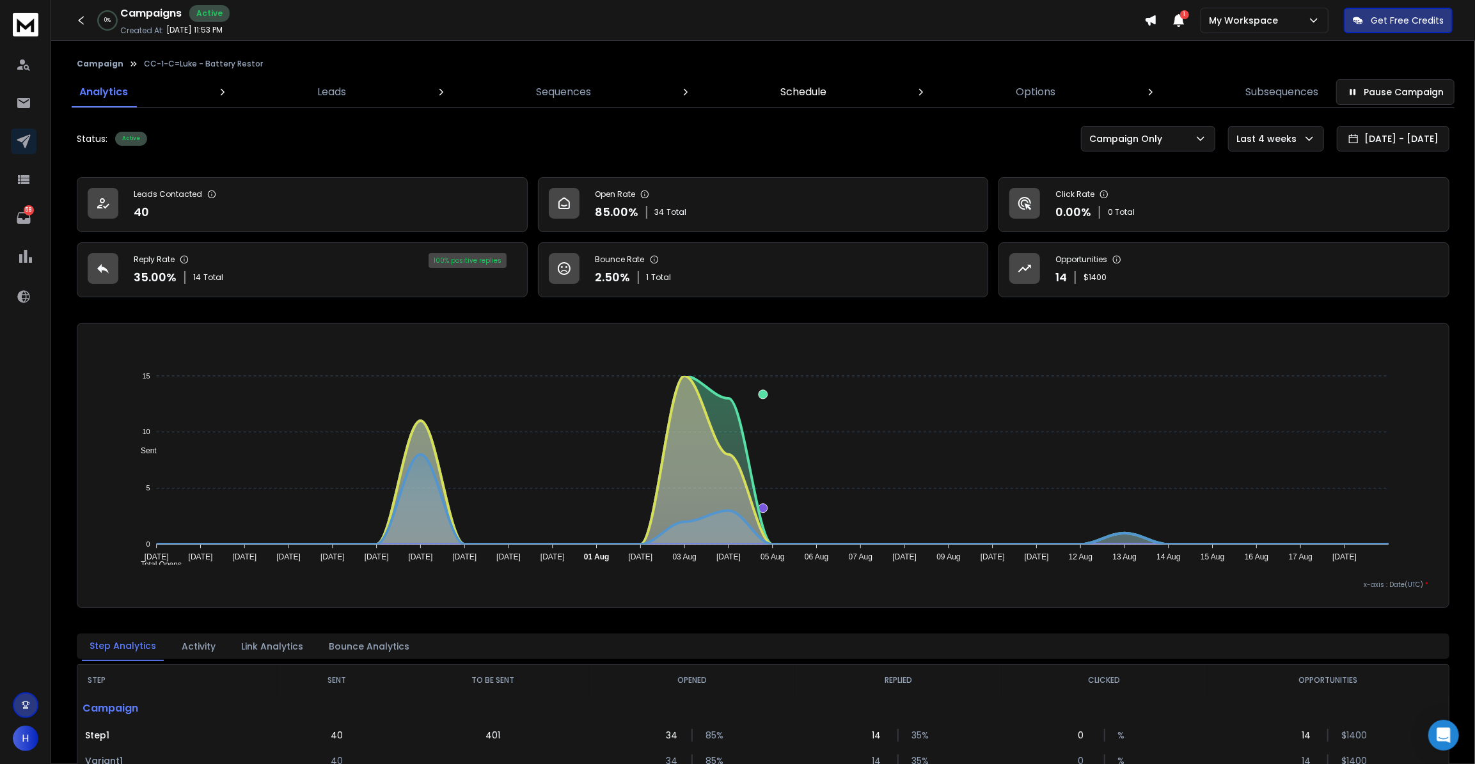
click at [831, 96] on link "Schedule" at bounding box center [803, 92] width 61 height 31
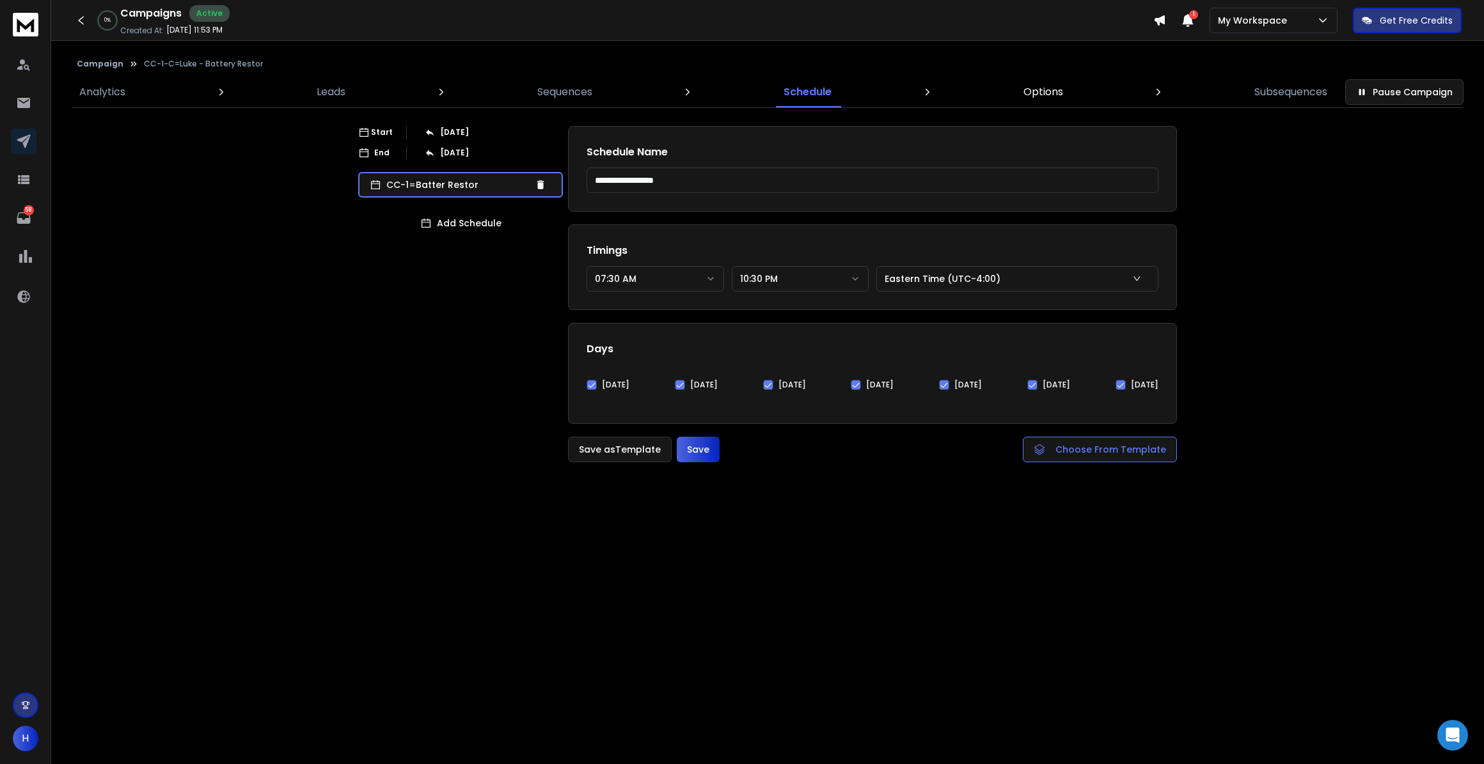
click at [1055, 85] on p "Options" at bounding box center [1043, 91] width 40 height 15
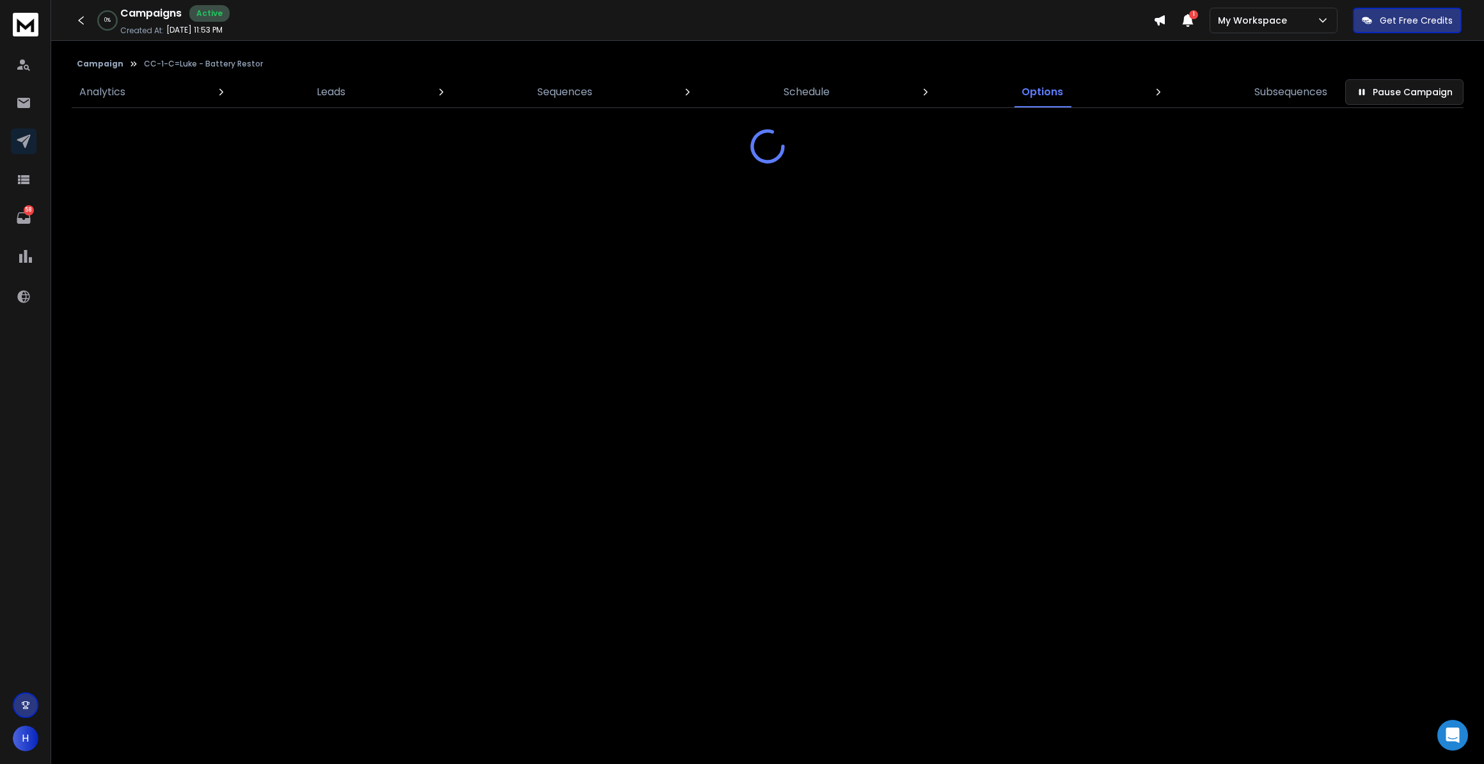
select select "*********"
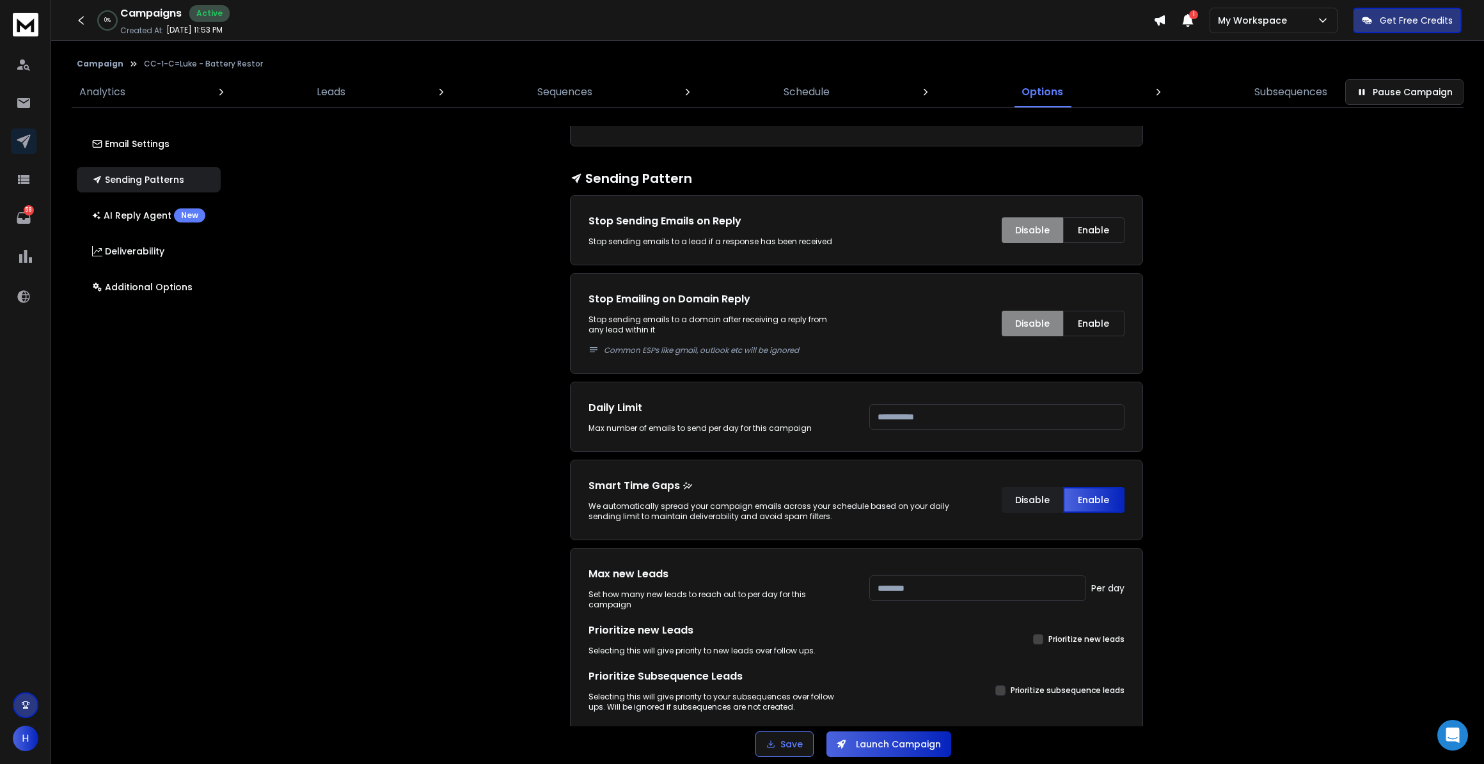
scroll to position [290, 0]
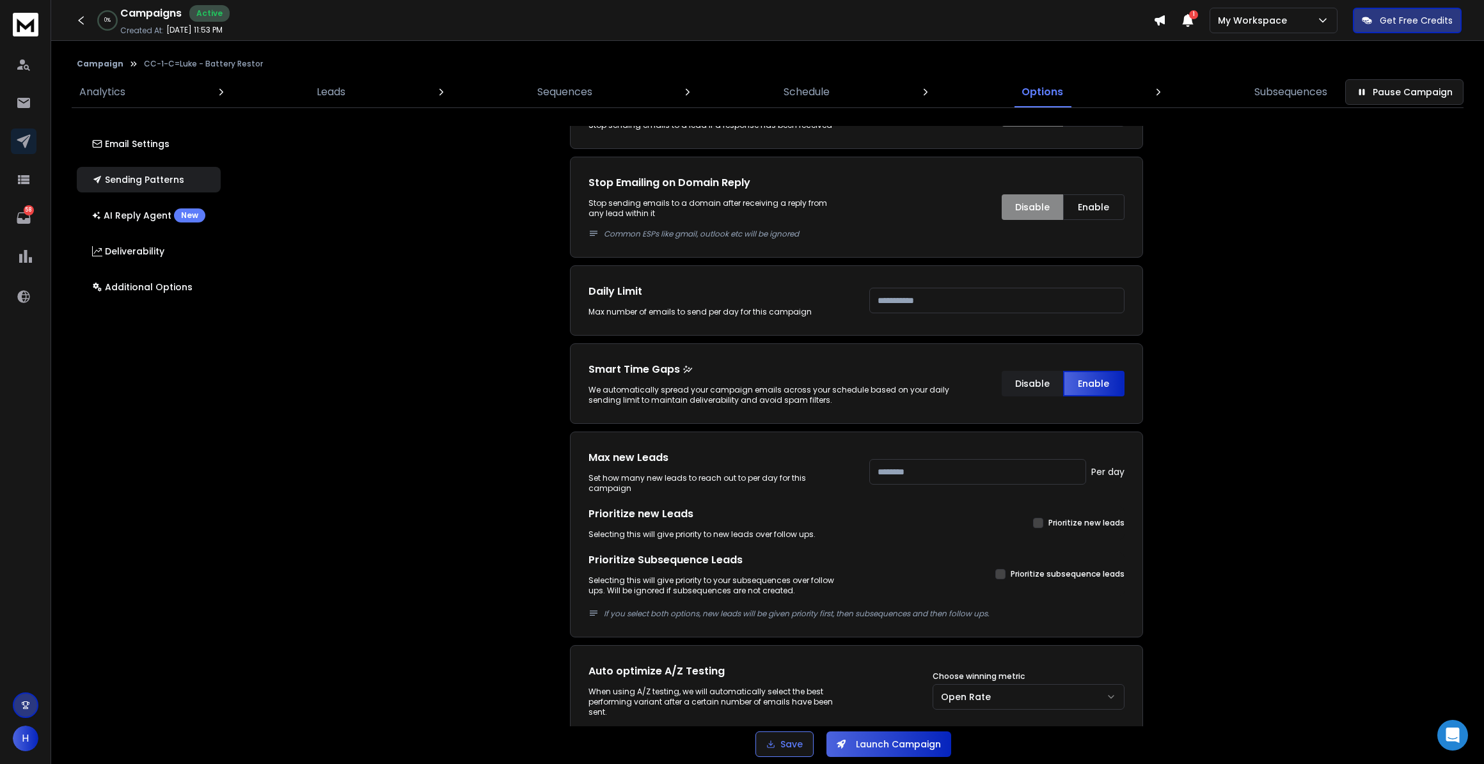
drag, startPoint x: 876, startPoint y: 299, endPoint x: 833, endPoint y: 299, distance: 43.5
click at [833, 299] on div "Daily Limit Max number of emails to send per day for this campaign *" at bounding box center [856, 300] width 536 height 33
type input "**"
drag, startPoint x: 884, startPoint y: 463, endPoint x: 845, endPoint y: 452, distance: 41.1
click at [857, 459] on div "Max new Leads Set how many new leads to reach out to per day for this campaign …" at bounding box center [856, 471] width 536 height 43
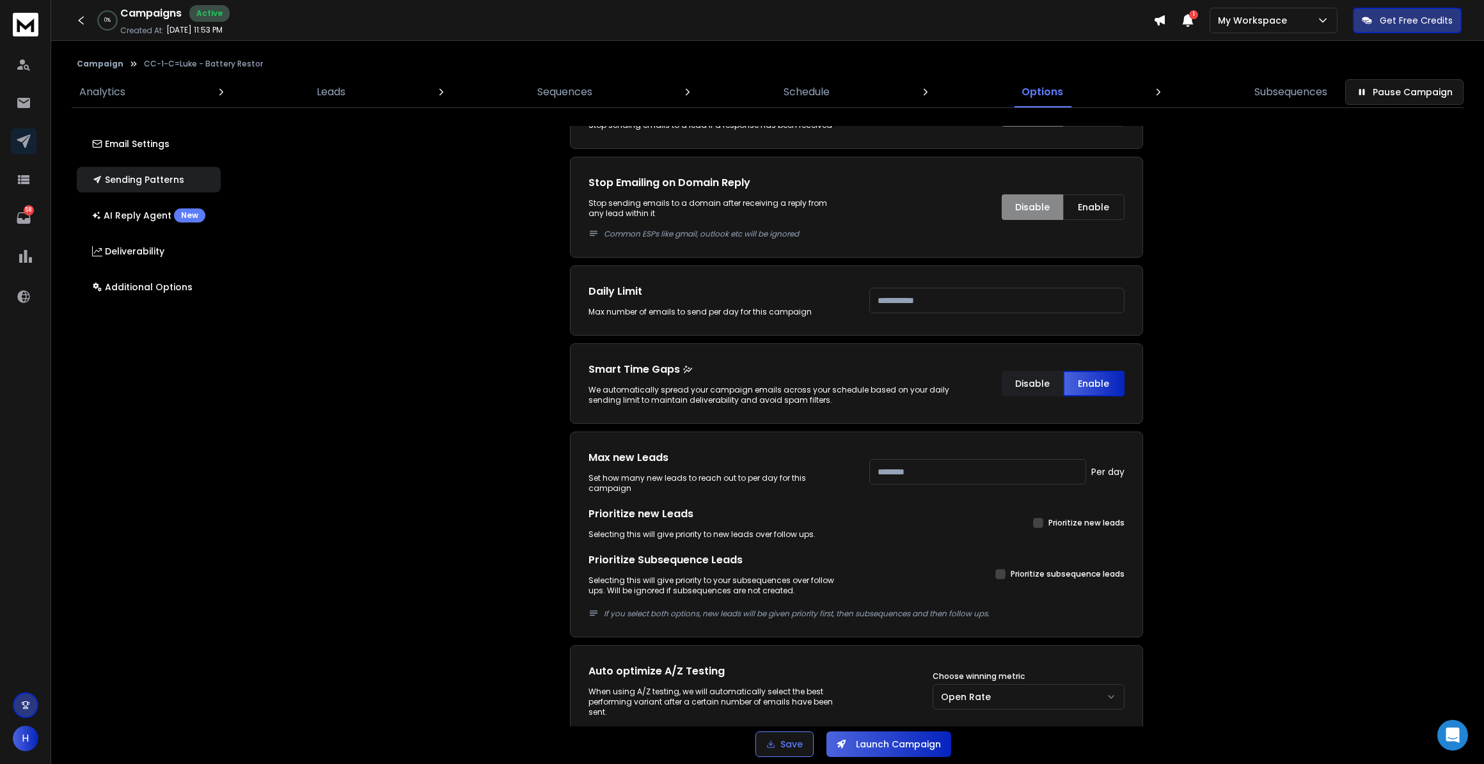
scroll to position [407, 0]
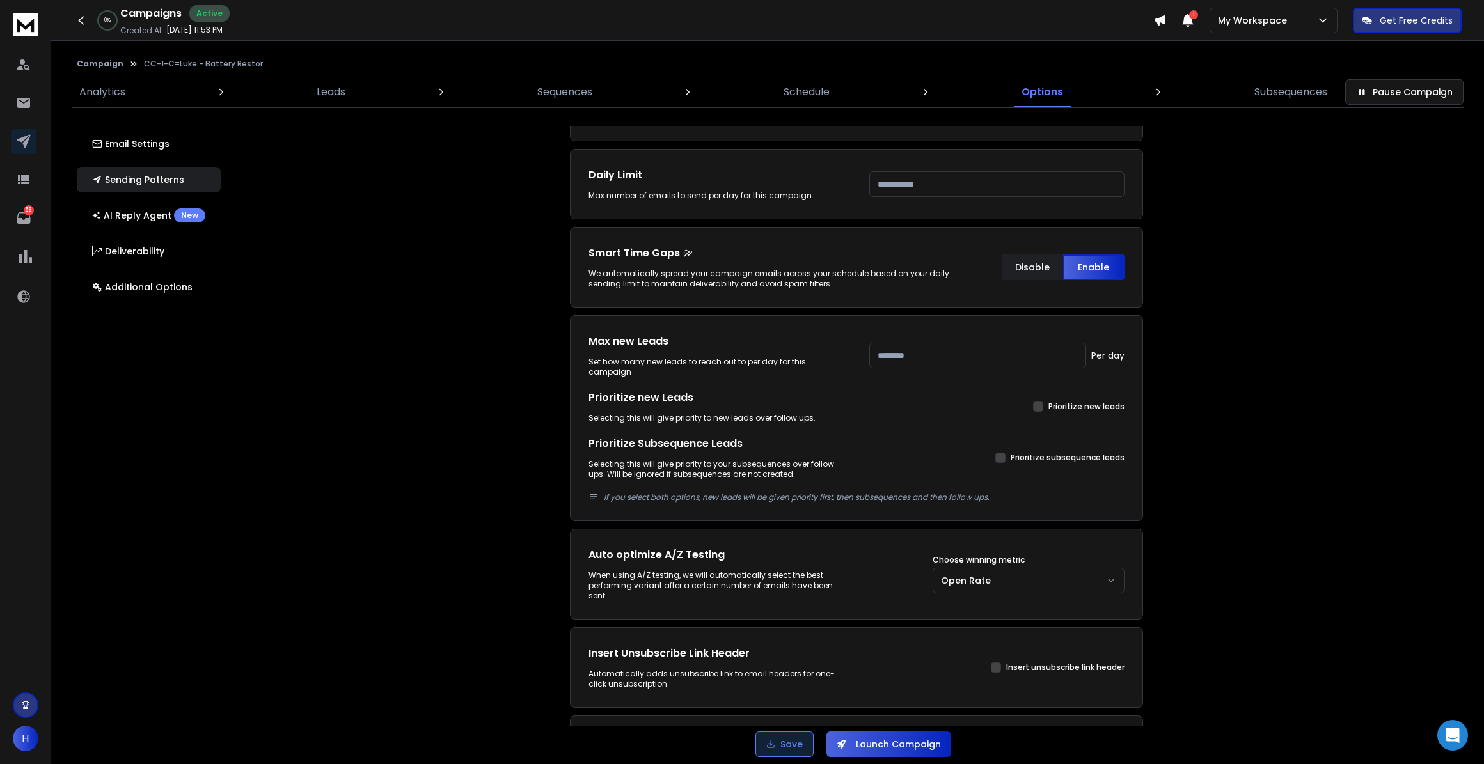
type input "**"
click at [789, 744] on button "Save" at bounding box center [784, 745] width 58 height 26
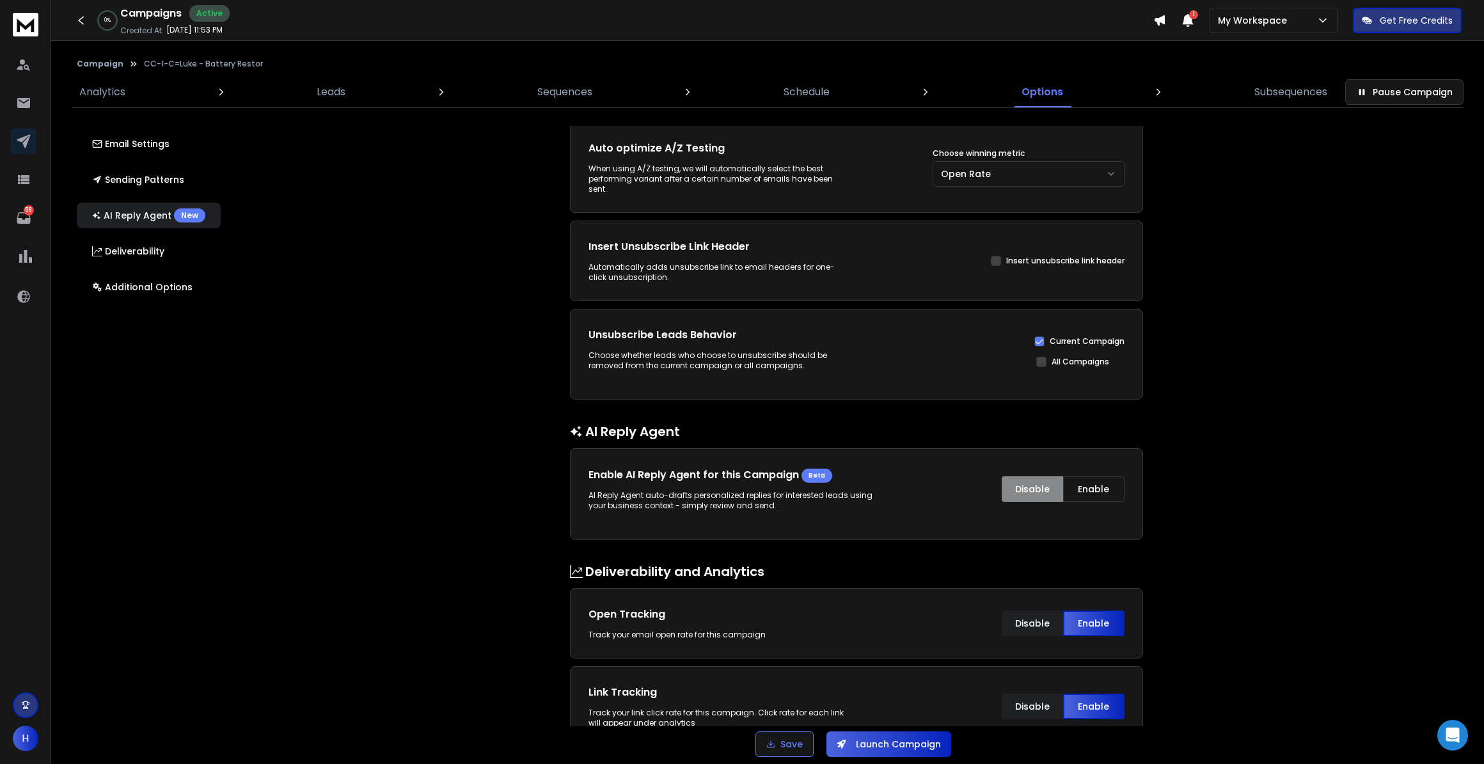
scroll to position [872, 0]
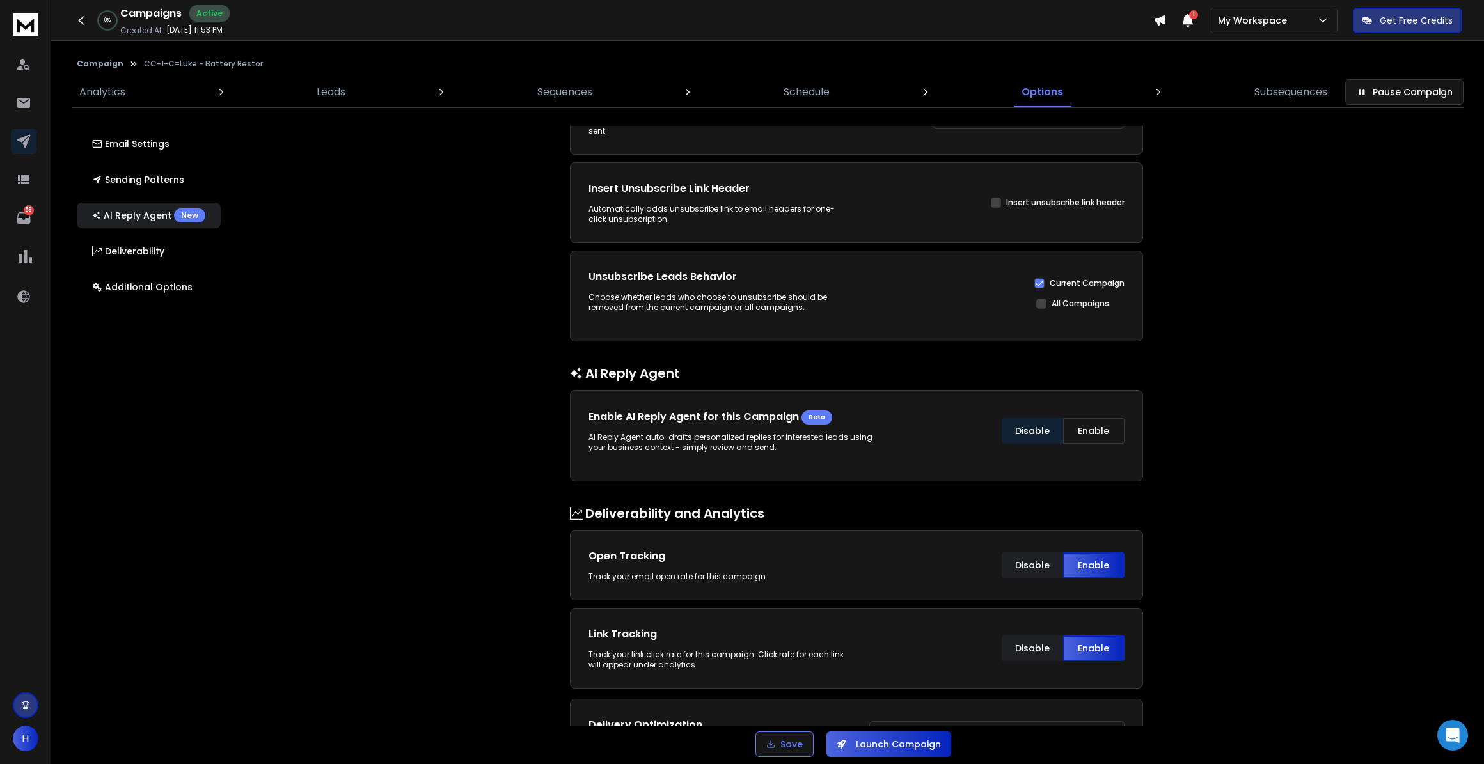
click at [1026, 418] on button "Disable" at bounding box center [1031, 431] width 61 height 26
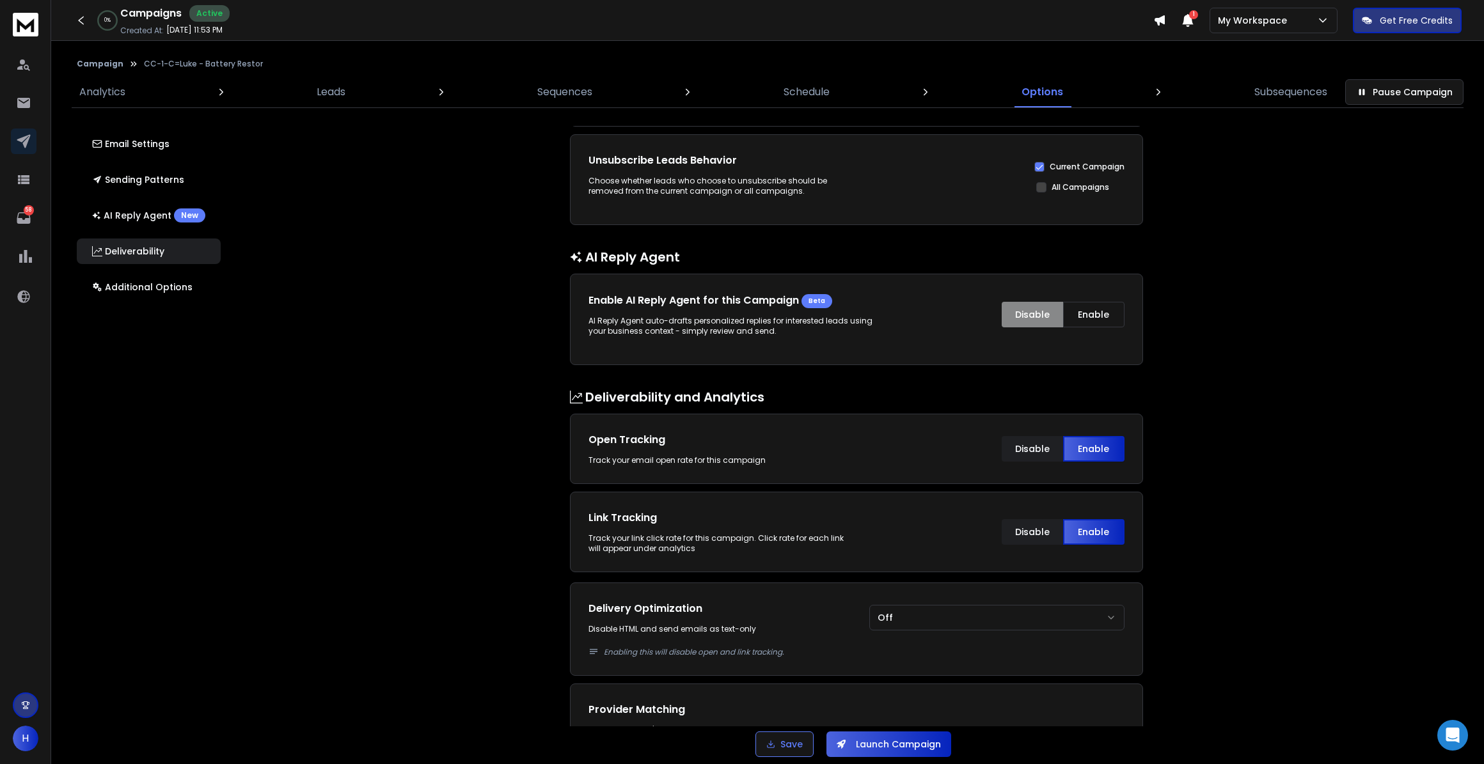
scroll to position [1046, 0]
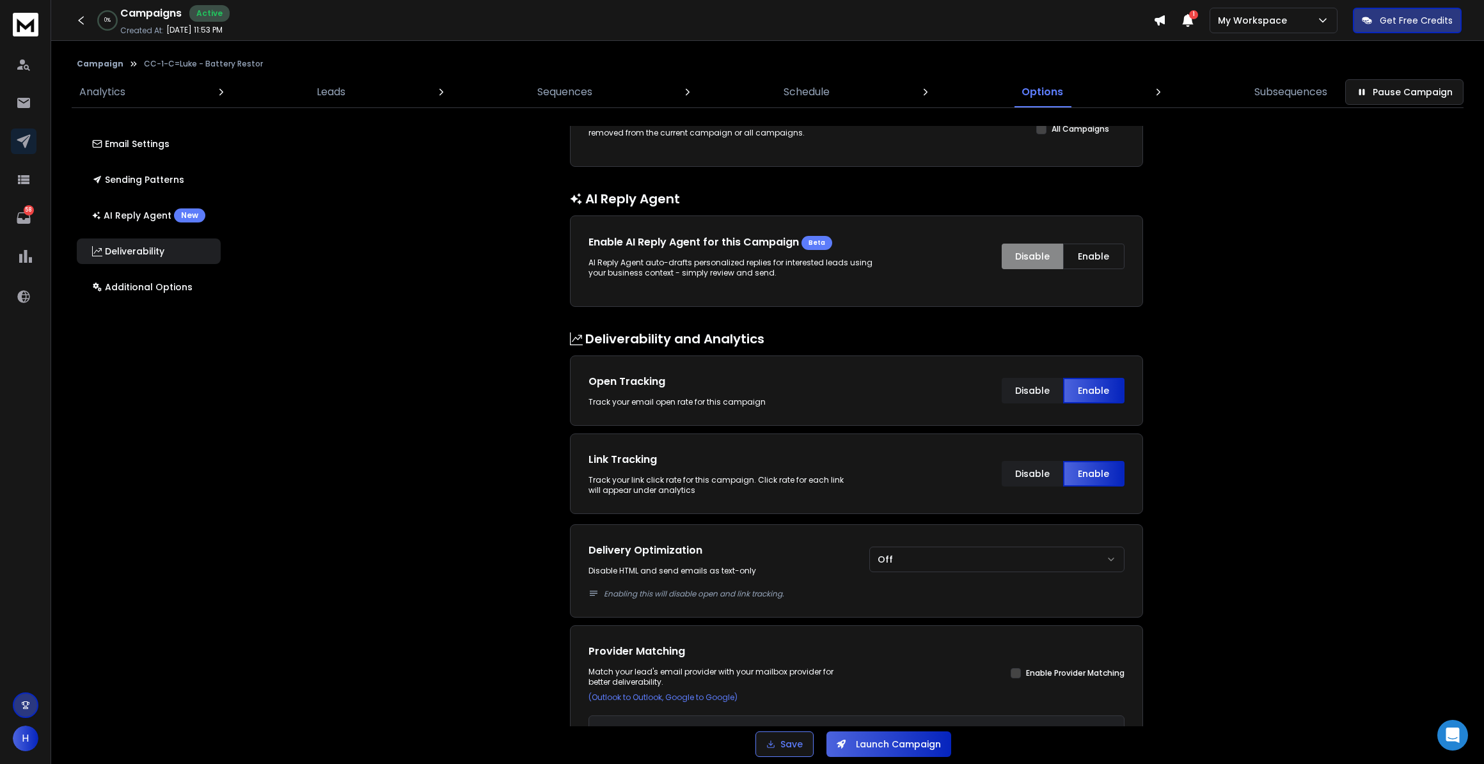
click at [1087, 378] on button "Enable" at bounding box center [1093, 391] width 61 height 26
click at [1087, 461] on button "Enable" at bounding box center [1093, 474] width 61 height 26
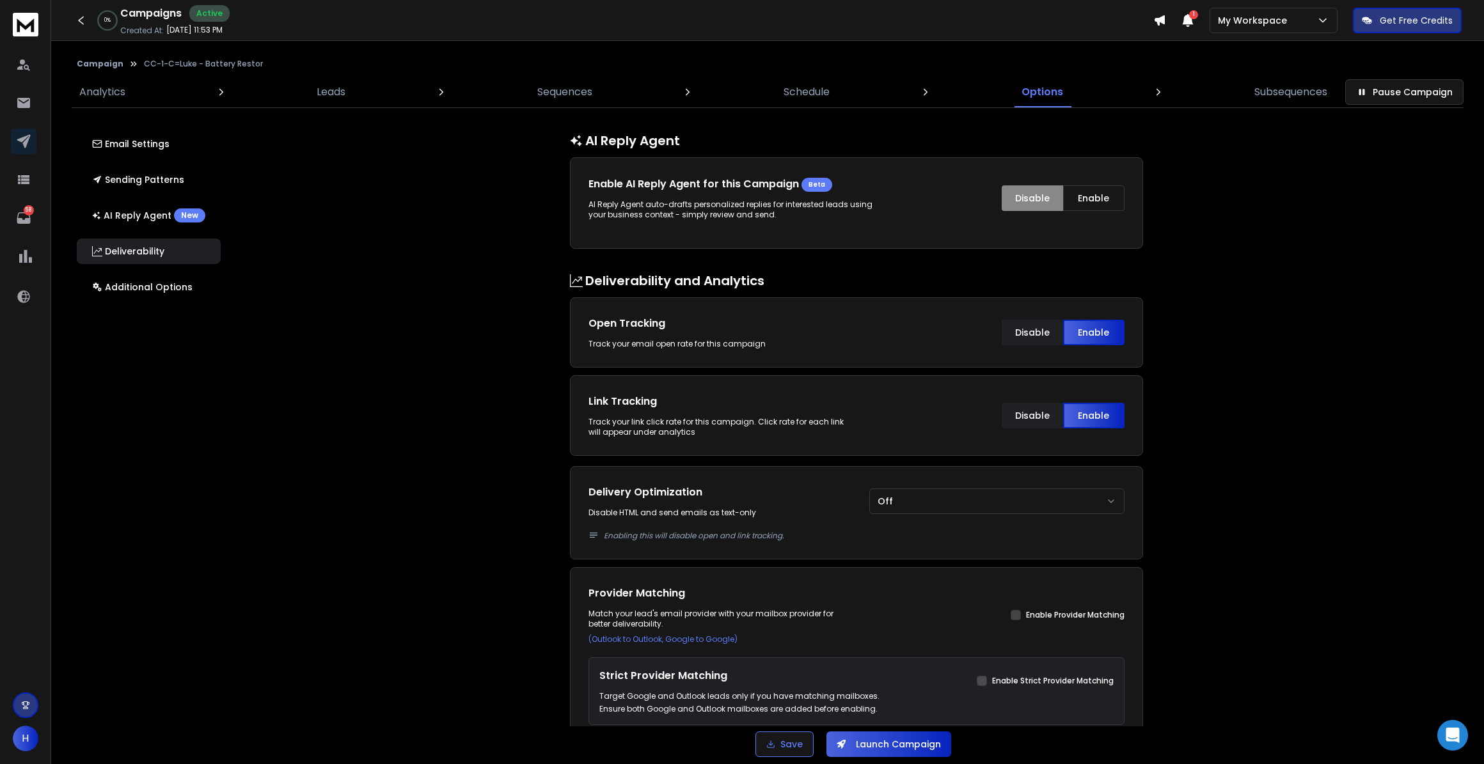
scroll to position [1163, 0]
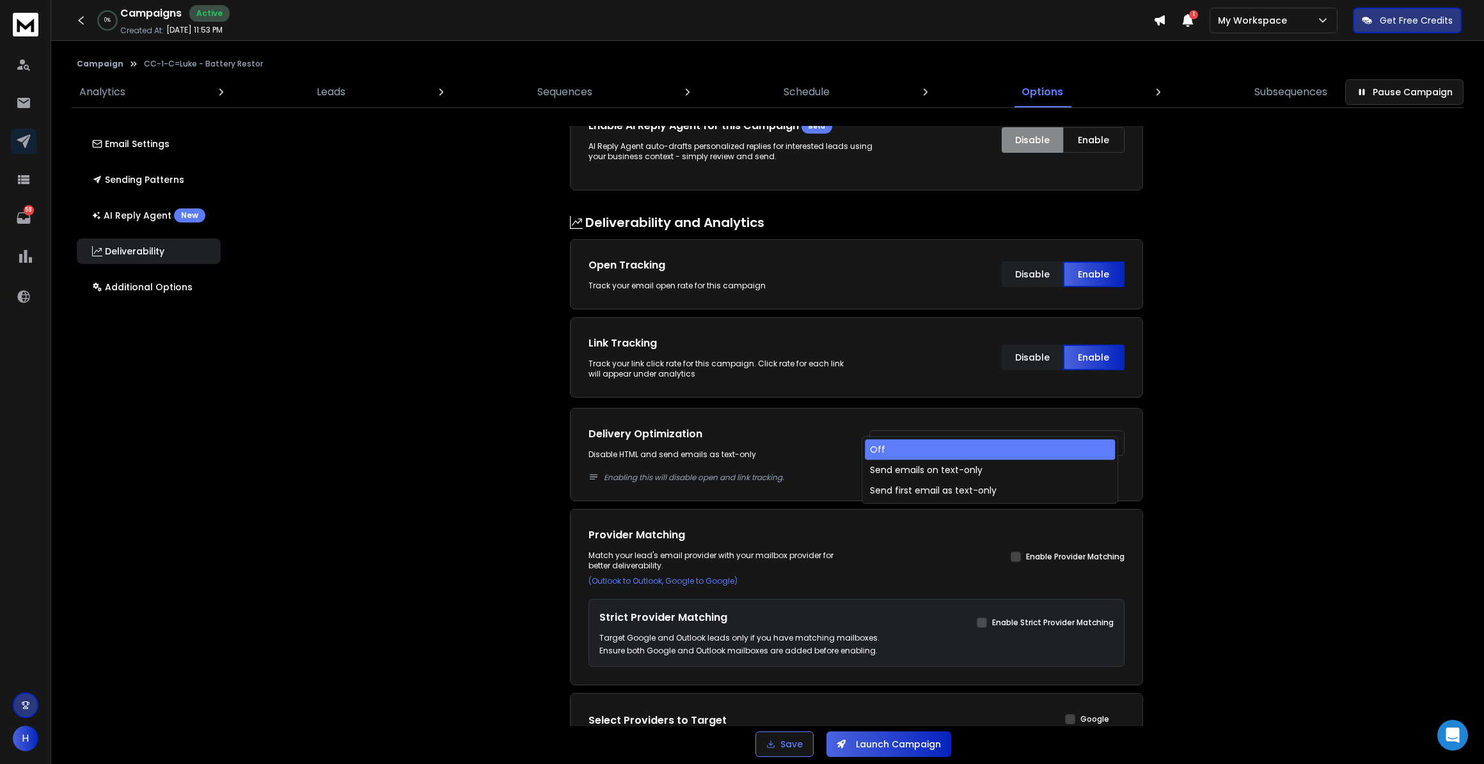
click at [1113, 430] on button "Off" at bounding box center [996, 443] width 255 height 26
click at [1114, 430] on button "Off" at bounding box center [996, 443] width 255 height 26
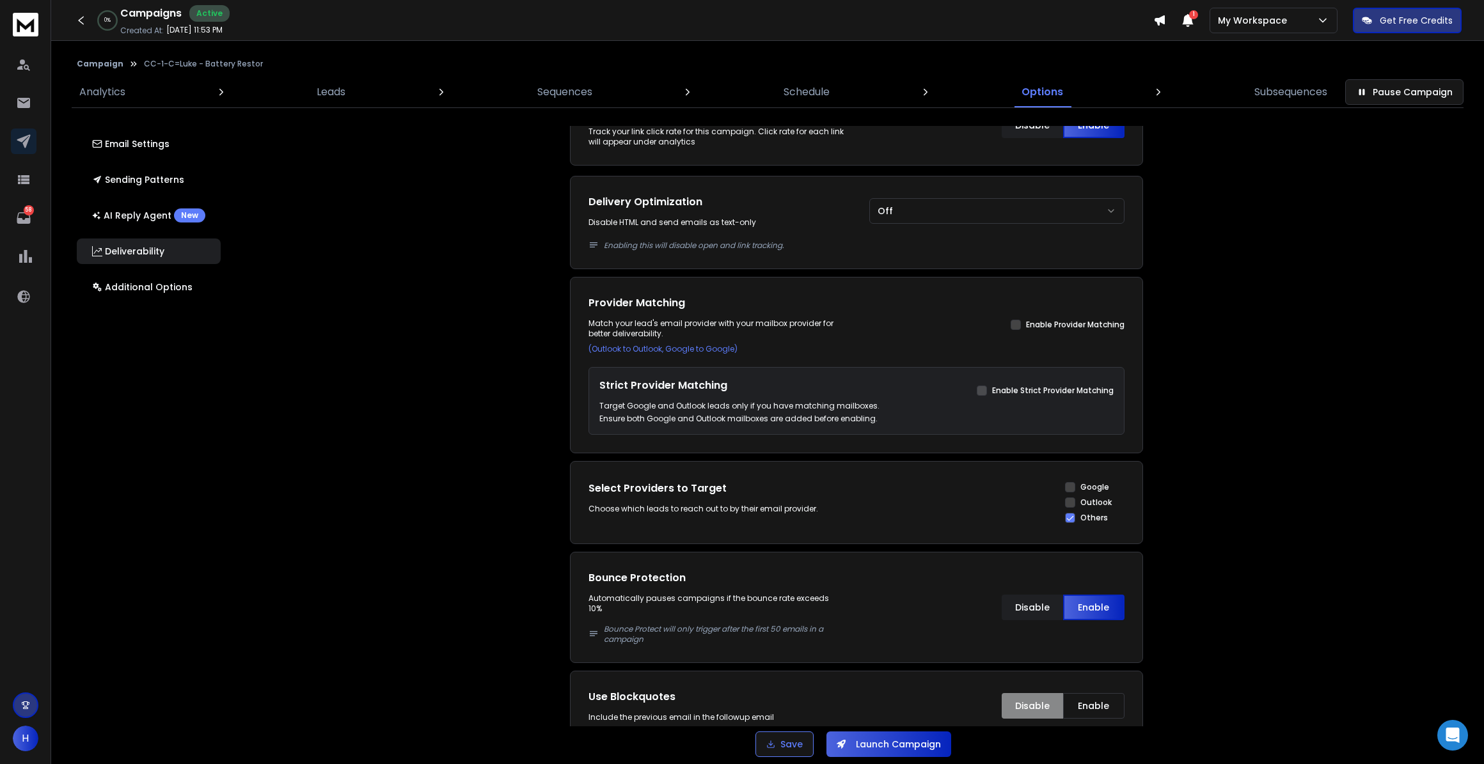
scroll to position [1511, 0]
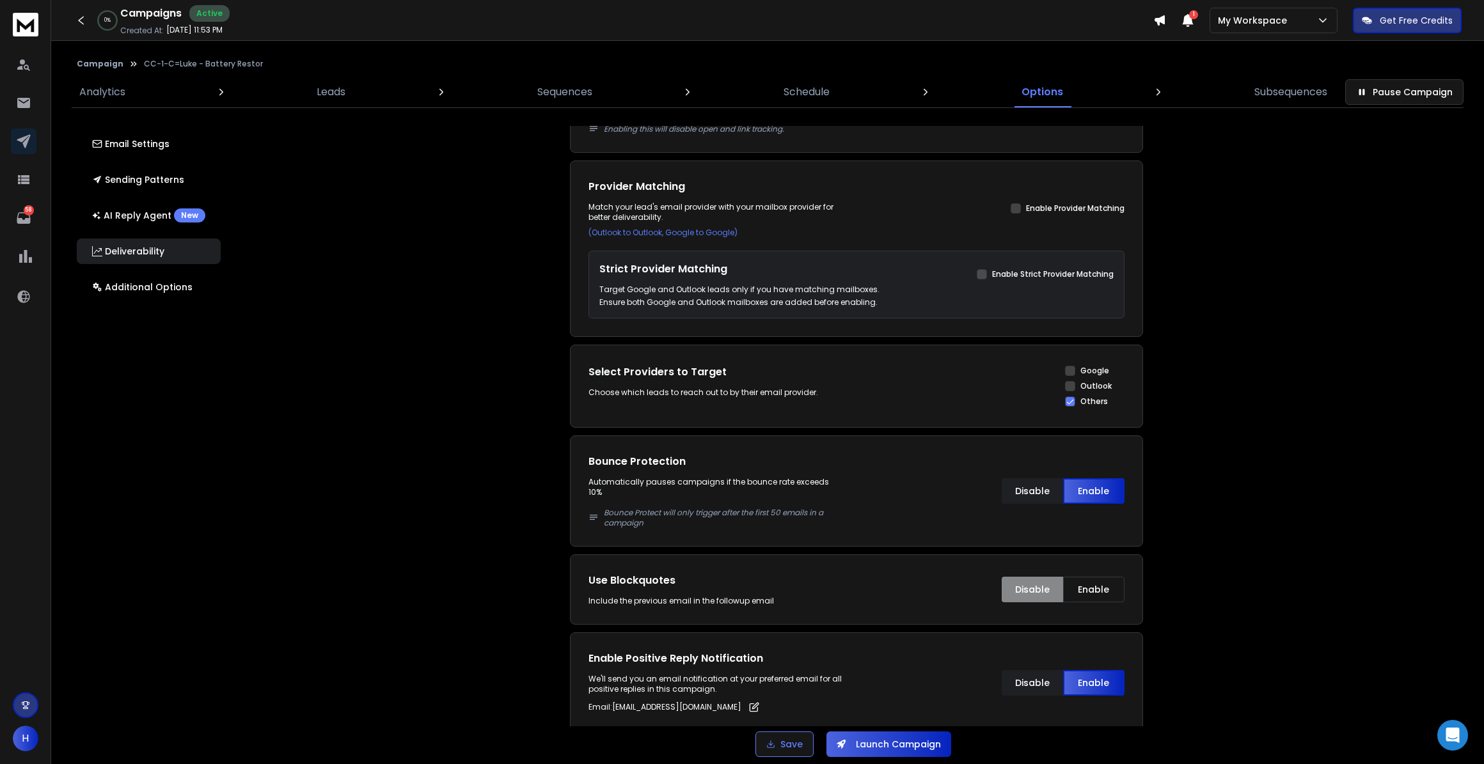
click at [1085, 478] on button "Enable" at bounding box center [1093, 491] width 61 height 26
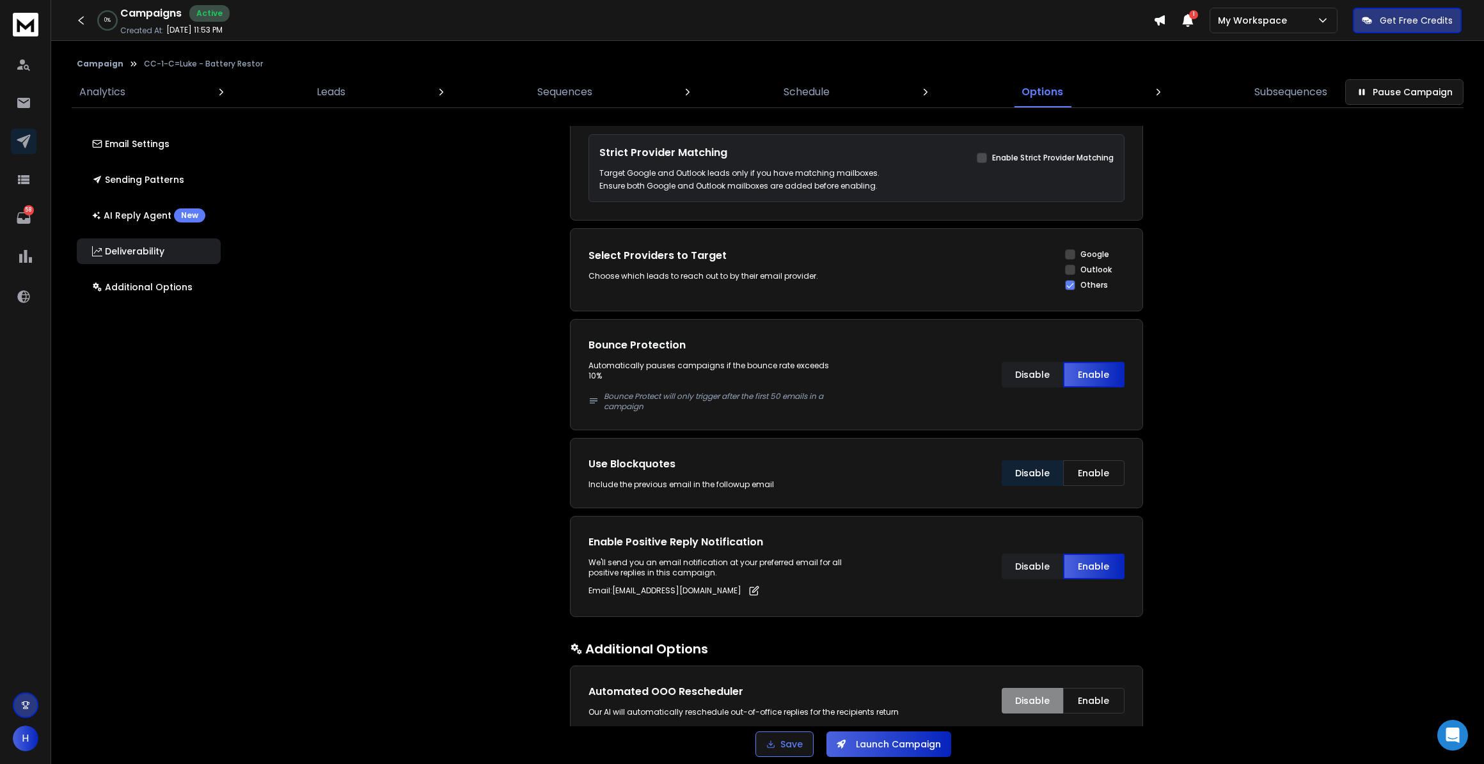
click at [1033, 460] on button "Disable" at bounding box center [1031, 473] width 61 height 26
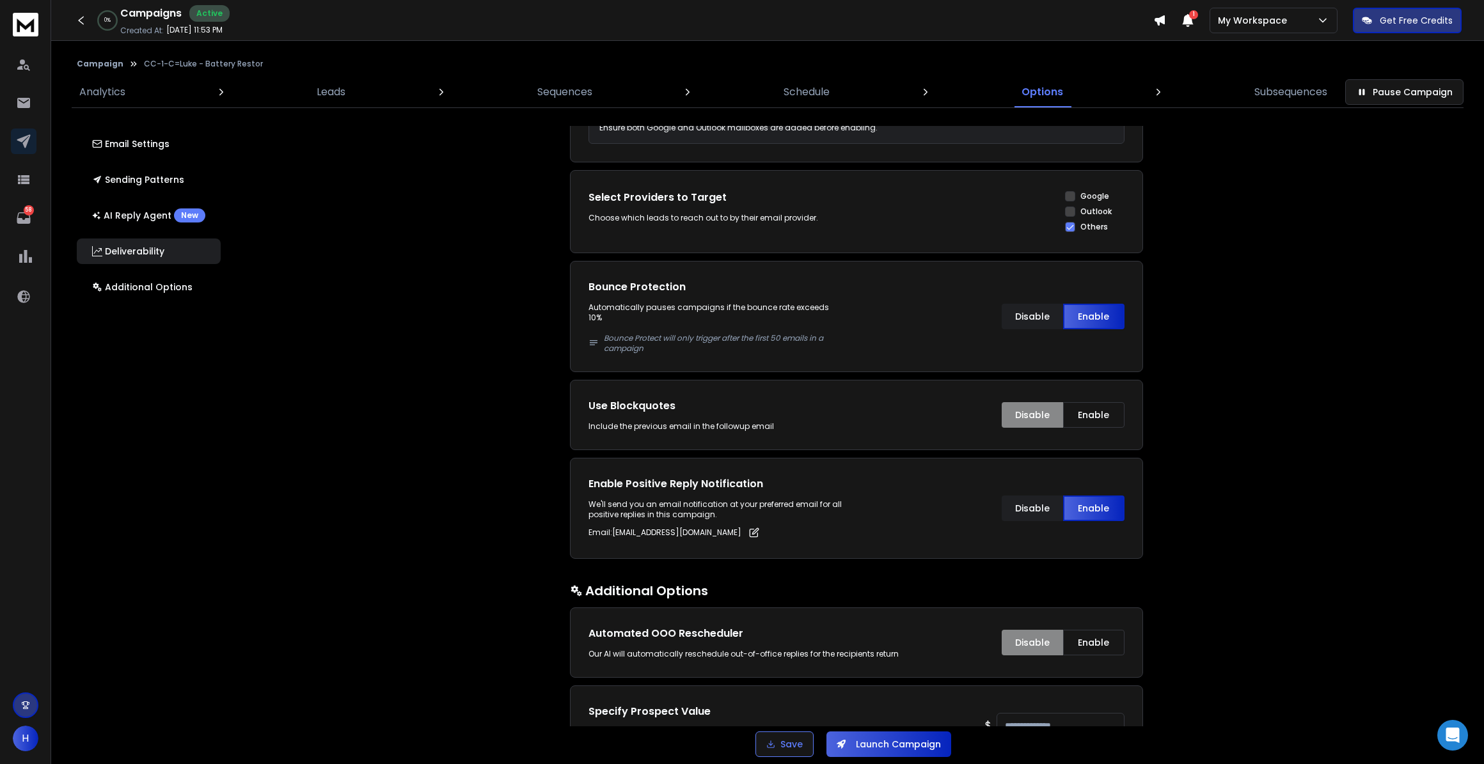
click at [1093, 496] on button "Enable" at bounding box center [1093, 509] width 61 height 26
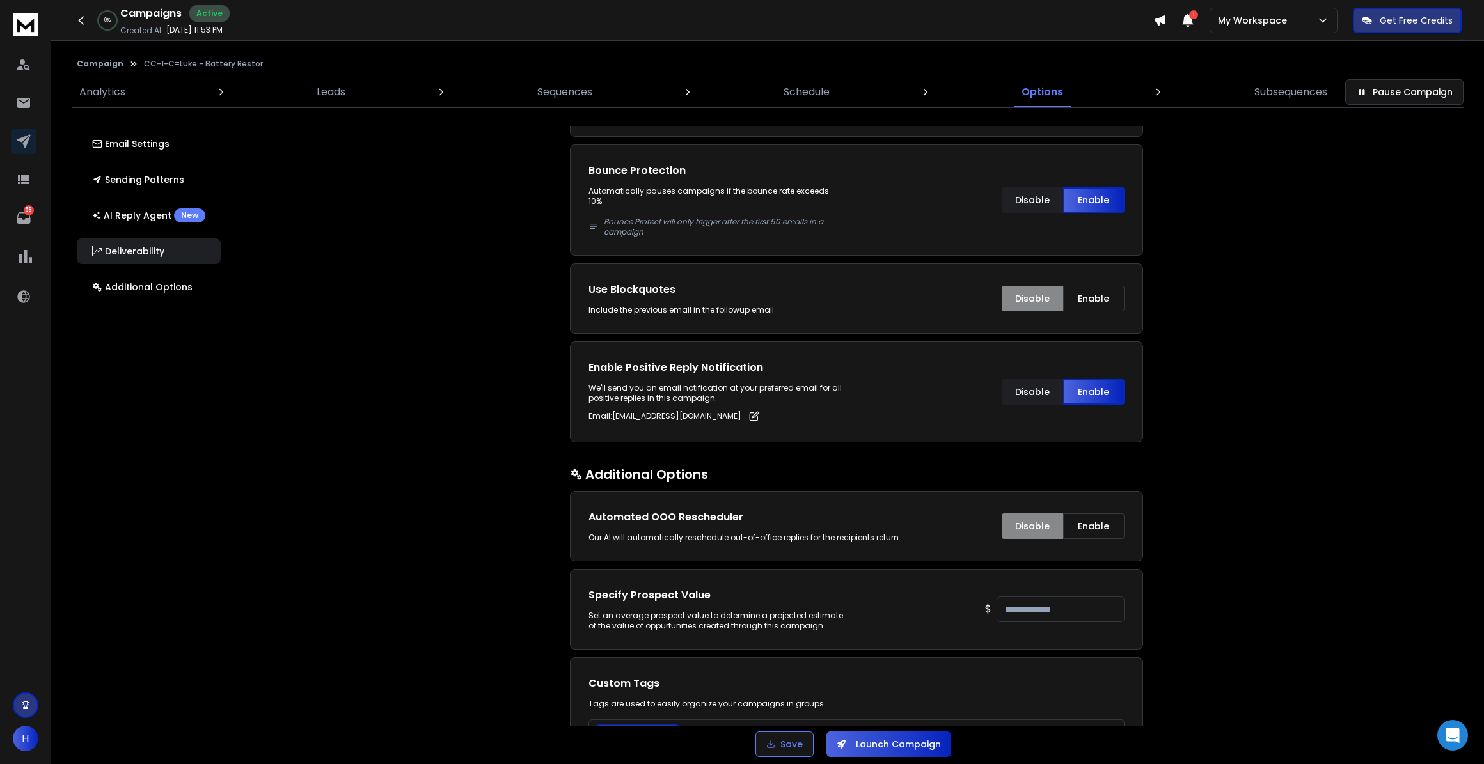
scroll to position [1860, 0]
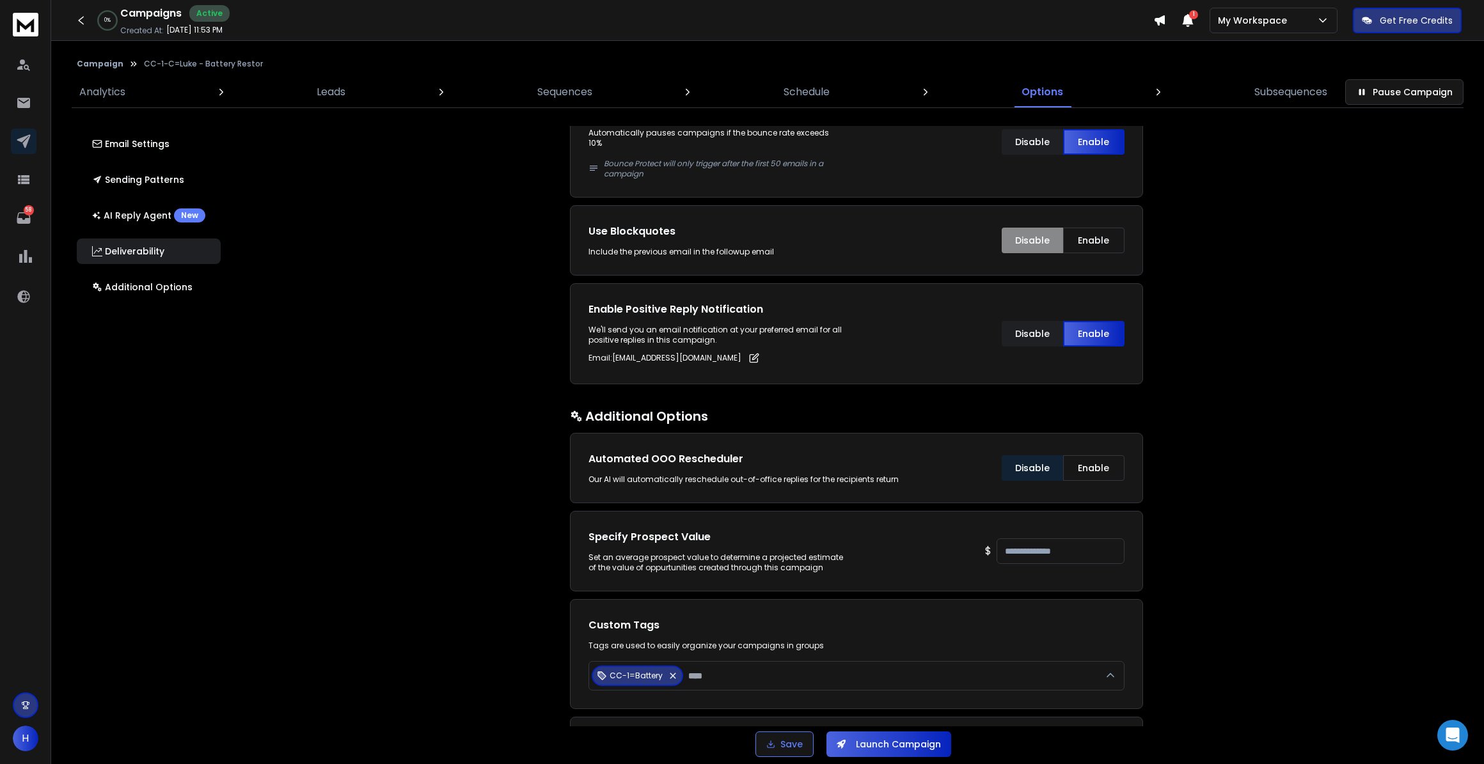
click at [1020, 455] on button "Disable" at bounding box center [1031, 468] width 61 height 26
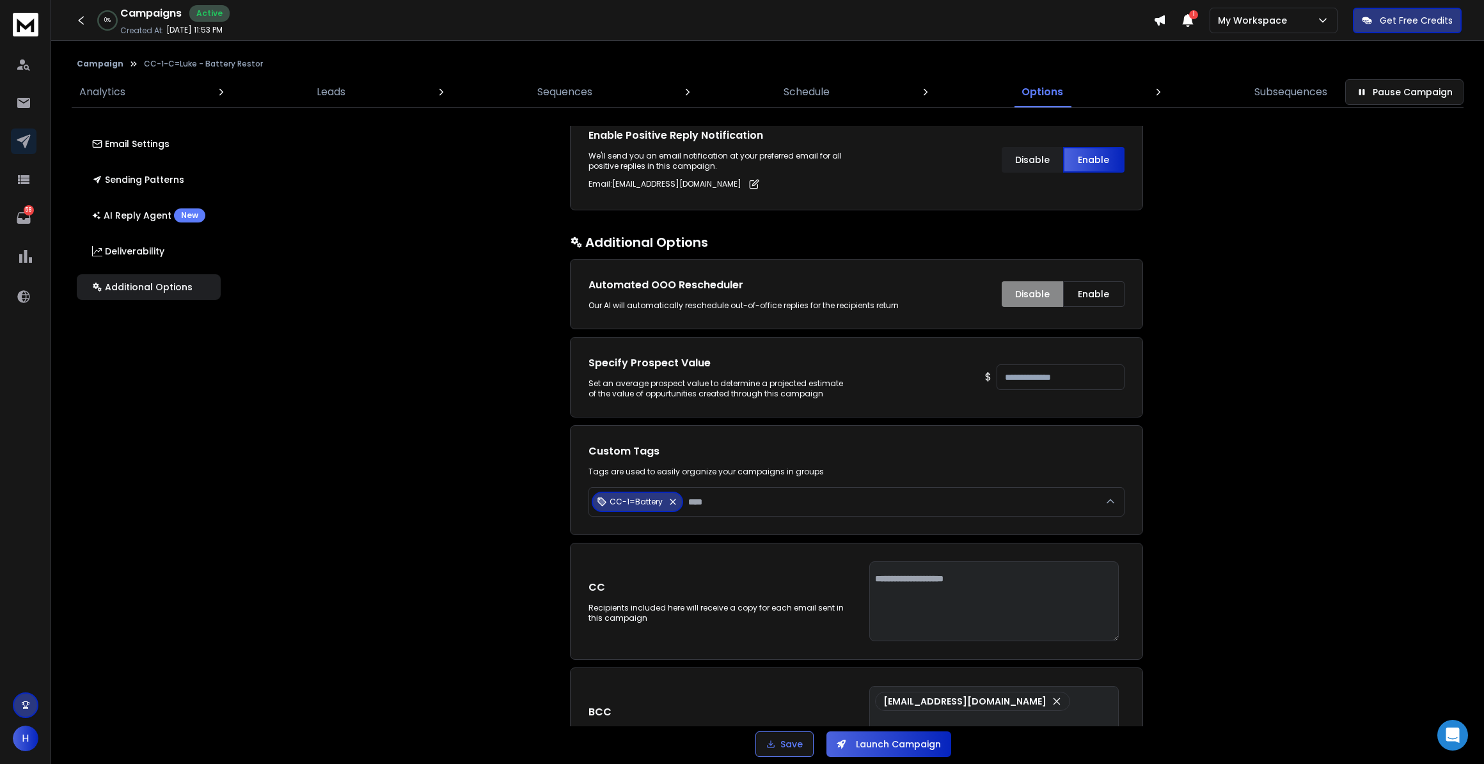
scroll to position [2066, 0]
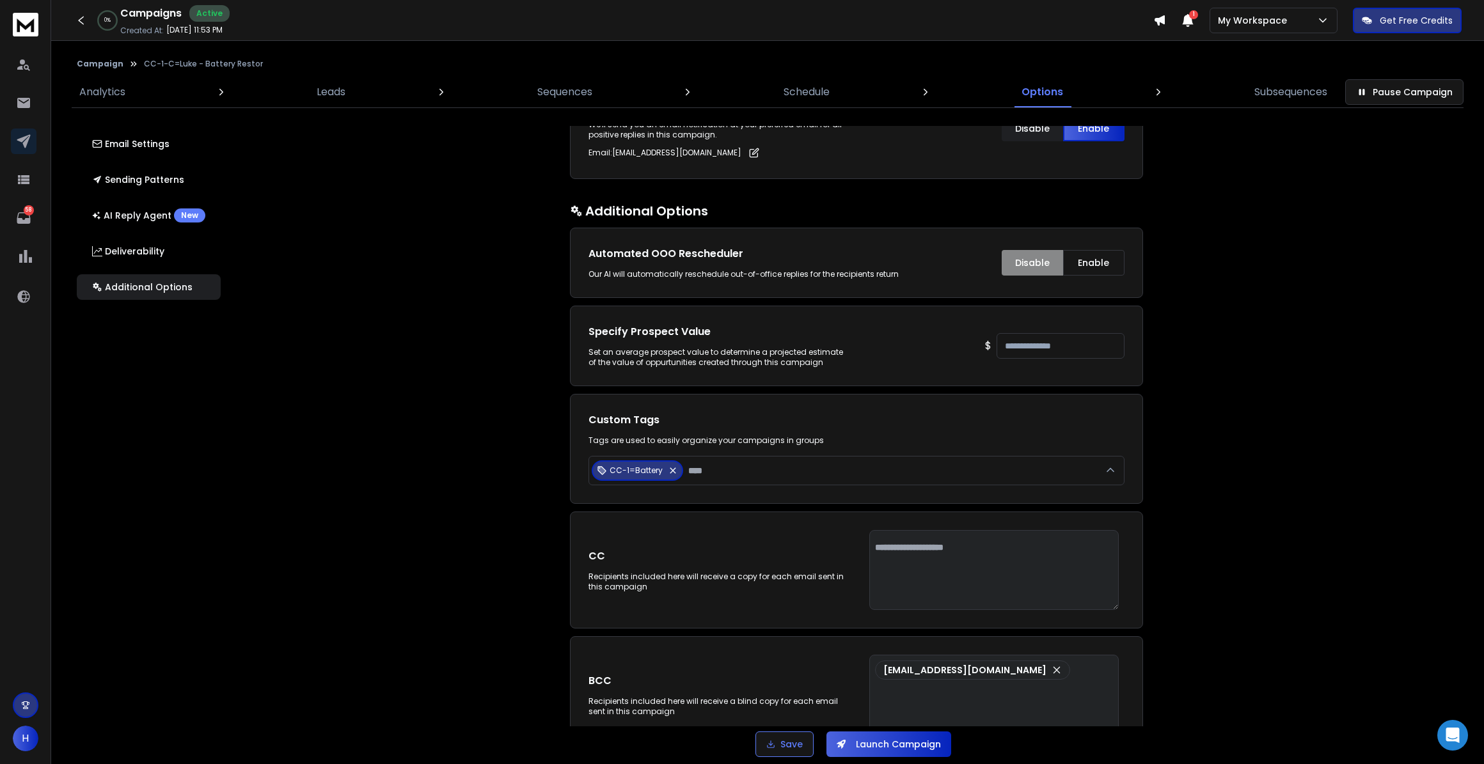
click at [778, 743] on button "Save" at bounding box center [784, 745] width 58 height 26
click at [901, 745] on button "Launch Campaign" at bounding box center [888, 745] width 125 height 26
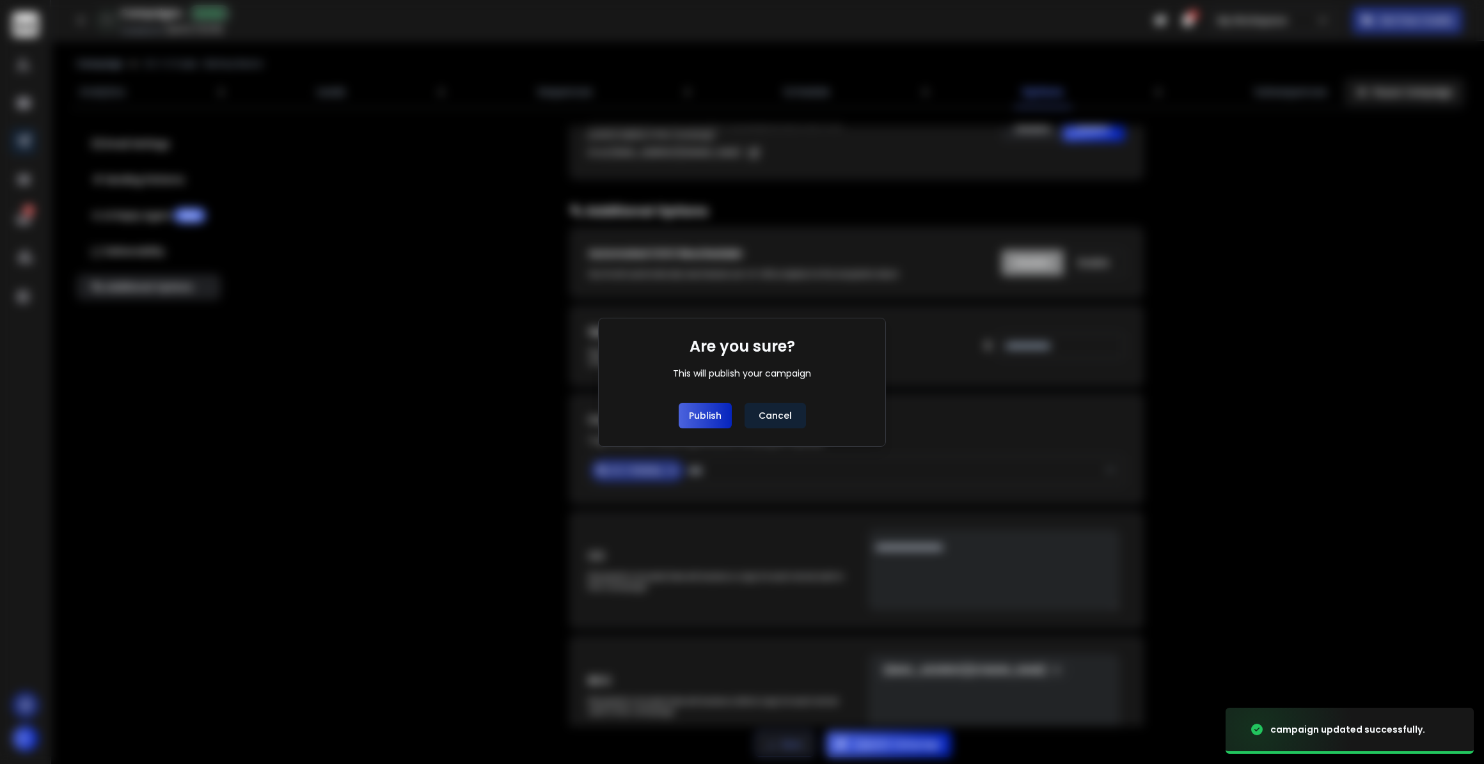
click at [704, 411] on button "Publish" at bounding box center [705, 416] width 53 height 26
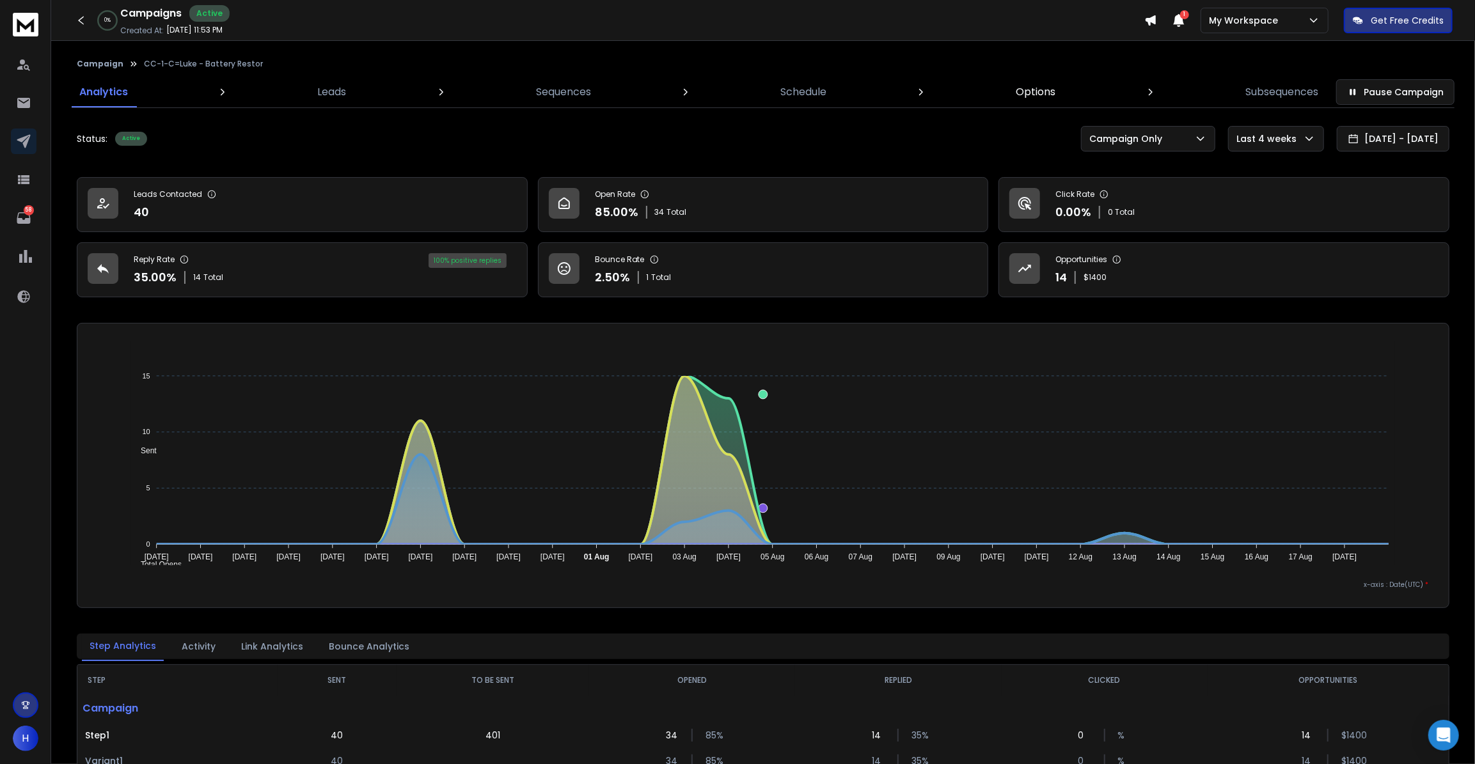
click at [1038, 88] on p "Options" at bounding box center [1036, 91] width 40 height 15
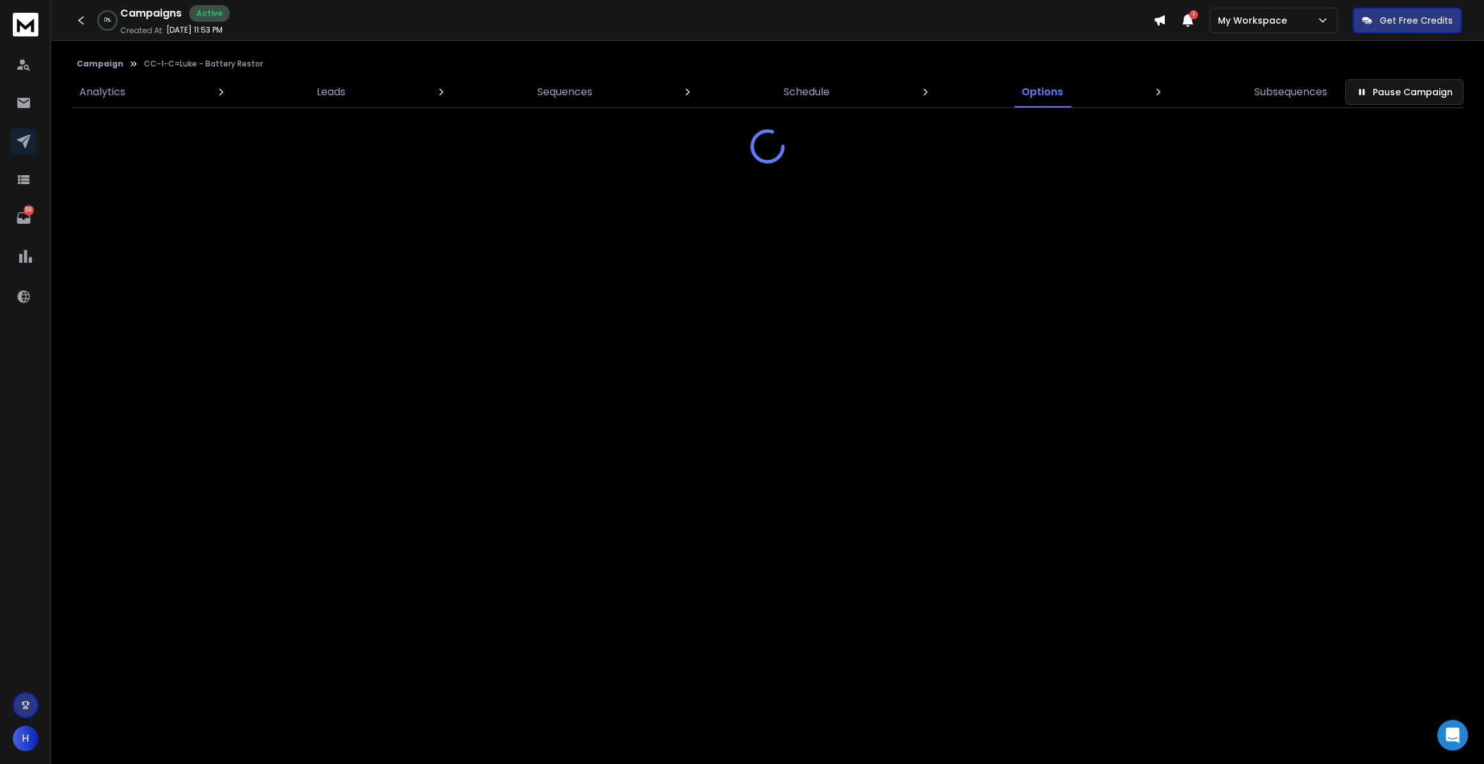
select select "*********"
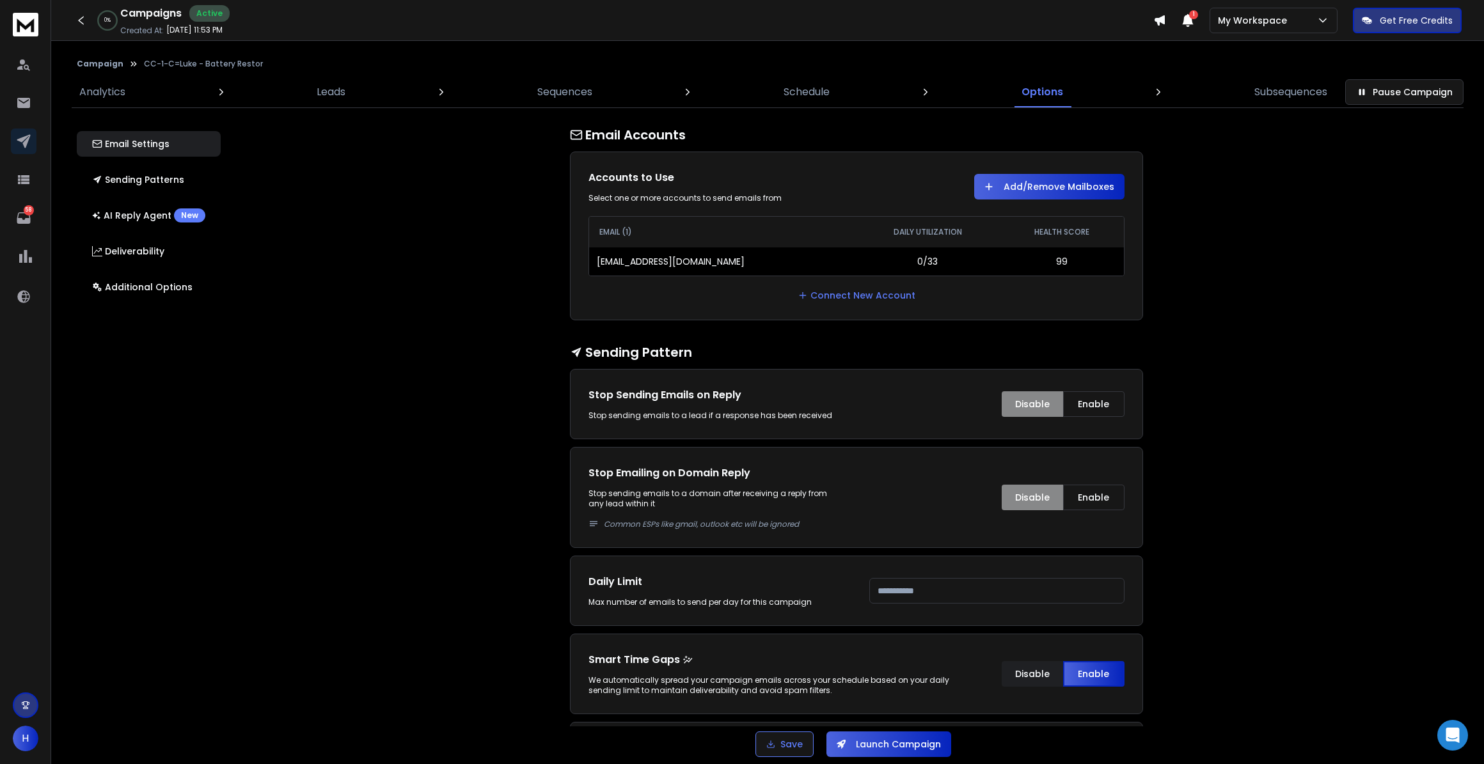
scroll to position [116, 0]
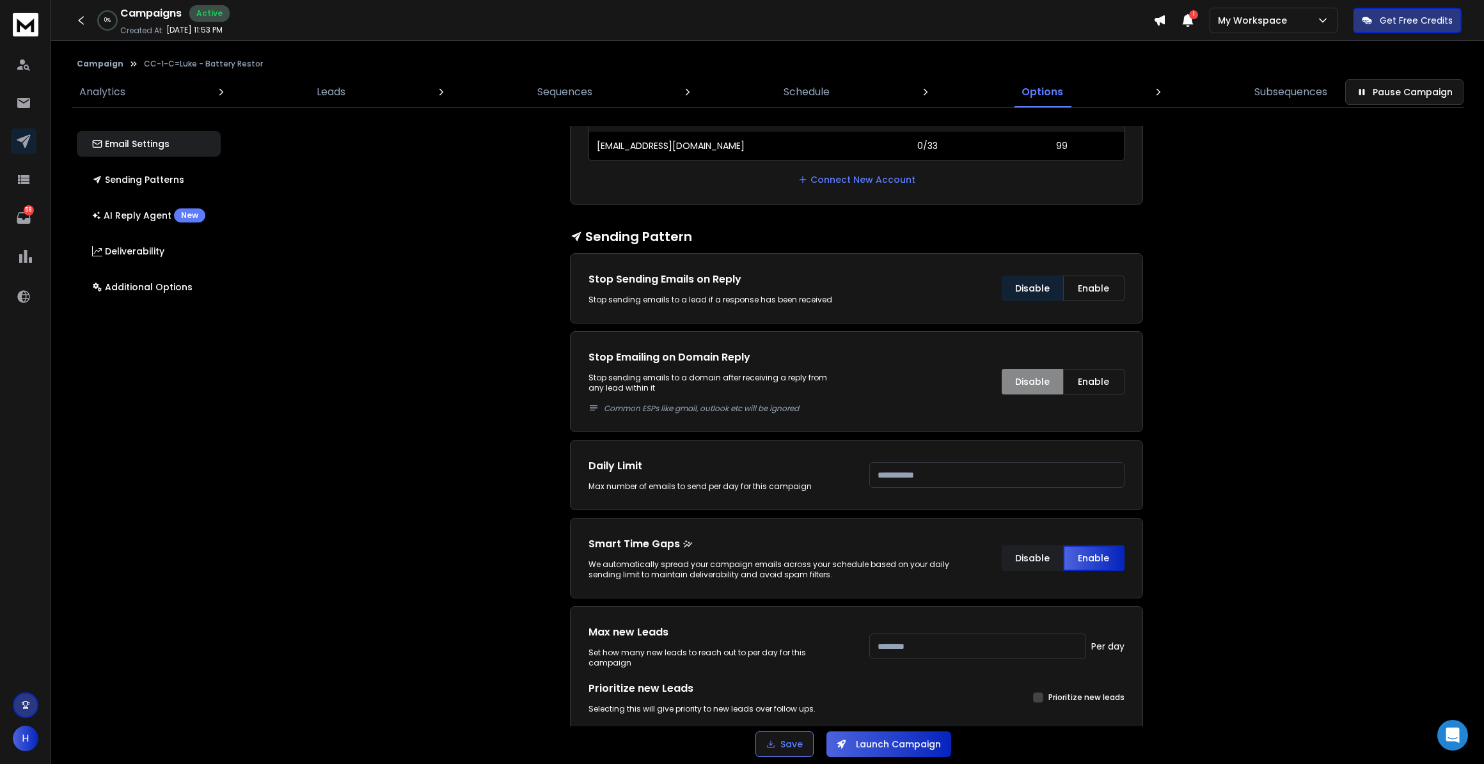
click at [1031, 285] on button "Disable" at bounding box center [1031, 289] width 61 height 26
click at [1028, 378] on button "Disable" at bounding box center [1031, 382] width 61 height 26
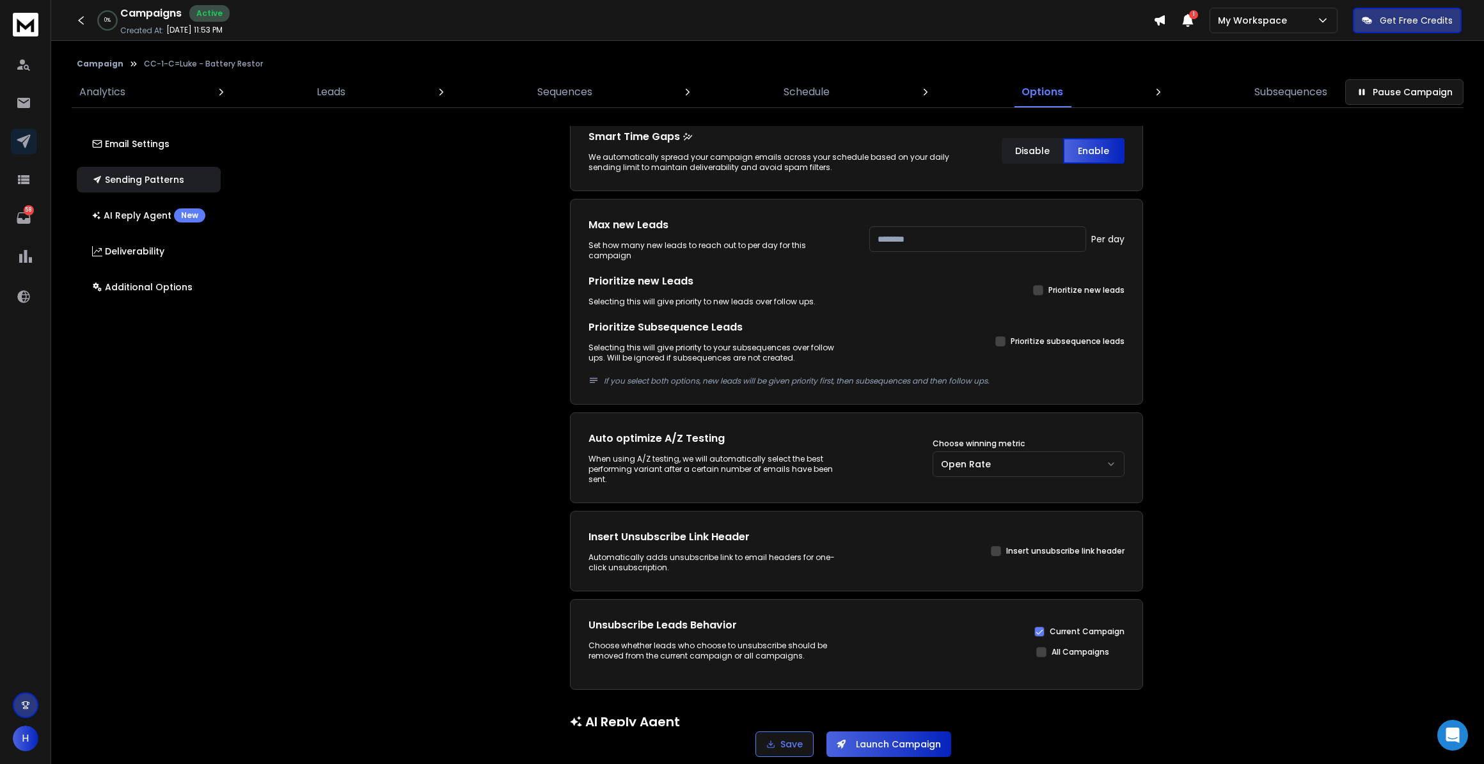
scroll to position [581, 0]
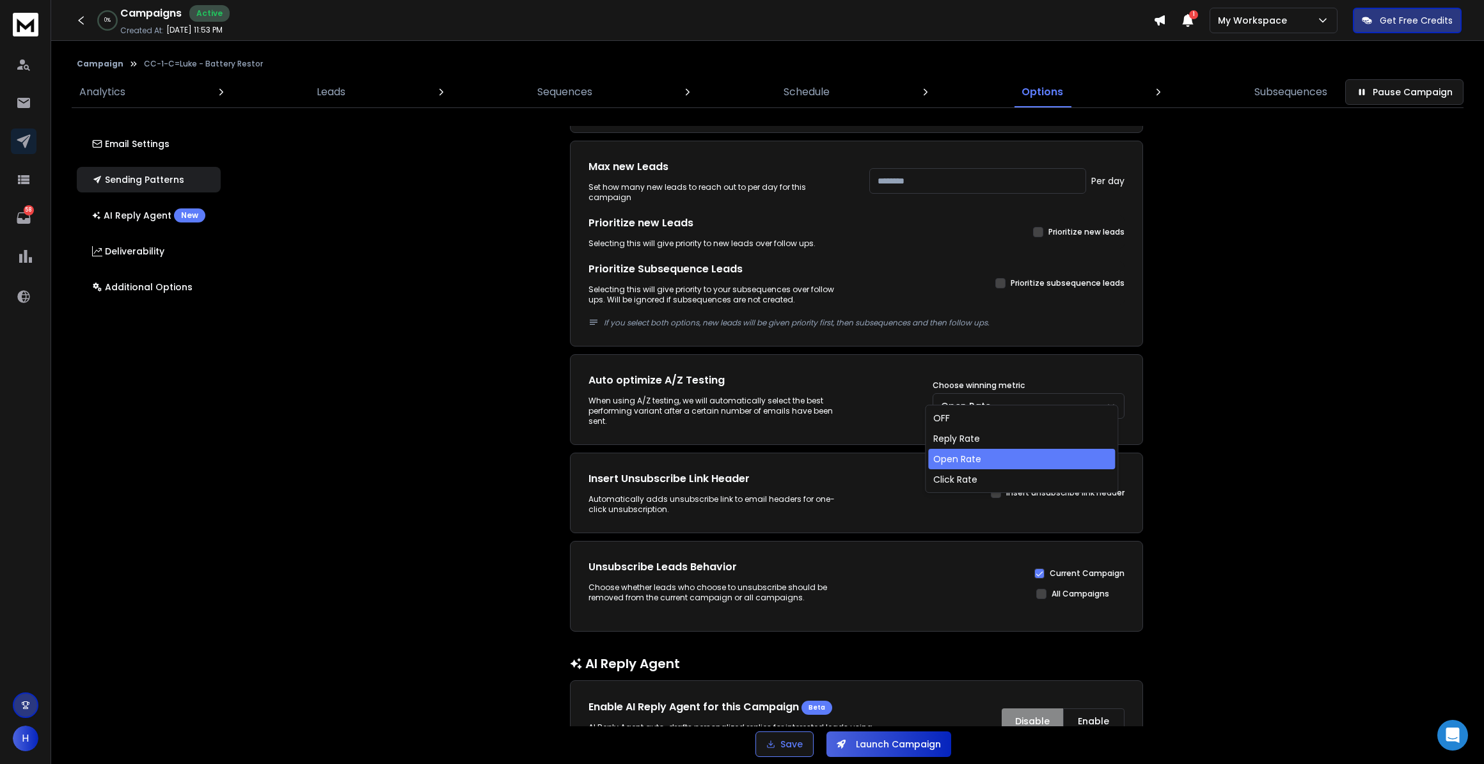
click at [1030, 393] on button "Open Rate" at bounding box center [1028, 406] width 192 height 26
click at [1017, 393] on button "Open Rate" at bounding box center [1028, 406] width 192 height 26
click at [870, 381] on div "**********" at bounding box center [996, 400] width 255 height 38
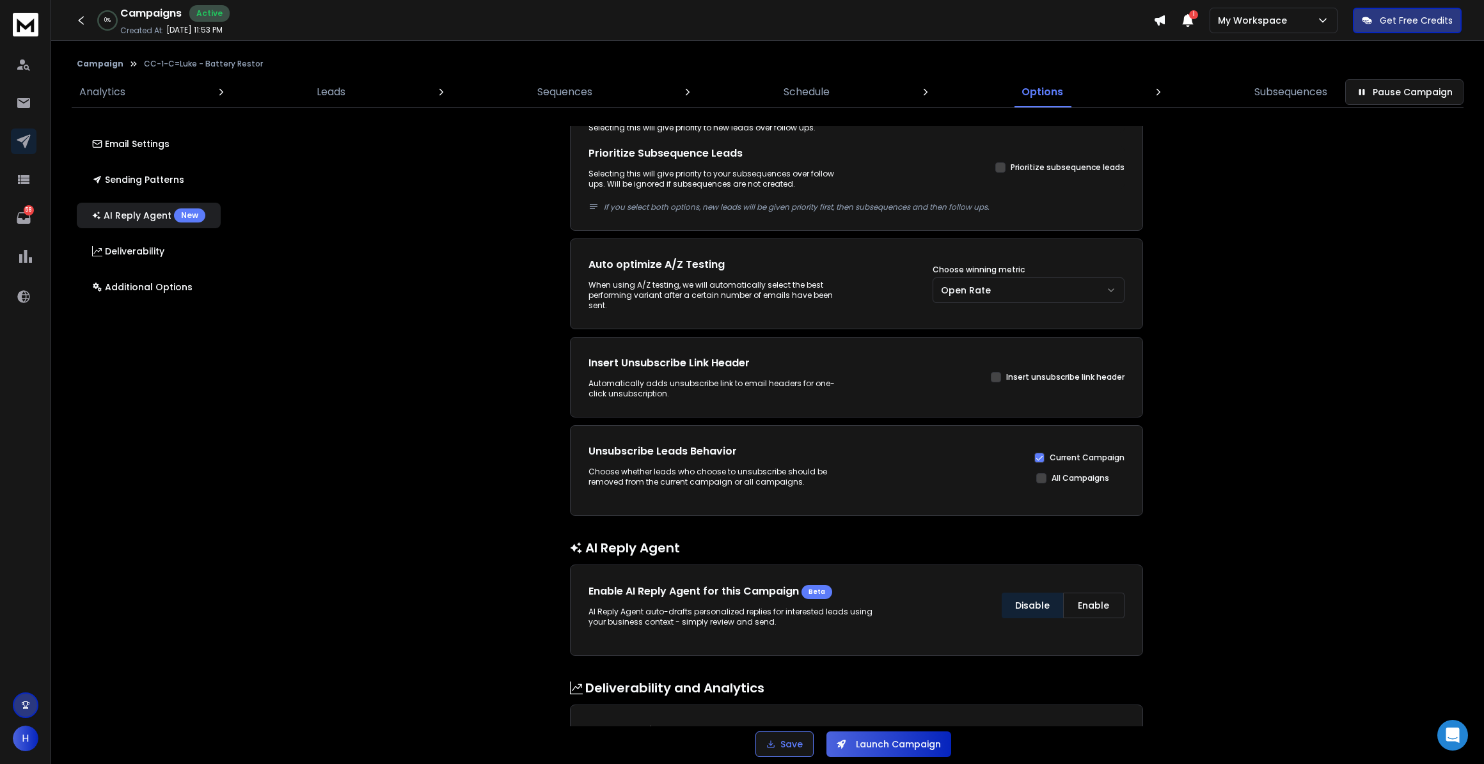
click at [1022, 593] on button "Disable" at bounding box center [1031, 606] width 61 height 26
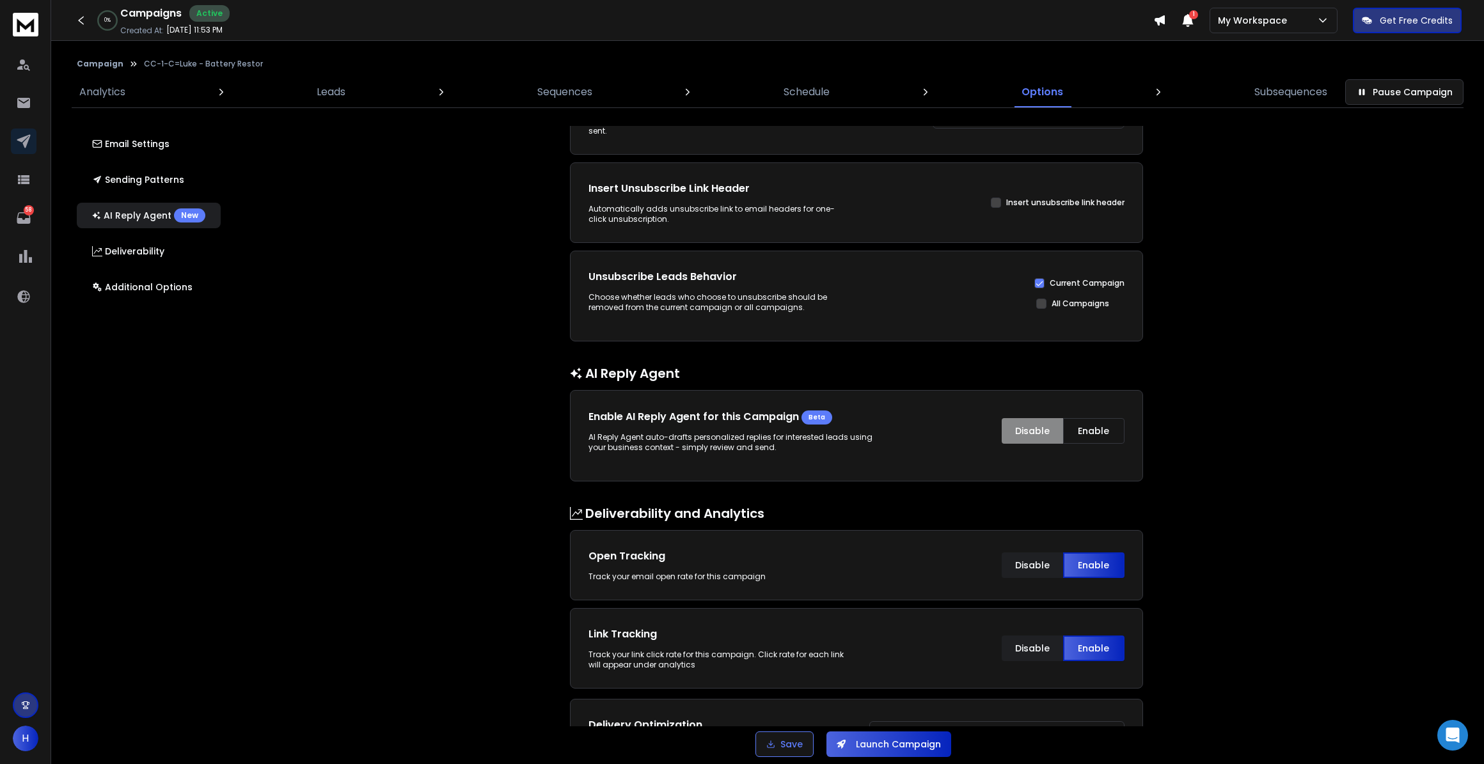
scroll to position [930, 0]
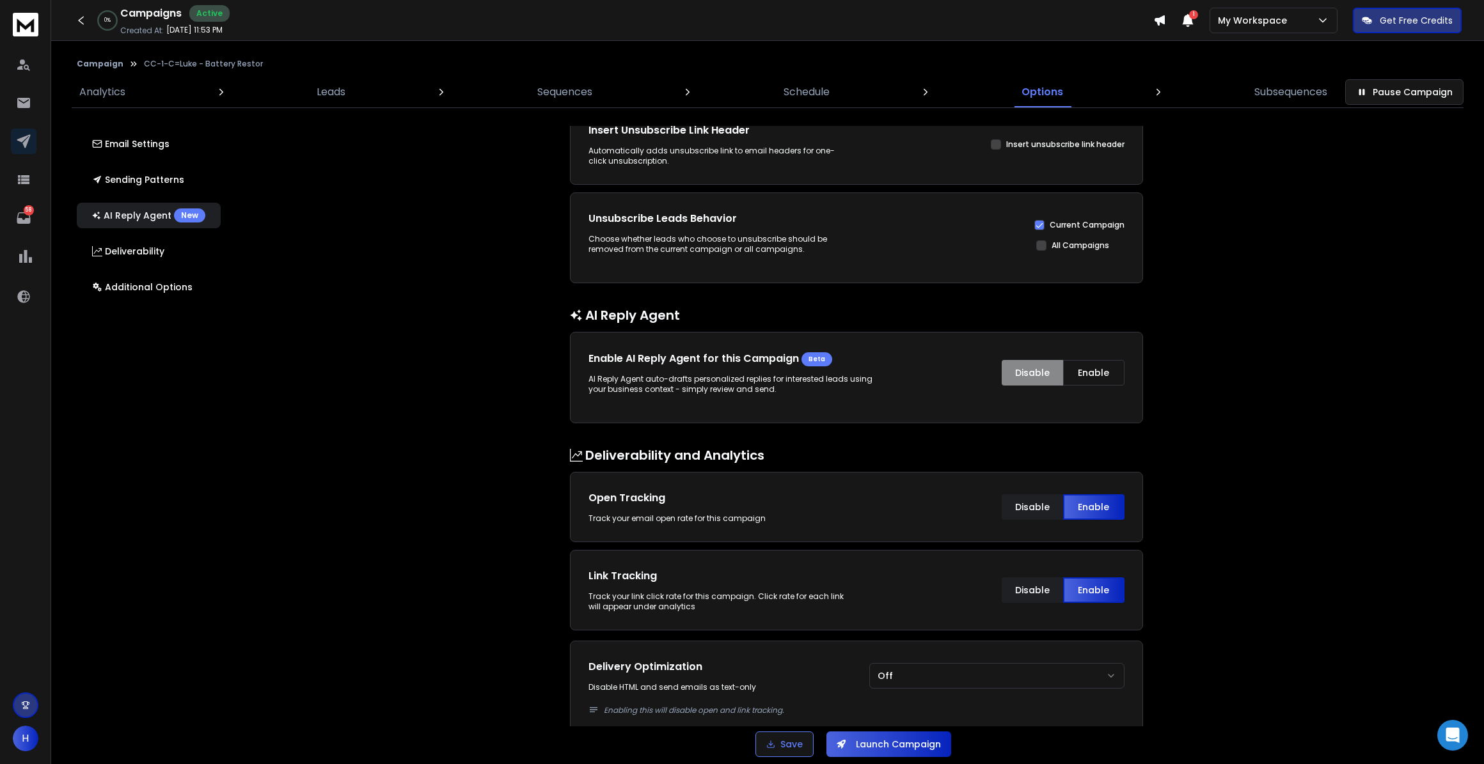
click at [1087, 494] on button "Enable" at bounding box center [1093, 507] width 61 height 26
click at [1094, 577] on button "Enable" at bounding box center [1093, 590] width 61 height 26
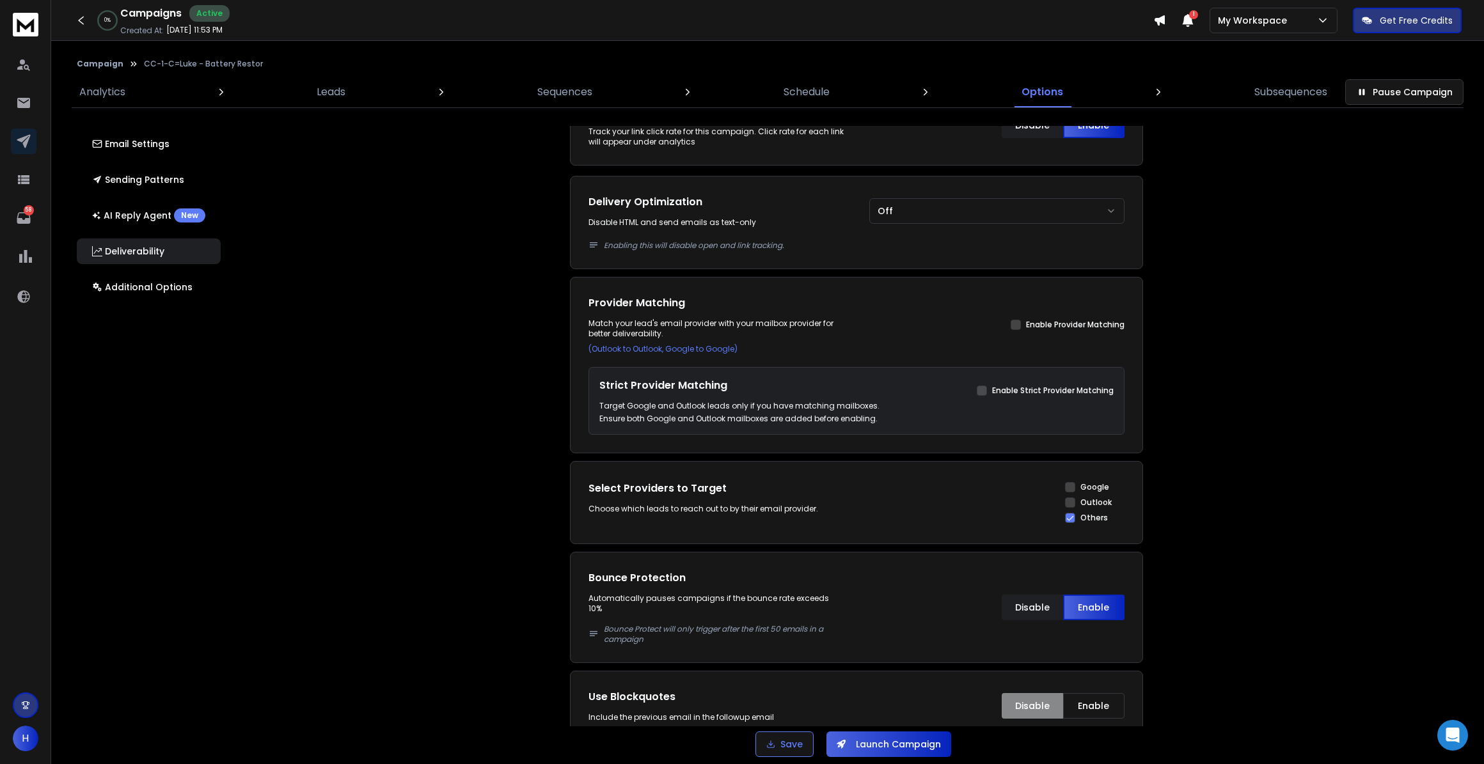
scroll to position [1569, 0]
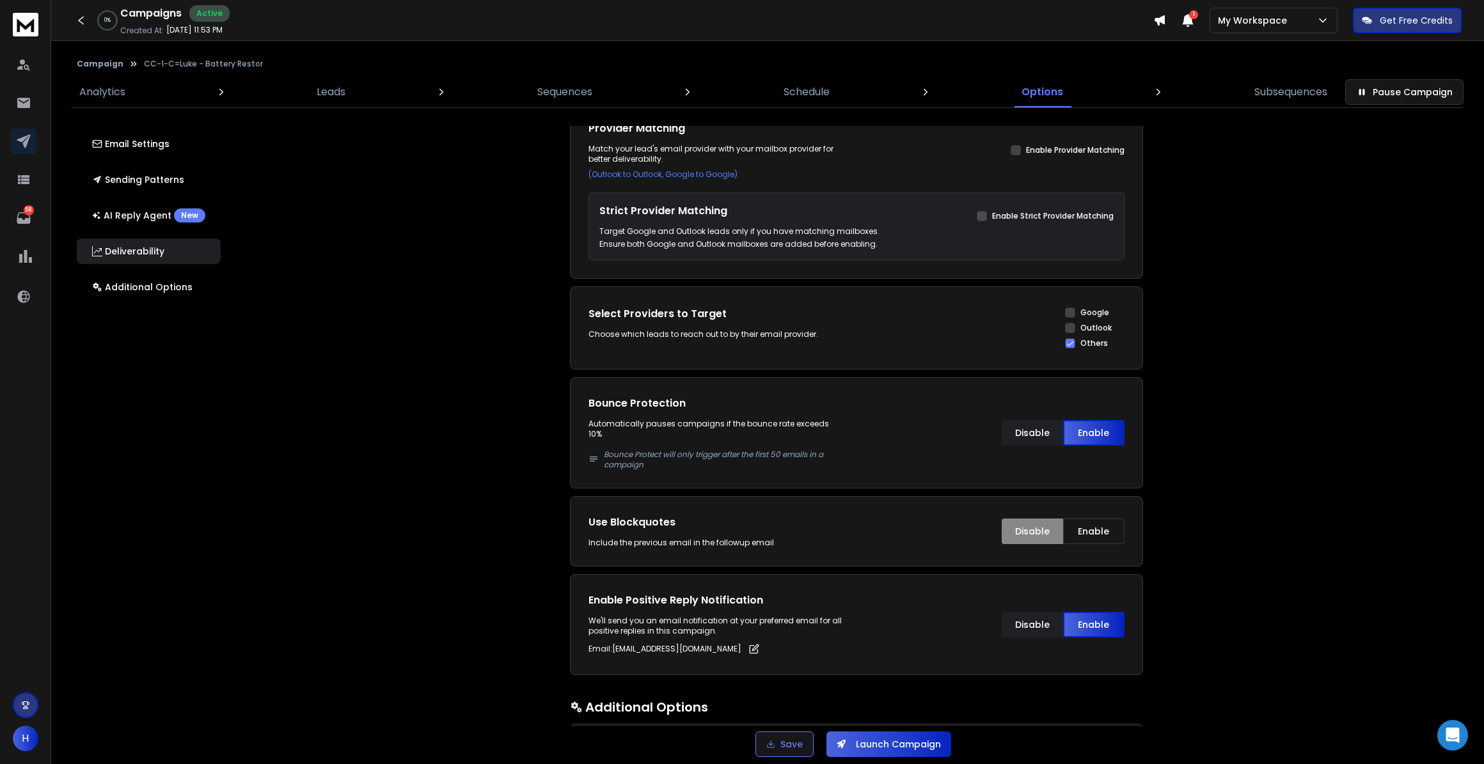
click at [1093, 420] on button "Enable" at bounding box center [1093, 433] width 61 height 26
click at [1029, 519] on button "Disable" at bounding box center [1031, 532] width 61 height 26
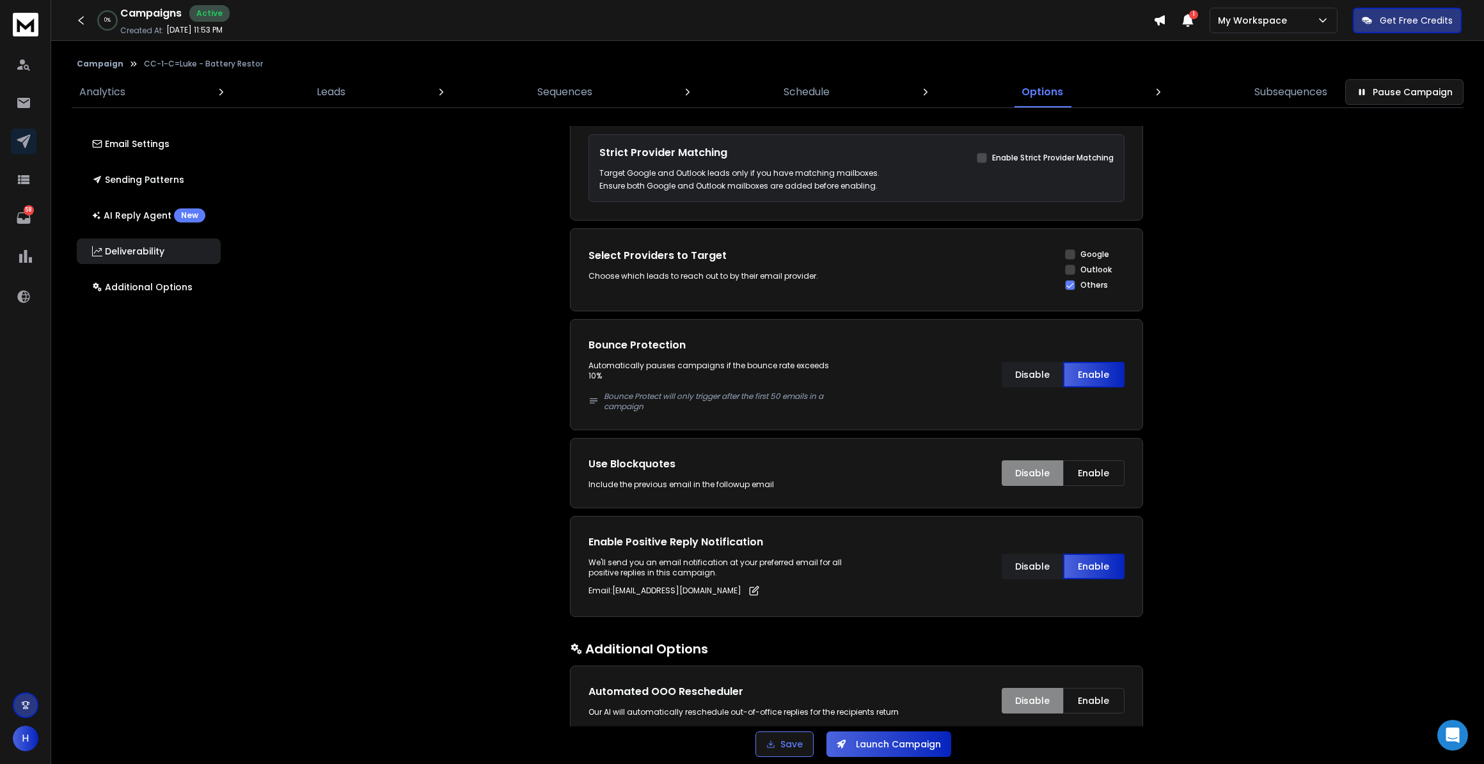
scroll to position [1686, 0]
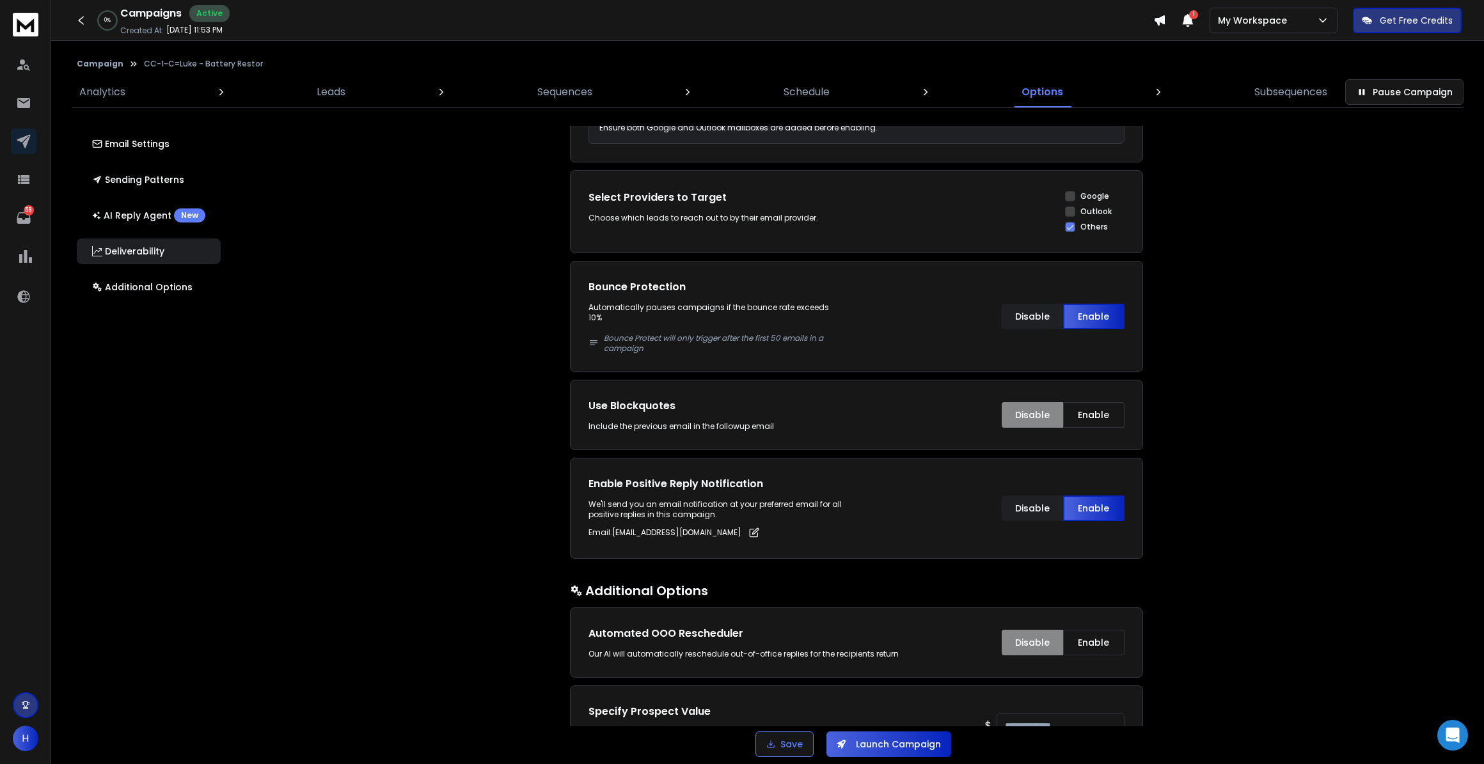
click at [1092, 496] on button "Enable" at bounding box center [1093, 509] width 61 height 26
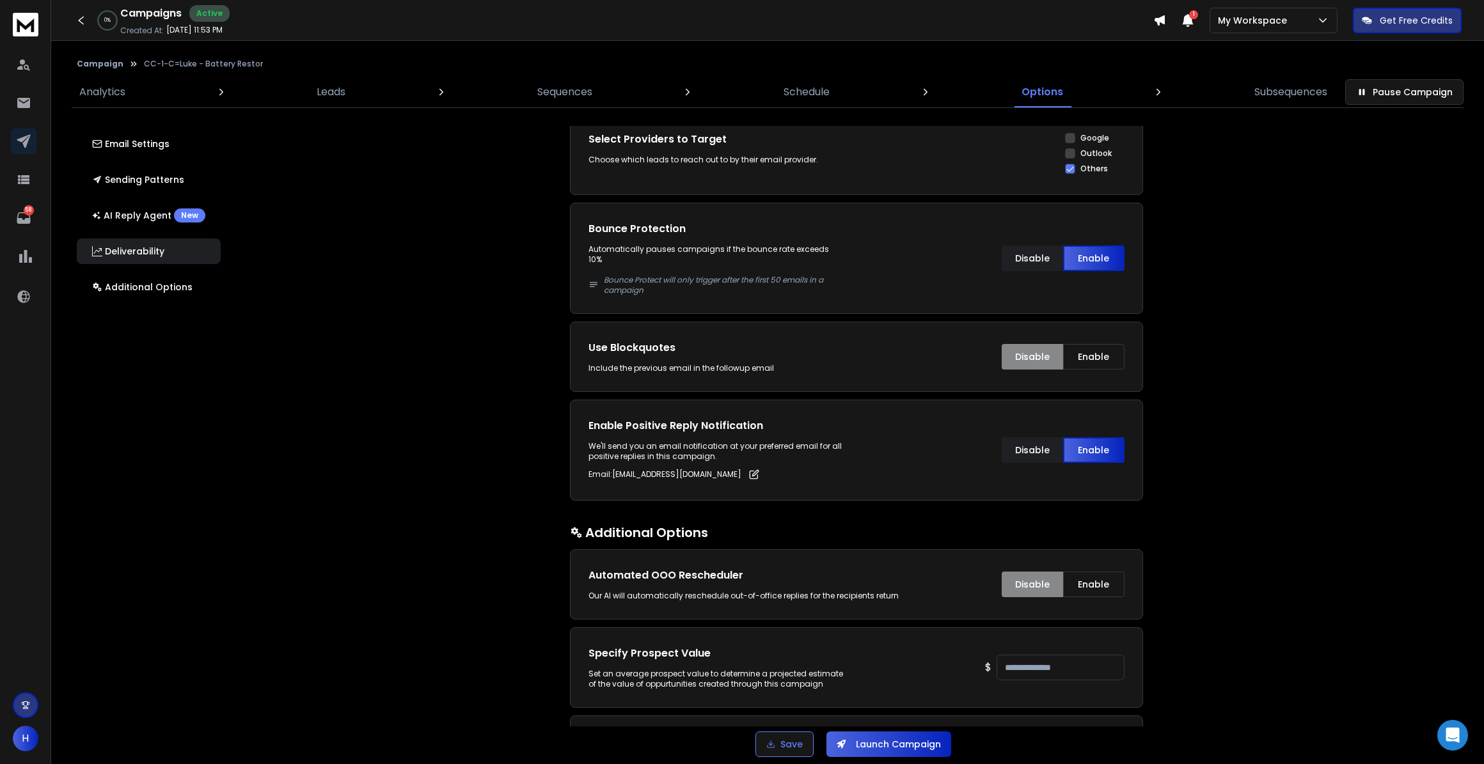
scroll to position [1802, 0]
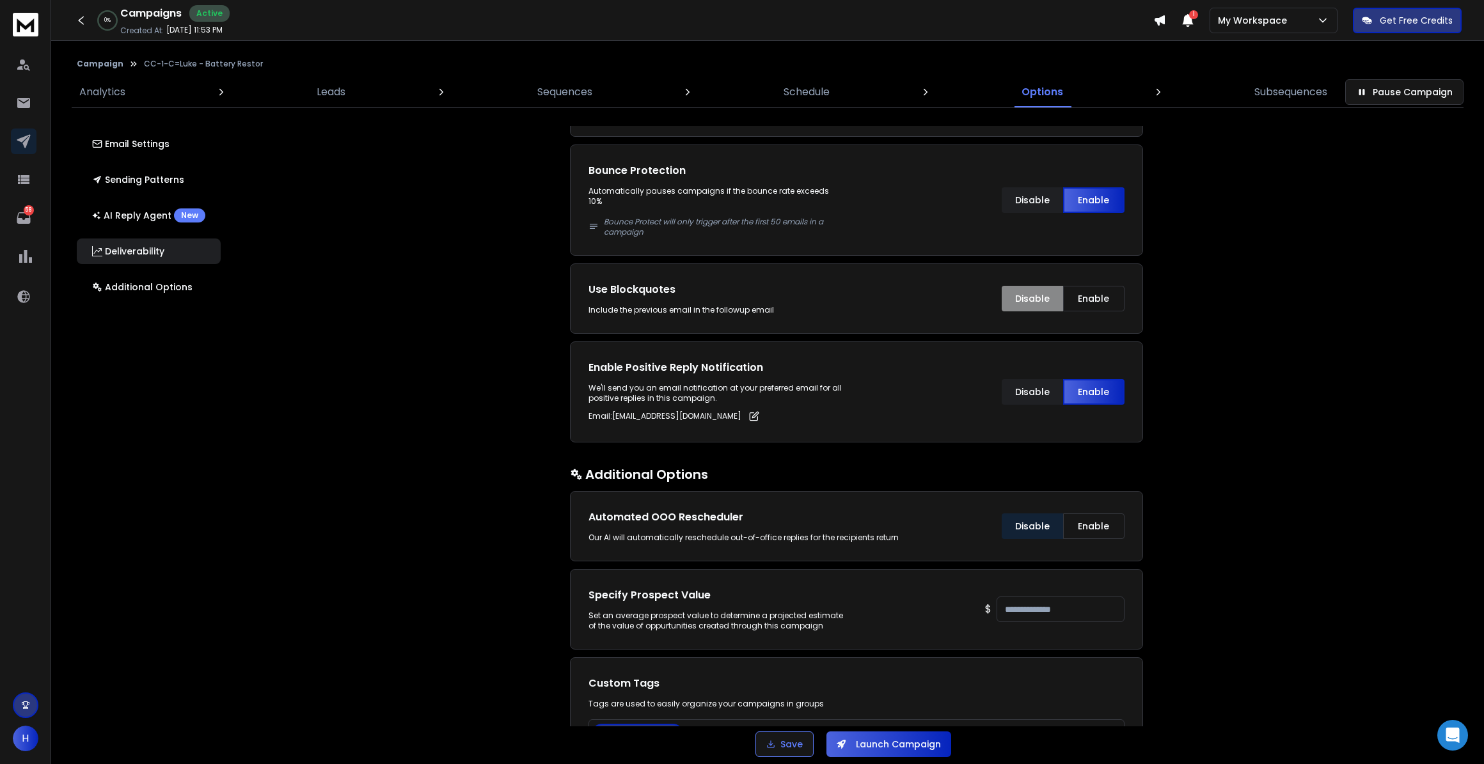
click at [1031, 514] on button "Disable" at bounding box center [1031, 527] width 61 height 26
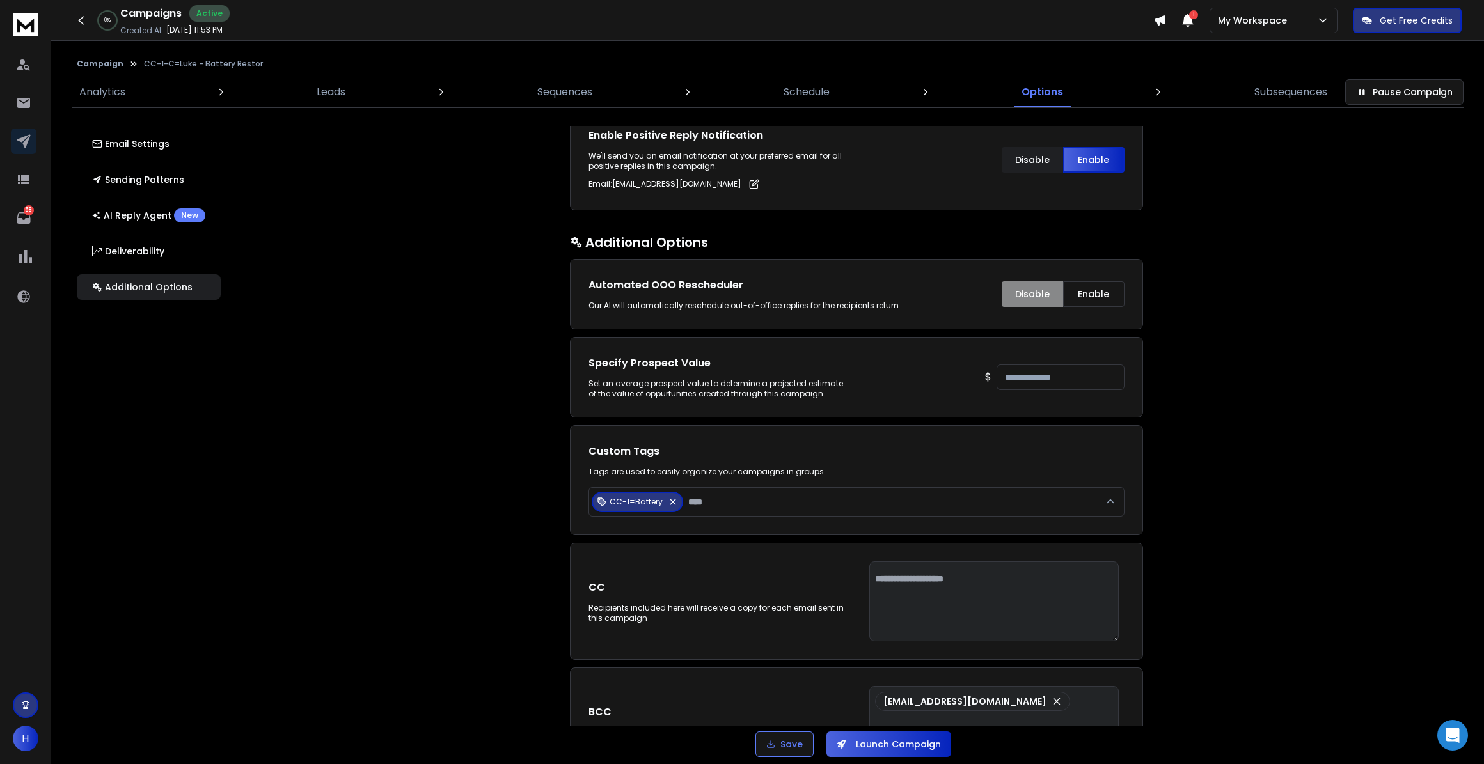
scroll to position [2066, 0]
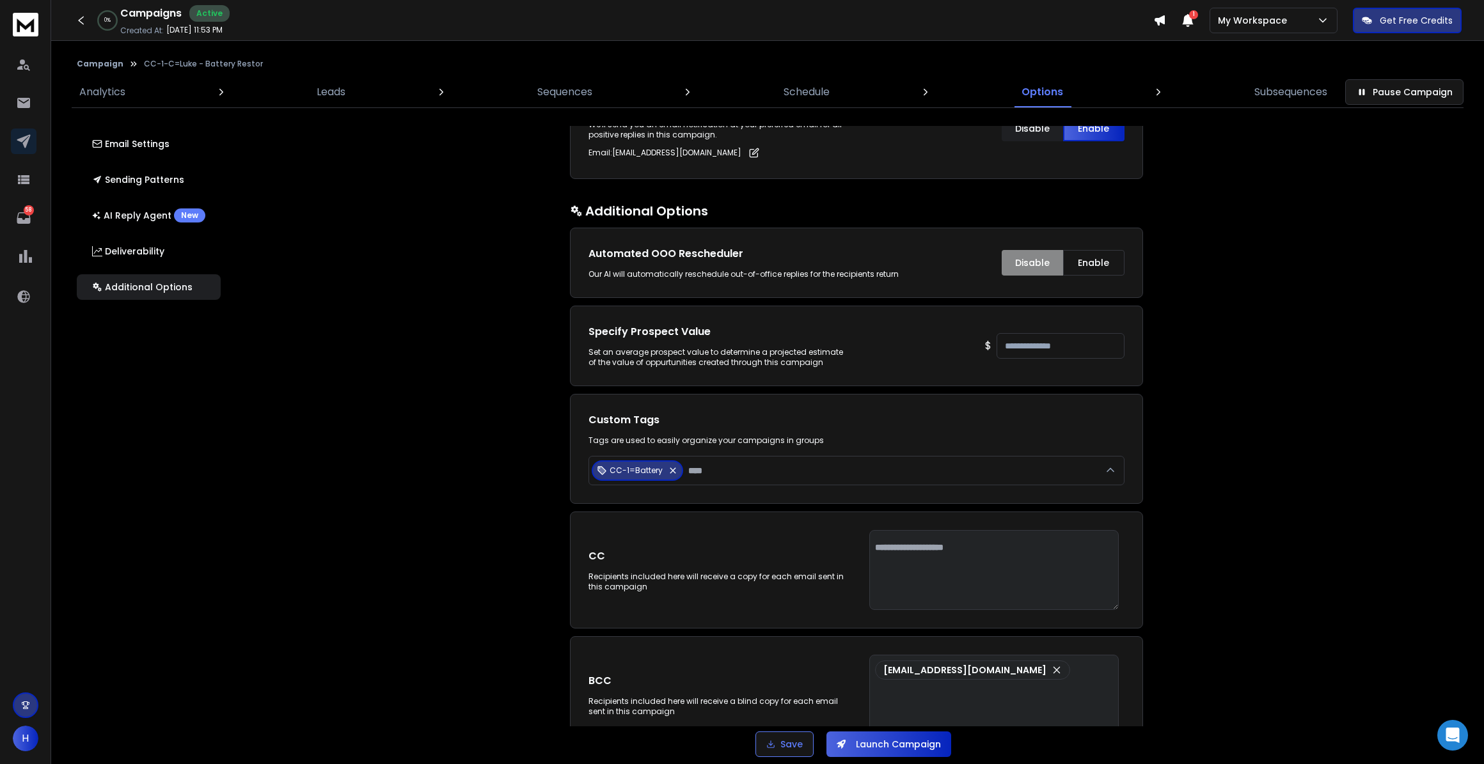
click at [785, 744] on button "Save" at bounding box center [784, 745] width 58 height 26
click at [883, 744] on button "Launch Campaign" at bounding box center [888, 745] width 125 height 26
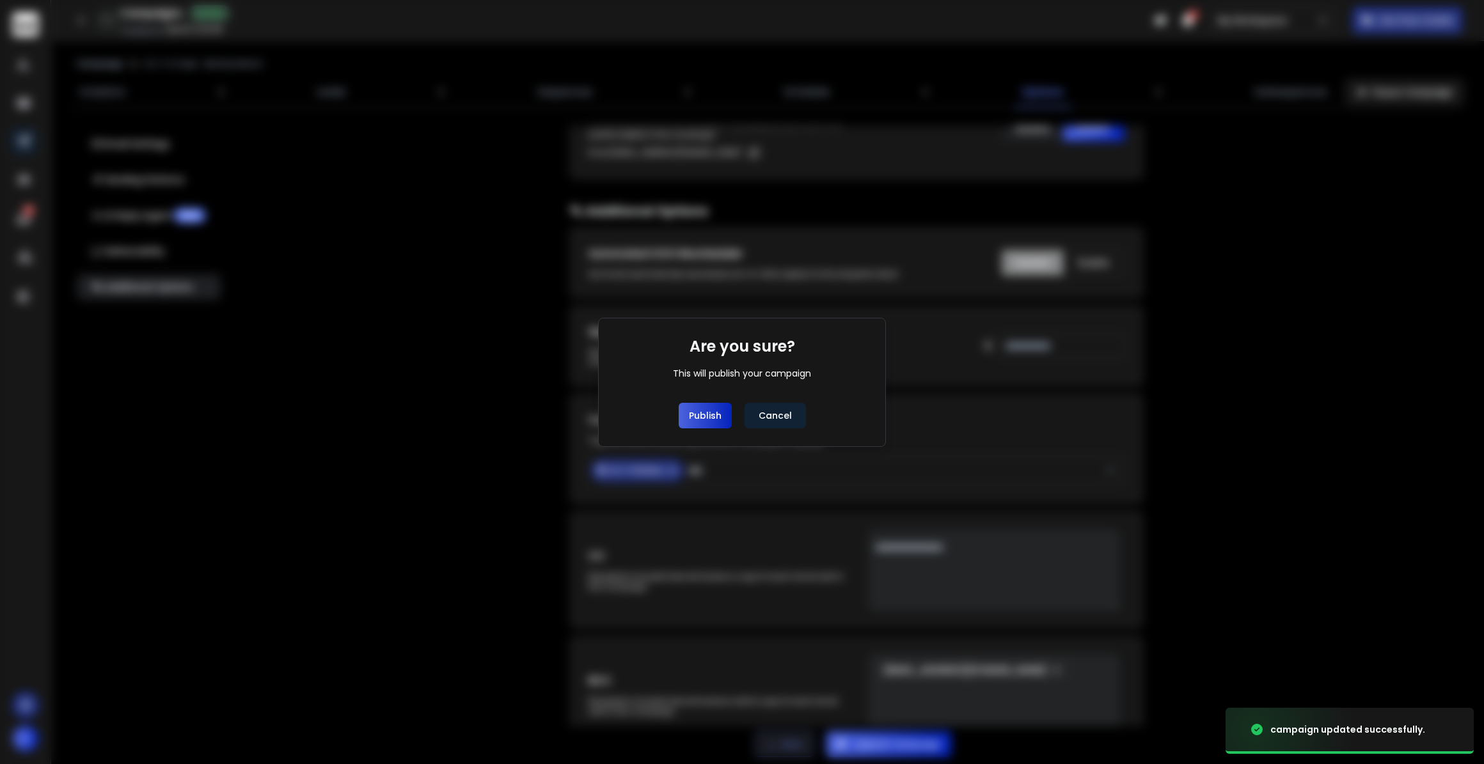
click at [699, 413] on button "Publish" at bounding box center [705, 416] width 53 height 26
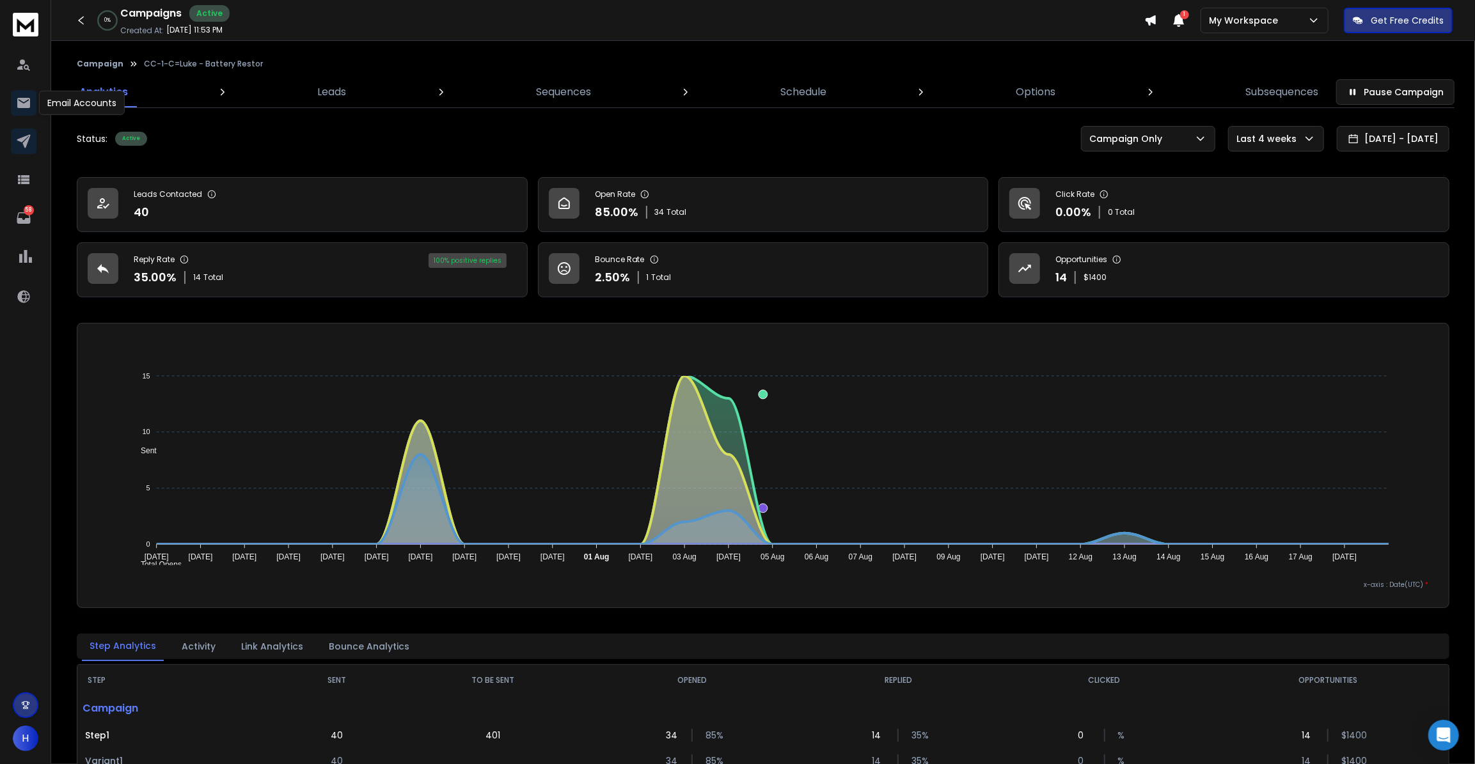
click at [13, 102] on link at bounding box center [24, 103] width 26 height 26
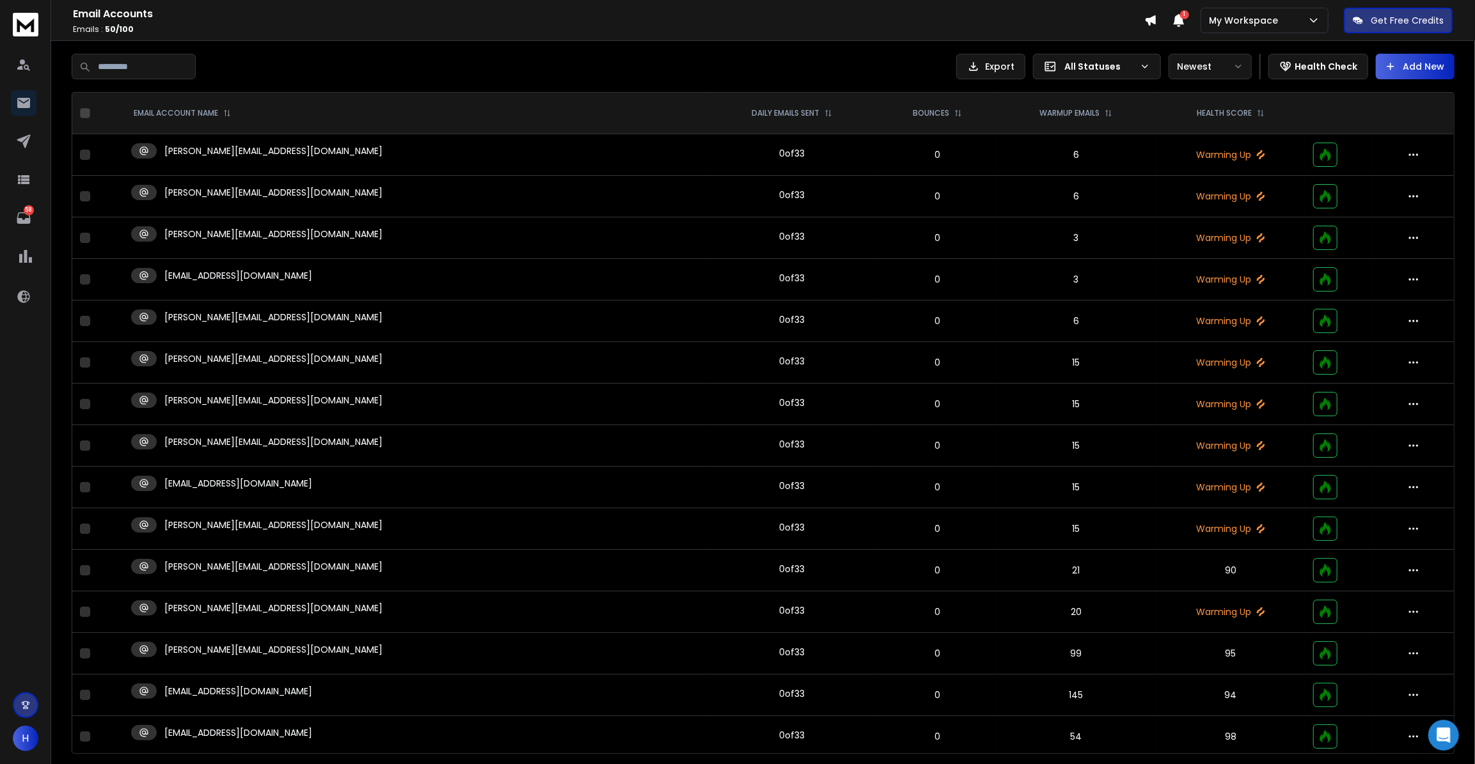
click at [162, 71] on input at bounding box center [134, 67] width 124 height 26
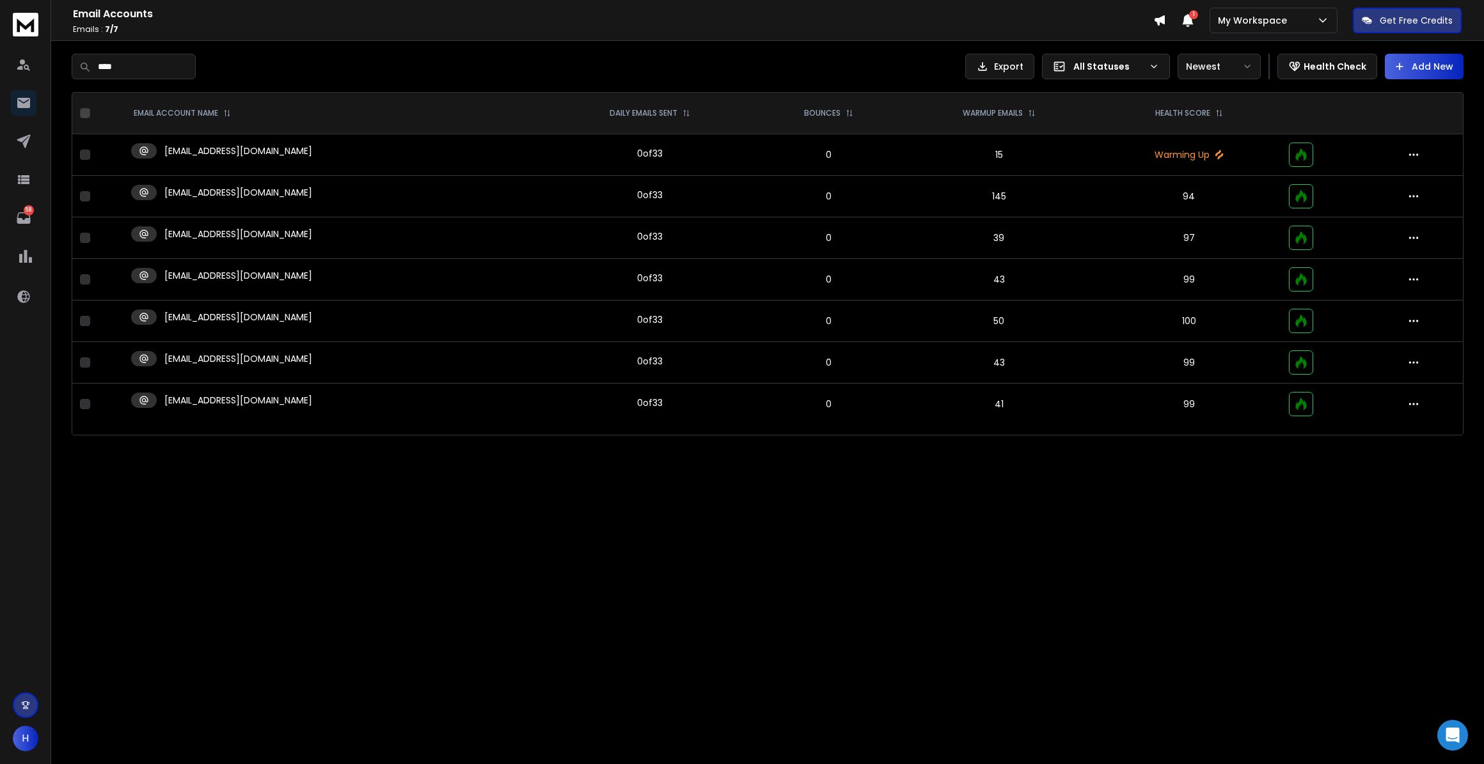
type input "****"
click at [214, 198] on p "[EMAIL_ADDRESS][DOMAIN_NAME]" at bounding box center [238, 192] width 148 height 13
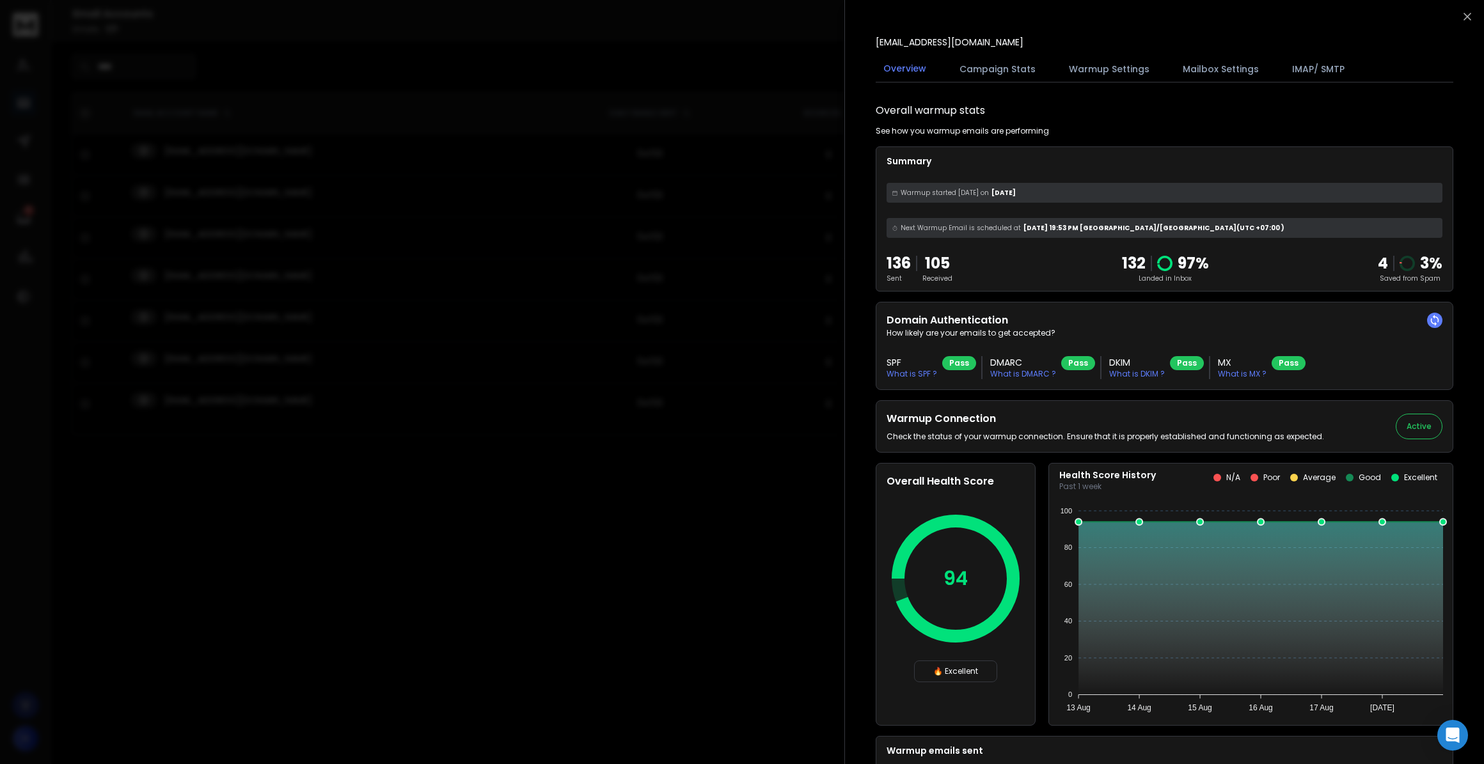
click at [996, 66] on button "Campaign Stats" at bounding box center [997, 69] width 91 height 28
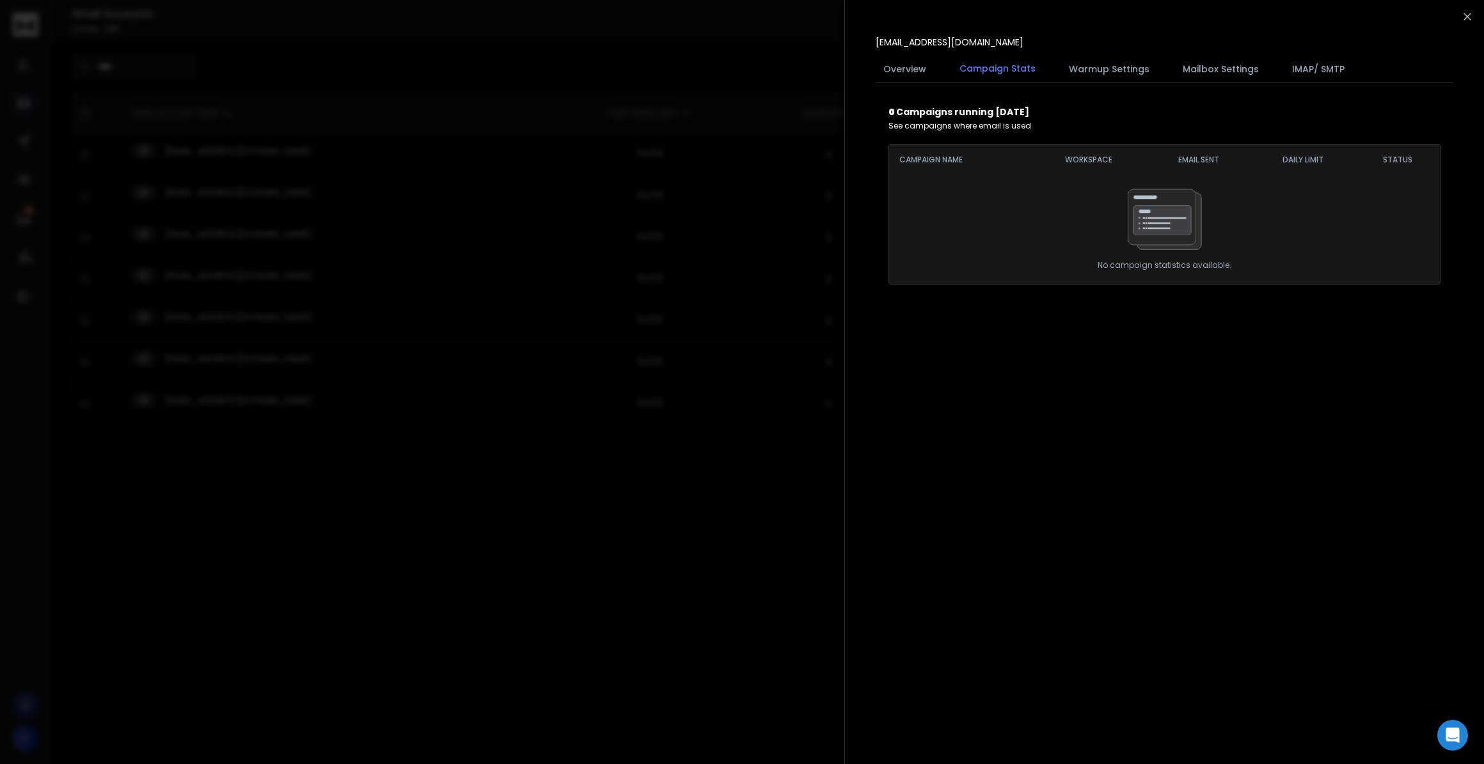
click at [1106, 64] on button "Warmup Settings" at bounding box center [1109, 69] width 96 height 28
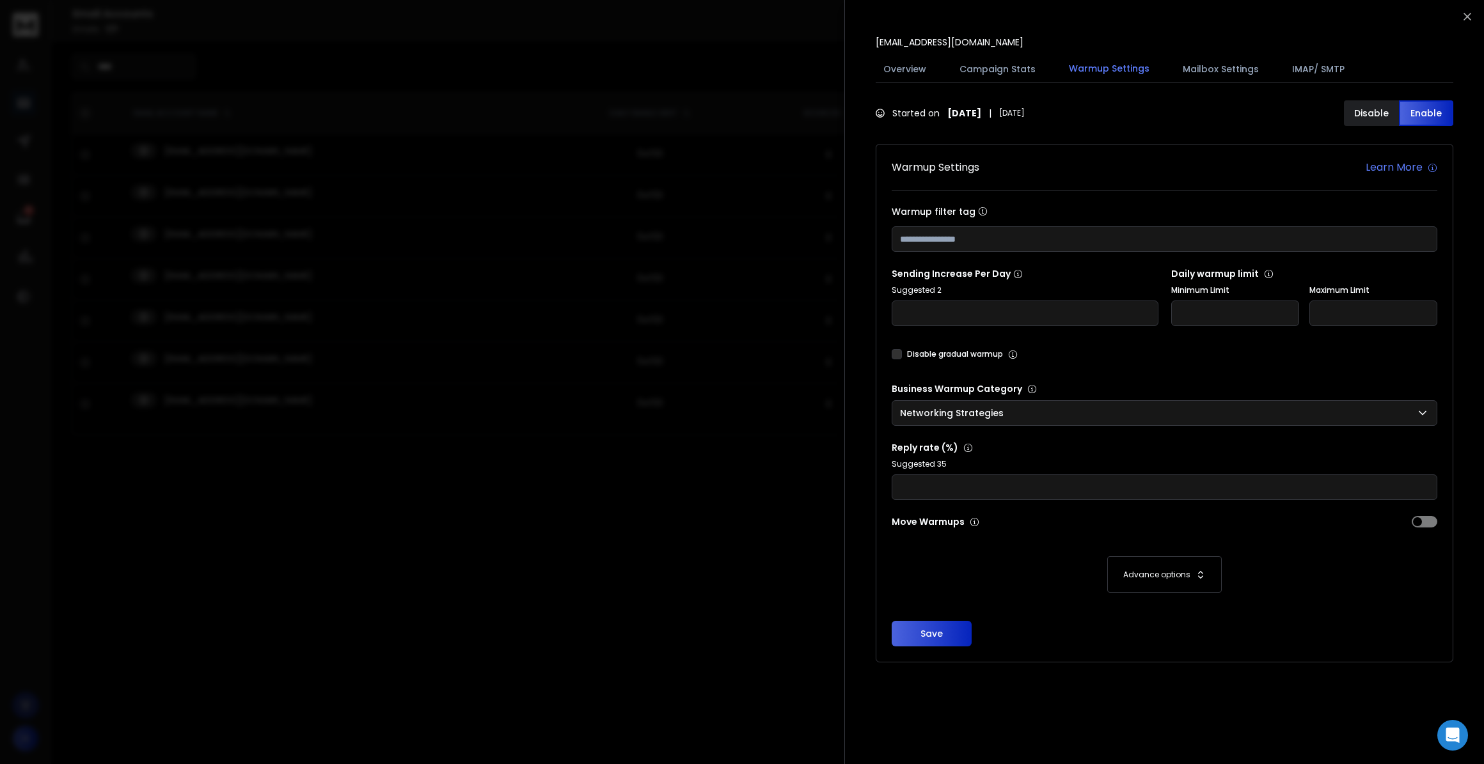
click at [1002, 69] on button "Campaign Stats" at bounding box center [997, 69] width 91 height 28
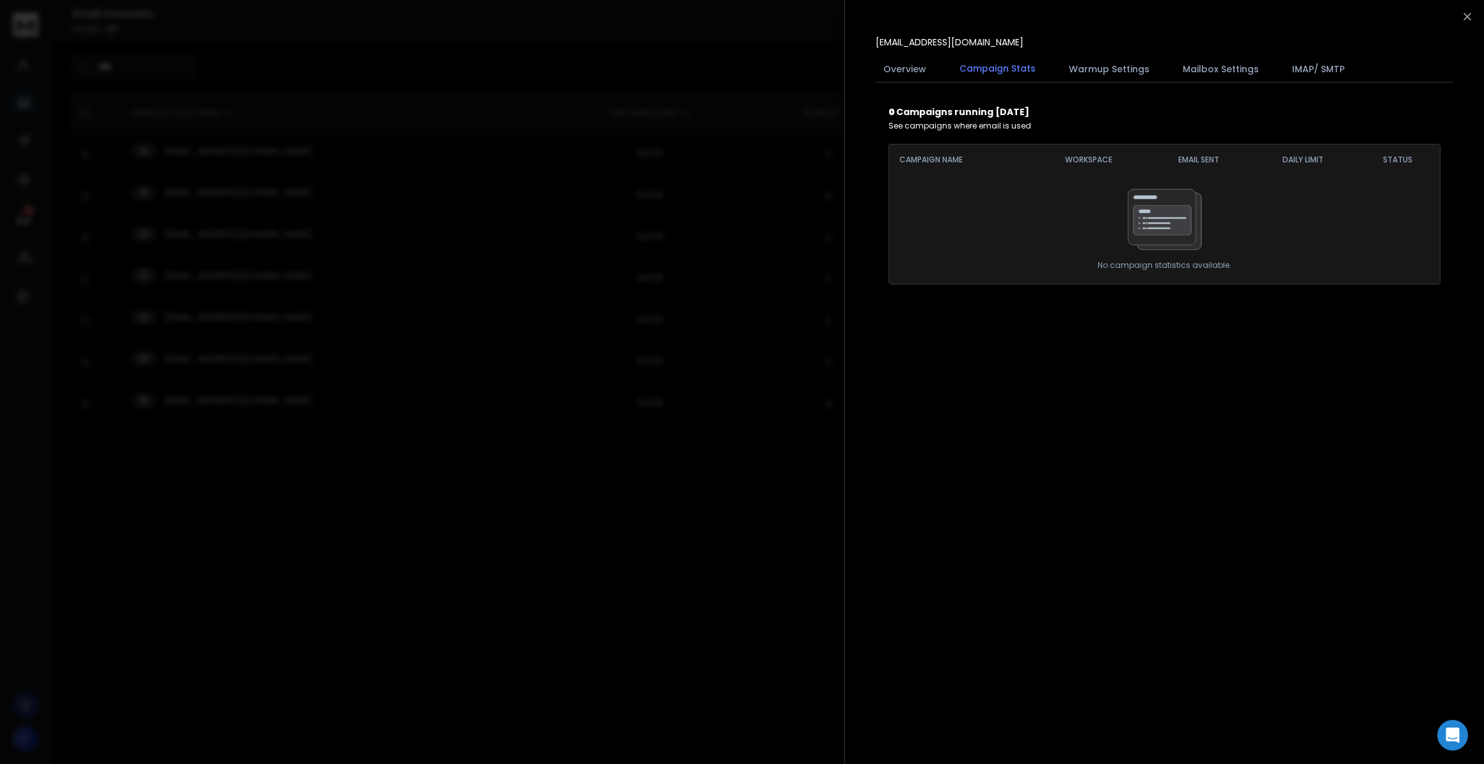
click at [1208, 61] on button "Mailbox Settings" at bounding box center [1220, 69] width 91 height 28
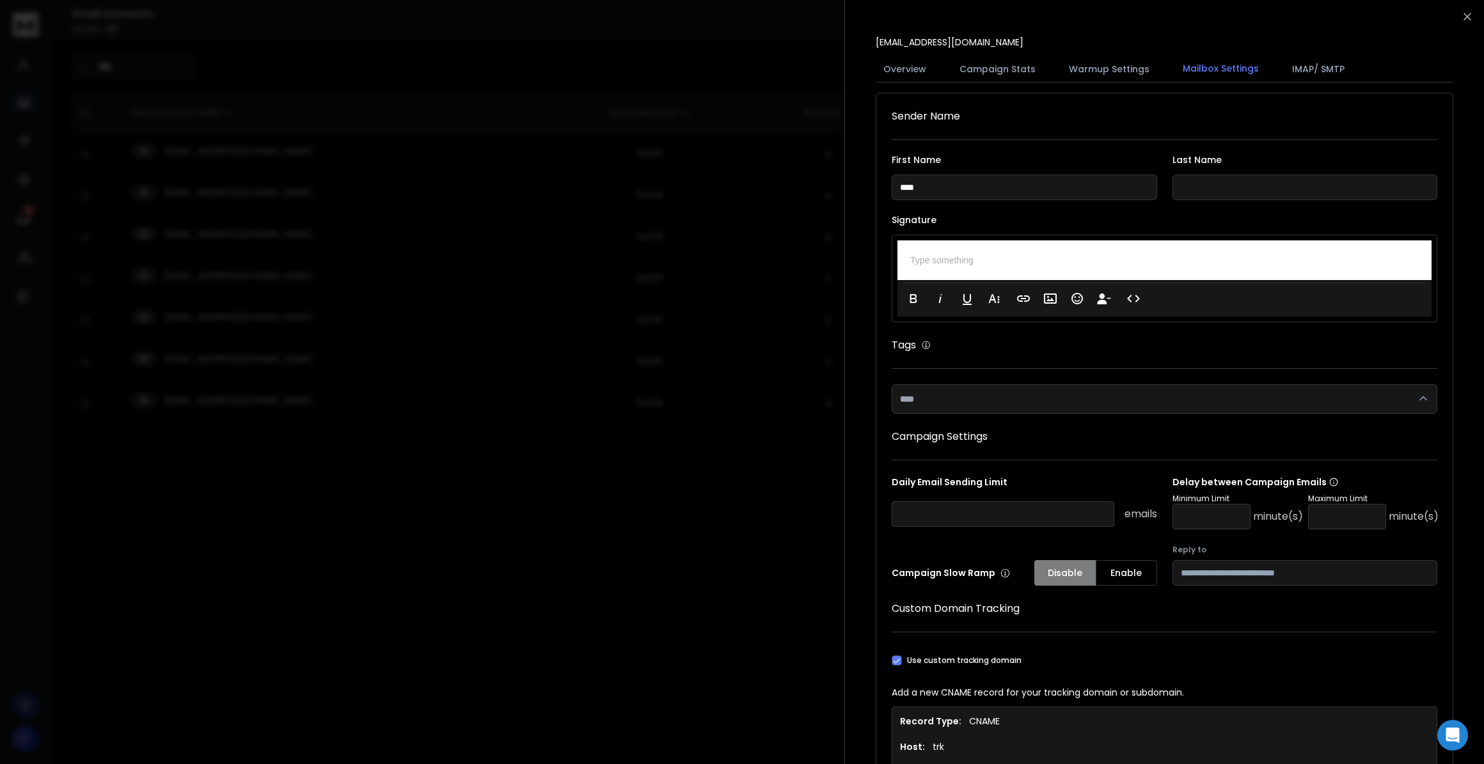
drag, startPoint x: 918, startPoint y: 517, endPoint x: 872, endPoint y: 516, distance: 46.1
click at [872, 516] on div "**********" at bounding box center [1164, 486] width 608 height 943
type input "**"
click at [934, 398] on input at bounding box center [945, 399] width 100 height 23
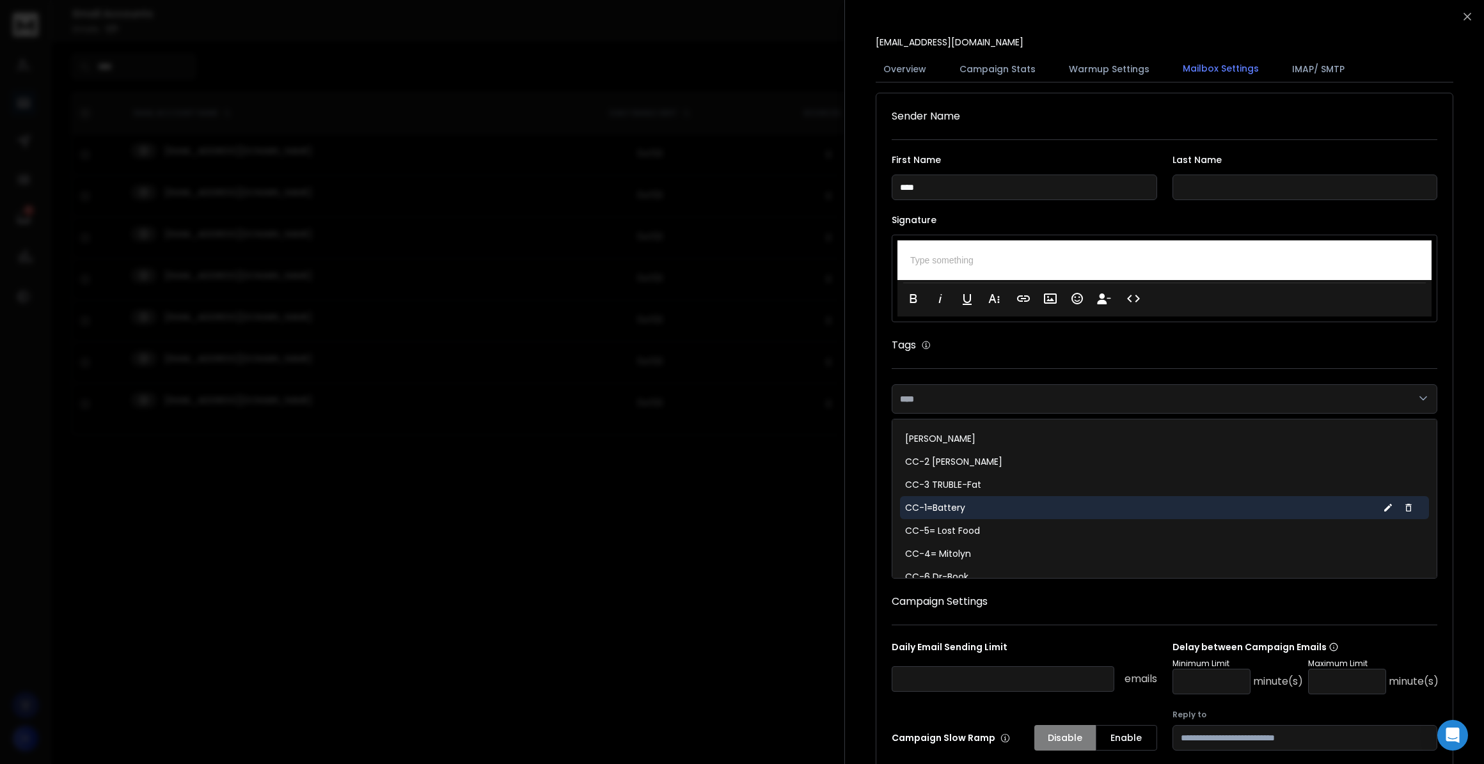
click at [946, 508] on p "CC-1=Battery" at bounding box center [935, 507] width 60 height 13
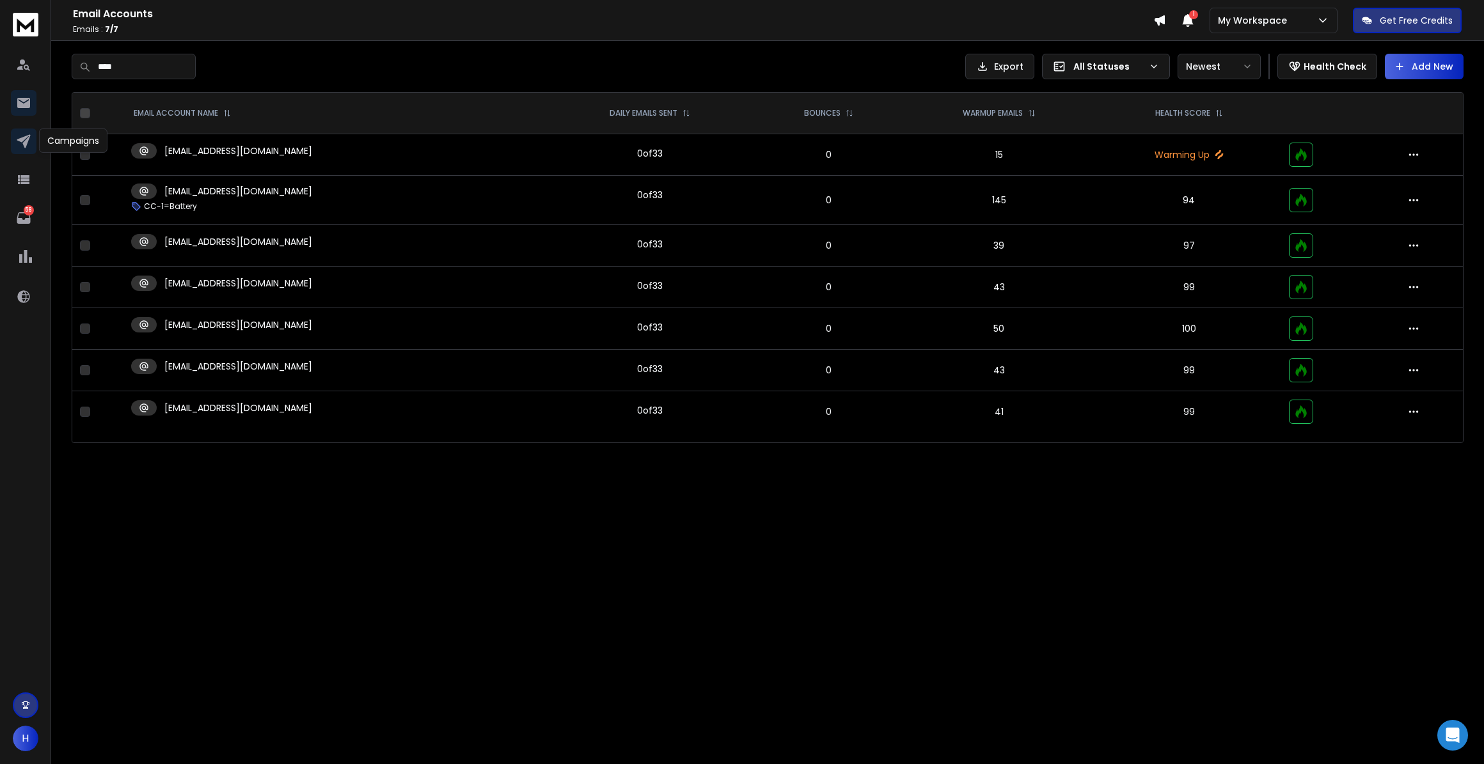
click at [26, 139] on icon at bounding box center [23, 140] width 13 height 13
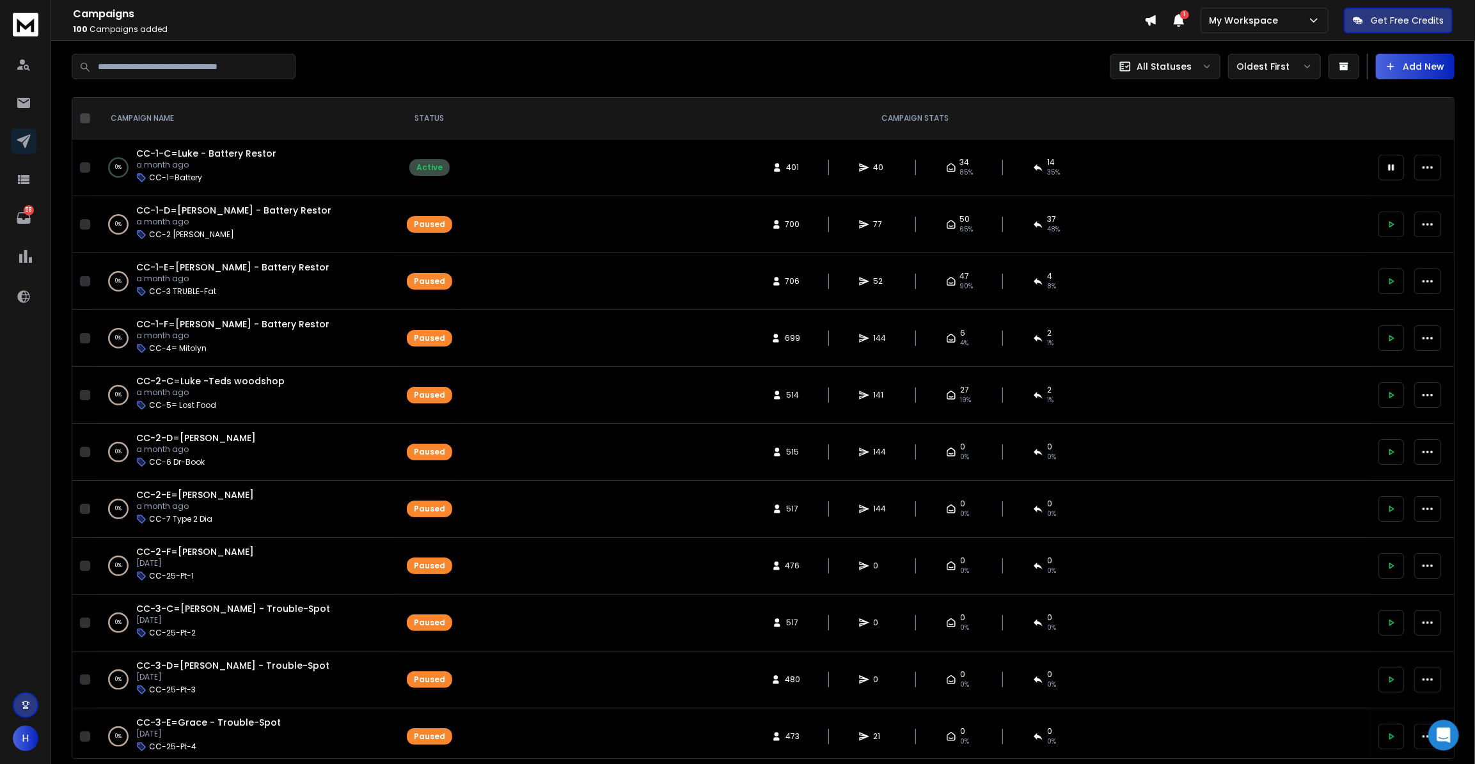
click at [184, 163] on p "a month ago" at bounding box center [206, 165] width 140 height 10
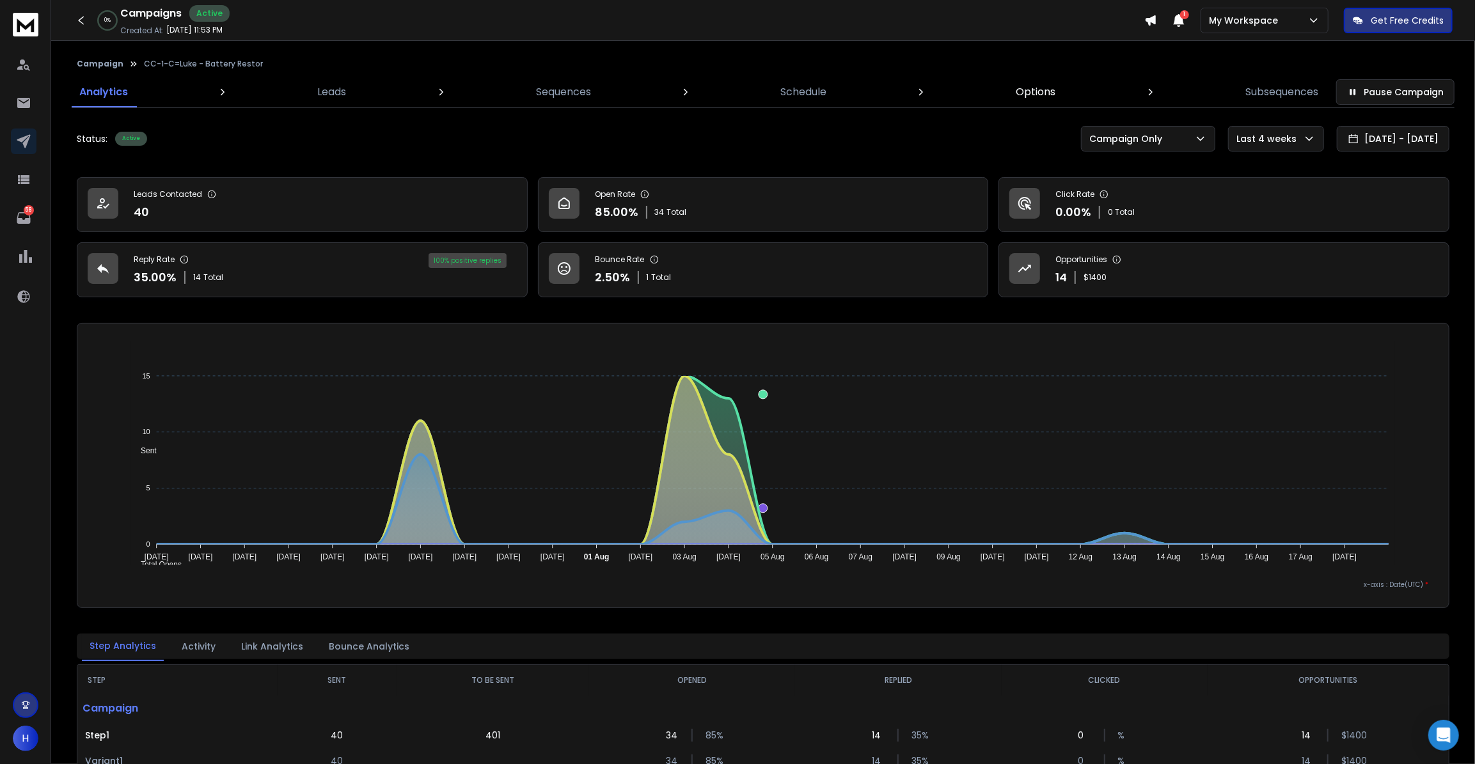
click at [1046, 95] on p "Options" at bounding box center [1036, 91] width 40 height 15
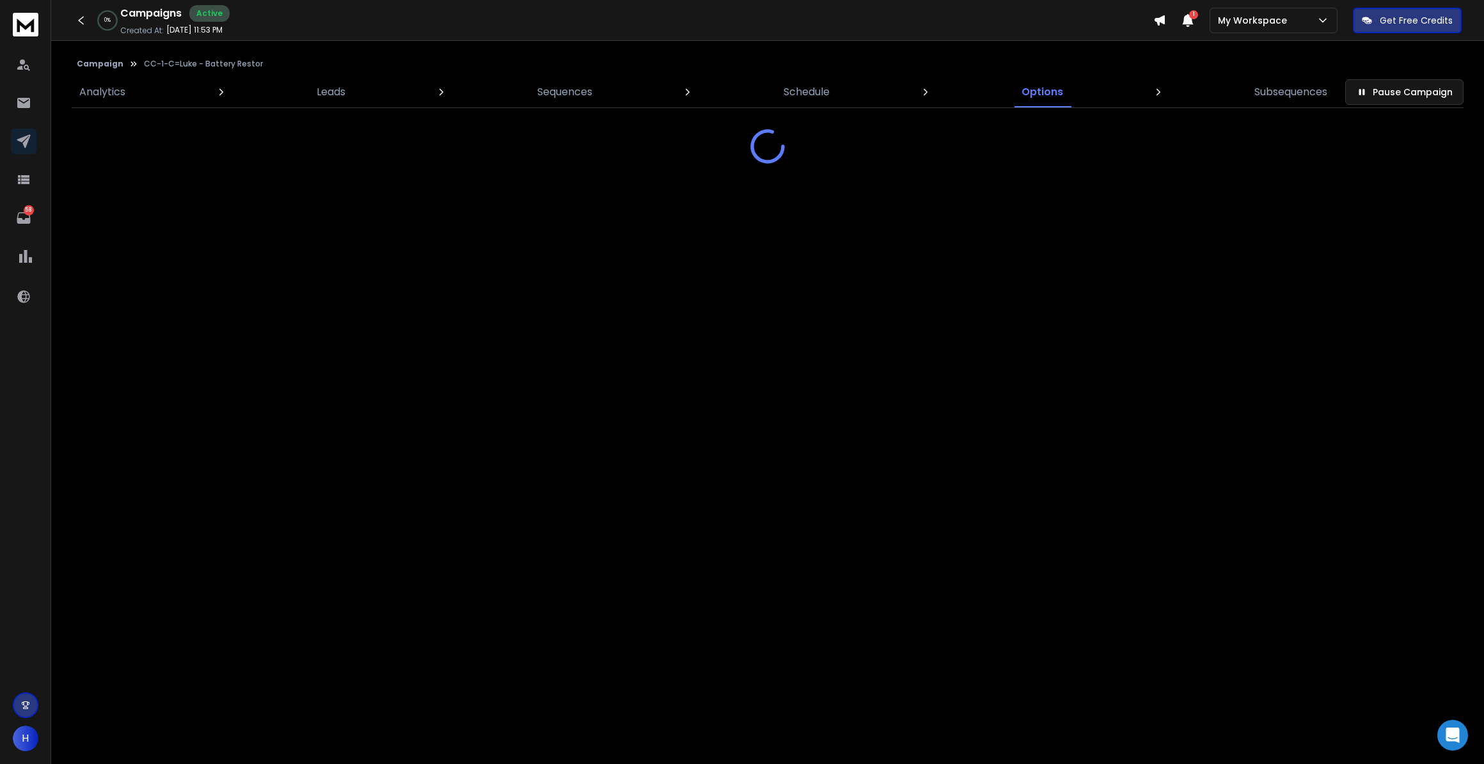
select select "*********"
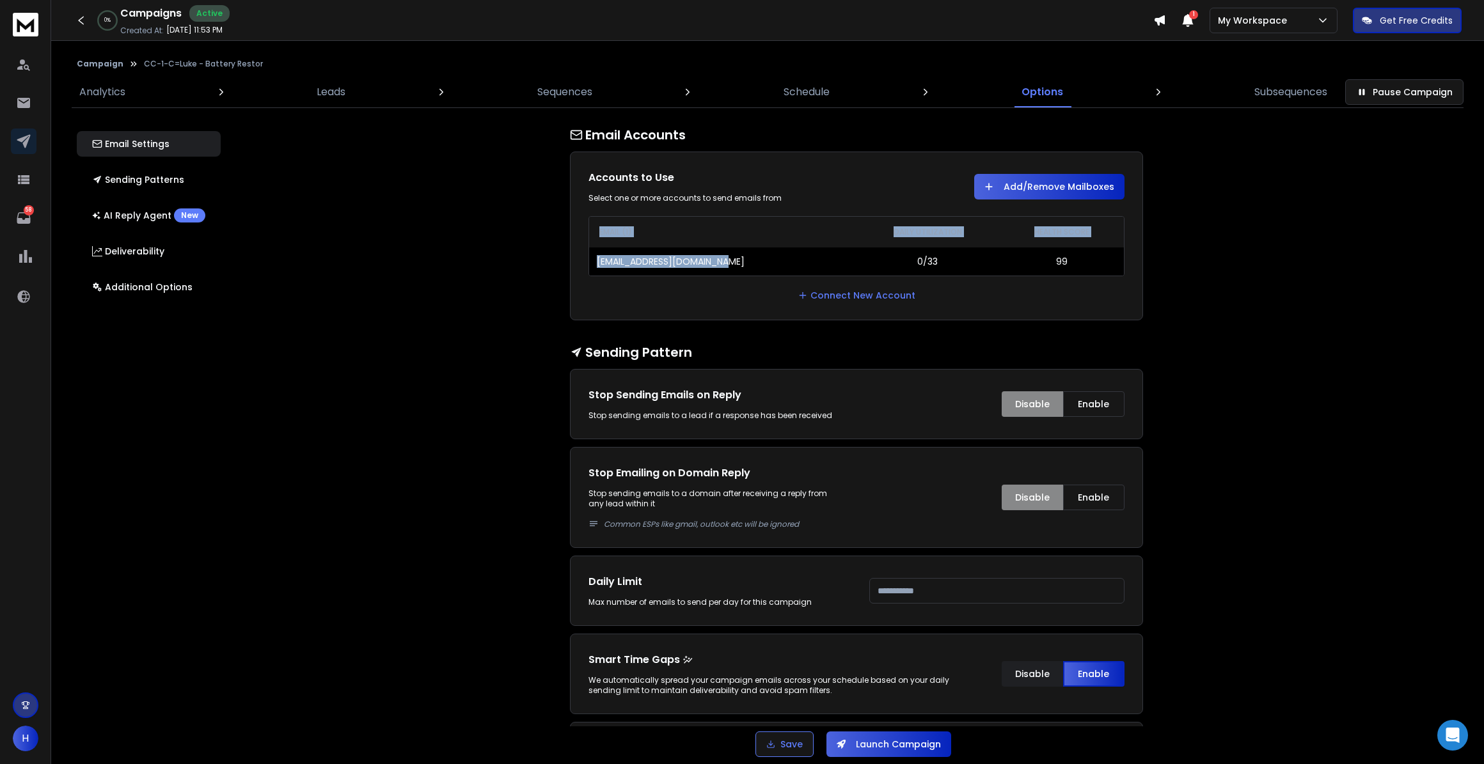
drag, startPoint x: 717, startPoint y: 257, endPoint x: 569, endPoint y: 255, distance: 148.4
click at [570, 255] on div "Accounts to Use Select one or more accounts to send emails from Add/Remove Mail…" at bounding box center [856, 236] width 573 height 169
drag, startPoint x: 569, startPoint y: 255, endPoint x: 657, endPoint y: 260, distance: 89.1
copy table "EMAIL (1) DAILY UTILIZATION HEALTH SCORE luke@ultimatehomeguide.co"
click at [22, 105] on icon at bounding box center [23, 103] width 13 height 10
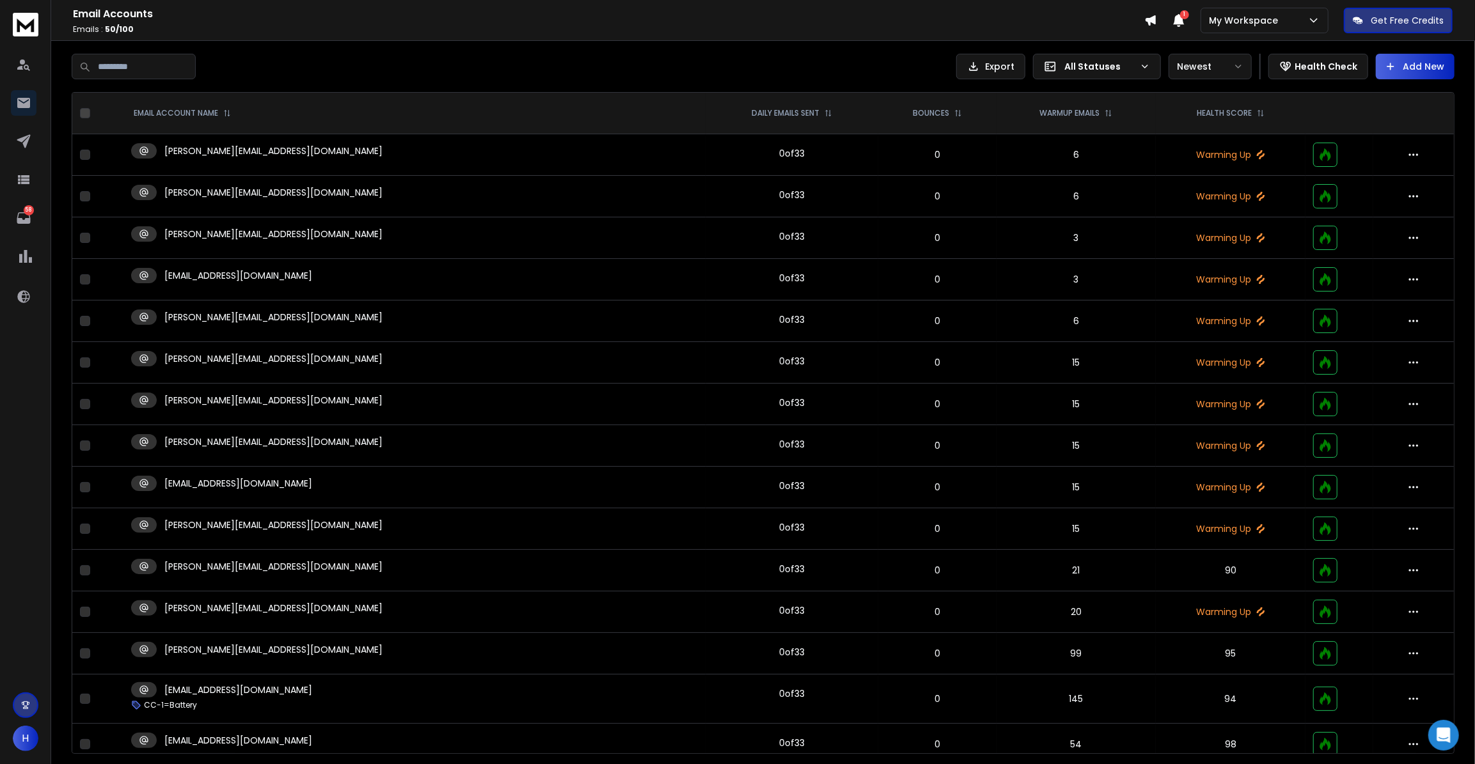
paste input "**********"
type input "**********"
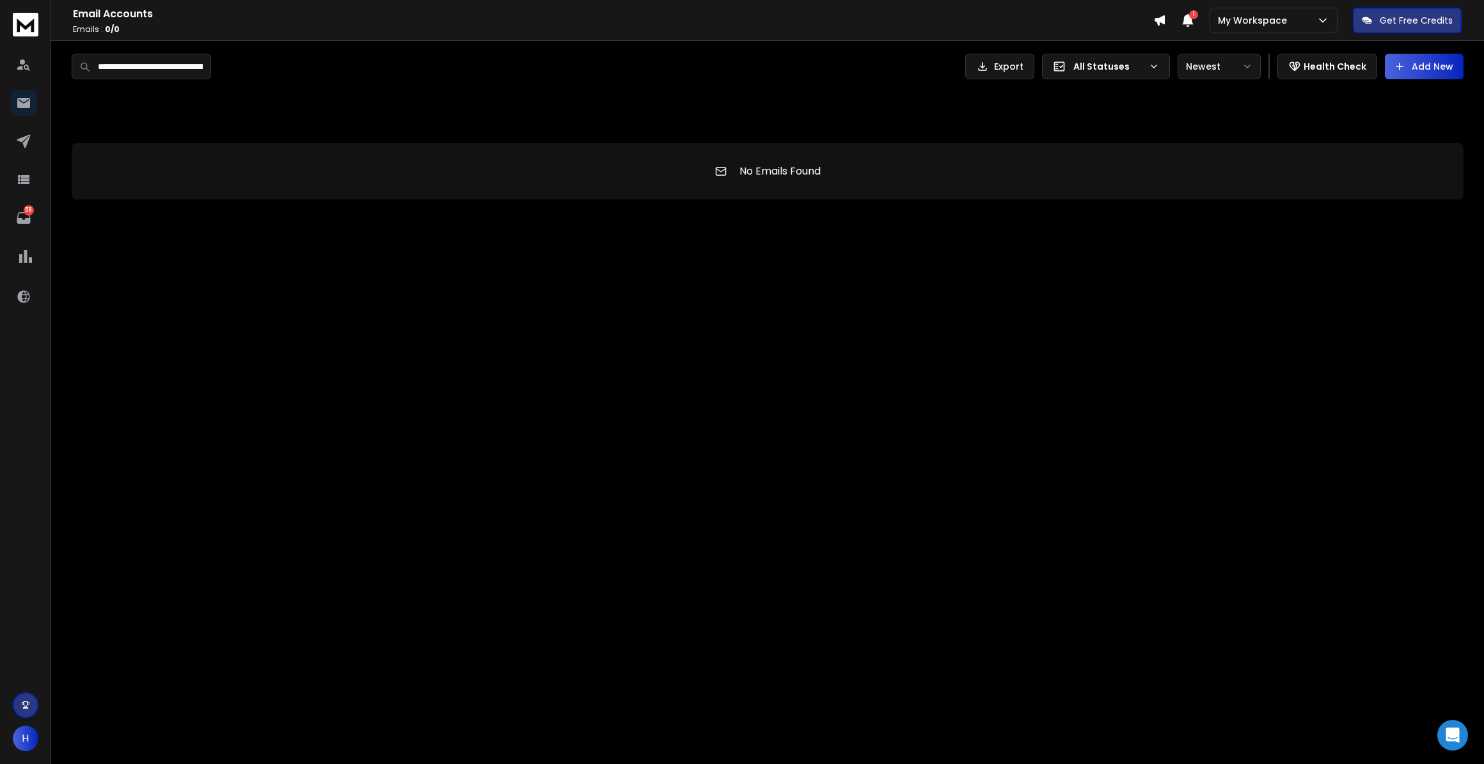
drag, startPoint x: 207, startPoint y: 68, endPoint x: 88, endPoint y: 66, distance: 118.3
click at [88, 66] on div "**********" at bounding box center [141, 67] width 139 height 26
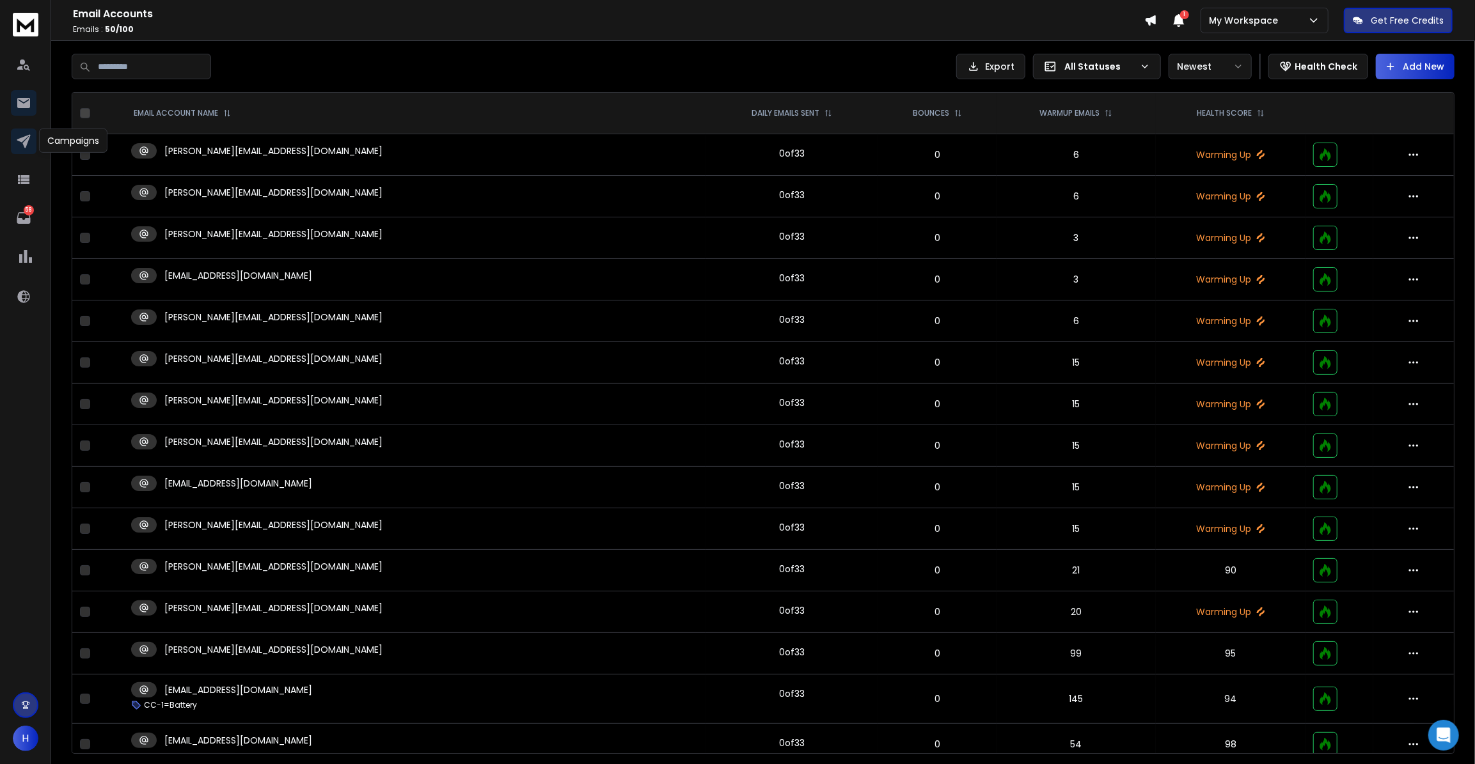
click at [30, 140] on icon at bounding box center [23, 141] width 15 height 15
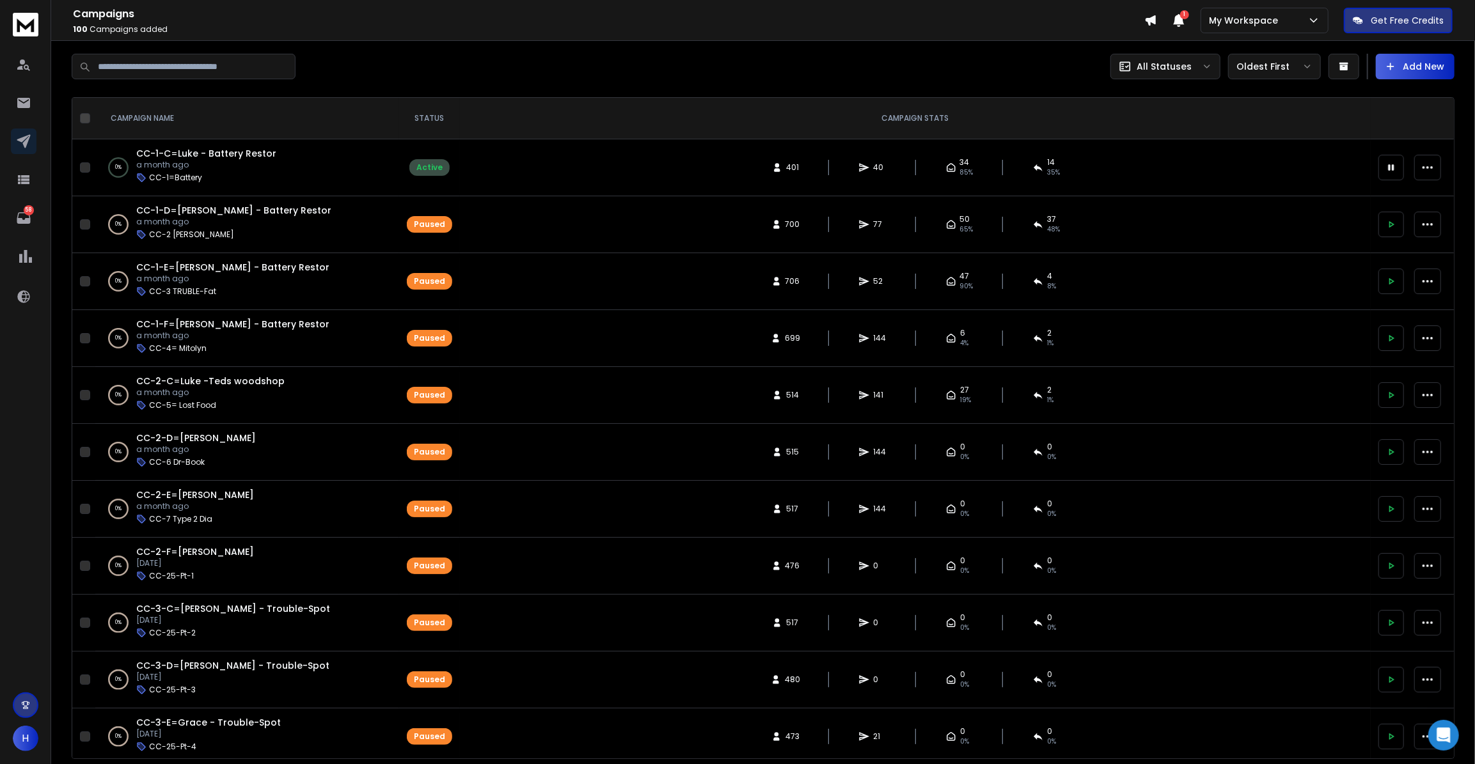
click at [237, 166] on p "a month ago" at bounding box center [206, 165] width 140 height 10
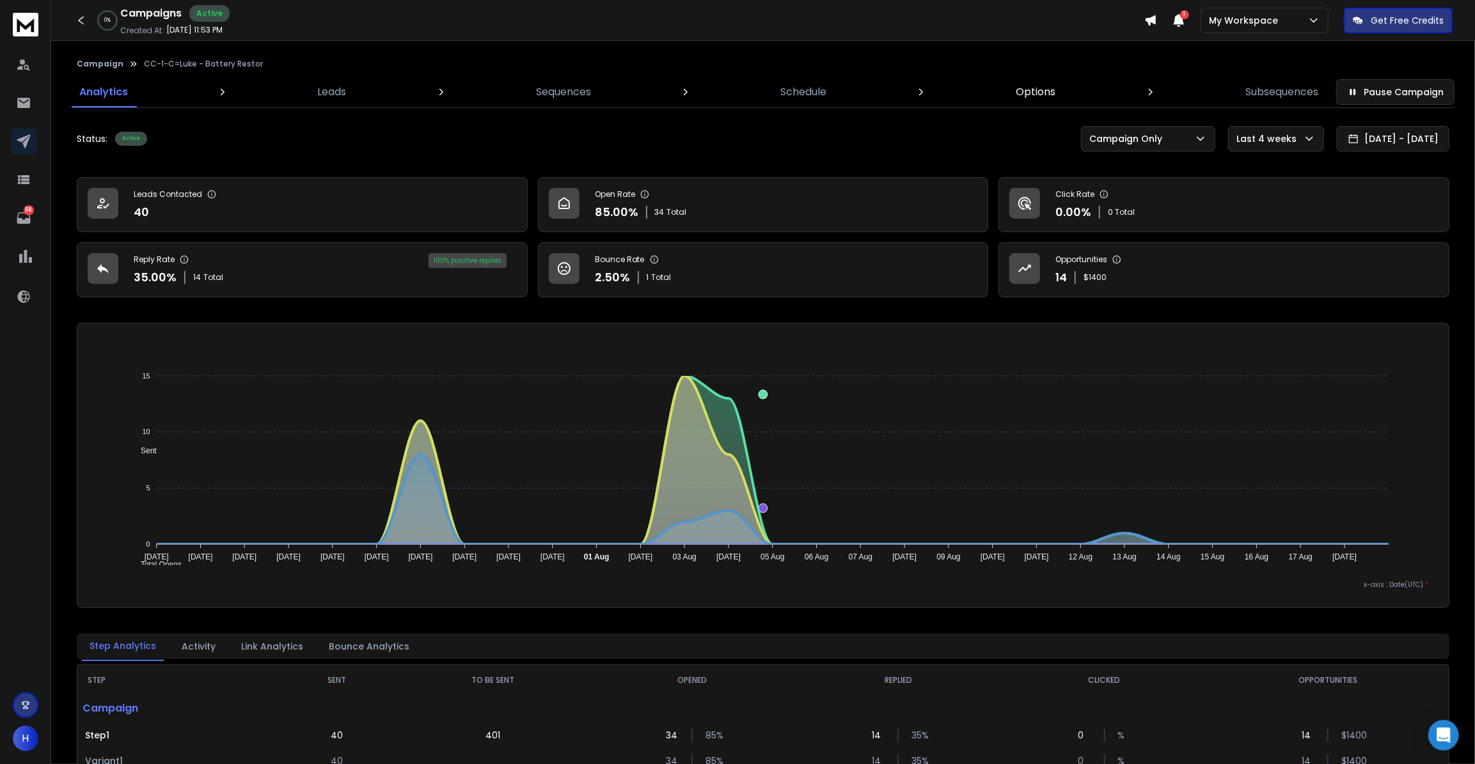
click at [1055, 95] on p "Options" at bounding box center [1036, 91] width 40 height 15
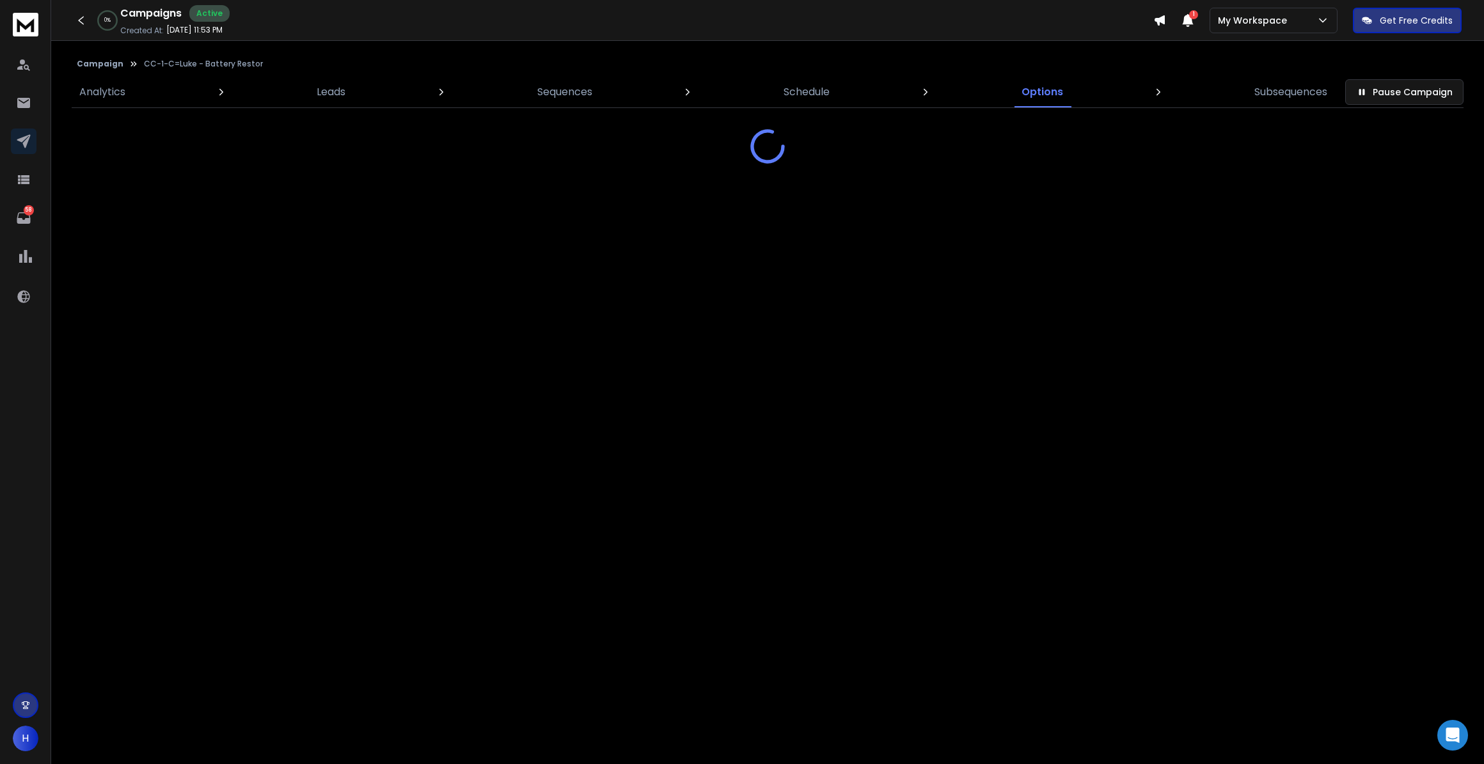
select select "*********"
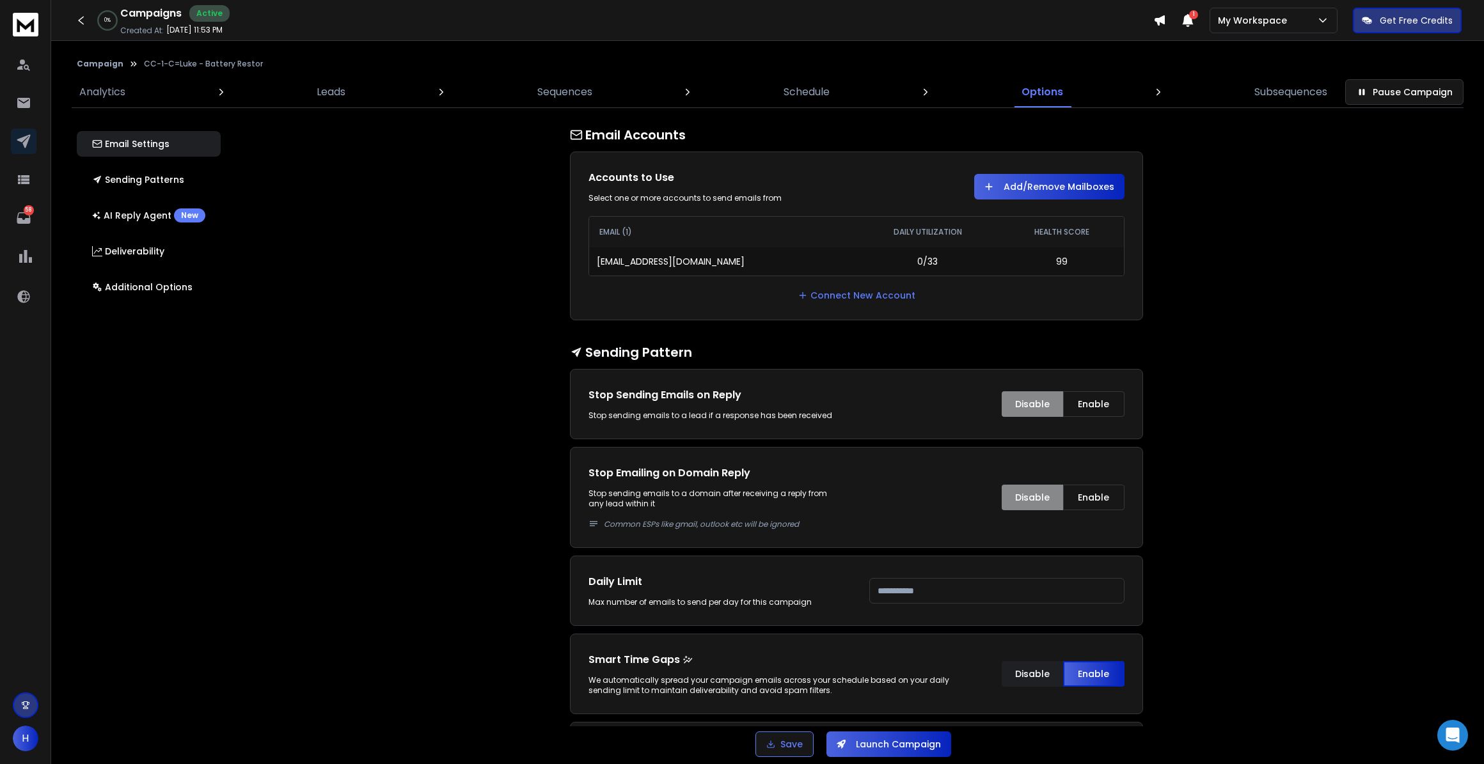
click at [921, 262] on td "0/33" at bounding box center [927, 261] width 145 height 28
drag, startPoint x: 915, startPoint y: 261, endPoint x: 882, endPoint y: 256, distance: 33.0
click at [882, 256] on td "0/33" at bounding box center [927, 261] width 145 height 28
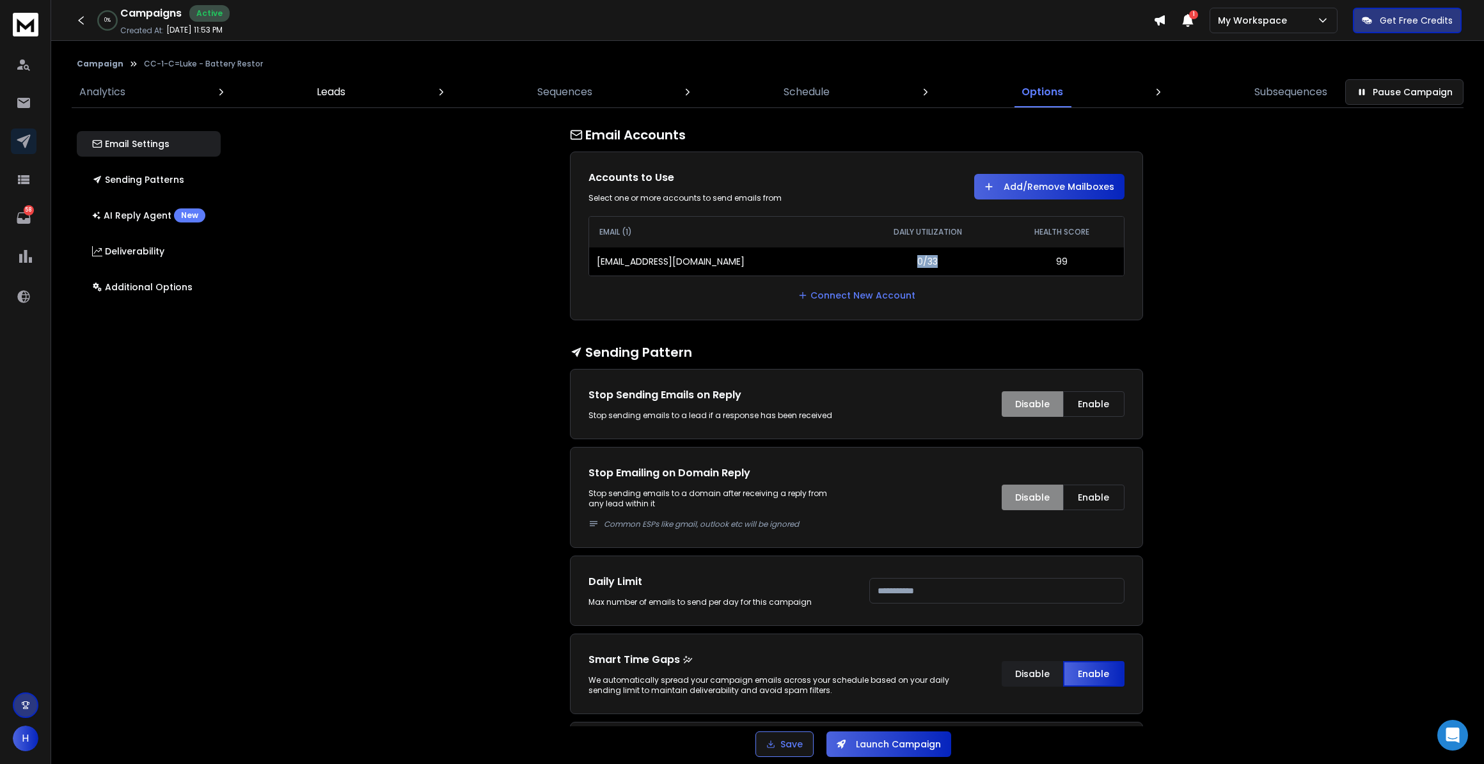
click at [343, 87] on p "Leads" at bounding box center [331, 91] width 29 height 15
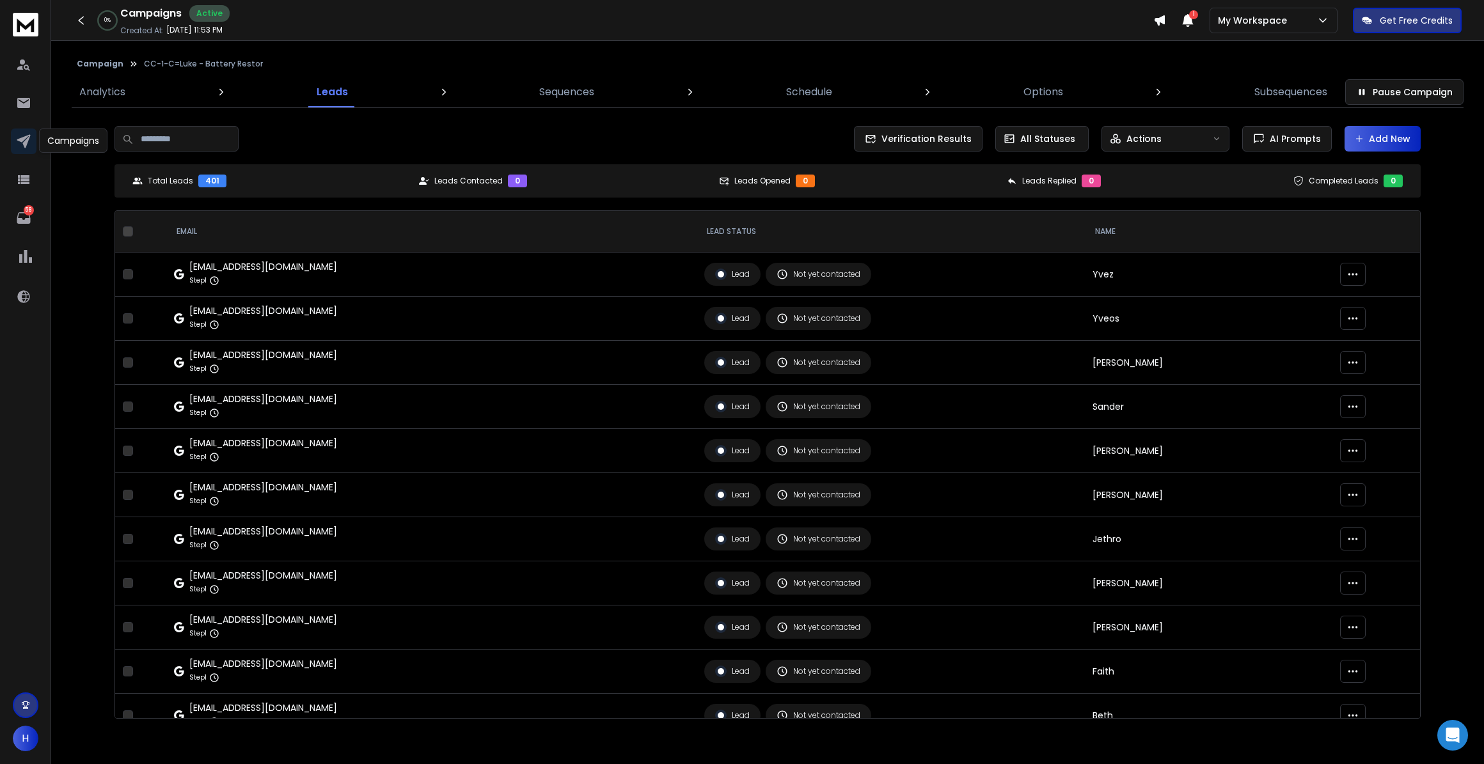
click at [26, 141] on icon at bounding box center [23, 140] width 13 height 13
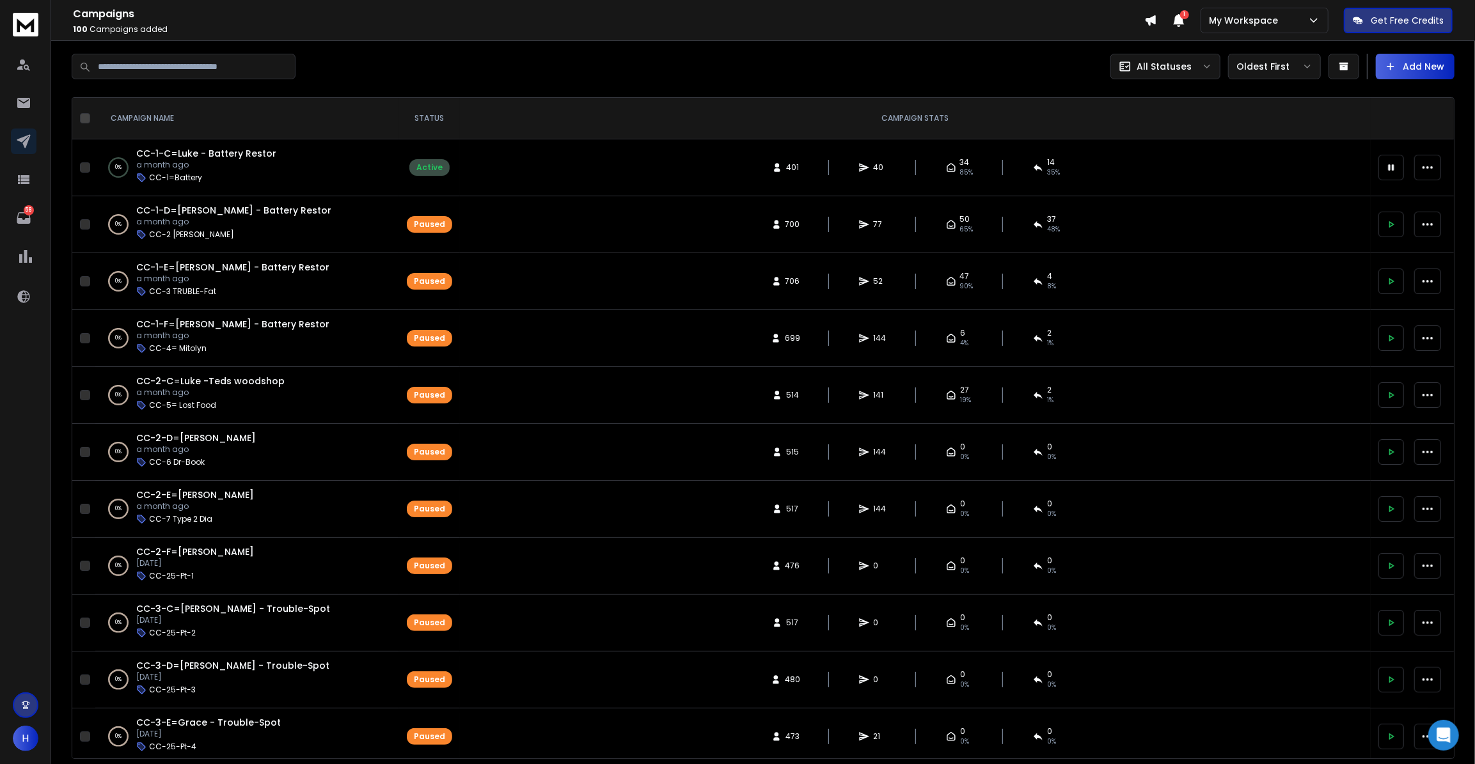
click at [1386, 168] on icon at bounding box center [1391, 168] width 12 height 12
click at [1385, 165] on icon at bounding box center [1391, 168] width 12 height 12
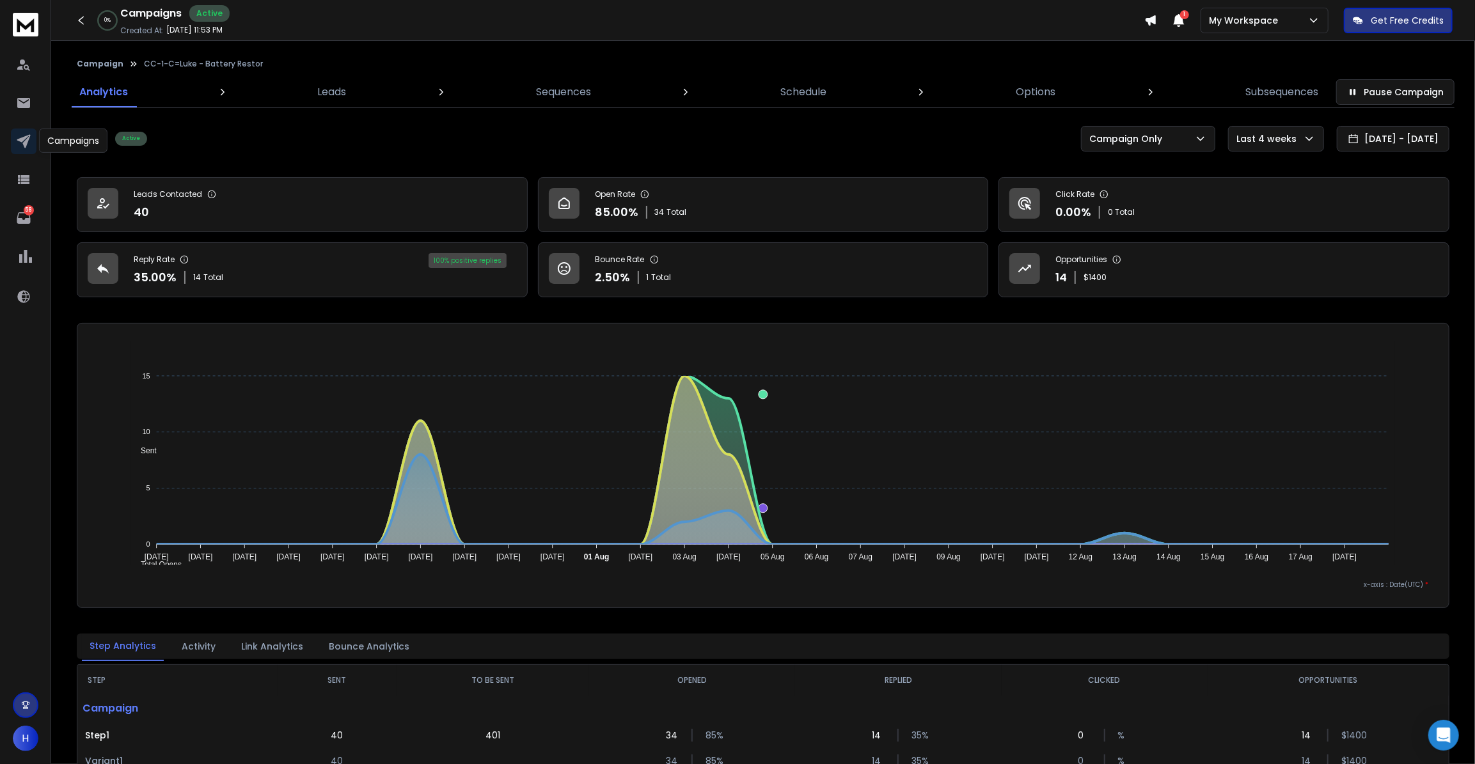
click at [26, 136] on icon at bounding box center [23, 140] width 13 height 13
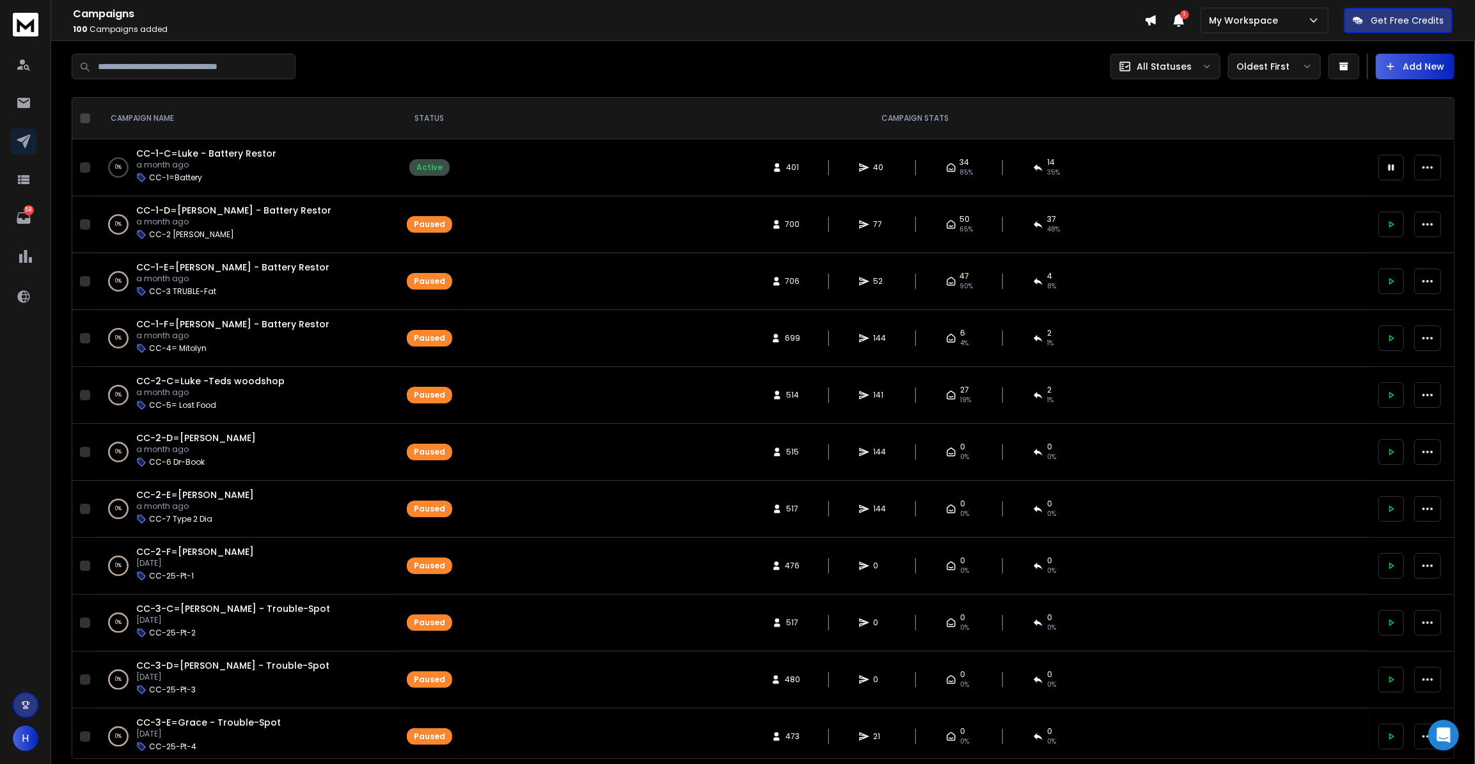
click at [1426, 168] on button "button" at bounding box center [1427, 168] width 27 height 26
click at [626, 173] on div "401 40 34 85 % 14 35 %" at bounding box center [914, 167] width 895 height 20
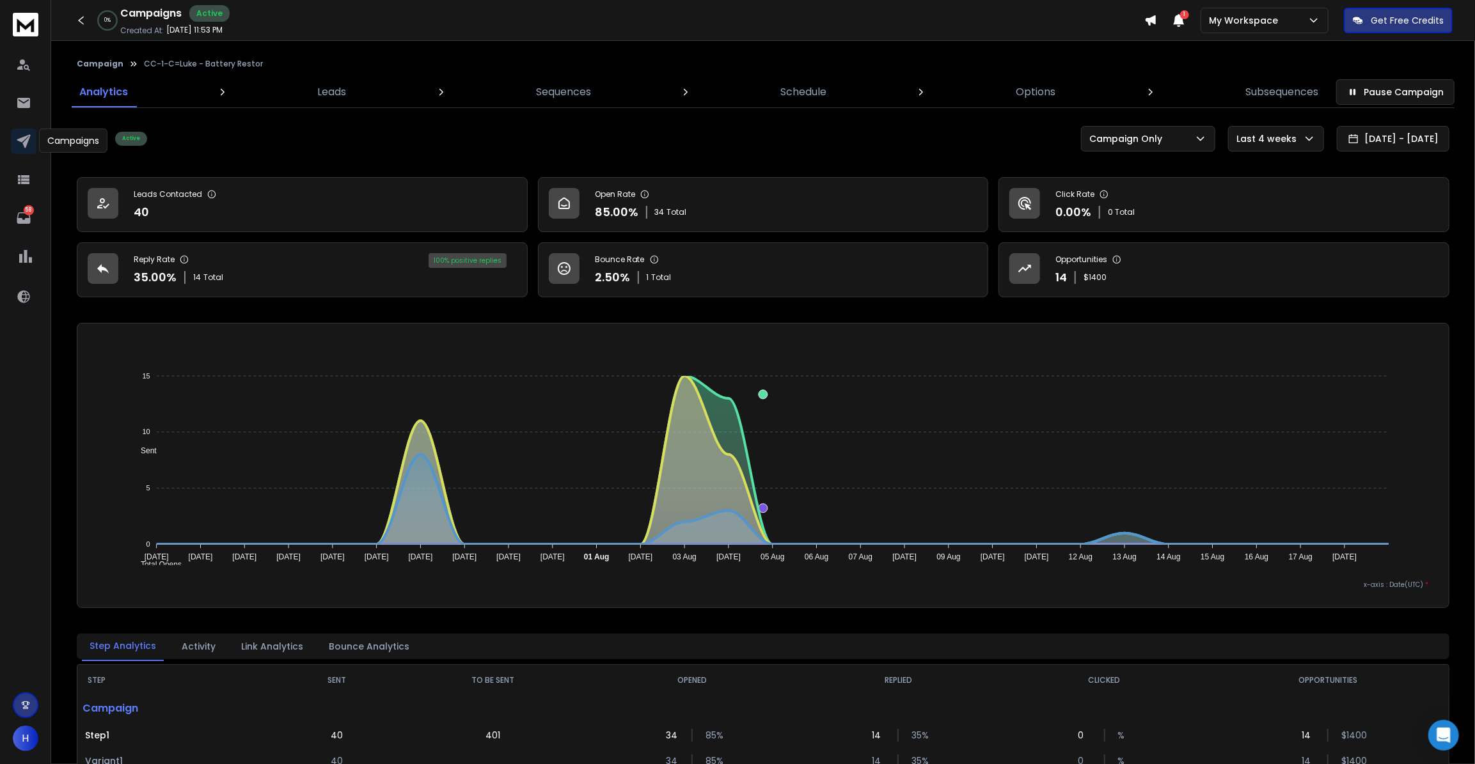
click at [26, 137] on icon at bounding box center [23, 140] width 13 height 13
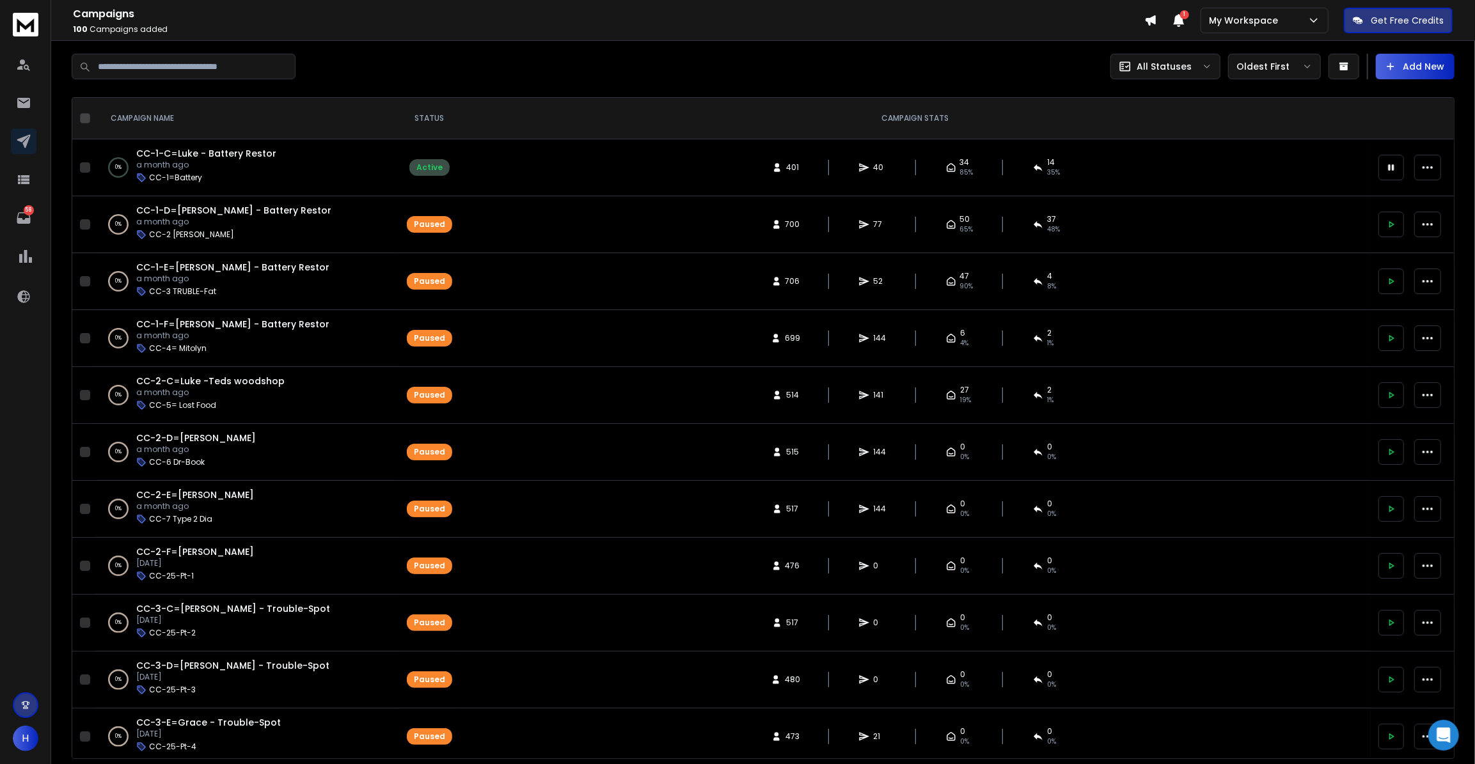
click at [226, 390] on p "a month ago" at bounding box center [210, 393] width 148 height 10
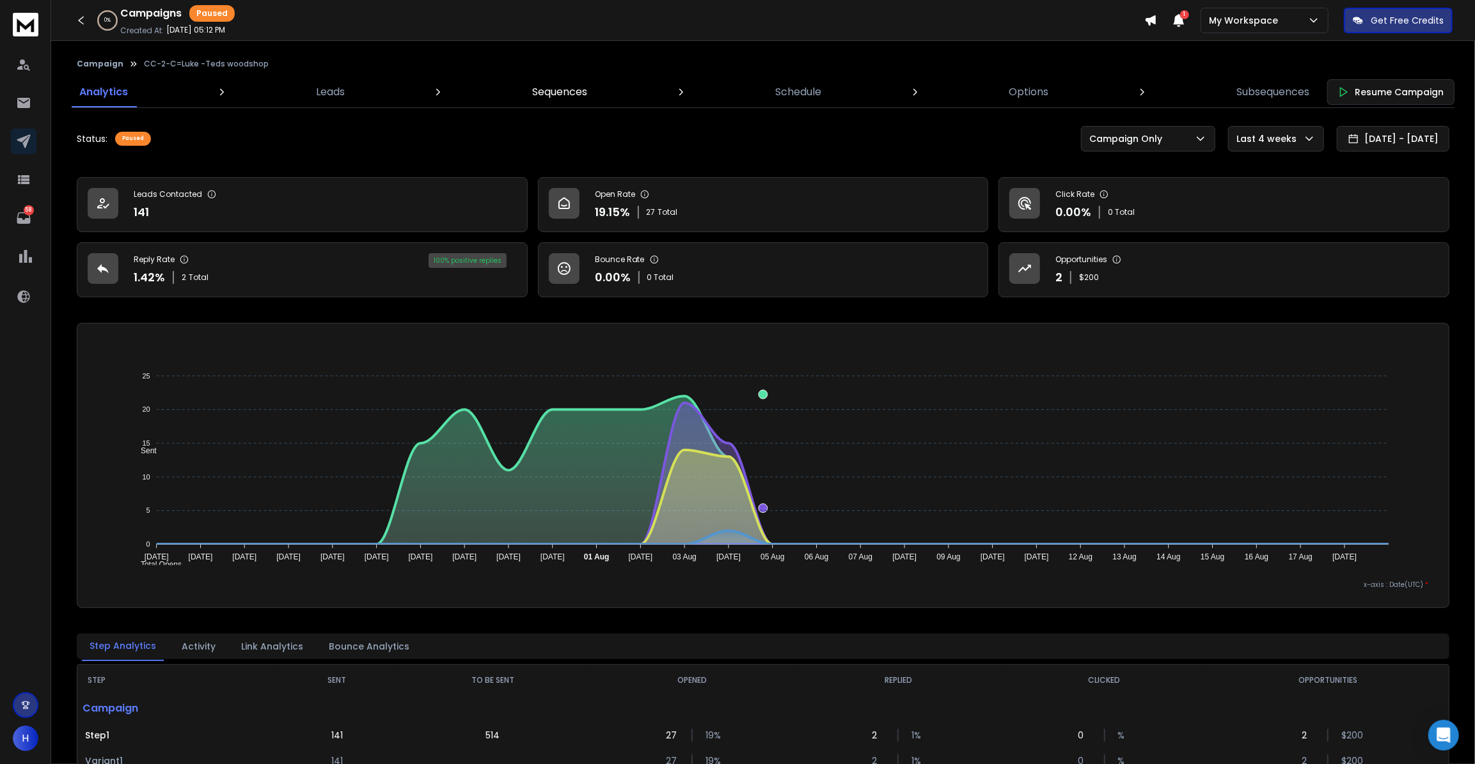
click at [559, 95] on p "Sequences" at bounding box center [559, 91] width 55 height 15
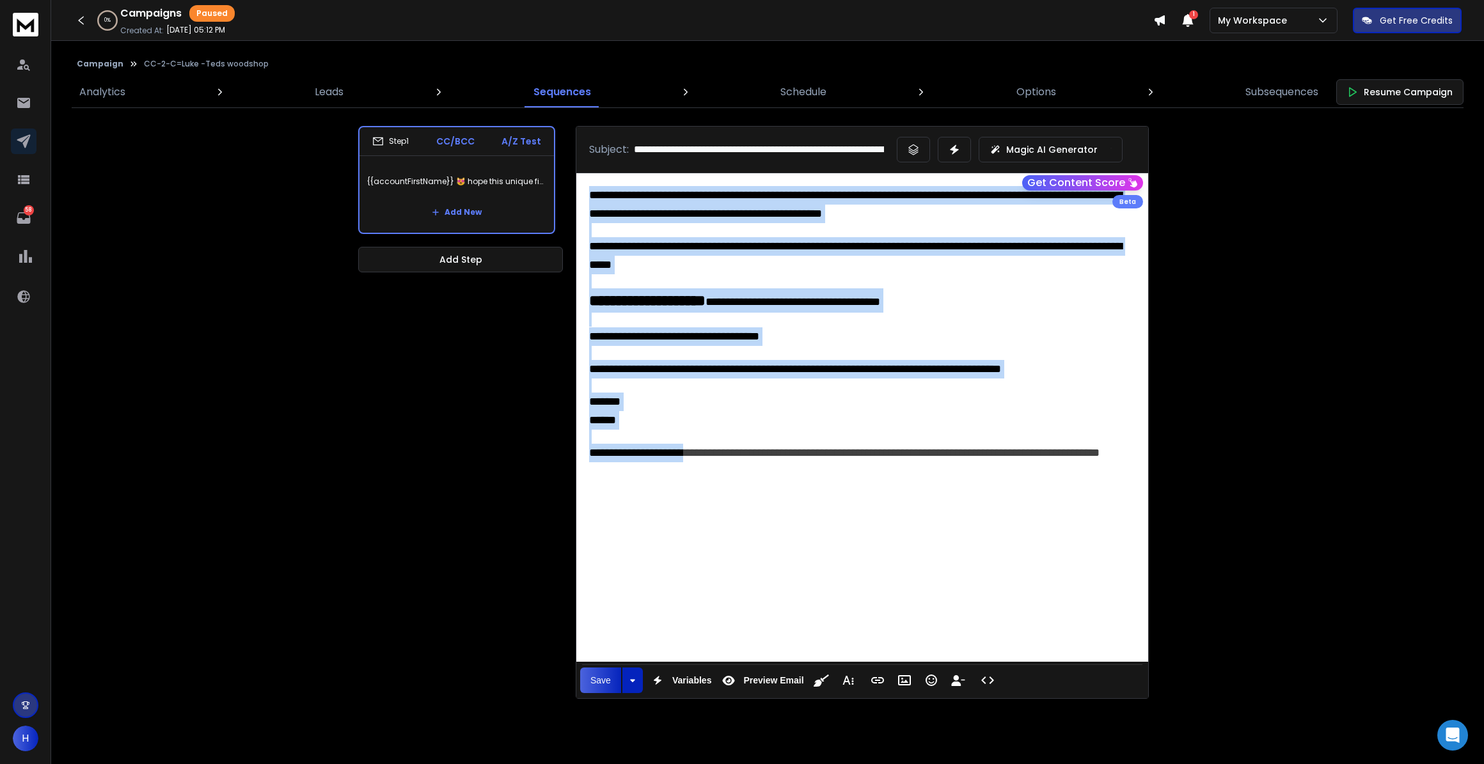
drag, startPoint x: 582, startPoint y: 192, endPoint x: 701, endPoint y: 449, distance: 283.3
click at [701, 449] on div "**********" at bounding box center [862, 417] width 572 height 489
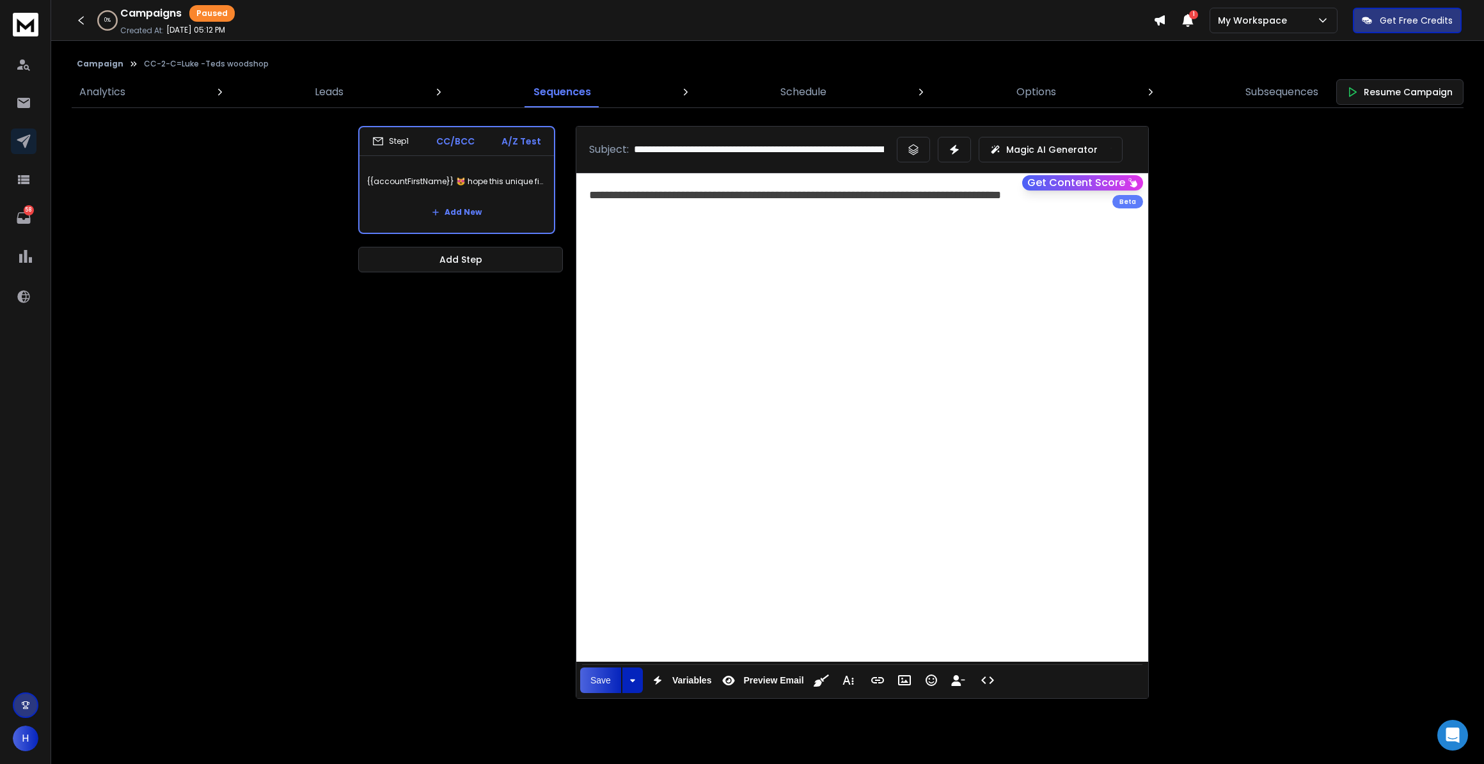
drag, startPoint x: 753, startPoint y: 148, endPoint x: 609, endPoint y: 175, distance: 146.4
click at [602, 155] on div "**********" at bounding box center [736, 149] width 295 height 15
drag, startPoint x: 757, startPoint y: 311, endPoint x: 746, endPoint y: 289, distance: 24.9
click at [758, 311] on div "**********" at bounding box center [862, 417] width 572 height 489
click at [687, 146] on input "**********" at bounding box center [759, 149] width 250 height 15
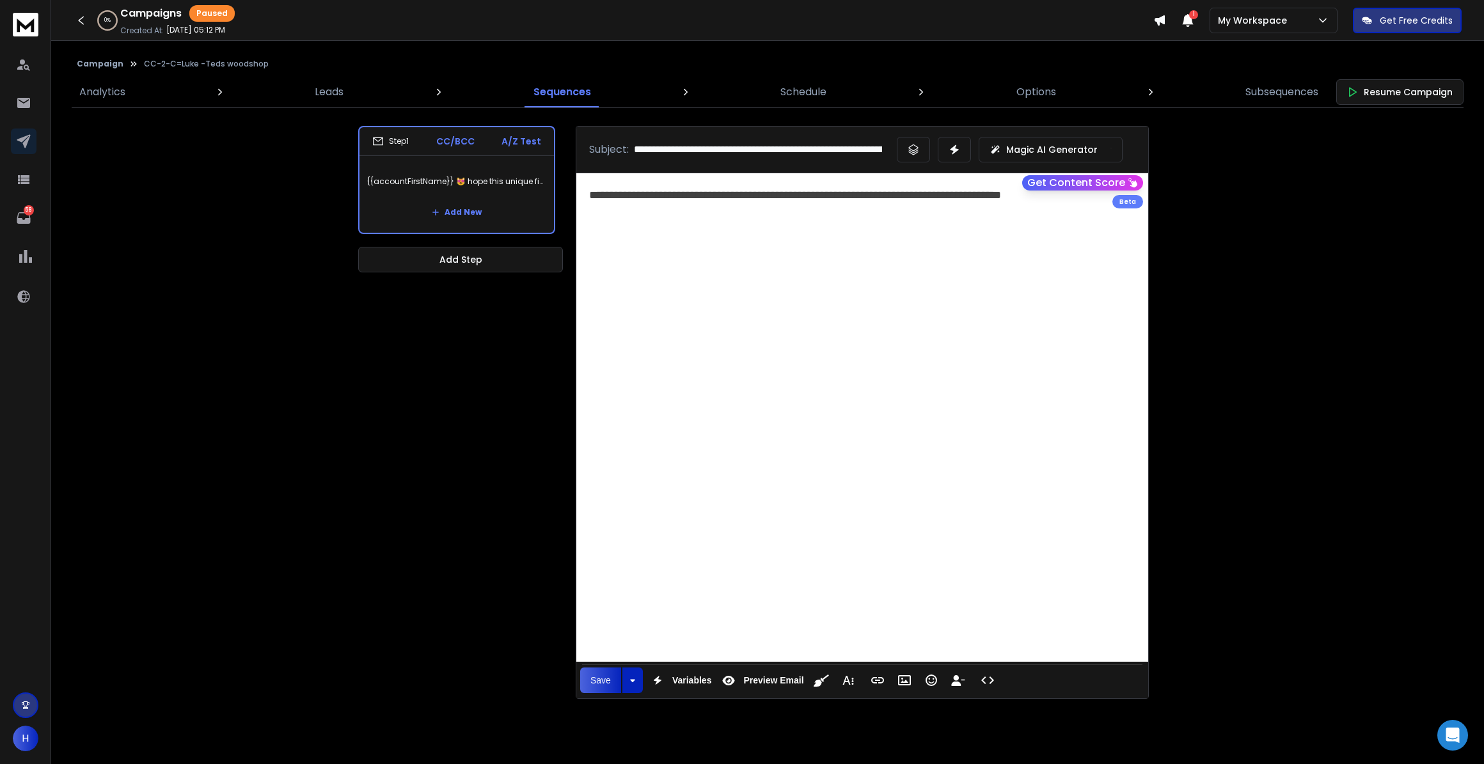
drag, startPoint x: 883, startPoint y: 146, endPoint x: 615, endPoint y: 325, distance: 322.3
click at [577, 219] on div "**********" at bounding box center [862, 412] width 573 height 573
type input "**********"
drag, startPoint x: 877, startPoint y: 153, endPoint x: 573, endPoint y: 148, distance: 303.8
click at [573, 148] on div "**********" at bounding box center [767, 412] width 819 height 573
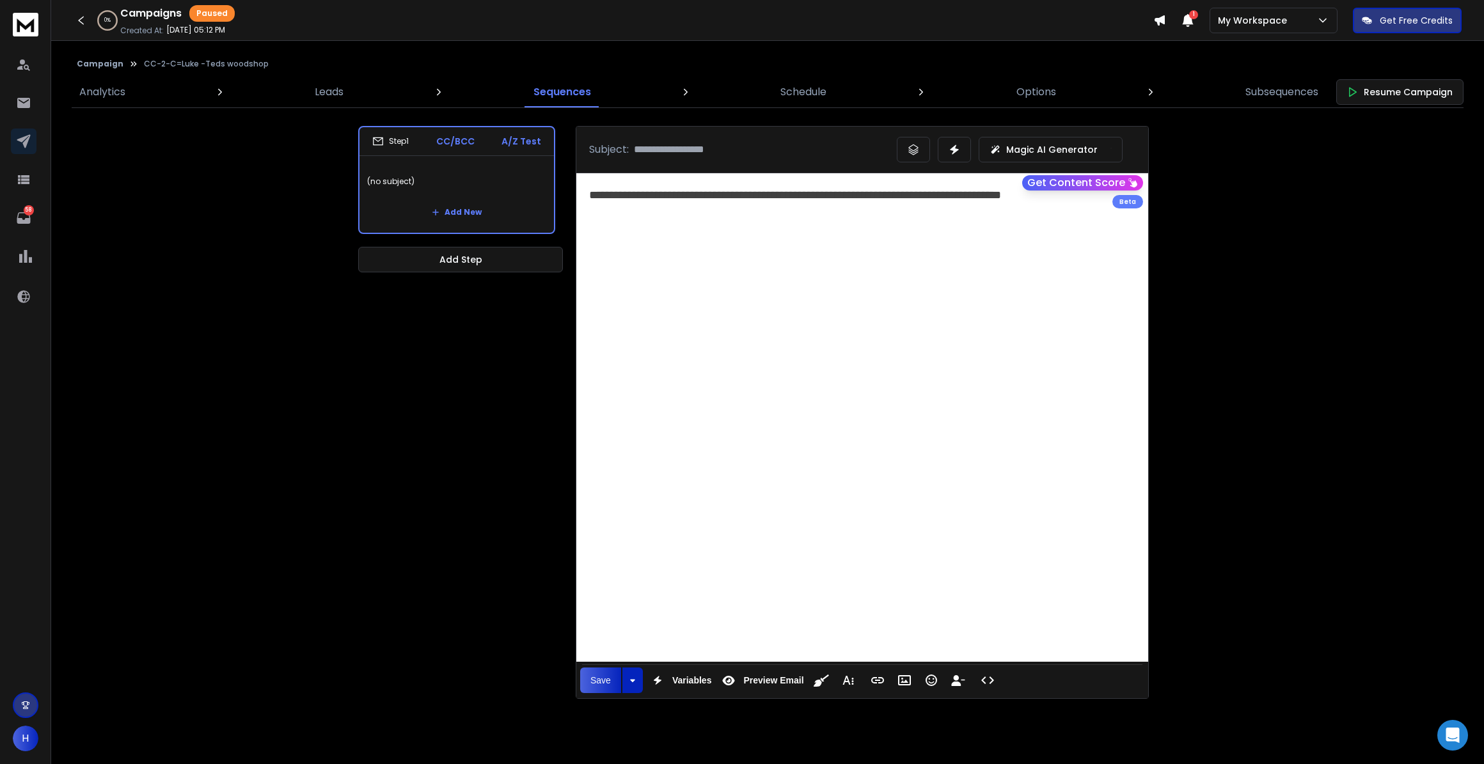
click at [377, 414] on div "Step 1 CC/BCC A/Z Test (no subject) Add New Add Step" at bounding box center [460, 412] width 205 height 573
drag, startPoint x: 920, startPoint y: 196, endPoint x: 656, endPoint y: 291, distance: 280.8
click at [556, 211] on div "**********" at bounding box center [767, 412] width 819 height 573
click at [178, 28] on p "[DATE] 05:12 PM" at bounding box center [195, 30] width 59 height 10
click at [181, 28] on p "[DATE] 05:12 PM" at bounding box center [195, 30] width 59 height 10
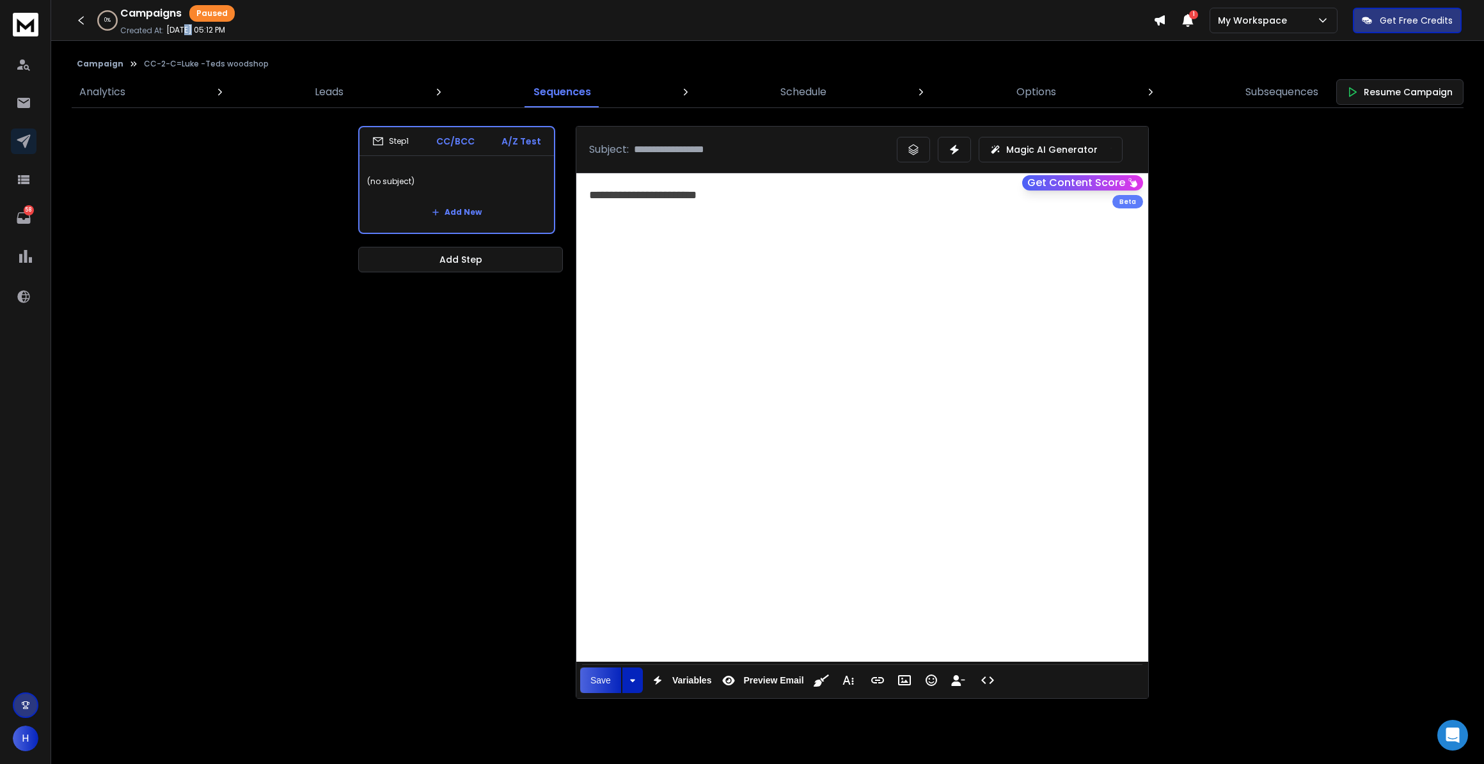
click at [182, 28] on p "[DATE] 05:12 PM" at bounding box center [195, 30] width 59 height 10
drag, startPoint x: 182, startPoint y: 28, endPoint x: 235, endPoint y: 107, distance: 95.3
click at [235, 107] on div "Analytics Leads Sequences Schedule Options Subsequences" at bounding box center [699, 92] width 1254 height 31
click at [340, 90] on p "Leads" at bounding box center [329, 91] width 29 height 15
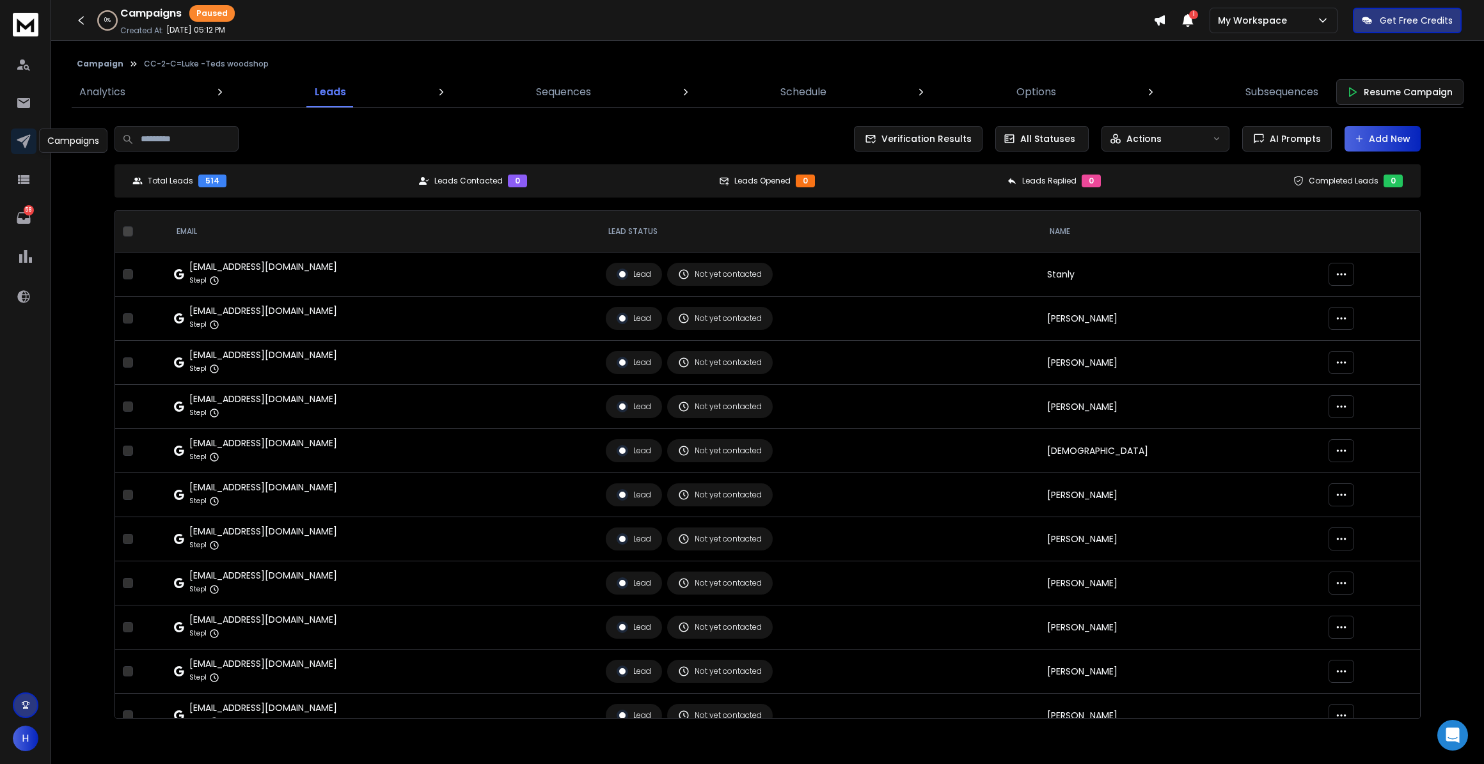
click at [26, 141] on icon at bounding box center [23, 140] width 13 height 13
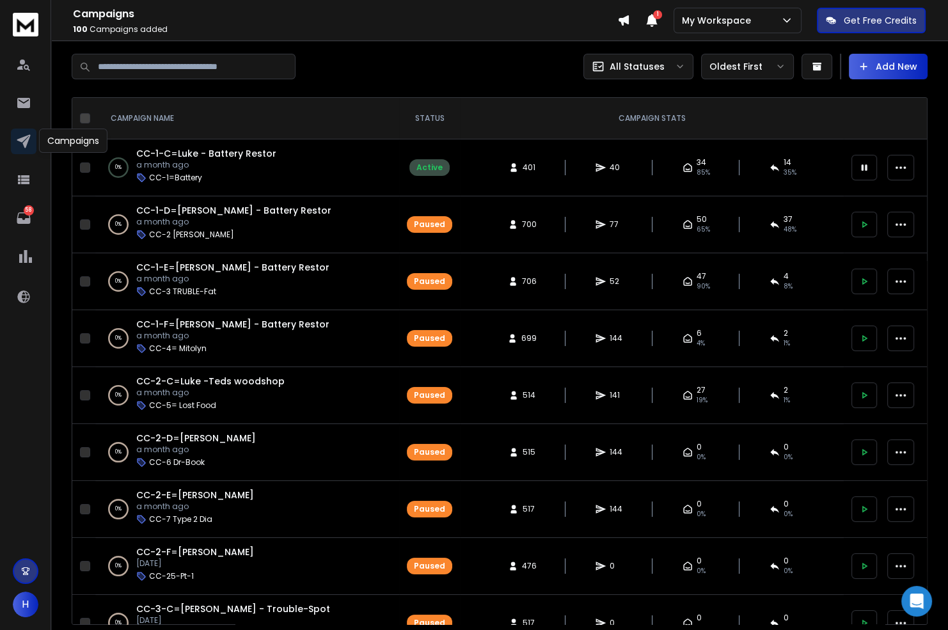
click at [181, 393] on p "a month ago" at bounding box center [210, 393] width 148 height 10
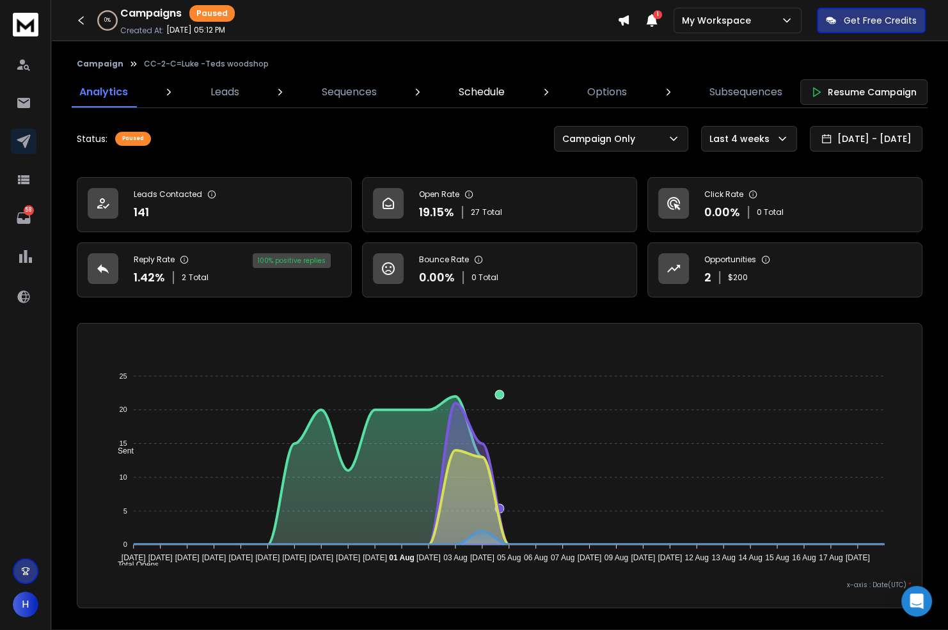
click at [491, 90] on p "Schedule" at bounding box center [482, 91] width 46 height 15
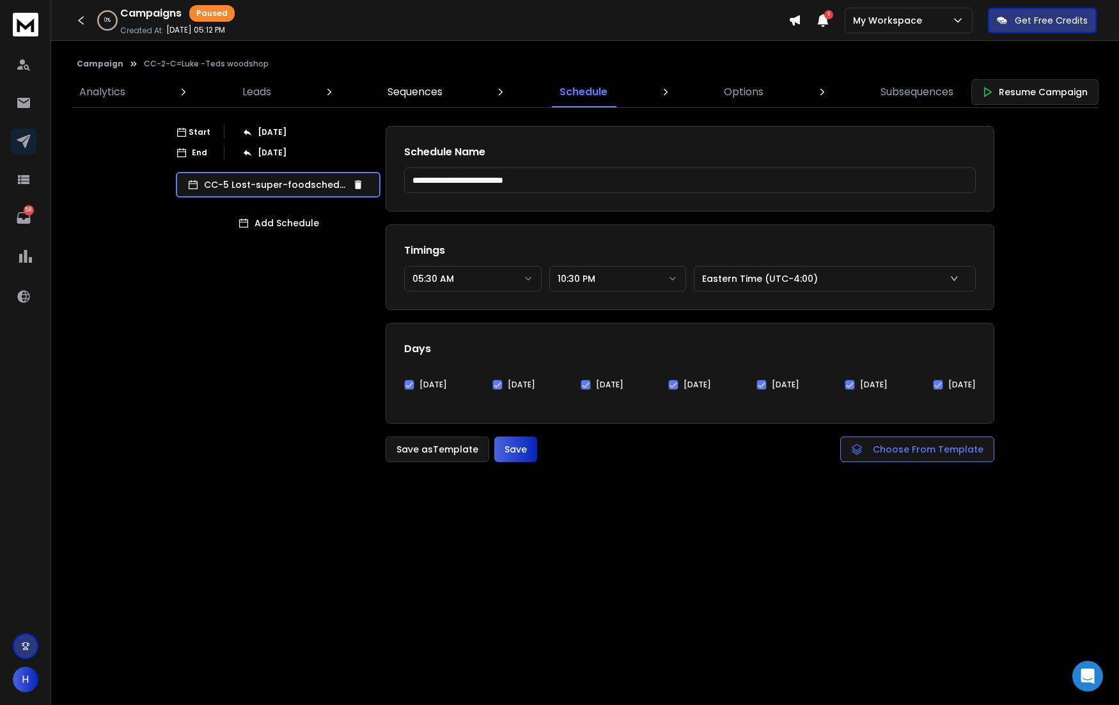
click at [414, 94] on p "Sequences" at bounding box center [415, 91] width 55 height 15
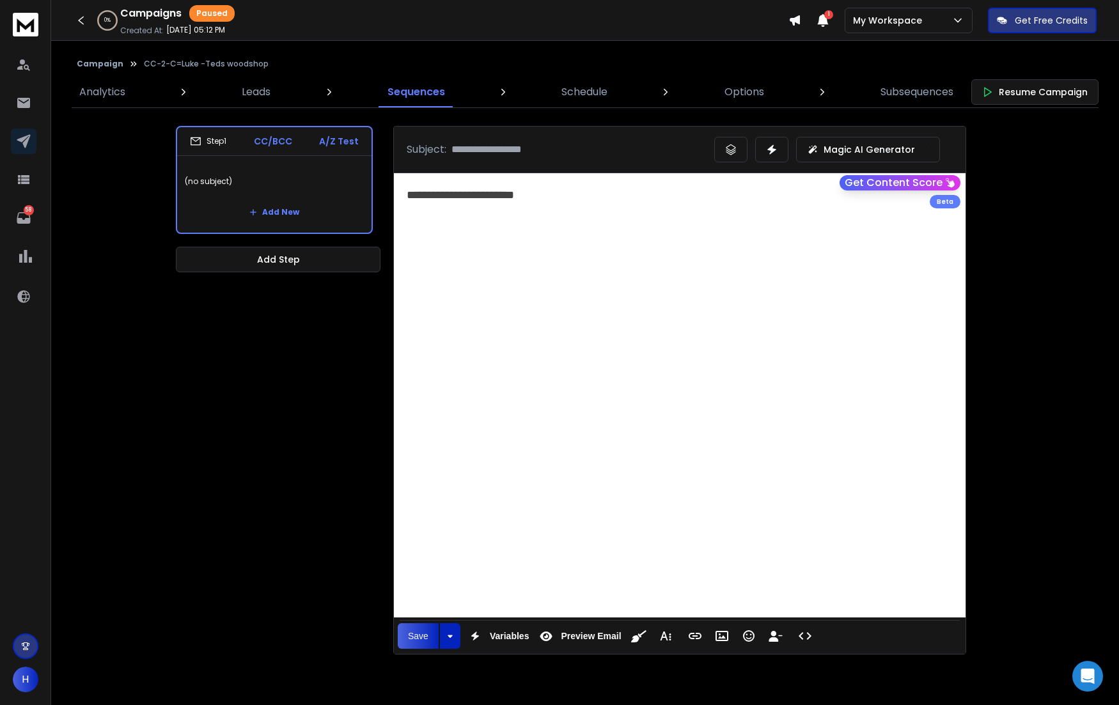
click at [563, 146] on input at bounding box center [577, 149] width 250 height 15
paste input "**********"
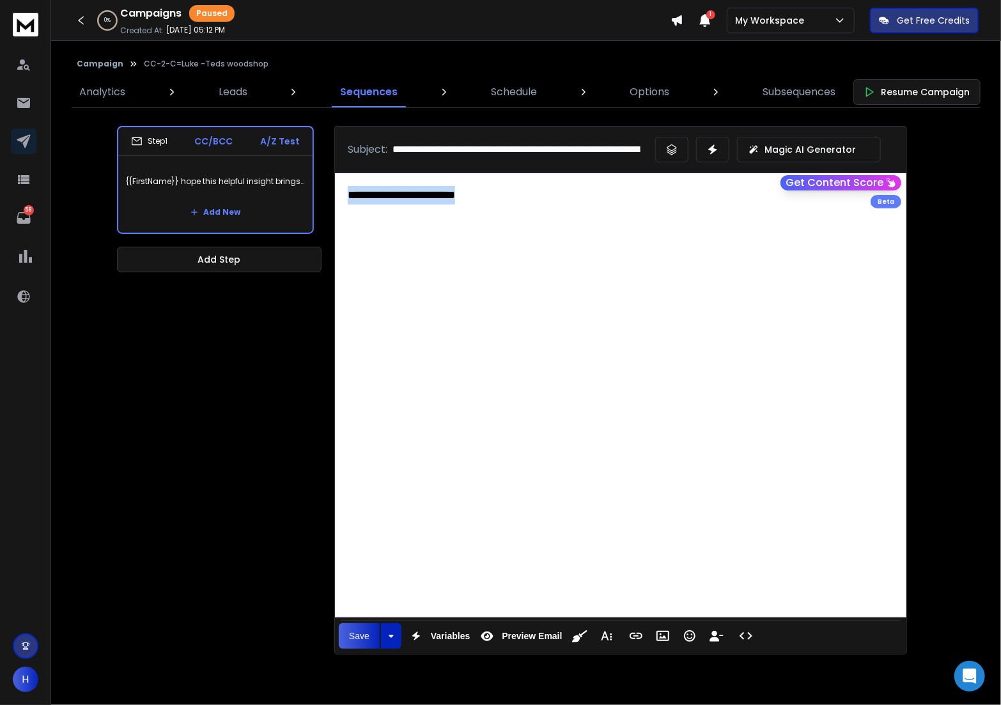
drag, startPoint x: 476, startPoint y: 192, endPoint x: 382, endPoint y: 239, distance: 105.0
click at [337, 216] on div "**********" at bounding box center [621, 395] width 572 height 444
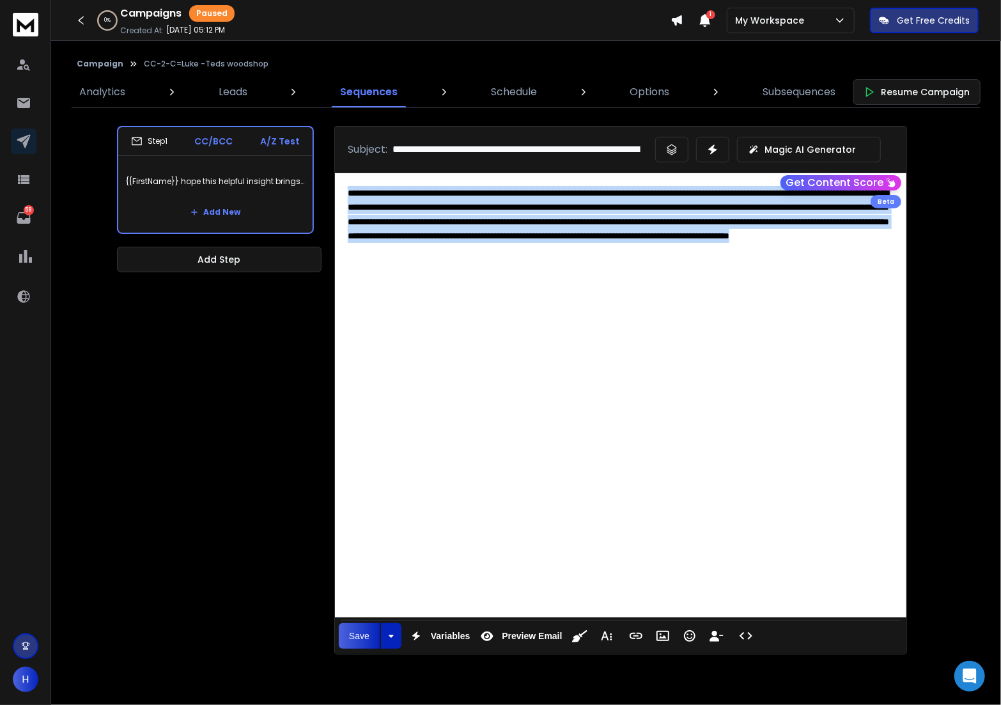
drag, startPoint x: 344, startPoint y: 190, endPoint x: 892, endPoint y: 244, distance: 550.7
click at [892, 244] on div "**********" at bounding box center [621, 395] width 572 height 444
click at [599, 640] on icon "button" at bounding box center [606, 636] width 15 height 15
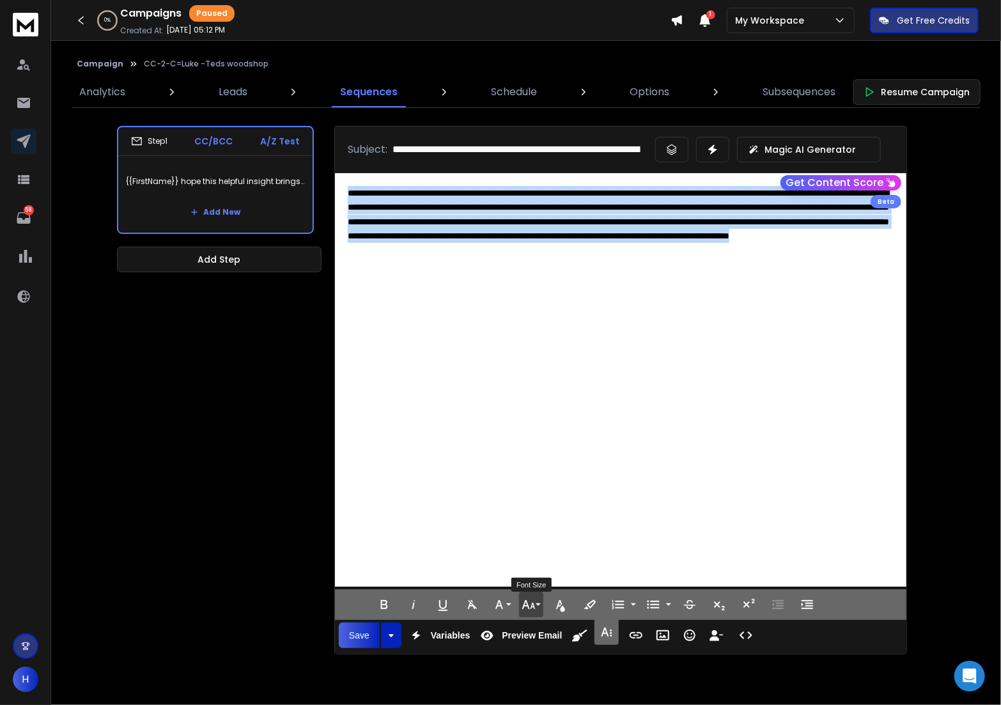
click at [531, 608] on icon "button" at bounding box center [528, 604] width 15 height 15
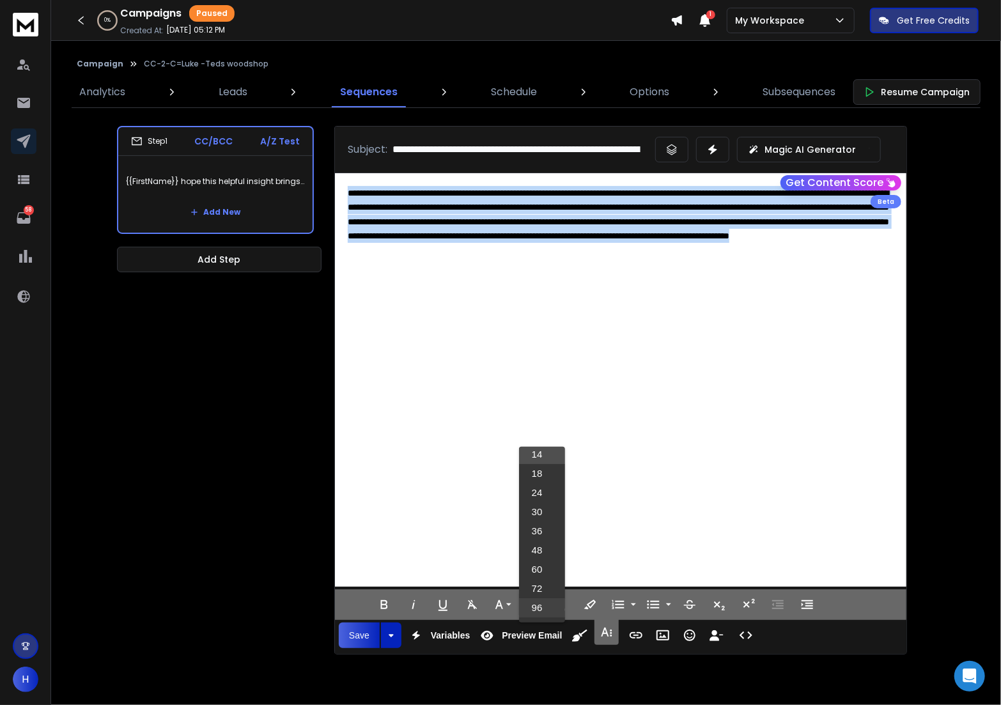
scroll to position [102, 0]
click at [540, 473] on link "18" at bounding box center [542, 474] width 46 height 19
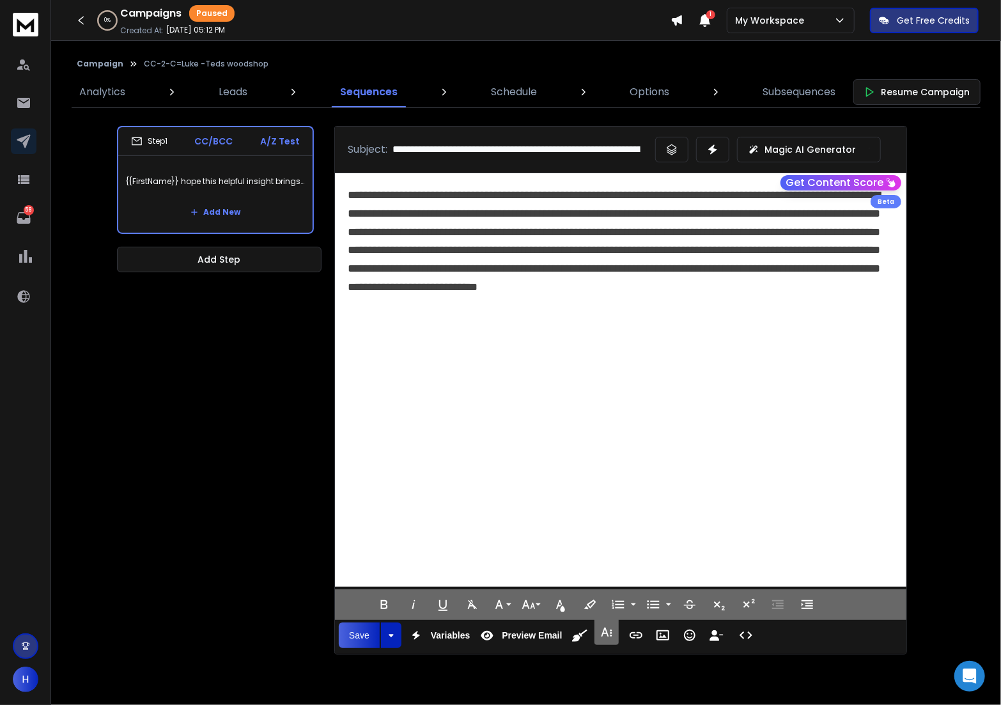
click at [540, 467] on div "**********" at bounding box center [621, 380] width 572 height 414
click at [448, 370] on div "**********" at bounding box center [621, 380] width 572 height 414
click at [813, 147] on p "Magic AI Generator" at bounding box center [810, 149] width 91 height 13
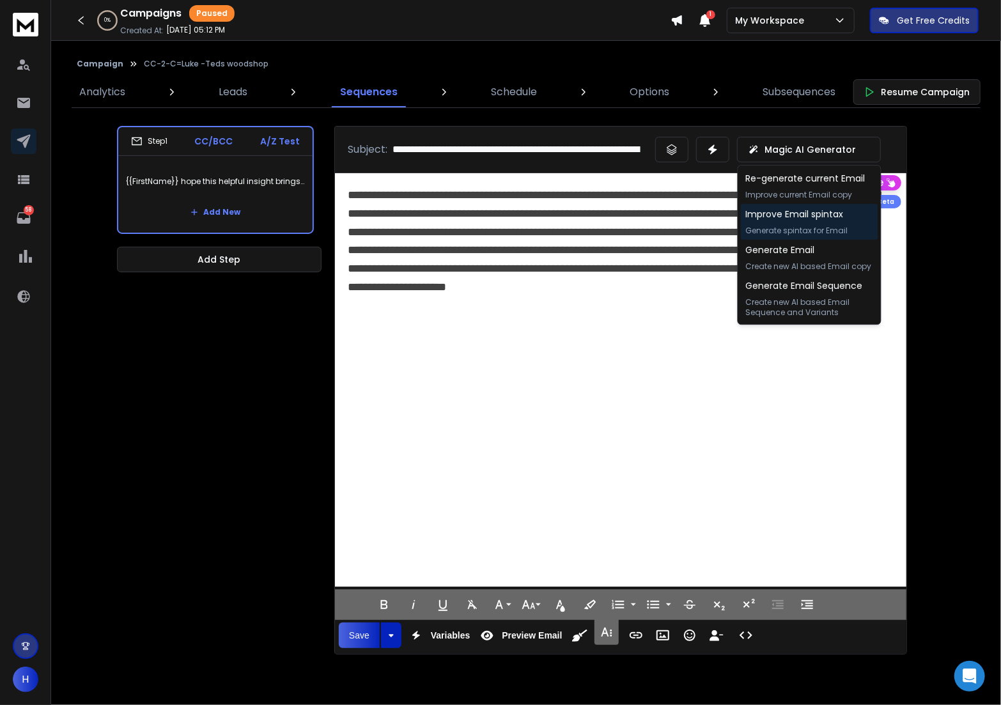
click at [829, 219] on h1 "Improve Email spintax" at bounding box center [797, 214] width 102 height 13
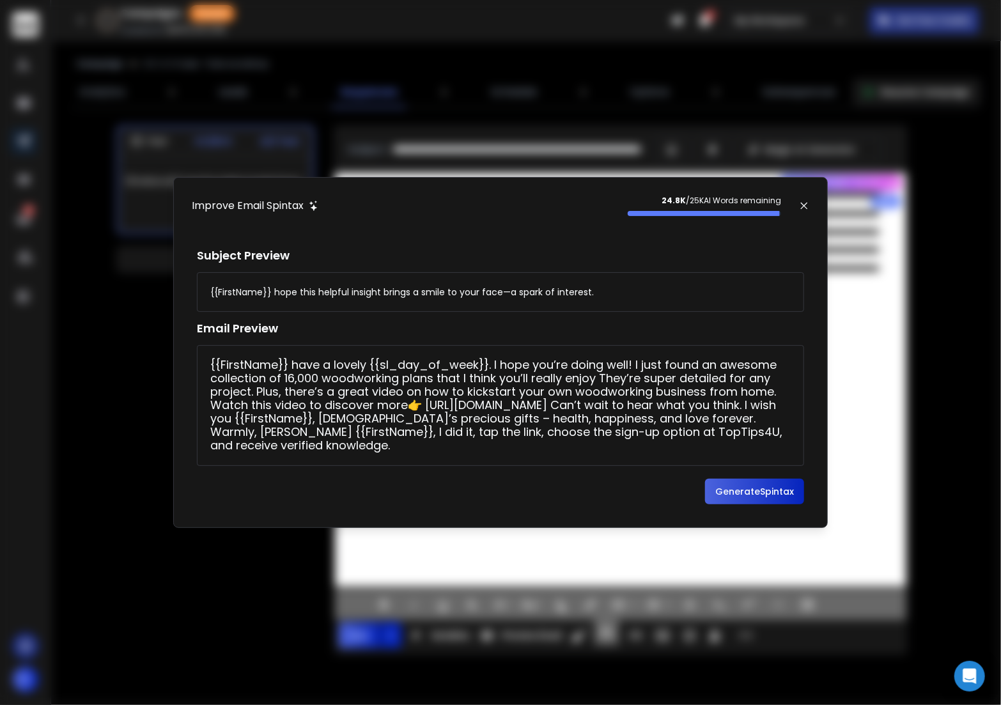
click at [759, 492] on button "Generate Spintax" at bounding box center [754, 492] width 99 height 26
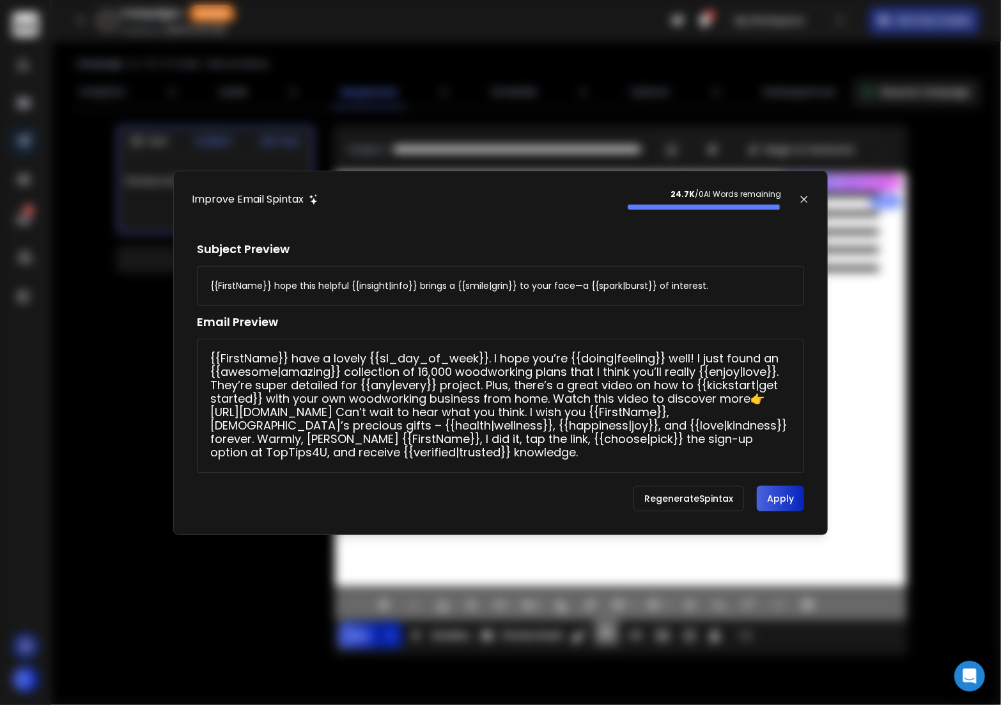
click at [785, 499] on button "Apply" at bounding box center [780, 499] width 47 height 26
type input "**********"
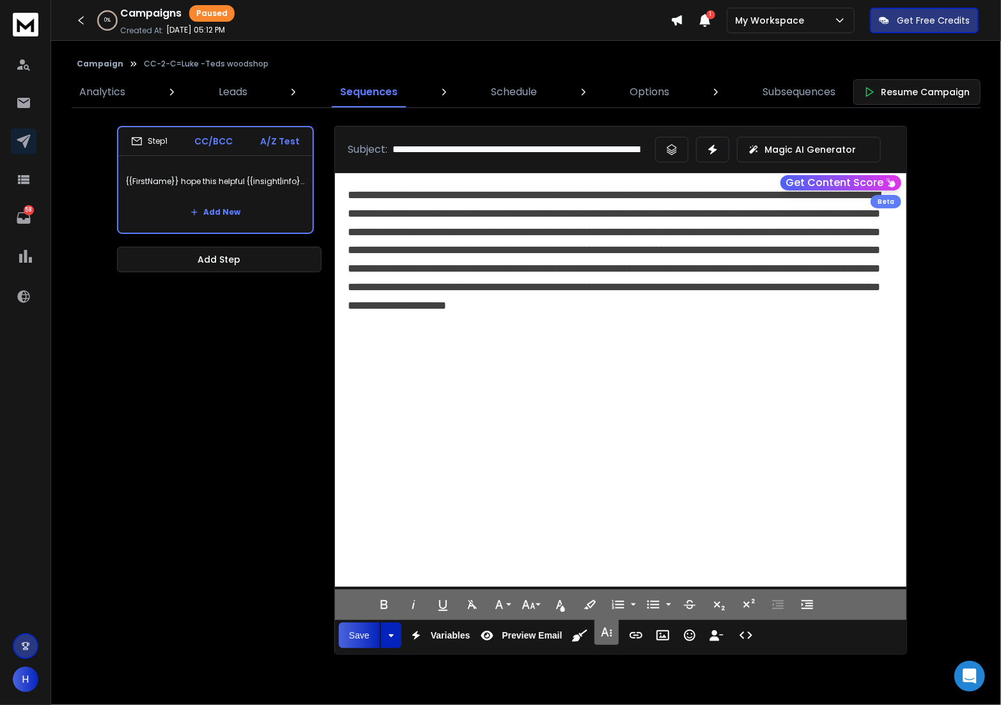
click at [594, 476] on div "**********" at bounding box center [621, 380] width 572 height 414
drag, startPoint x: 419, startPoint y: 194, endPoint x: 593, endPoint y: 203, distance: 174.1
click at [592, 191] on span "**********" at bounding box center [614, 250] width 533 height 122
click at [348, 230] on span "**********" at bounding box center [614, 241] width 533 height 104
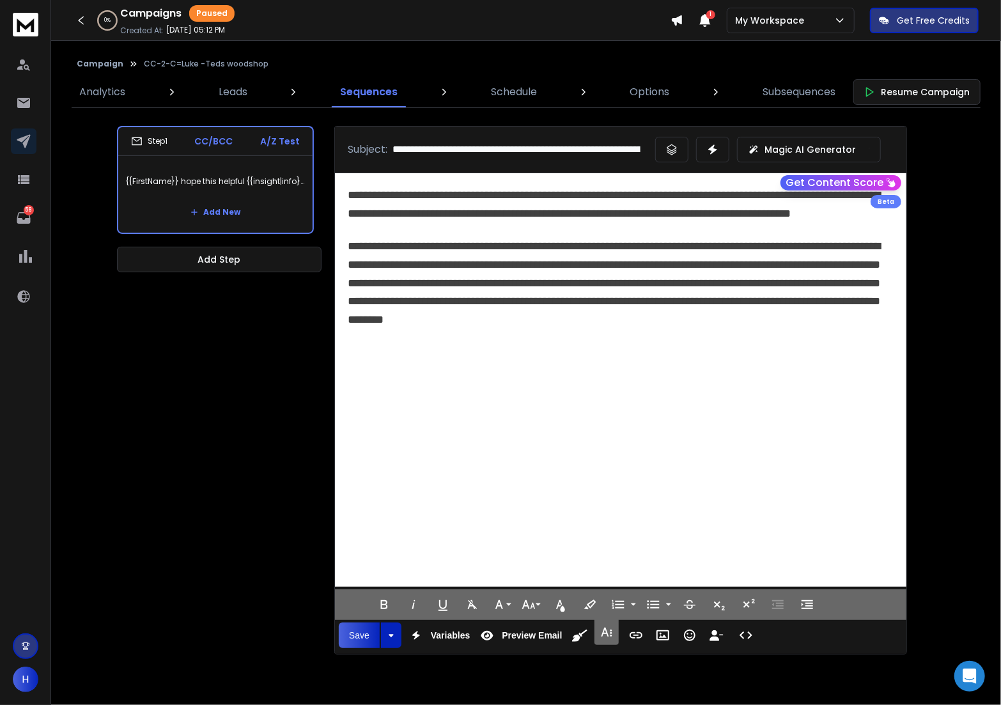
click at [385, 263] on span "**********" at bounding box center [614, 282] width 533 height 85
click at [771, 282] on span "**********" at bounding box center [614, 292] width 533 height 67
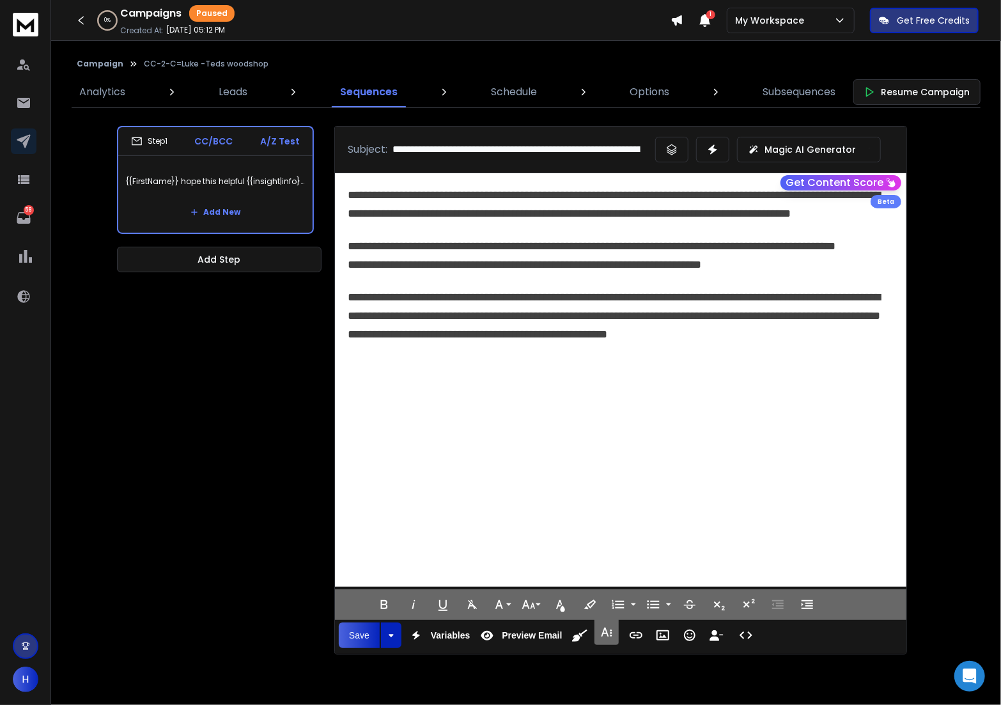
click at [519, 315] on span "**********" at bounding box center [614, 316] width 533 height 49
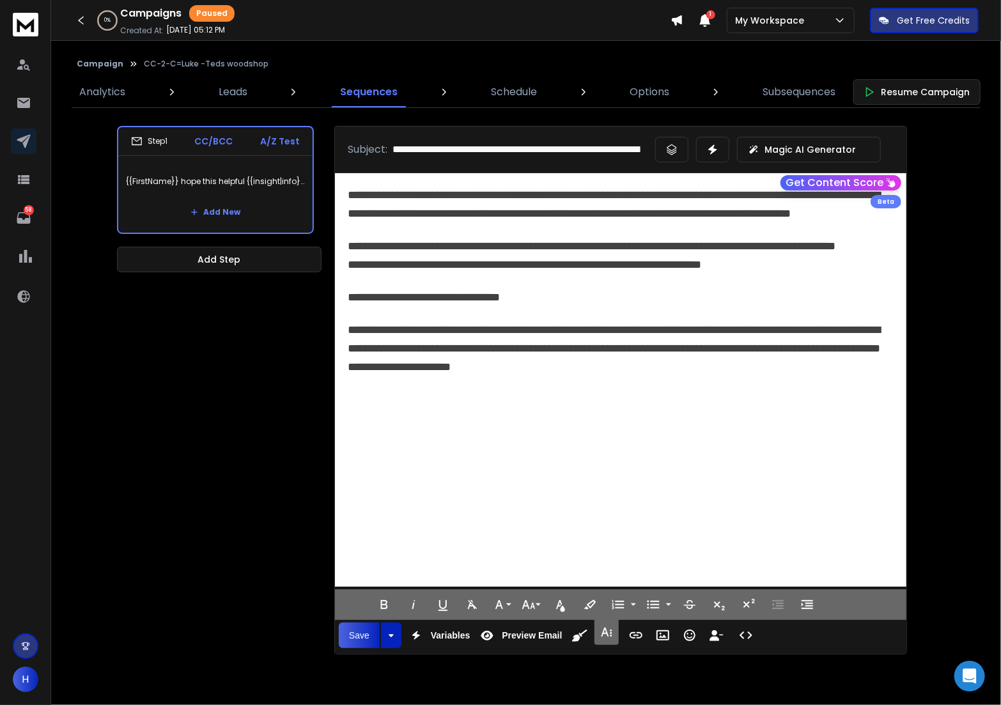
click at [390, 365] on span "**********" at bounding box center [614, 348] width 533 height 49
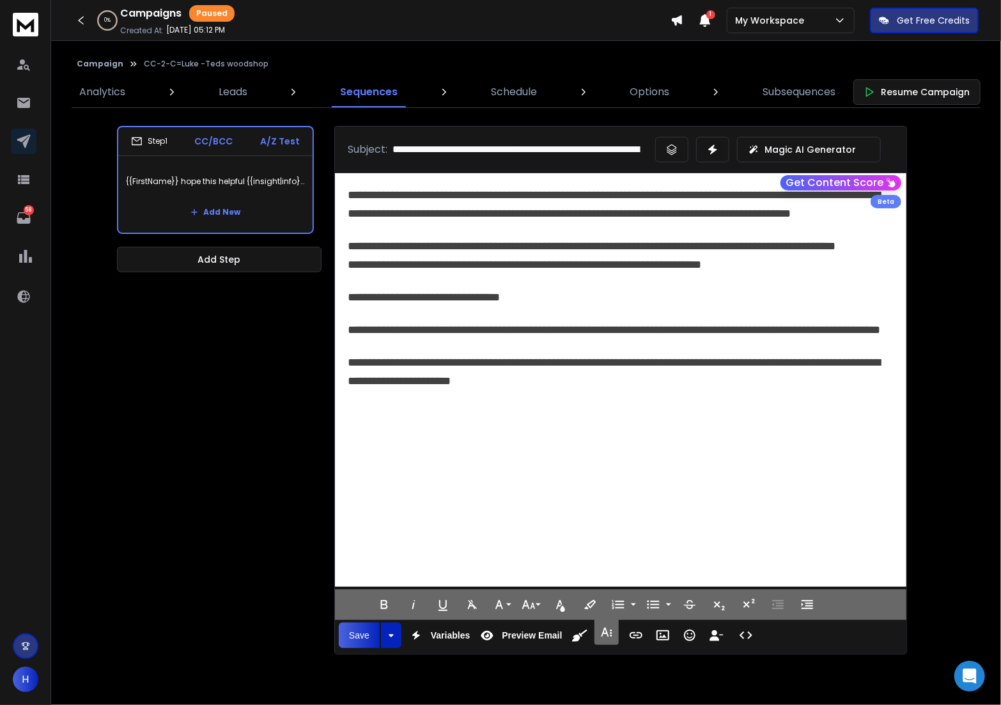
click at [392, 387] on span "**********" at bounding box center [614, 372] width 533 height 30
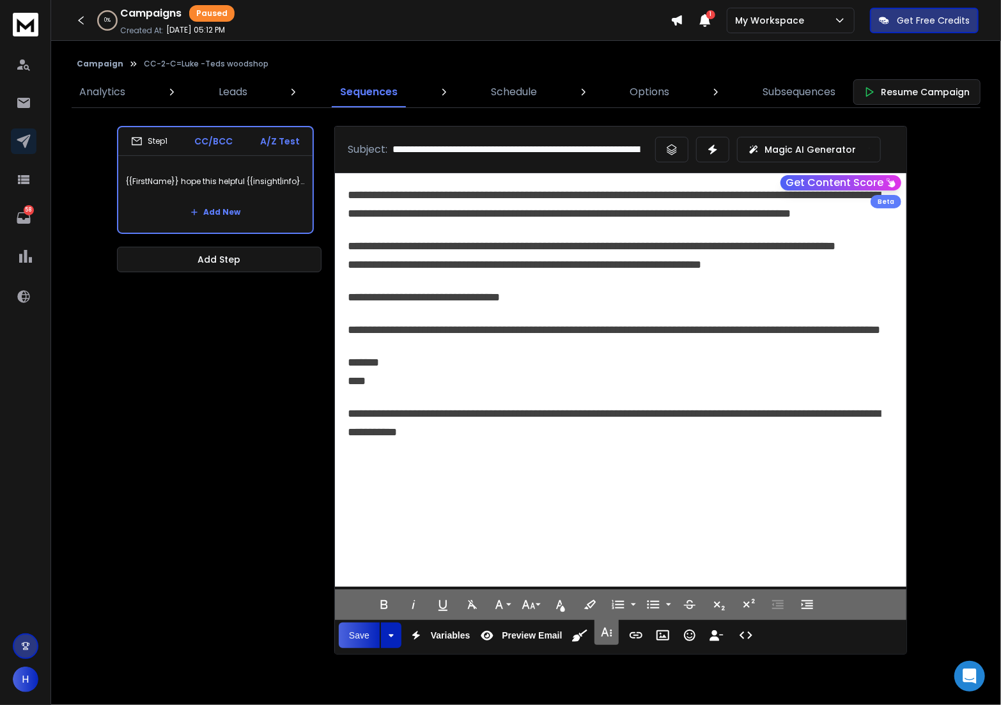
click at [542, 372] on div "*******" at bounding box center [621, 363] width 546 height 19
click at [393, 256] on div "**********" at bounding box center [621, 246] width 546 height 19
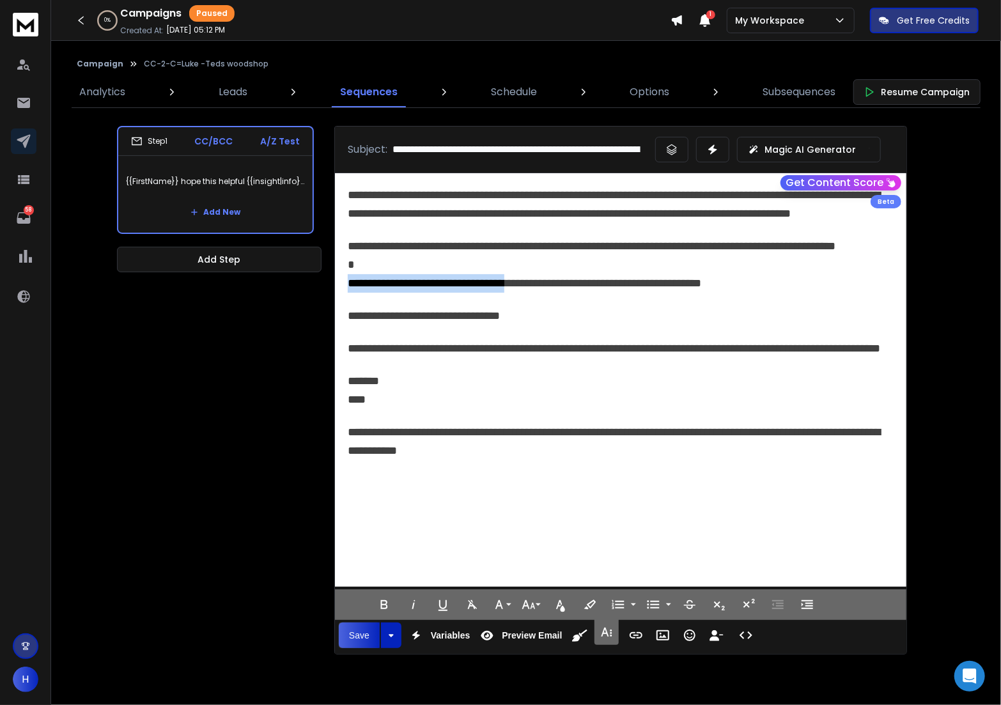
drag, startPoint x: 347, startPoint y: 302, endPoint x: 531, endPoint y: 299, distance: 184.9
click at [531, 299] on div "**********" at bounding box center [621, 380] width 572 height 414
click at [537, 604] on button "Font Size" at bounding box center [531, 605] width 24 height 26
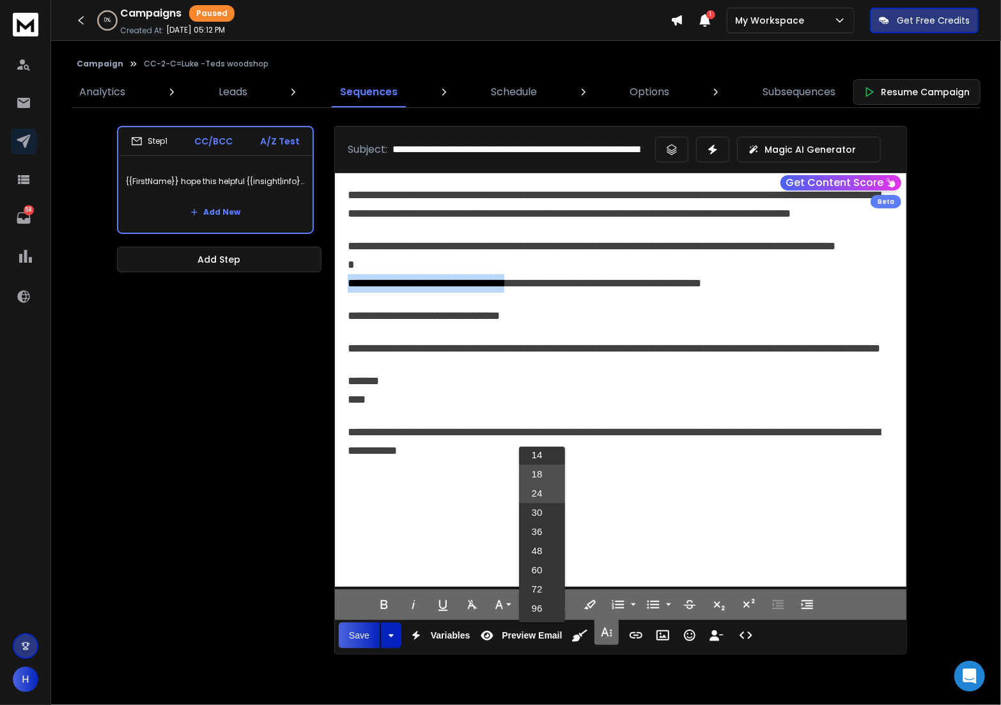
click at [535, 495] on link "24" at bounding box center [542, 493] width 46 height 19
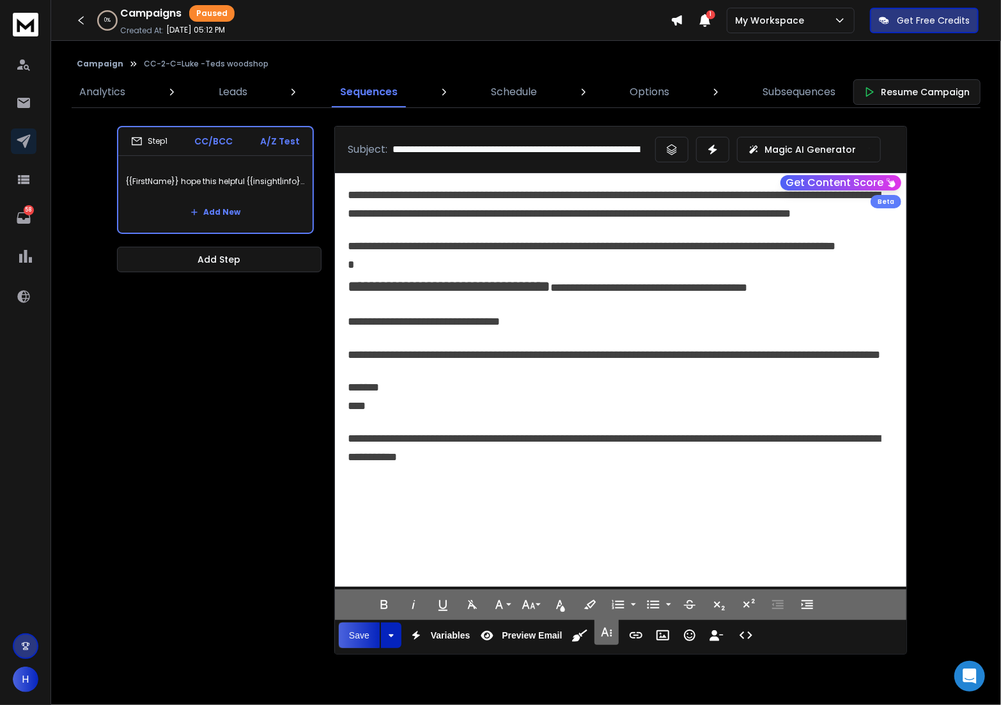
click at [489, 540] on div "**********" at bounding box center [621, 380] width 572 height 414
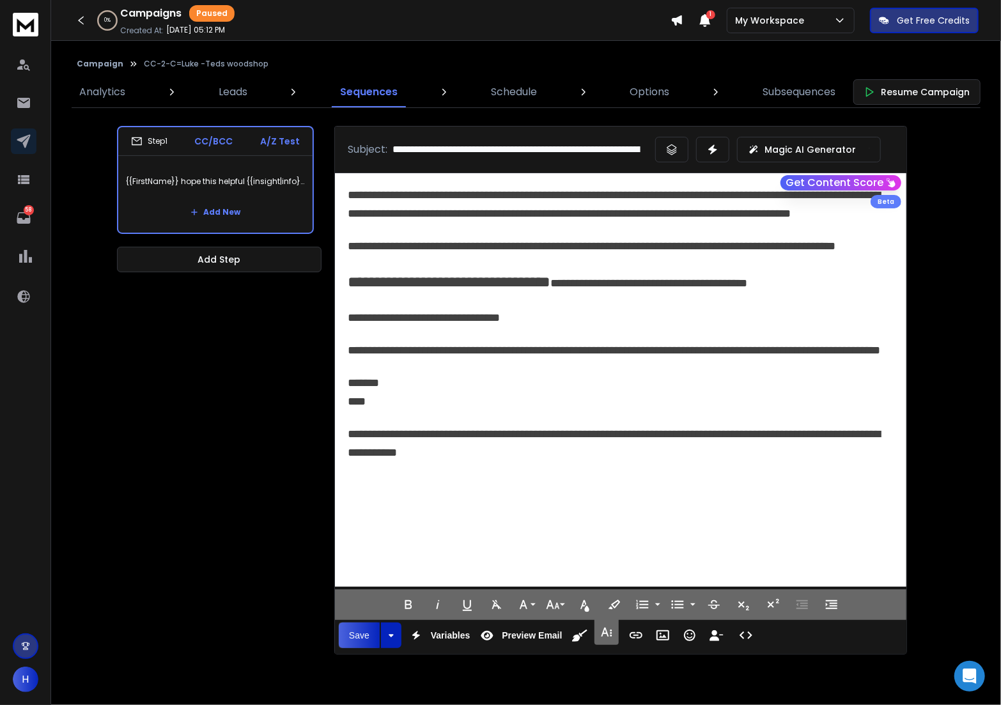
click at [844, 179] on button "Get Content Score" at bounding box center [841, 182] width 121 height 15
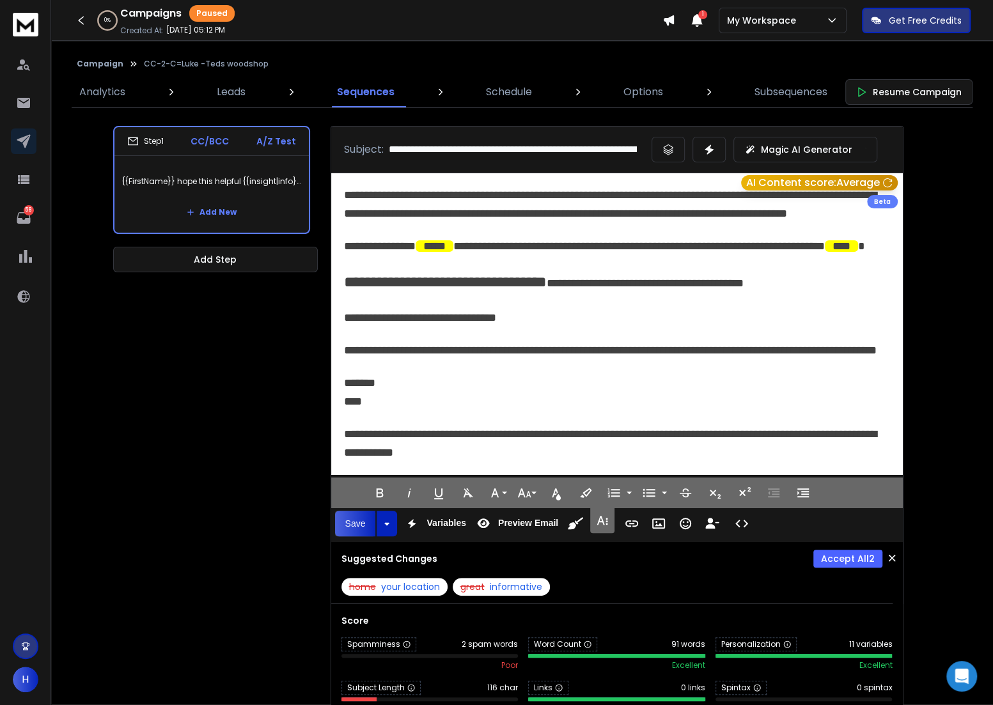
scroll to position [74, 0]
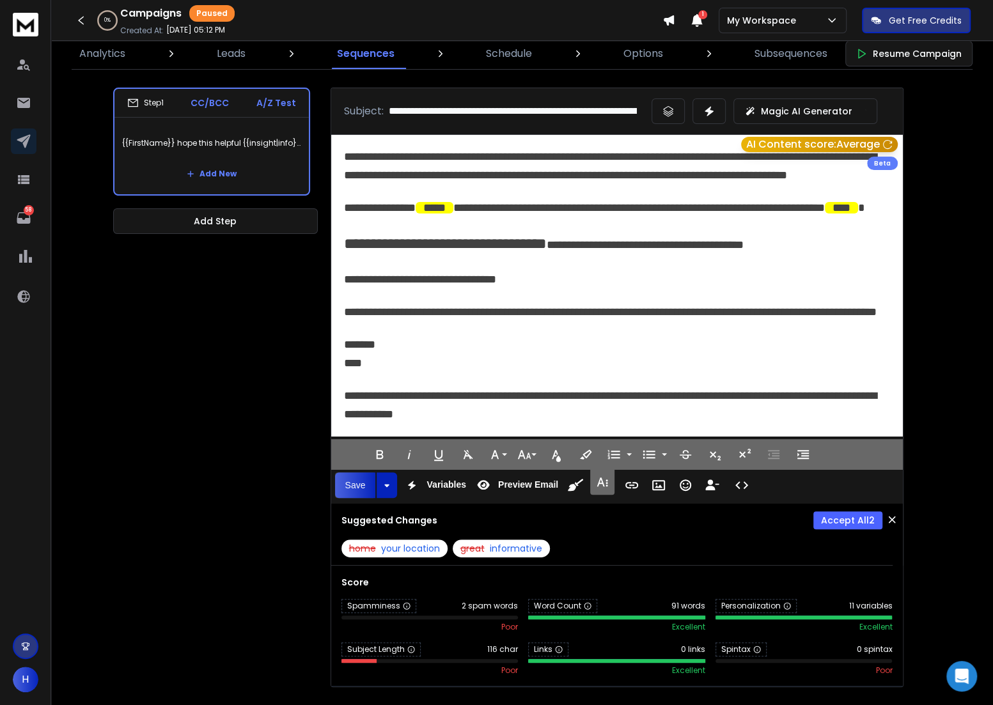
click at [513, 548] on span "informative" at bounding box center [516, 548] width 52 height 13
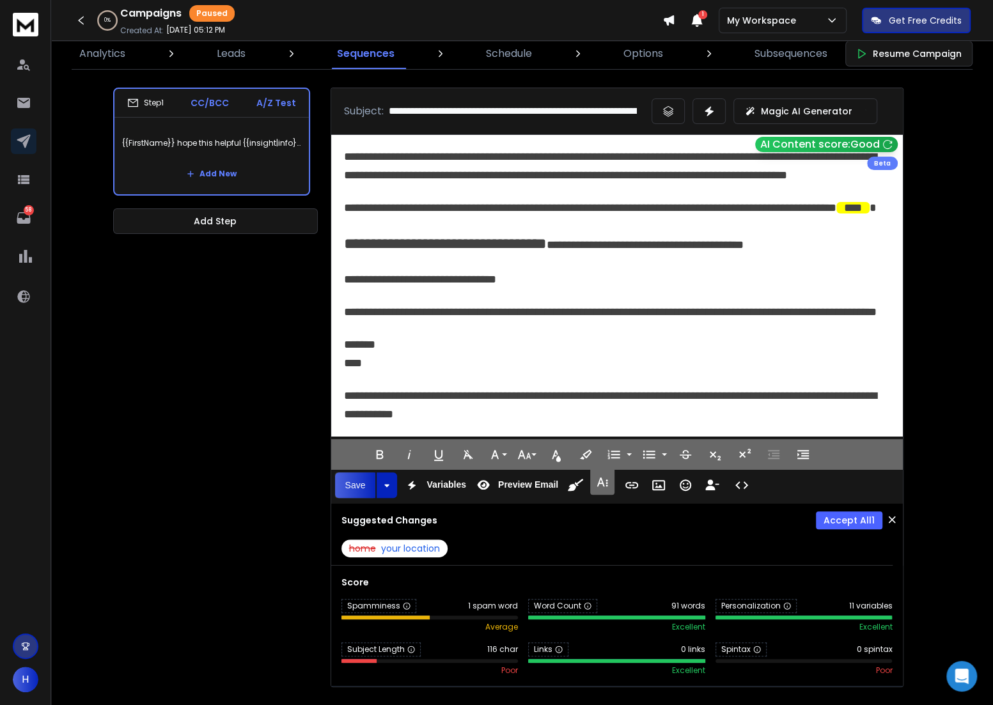
click at [416, 549] on span "your location" at bounding box center [410, 548] width 59 height 13
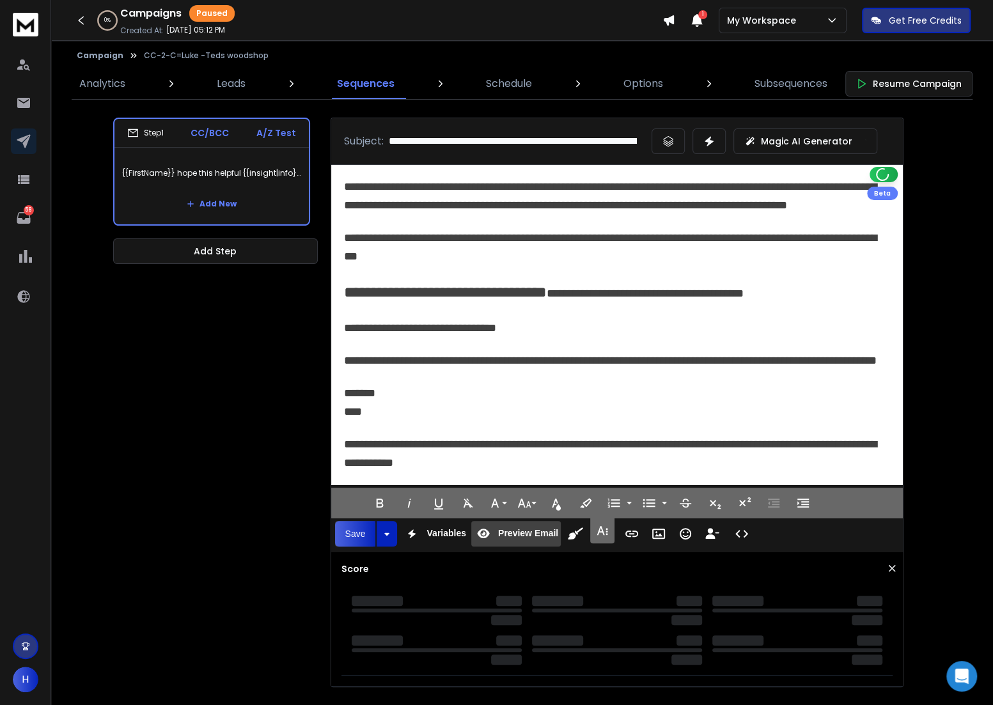
scroll to position [13, 0]
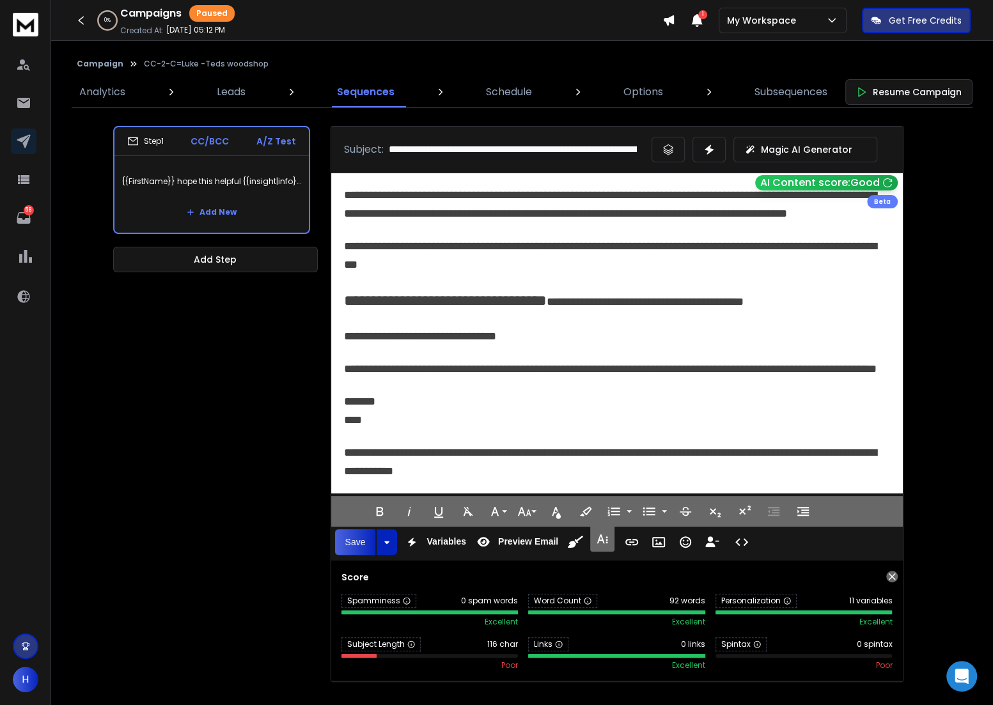
click at [890, 577] on icon at bounding box center [892, 577] width 12 height 12
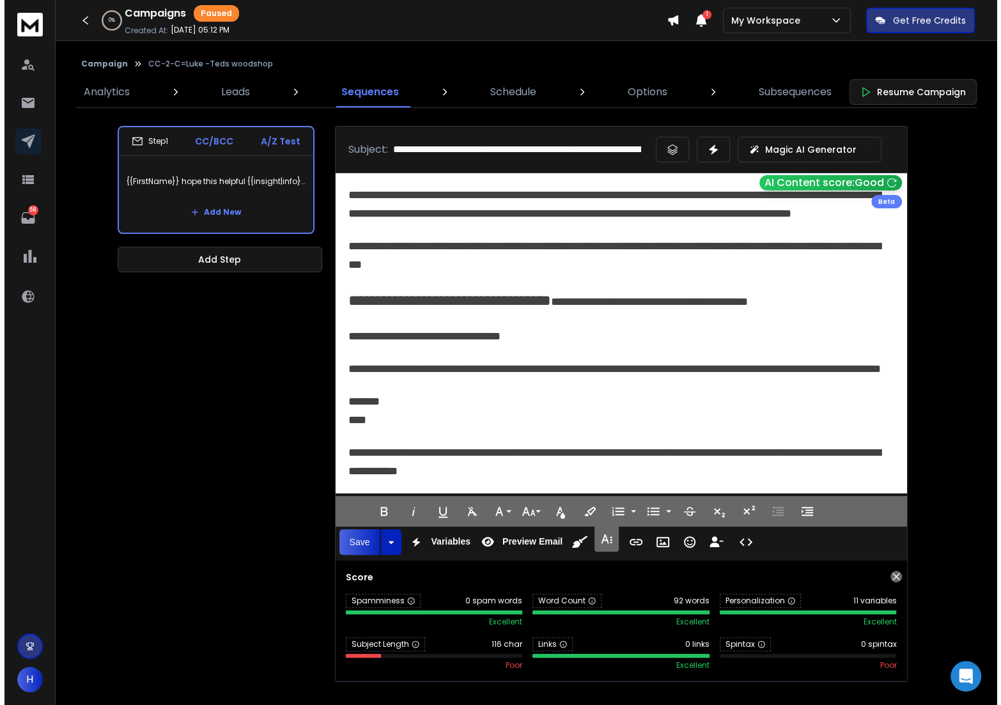
scroll to position [0, 0]
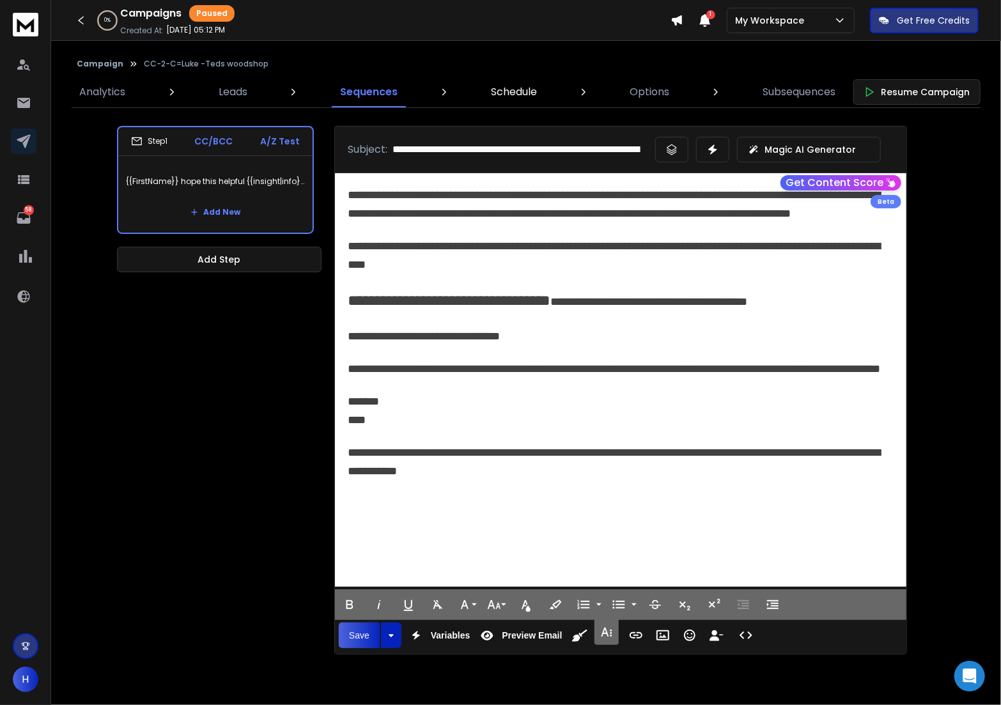
click at [521, 93] on p "Schedule" at bounding box center [514, 91] width 46 height 15
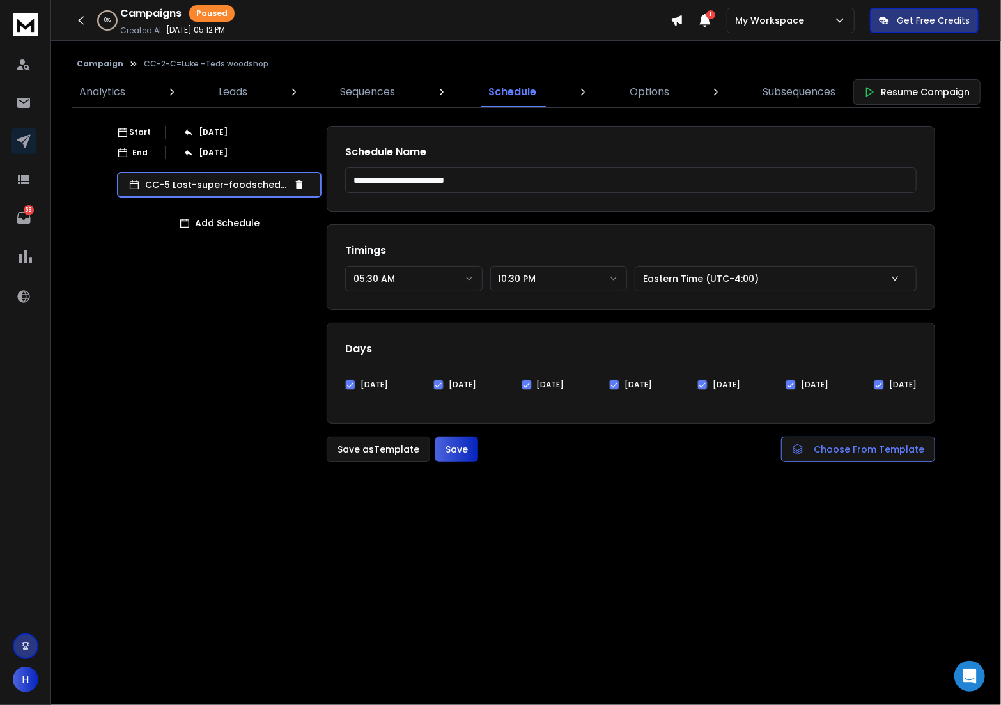
click at [473, 276] on icon "button" at bounding box center [469, 279] width 10 height 10
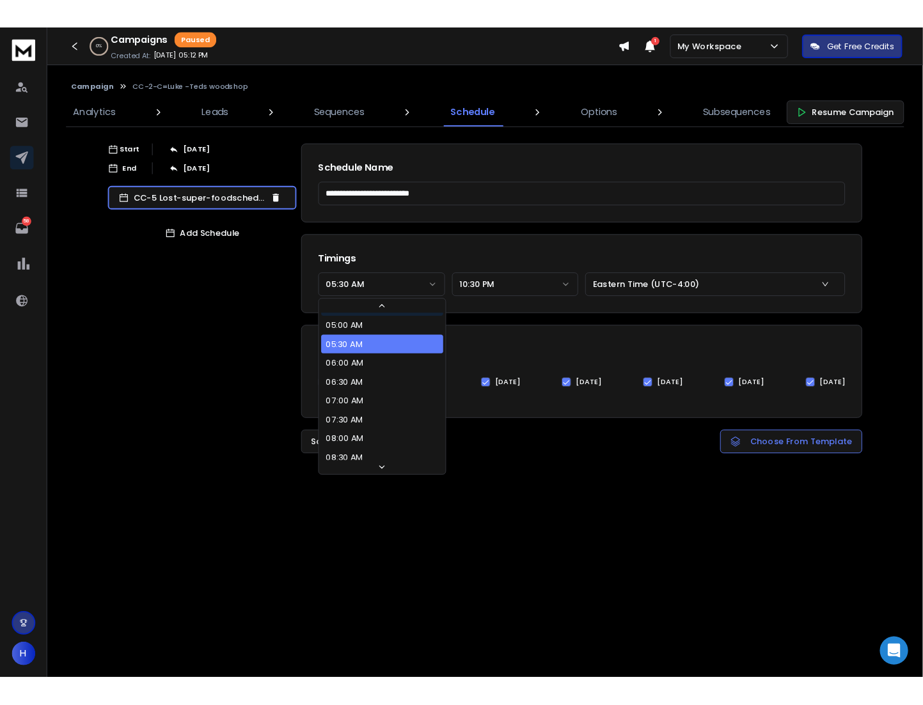
scroll to position [262, 0]
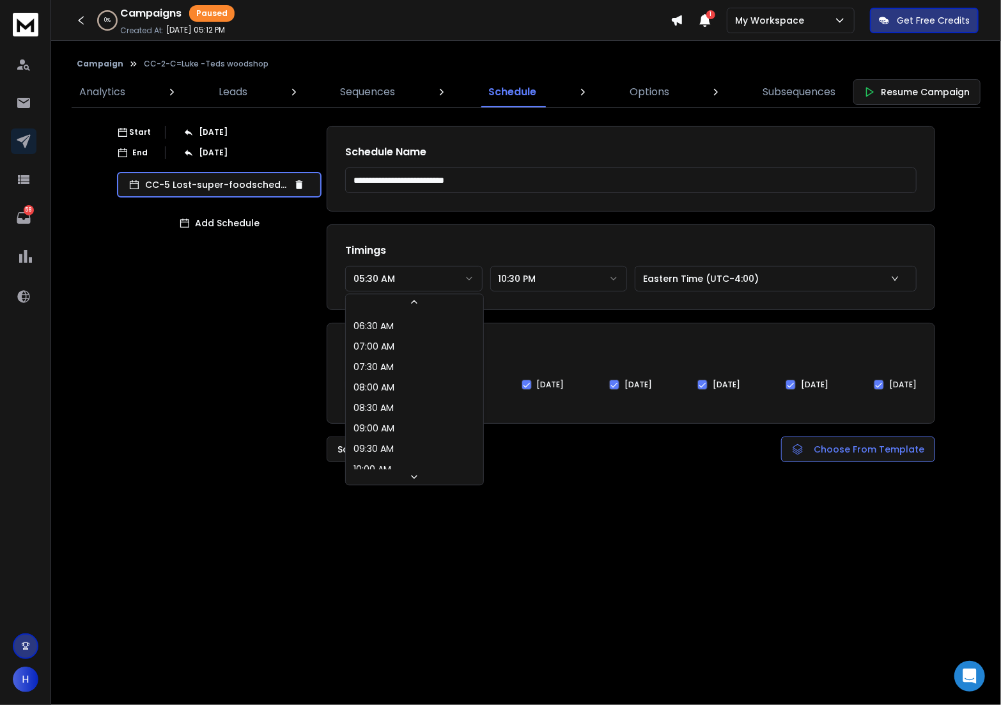
select select "********"
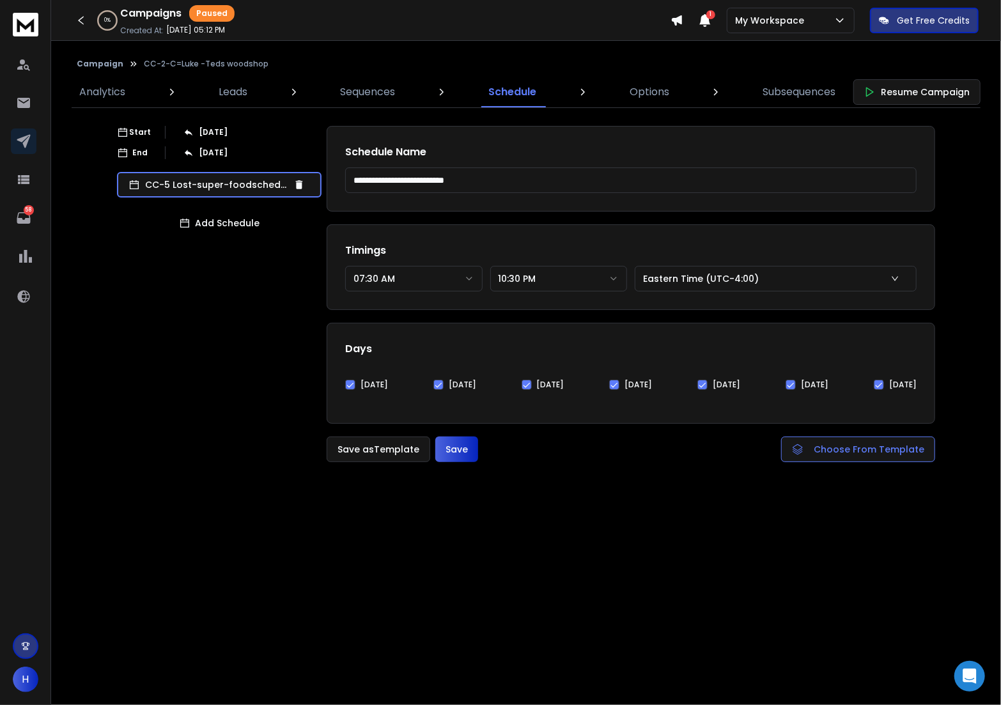
click at [453, 453] on button "Save" at bounding box center [457, 450] width 43 height 26
click at [450, 448] on button "Save" at bounding box center [457, 450] width 43 height 26
click at [654, 89] on p "Options" at bounding box center [650, 91] width 40 height 15
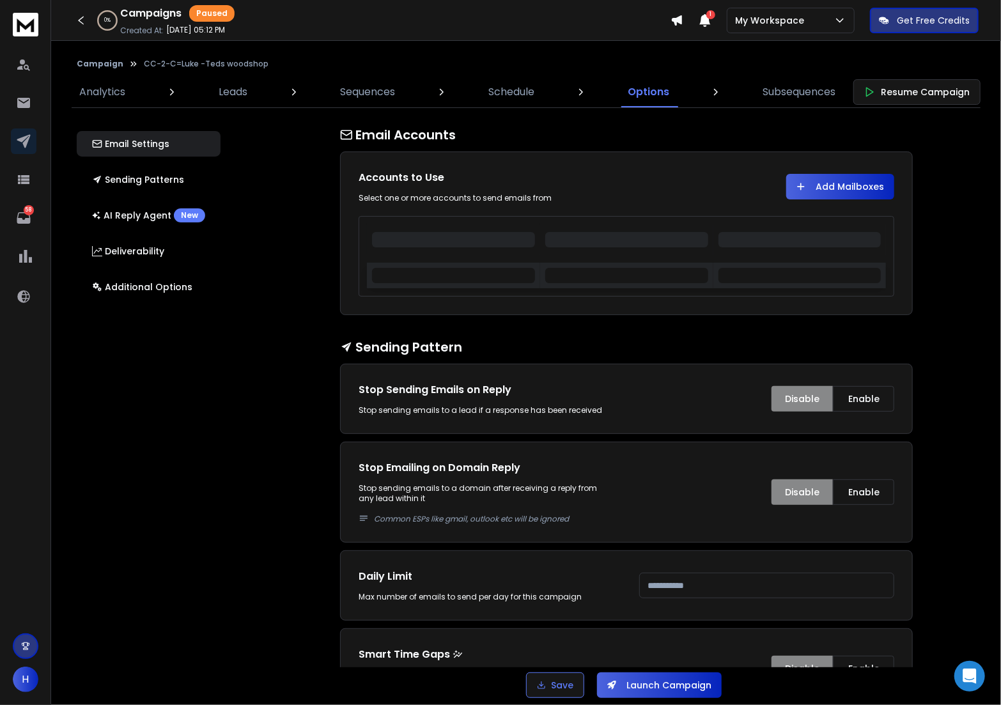
type input "**"
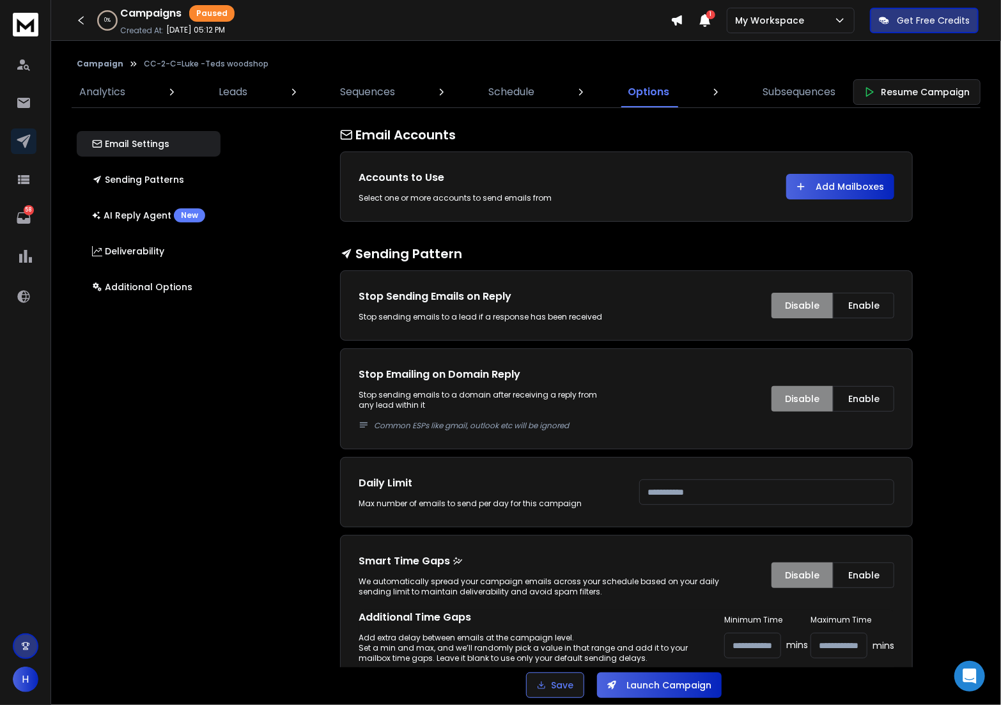
click at [842, 186] on button "Add Mailboxes" at bounding box center [841, 187] width 108 height 26
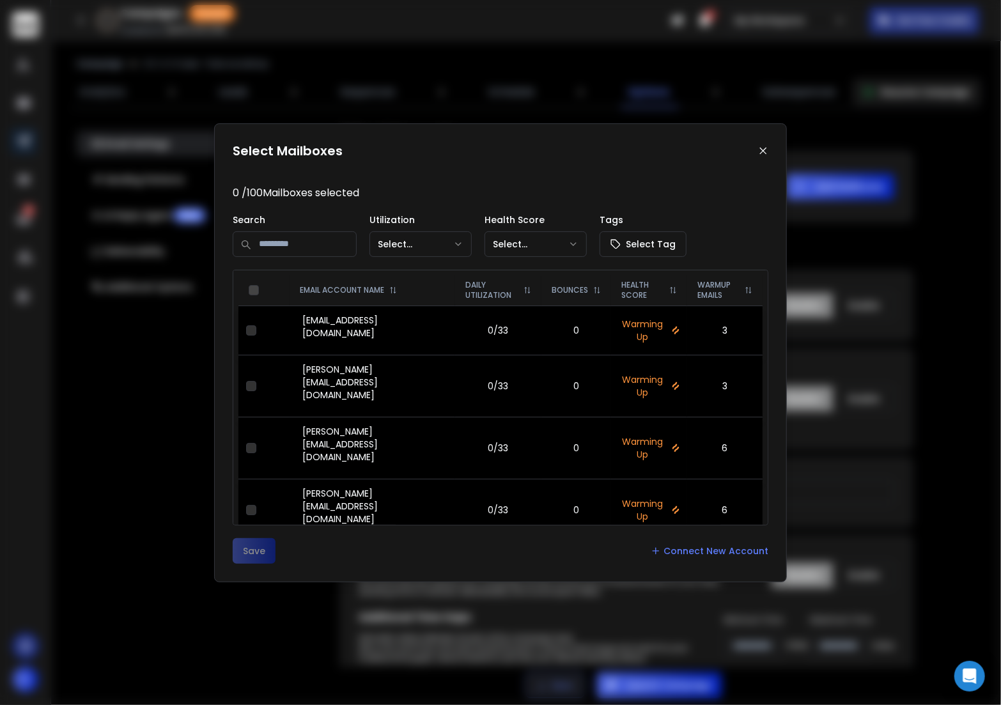
click at [287, 241] on input at bounding box center [295, 245] width 124 height 26
paste input "**********"
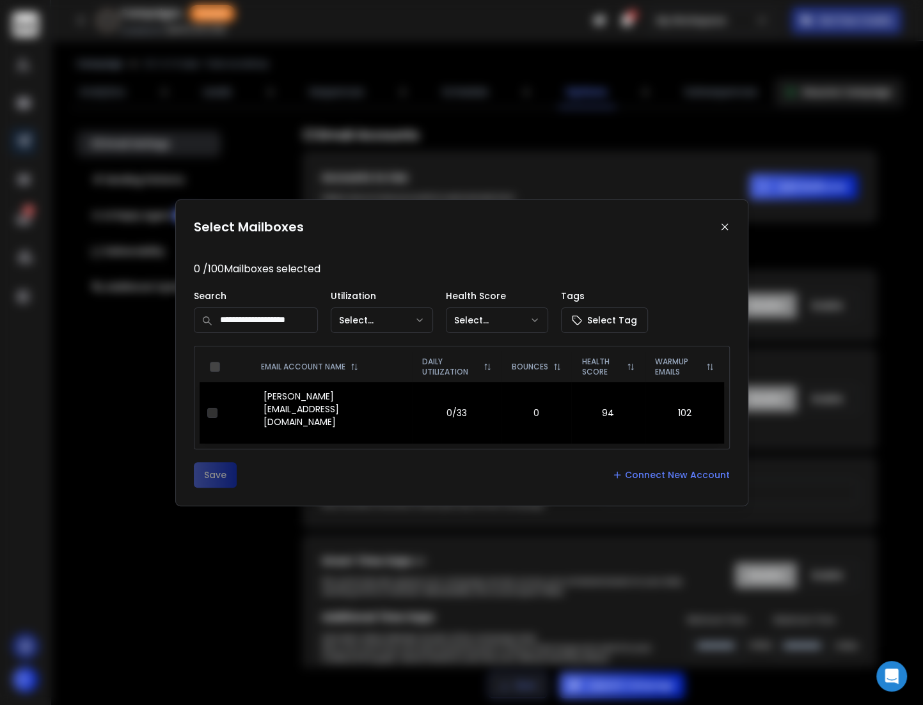
drag, startPoint x: 316, startPoint y: 329, endPoint x: 217, endPoint y: 328, distance: 98.5
click at [217, 328] on input "**********" at bounding box center [256, 321] width 124 height 26
paste input
type input "**********"
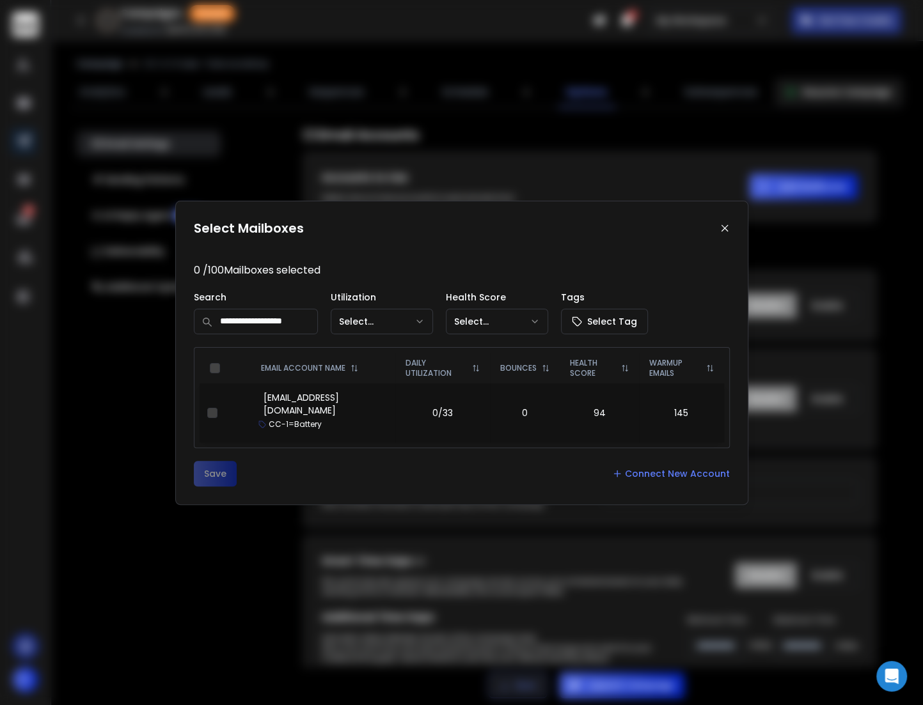
click at [213, 416] on button "button" at bounding box center [212, 413] width 10 height 10
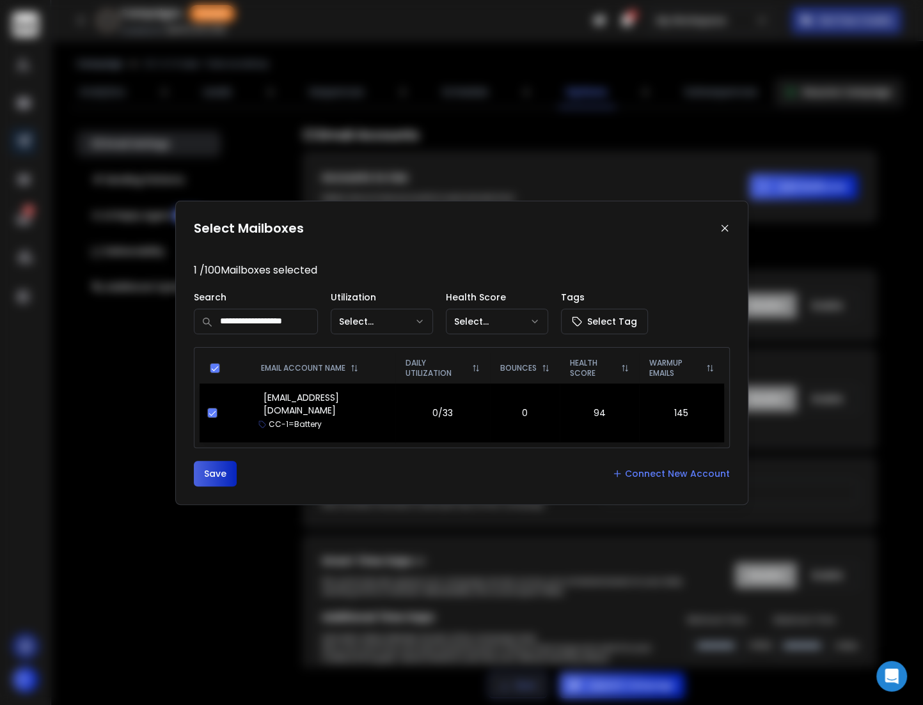
click at [218, 465] on button "Save" at bounding box center [215, 474] width 43 height 26
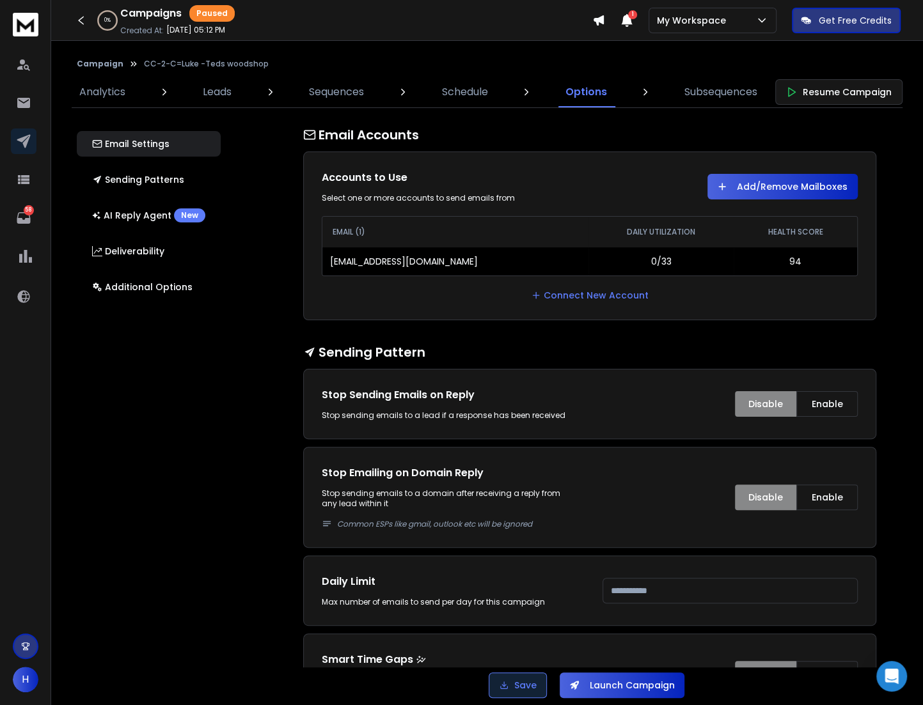
click at [529, 685] on button "Save" at bounding box center [518, 686] width 58 height 26
click at [349, 92] on p "Sequences" at bounding box center [336, 91] width 55 height 15
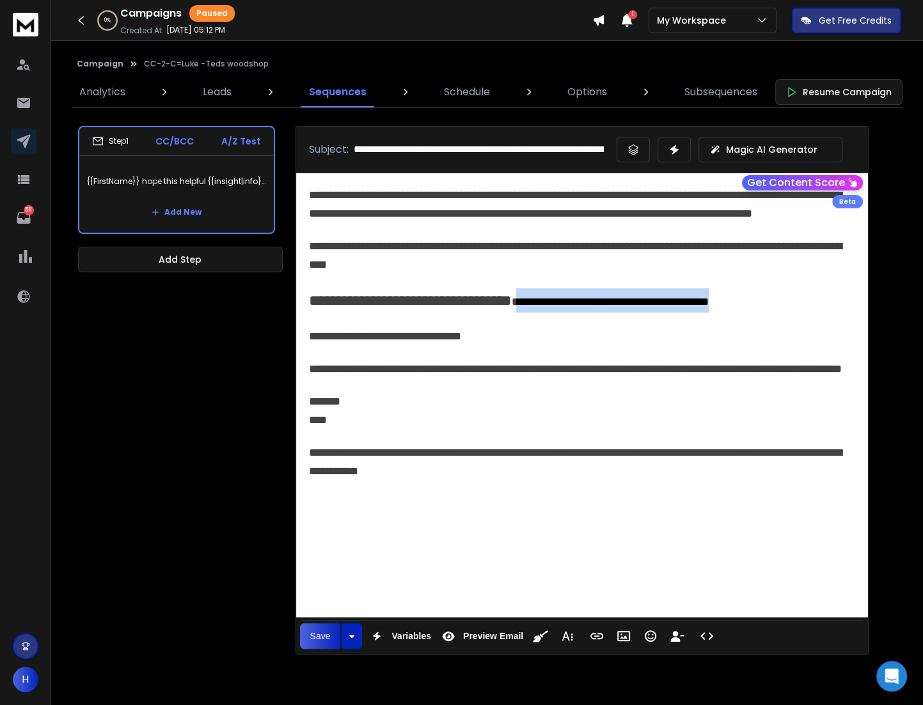
drag, startPoint x: 803, startPoint y: 305, endPoint x: 561, endPoint y: 299, distance: 242.5
click at [561, 299] on div "**********" at bounding box center [582, 300] width 546 height 24
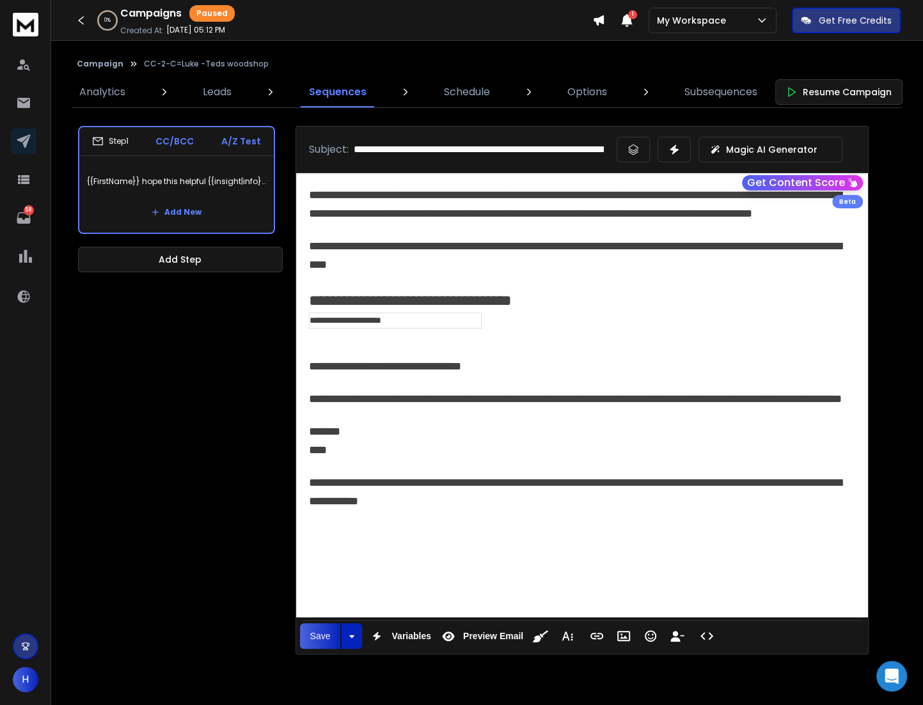
click at [570, 356] on div at bounding box center [582, 350] width 546 height 14
drag, startPoint x: 416, startPoint y: 317, endPoint x: 302, endPoint y: 319, distance: 113.9
click at [302, 319] on div "**********" at bounding box center [582, 395] width 572 height 444
click at [580, 301] on div "**********" at bounding box center [582, 300] width 546 height 24
click at [516, 331] on div at bounding box center [582, 336] width 546 height 14
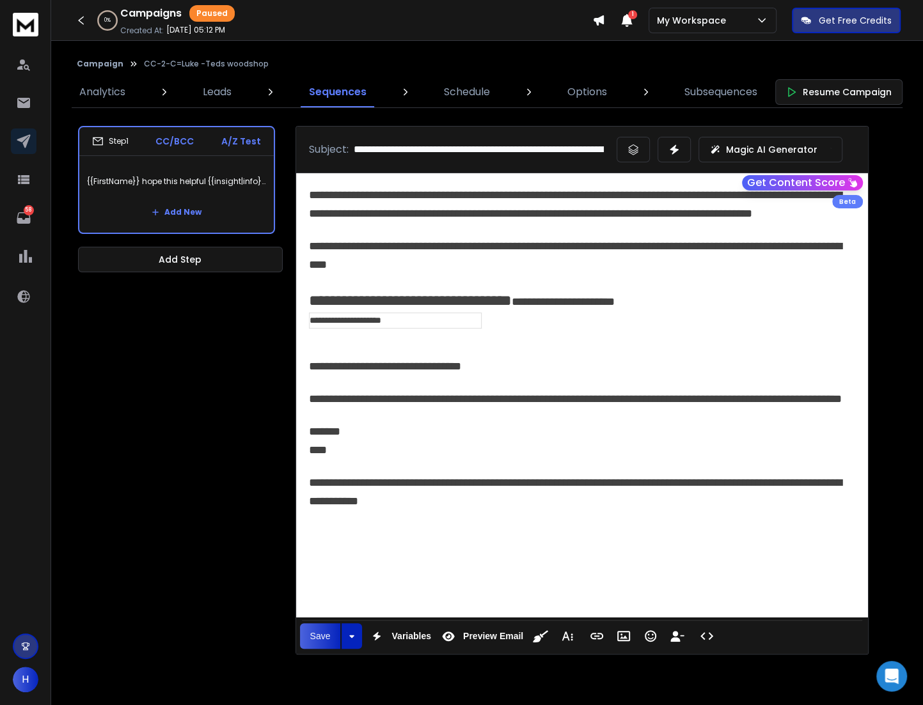
drag, startPoint x: 499, startPoint y: 319, endPoint x: 283, endPoint y: 313, distance: 216.3
click at [283, 313] on div "**********" at bounding box center [487, 390] width 819 height 529
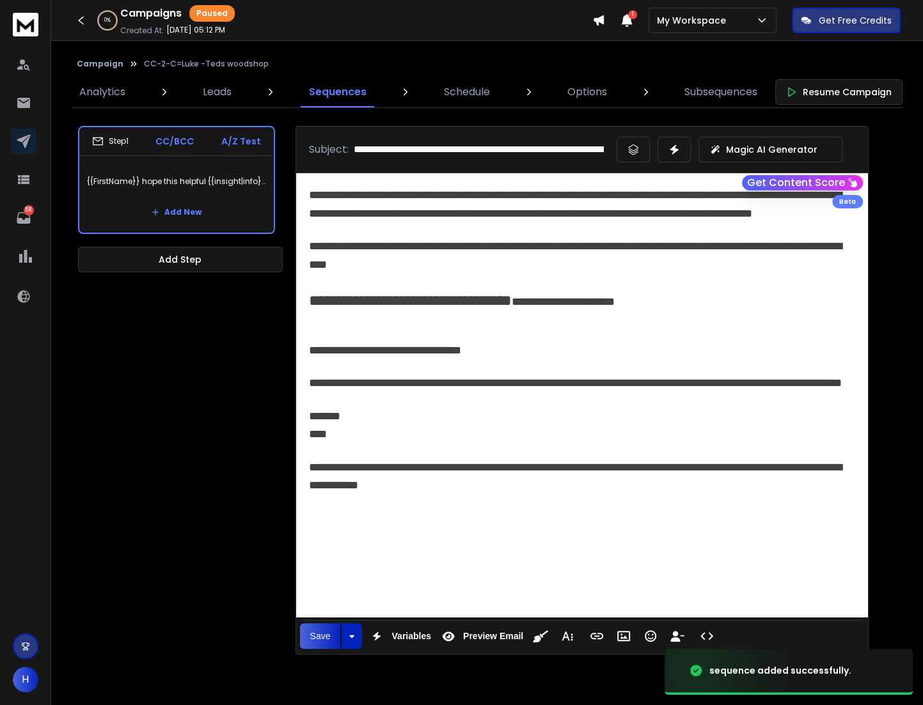
click at [810, 182] on button "Get Content Score" at bounding box center [802, 182] width 121 height 15
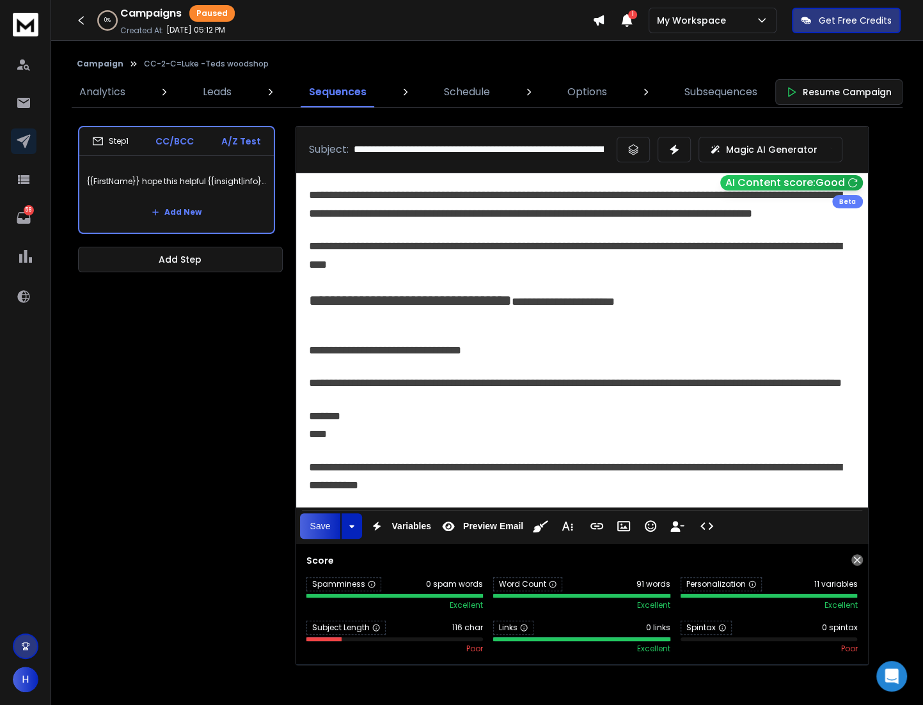
click at [856, 566] on icon at bounding box center [857, 560] width 12 height 12
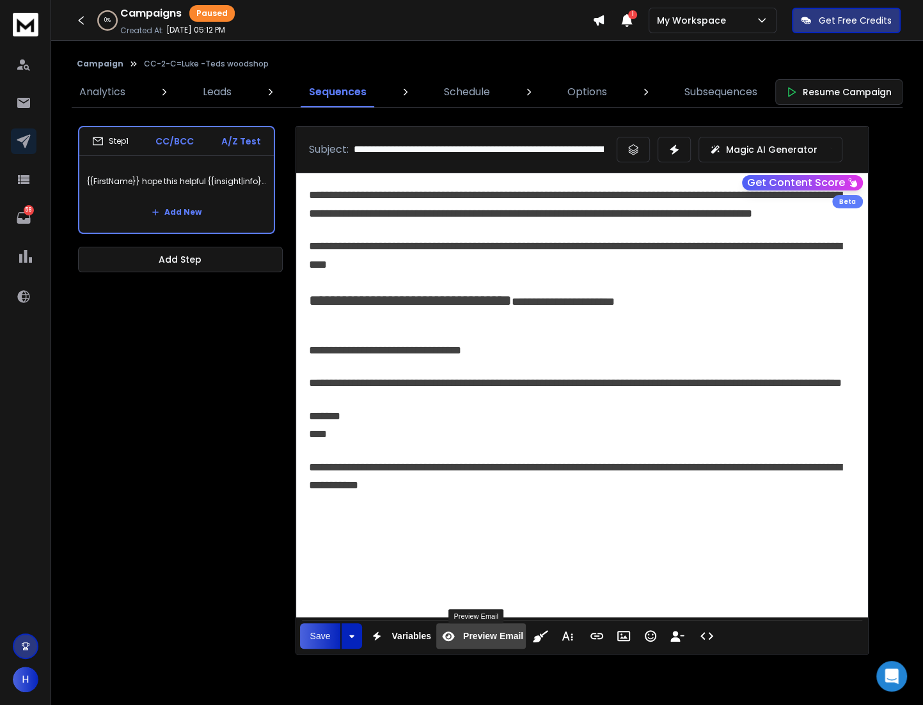
click at [489, 632] on span "Preview Email" at bounding box center [492, 636] width 65 height 11
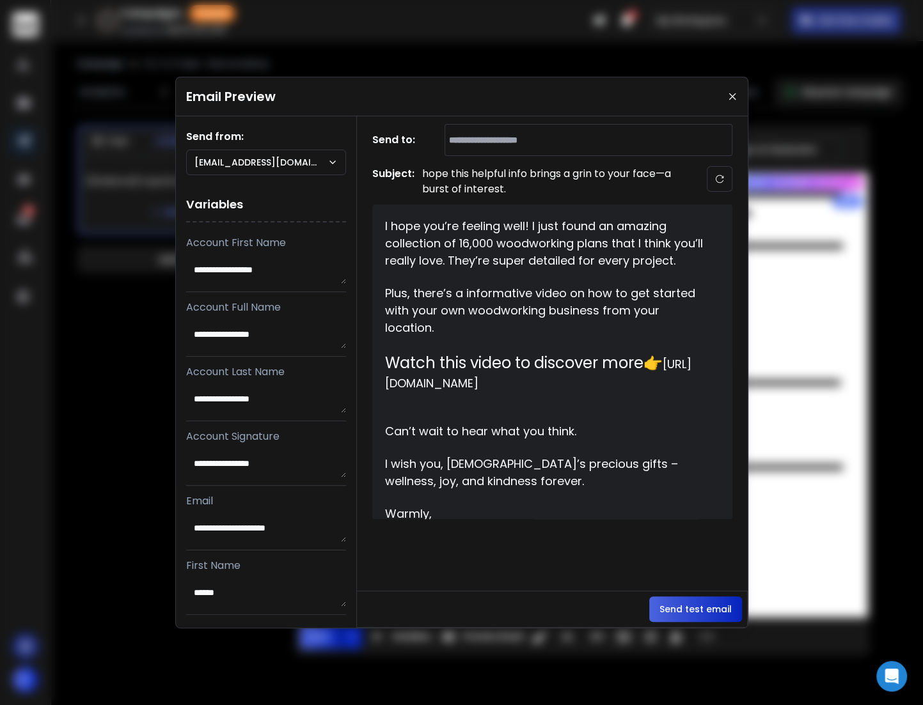
click at [505, 141] on input at bounding box center [588, 140] width 279 height 23
type input "**********"
click at [703, 609] on button "Send test email" at bounding box center [695, 610] width 93 height 26
click at [728, 96] on icon at bounding box center [732, 96] width 10 height 10
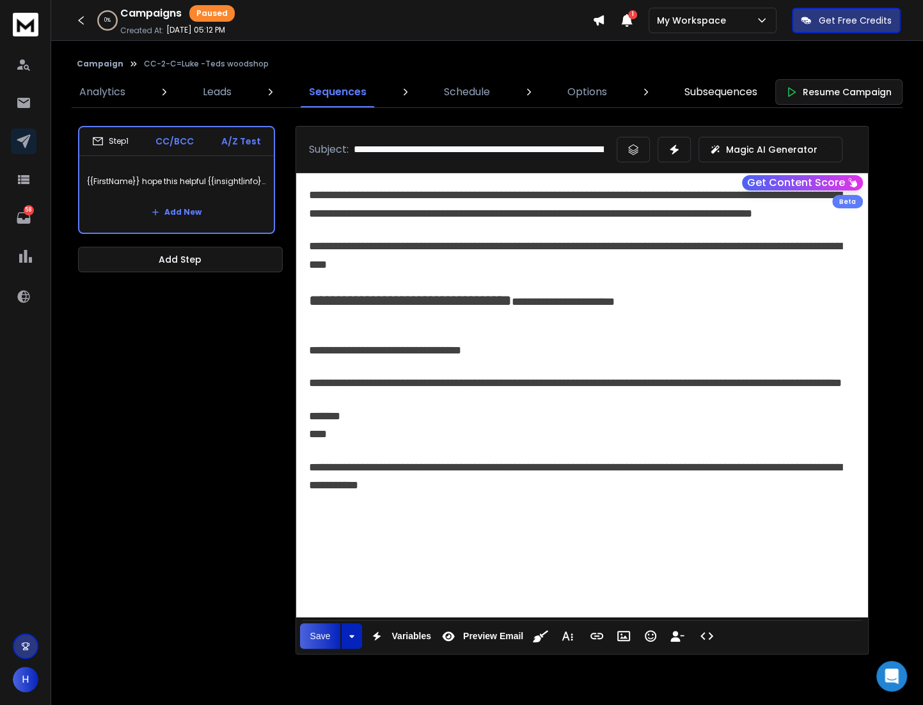
click at [697, 98] on p "Subsequences" at bounding box center [720, 91] width 73 height 15
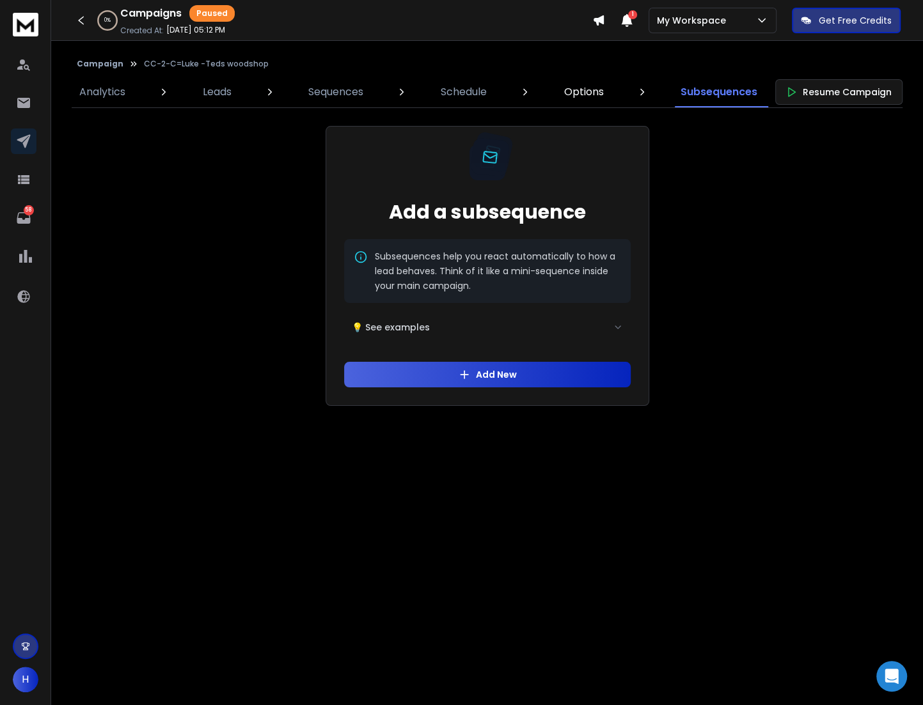
click at [611, 84] on link "Options" at bounding box center [583, 92] width 55 height 31
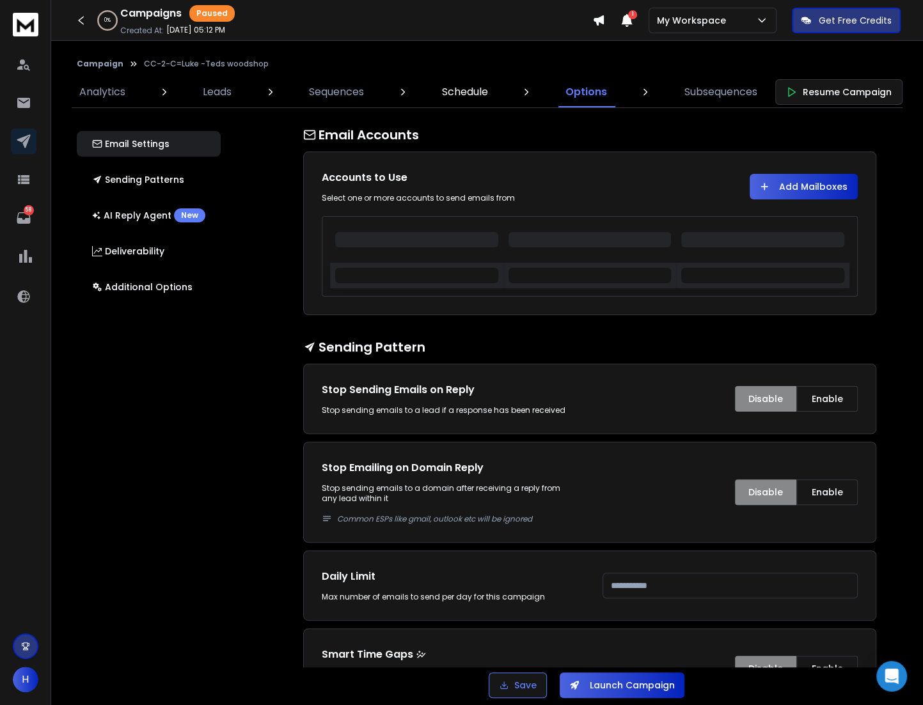
click at [482, 96] on p "Schedule" at bounding box center [465, 91] width 46 height 15
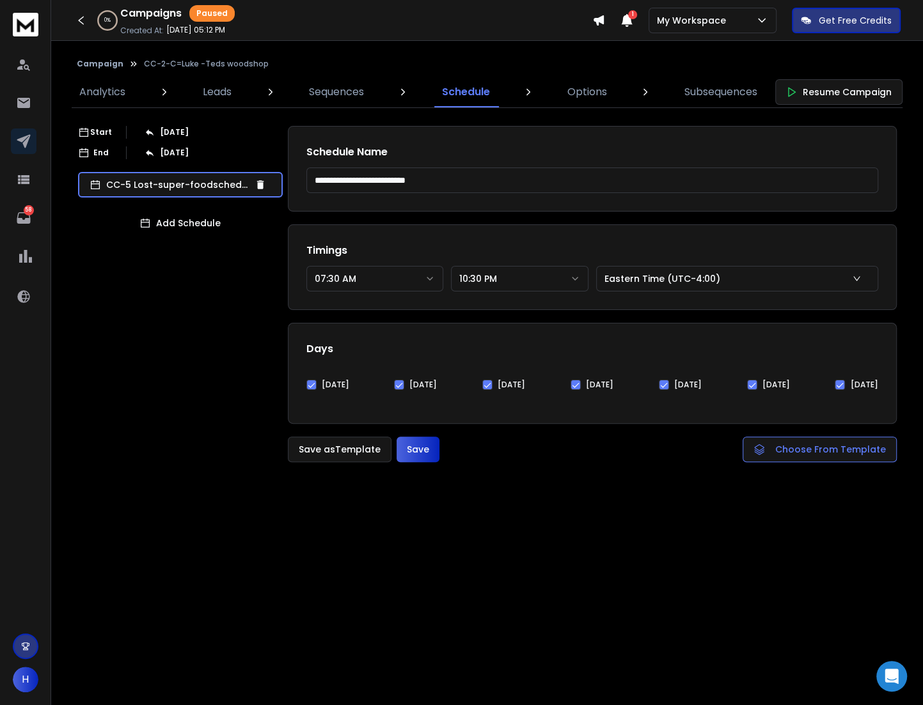
click at [414, 453] on button "Save" at bounding box center [418, 450] width 43 height 26
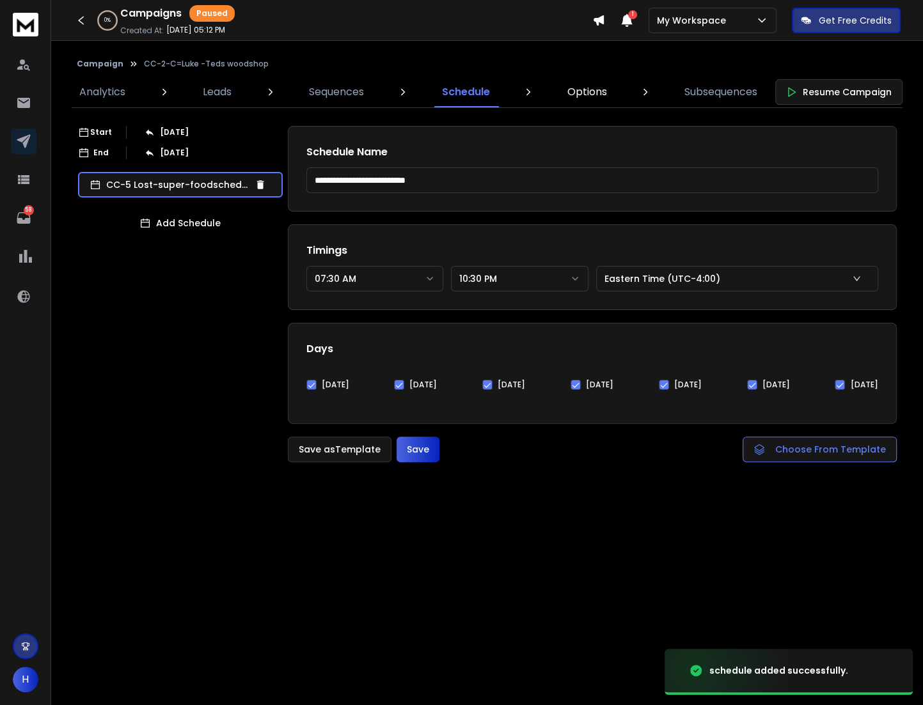
click at [588, 96] on p "Options" at bounding box center [587, 91] width 40 height 15
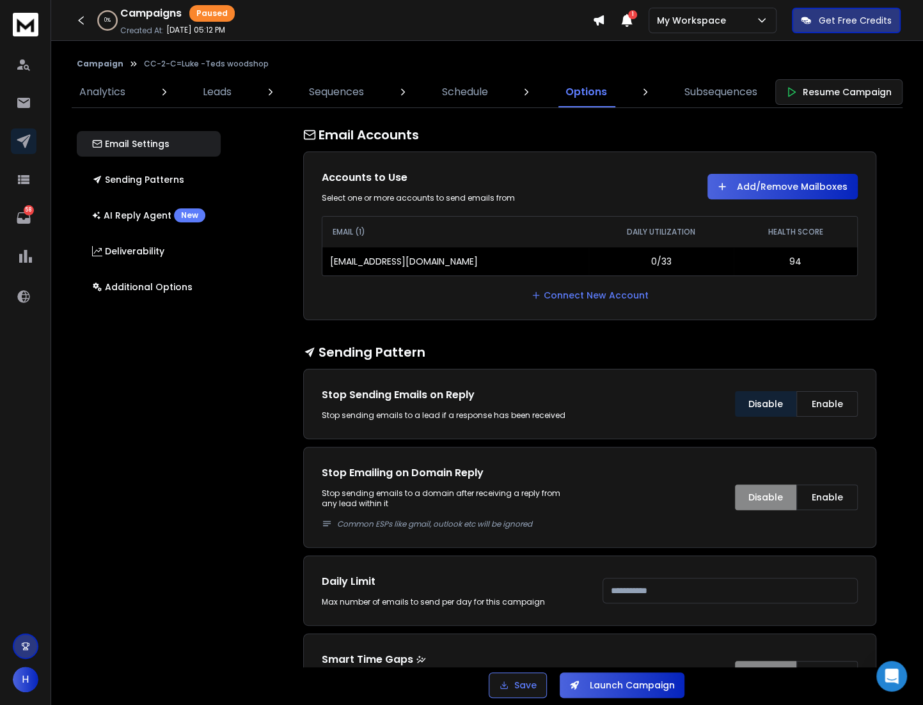
drag, startPoint x: 760, startPoint y: 400, endPoint x: 762, endPoint y: 409, distance: 9.2
click at [760, 401] on button "Disable" at bounding box center [765, 404] width 61 height 26
click at [755, 494] on button "Disable" at bounding box center [765, 498] width 61 height 26
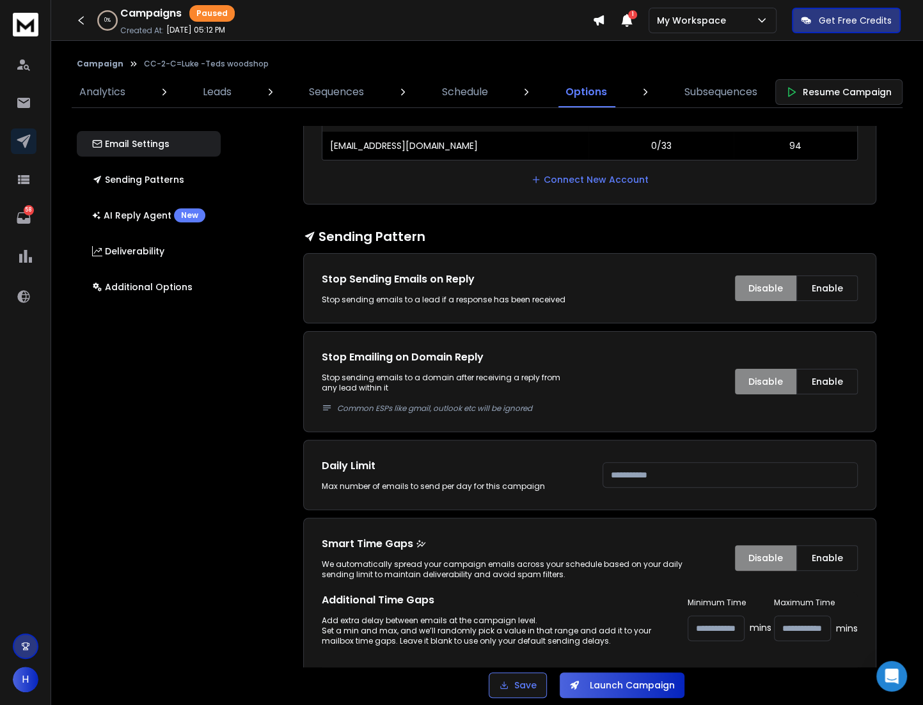
scroll to position [174, 0]
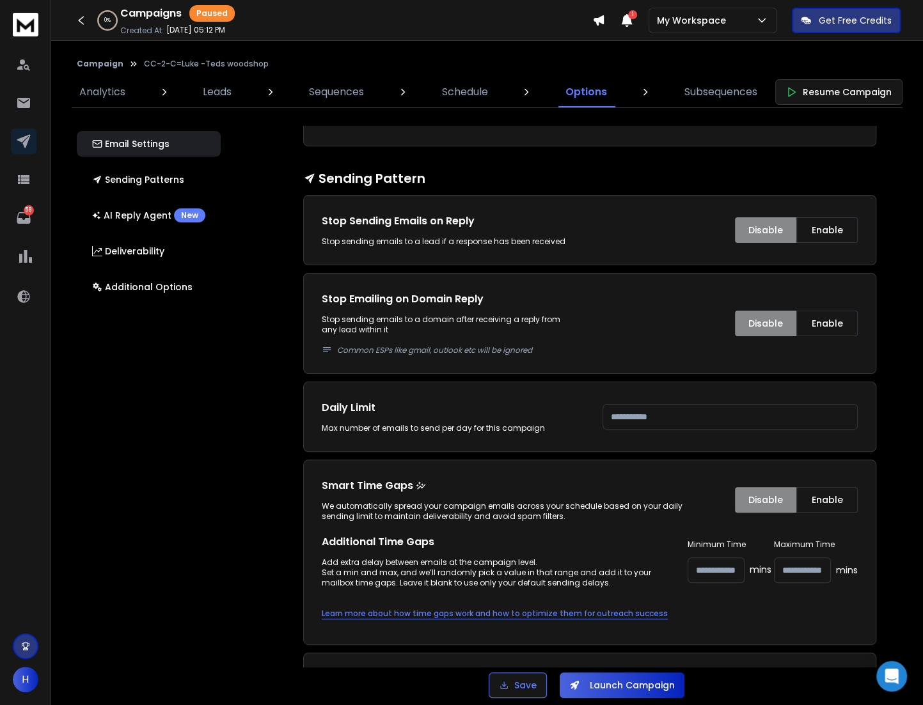
drag, startPoint x: 624, startPoint y: 412, endPoint x: 581, endPoint y: 409, distance: 43.6
click at [581, 409] on div "Daily Limit Max number of emails to send per day for this campaign **" at bounding box center [590, 416] width 536 height 33
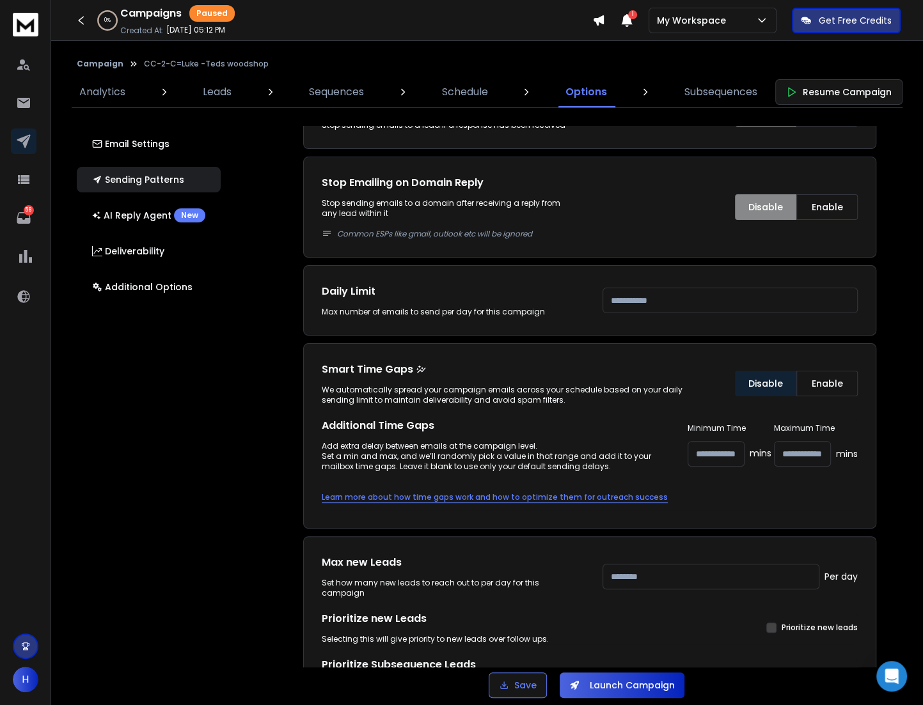
type input "**"
click at [757, 382] on button "Disable" at bounding box center [765, 384] width 61 height 26
click at [759, 384] on button "Disable" at bounding box center [765, 384] width 61 height 26
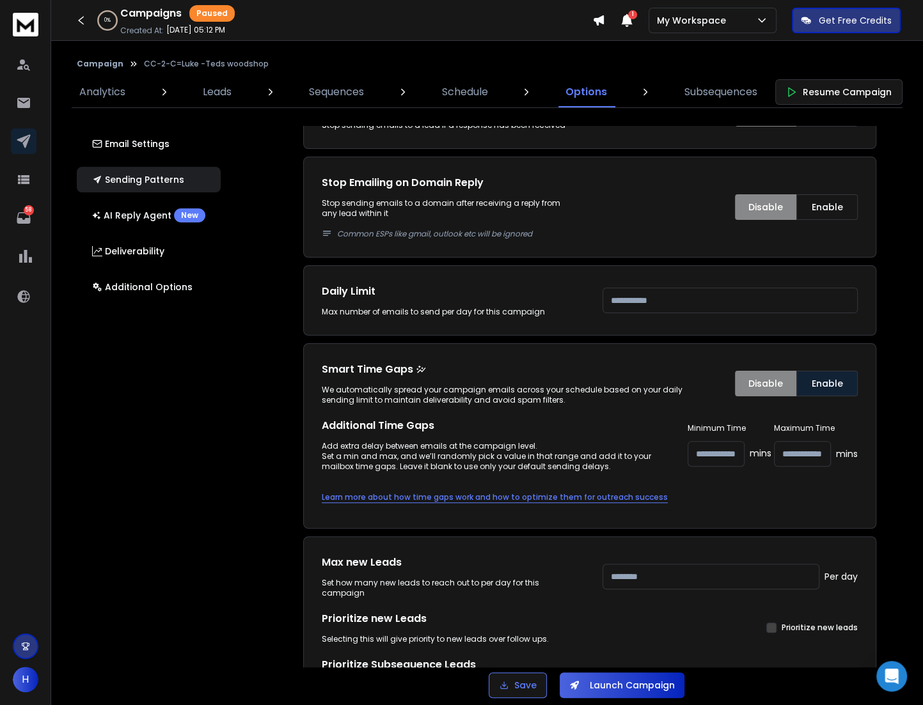
click at [837, 383] on button "Enable" at bounding box center [826, 384] width 61 height 26
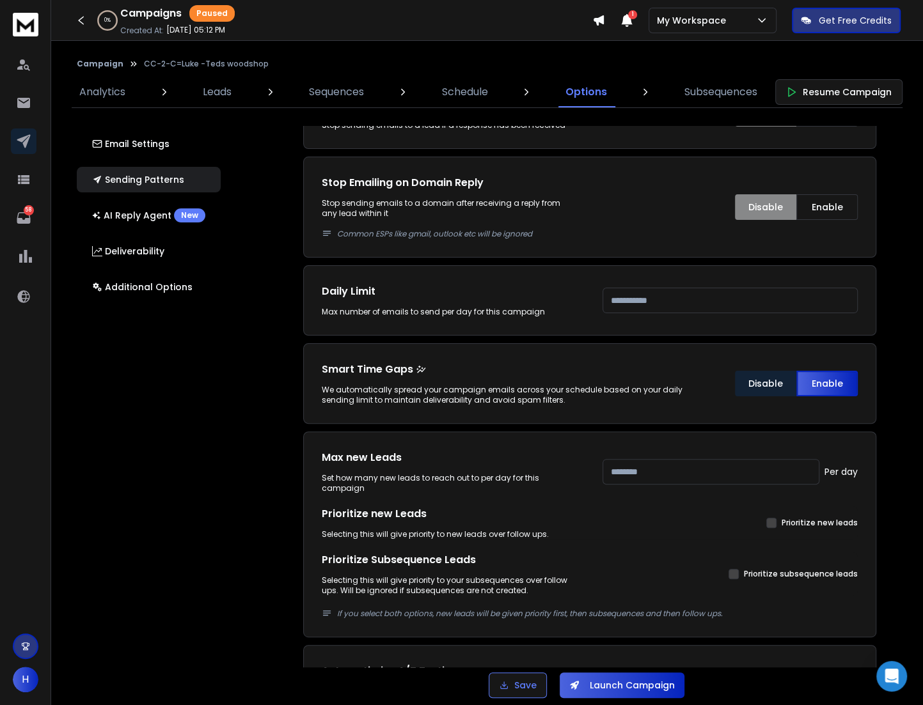
click at [755, 384] on button "Disable" at bounding box center [765, 384] width 61 height 26
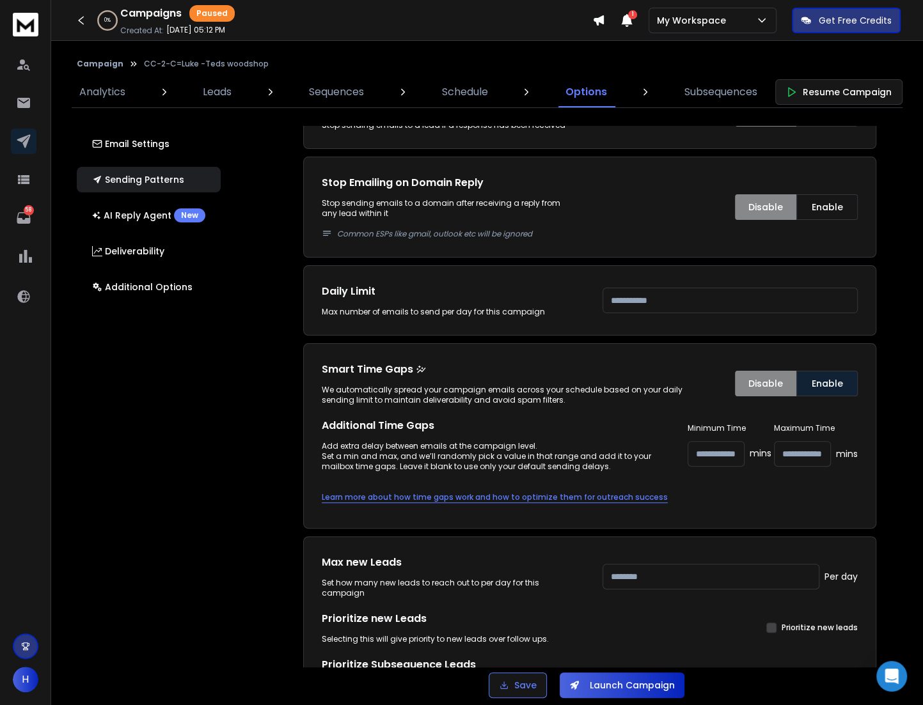
click at [819, 382] on button "Enable" at bounding box center [826, 384] width 61 height 26
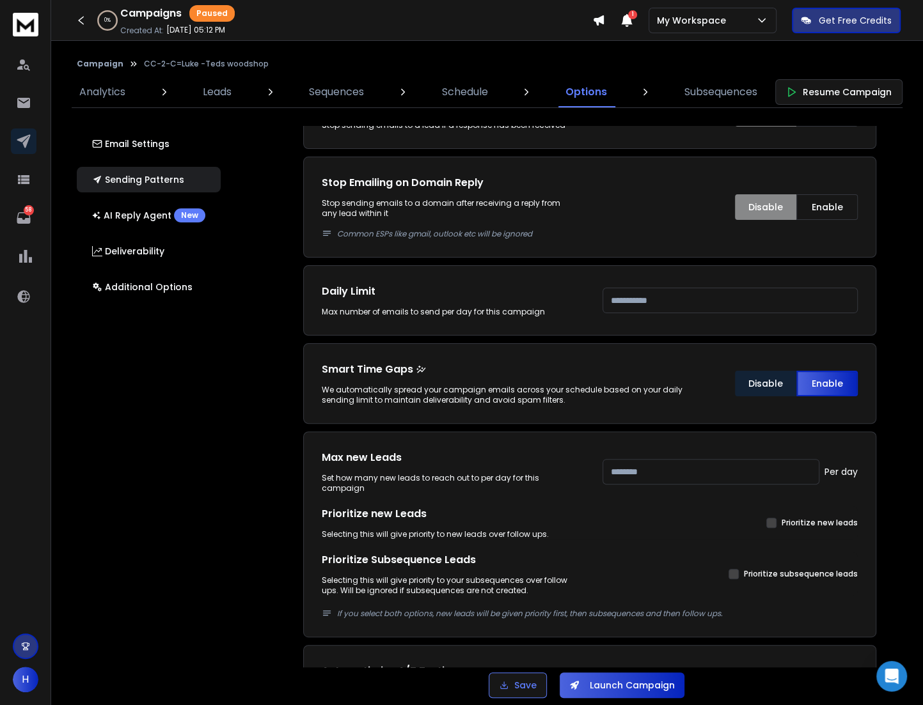
click at [761, 381] on button "Disable" at bounding box center [765, 384] width 61 height 26
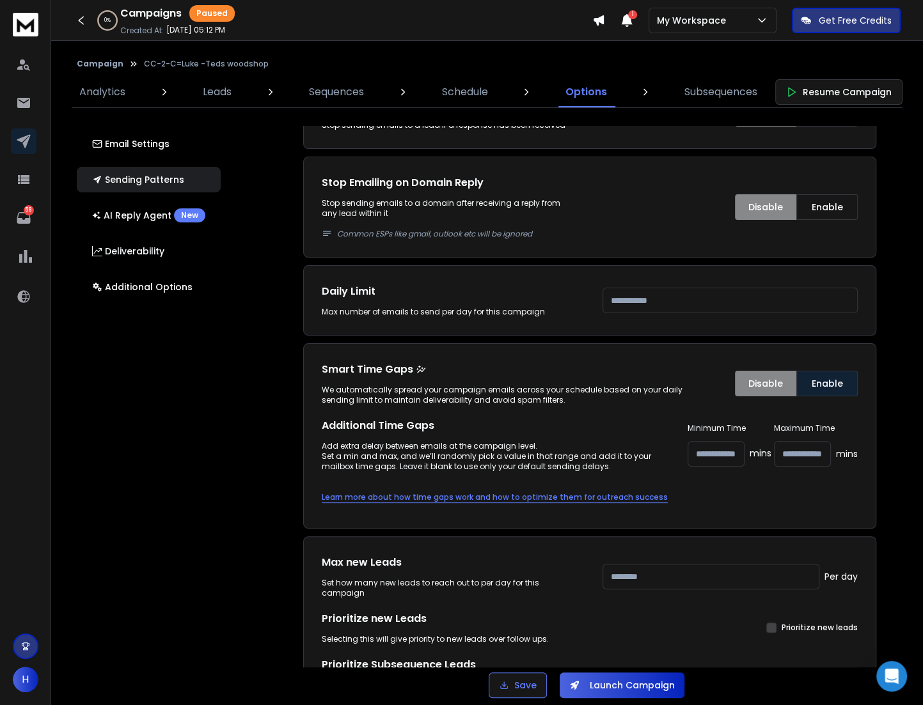
click at [815, 383] on button "Enable" at bounding box center [826, 384] width 61 height 26
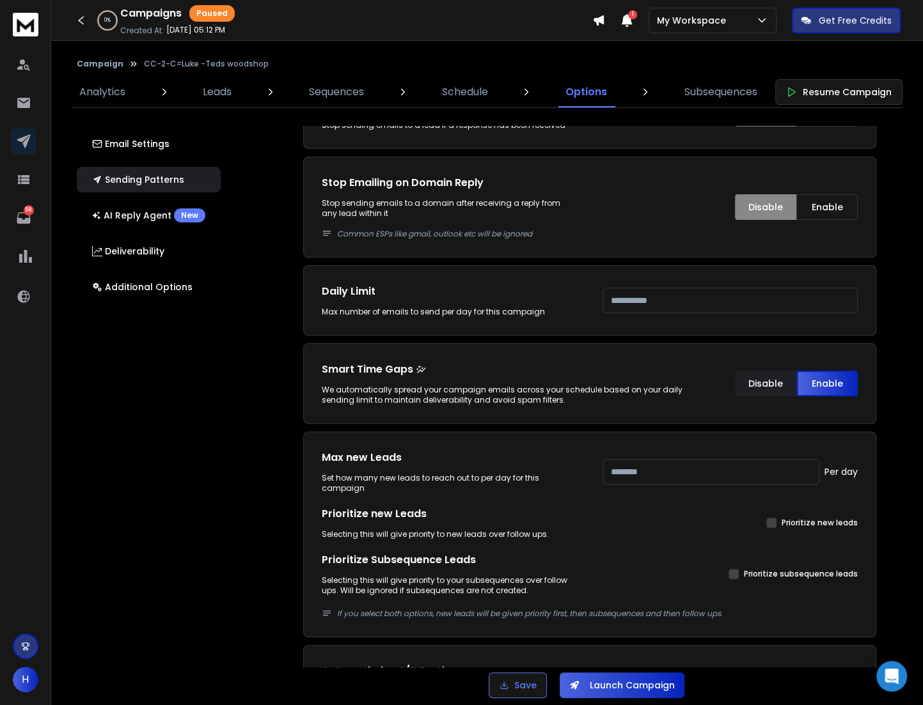
scroll to position [0, 0]
drag, startPoint x: 614, startPoint y: 464, endPoint x: 583, endPoint y: 464, distance: 31.3
click at [583, 464] on div "Max new Leads Set how many new leads to reach out to per day for this campaign …" at bounding box center [590, 471] width 536 height 43
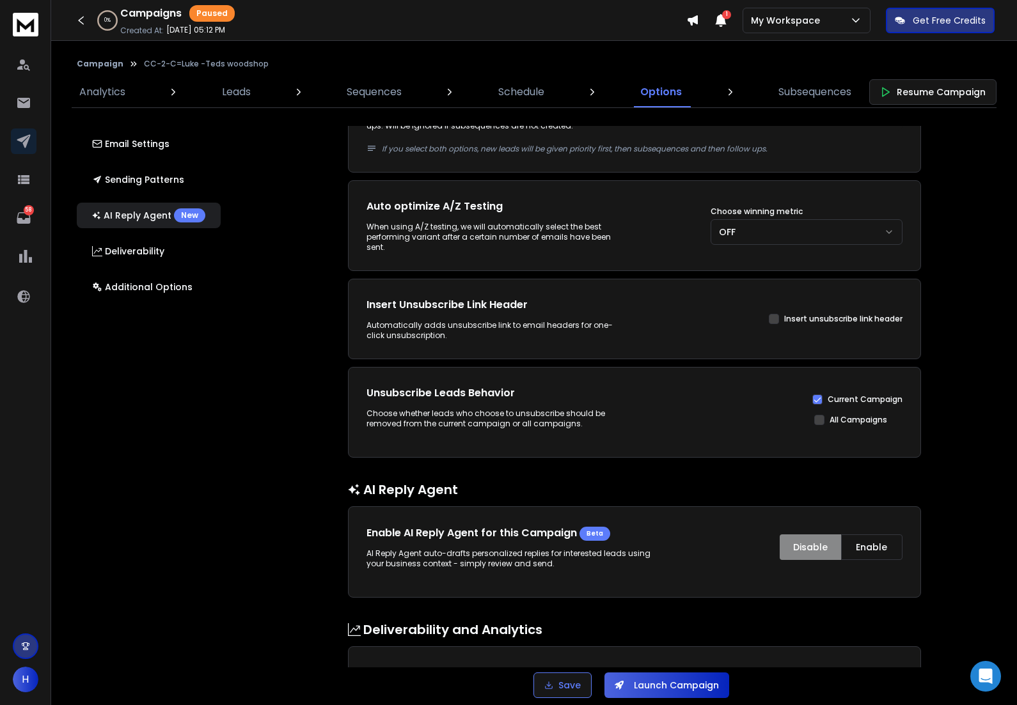
scroll to position [813, 0]
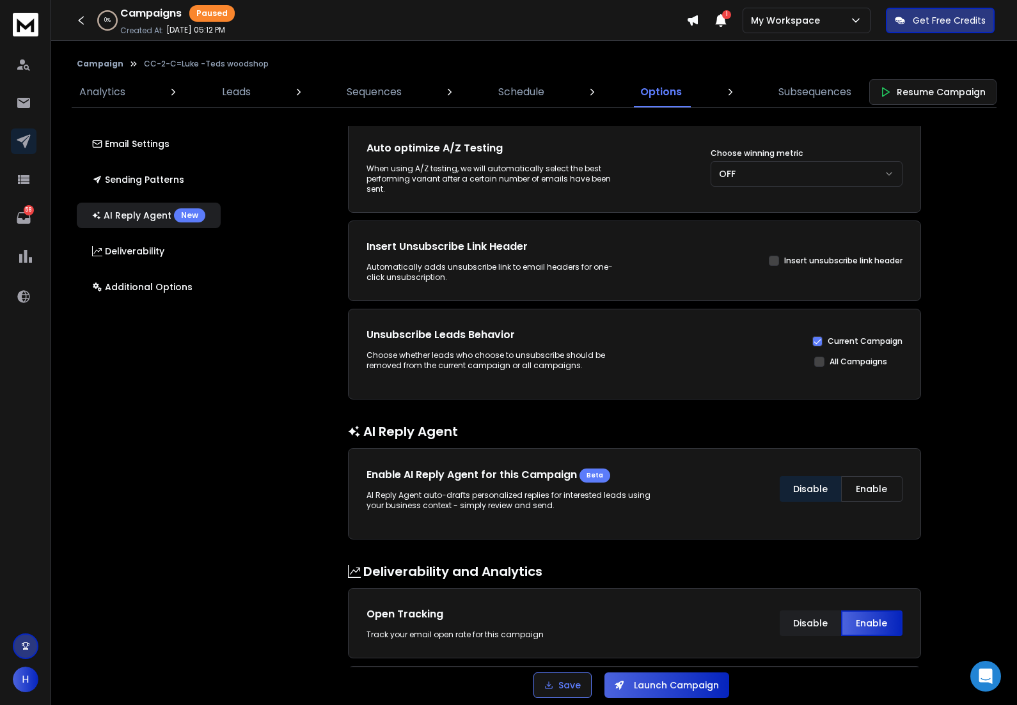
type input "**"
click at [798, 476] on button "Disable" at bounding box center [810, 489] width 61 height 26
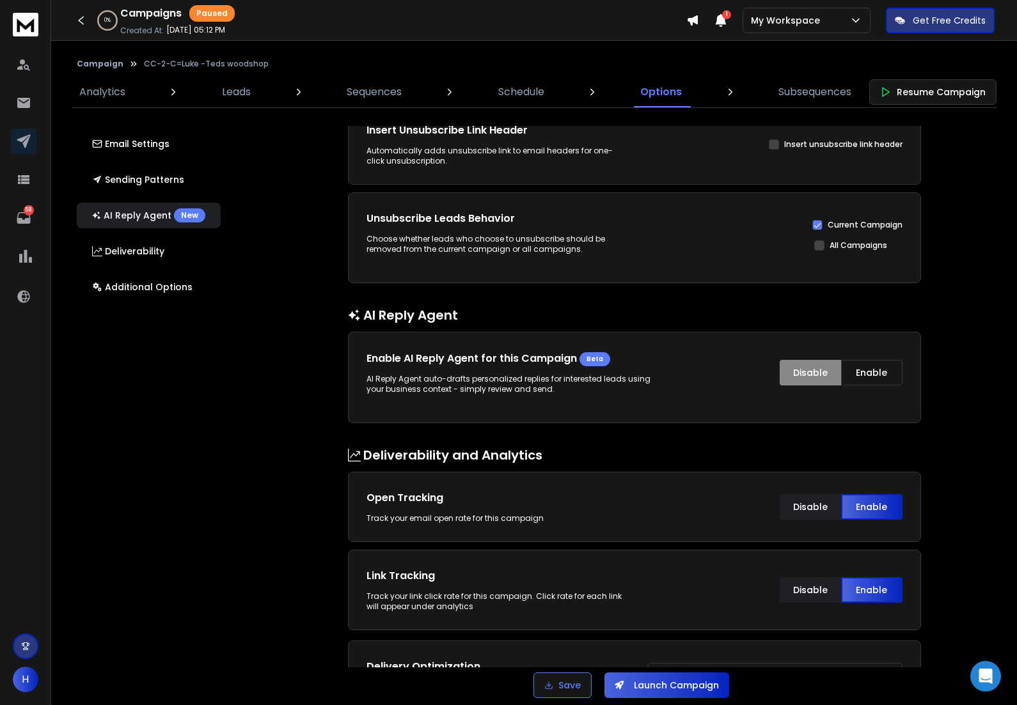
scroll to position [988, 0]
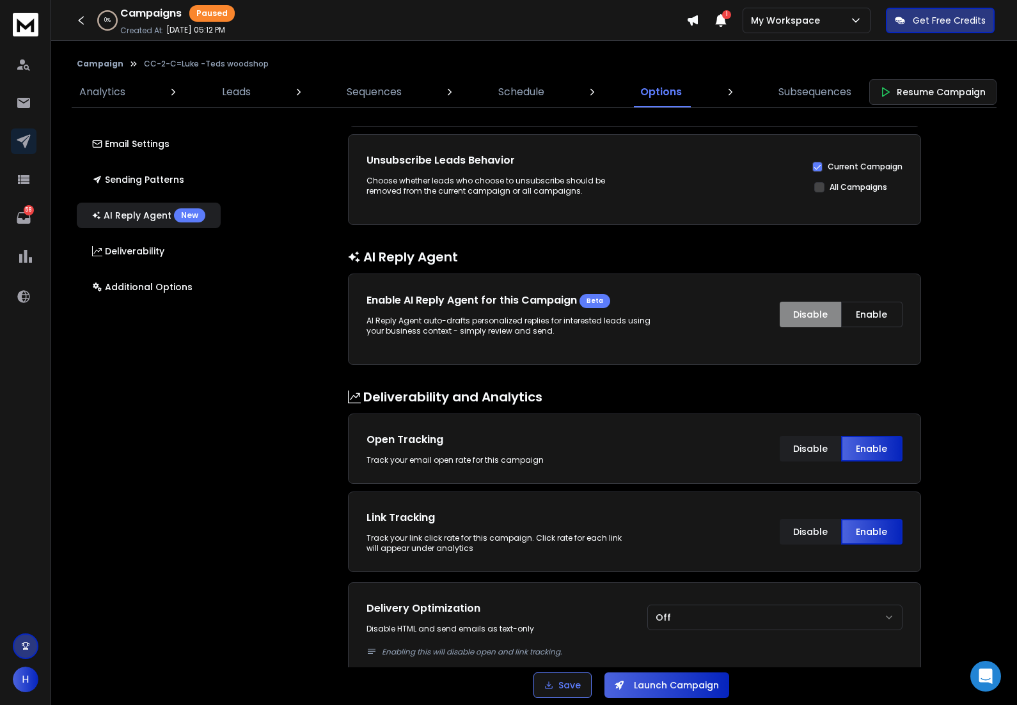
click at [847, 436] on button "Enable" at bounding box center [871, 449] width 61 height 26
drag, startPoint x: 860, startPoint y: 510, endPoint x: 847, endPoint y: 515, distance: 14.4
click at [860, 519] on button "Enable" at bounding box center [871, 532] width 61 height 26
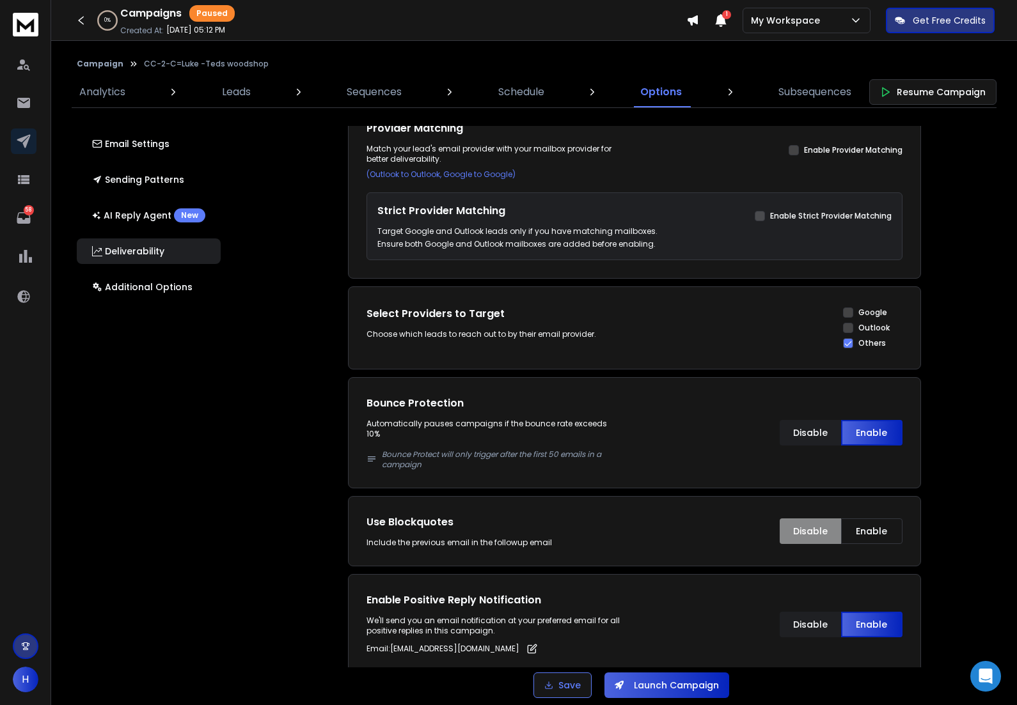
scroll to position [1628, 0]
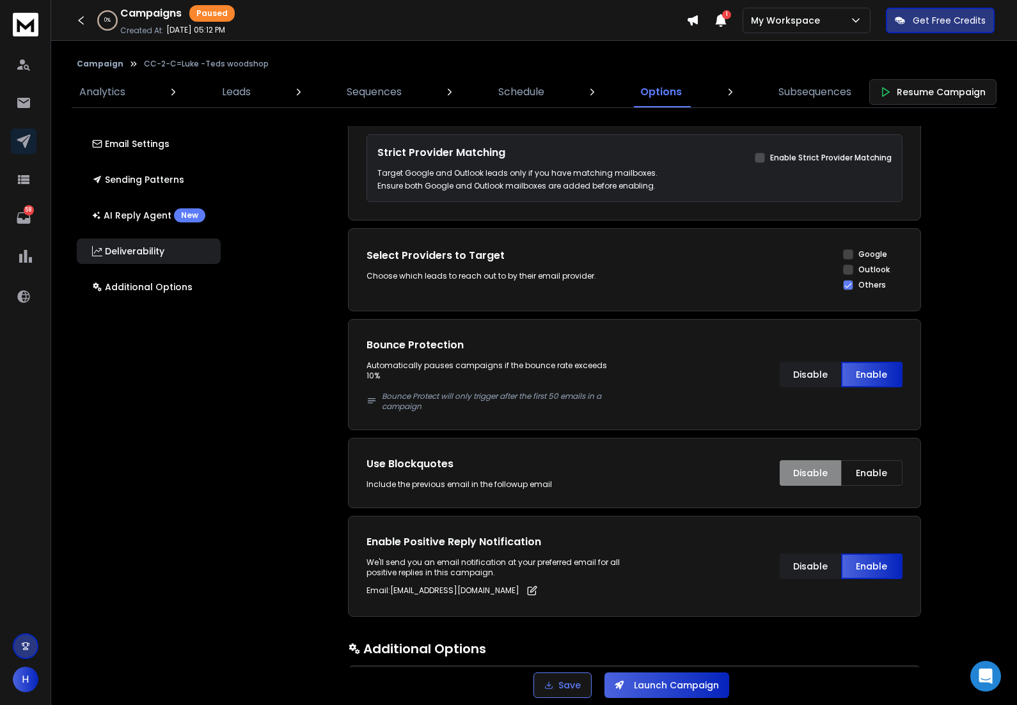
click at [862, 362] on button "Enable" at bounding box center [871, 375] width 61 height 26
click at [867, 362] on button "Enable" at bounding box center [871, 375] width 61 height 26
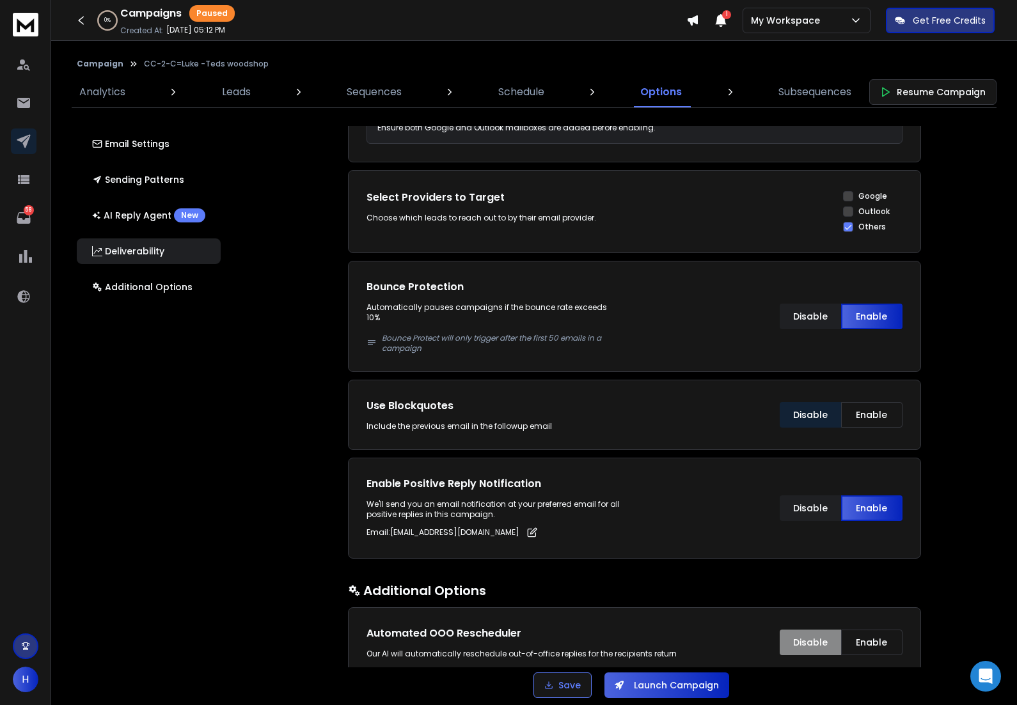
click at [805, 402] on button "Disable" at bounding box center [810, 415] width 61 height 26
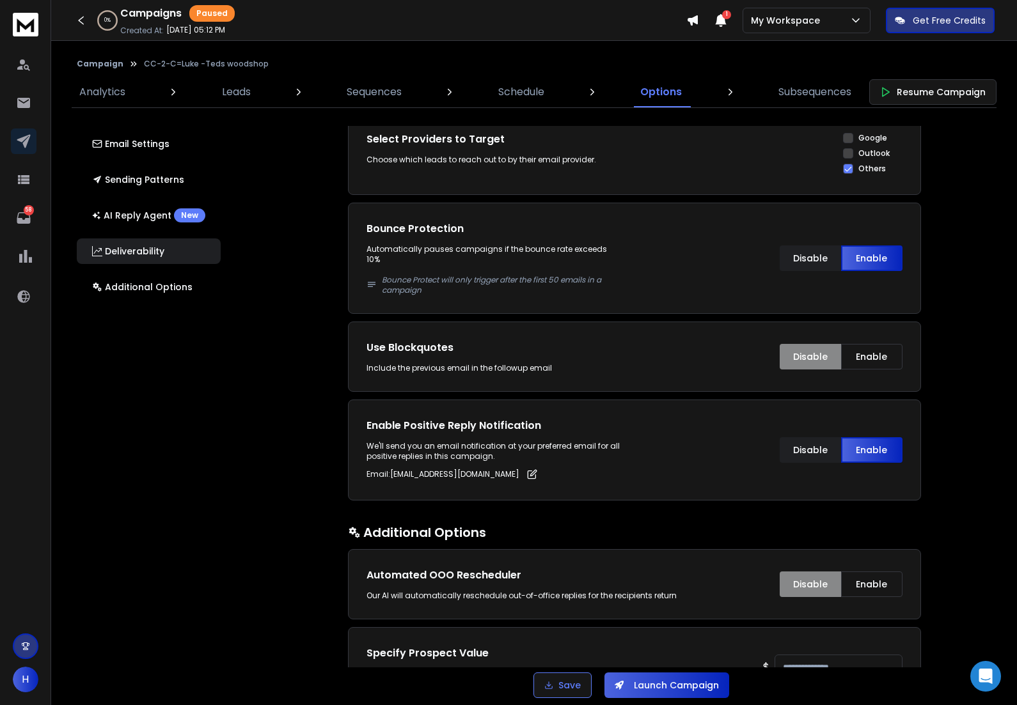
click at [853, 437] on button "Enable" at bounding box center [871, 450] width 61 height 26
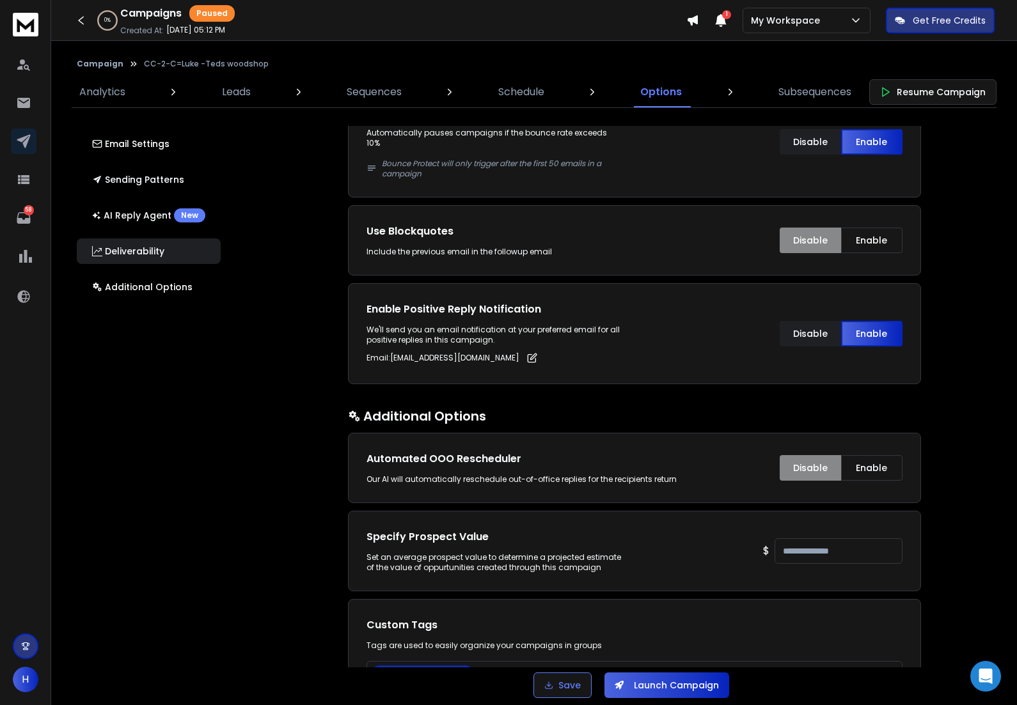
scroll to position [1919, 0]
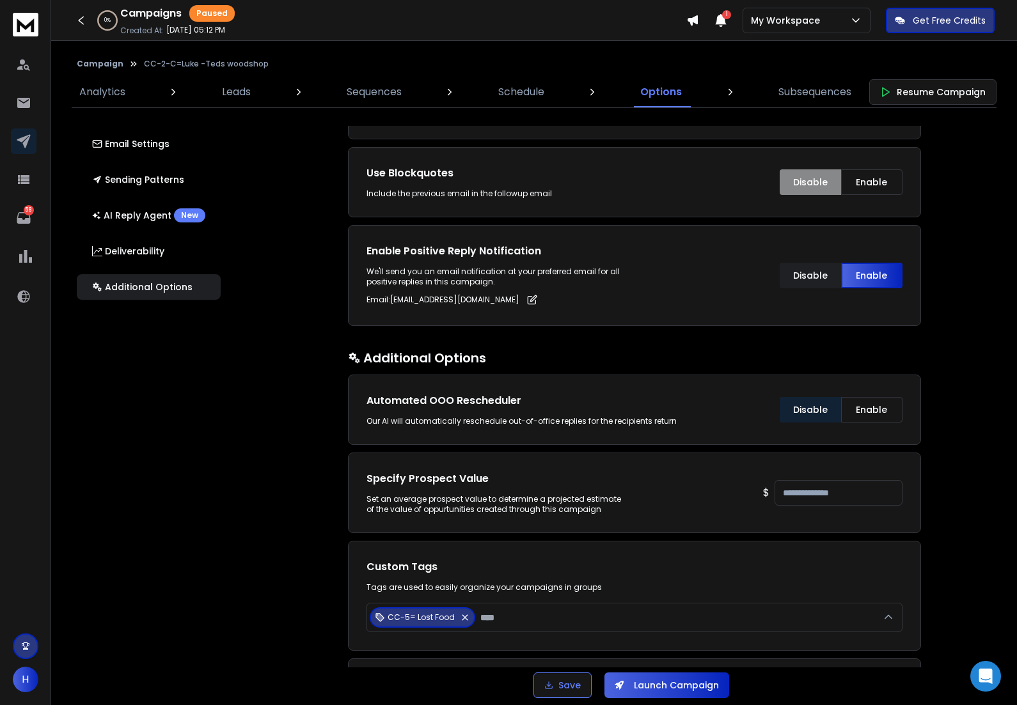
click at [792, 397] on button "Disable" at bounding box center [810, 410] width 61 height 26
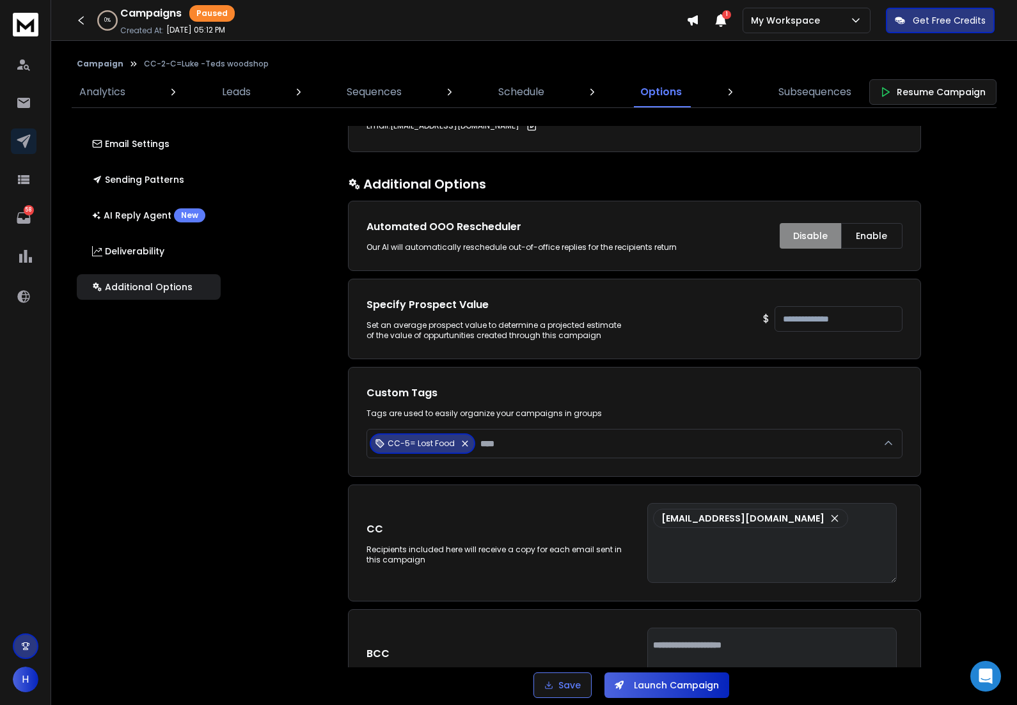
scroll to position [2125, 0]
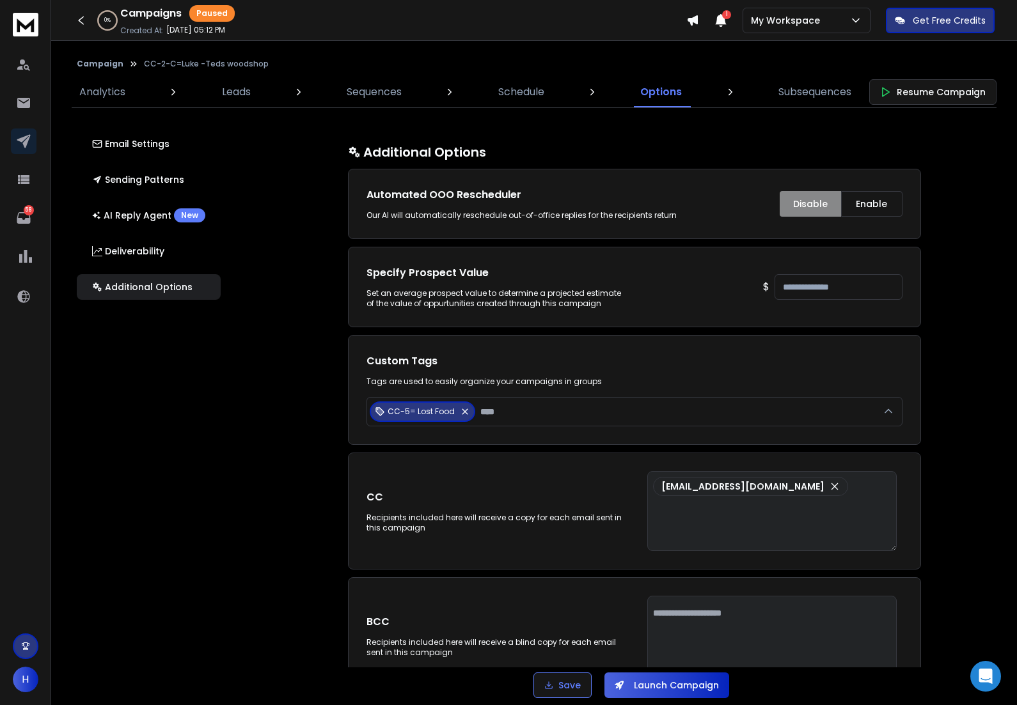
click at [829, 482] on icon at bounding box center [834, 487] width 10 height 10
click at [668, 602] on input at bounding box center [698, 613] width 90 height 23
type input "**********"
click at [569, 686] on button "Save" at bounding box center [562, 686] width 58 height 26
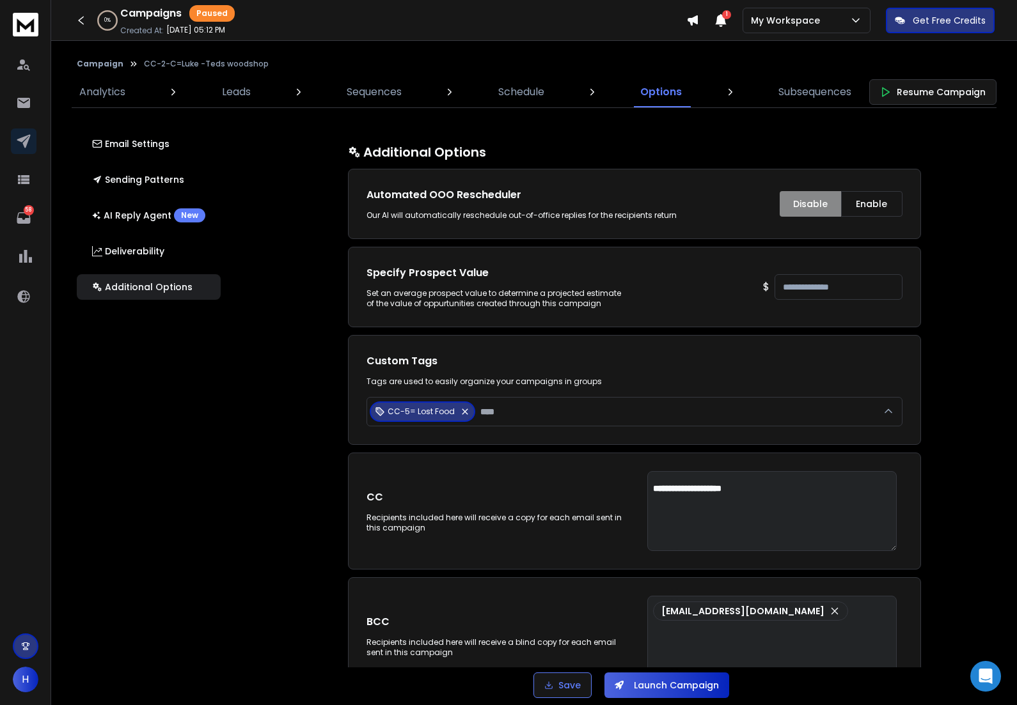
click at [684, 687] on button "Launch Campaign" at bounding box center [666, 686] width 125 height 26
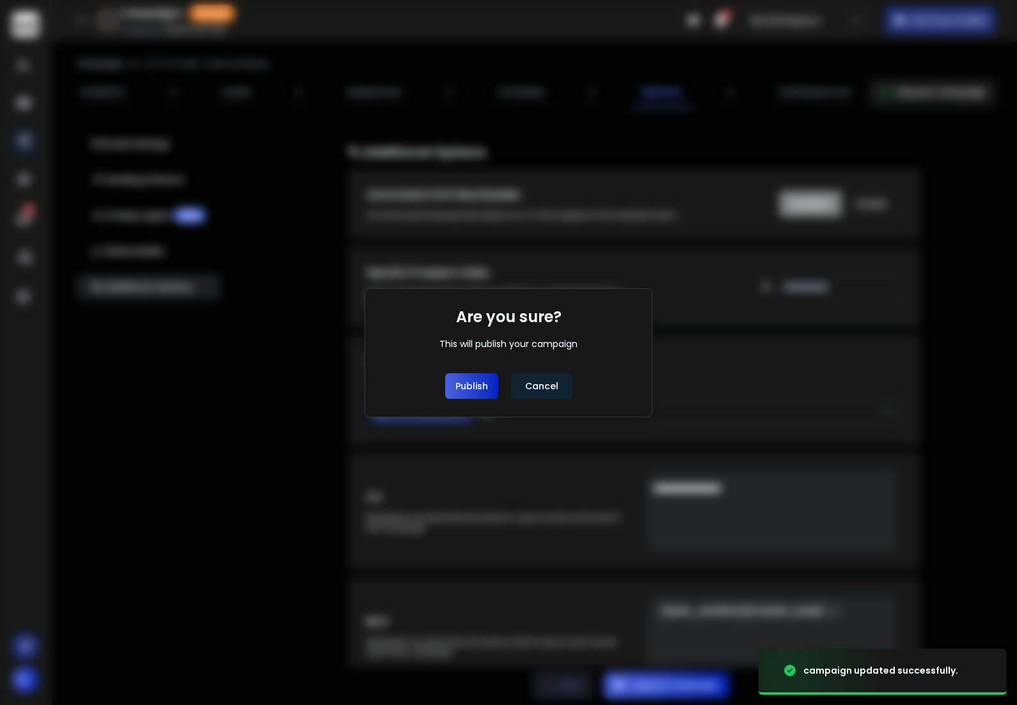
click at [464, 380] on button "Publish" at bounding box center [471, 386] width 53 height 26
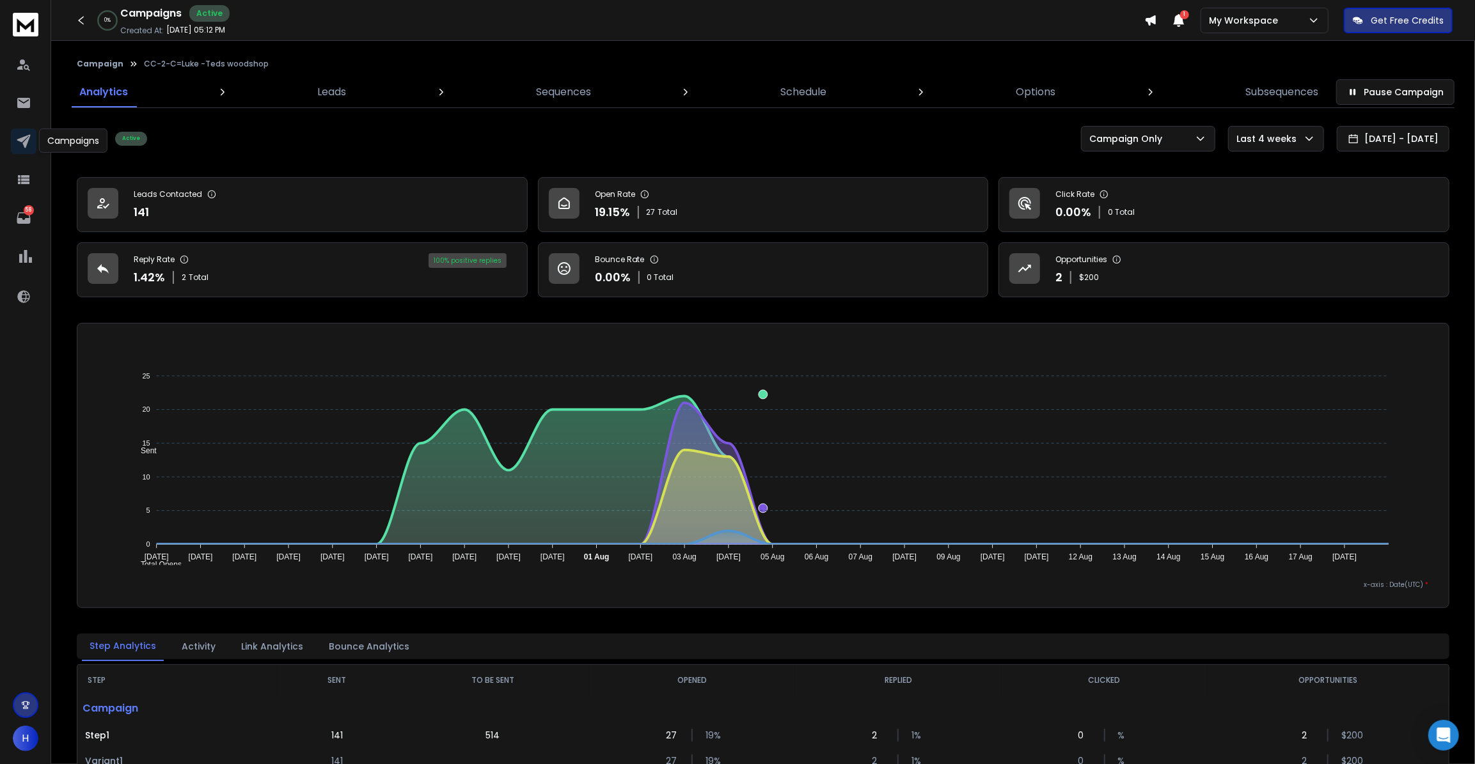
click at [27, 143] on icon at bounding box center [23, 141] width 15 height 15
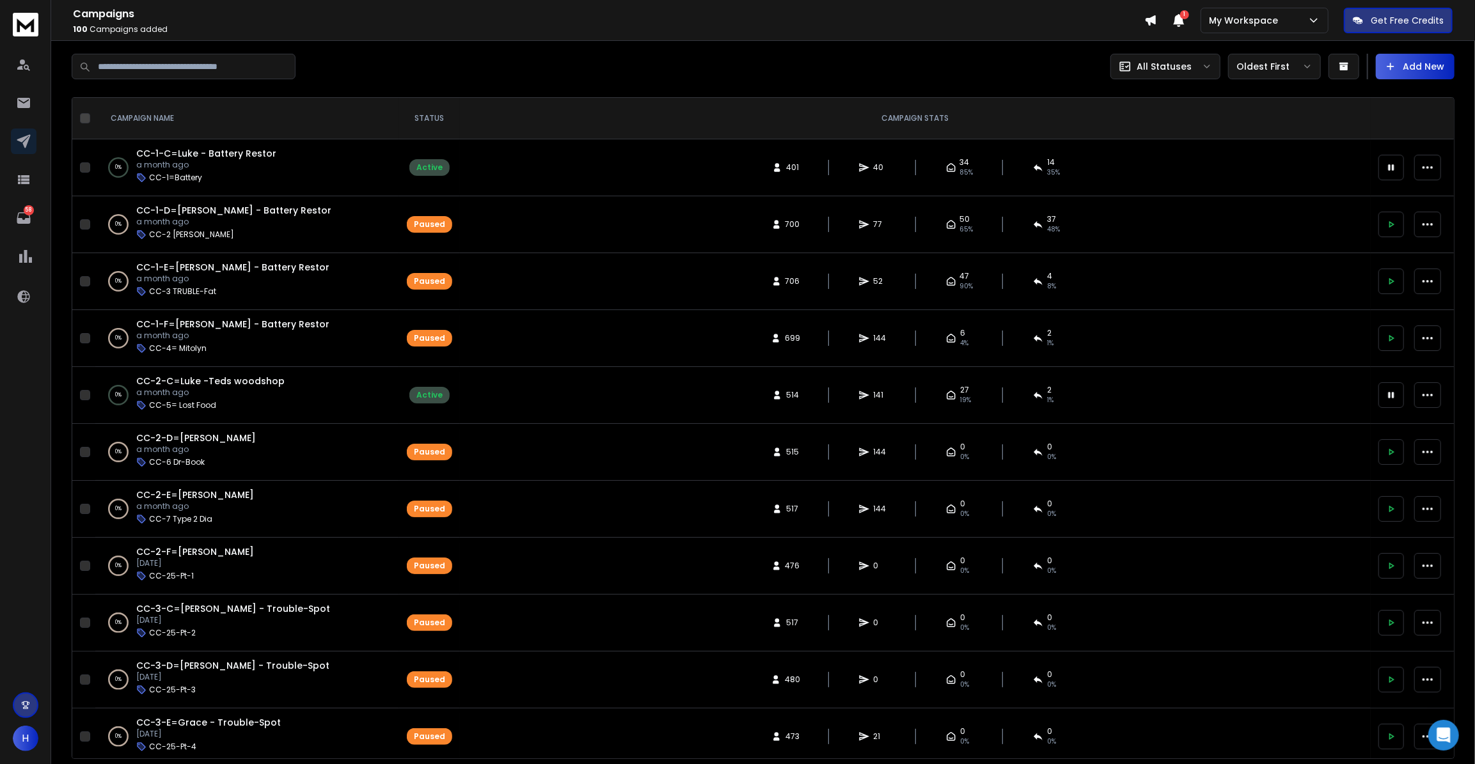
click at [168, 393] on p "a month ago" at bounding box center [210, 393] width 148 height 10
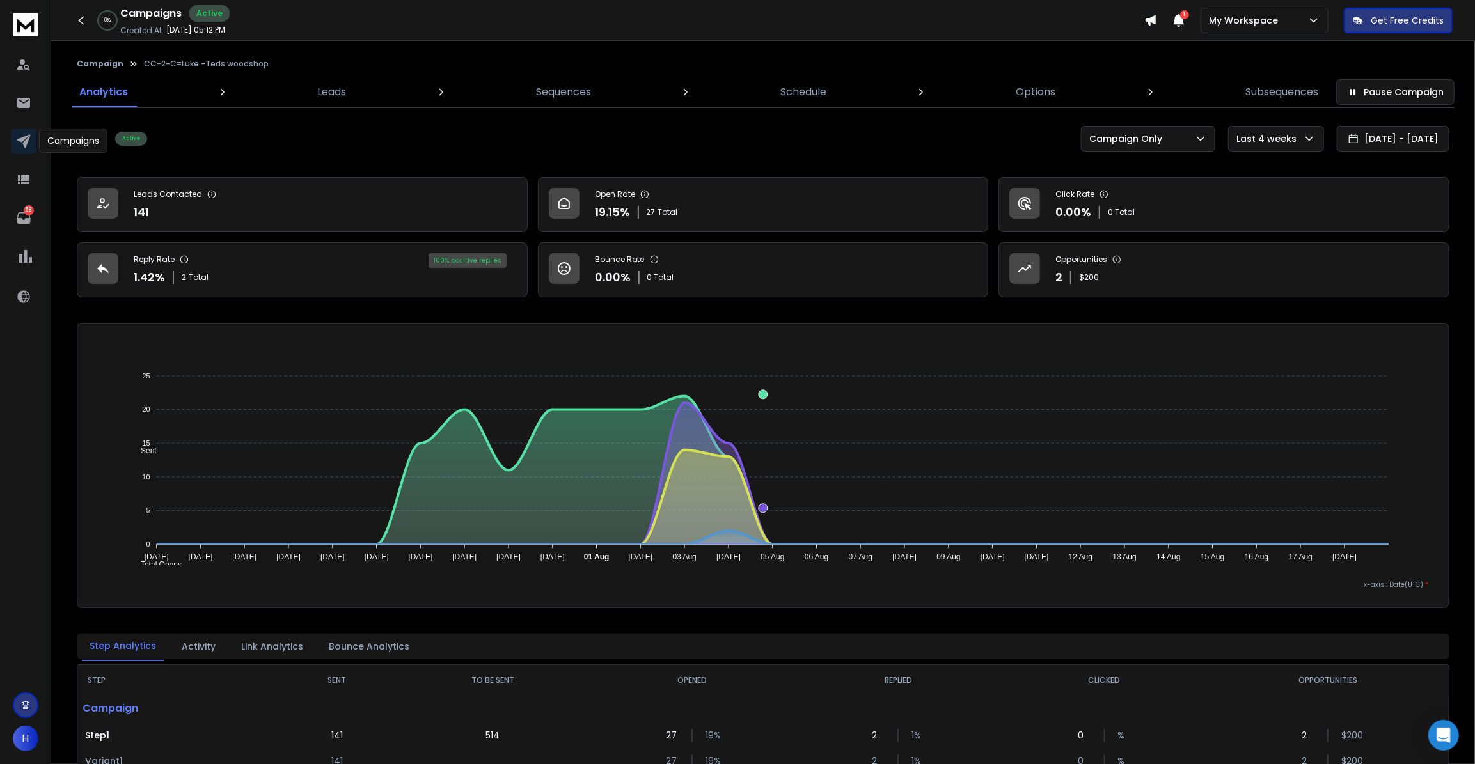
click at [27, 141] on icon at bounding box center [23, 140] width 13 height 13
